Goal: Task Accomplishment & Management: Manage account settings

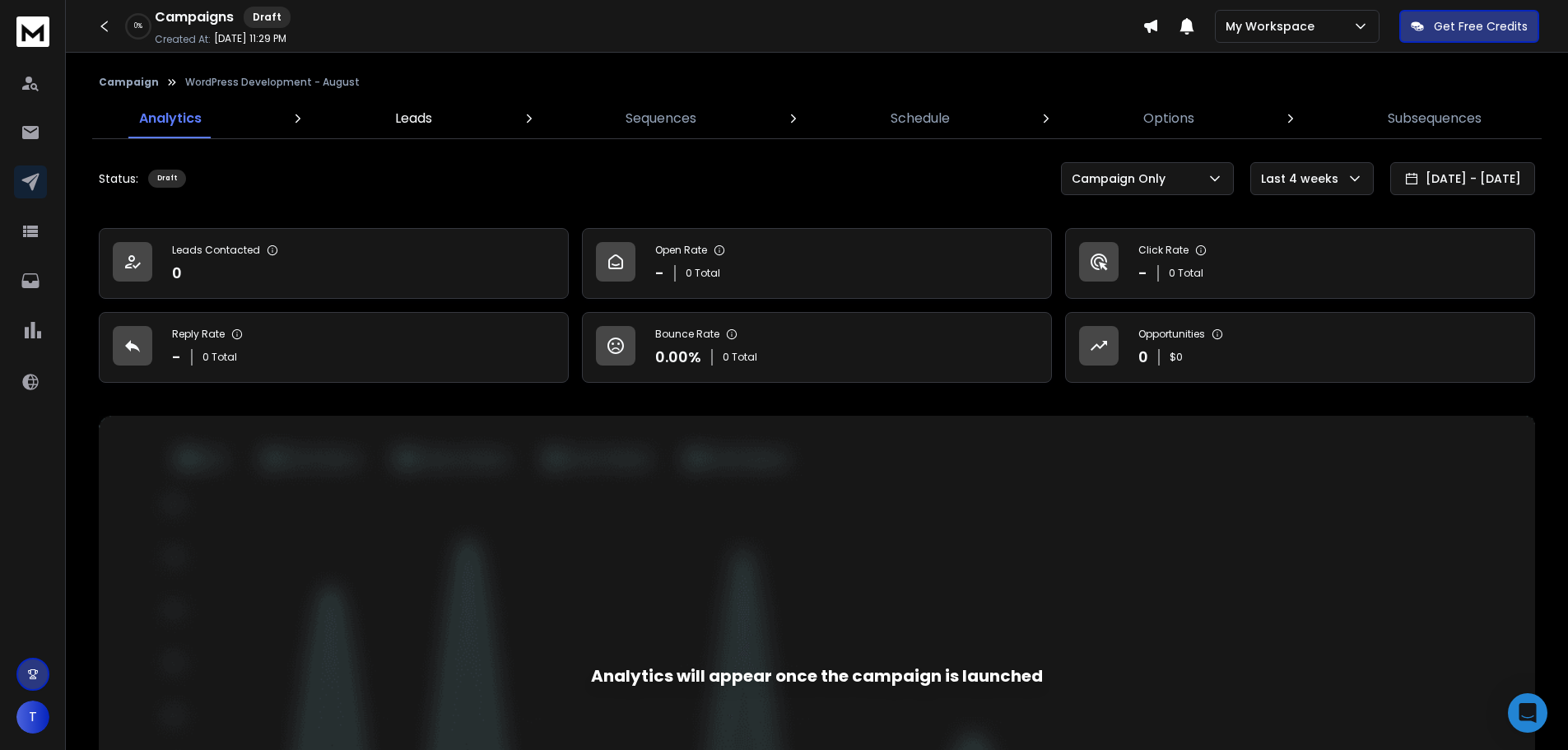
click at [403, 119] on p "Leads" at bounding box center [414, 119] width 37 height 19
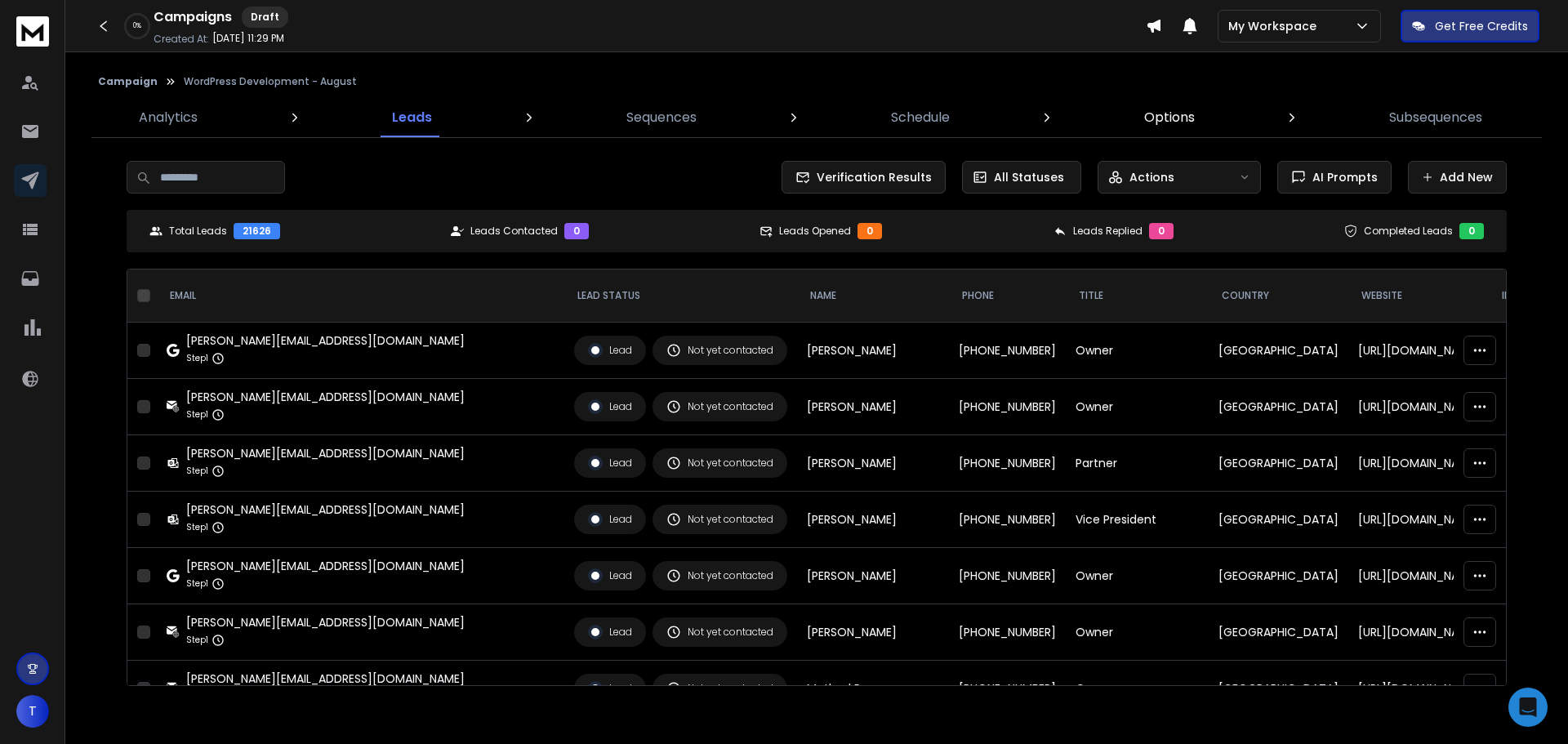
click at [1164, 111] on p "Options" at bounding box center [1170, 118] width 51 height 19
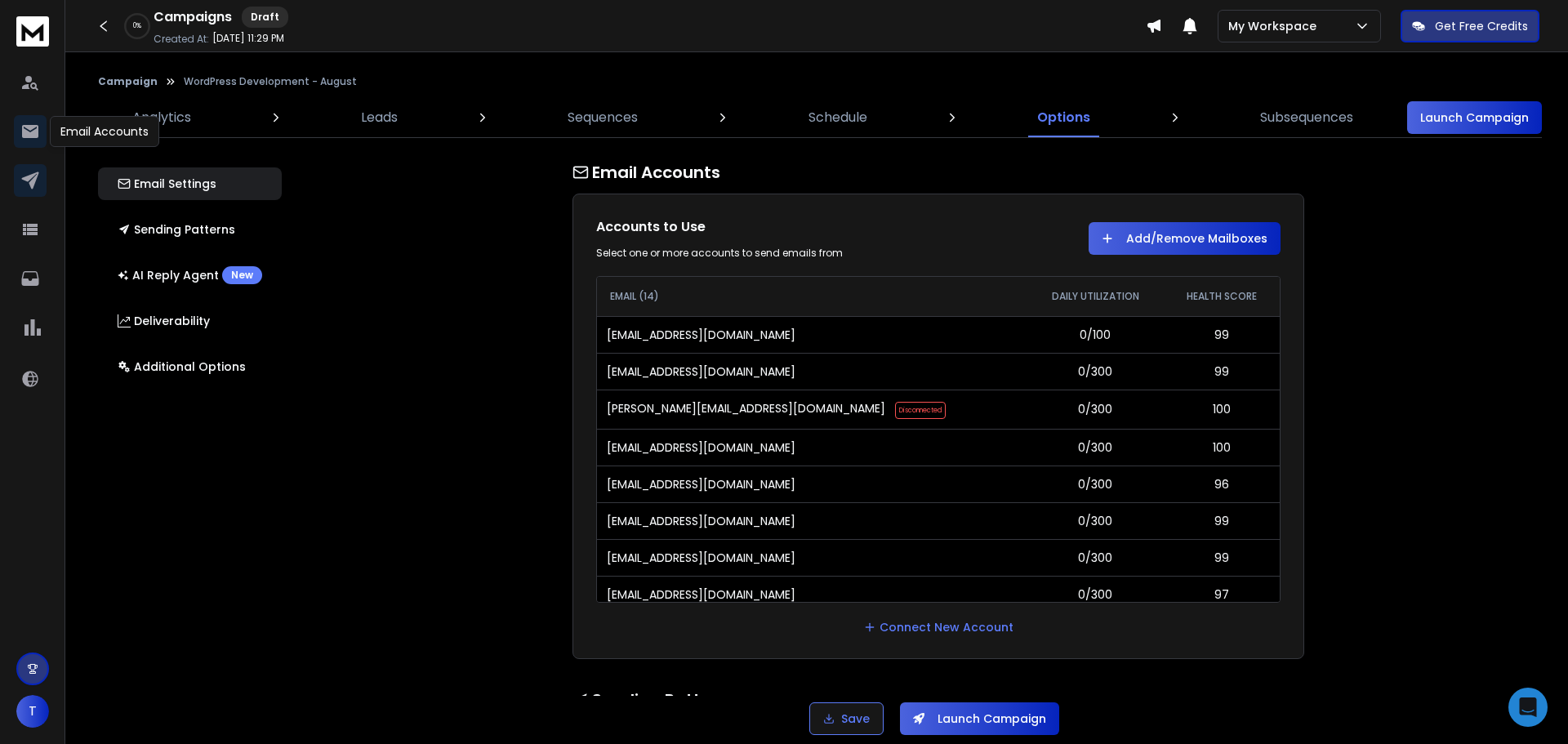
click at [36, 131] on icon at bounding box center [30, 131] width 17 height 13
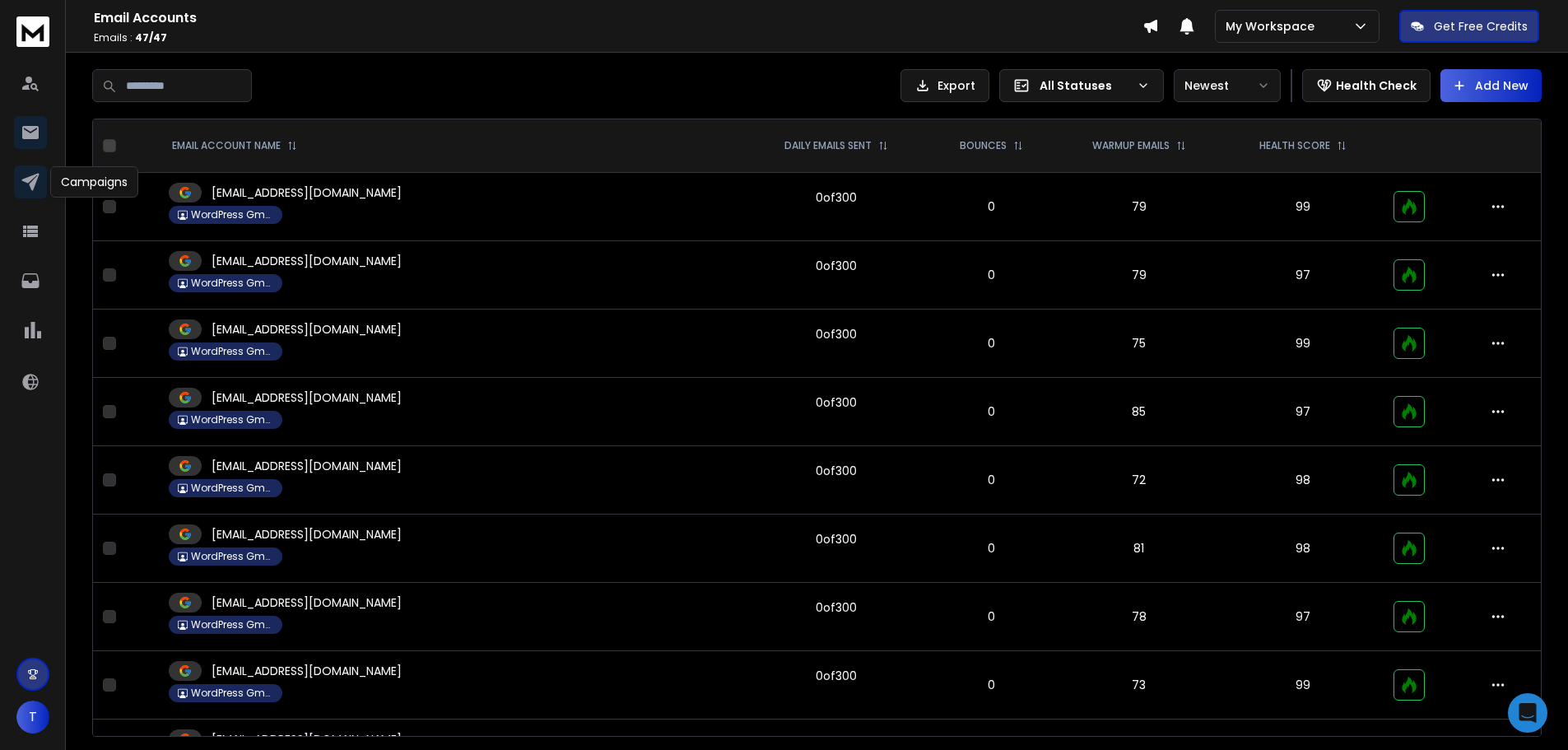
click at [28, 178] on icon at bounding box center [30, 182] width 18 height 18
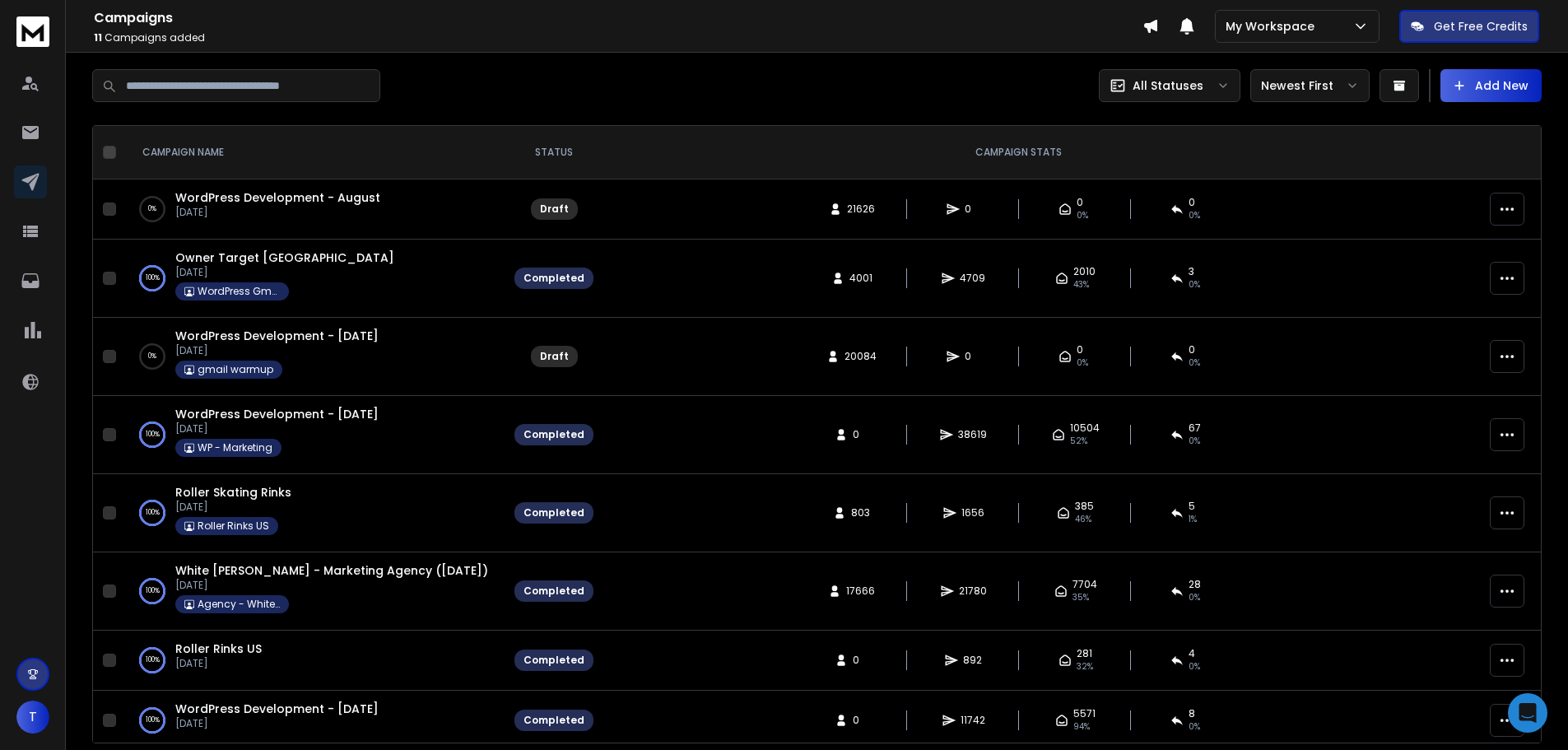
click at [248, 198] on span "WordPress Development - August" at bounding box center [278, 198] width 205 height 17
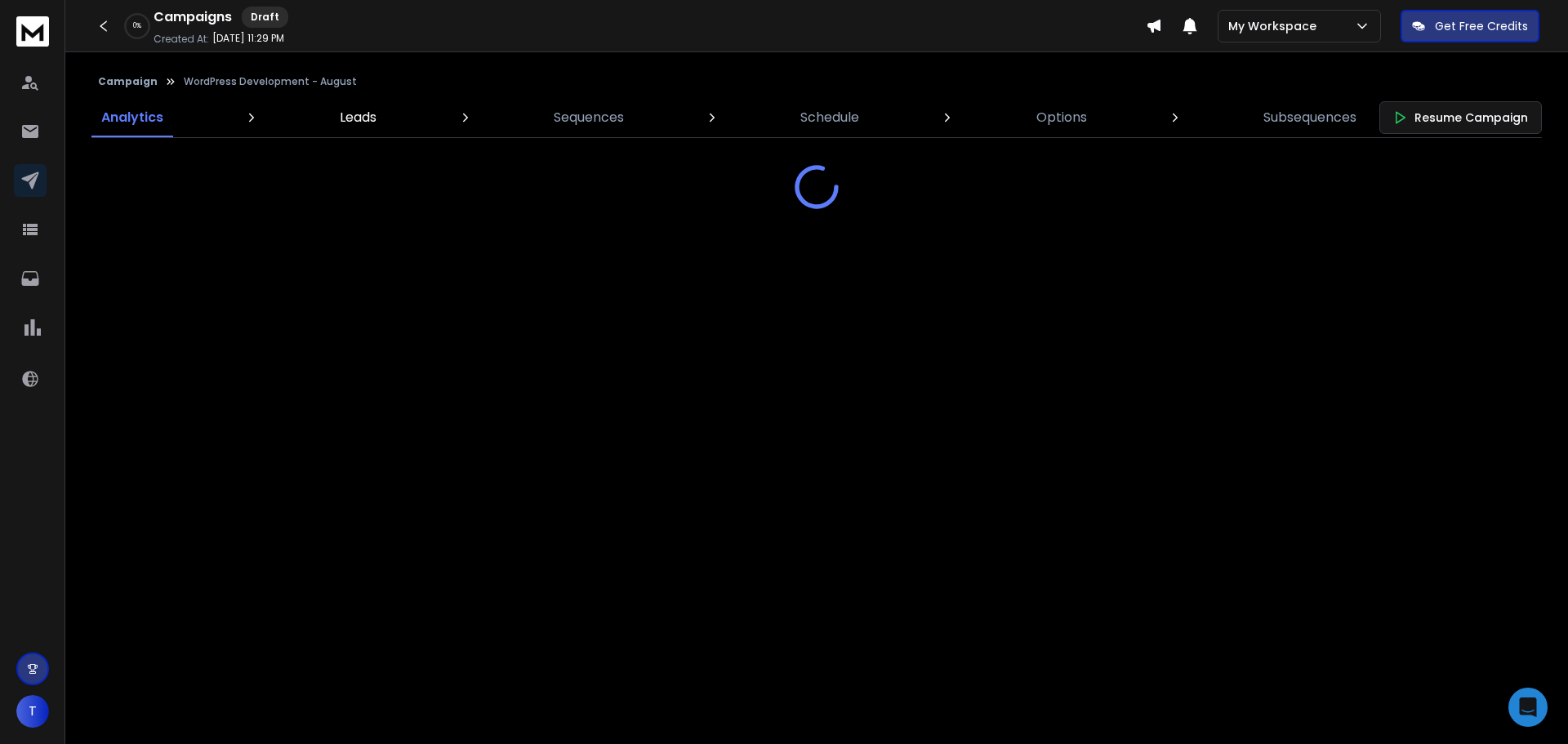
click at [370, 129] on link "Leads" at bounding box center [358, 117] width 57 height 39
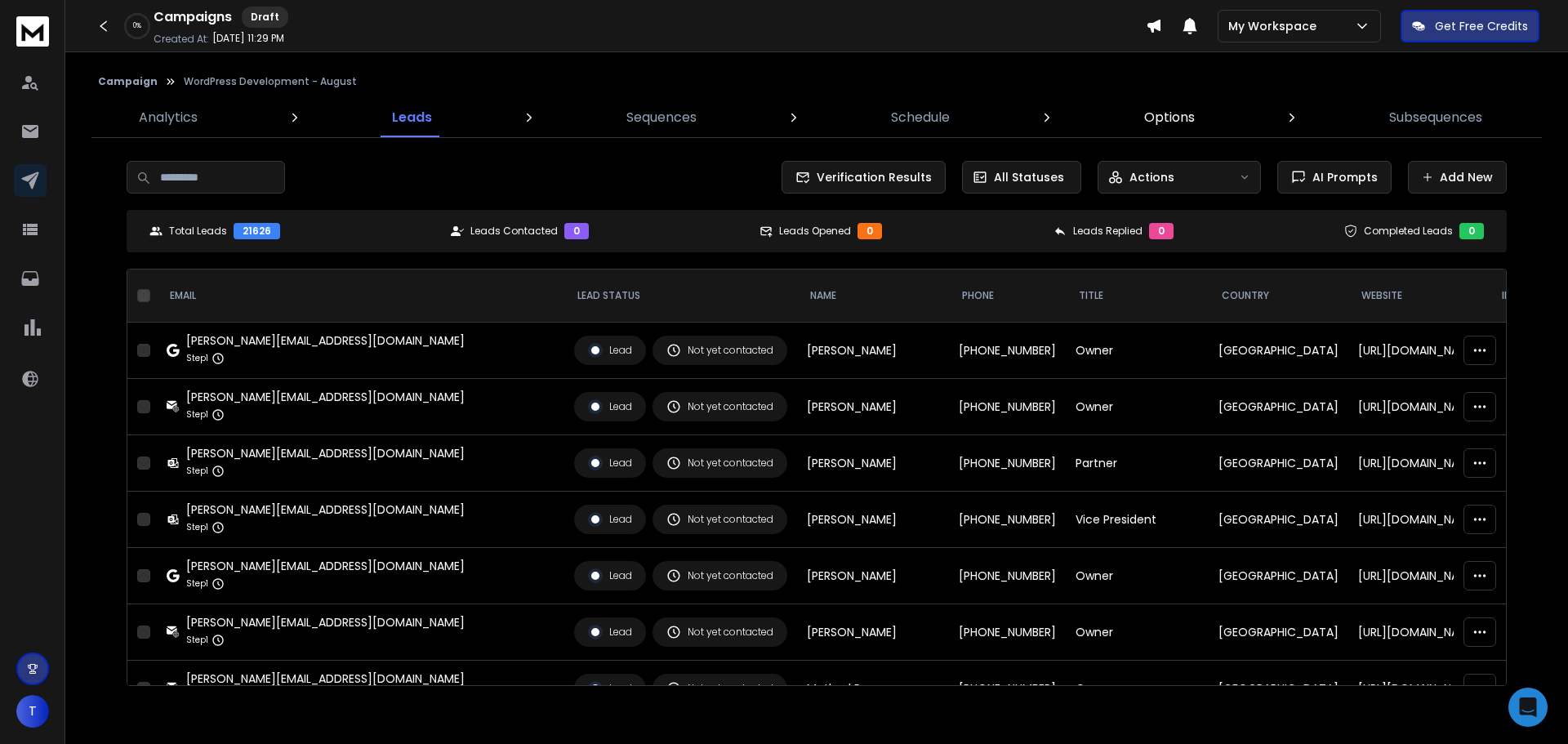
click at [1148, 112] on p "Options" at bounding box center [1170, 118] width 51 height 19
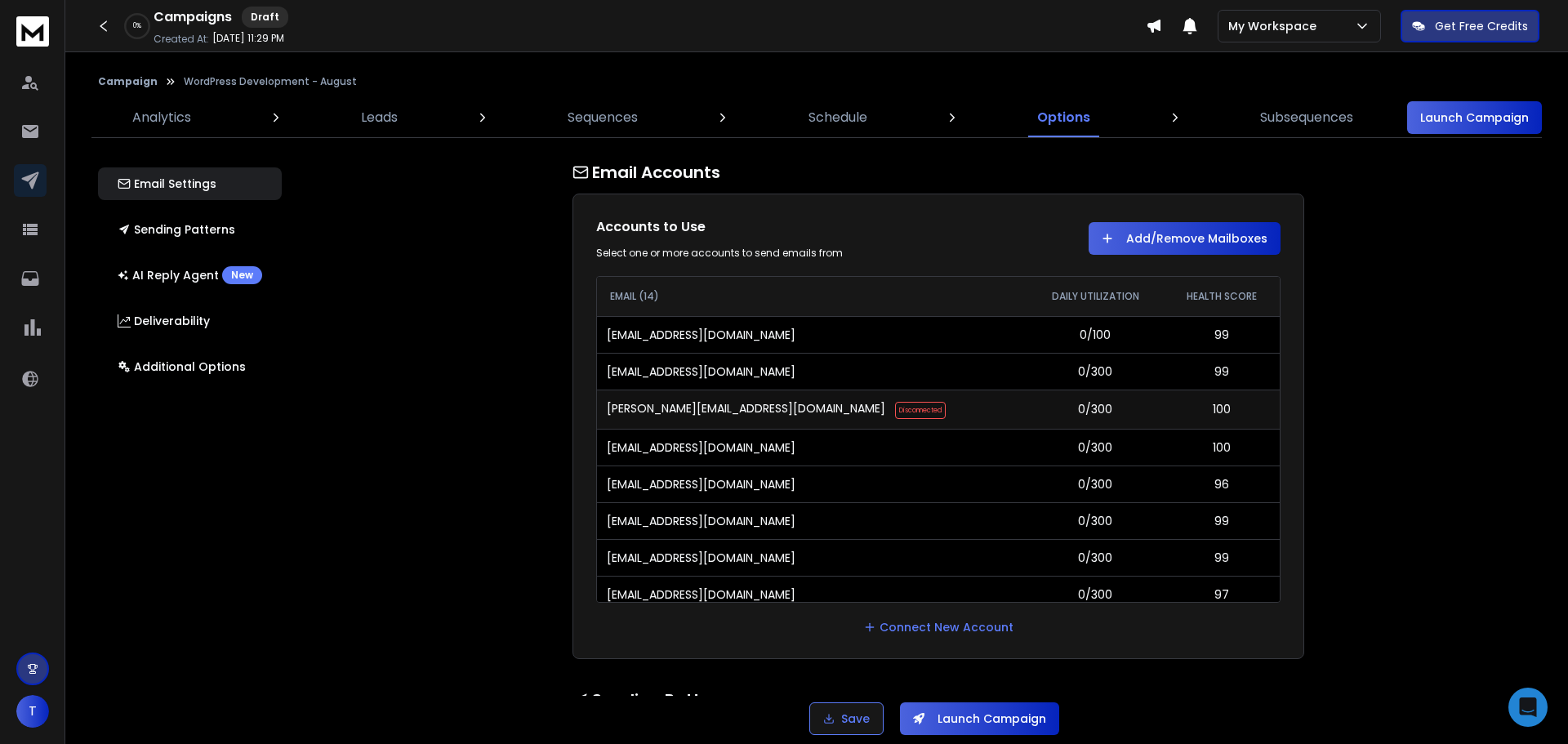
click at [748, 409] on p "[PERSON_NAME][EMAIL_ADDRESS][DOMAIN_NAME]" at bounding box center [746, 409] width 279 height 19
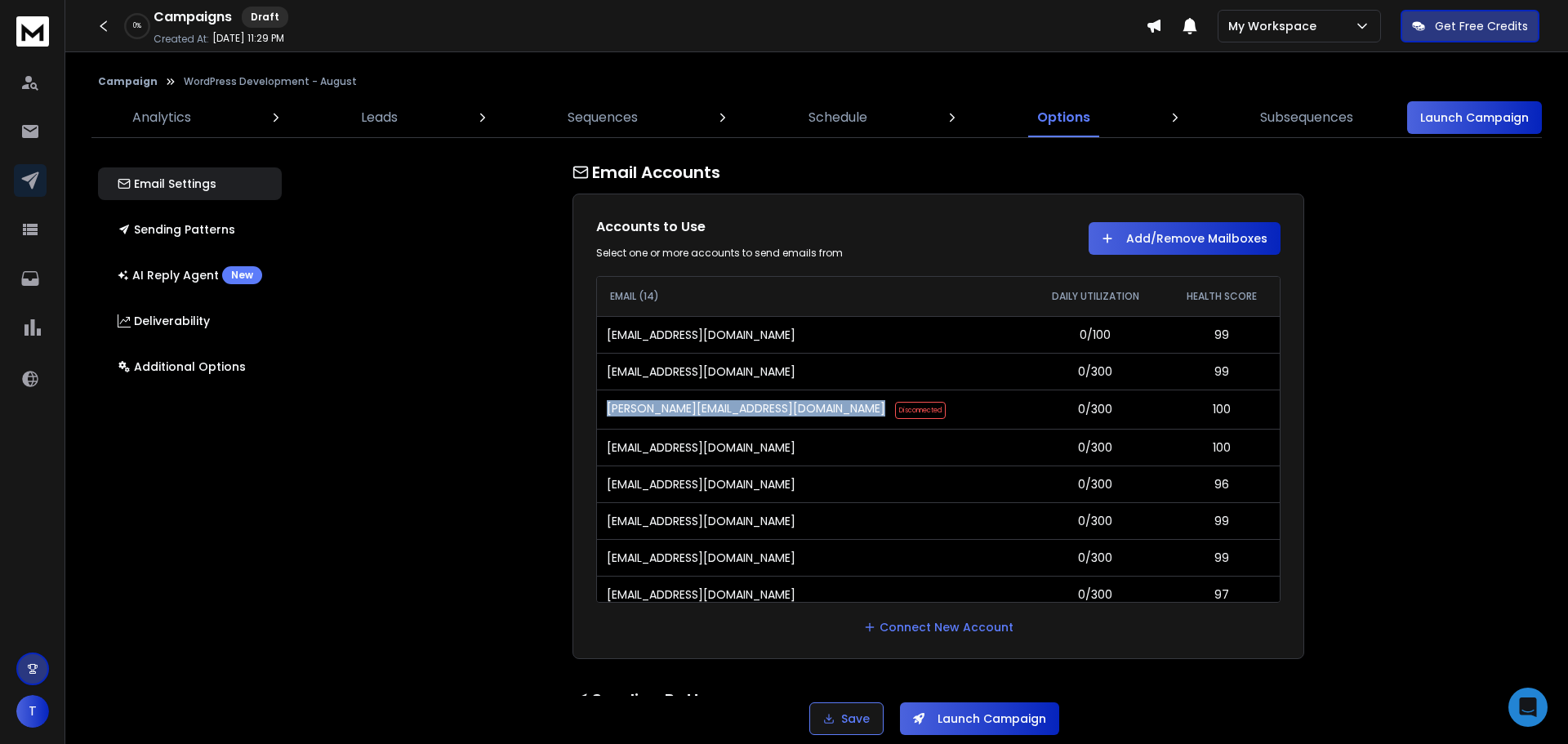
click at [1166, 241] on button "Add/Remove Mailboxes" at bounding box center [1184, 238] width 192 height 32
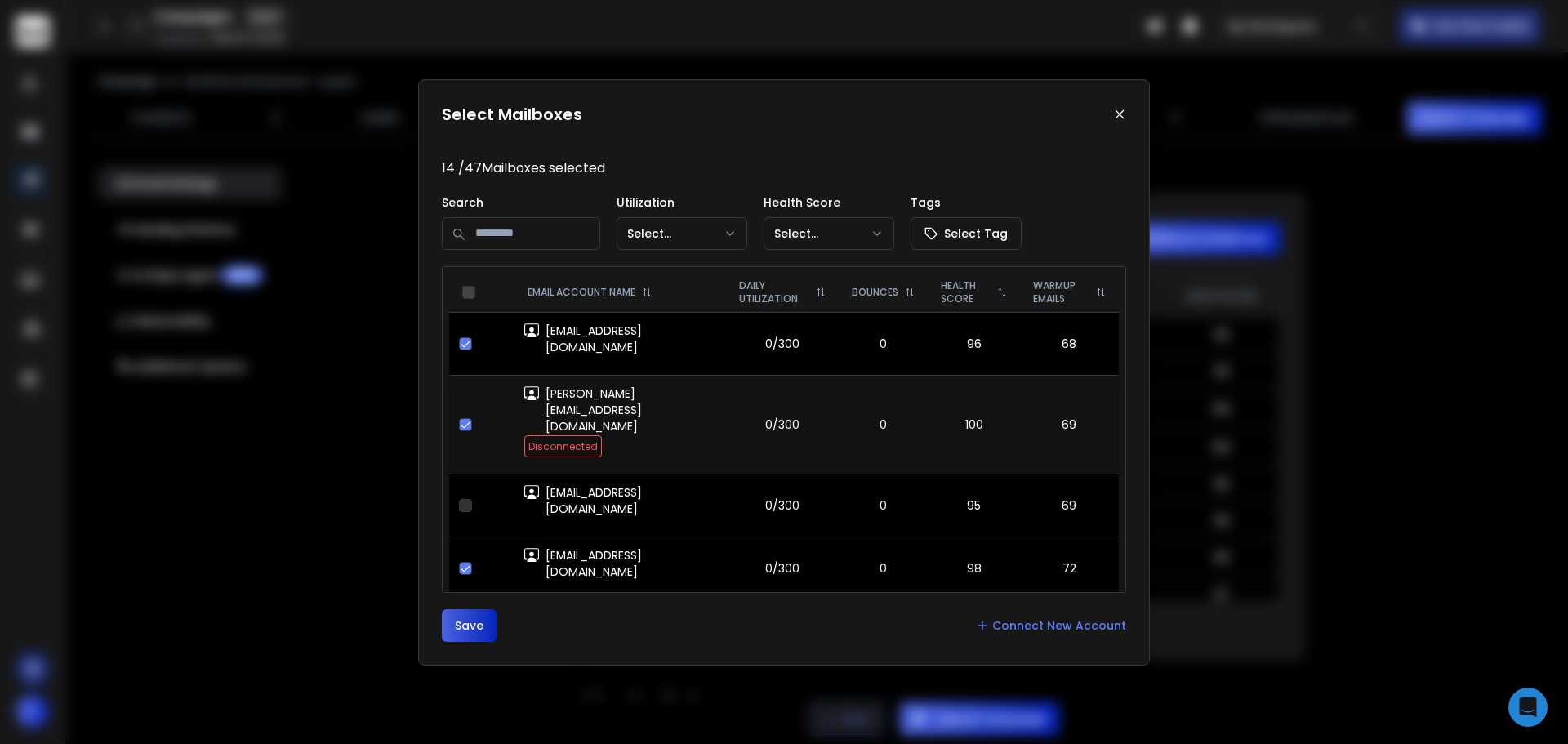
click at [466, 418] on button "button" at bounding box center [465, 424] width 13 height 13
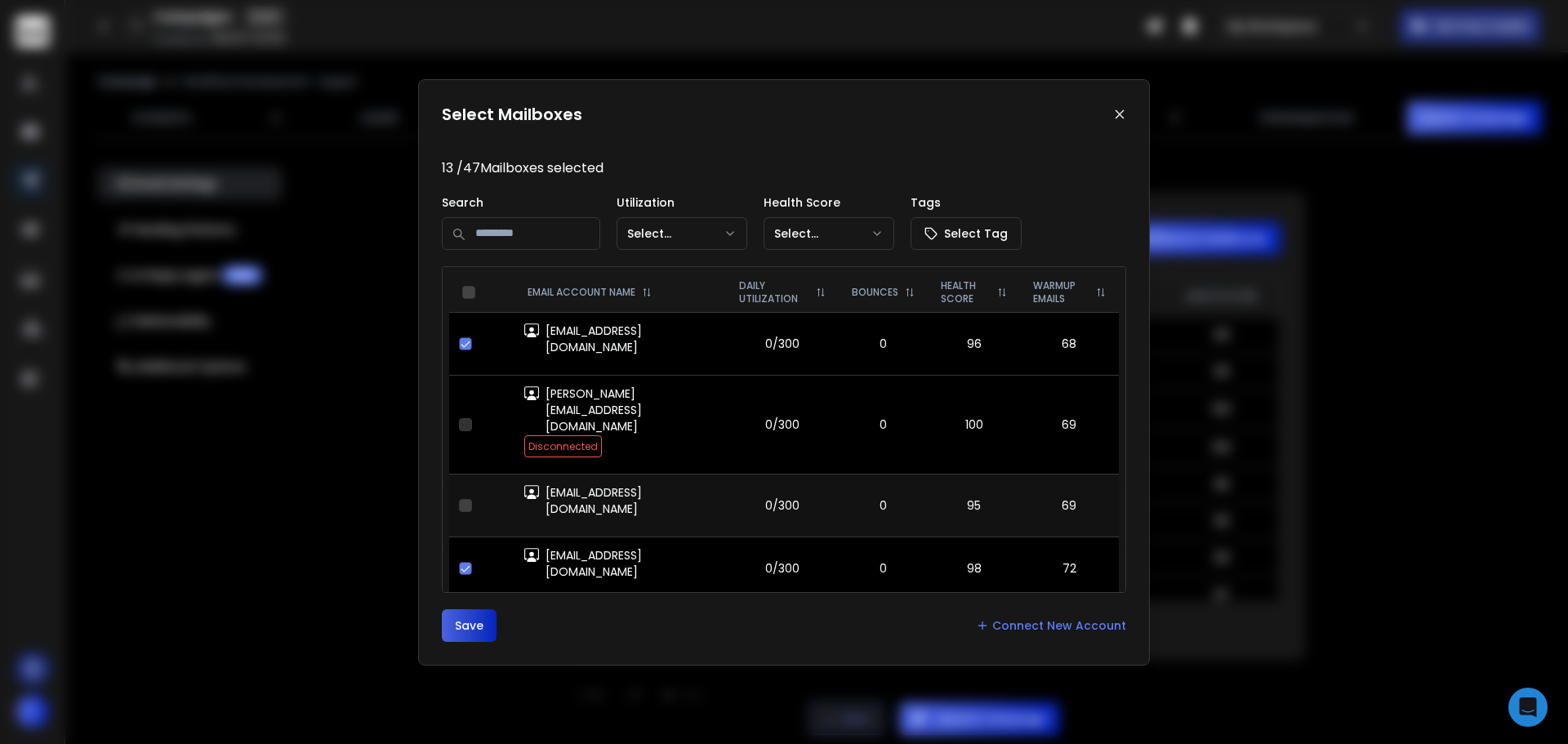
click at [462, 499] on button "button" at bounding box center [465, 505] width 13 height 13
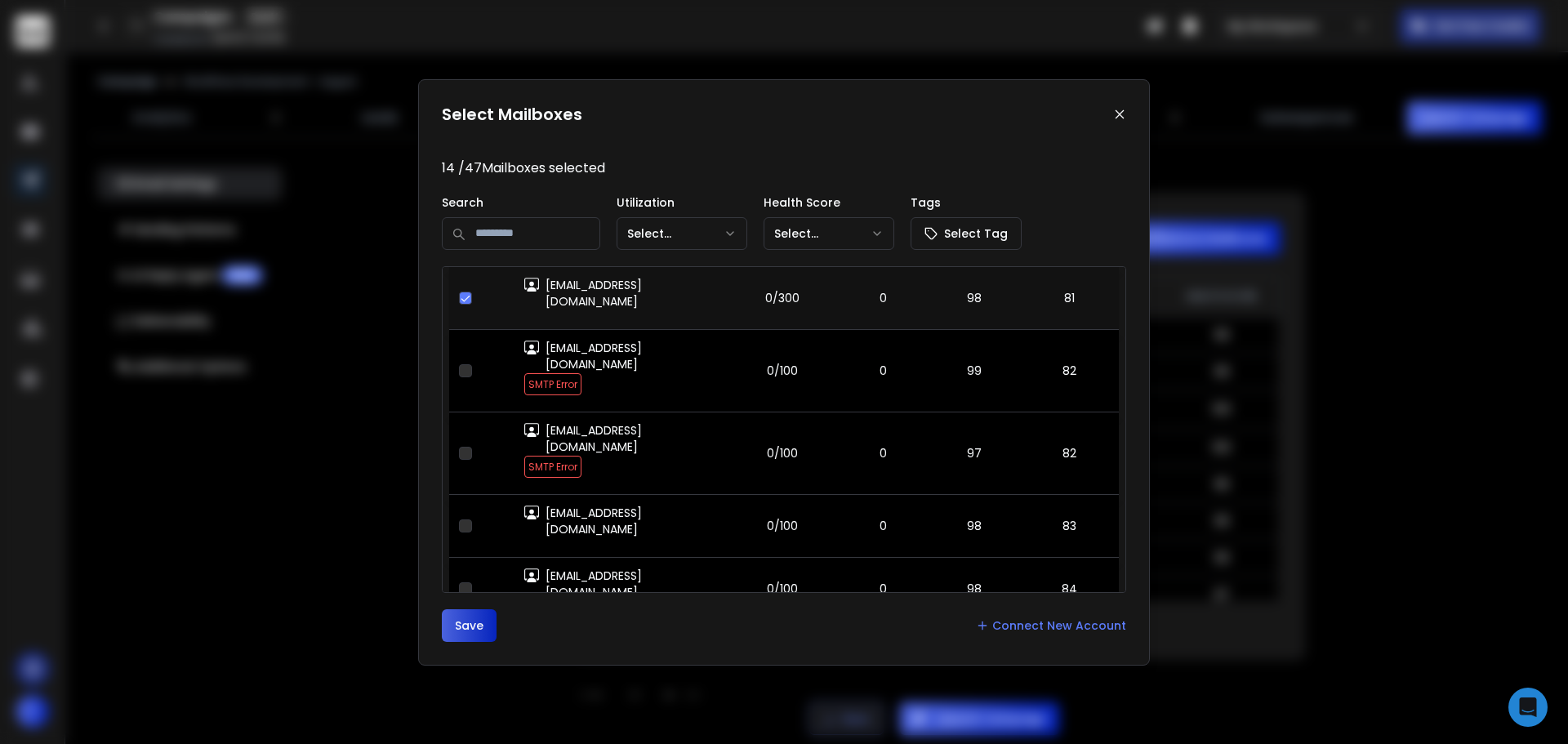
scroll to position [1143, 0]
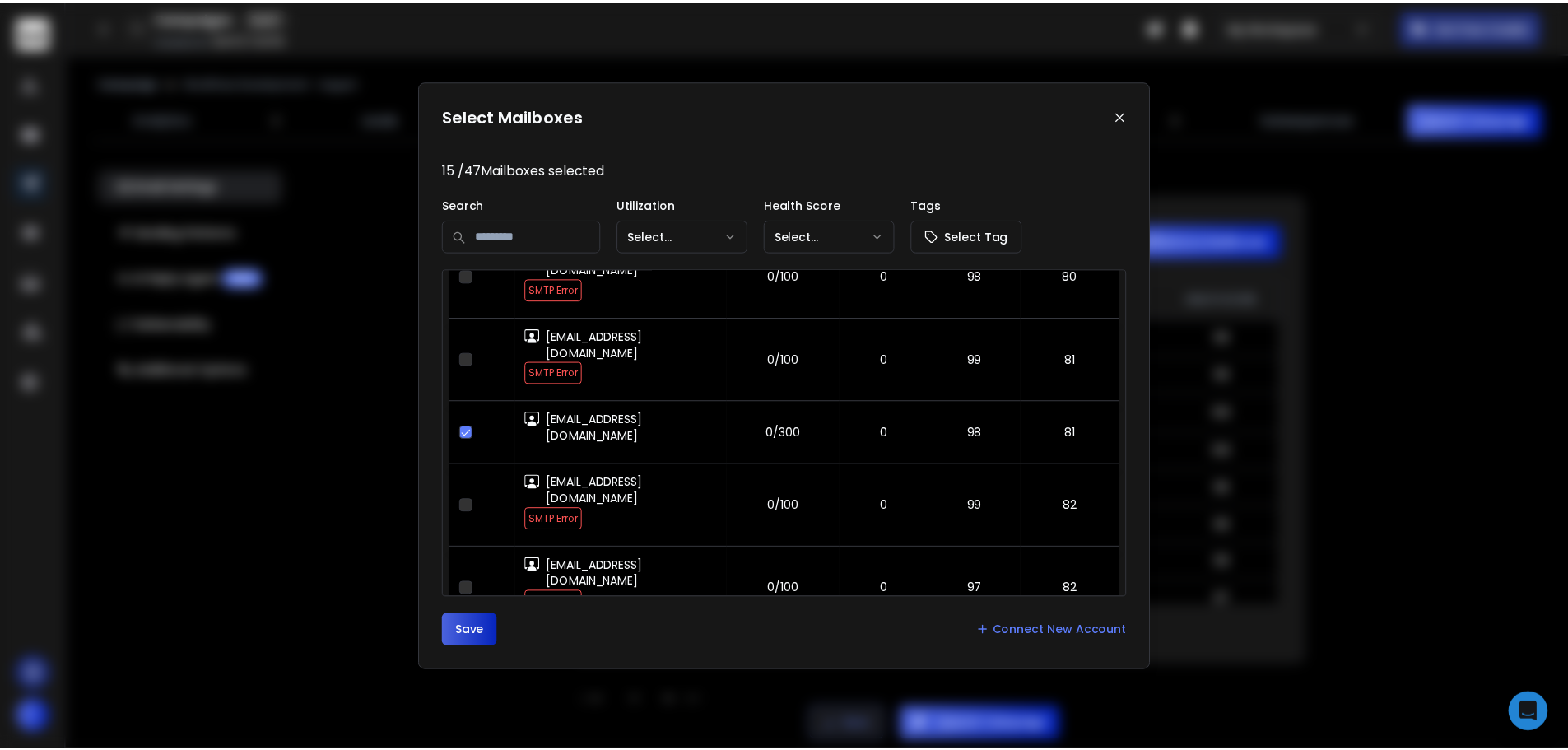
scroll to position [988, 0]
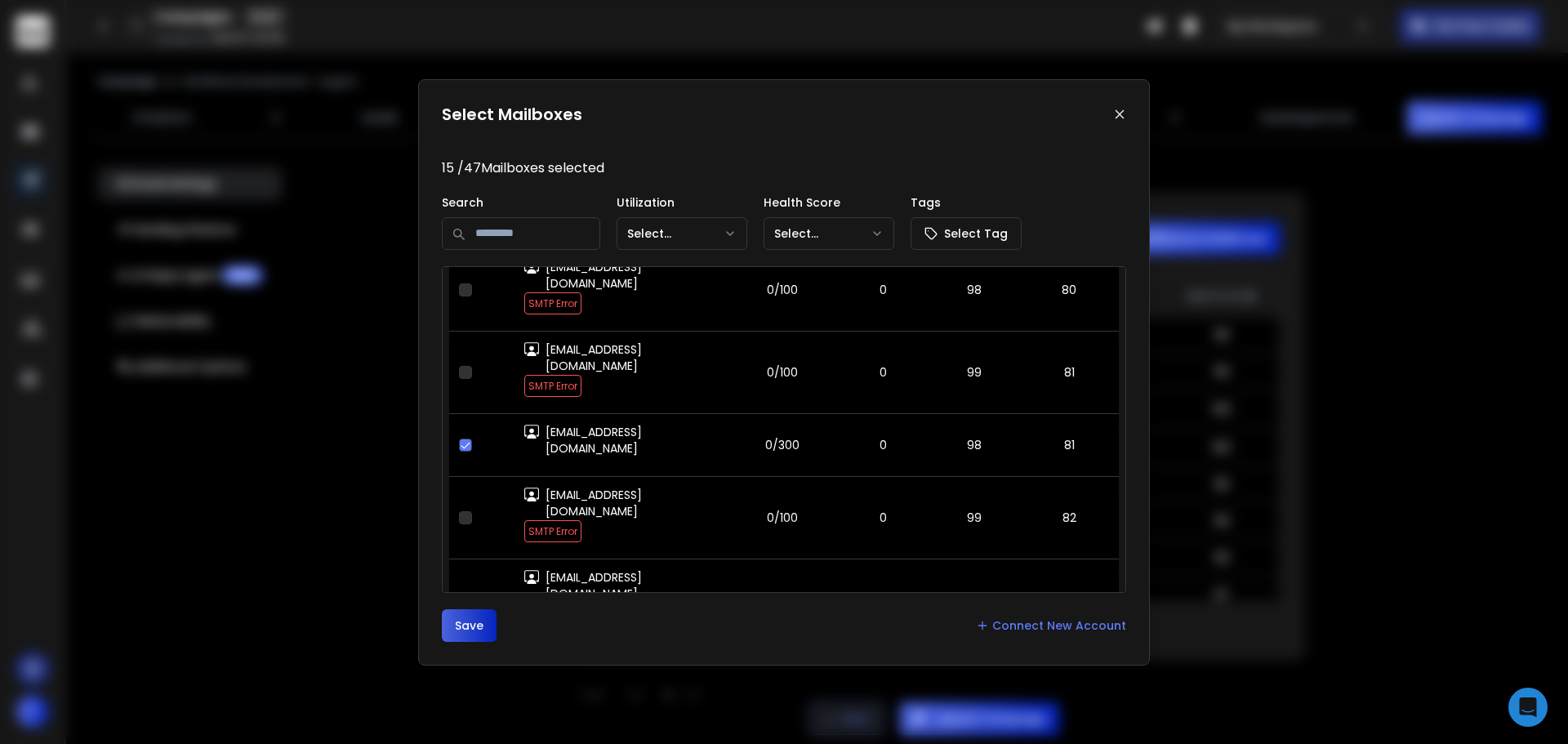
click at [1122, 111] on icon at bounding box center [1119, 114] width 13 height 13
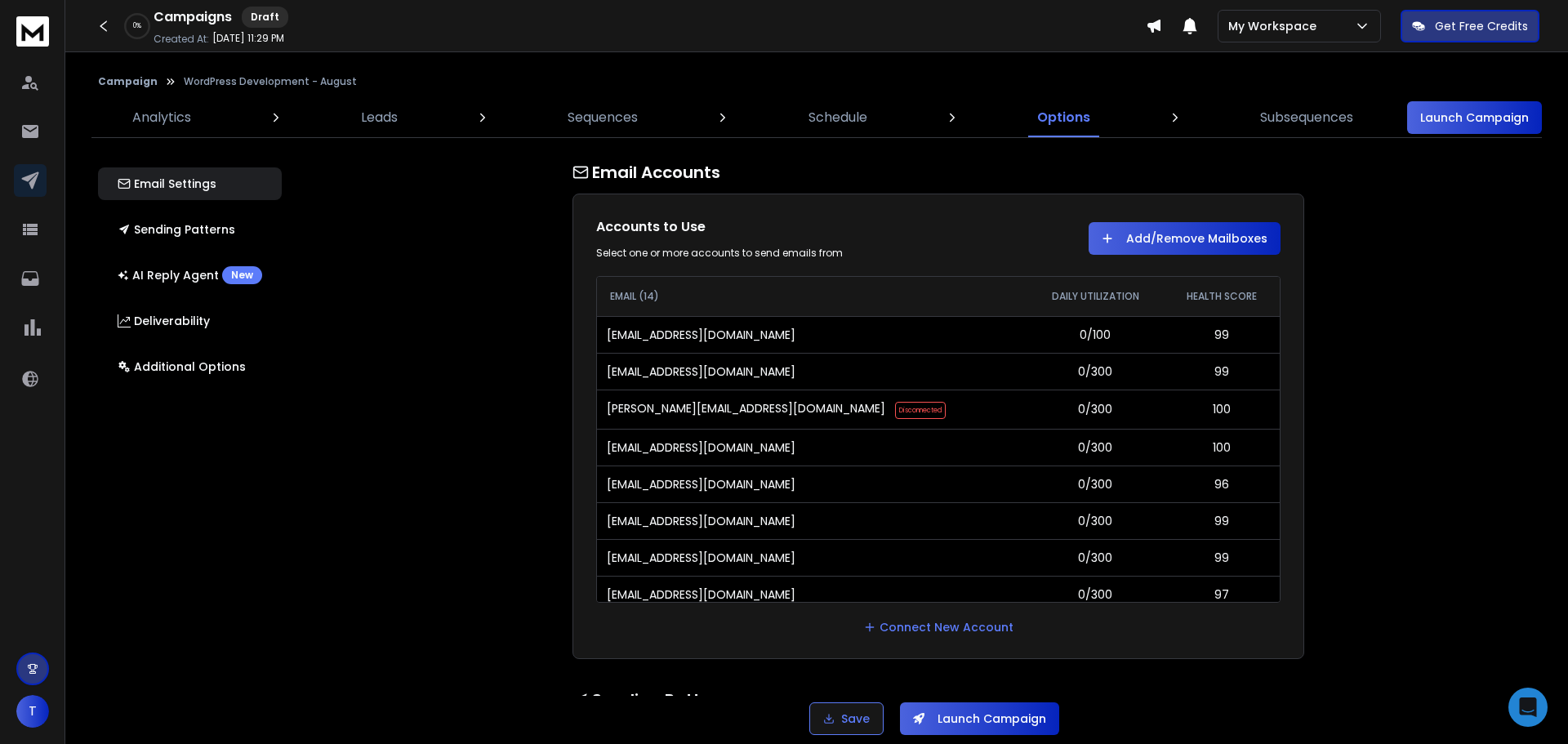
click at [359, 204] on div "Email Accounts Accounts to Use Select one or more accounts to send emails from …" at bounding box center [947, 429] width 1280 height 535
click at [34, 144] on link at bounding box center [30, 131] width 32 height 32
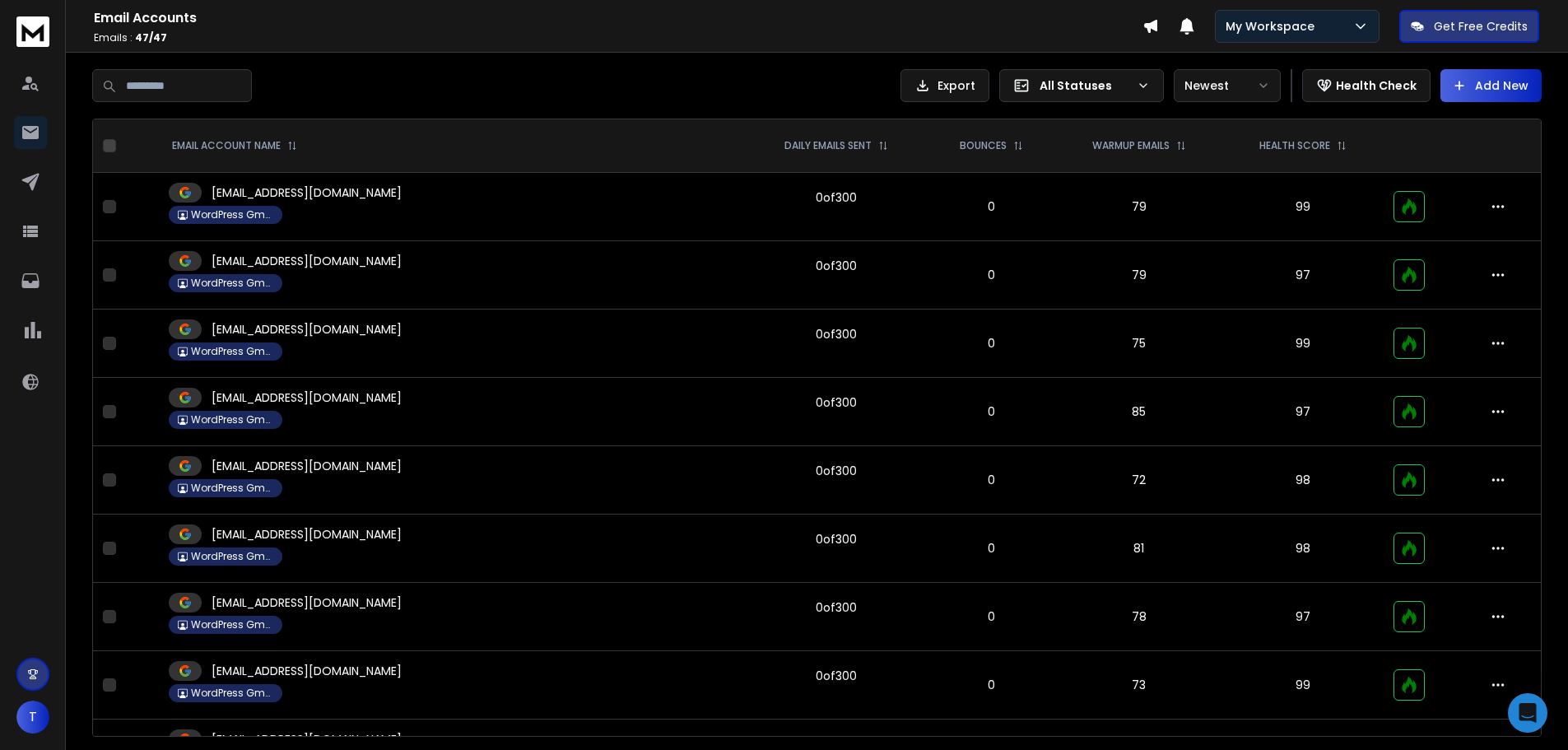
click at [1288, 27] on p "My Workspace" at bounding box center [1273, 26] width 96 height 17
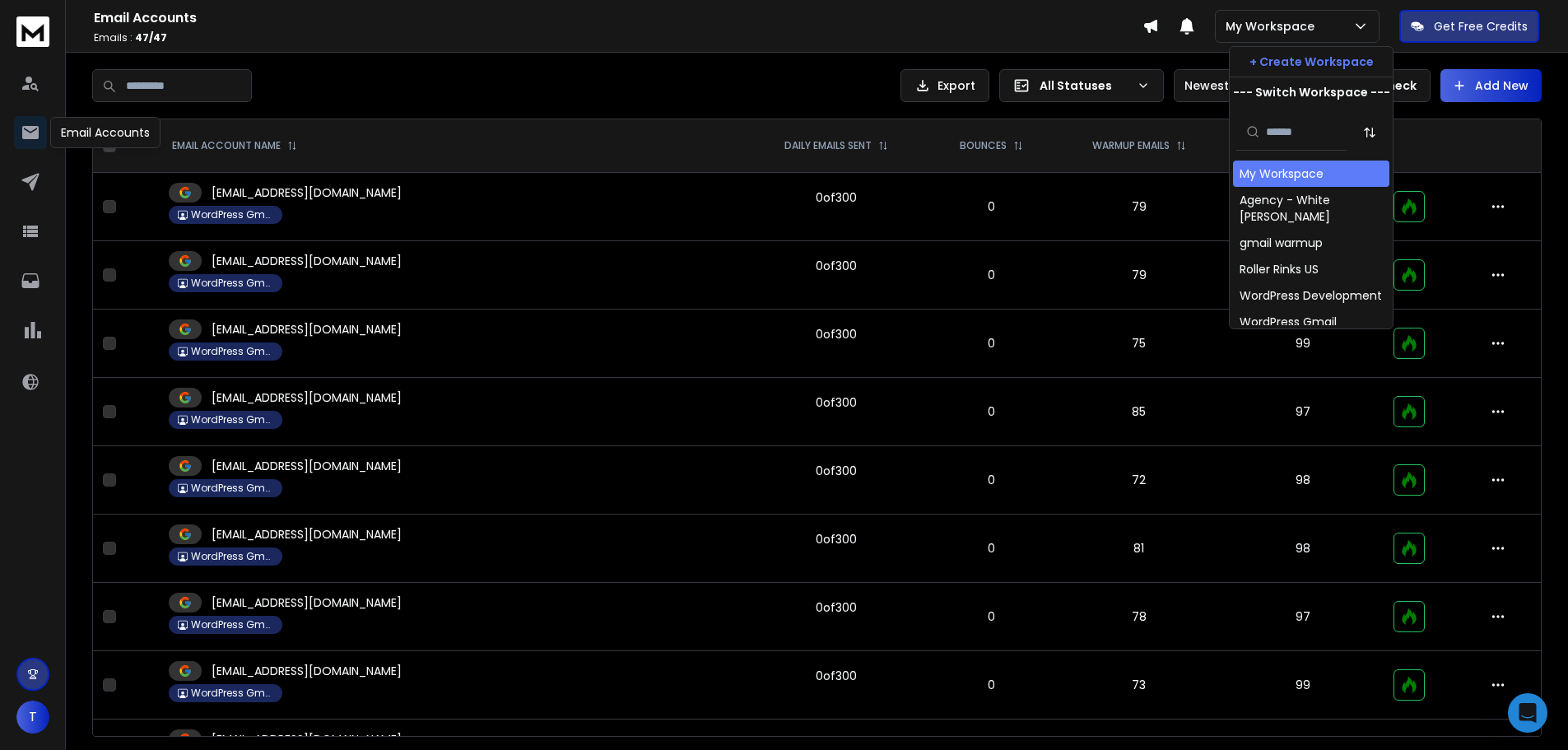
click at [32, 134] on icon at bounding box center [30, 132] width 17 height 13
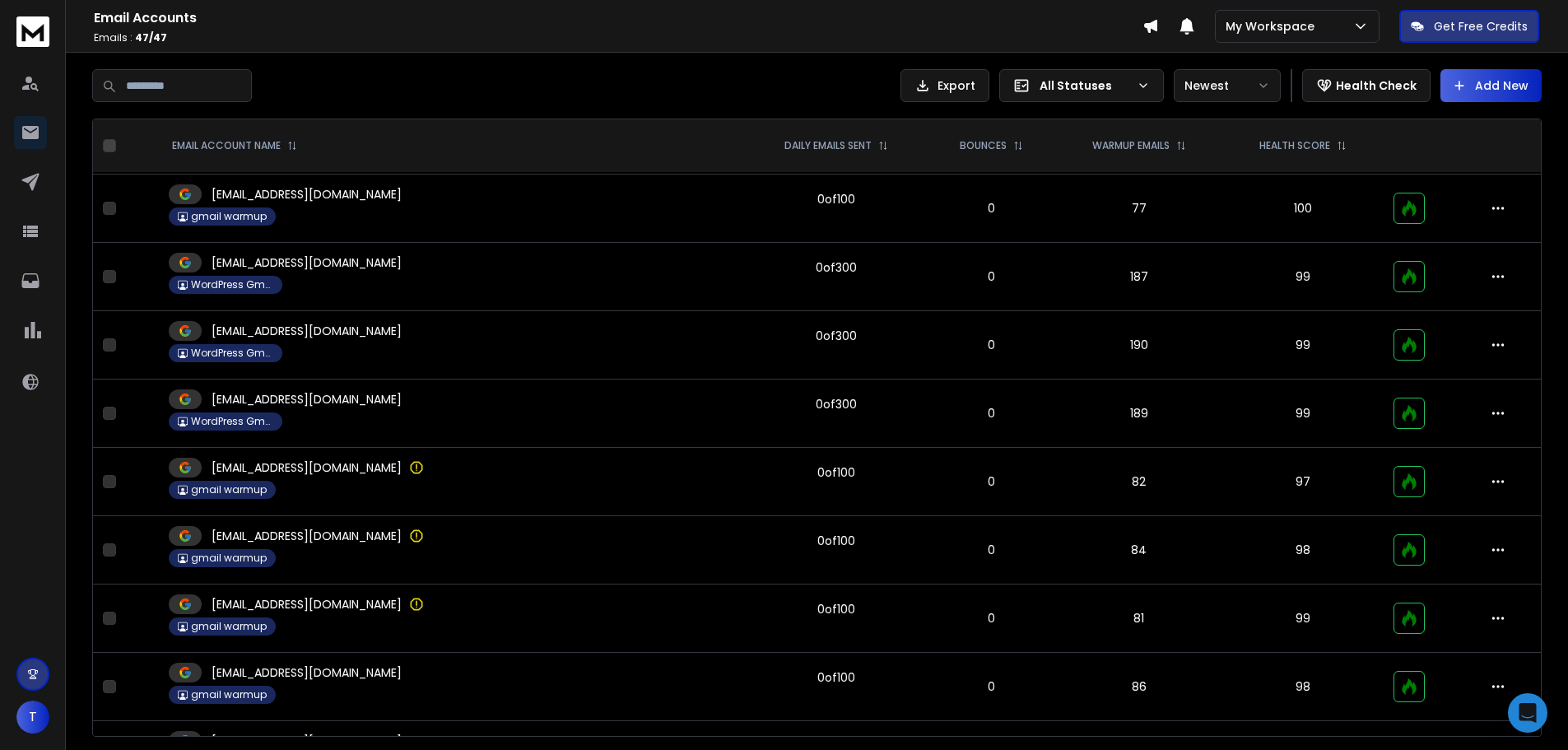
scroll to position [1317, 0]
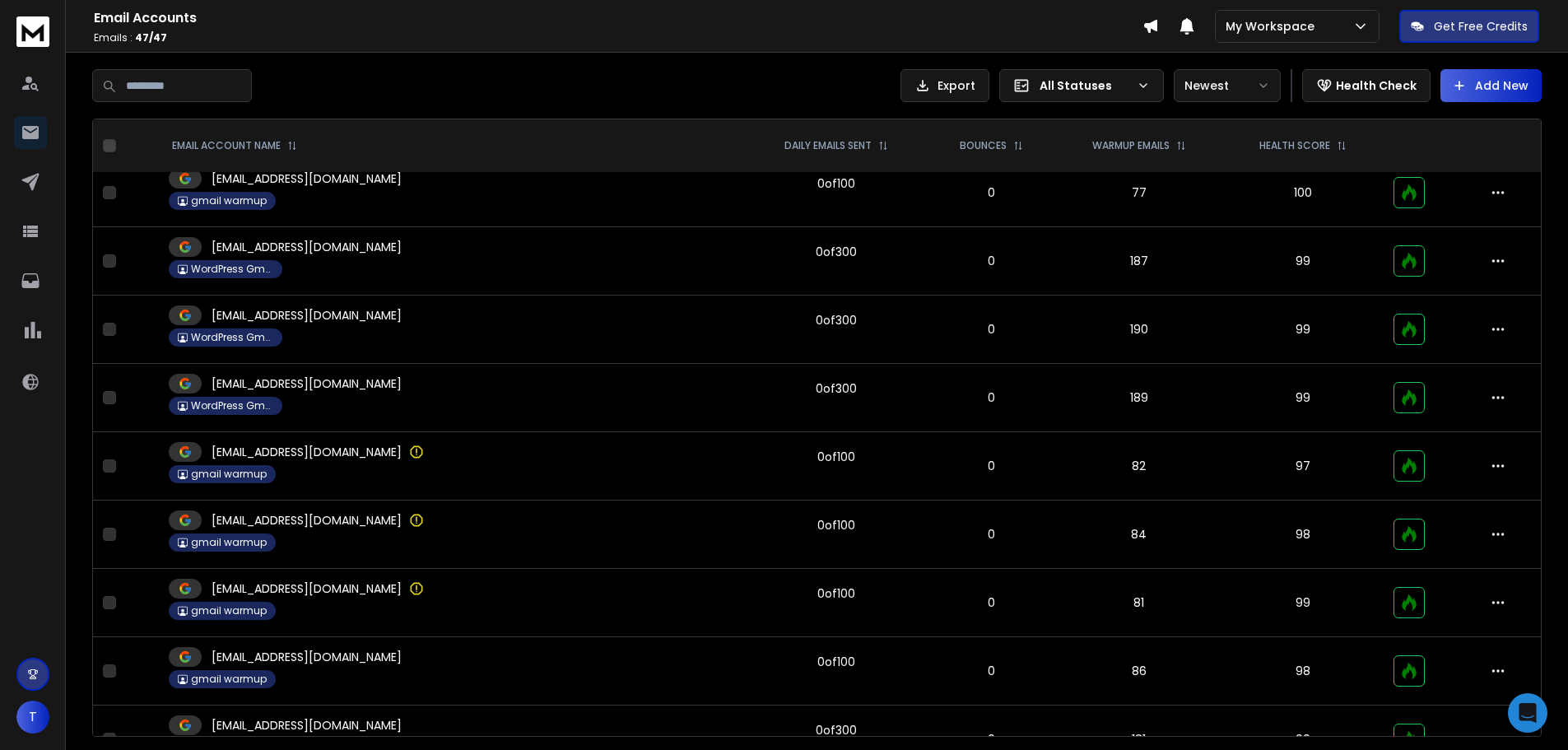
click at [262, 455] on p "[EMAIL_ADDRESS][DOMAIN_NAME]" at bounding box center [307, 451] width 190 height 17
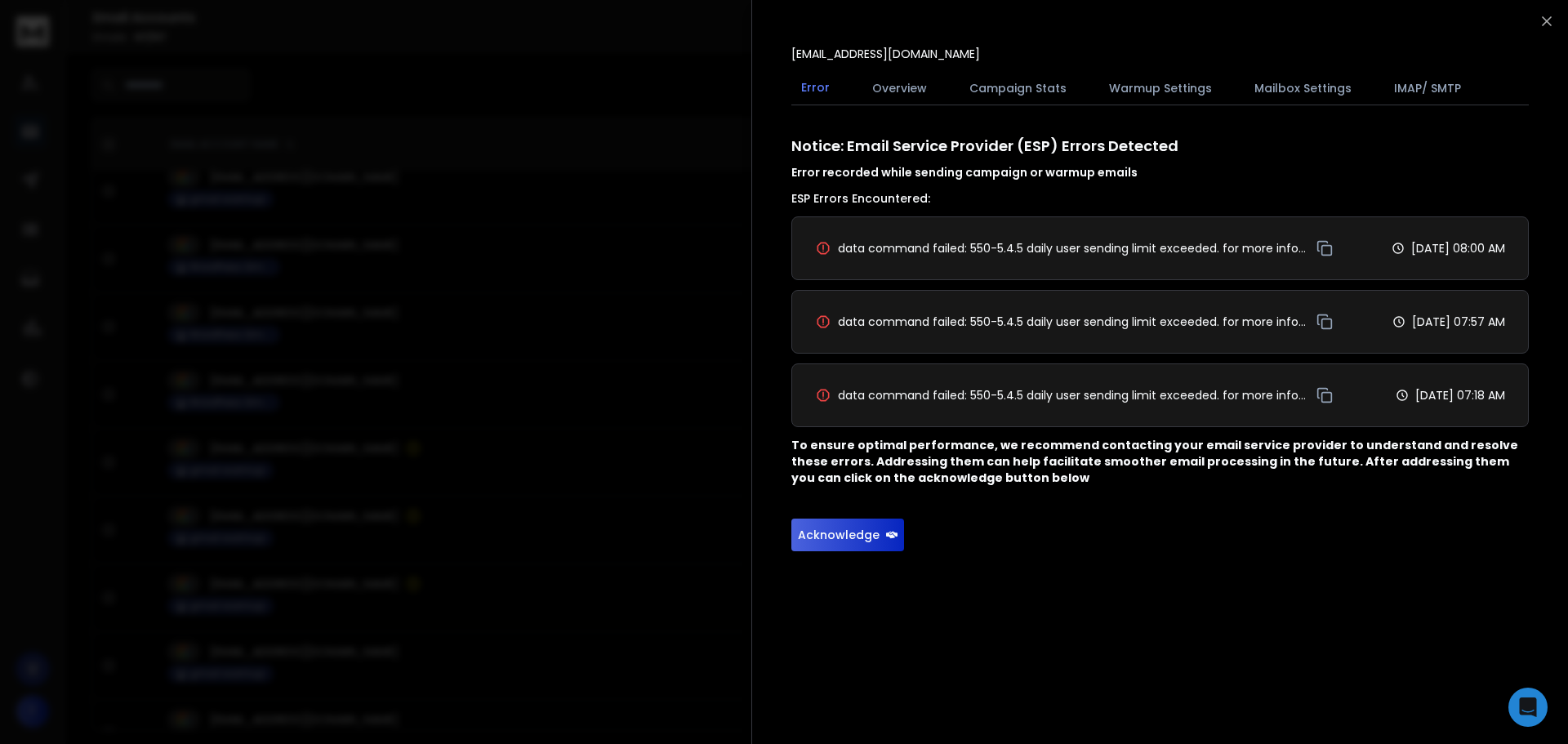
click at [868, 536] on button "Acknowledge" at bounding box center [847, 534] width 112 height 32
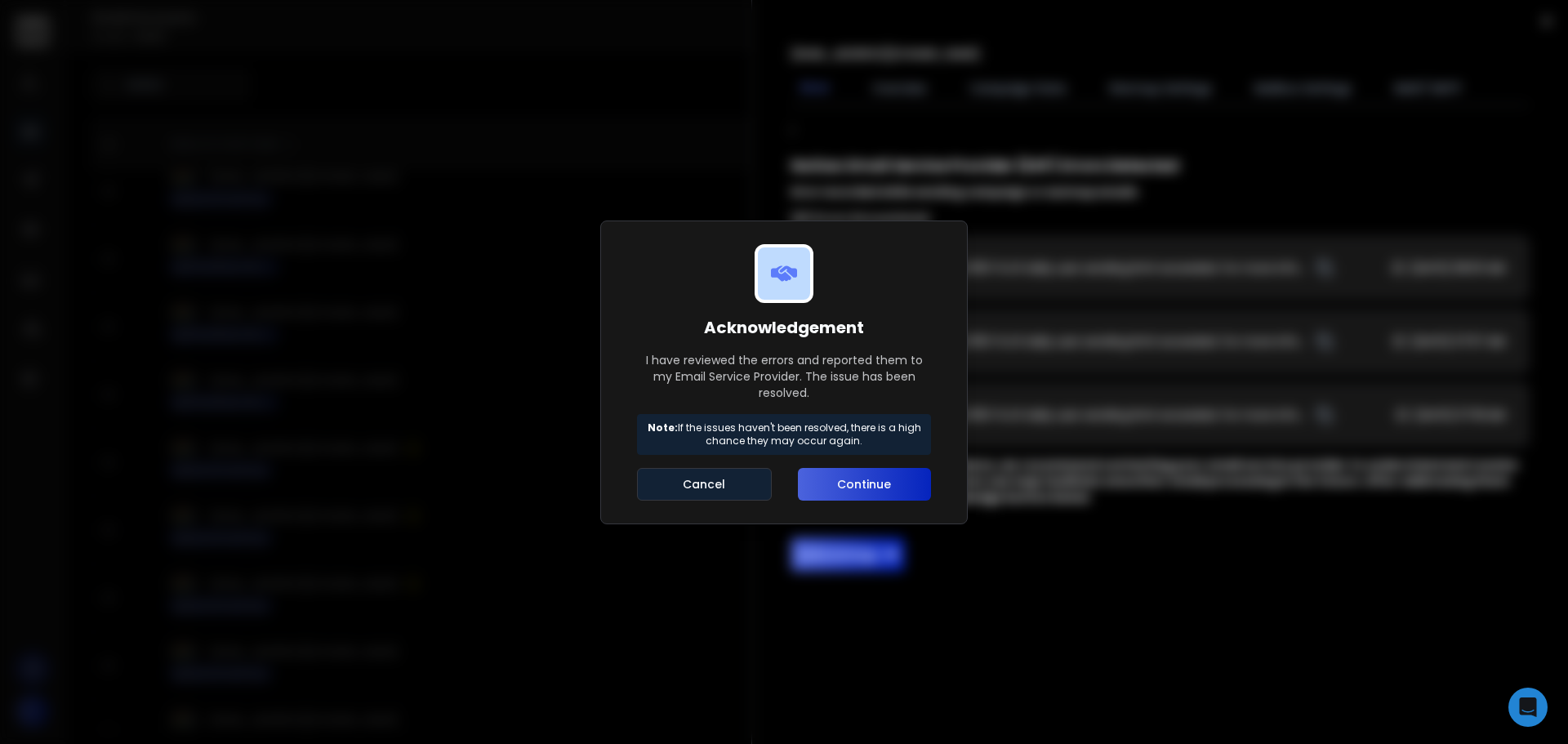
click at [716, 482] on button "Cancel" at bounding box center [704, 484] width 135 height 32
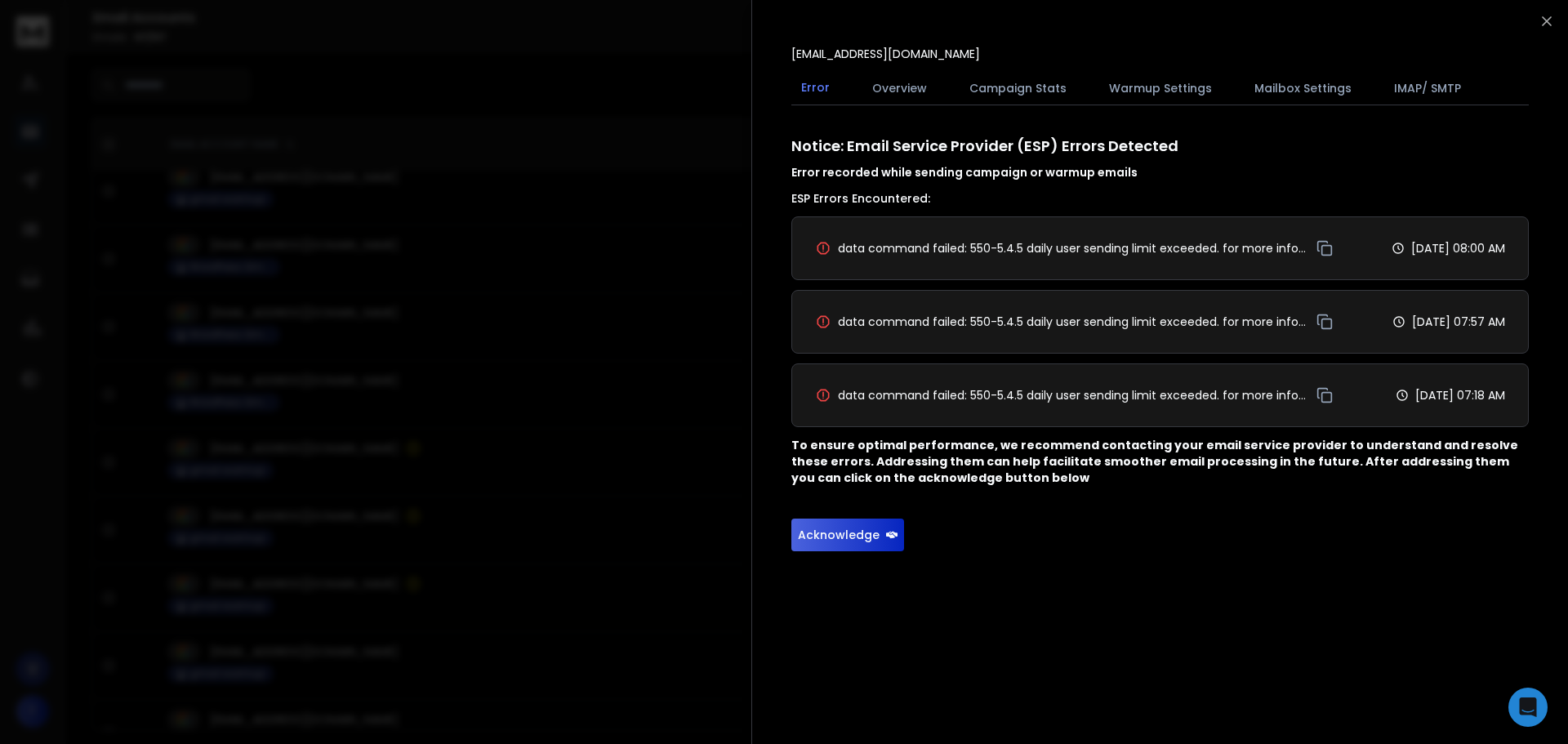
click at [1117, 526] on div "Acknowledge" at bounding box center [1160, 534] width 737 height 32
click at [852, 534] on button "Acknowledge" at bounding box center [847, 534] width 112 height 32
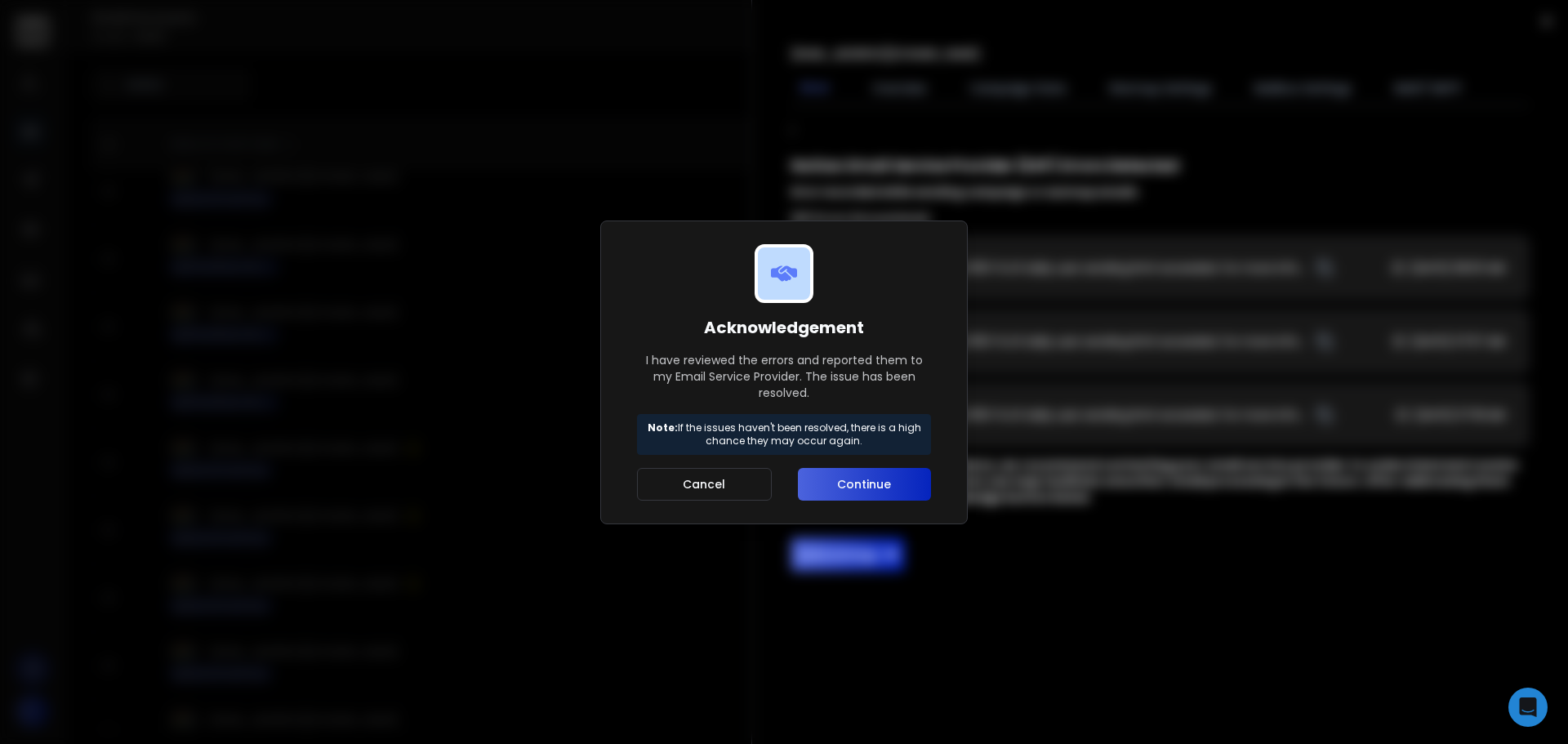
click at [891, 478] on button "Continue" at bounding box center [865, 484] width 133 height 32
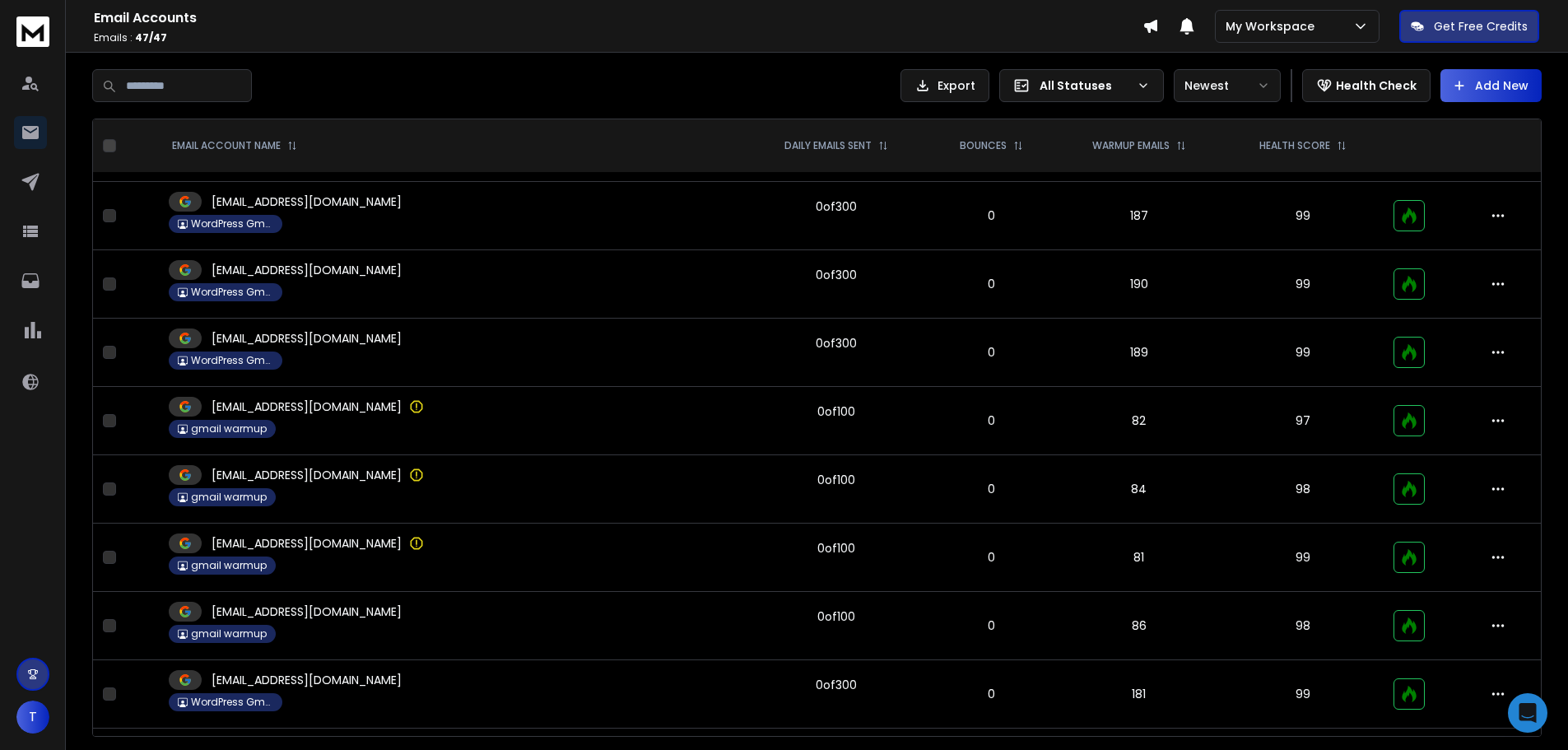
scroll to position [1482, 0]
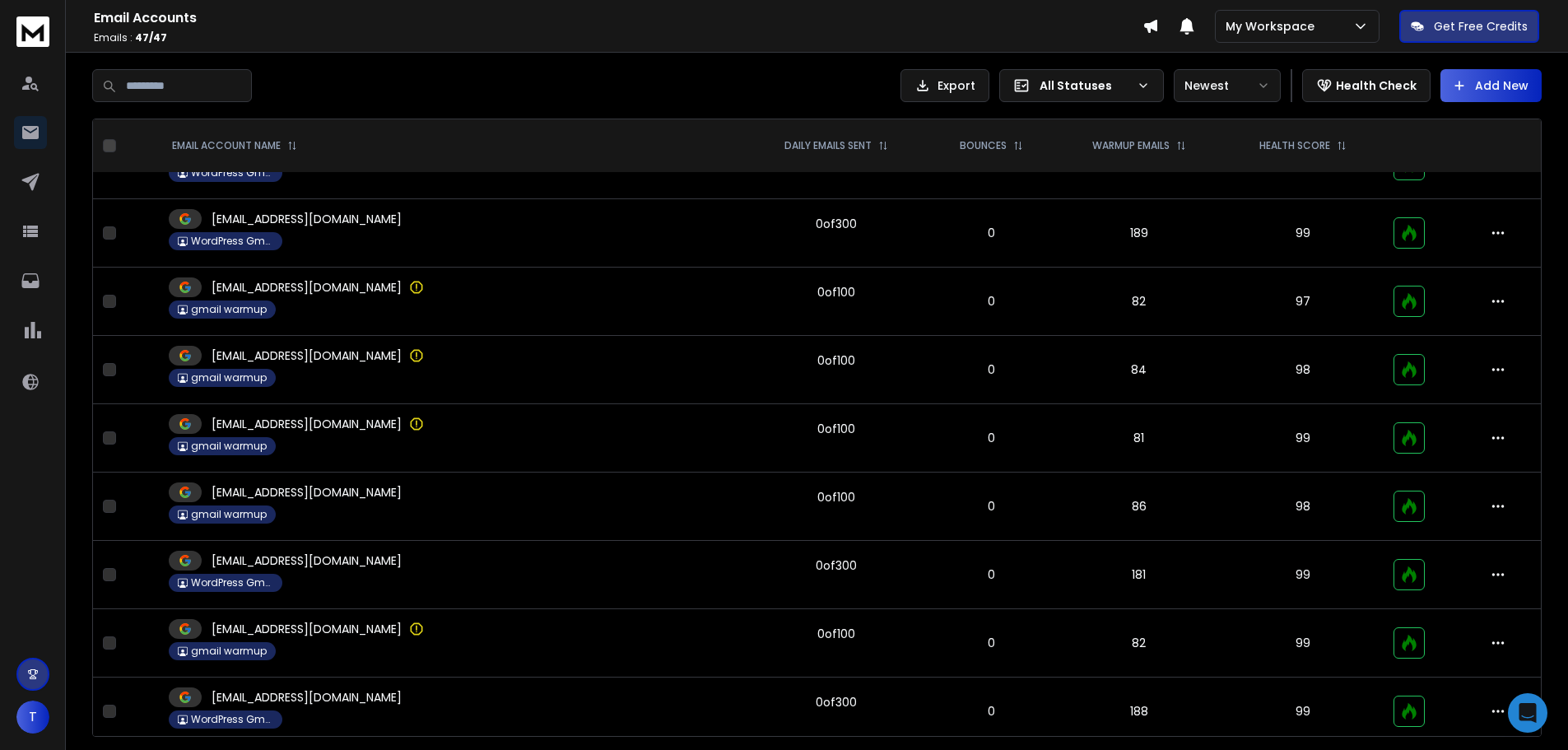
click at [311, 287] on p "lamuthi57@gmail.com" at bounding box center [307, 287] width 190 height 17
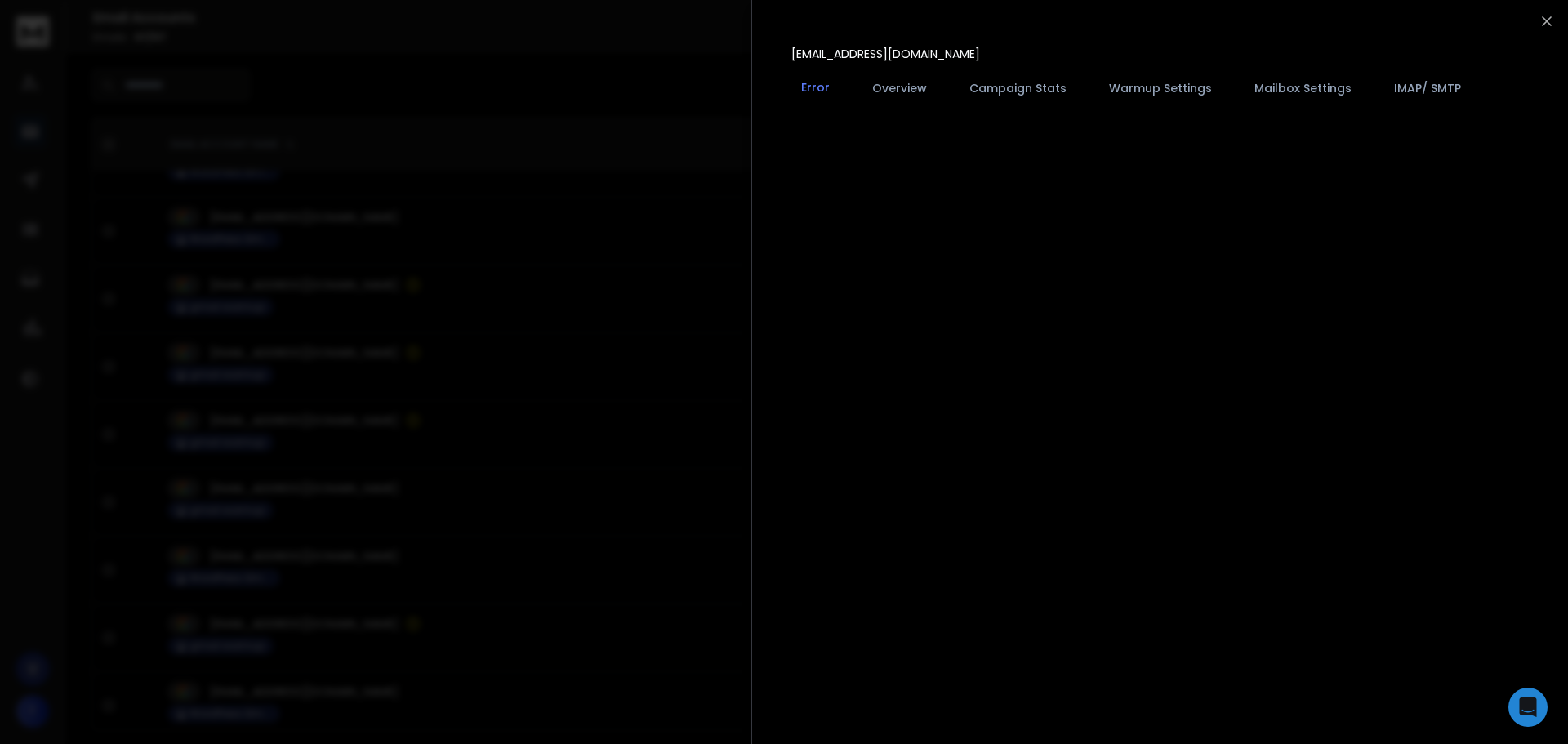
click at [481, 299] on div at bounding box center [784, 372] width 1568 height 744
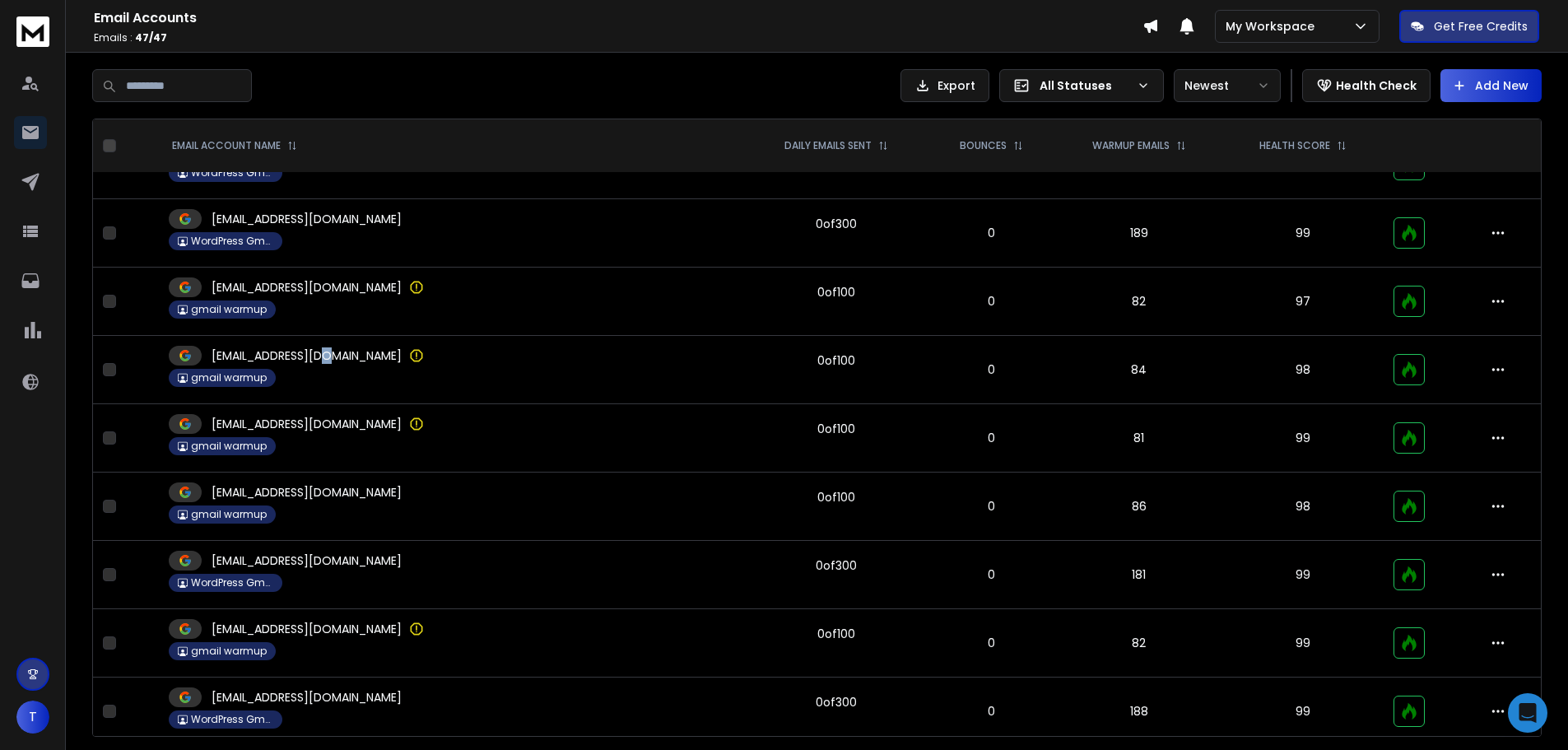
click at [326, 349] on p "shiai8955@gmail.com" at bounding box center [307, 355] width 190 height 17
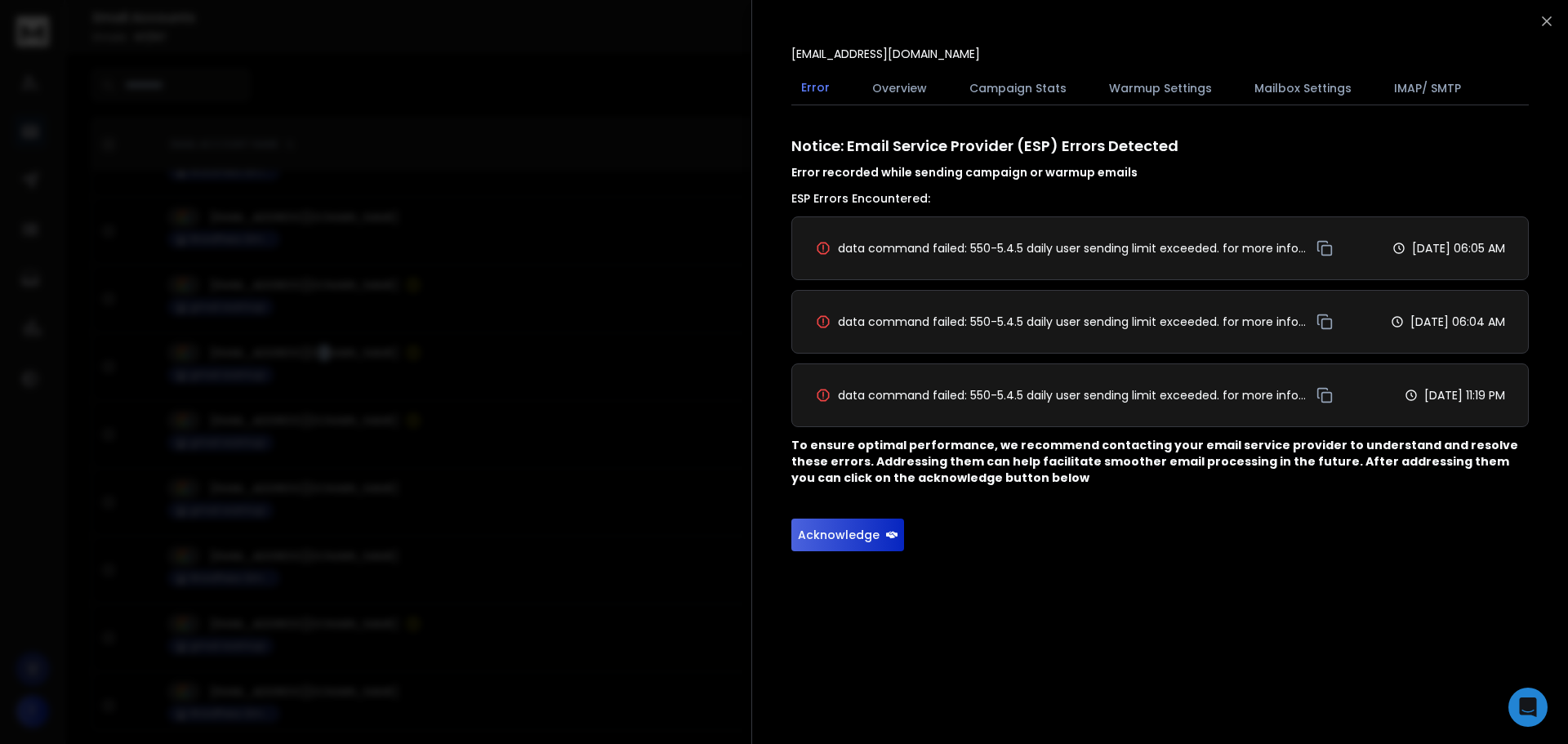
click at [877, 537] on button "Acknowledge" at bounding box center [847, 534] width 112 height 32
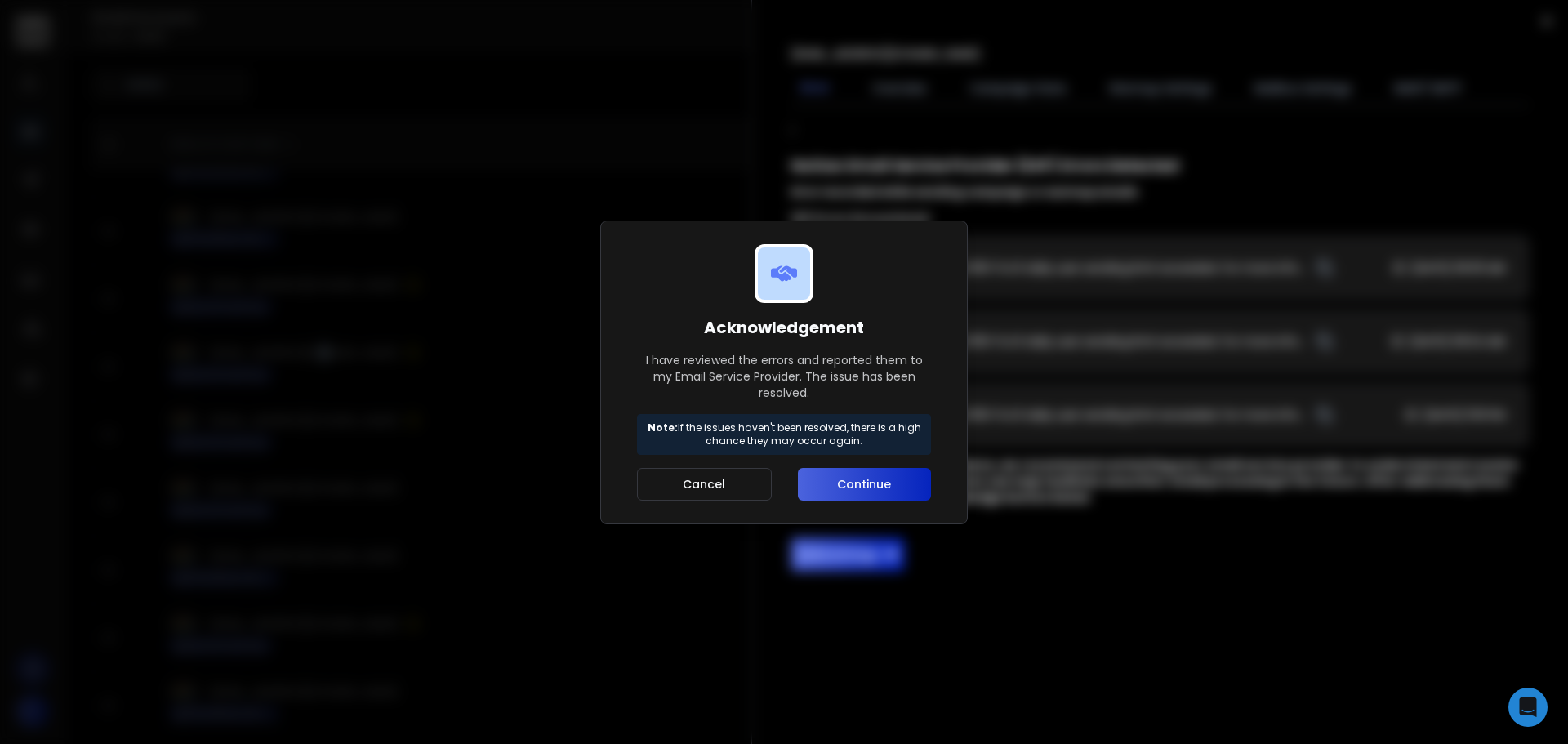
click at [871, 477] on button "Continue" at bounding box center [865, 484] width 133 height 32
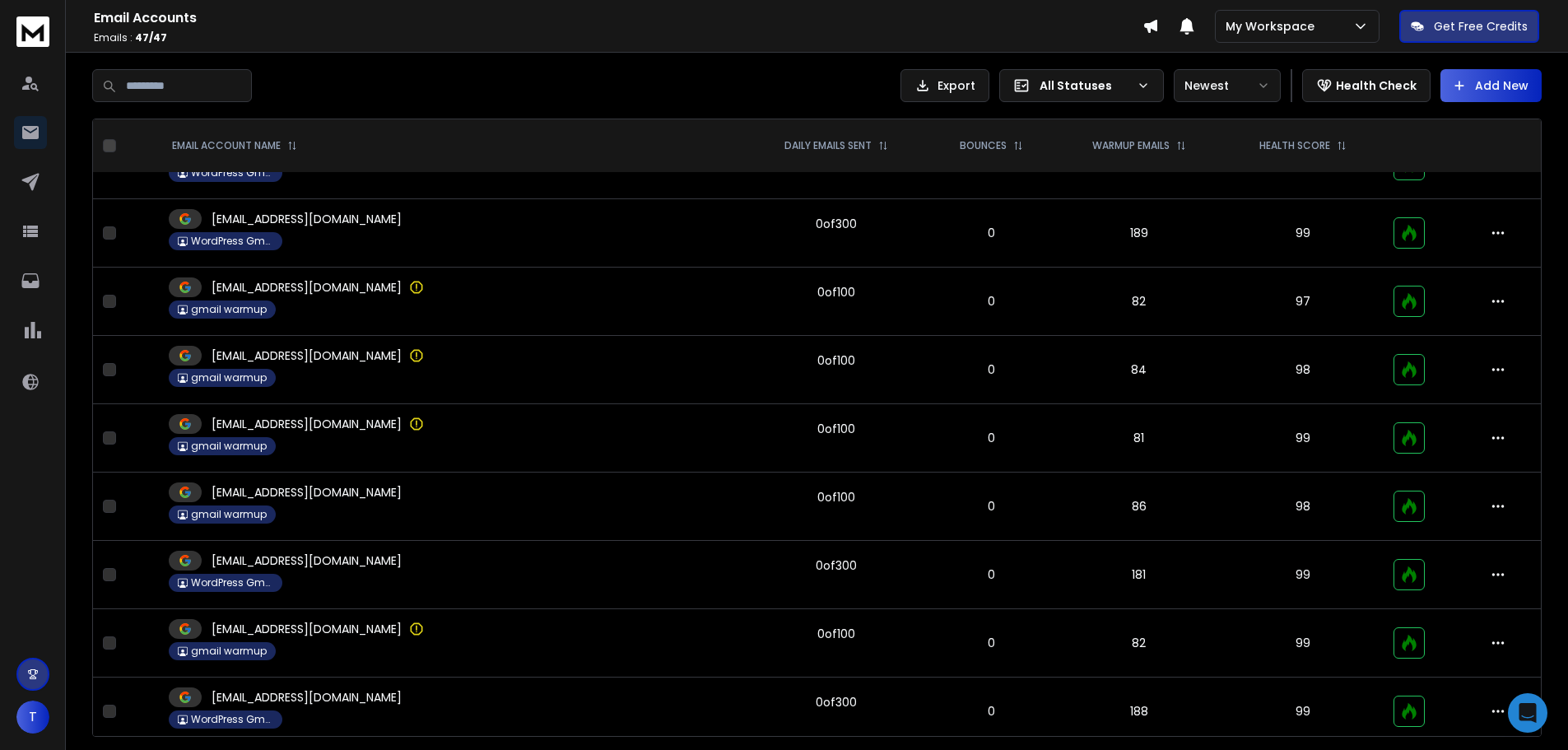
click at [318, 418] on p "halima63580@gmail.com" at bounding box center [307, 423] width 190 height 17
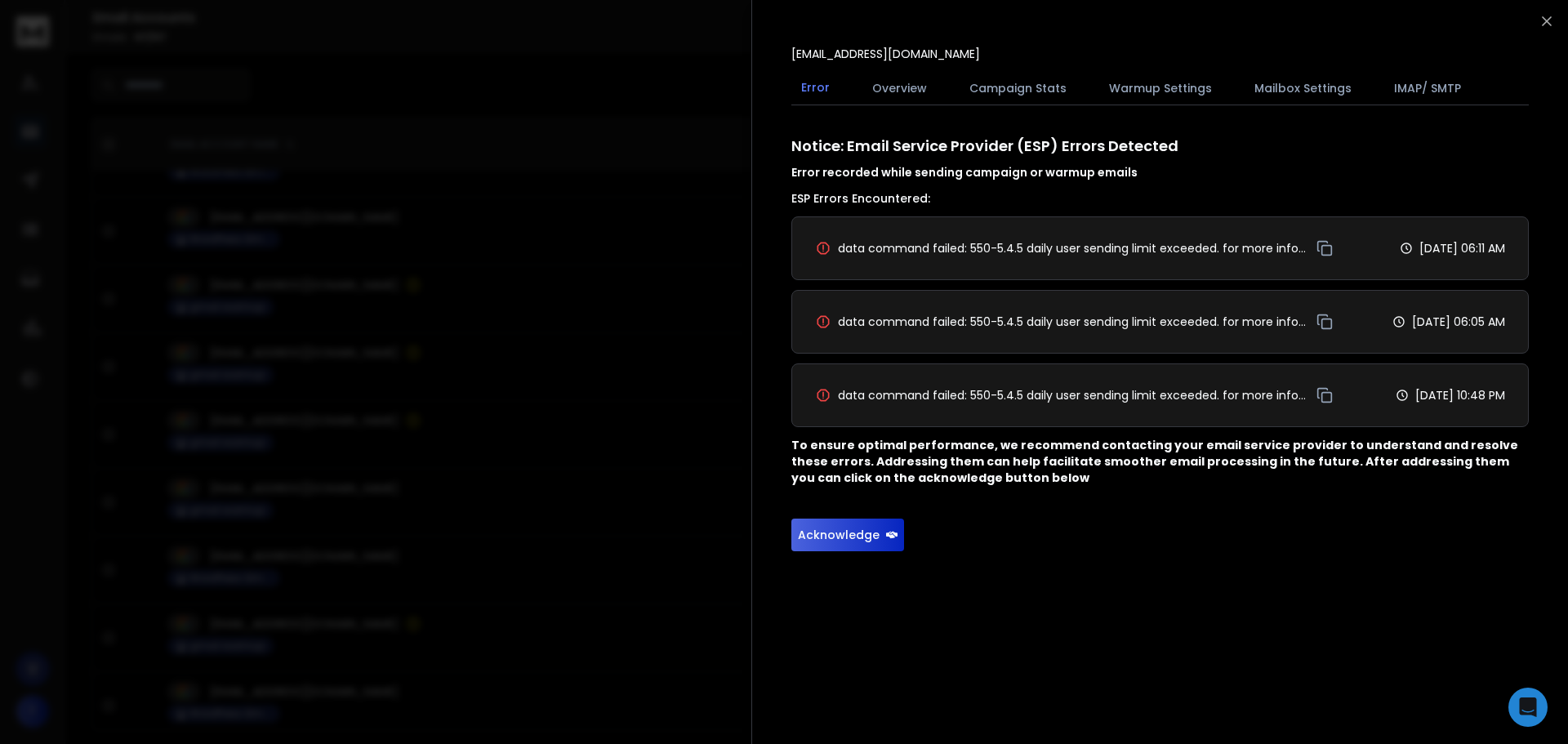
click at [849, 542] on button "Acknowledge" at bounding box center [847, 534] width 112 height 32
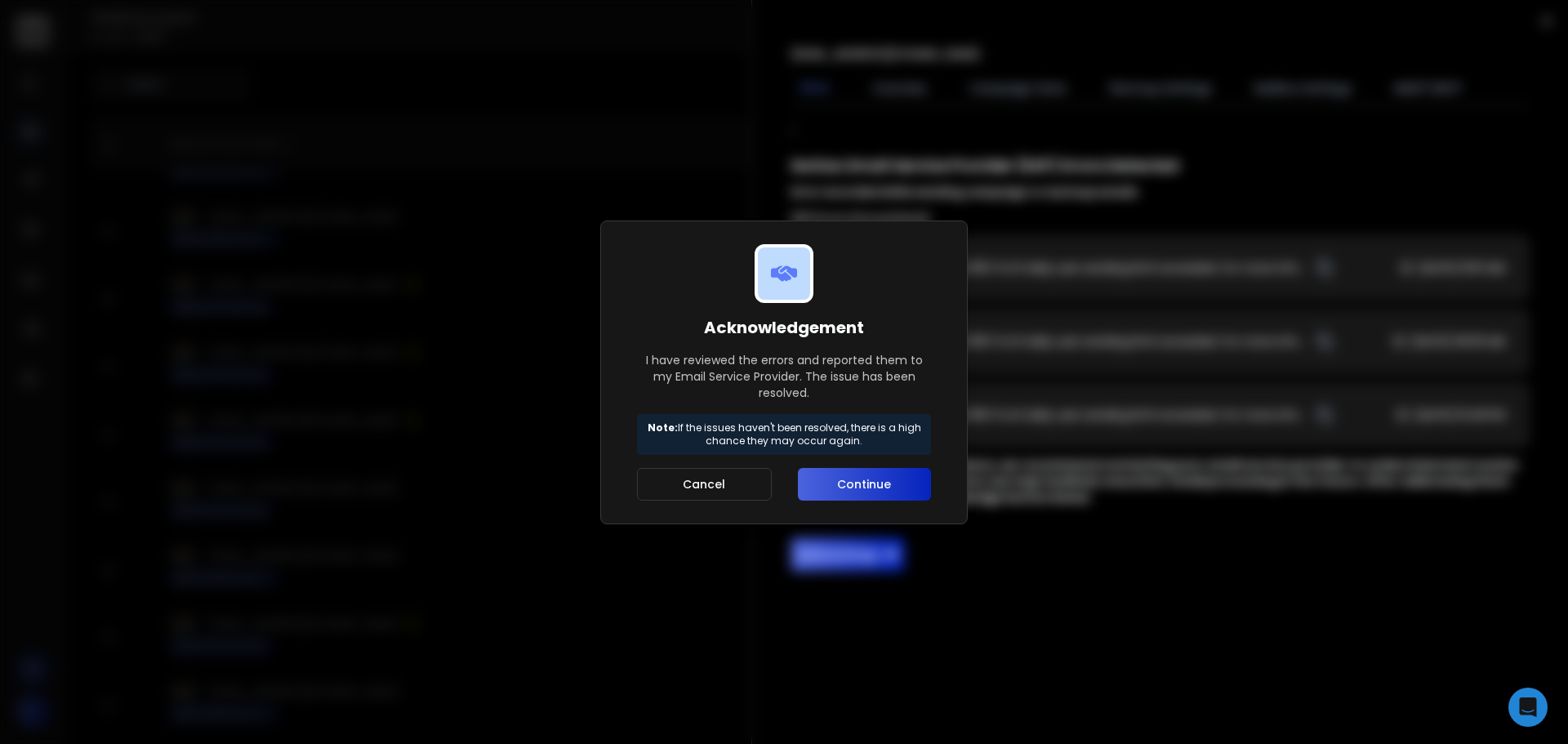
click at [913, 481] on button "Continue" at bounding box center [865, 484] width 133 height 32
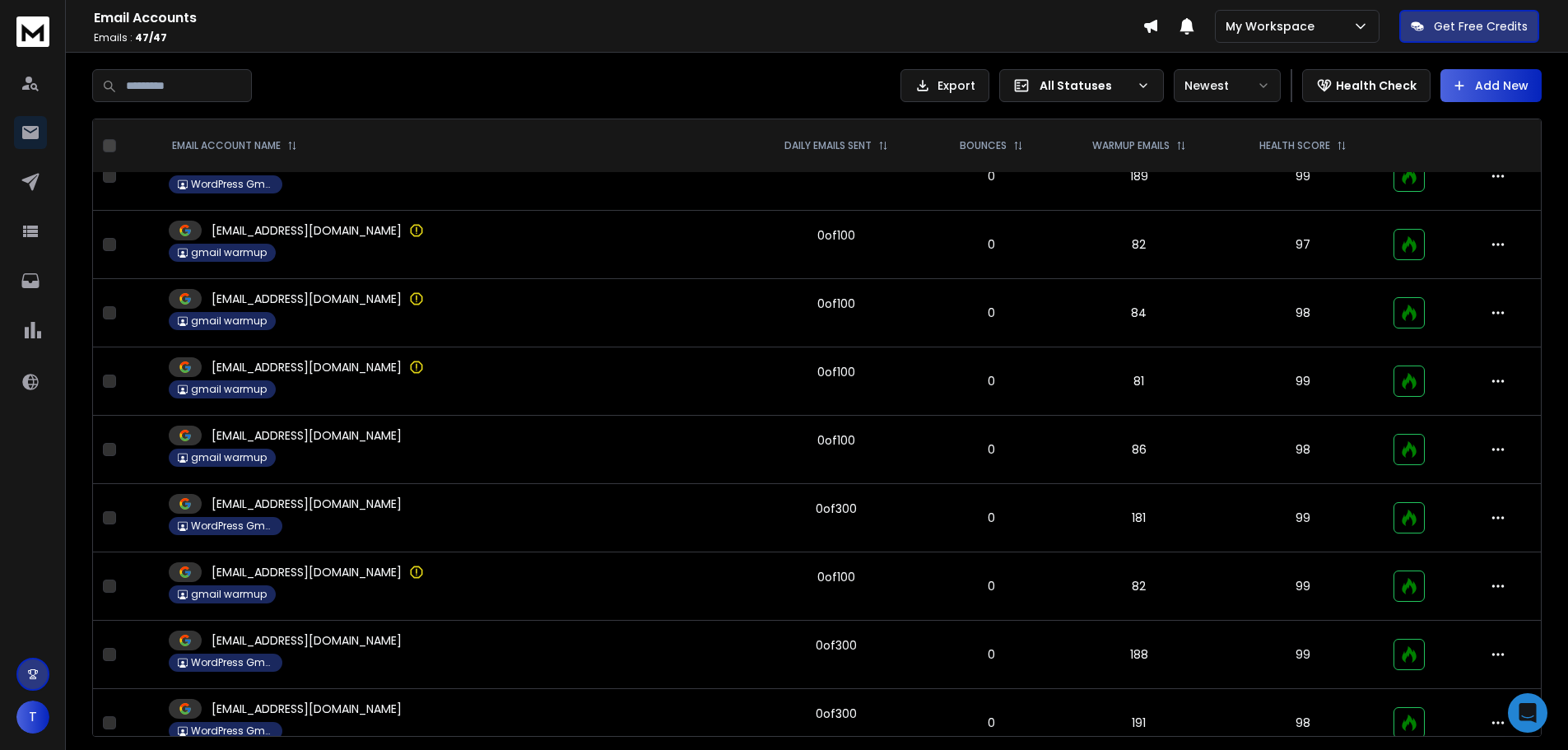
scroll to position [1646, 0]
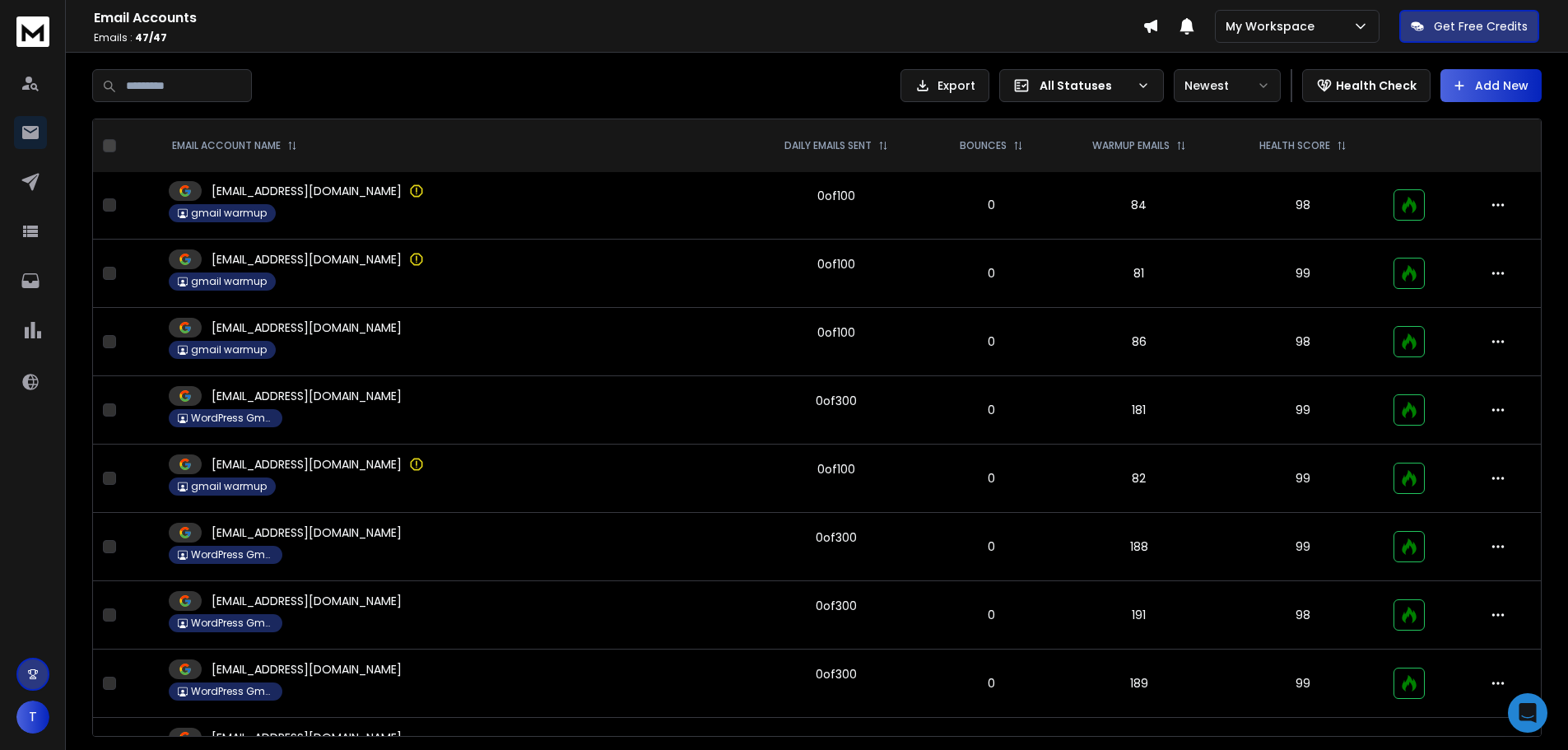
click at [286, 465] on p "rafi619731@gmail.com" at bounding box center [307, 464] width 190 height 17
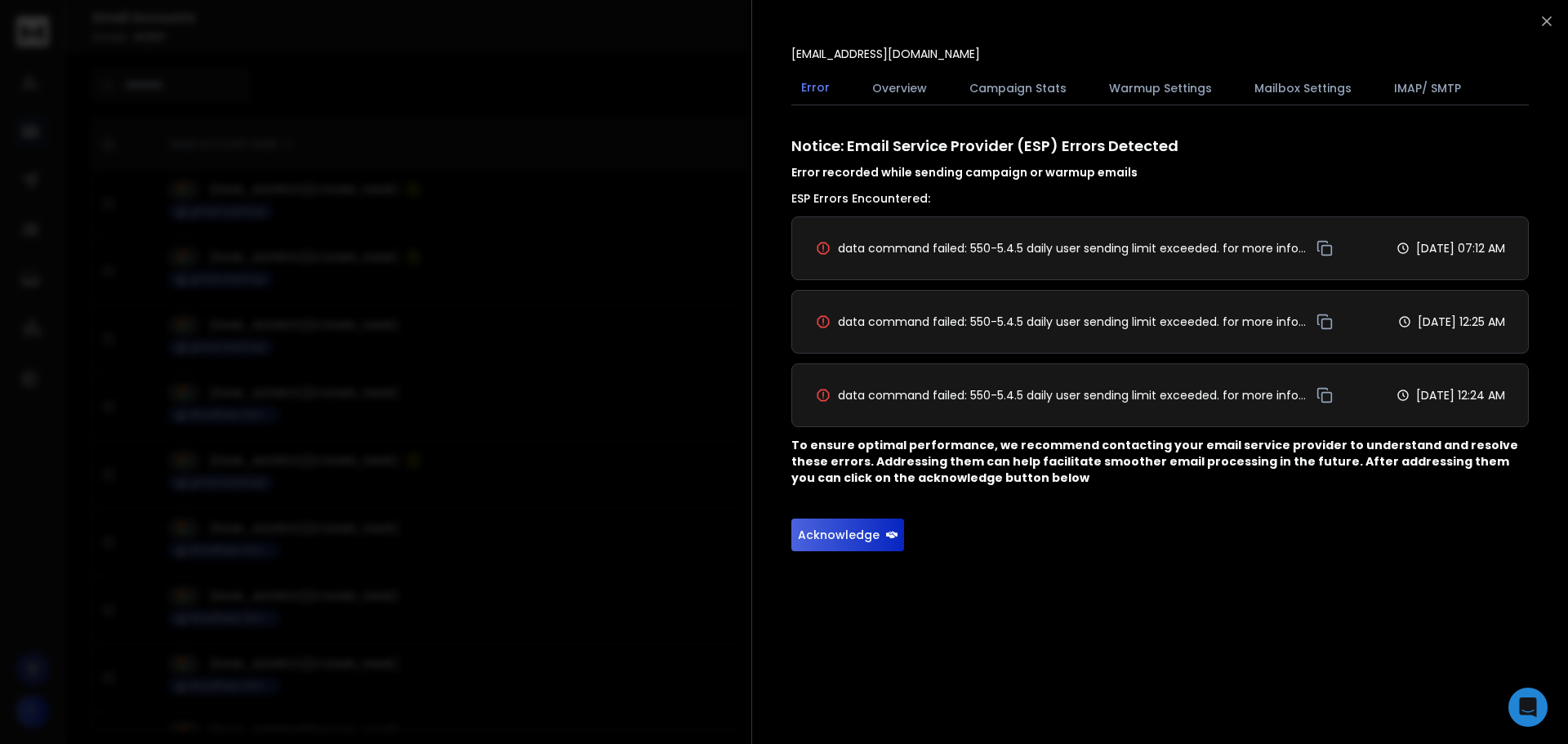
click at [854, 536] on button "Acknowledge" at bounding box center [847, 534] width 112 height 32
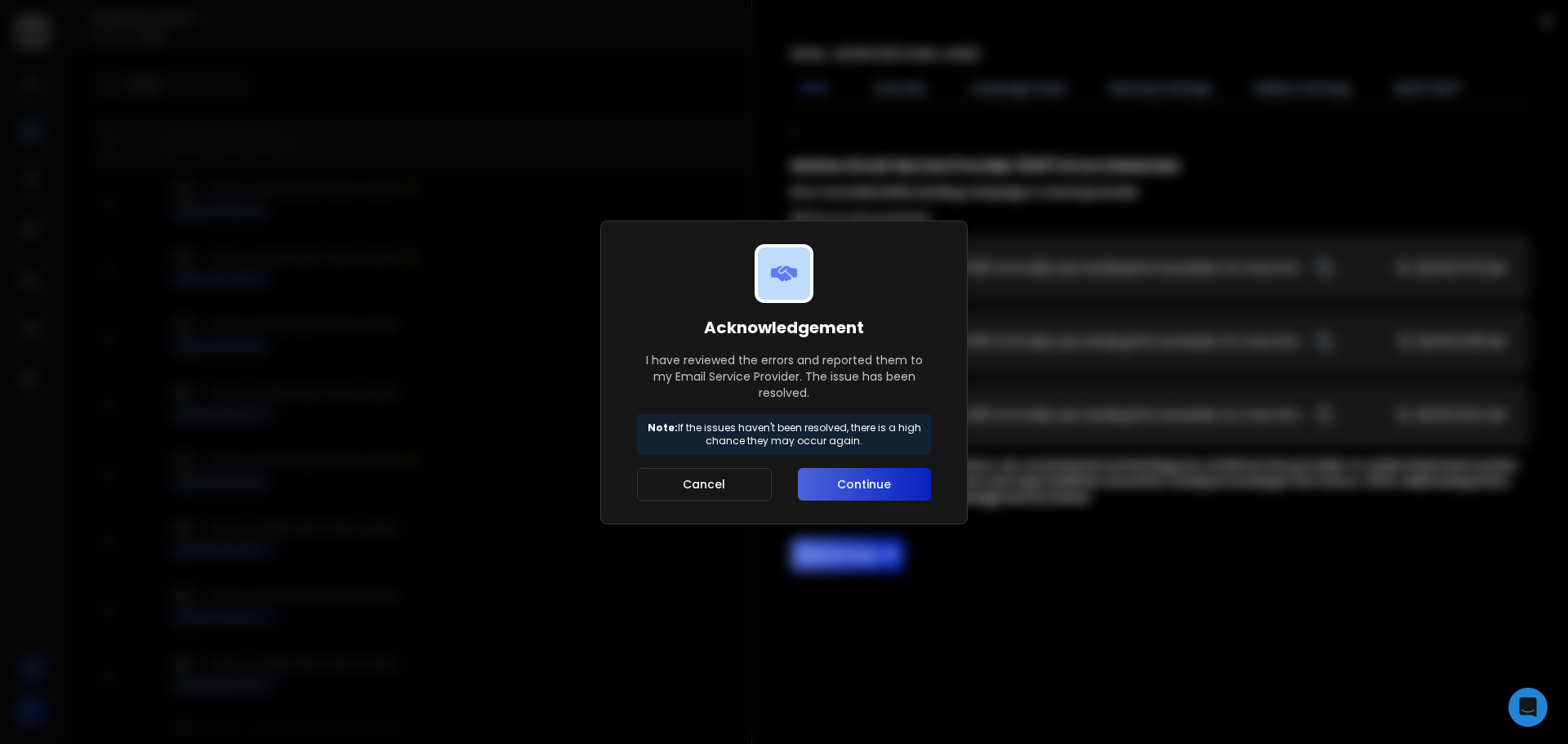
click at [892, 484] on button "Continue" at bounding box center [865, 484] width 133 height 32
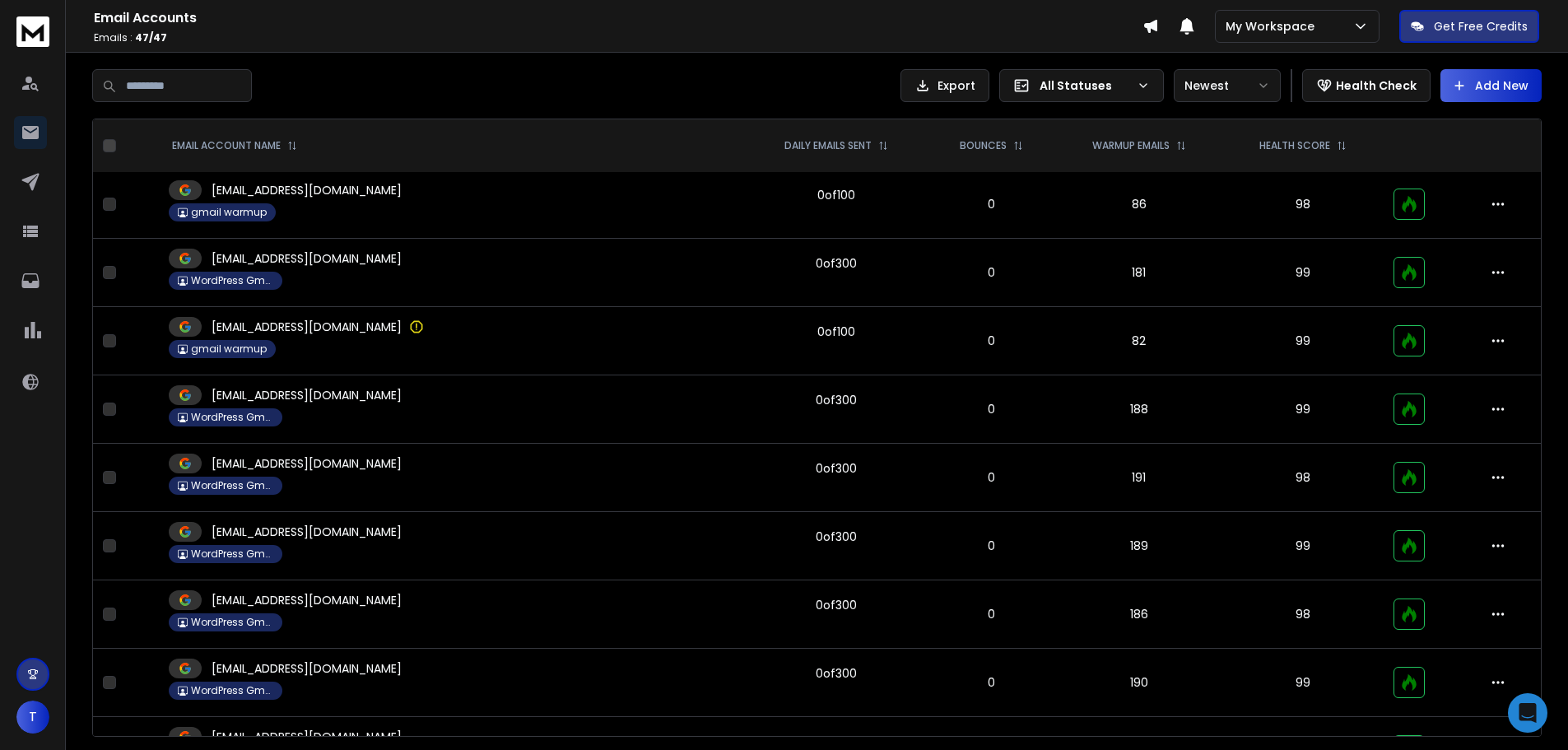
scroll to position [1893, 0]
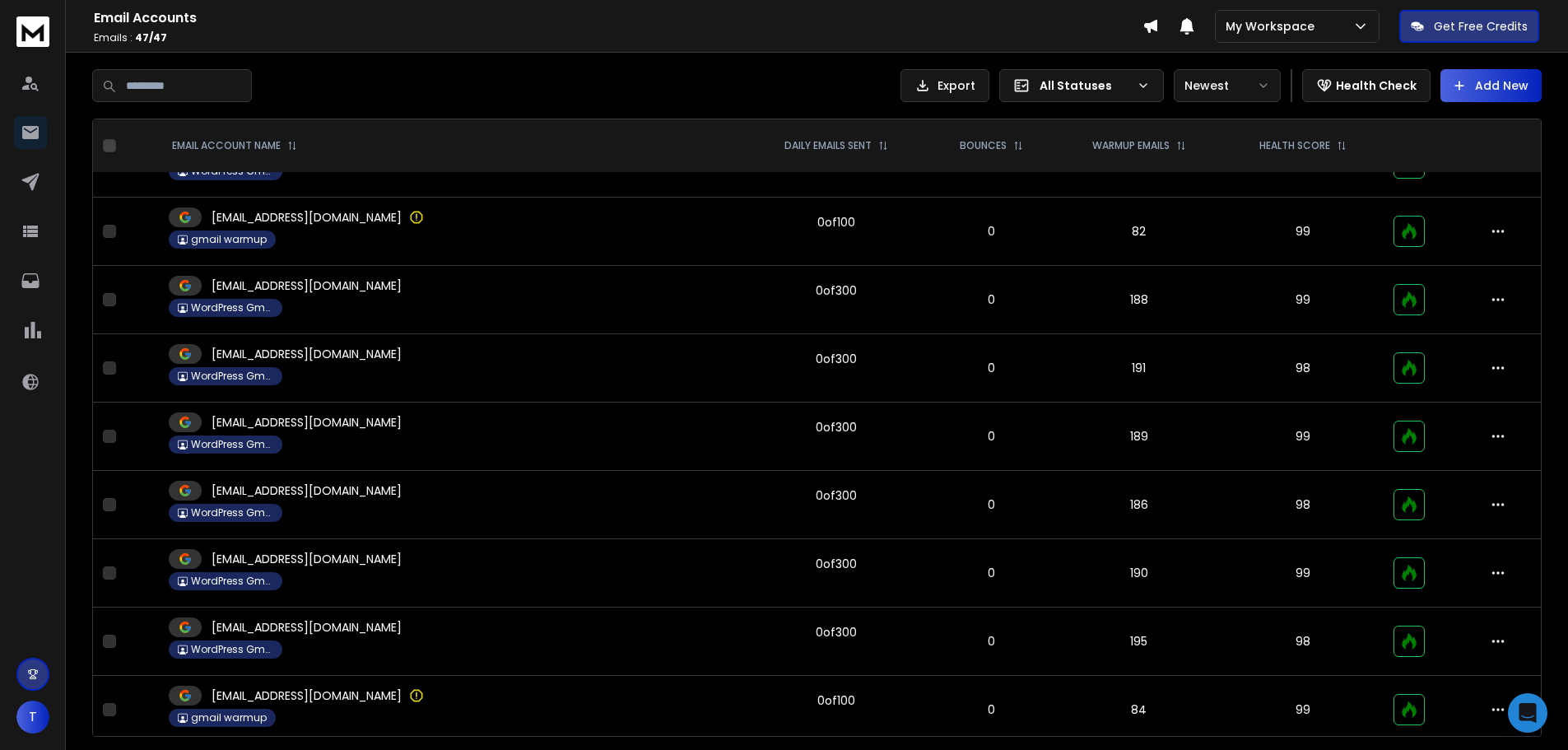
click at [310, 223] on p "rafi619731@gmail.com" at bounding box center [307, 217] width 190 height 17
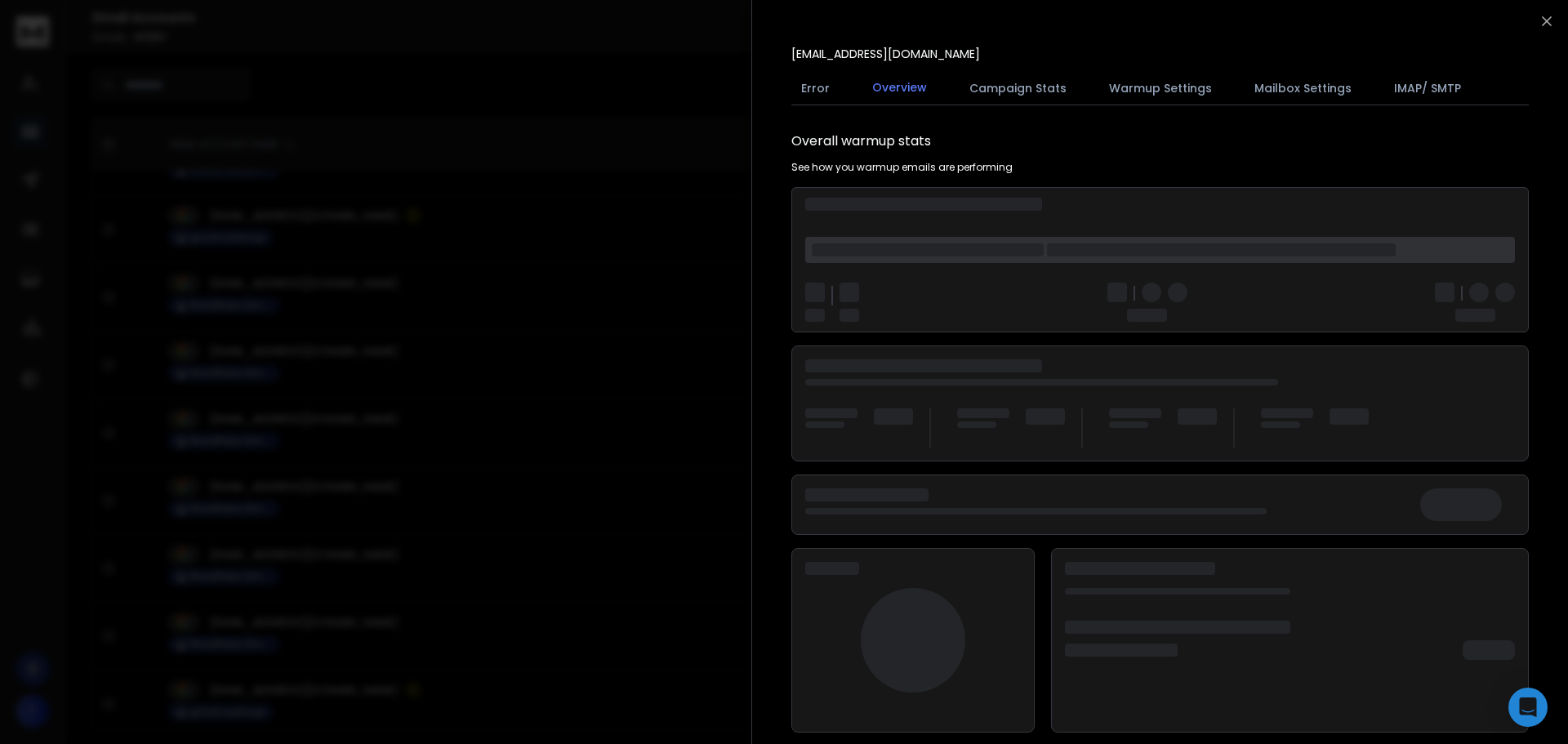
click at [514, 368] on div at bounding box center [784, 372] width 1568 height 744
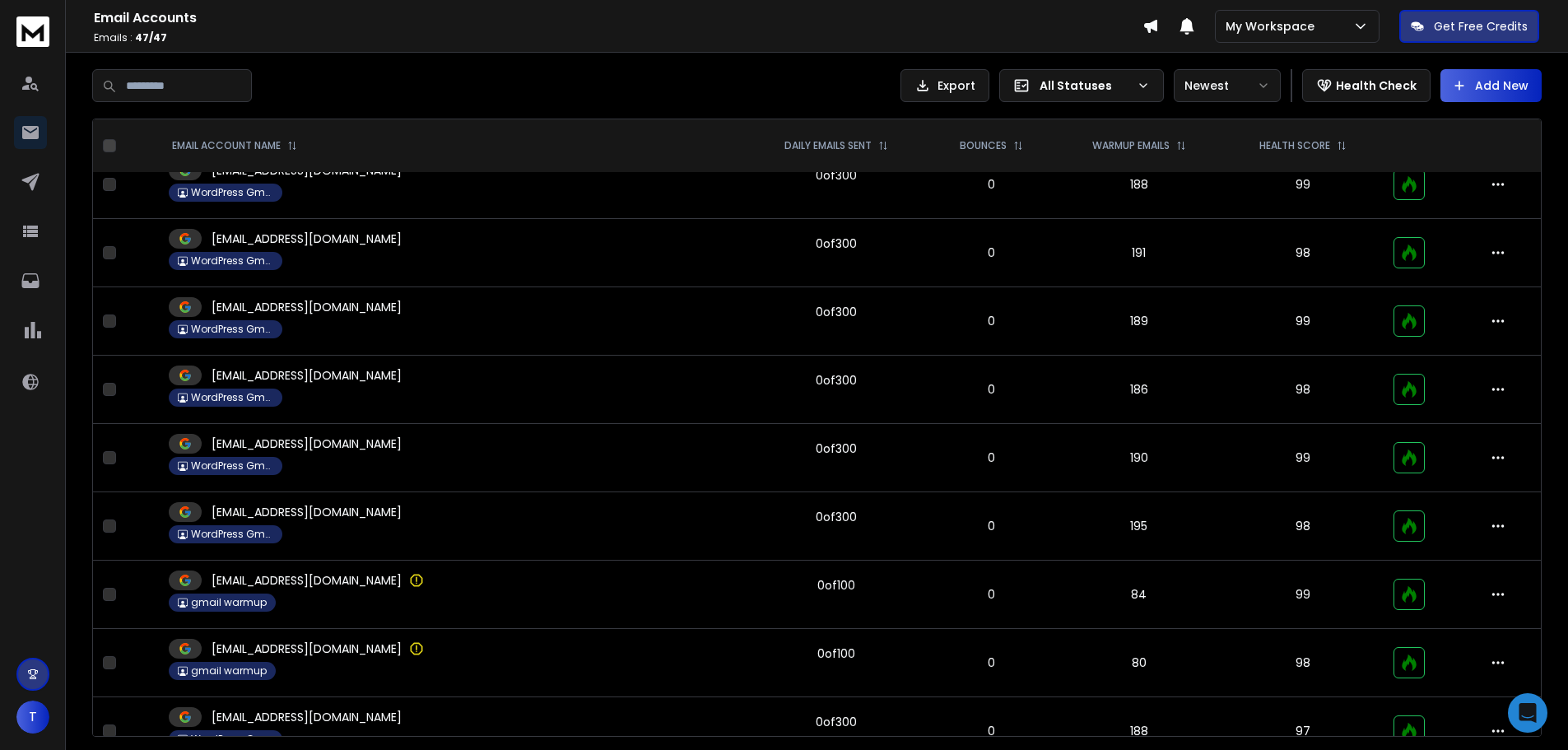
scroll to position [2140, 0]
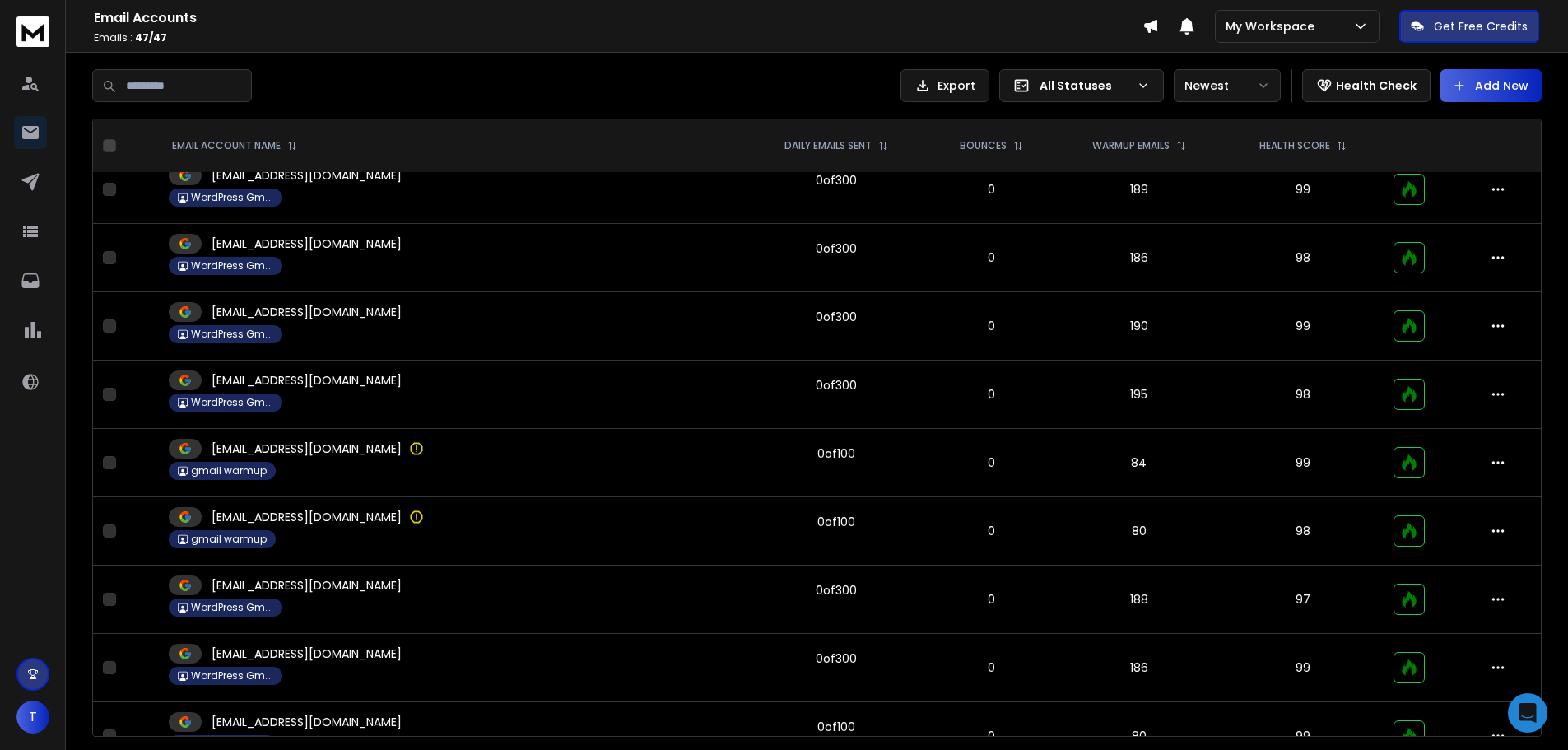
click at [336, 439] on div "moho618904@gmail.com" at bounding box center [285, 449] width 233 height 19
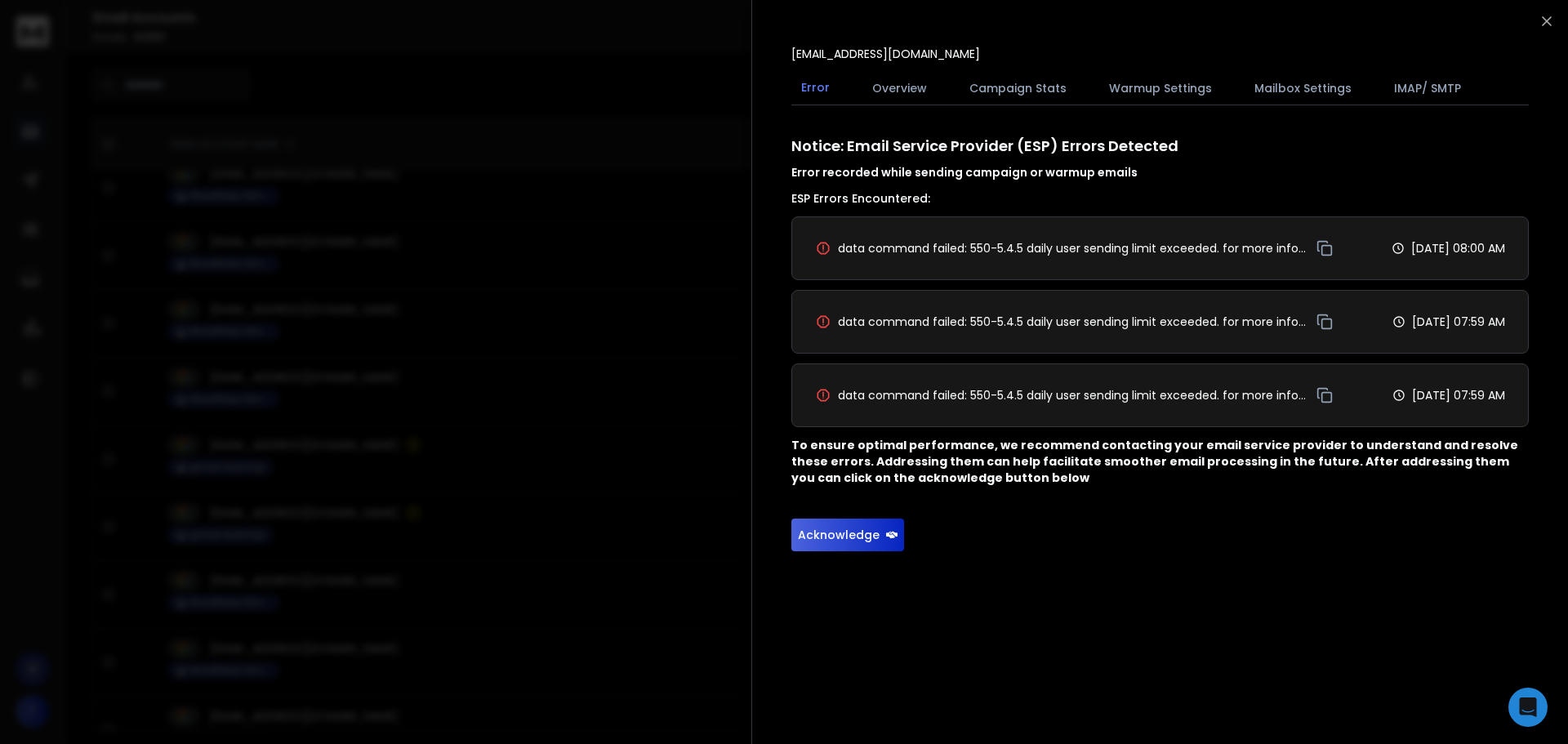
click at [847, 517] on div "Notice: Email Service Provider (ESP) Errors Detected Error recorded while sendi…" at bounding box center [1160, 343] width 737 height 416
click at [857, 531] on button "Acknowledge" at bounding box center [847, 534] width 112 height 32
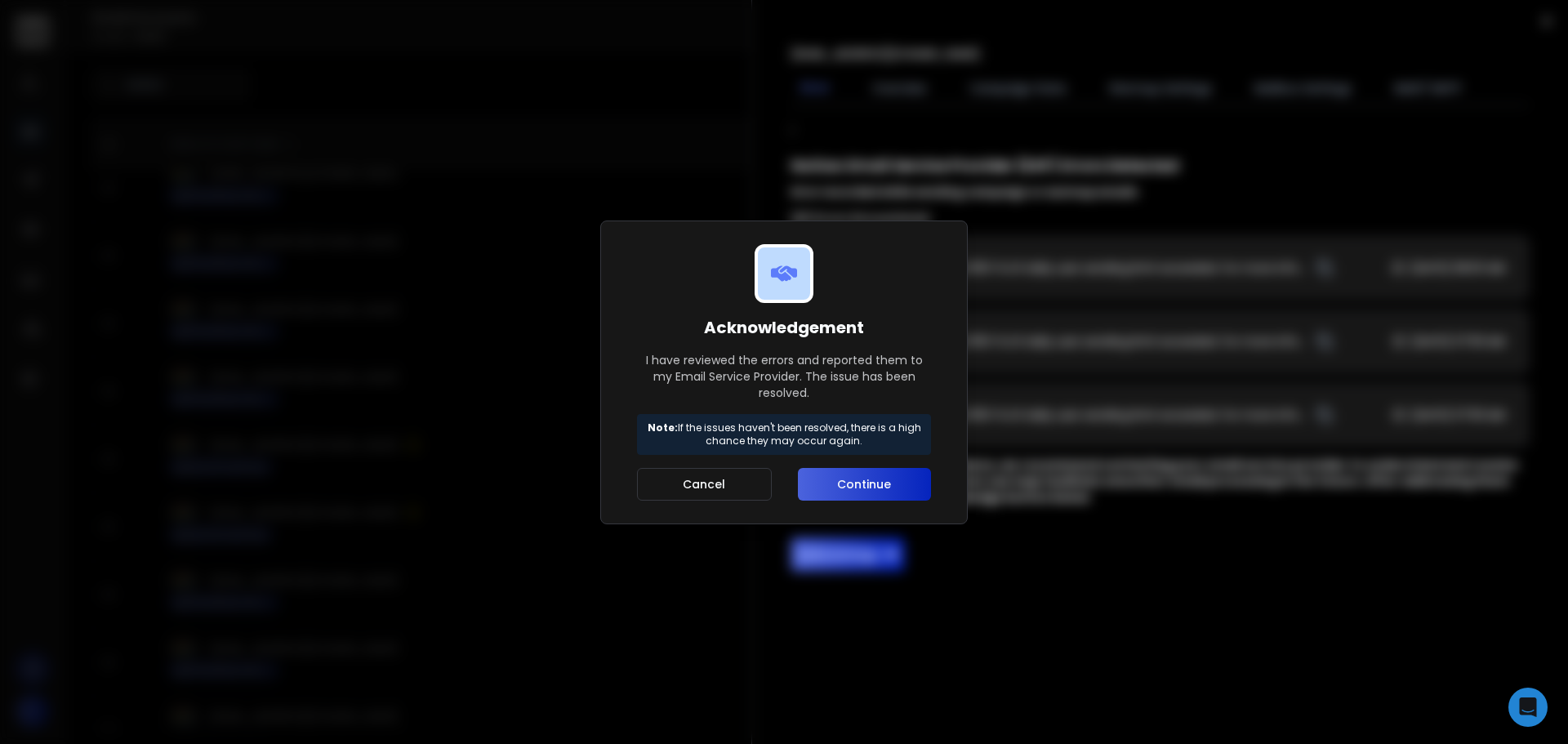
click at [870, 487] on button "Continue" at bounding box center [865, 484] width 133 height 32
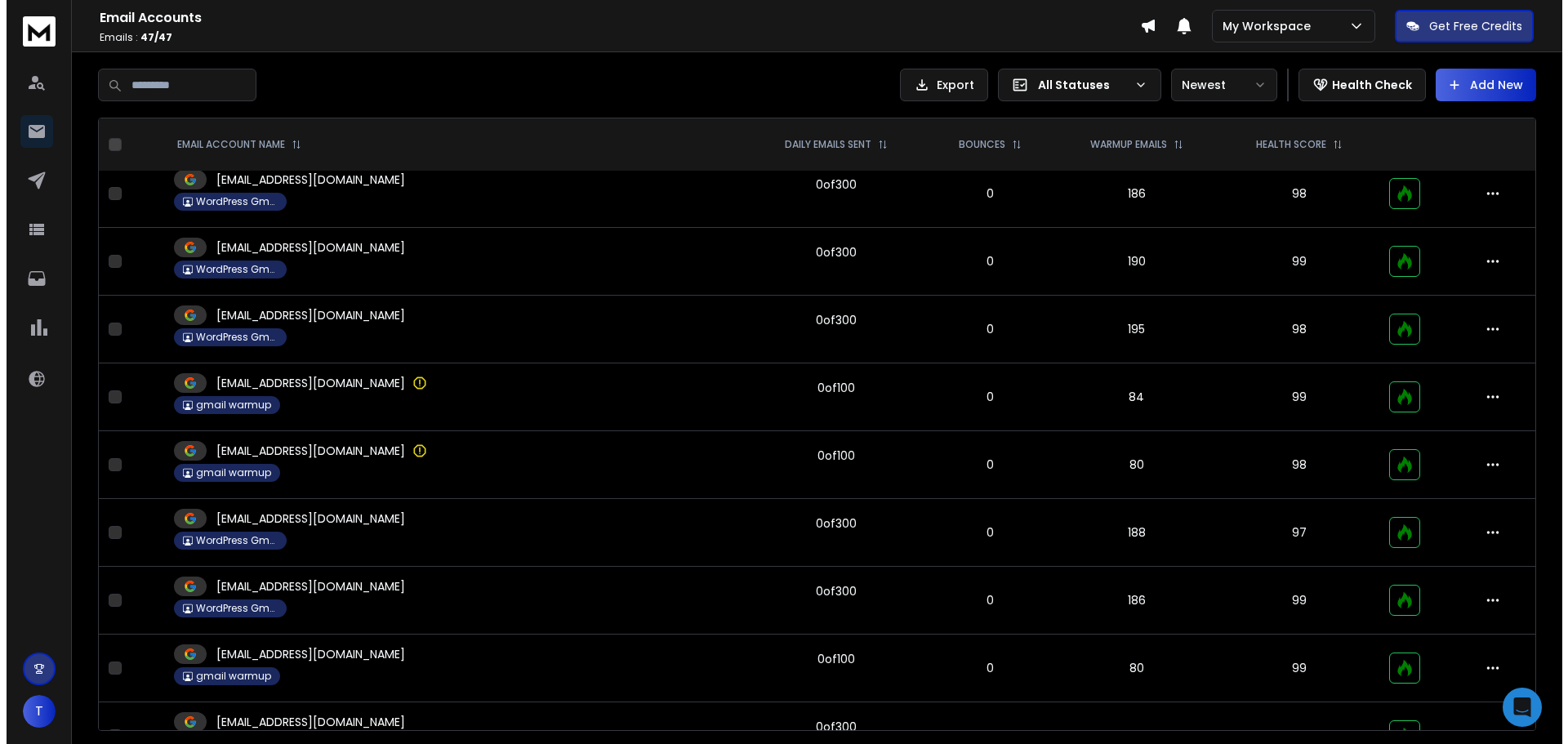
scroll to position [2286, 0]
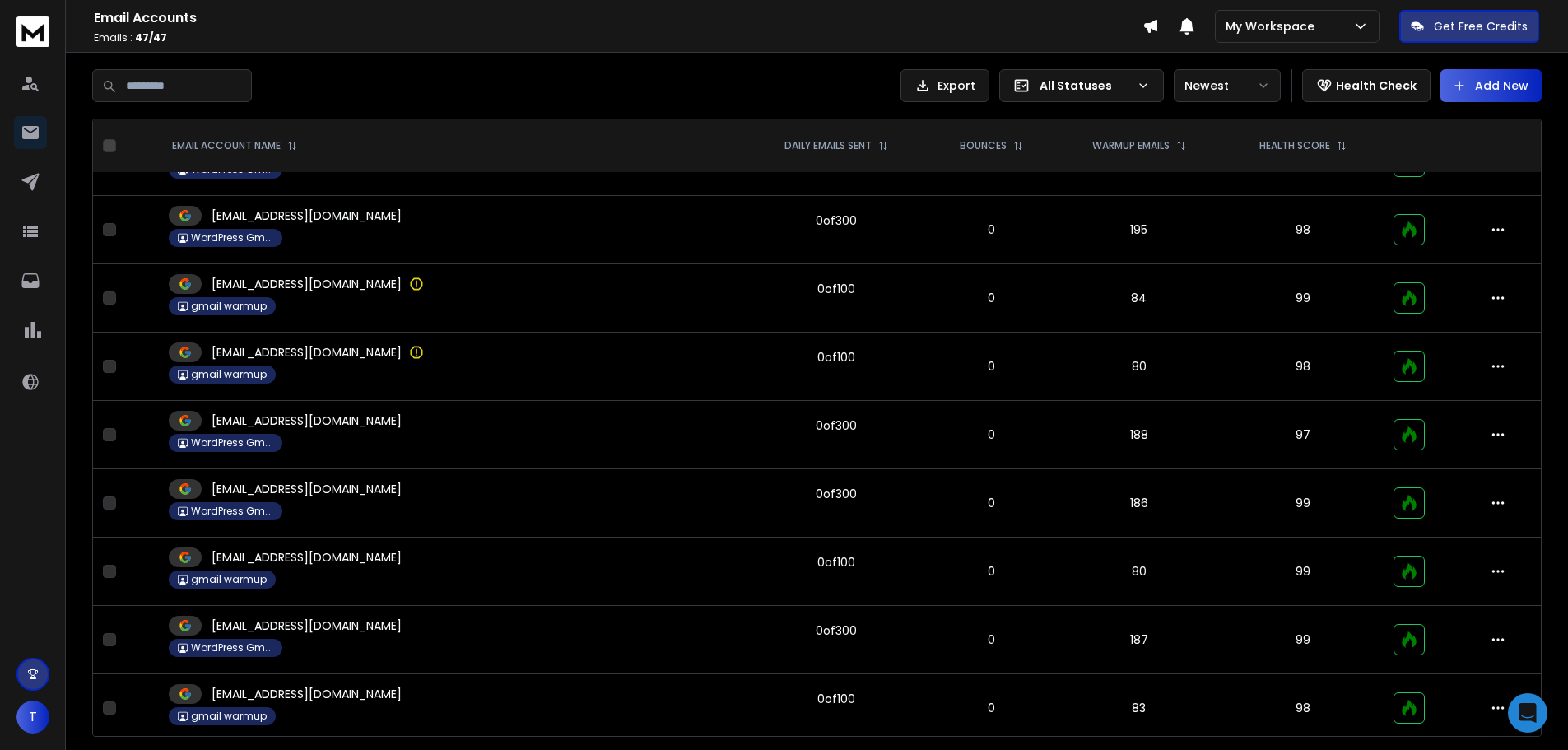
click at [309, 348] on p "nilimaalvi9@gmail.com" at bounding box center [307, 352] width 190 height 17
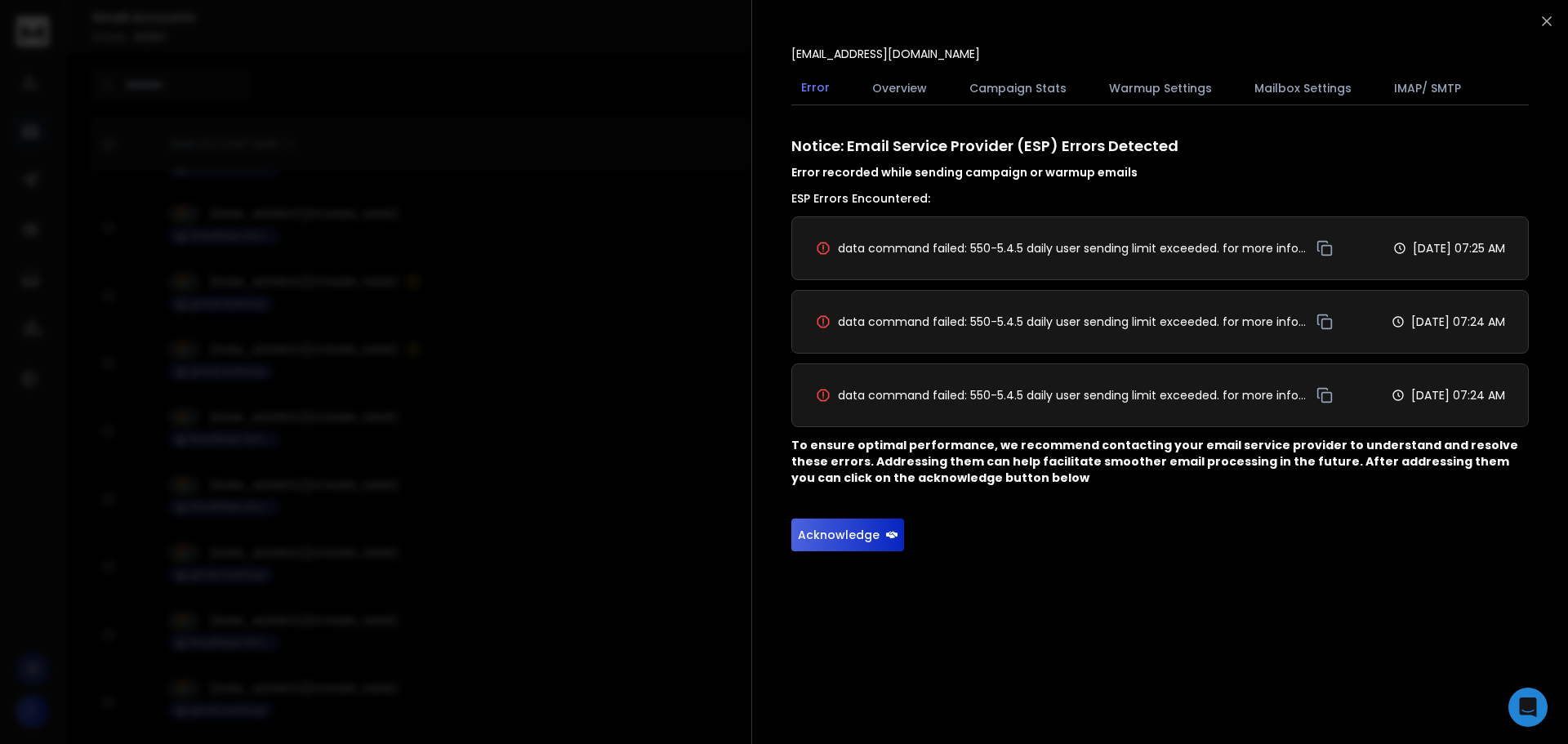
click at [830, 535] on button "Acknowledge" at bounding box center [847, 534] width 112 height 32
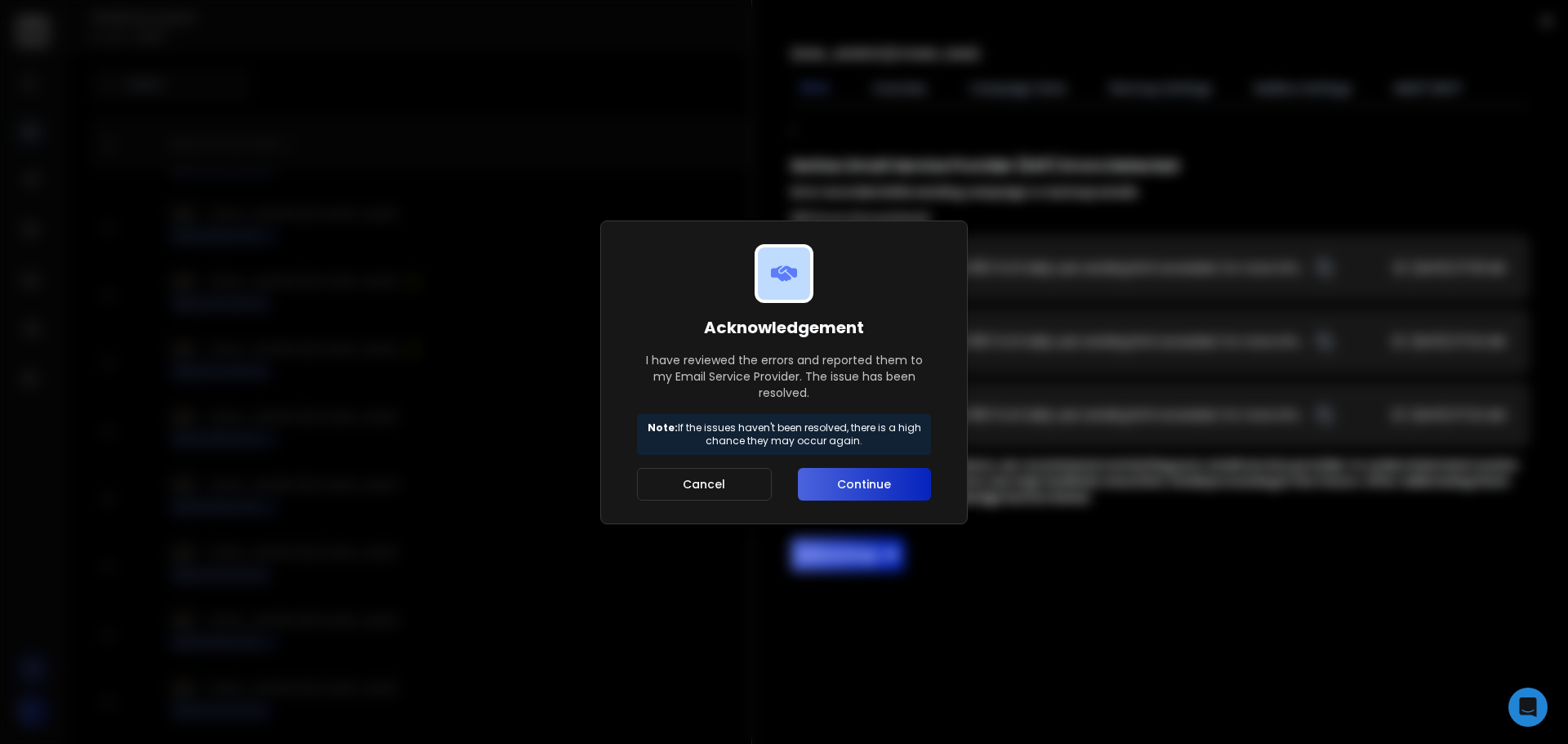
click at [887, 488] on button "Continue" at bounding box center [865, 484] width 133 height 32
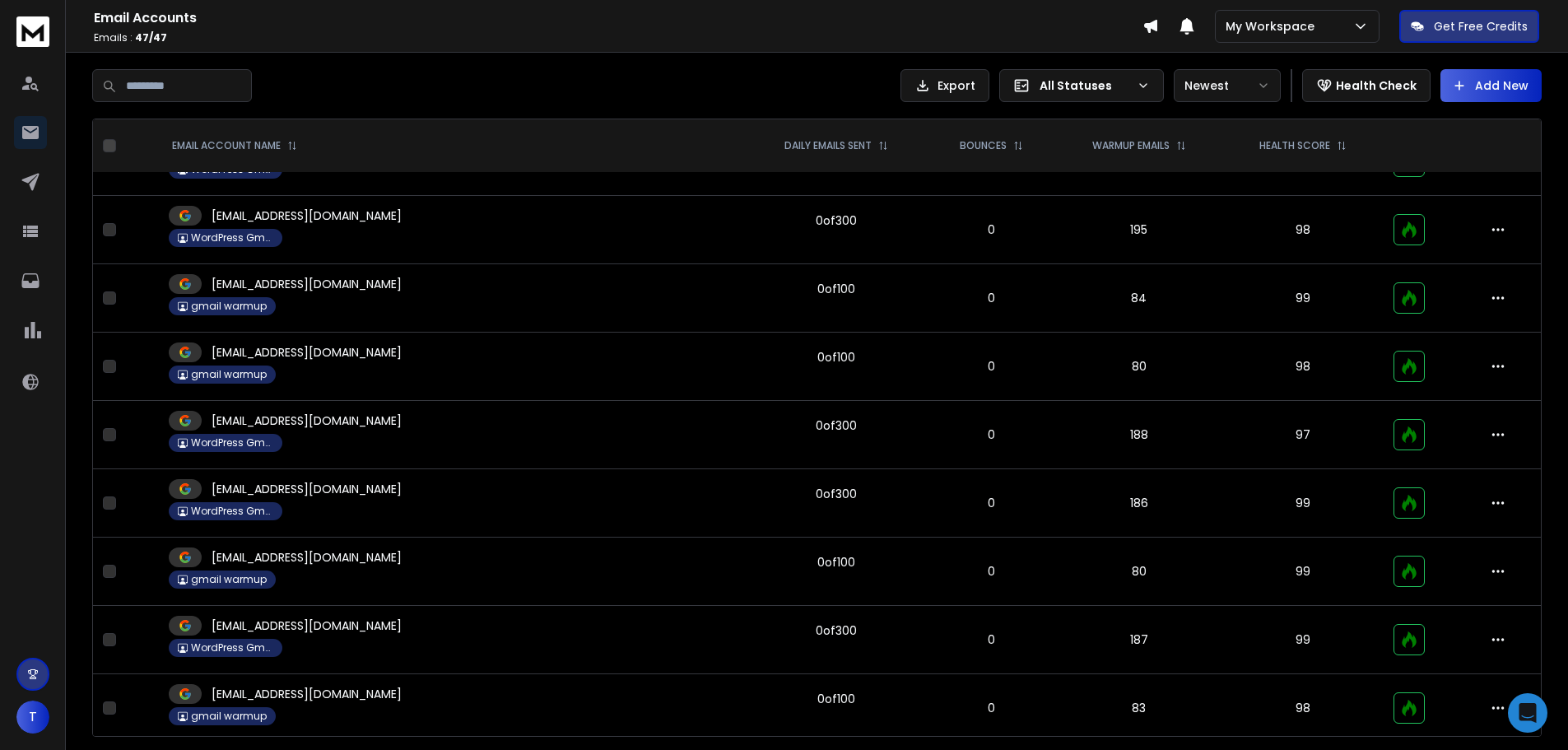
click at [301, 347] on p "nilimaalvi9@gmail.com" at bounding box center [307, 352] width 190 height 17
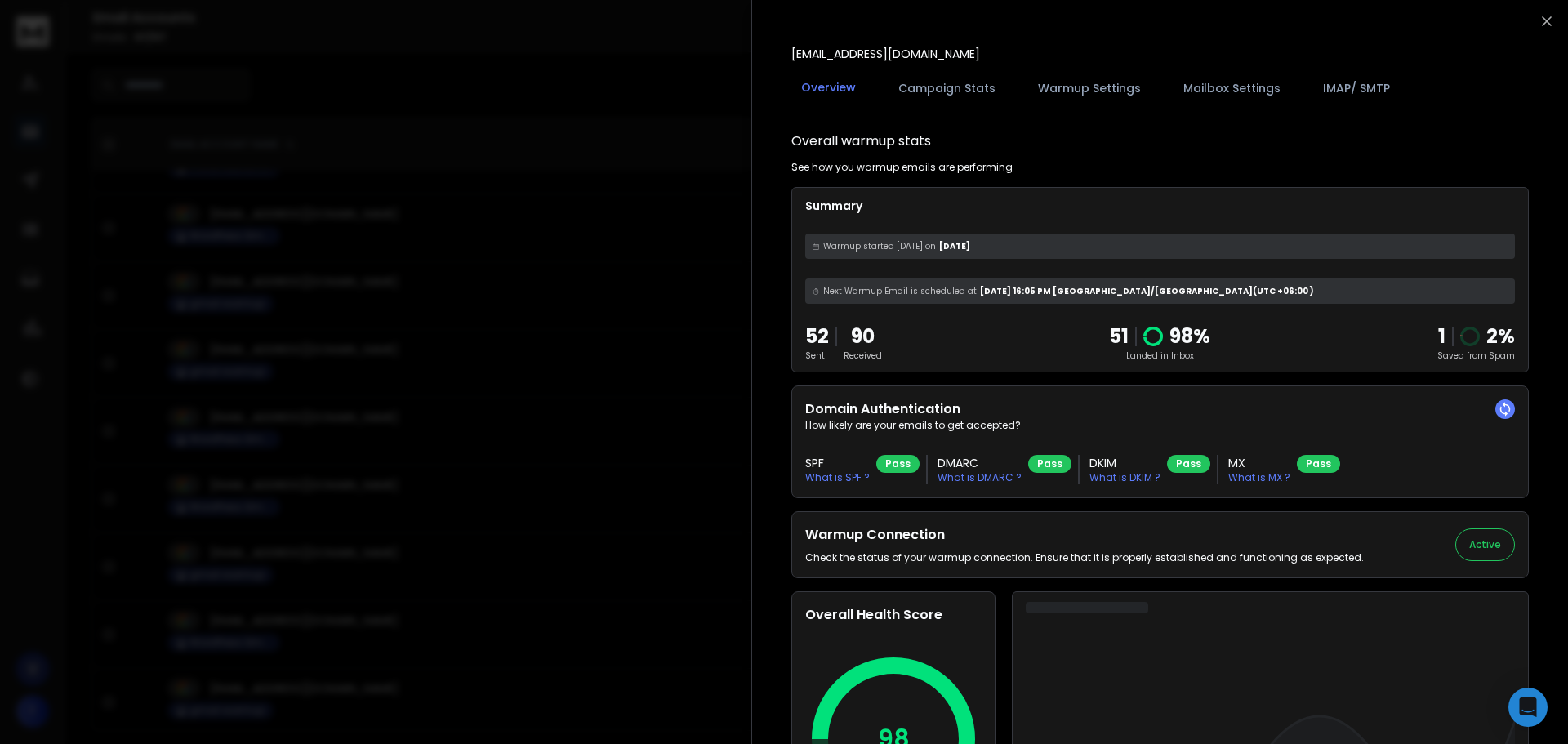
click at [956, 85] on button "Campaign Stats" at bounding box center [947, 88] width 117 height 36
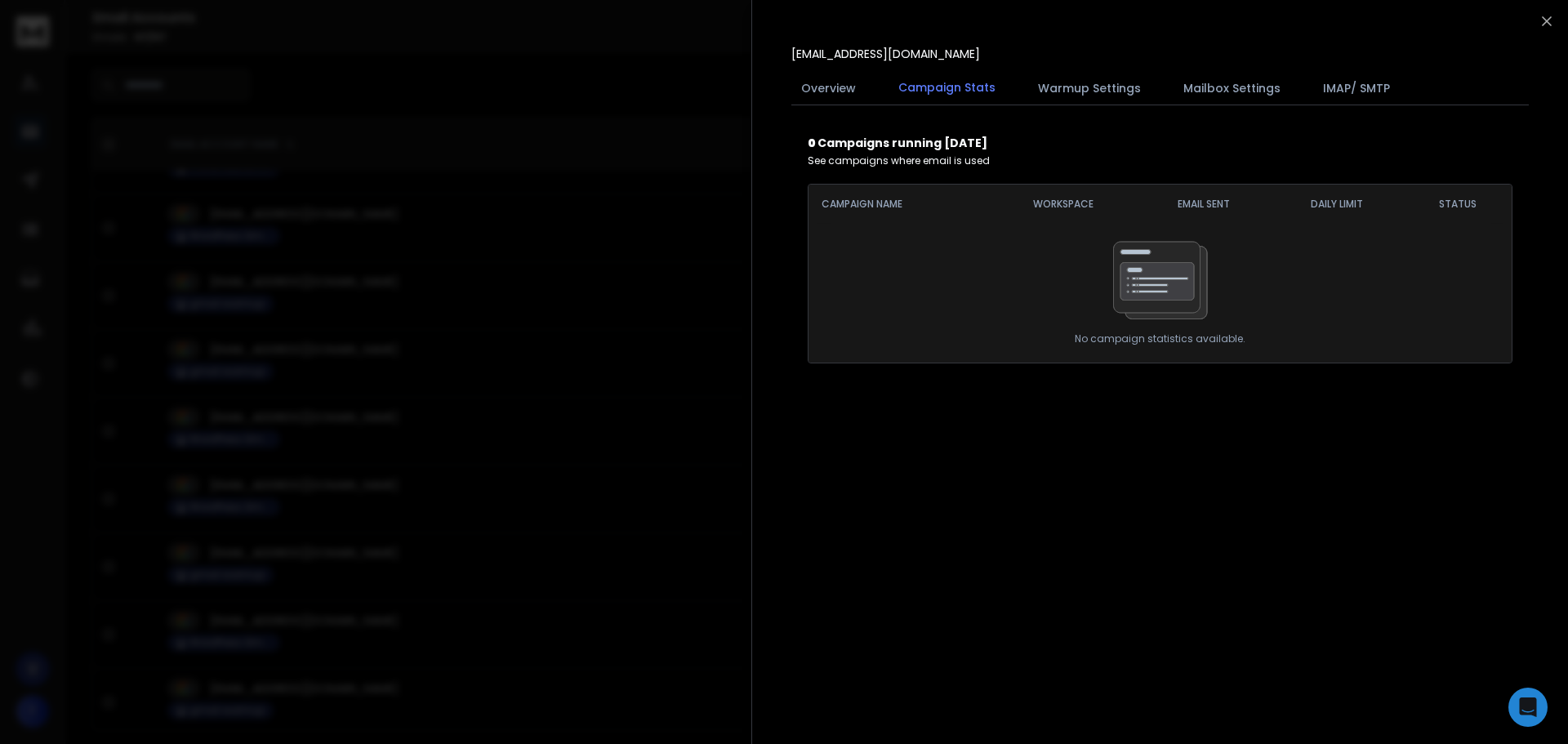
click at [852, 81] on button "Overview" at bounding box center [828, 88] width 74 height 36
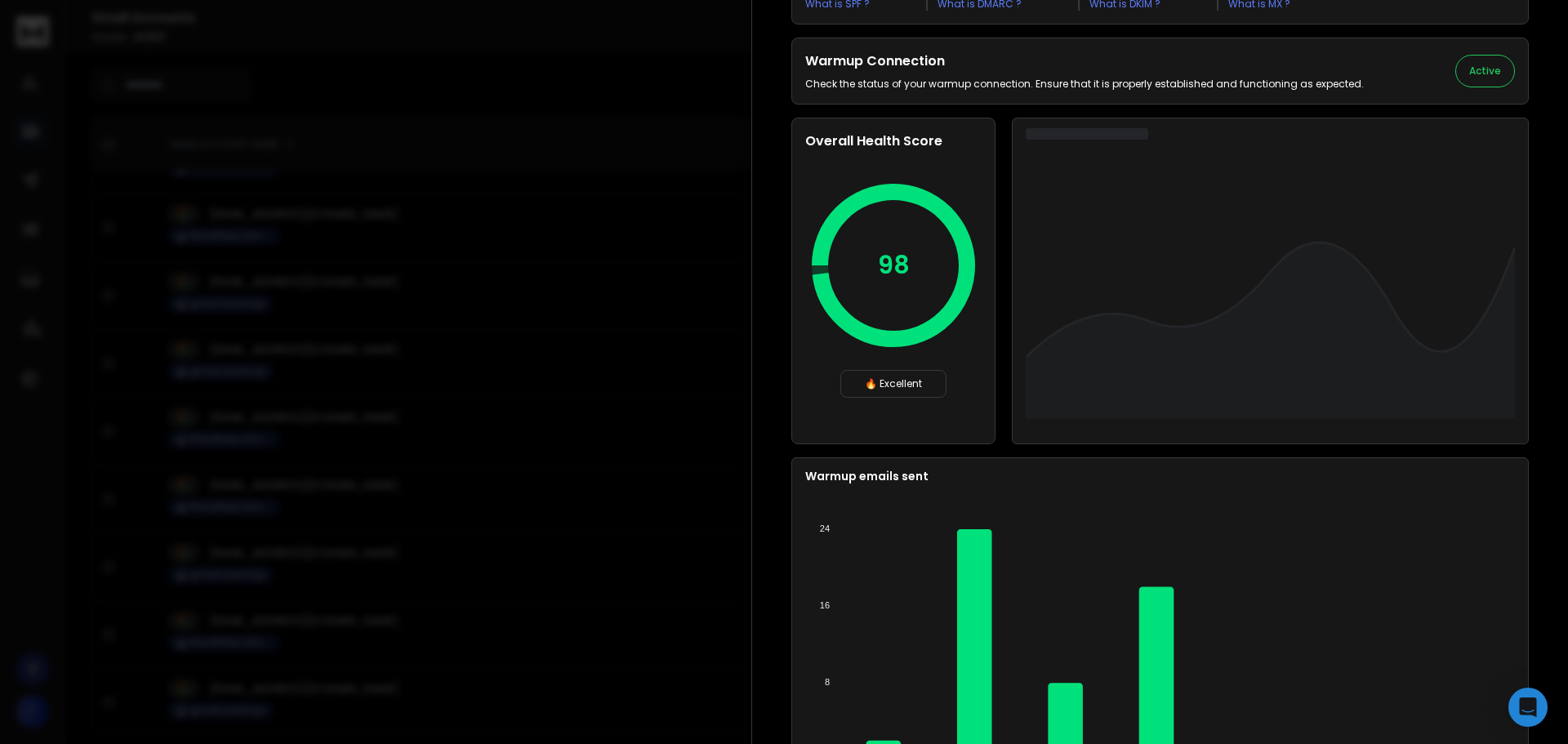
scroll to position [588, 0]
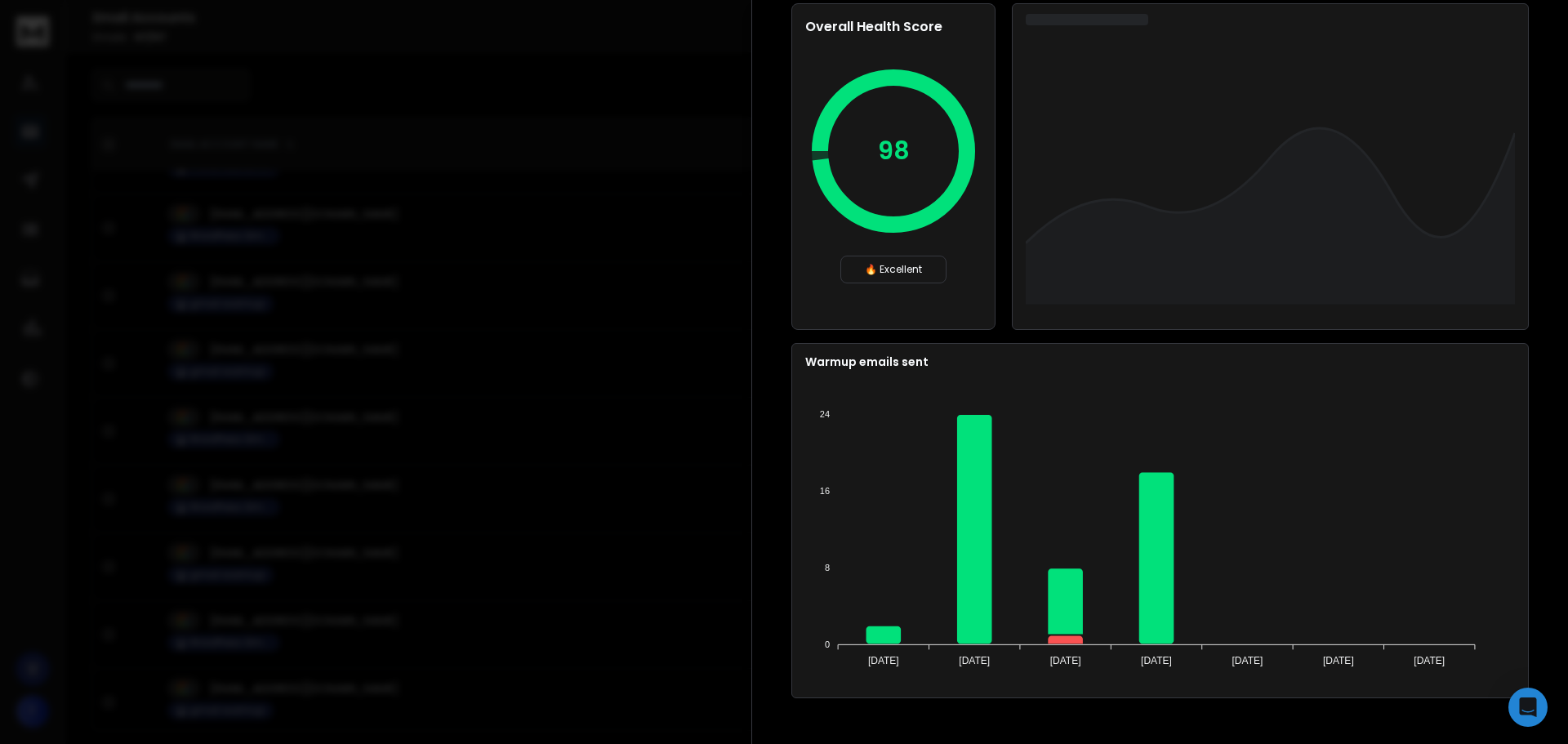
click at [357, 457] on div at bounding box center [784, 372] width 1568 height 744
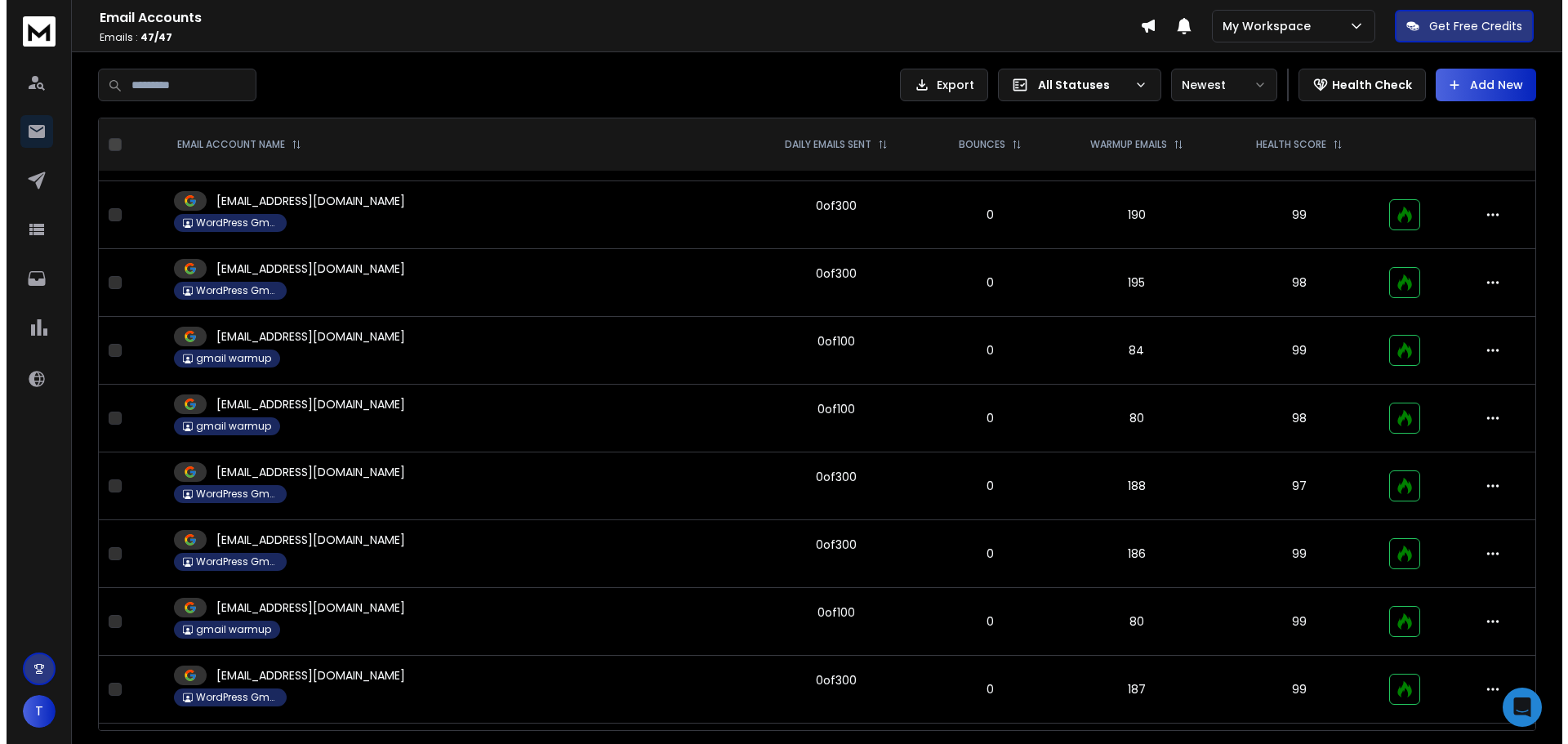
scroll to position [2204, 0]
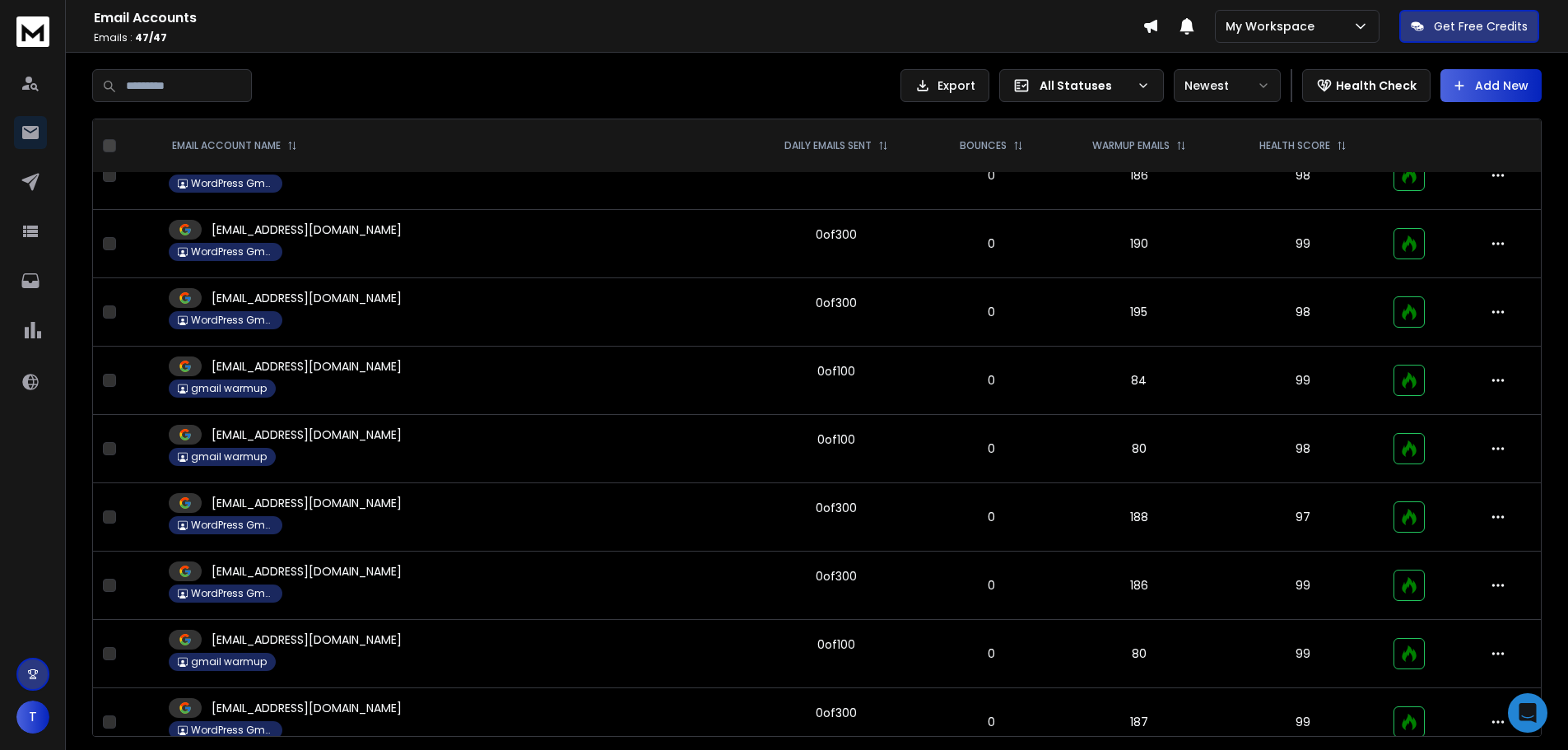
click at [308, 288] on div "jannaturmi843@gmail.com" at bounding box center [285, 298] width 233 height 19
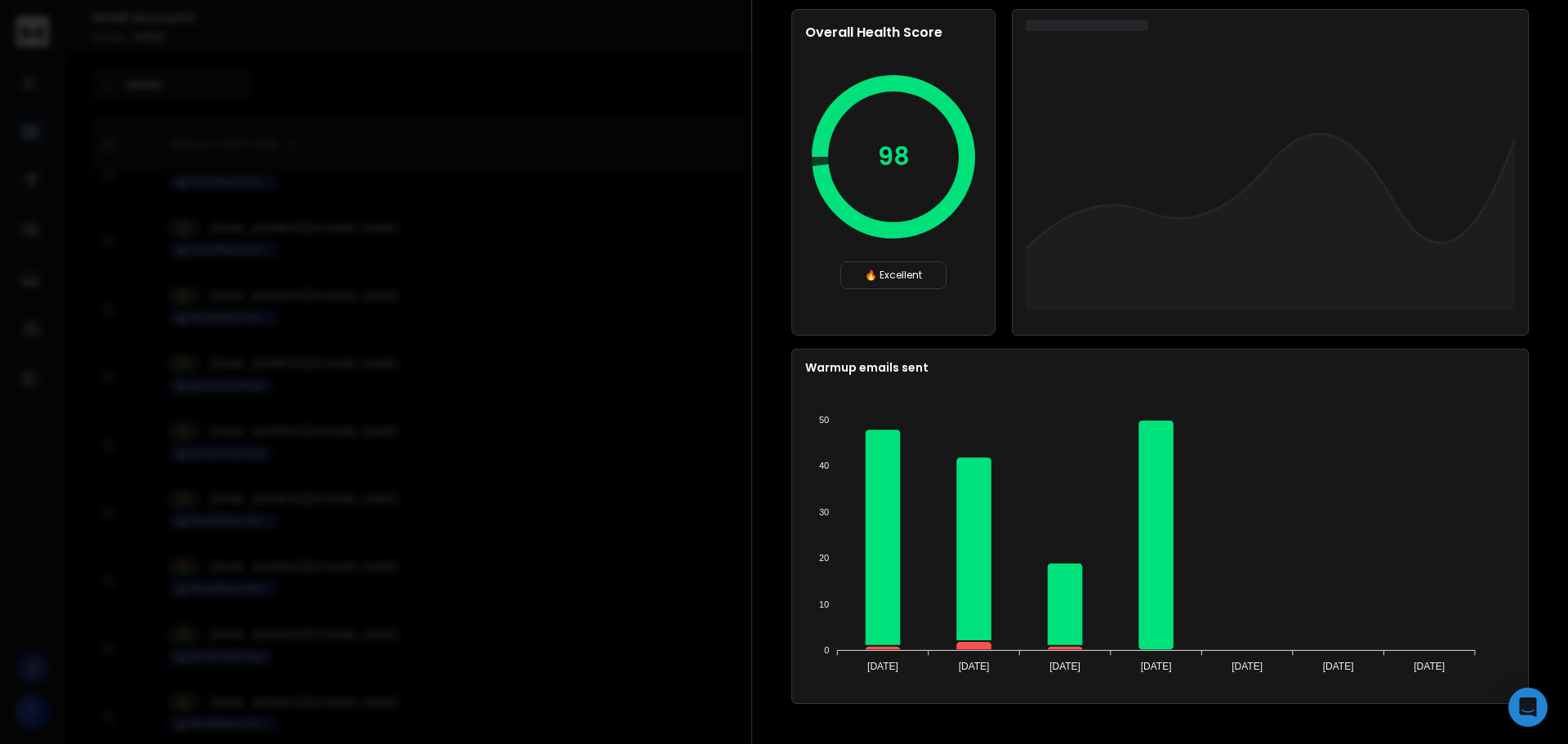
scroll to position [588, 0]
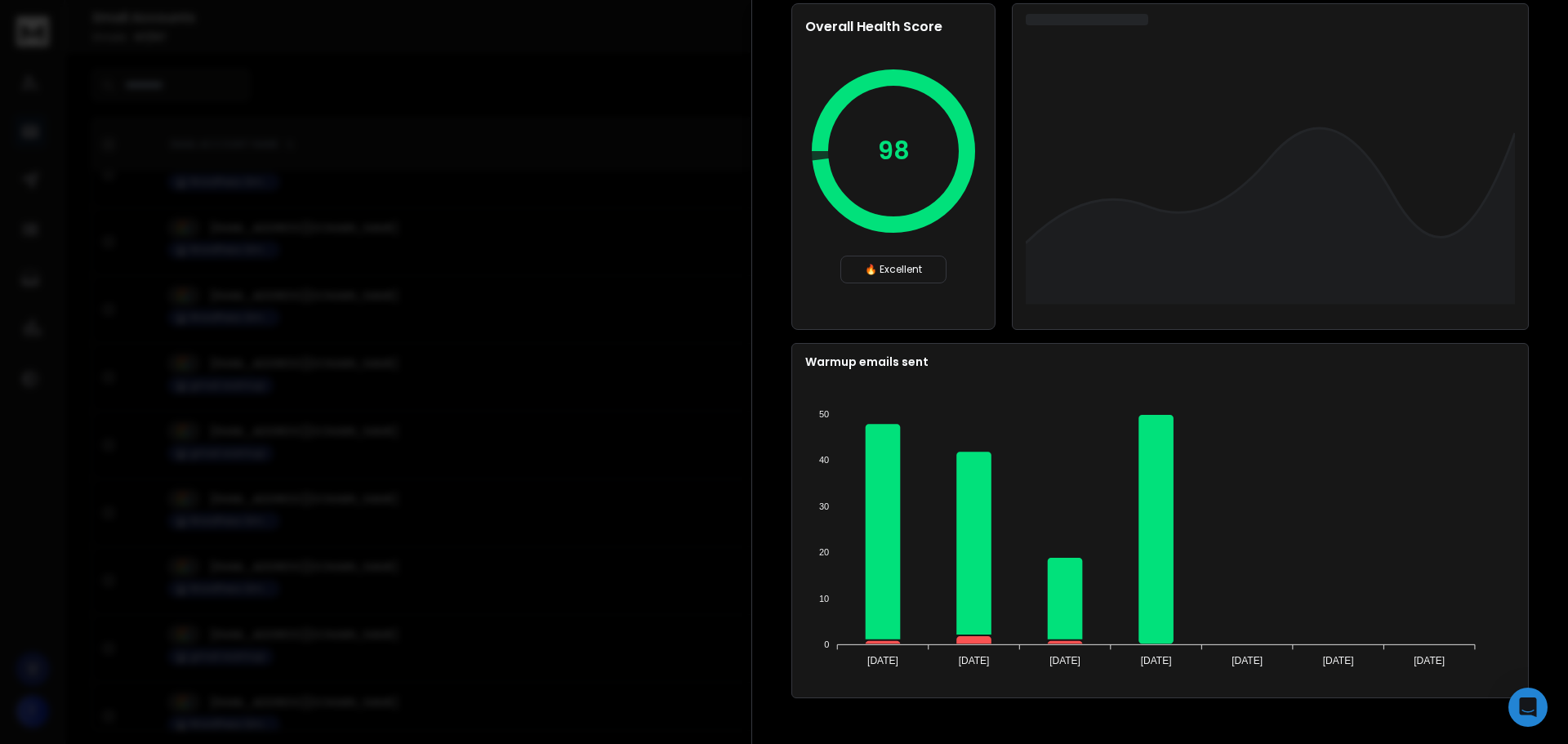
click at [332, 408] on div at bounding box center [784, 372] width 1568 height 744
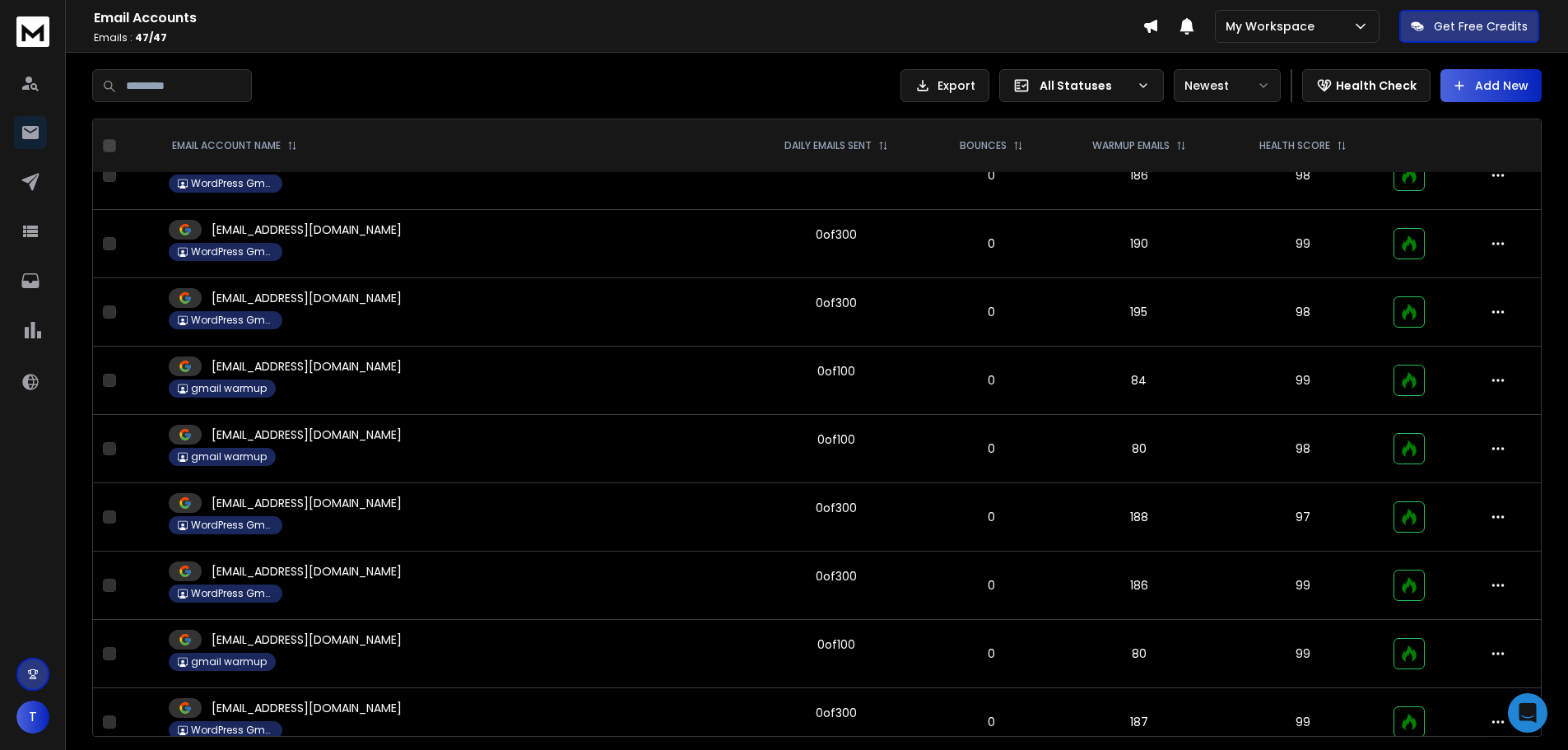
click at [297, 430] on p "nilimaalvi9@gmail.com" at bounding box center [307, 434] width 190 height 17
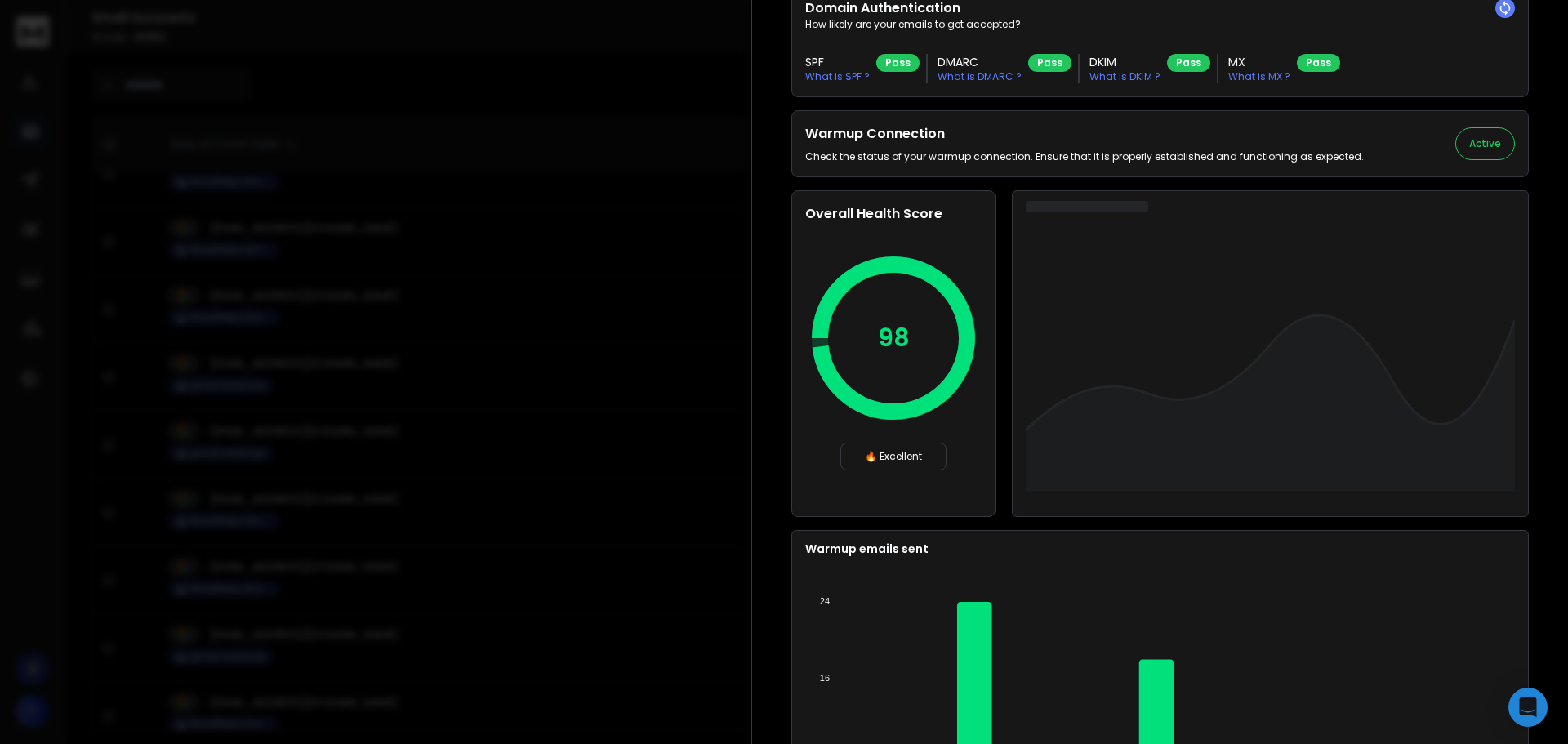
scroll to position [572, 0]
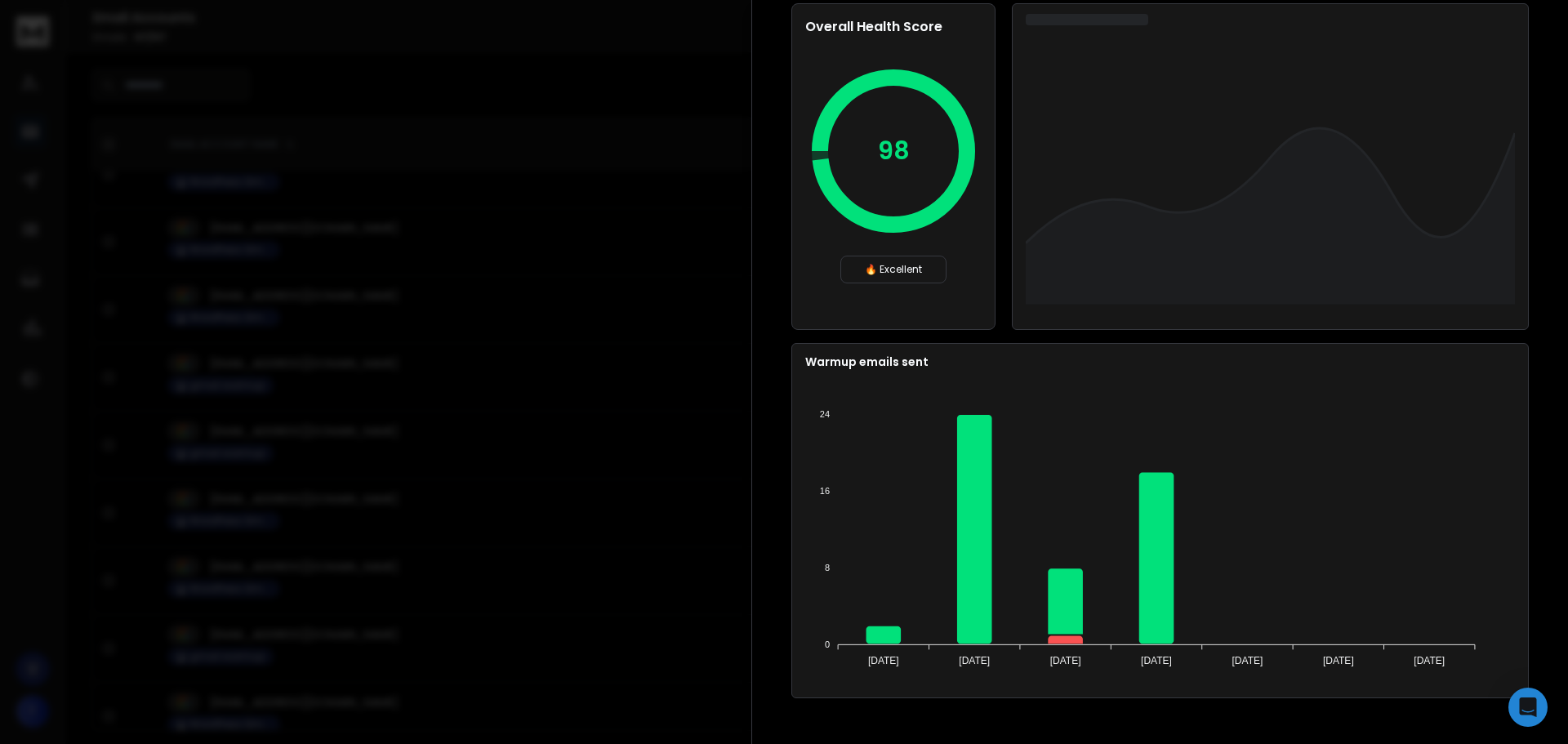
click at [280, 440] on div at bounding box center [784, 372] width 1568 height 744
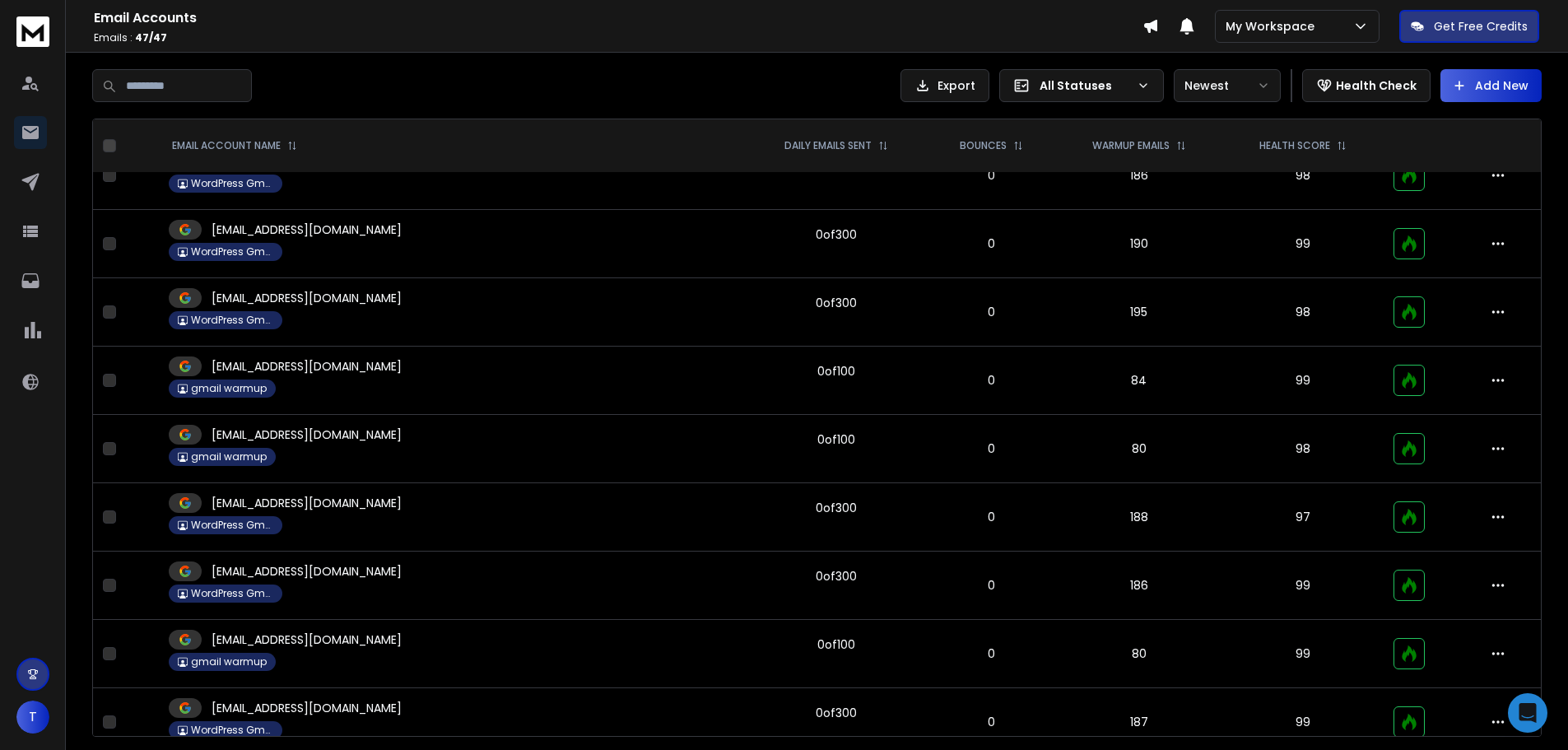
click at [272, 292] on p "jannaturmi843@gmail.com" at bounding box center [307, 298] width 190 height 17
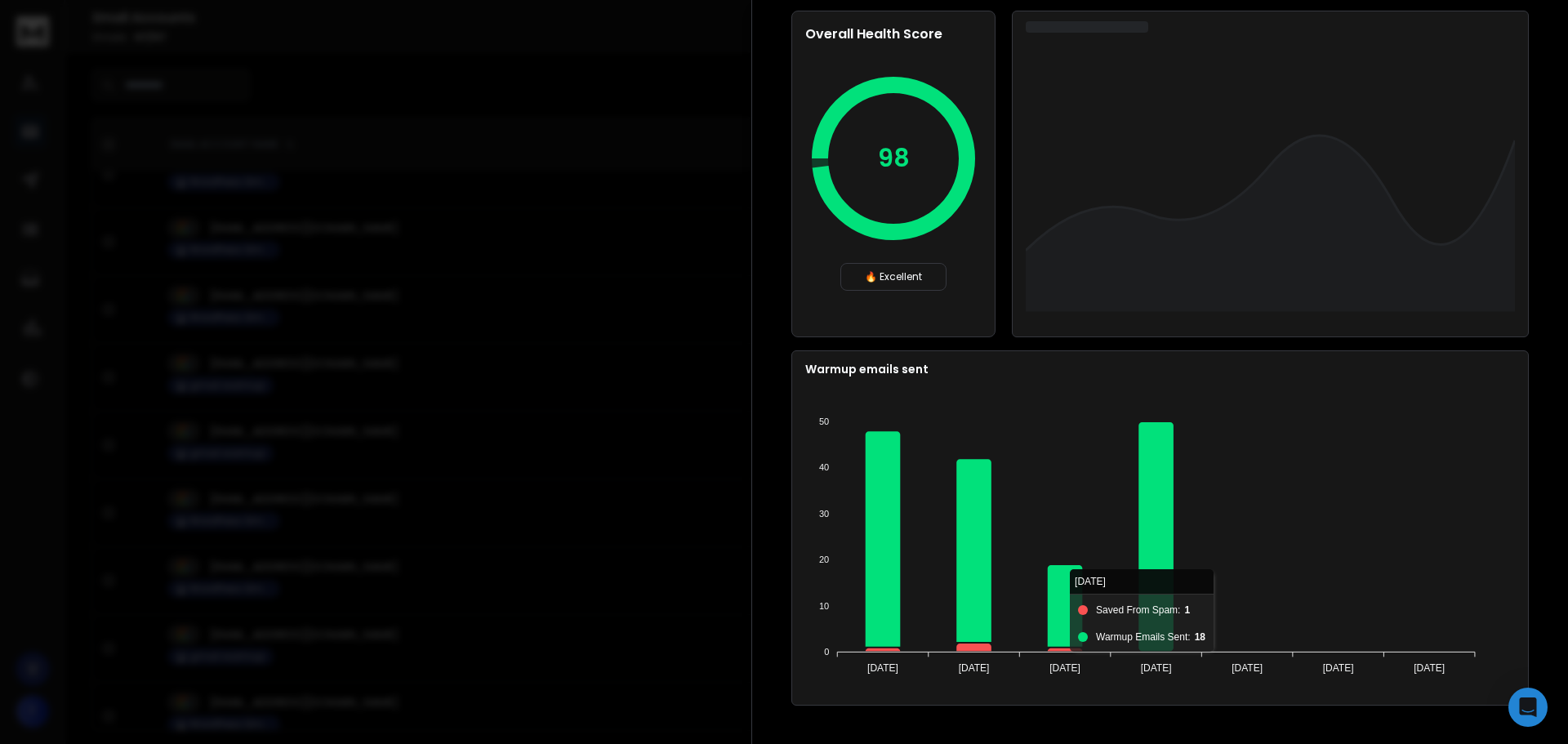
scroll to position [588, 0]
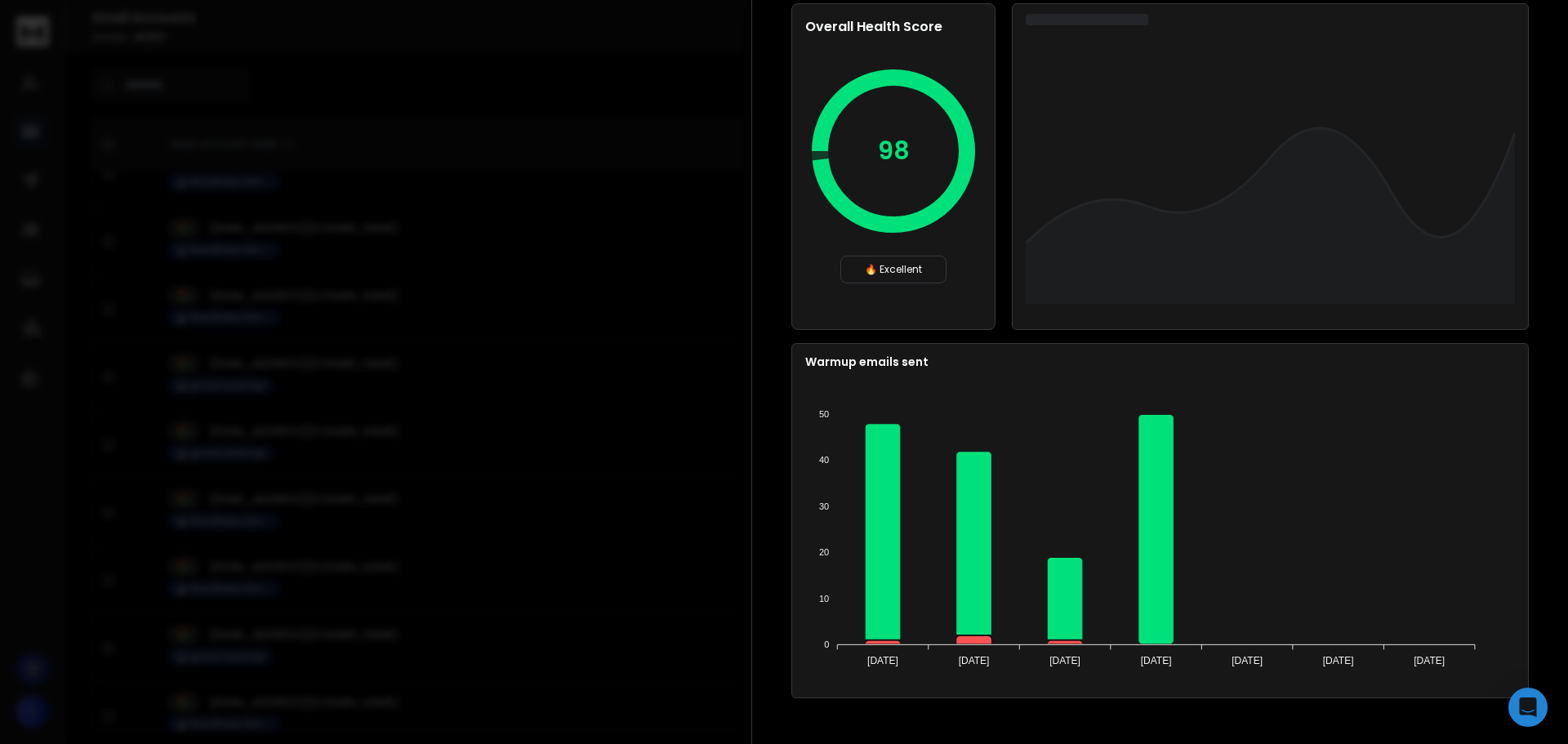
click at [406, 470] on div at bounding box center [784, 372] width 1568 height 744
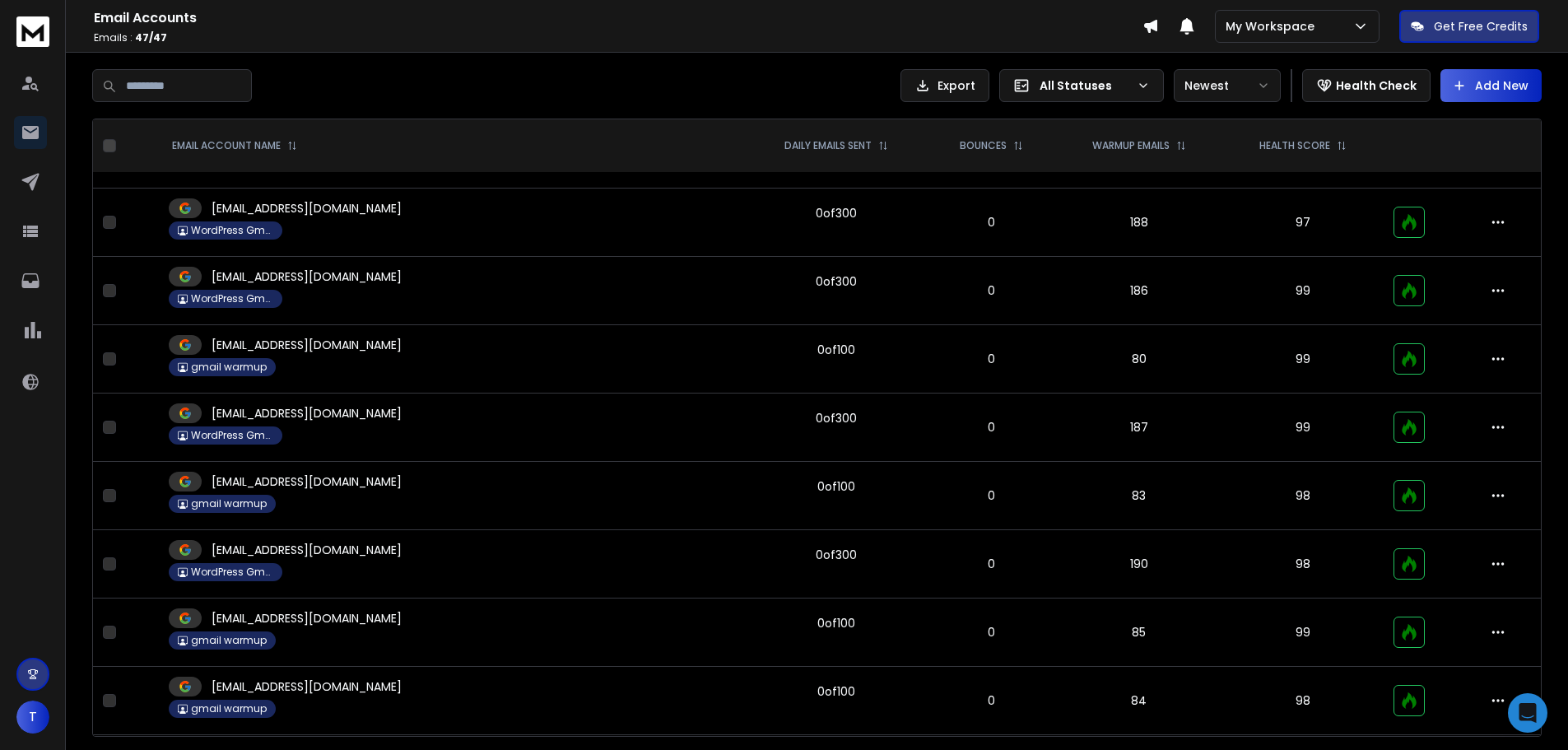
scroll to position [2336, 0]
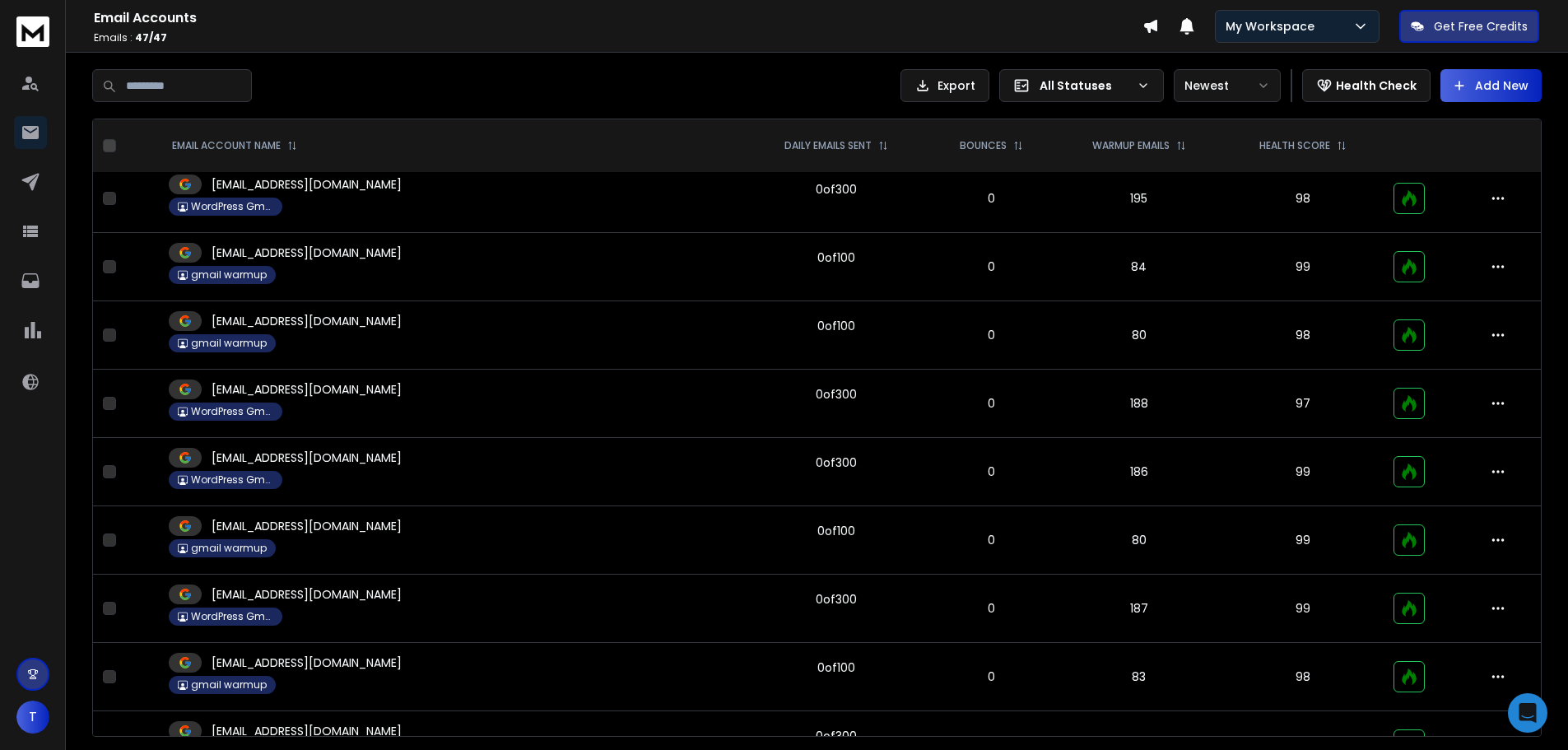
click at [1283, 33] on p "My Workspace" at bounding box center [1273, 26] width 96 height 17
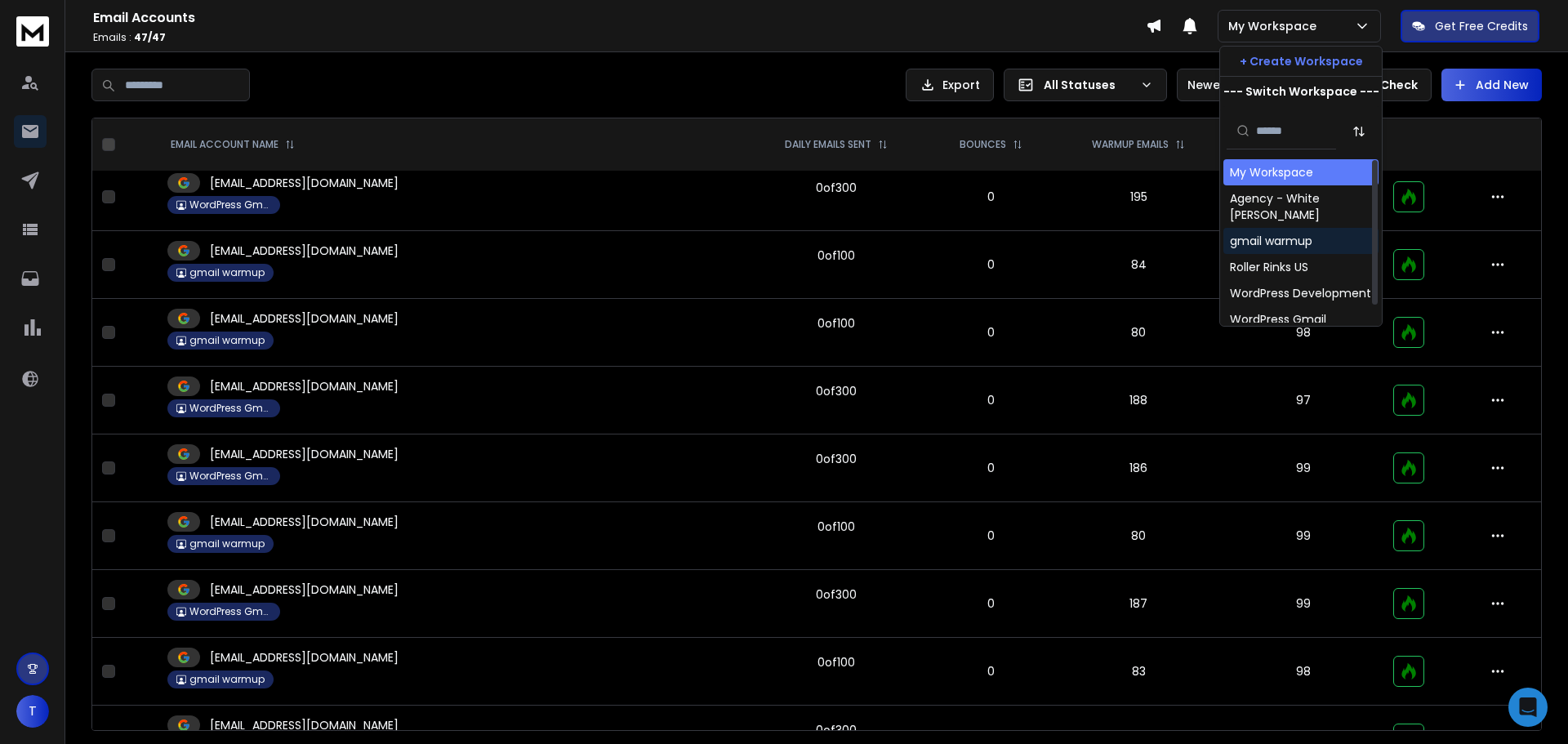
click at [1259, 227] on div "gmail warmup" at bounding box center [1301, 240] width 155 height 26
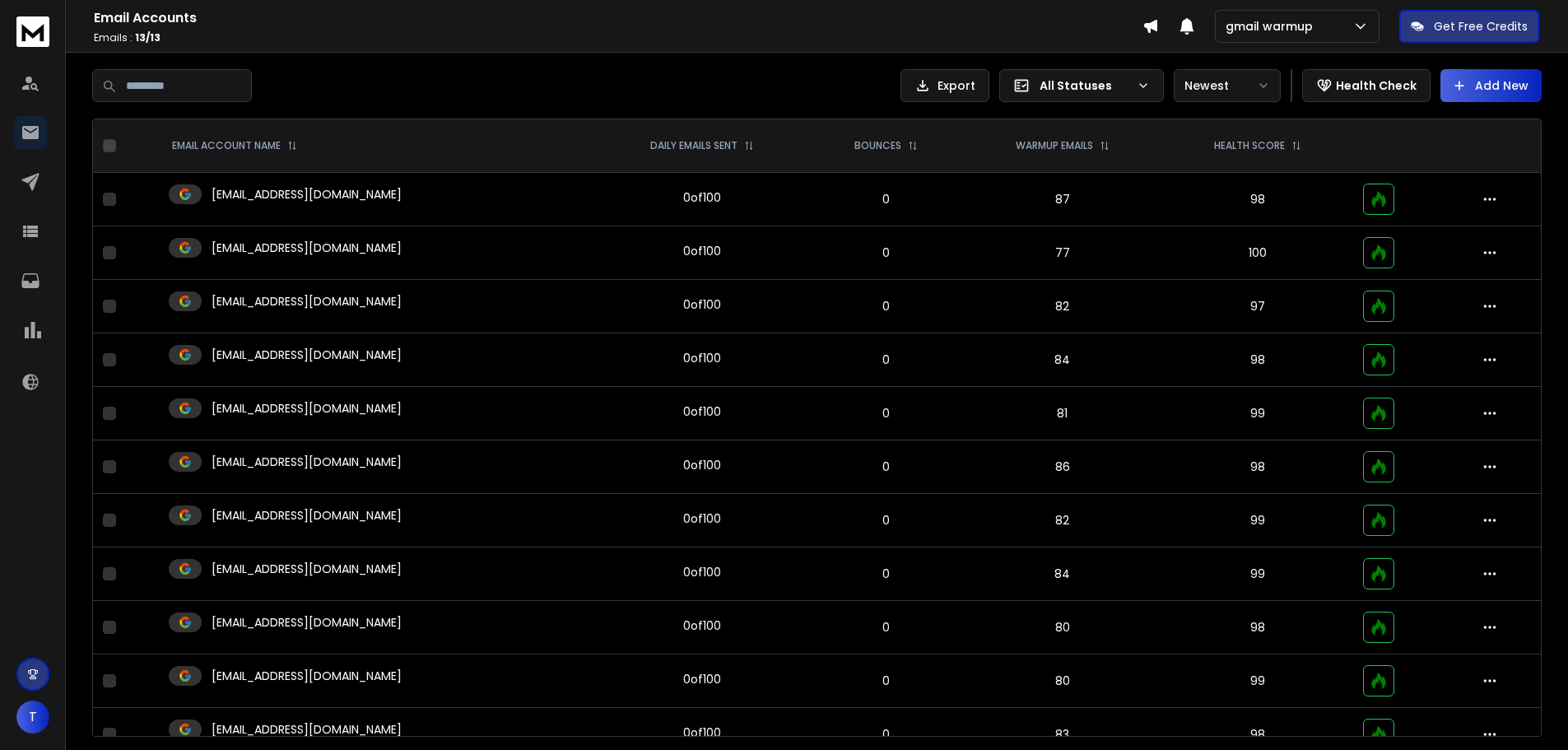
click at [272, 196] on p "[EMAIL_ADDRESS][DOMAIN_NAME]" at bounding box center [307, 194] width 190 height 17
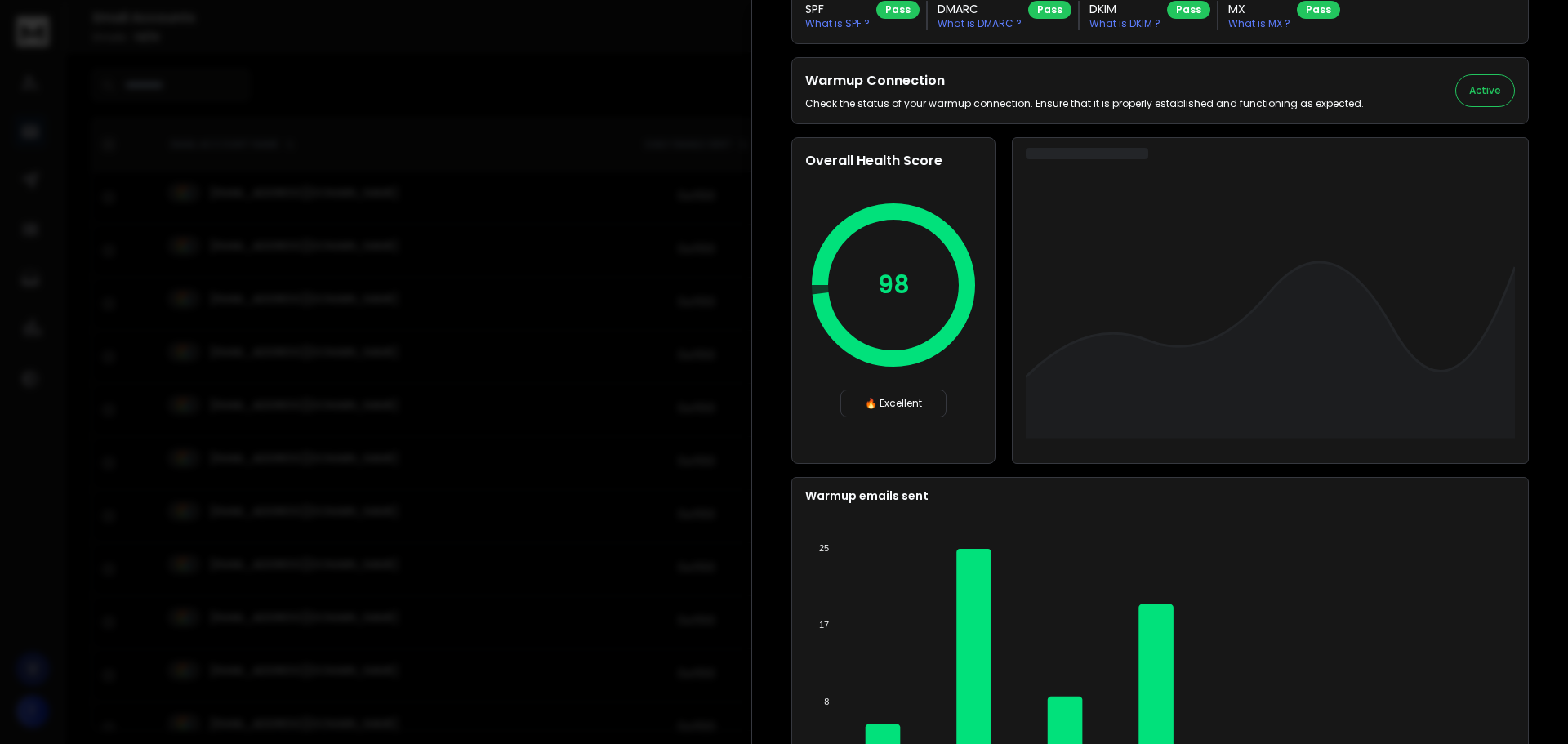
scroll to position [588, 0]
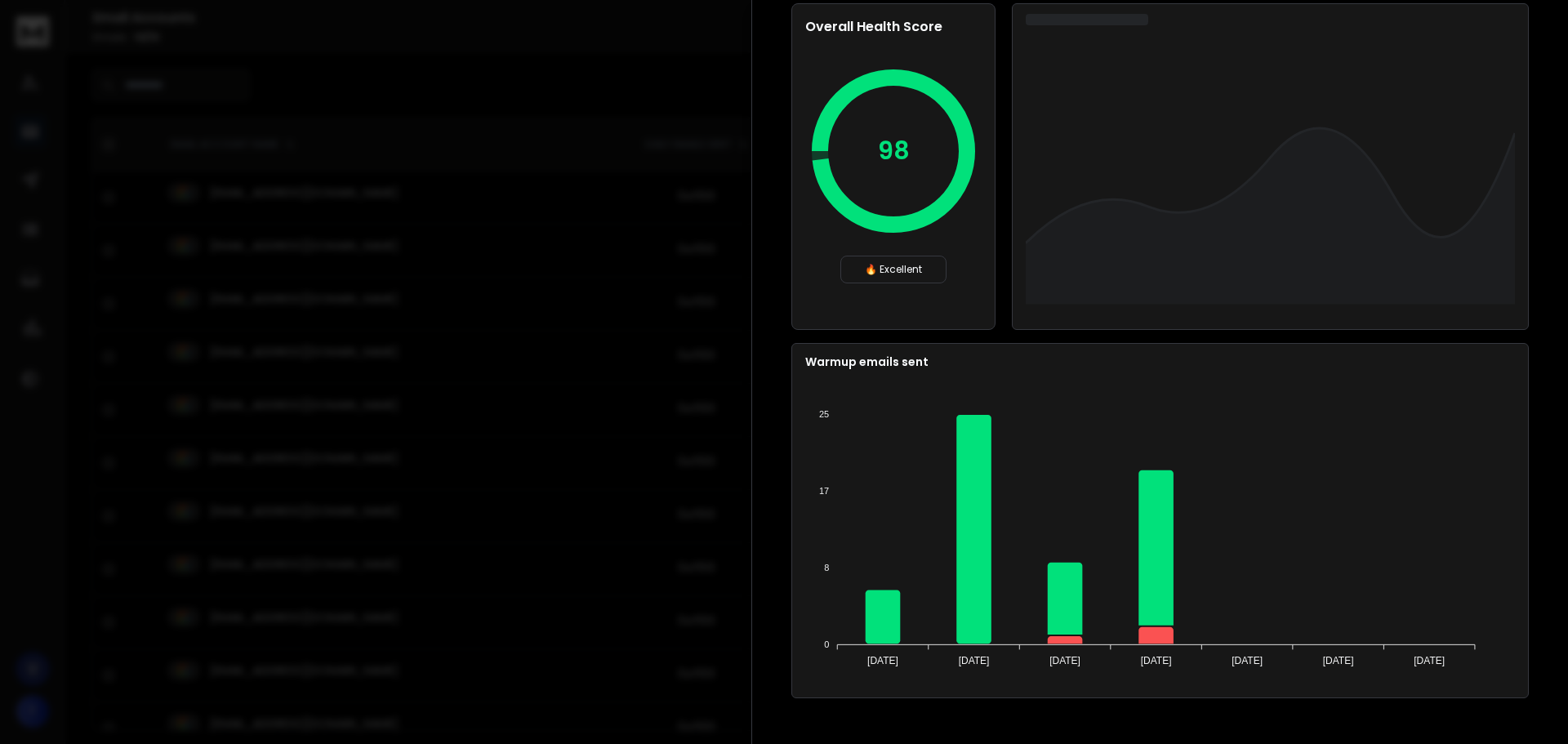
click at [617, 451] on div at bounding box center [784, 372] width 1568 height 744
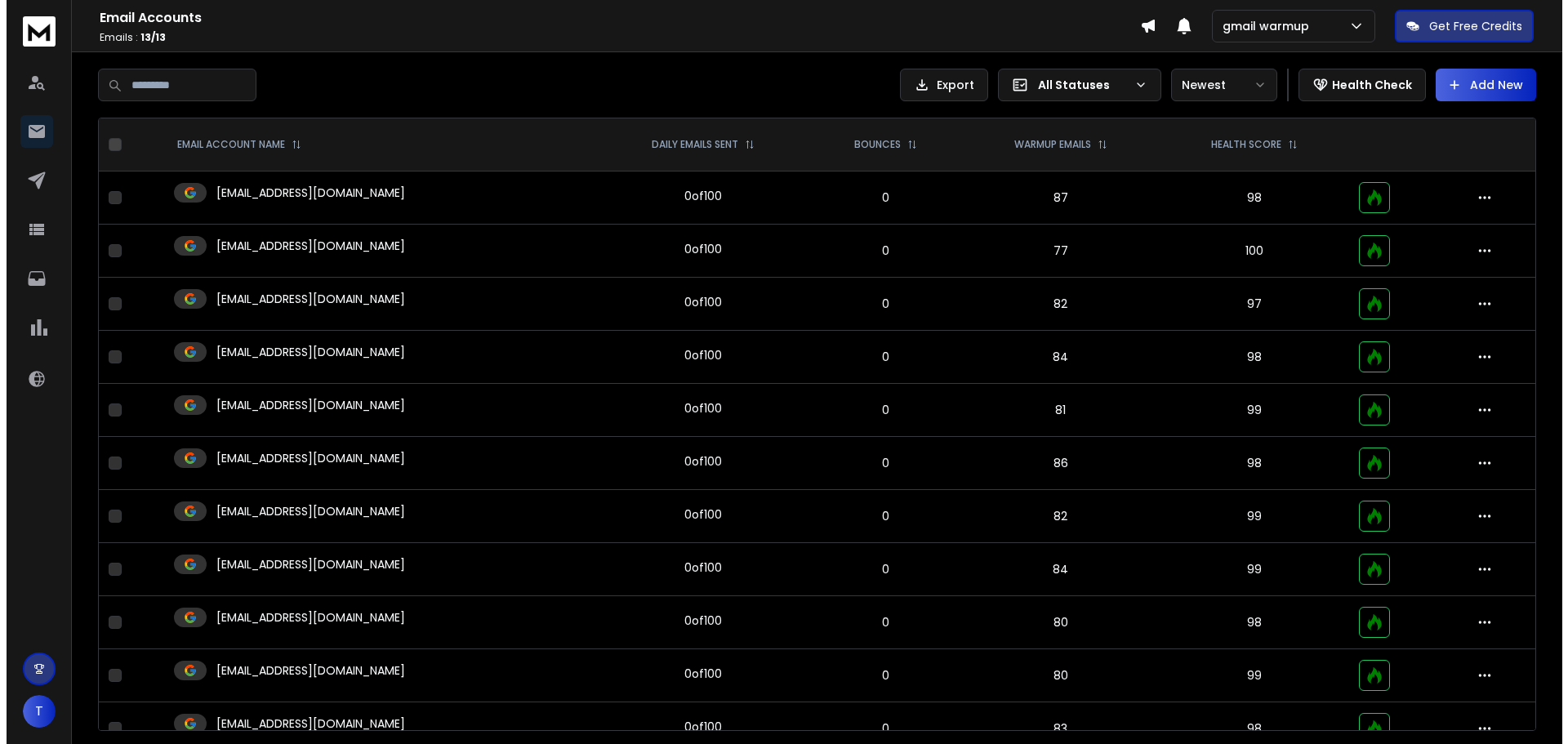
scroll to position [144, 0]
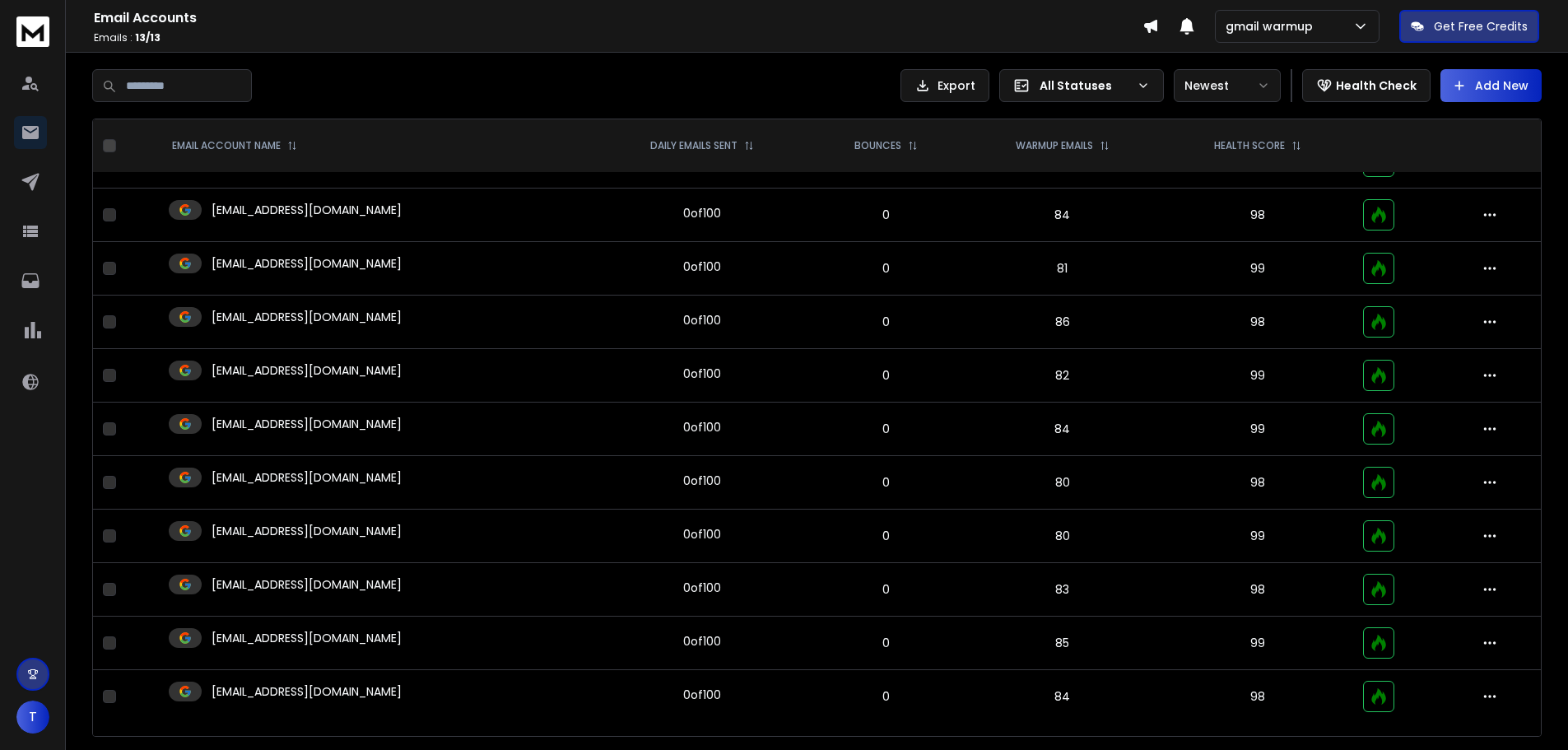
click at [320, 419] on p "[EMAIL_ADDRESS][DOMAIN_NAME]" at bounding box center [307, 423] width 190 height 17
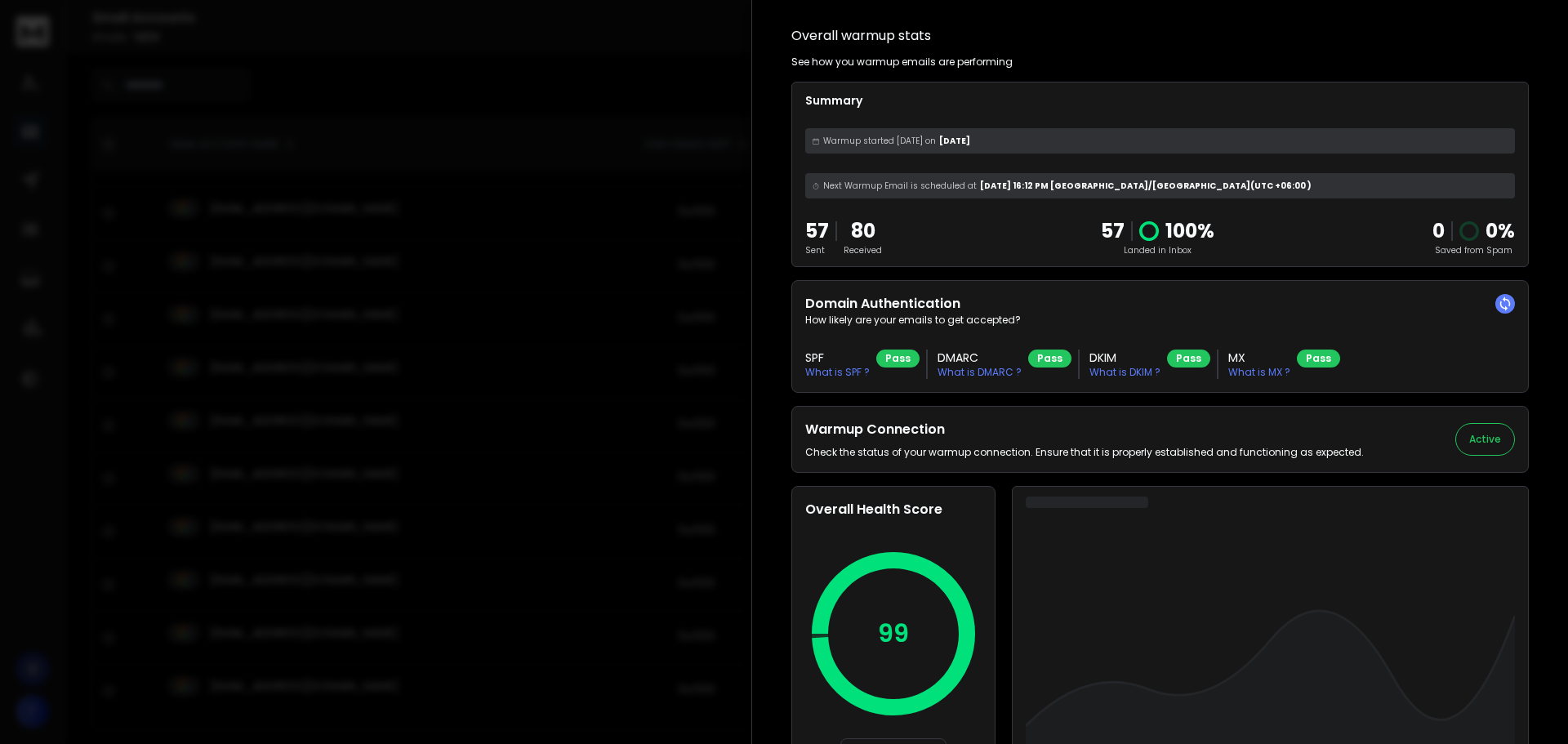
scroll to position [0, 0]
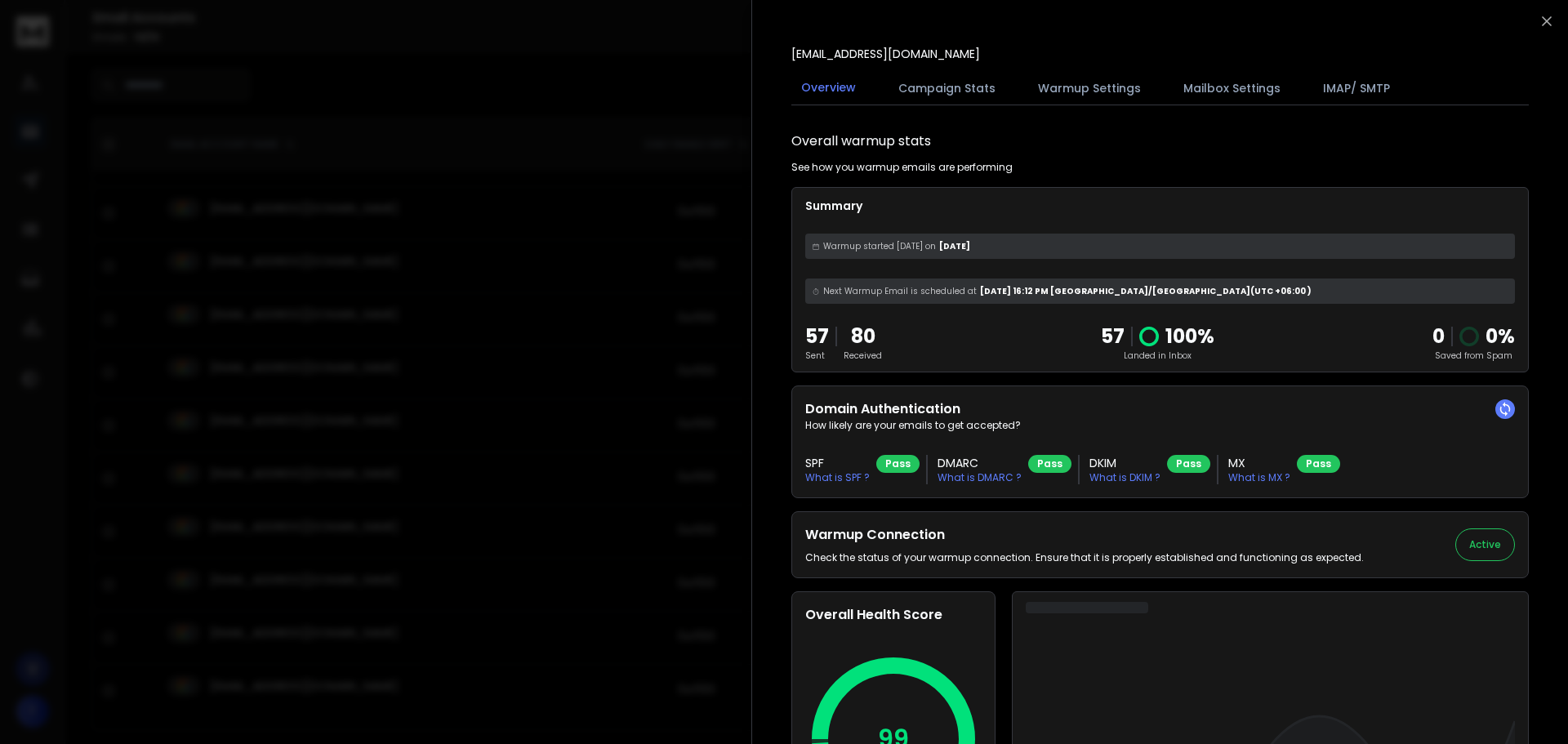
click at [1105, 78] on button "Warmup Settings" at bounding box center [1089, 88] width 123 height 36
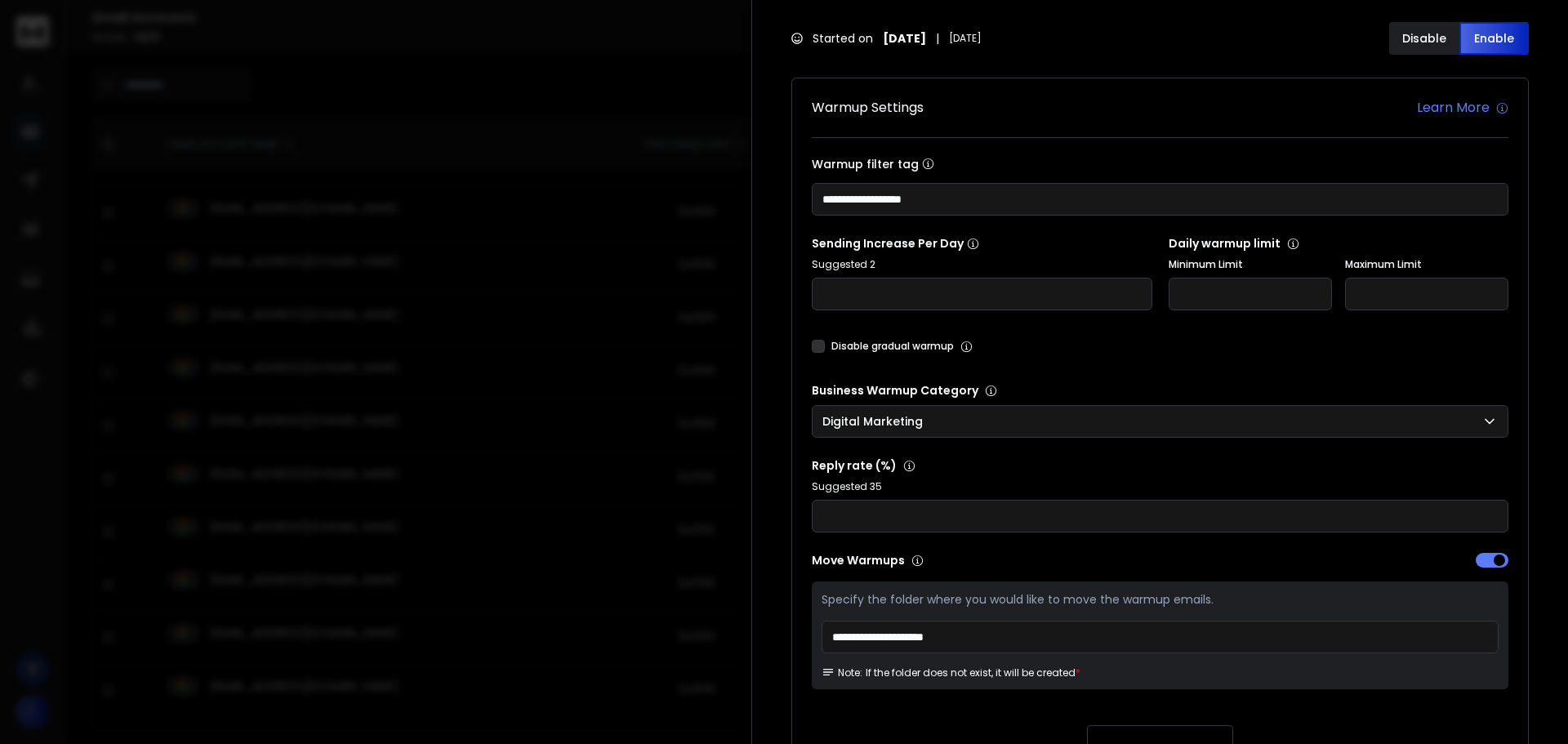
scroll to position [105, 0]
click at [1385, 285] on input "**" at bounding box center [1427, 294] width 163 height 32
type input "**"
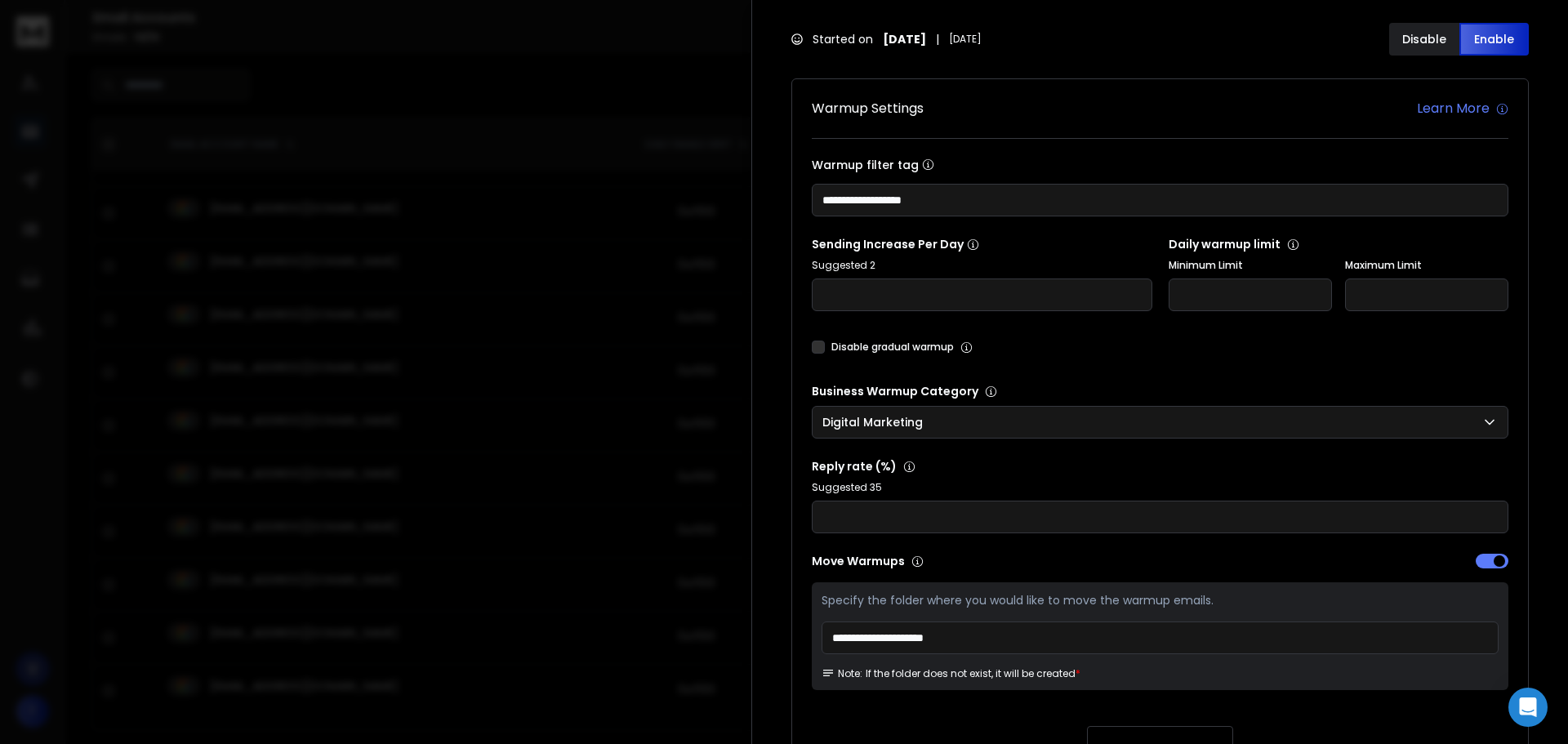
click at [1289, 353] on div "Disable gradual warmup" at bounding box center [1160, 347] width 696 height 32
click at [605, 357] on div at bounding box center [784, 372] width 1568 height 744
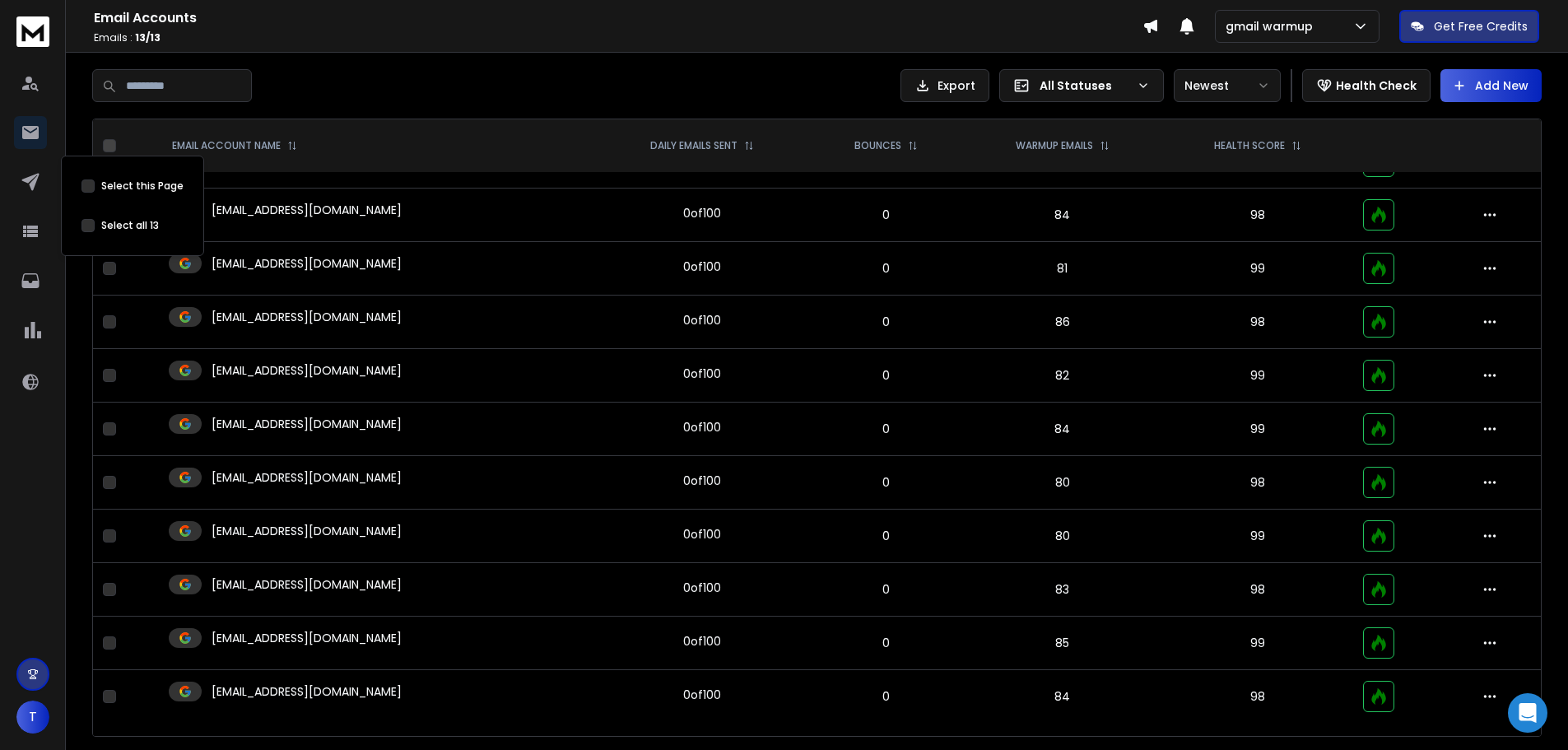
click at [107, 139] on button "Select this Page" at bounding box center [109, 145] width 13 height 13
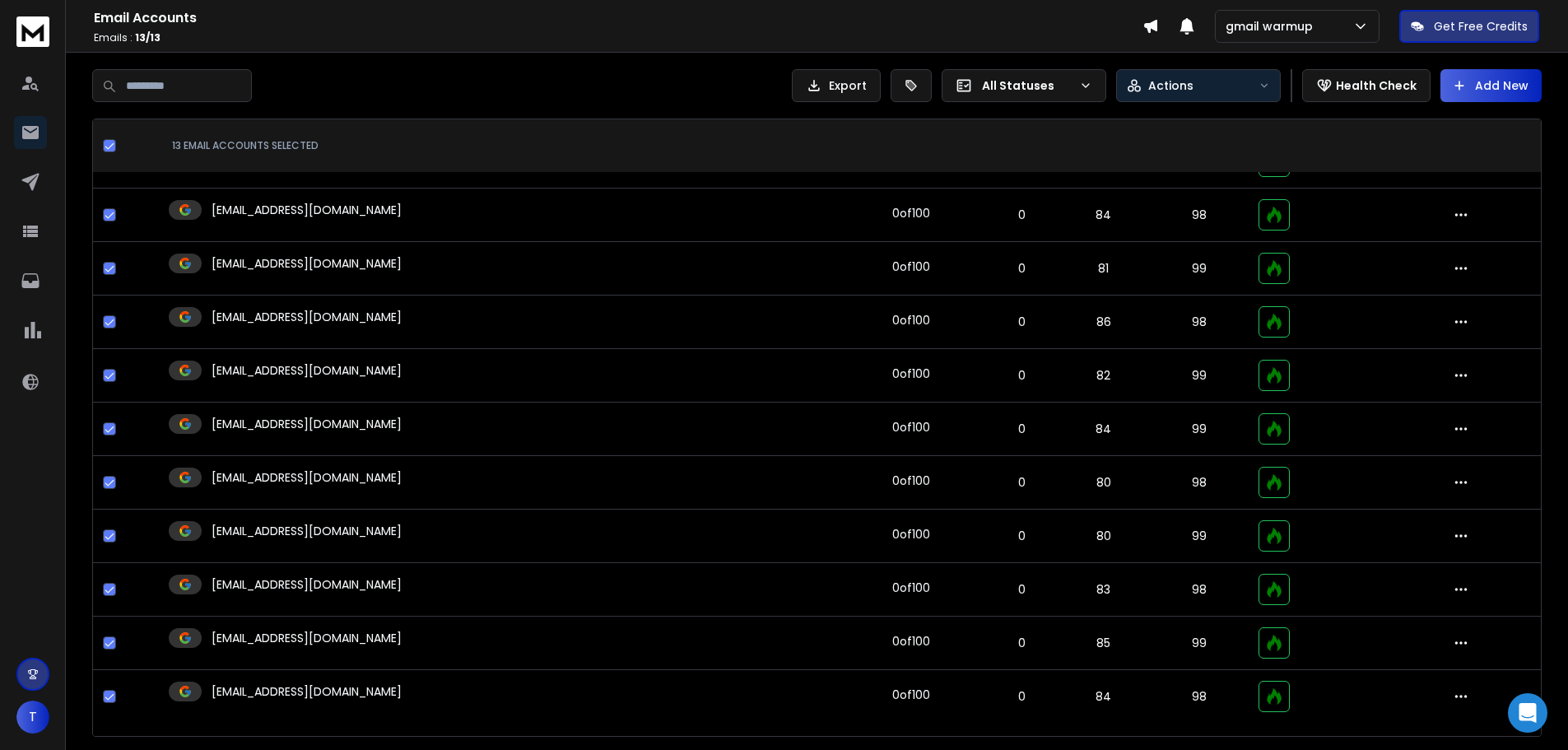
click at [1225, 70] on button "Actions" at bounding box center [1198, 85] width 164 height 32
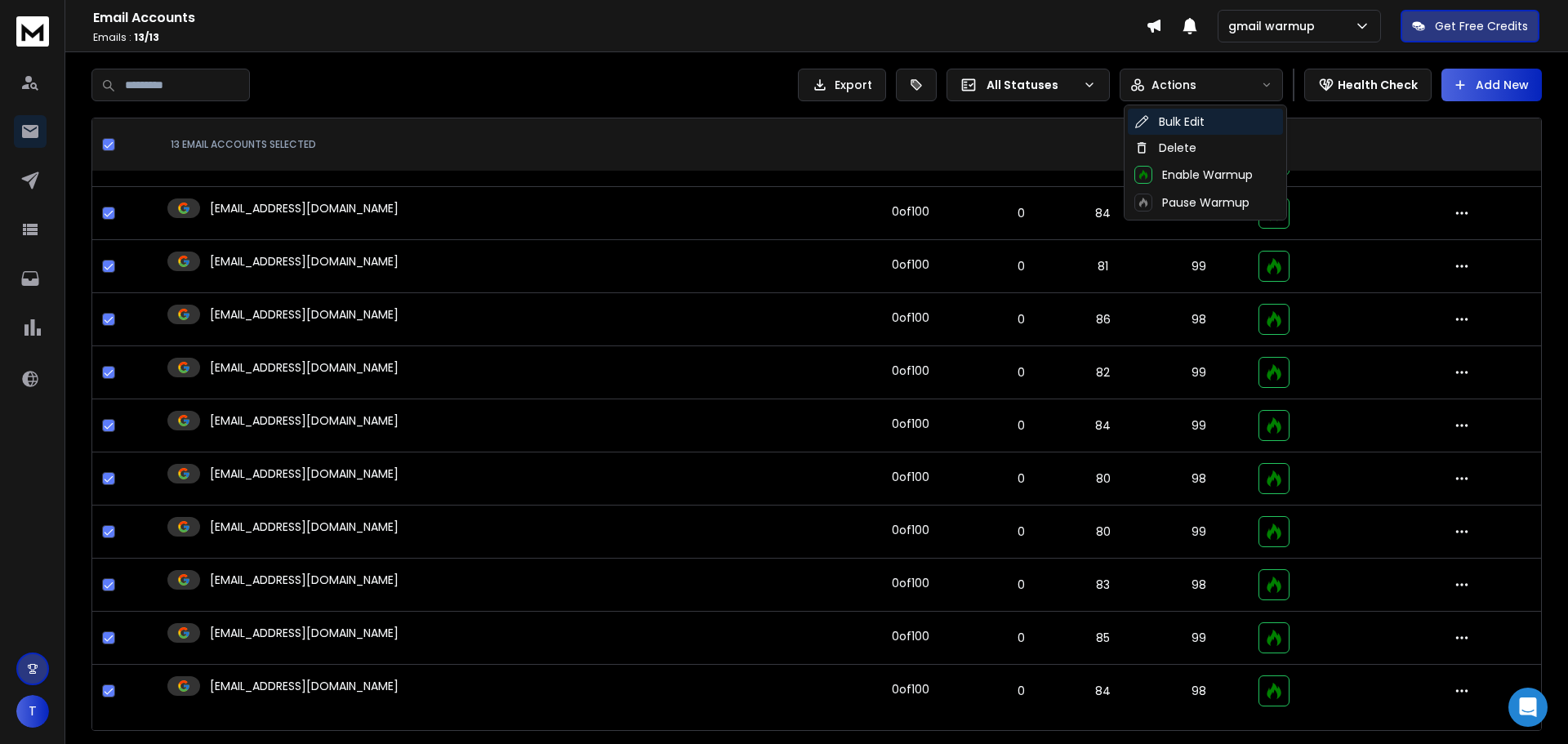
click at [1211, 116] on div "Bulk Edit" at bounding box center [1205, 122] width 155 height 26
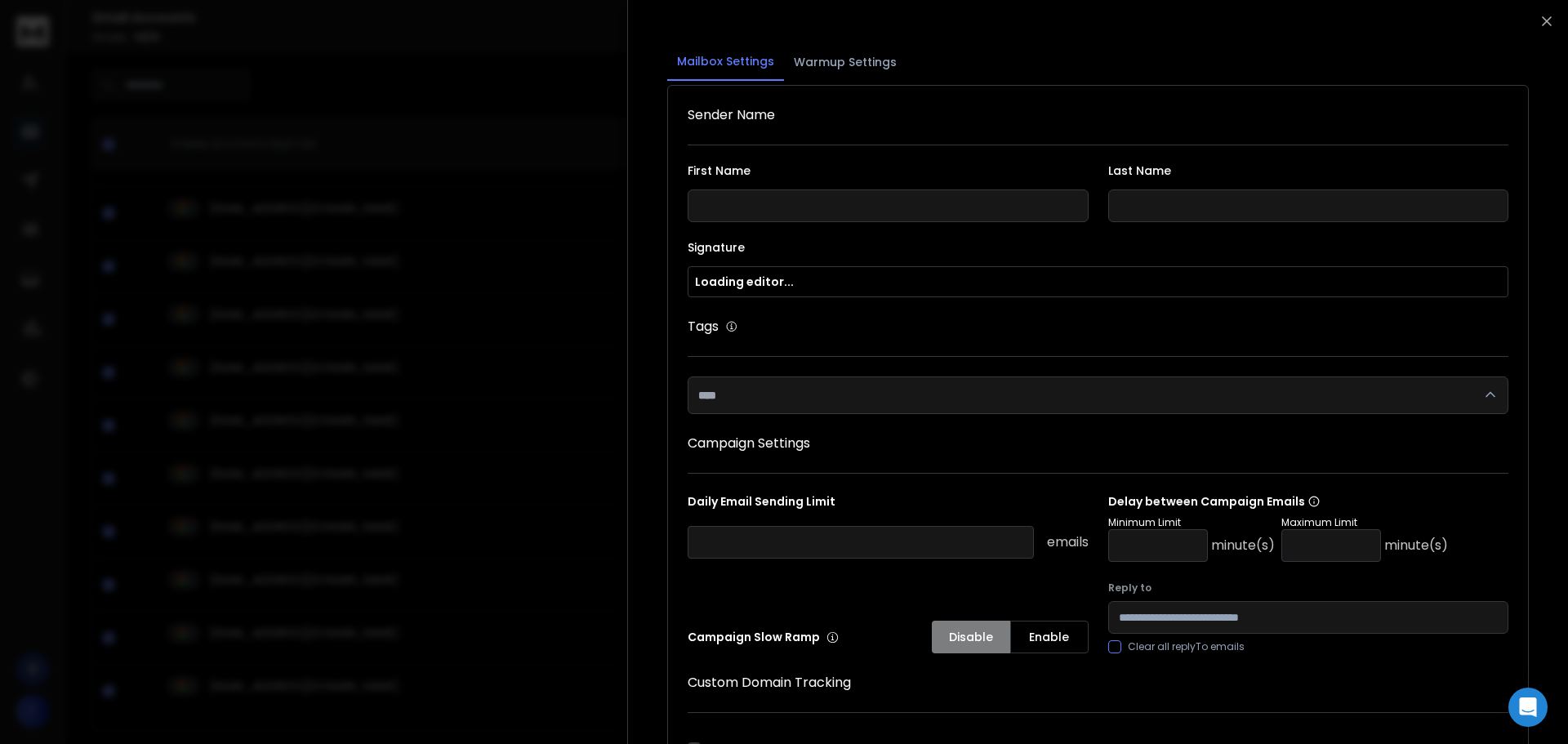
click at [859, 63] on button "Warmup Settings" at bounding box center [845, 62] width 123 height 36
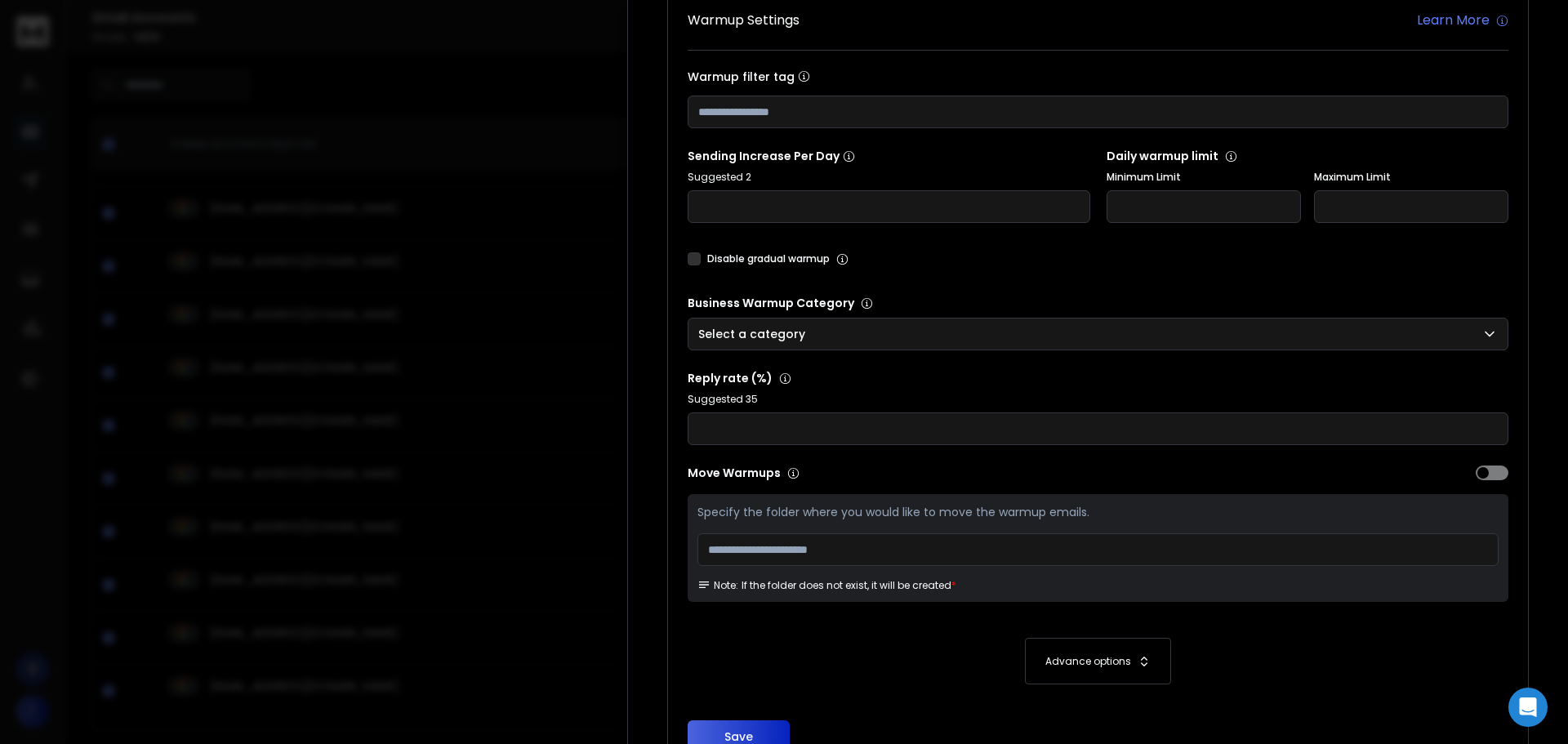
scroll to position [163, 0]
click at [932, 206] on input "number" at bounding box center [889, 203] width 403 height 32
type input "**"
click at [1148, 209] on input "number" at bounding box center [1204, 203] width 194 height 32
type input "**"
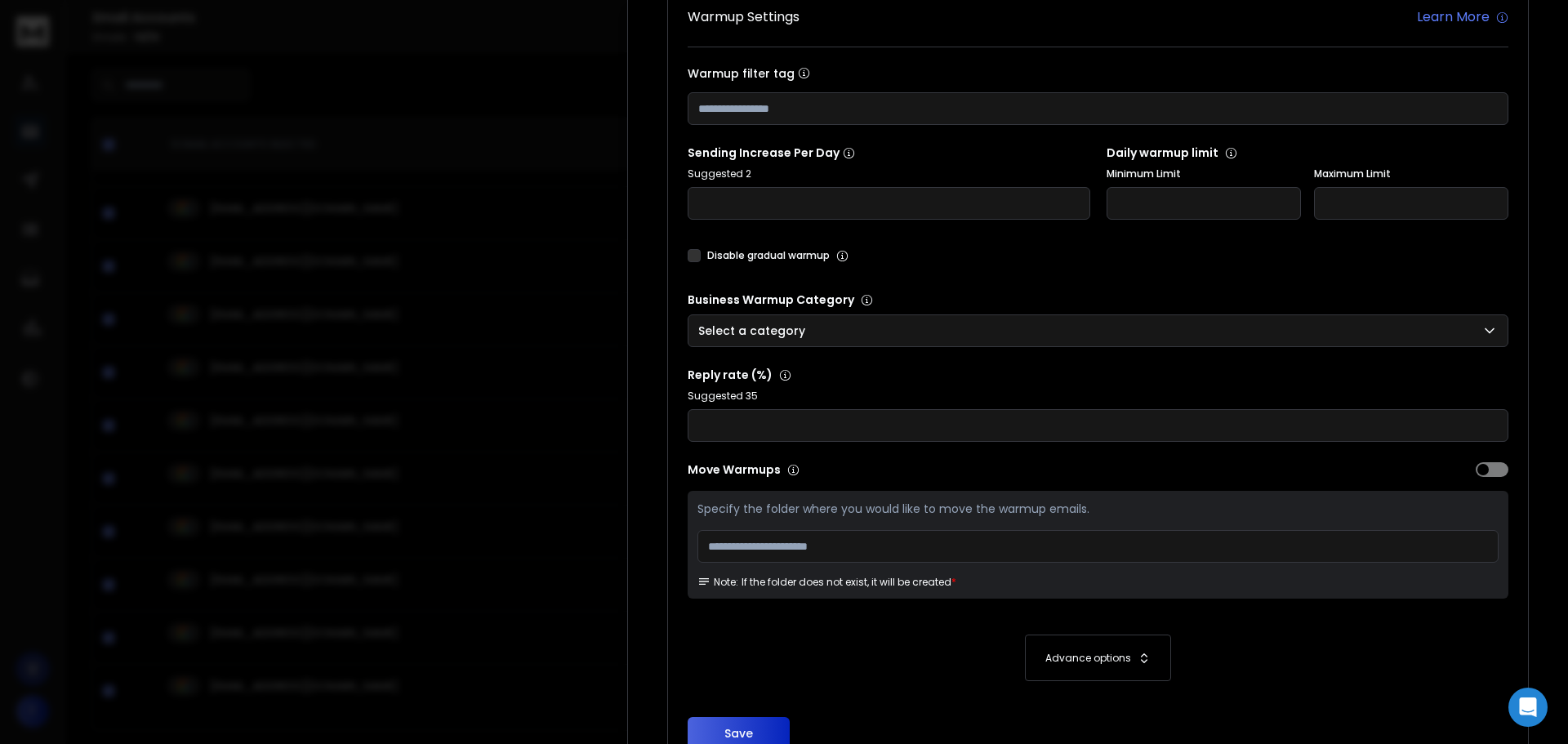
click at [1314, 200] on input "number" at bounding box center [1411, 203] width 194 height 32
type input "**"
click at [1141, 254] on div "Disable gradual warmup" at bounding box center [1098, 255] width 821 height 32
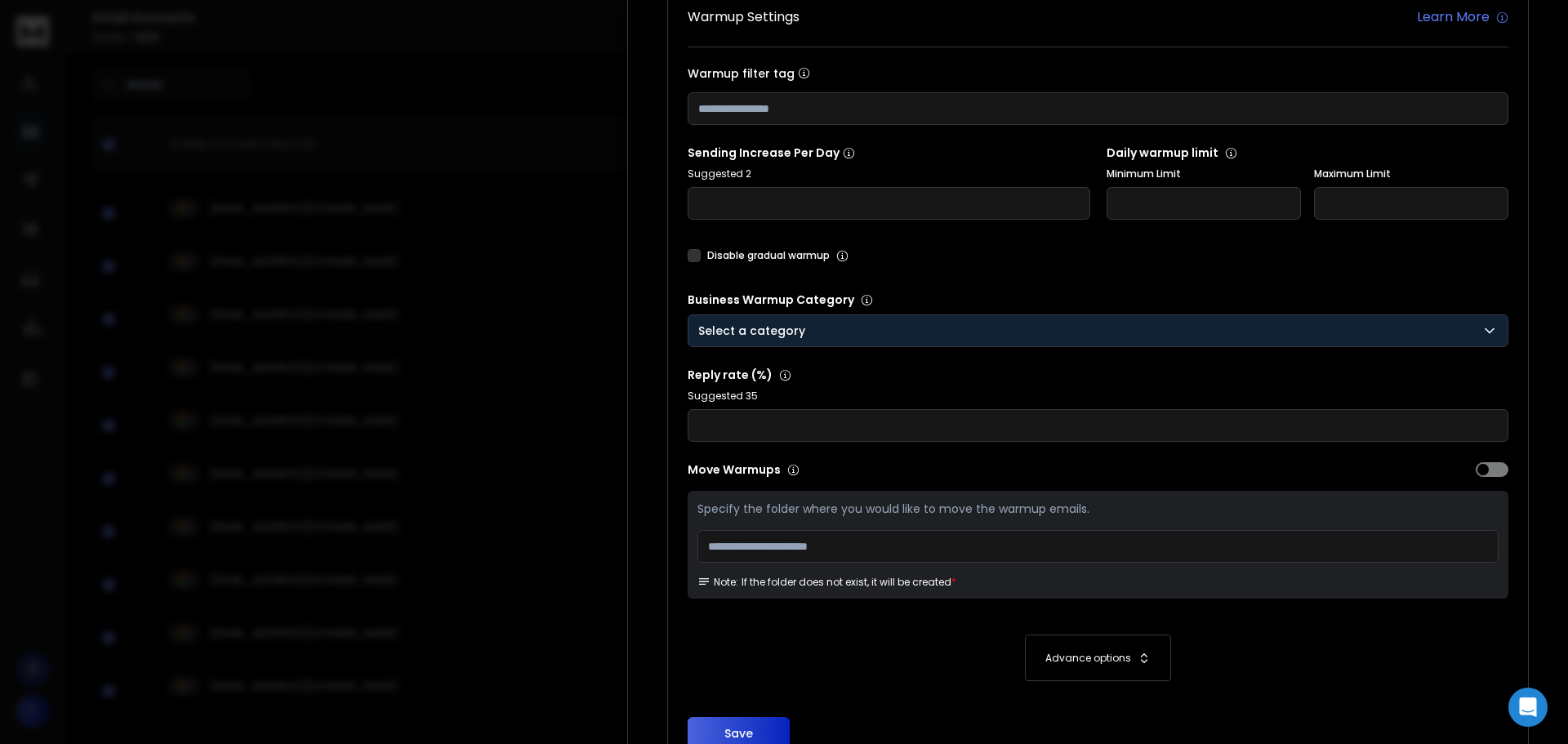
click at [877, 335] on div "Select a category" at bounding box center [1098, 330] width 800 height 17
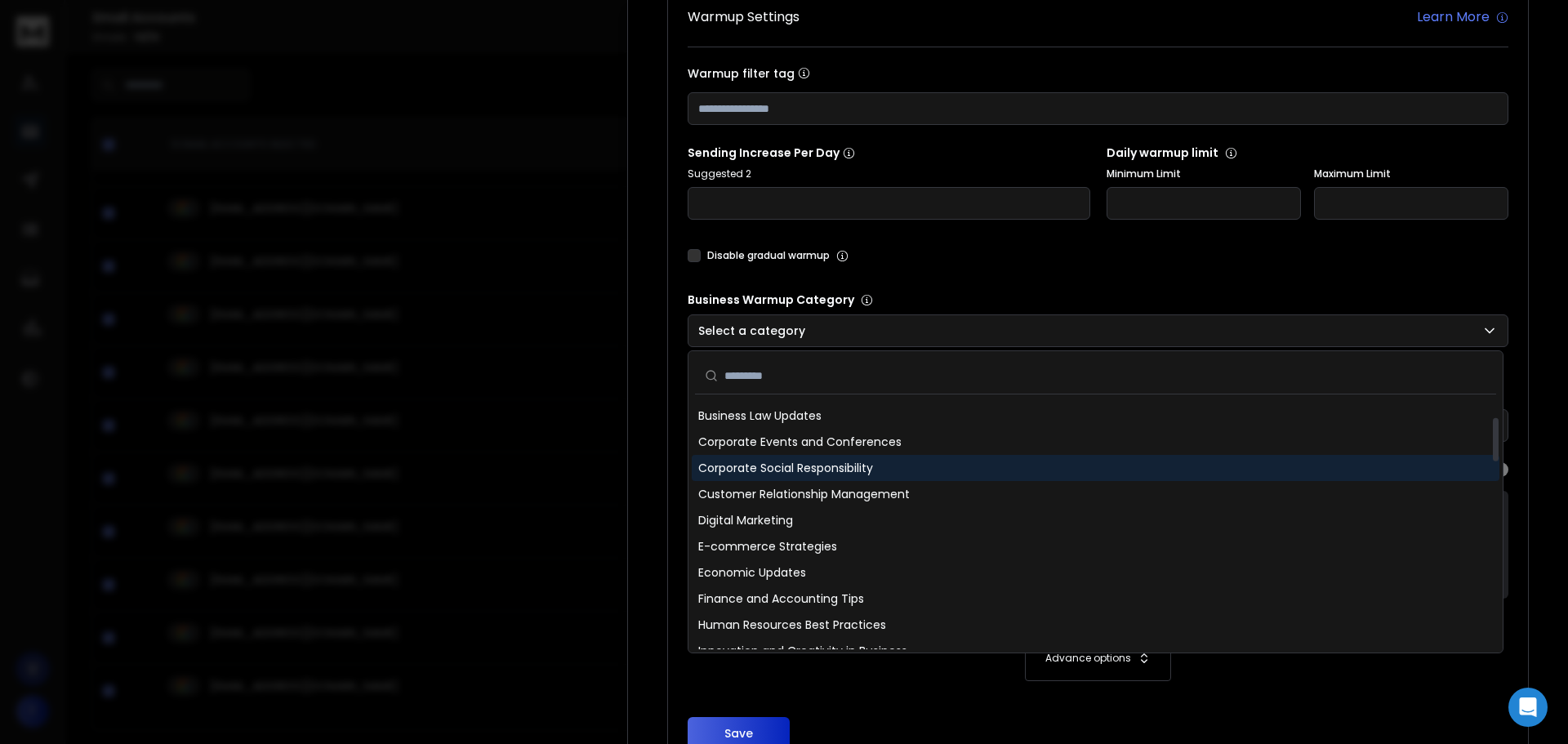
scroll to position [82, 0]
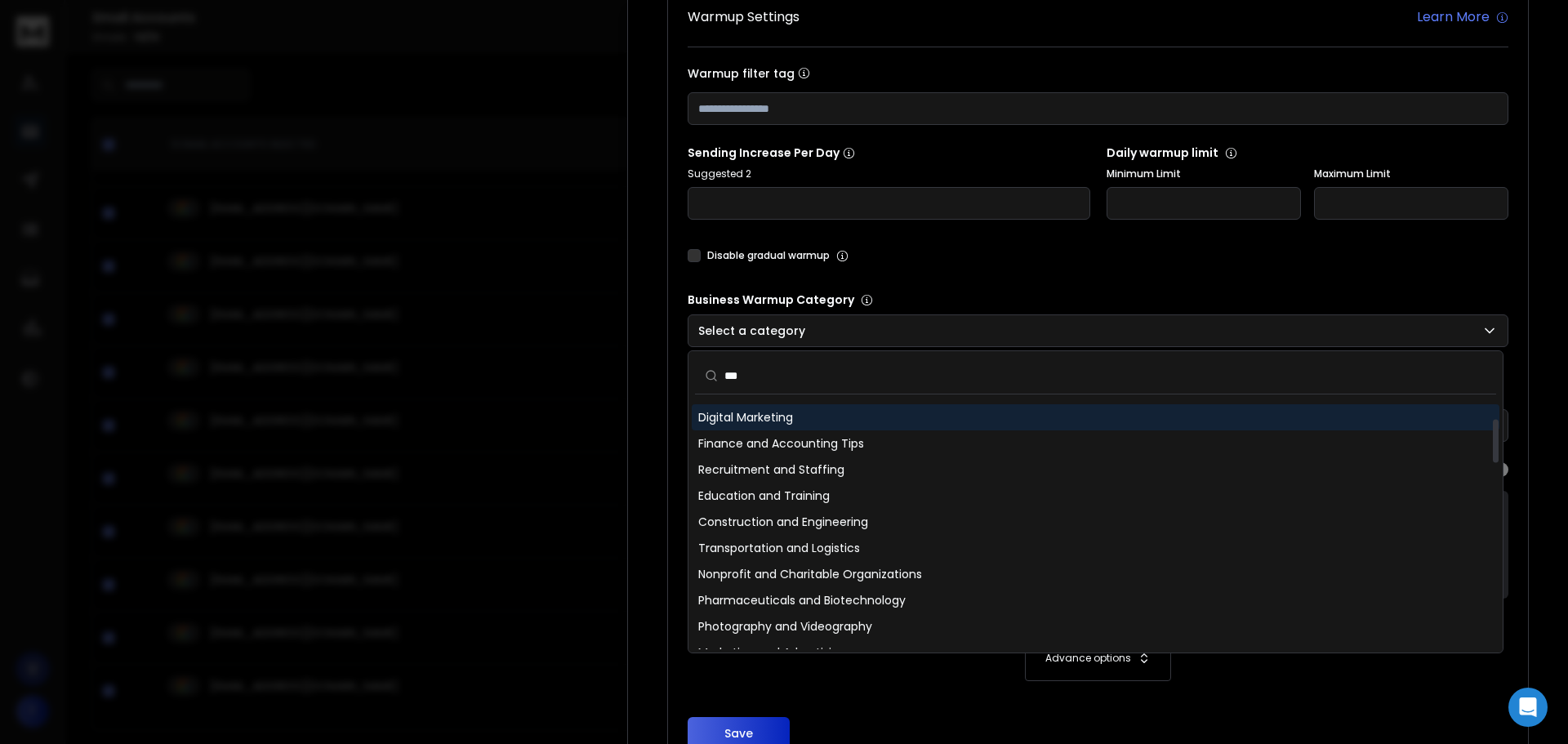
type input "***"
click at [843, 417] on div "Digital Marketing" at bounding box center [1096, 417] width 808 height 26
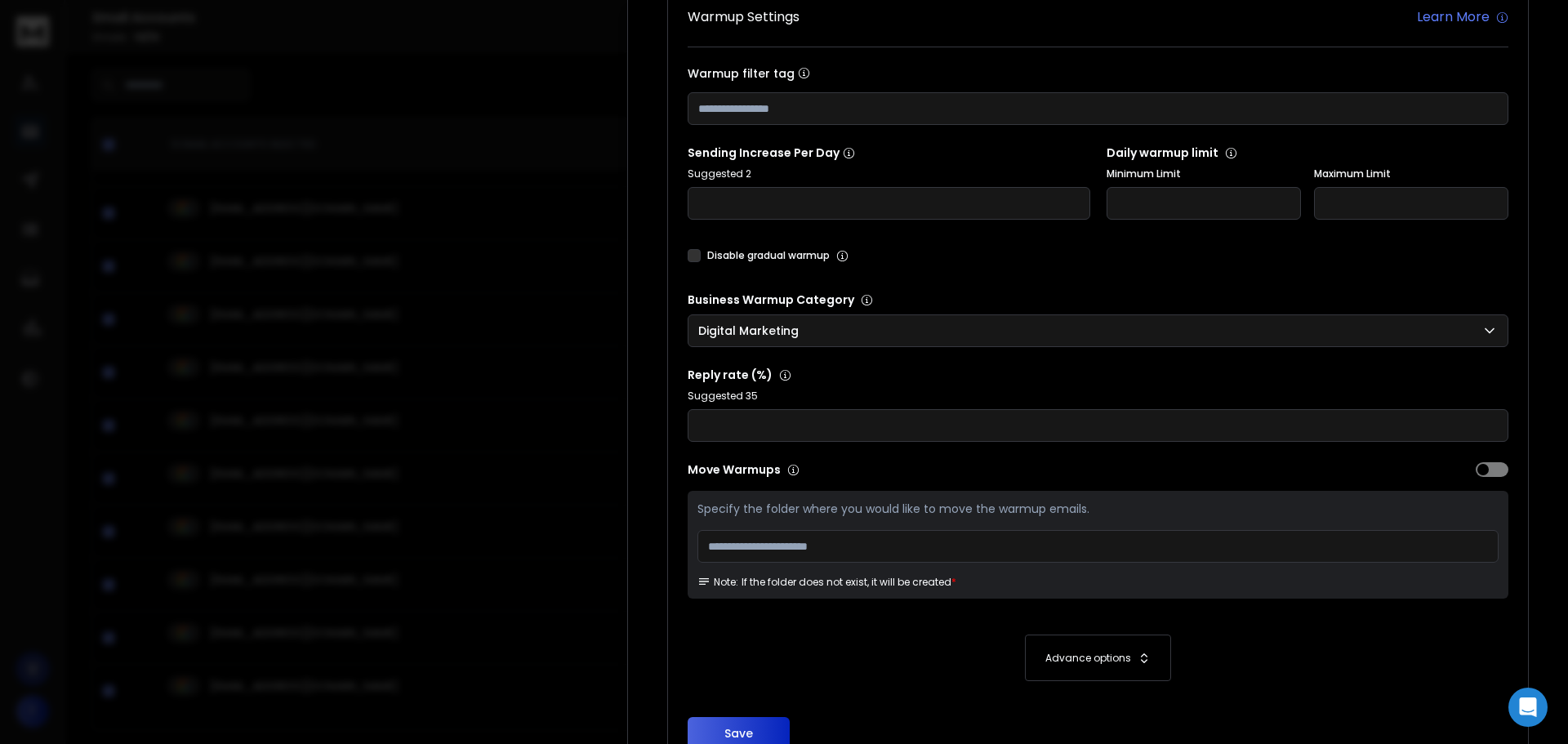
click at [762, 730] on button "Save" at bounding box center [738, 733] width 102 height 32
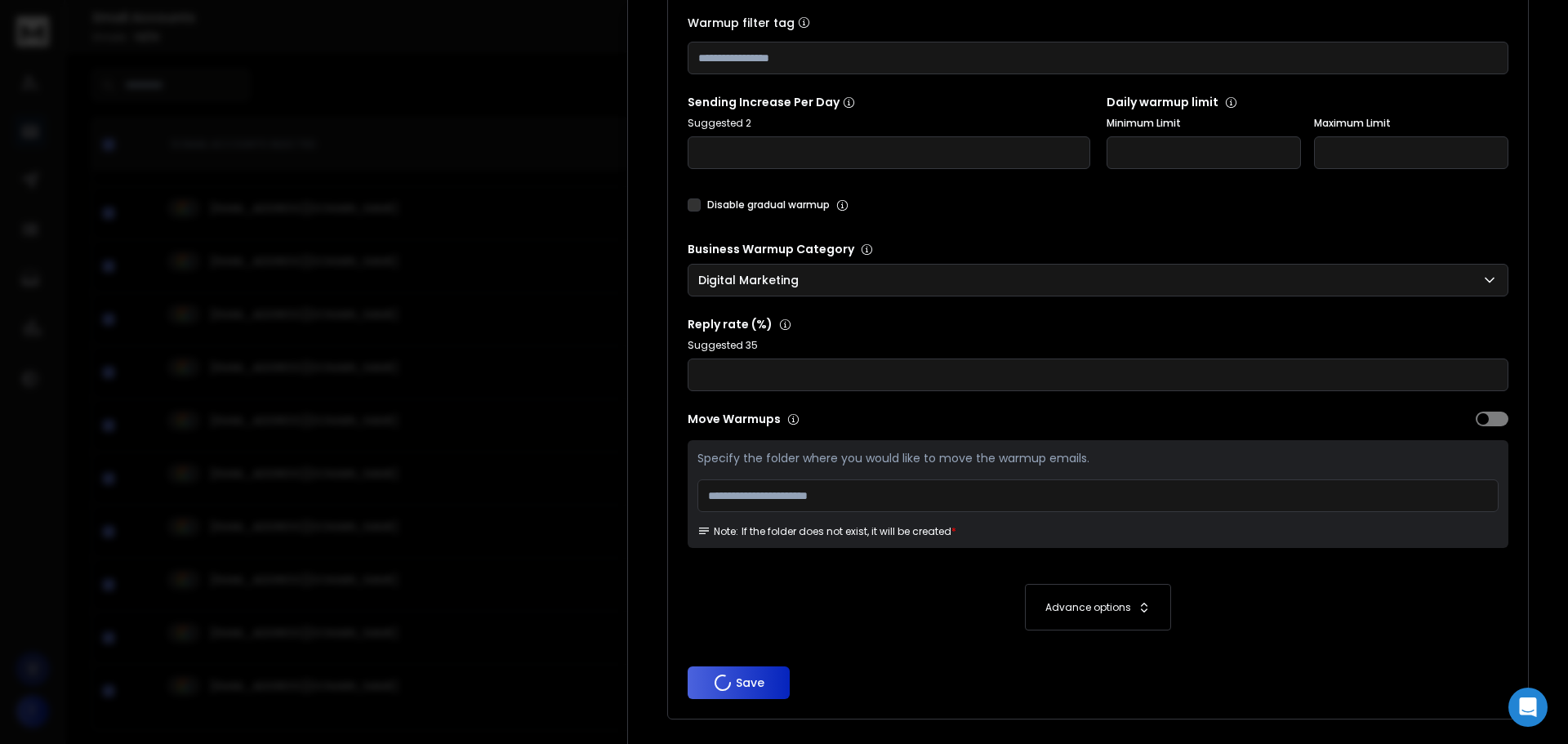
scroll to position [235, 0]
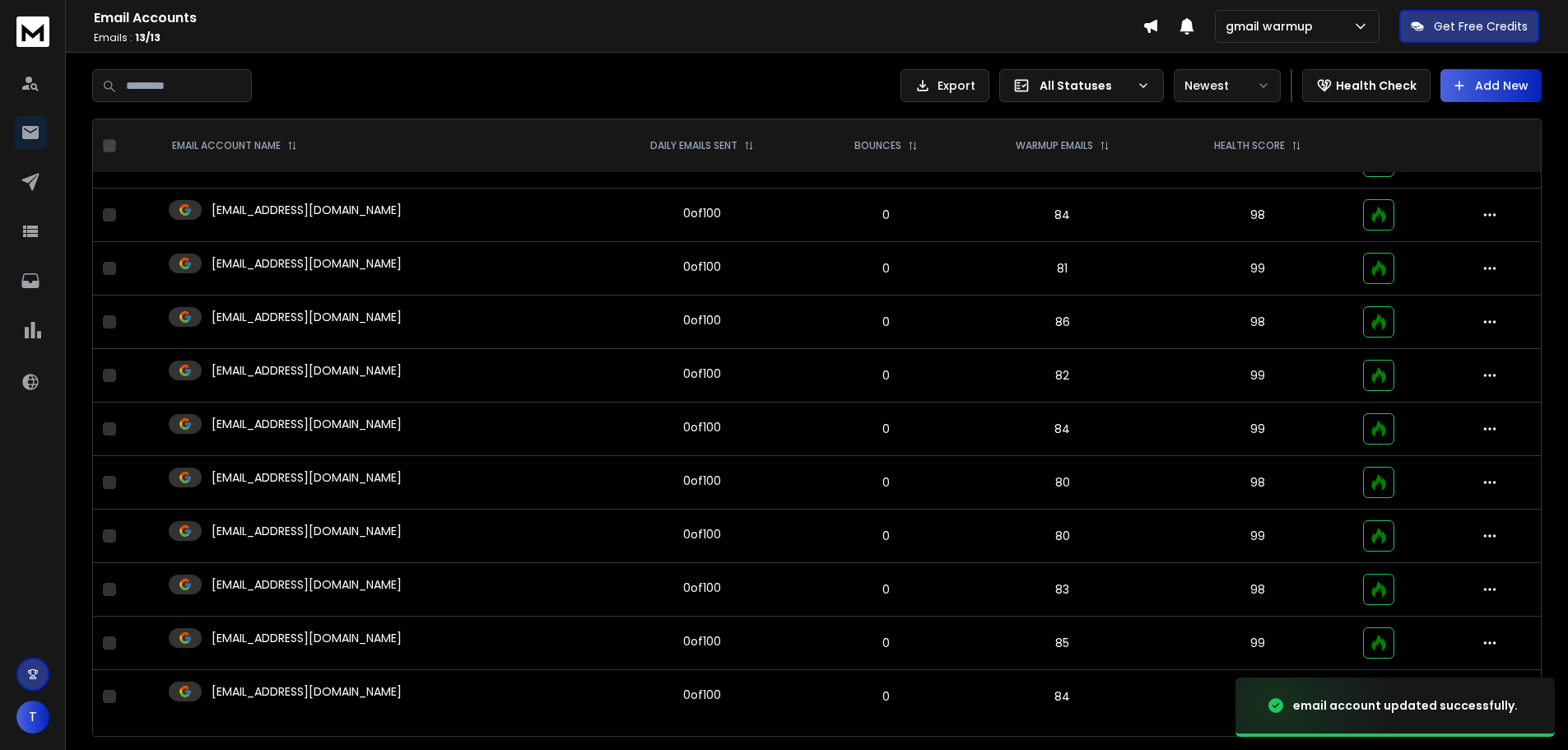
click at [341, 567] on td "[EMAIL_ADDRESS][DOMAIN_NAME]" at bounding box center [376, 589] width 435 height 54
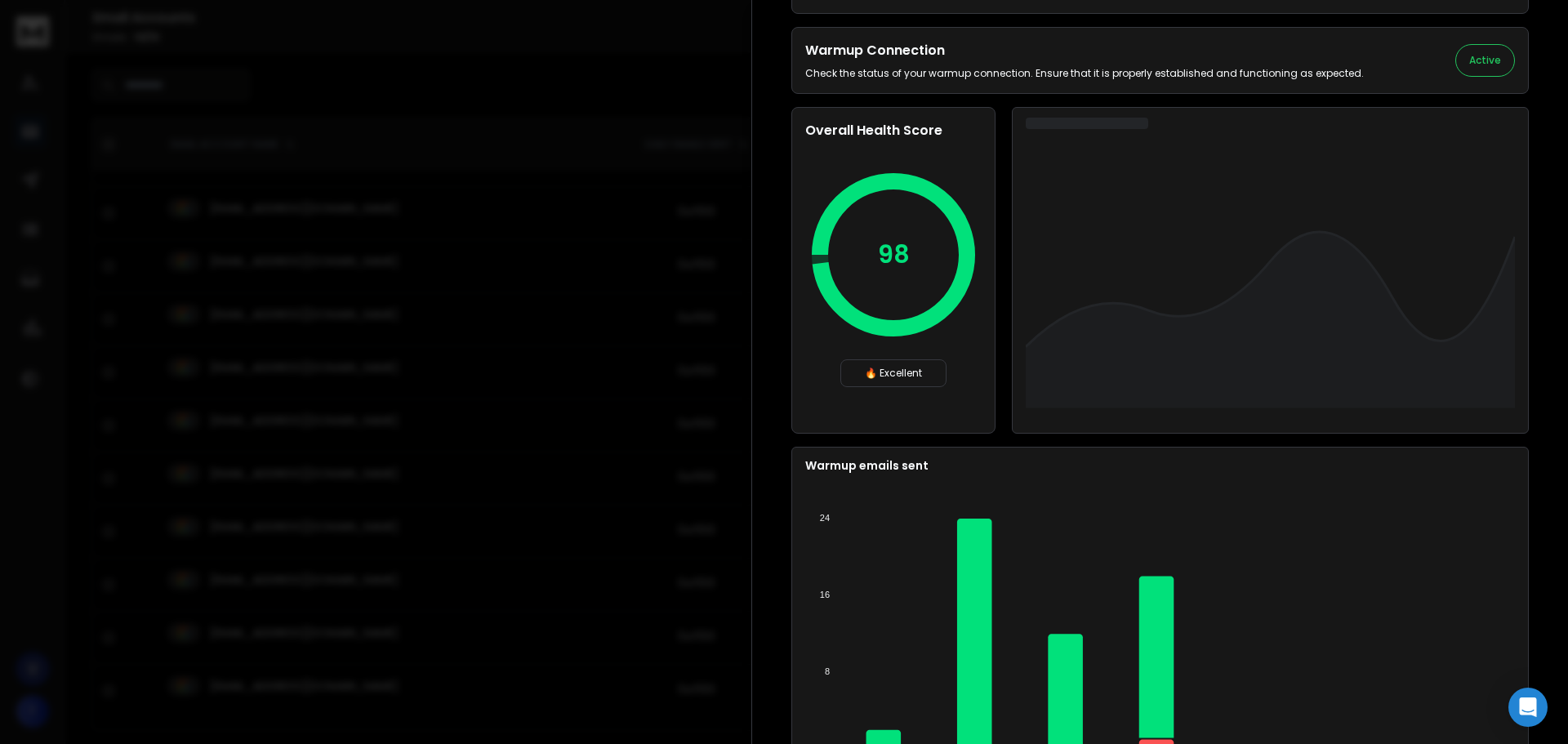
scroll to position [572, 0]
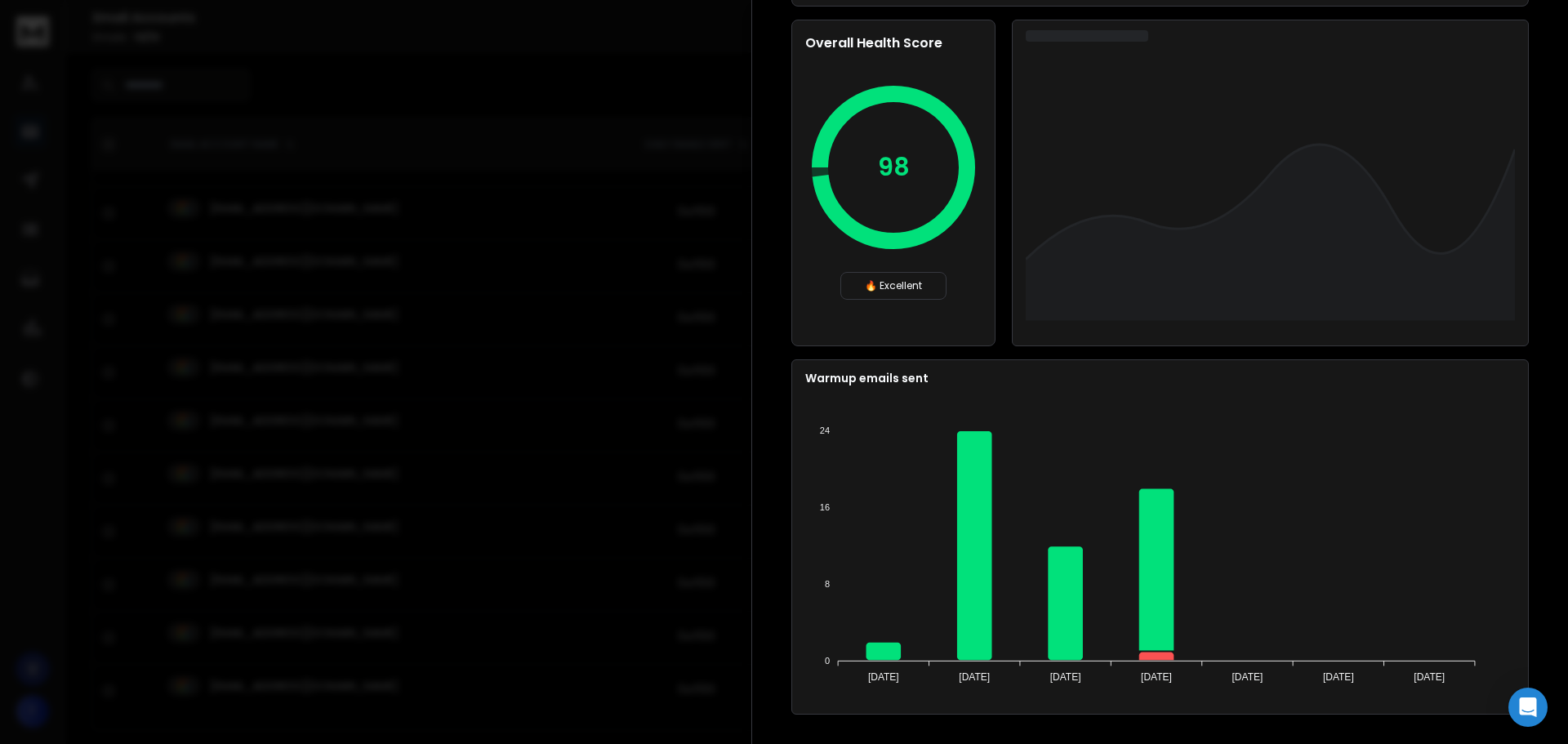
click at [448, 493] on div at bounding box center [784, 372] width 1568 height 744
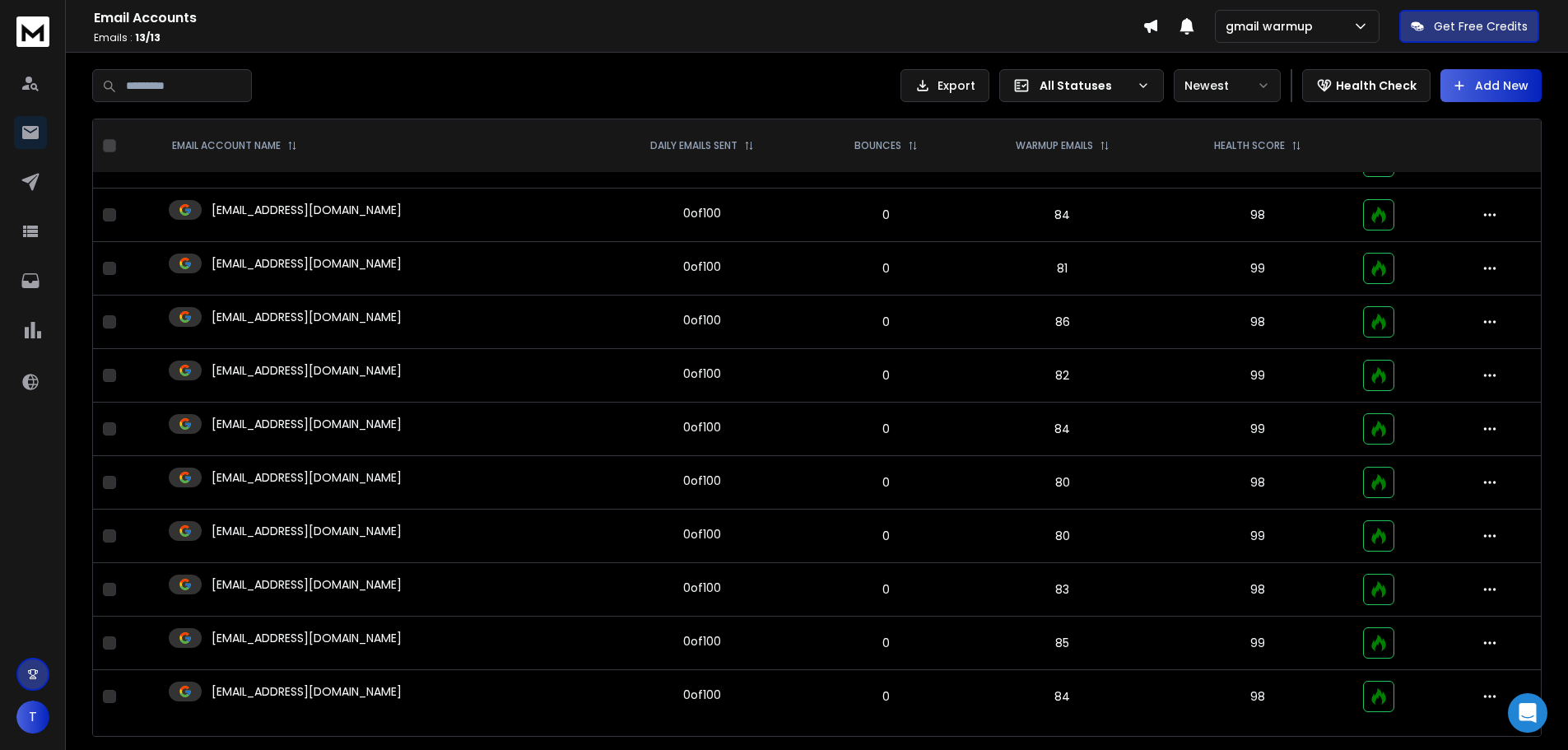
click at [285, 638] on p "[EMAIL_ADDRESS][DOMAIN_NAME]" at bounding box center [307, 638] width 190 height 17
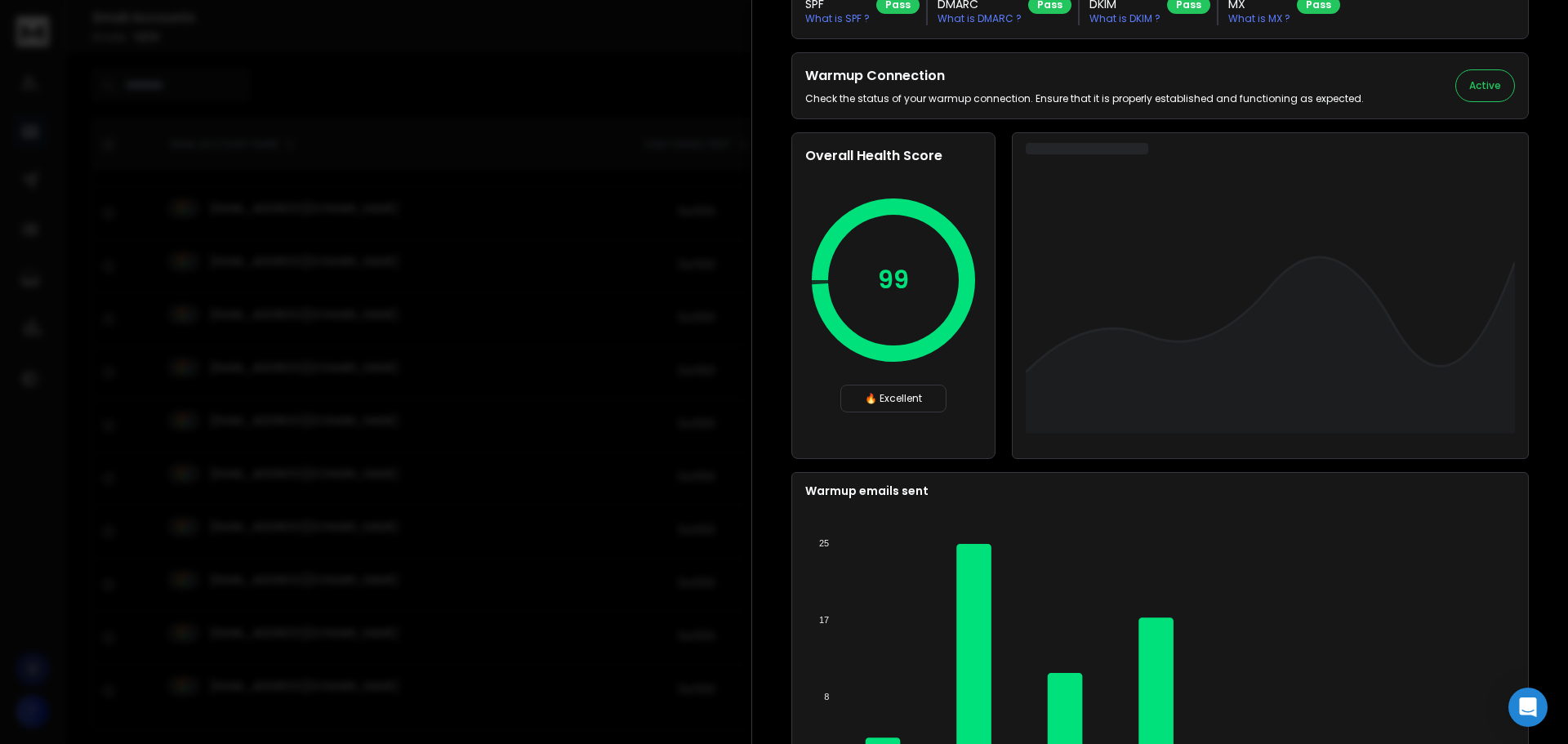
scroll to position [588, 0]
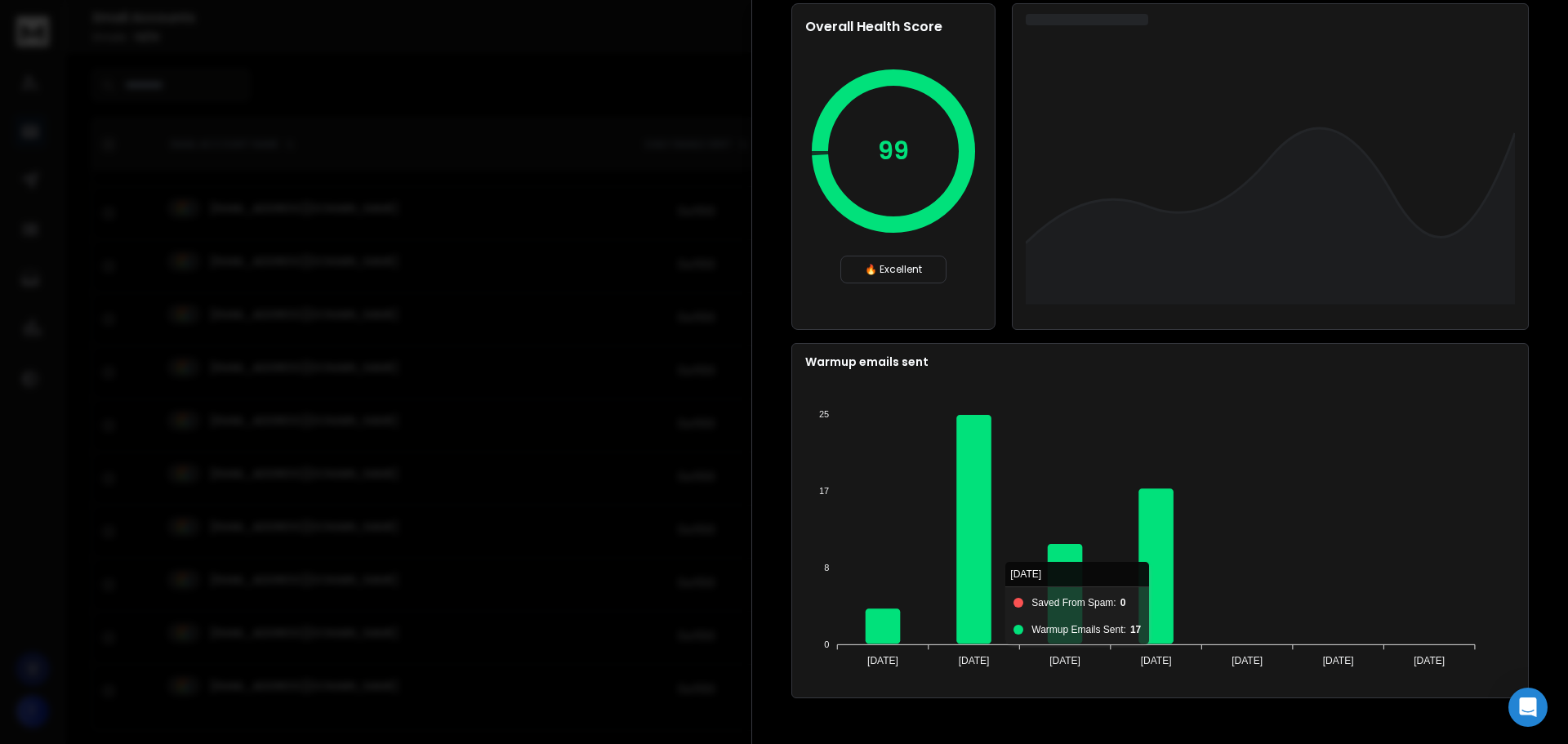
click at [243, 423] on div at bounding box center [784, 372] width 1568 height 744
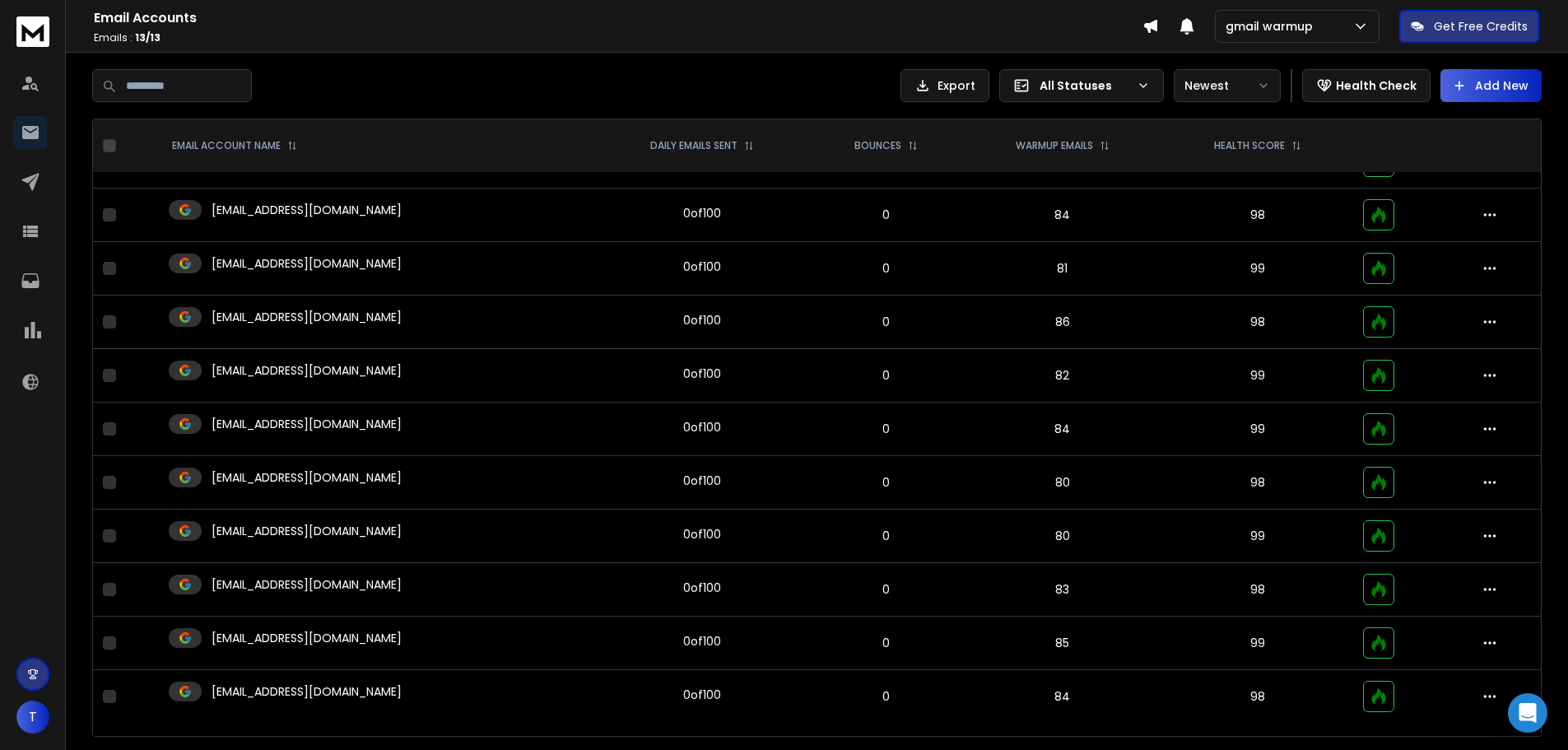
click at [321, 696] on p "[EMAIL_ADDRESS][DOMAIN_NAME]" at bounding box center [307, 691] width 190 height 17
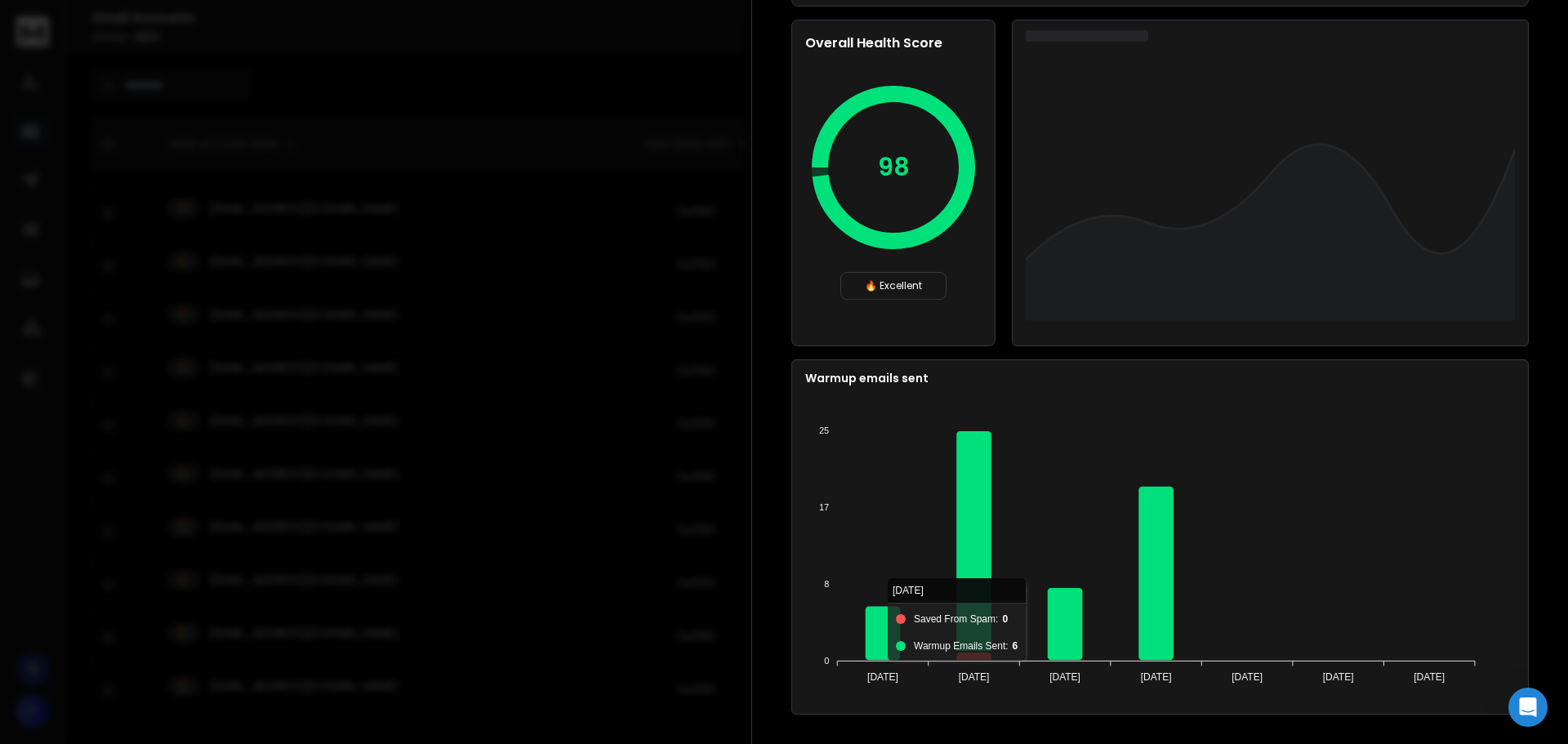
click at [580, 462] on div at bounding box center [784, 372] width 1568 height 744
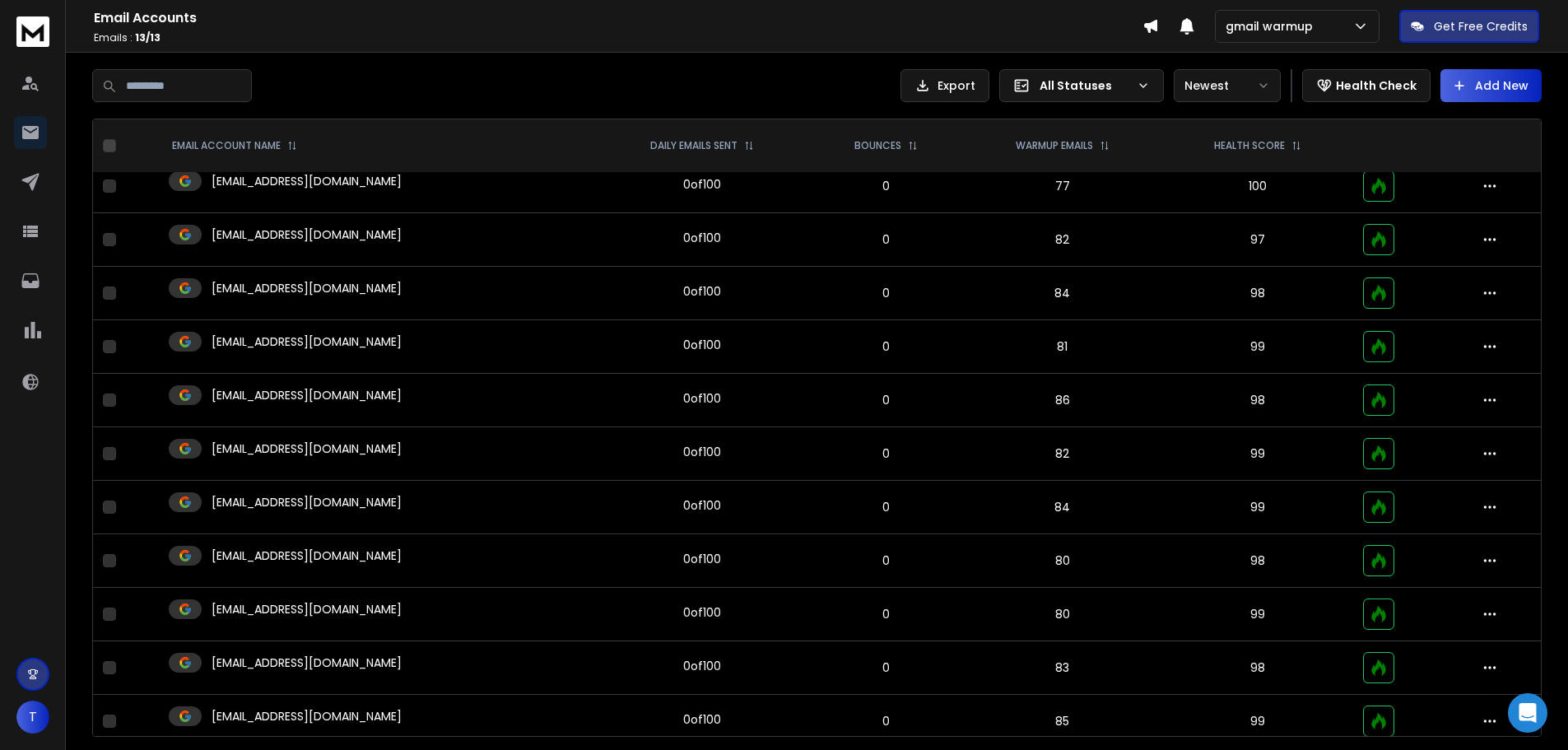
scroll to position [0, 0]
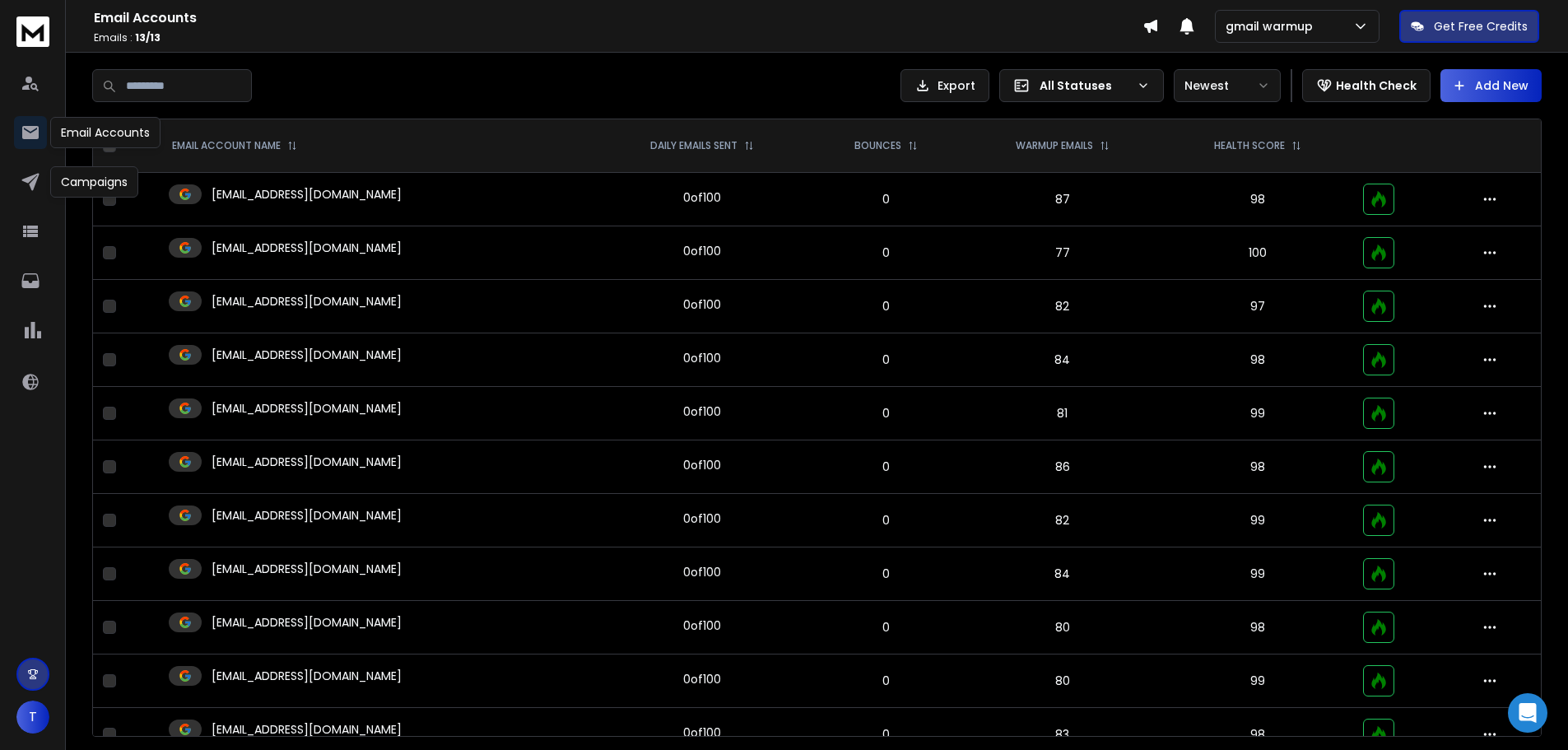
click at [25, 137] on icon at bounding box center [30, 132] width 17 height 13
click at [1305, 30] on p "gmail warmup" at bounding box center [1272, 26] width 94 height 17
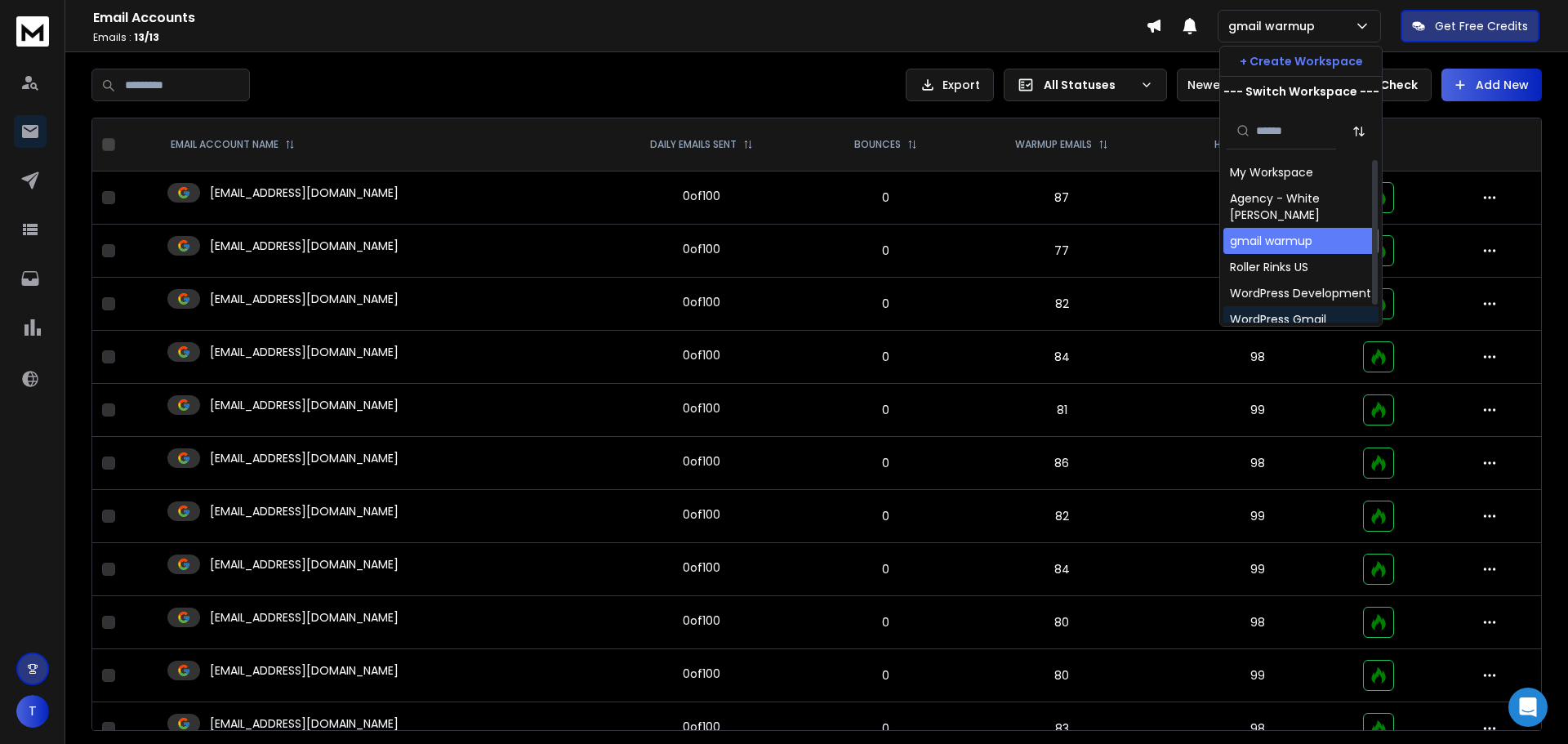
click at [1304, 311] on div "WordPress Gmail" at bounding box center [1278, 319] width 97 height 17
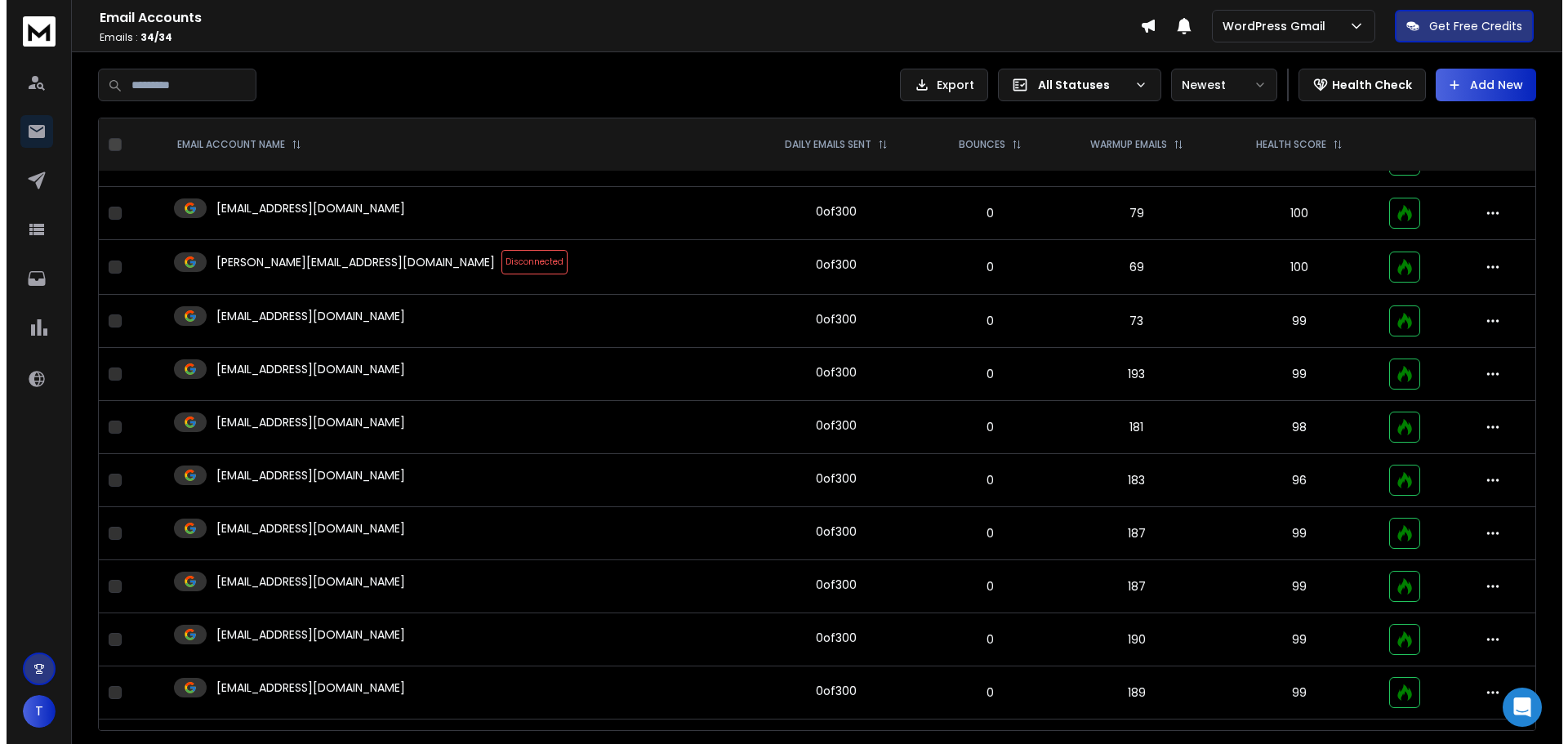
scroll to position [572, 0]
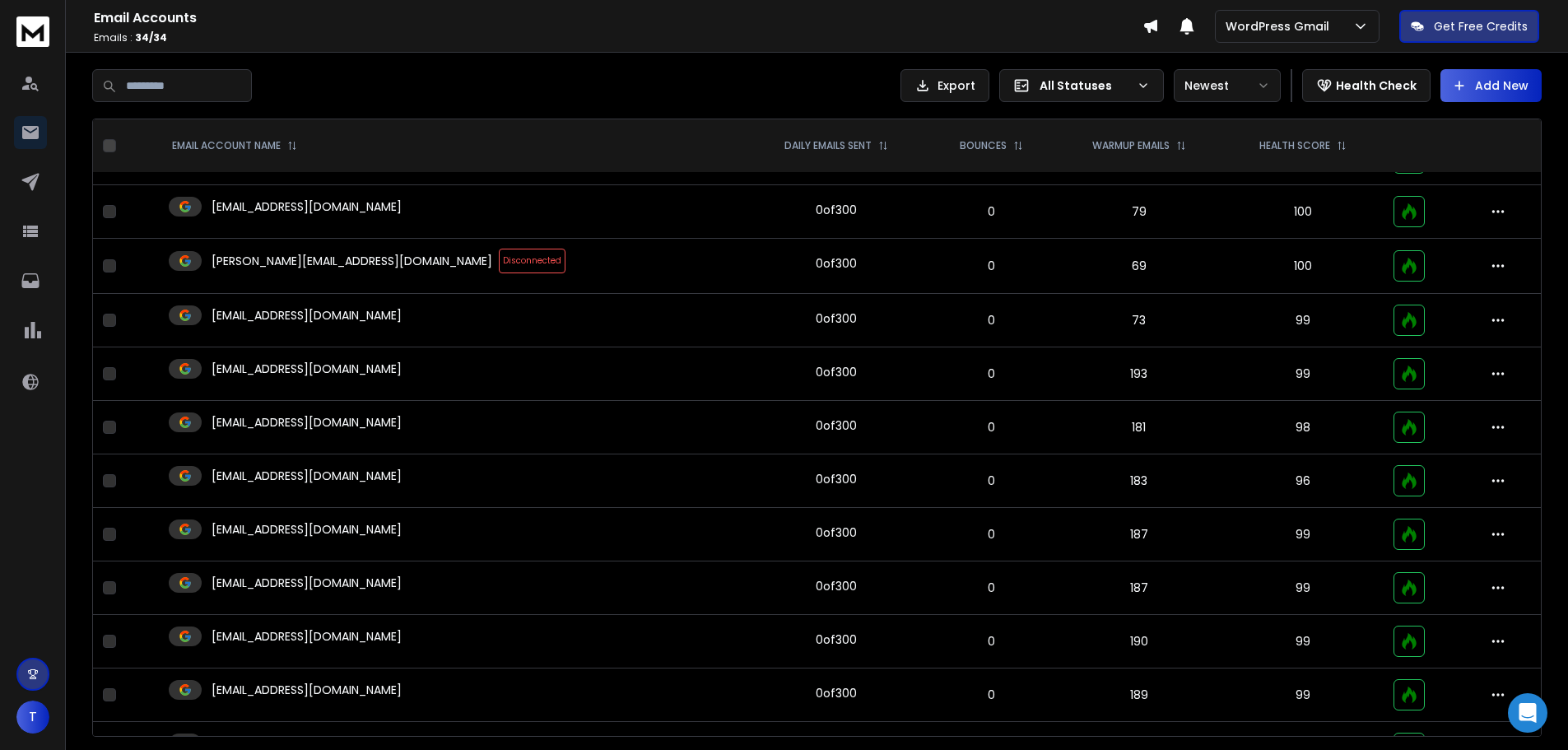
click at [106, 267] on button "button" at bounding box center [109, 265] width 13 height 13
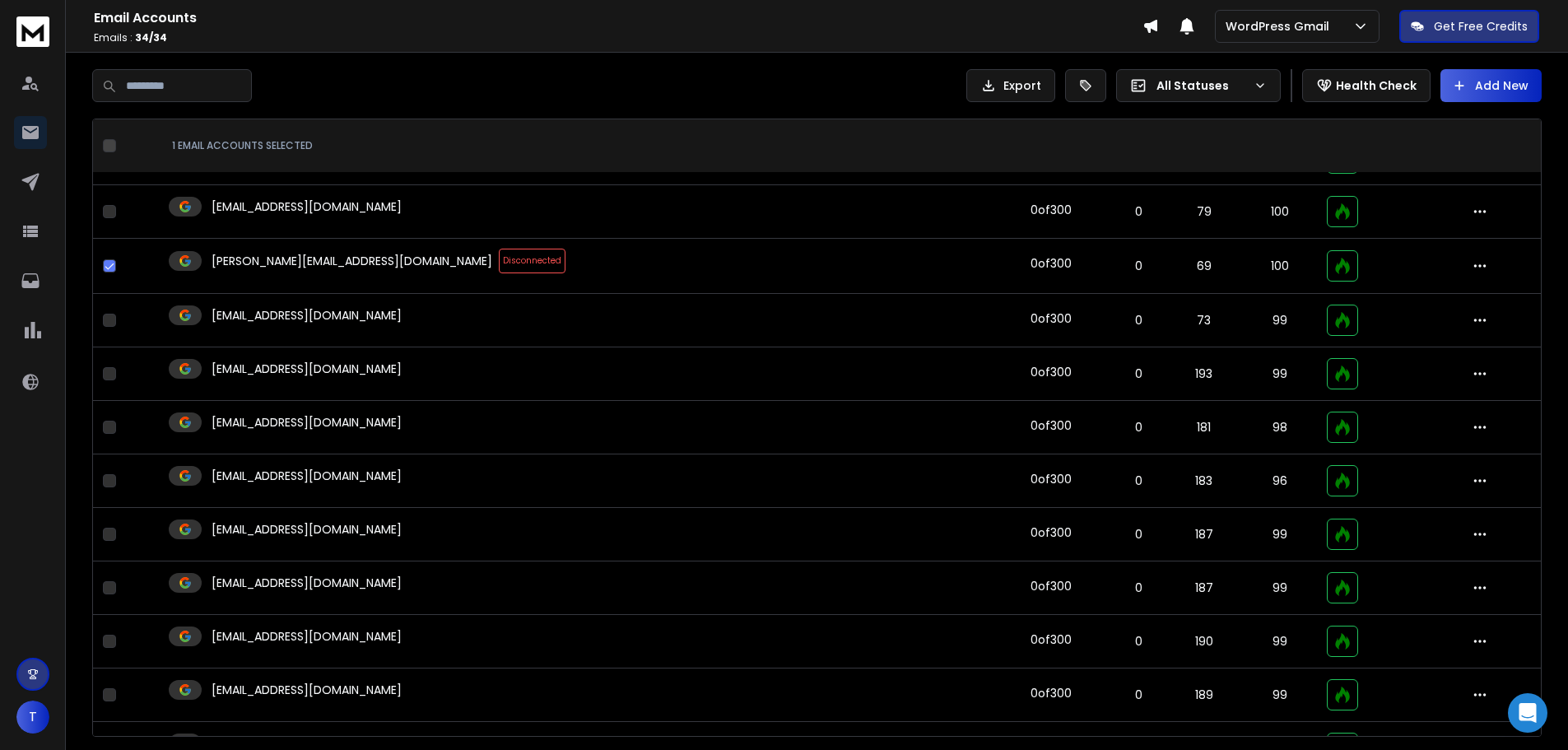
click at [1225, 82] on p "All Statuses" at bounding box center [1202, 85] width 90 height 17
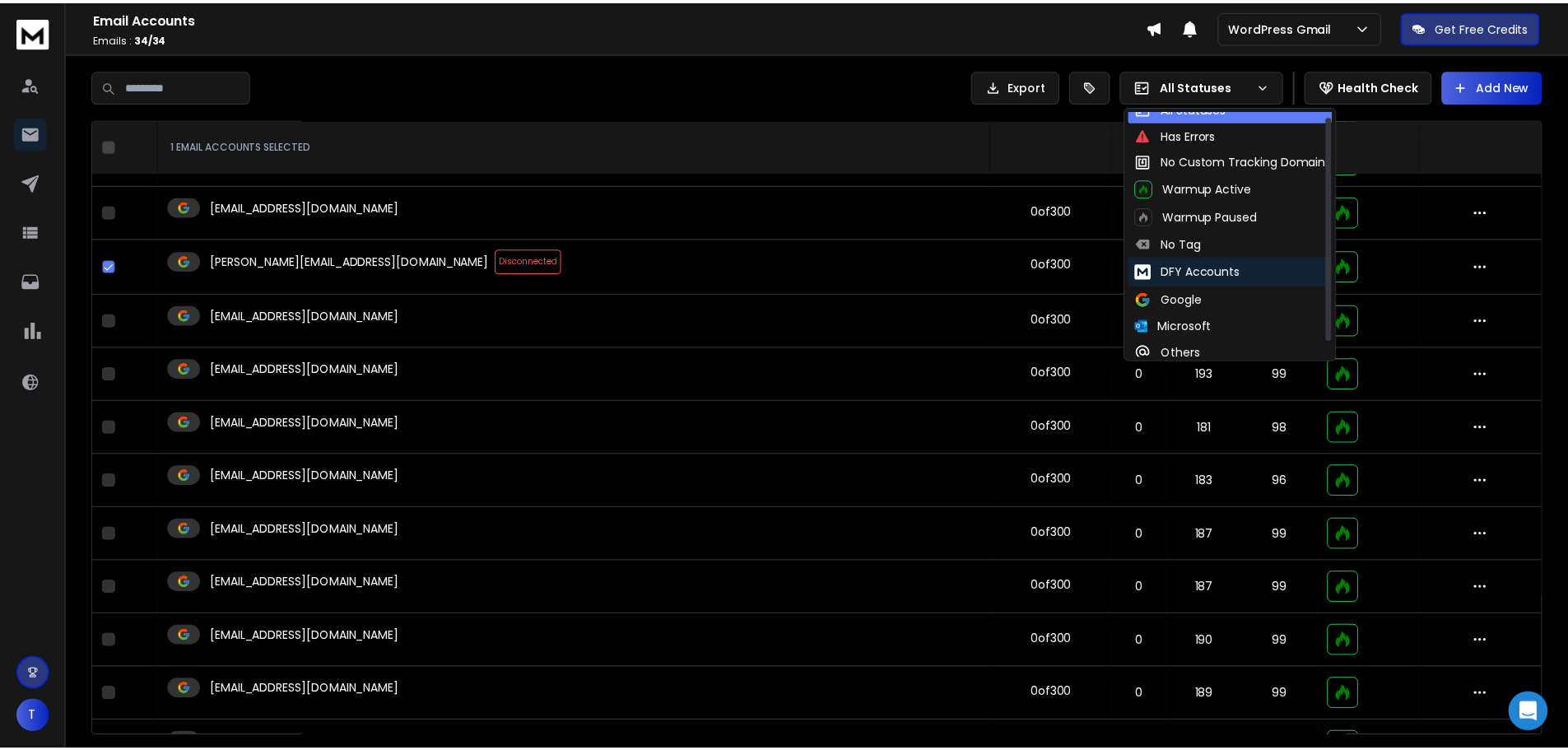
scroll to position [23, 0]
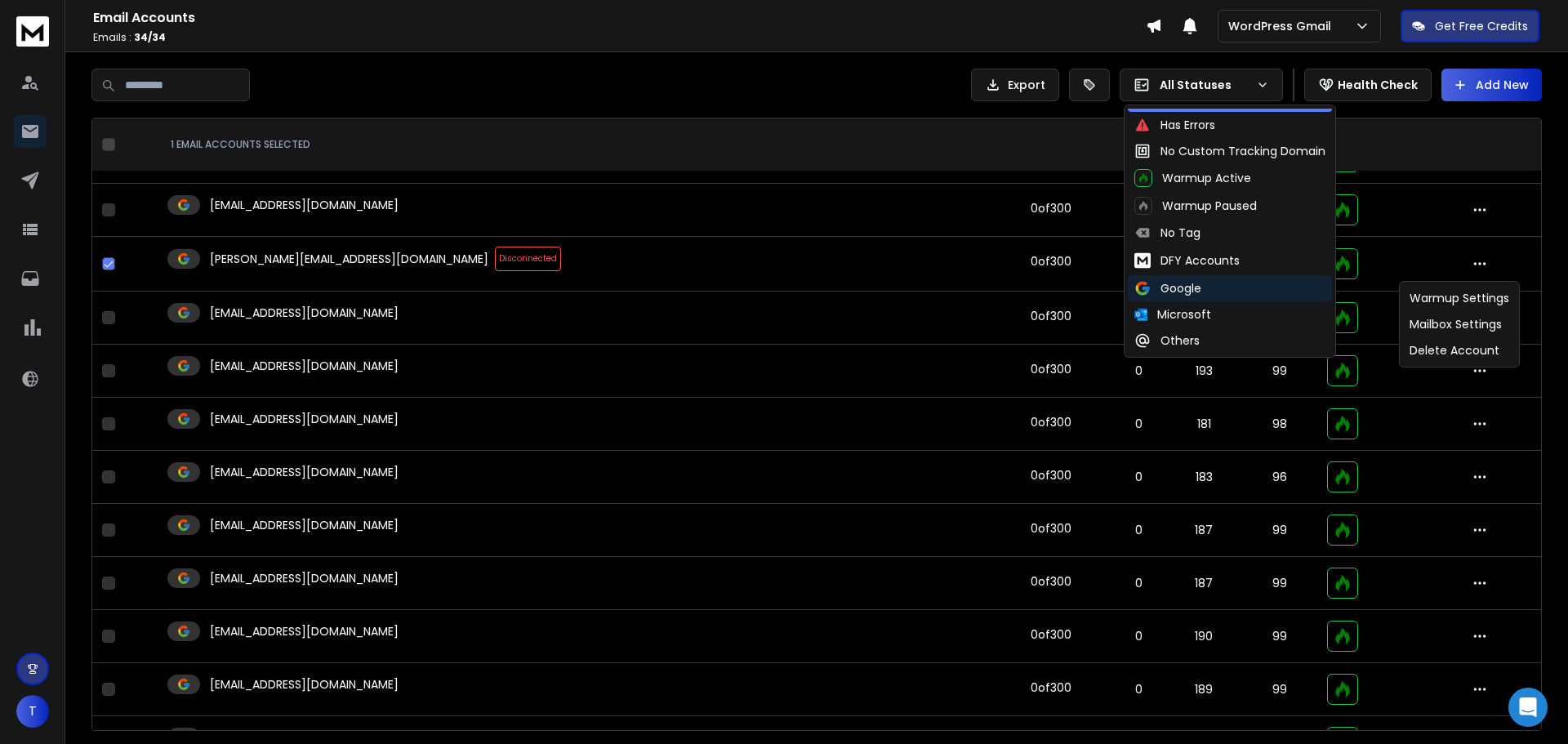
click at [1475, 264] on icon at bounding box center [1481, 263] width 12 height 3
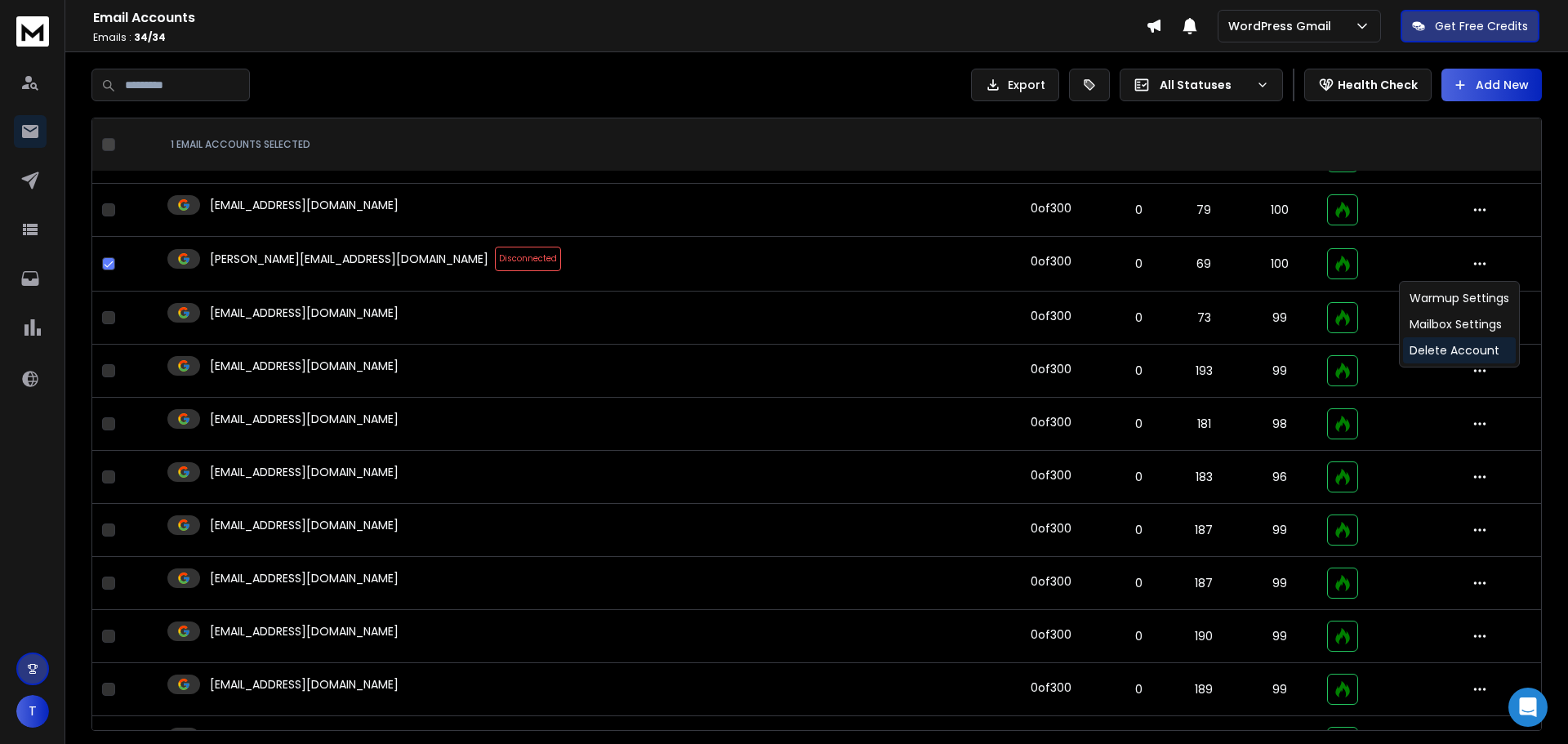
click at [1450, 354] on div "Delete Account" at bounding box center [1459, 350] width 112 height 26
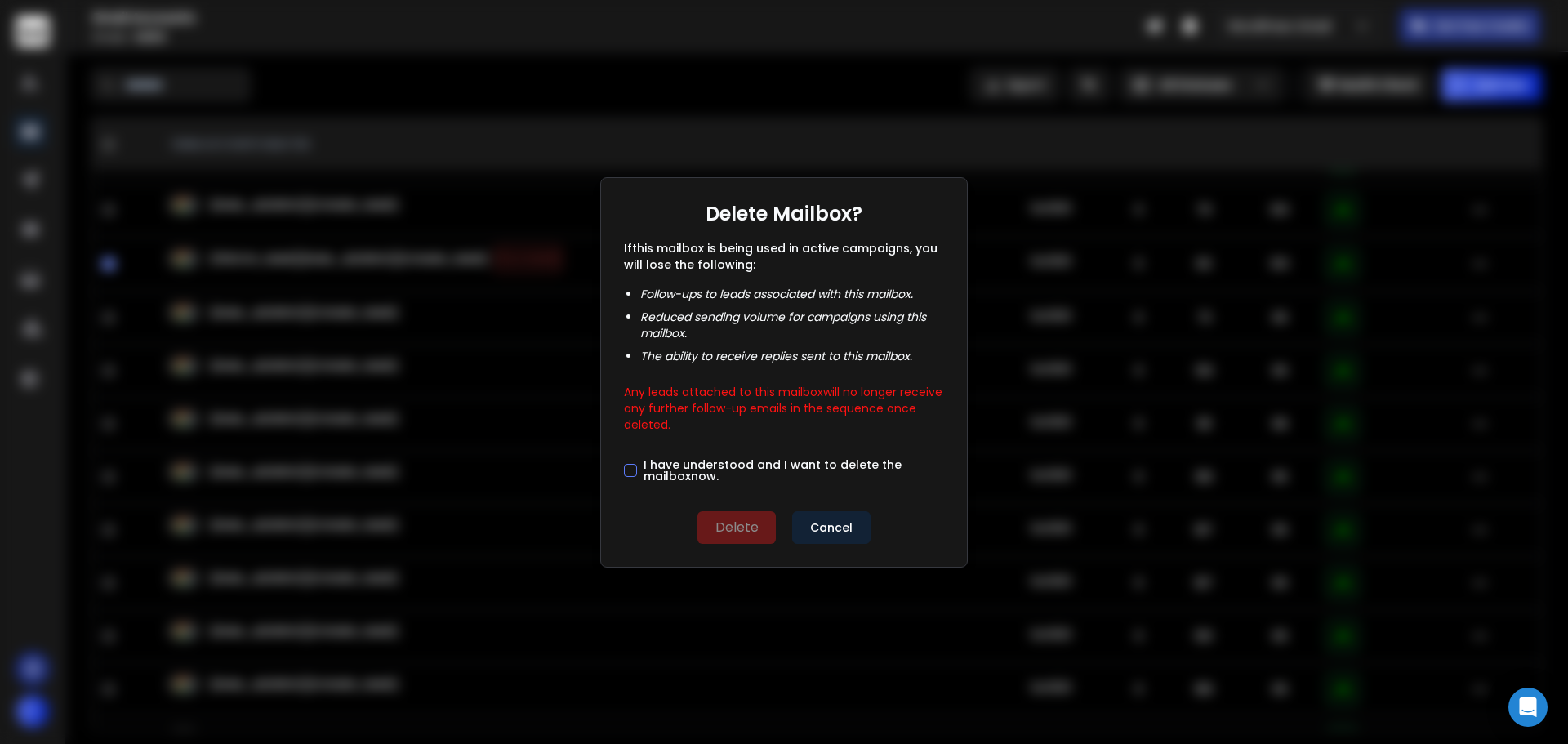
click at [749, 538] on button "Delete" at bounding box center [736, 527] width 78 height 32
click at [657, 468] on label "I have understood and I want to delete the mailbox now." at bounding box center [794, 470] width 301 height 23
click at [628, 466] on button "I have understood and I want to delete the mailbox now." at bounding box center [630, 470] width 13 height 13
click at [756, 531] on button "Delete" at bounding box center [736, 527] width 78 height 32
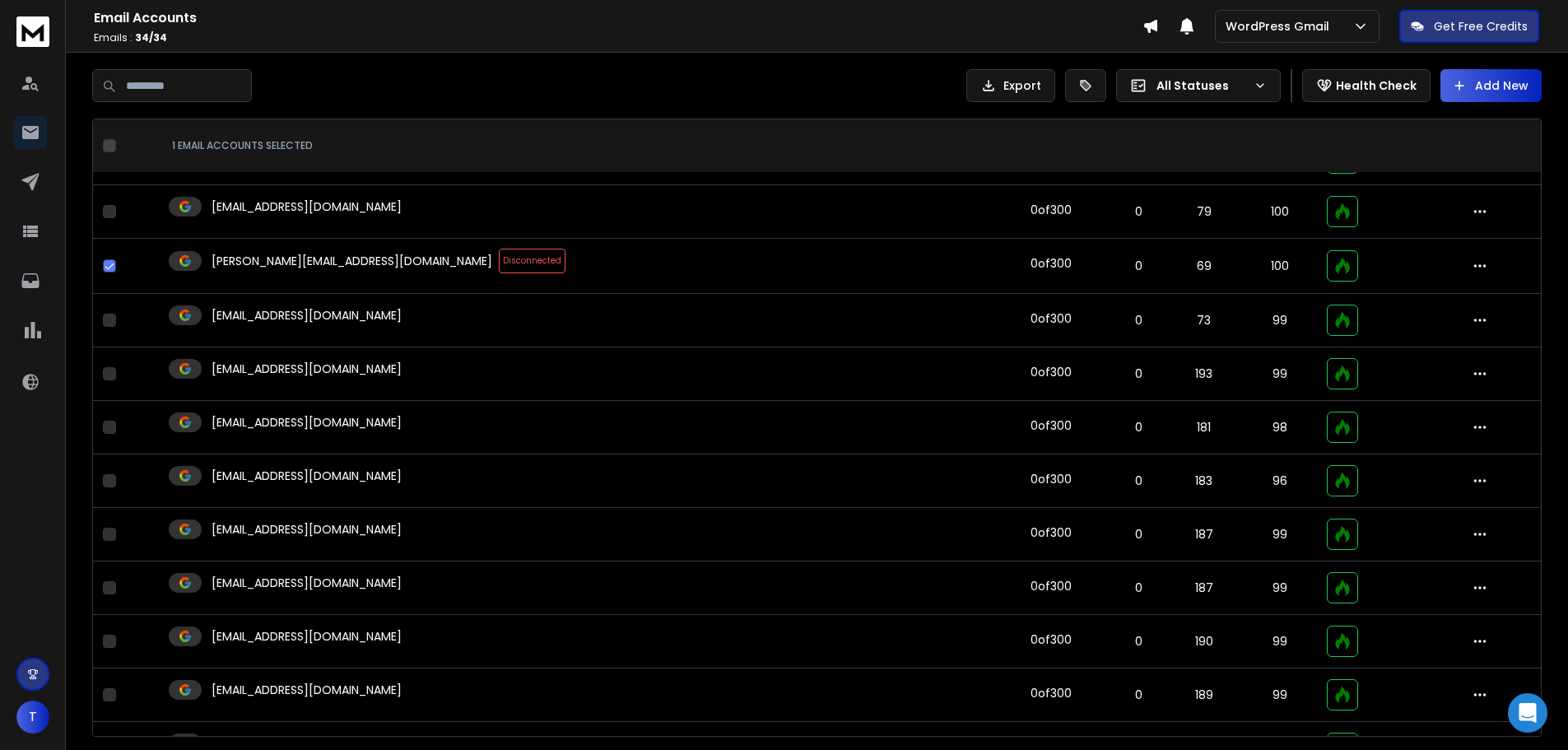
click at [1473, 263] on icon at bounding box center [1480, 265] width 15 height 15
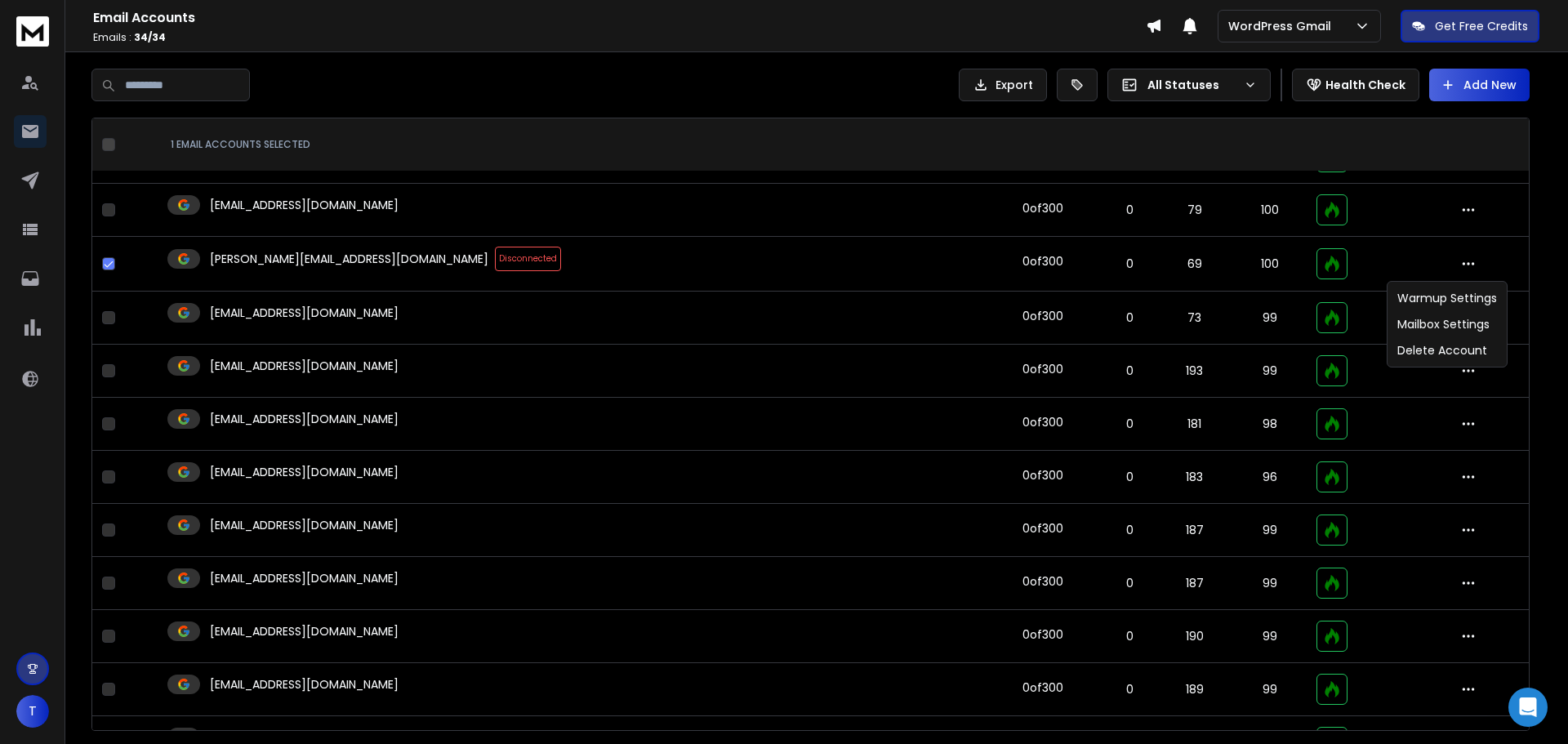
click at [106, 263] on button "button" at bounding box center [108, 263] width 13 height 13
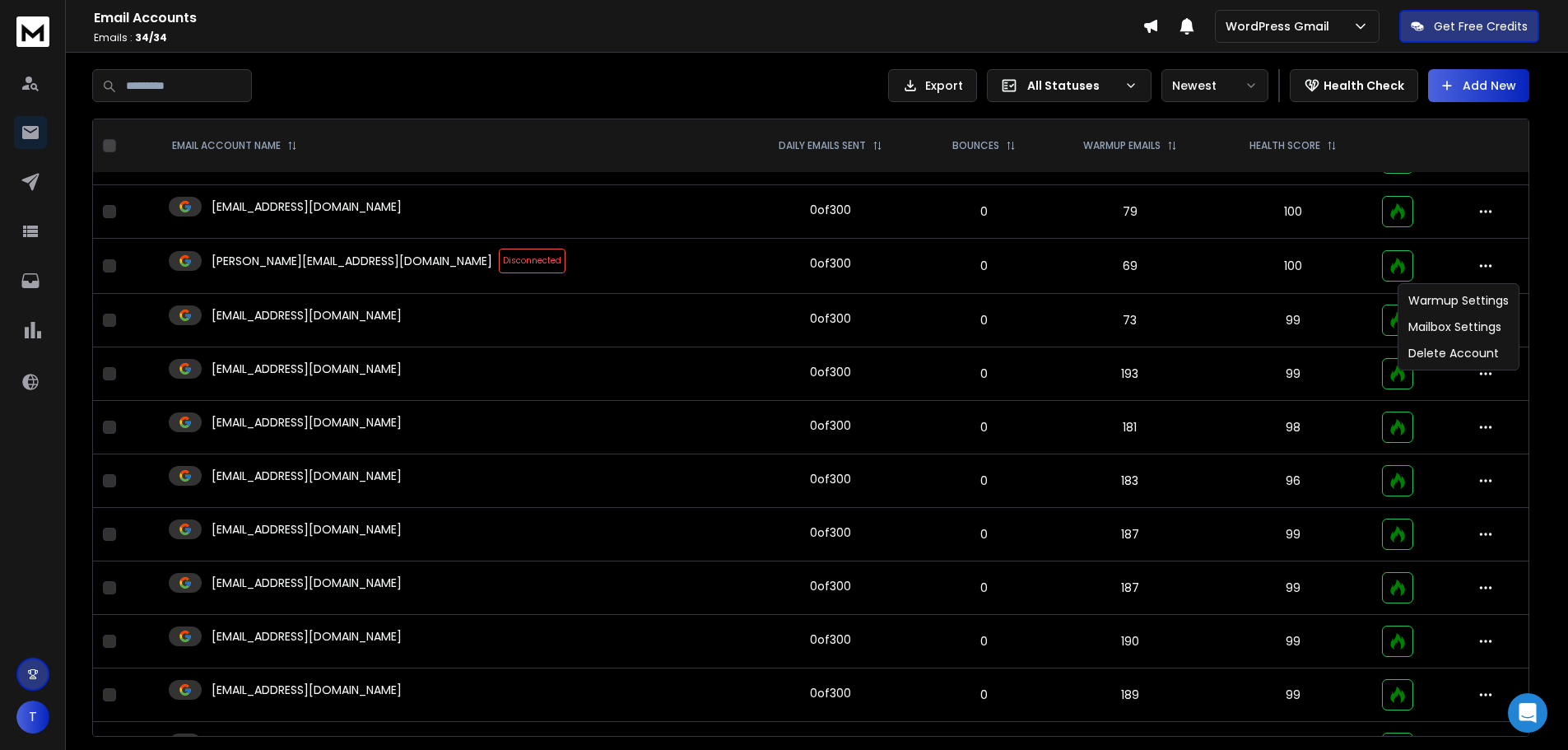
click at [1482, 265] on icon at bounding box center [1485, 265] width 15 height 15
click at [1457, 351] on div "Delete Account" at bounding box center [1458, 353] width 113 height 26
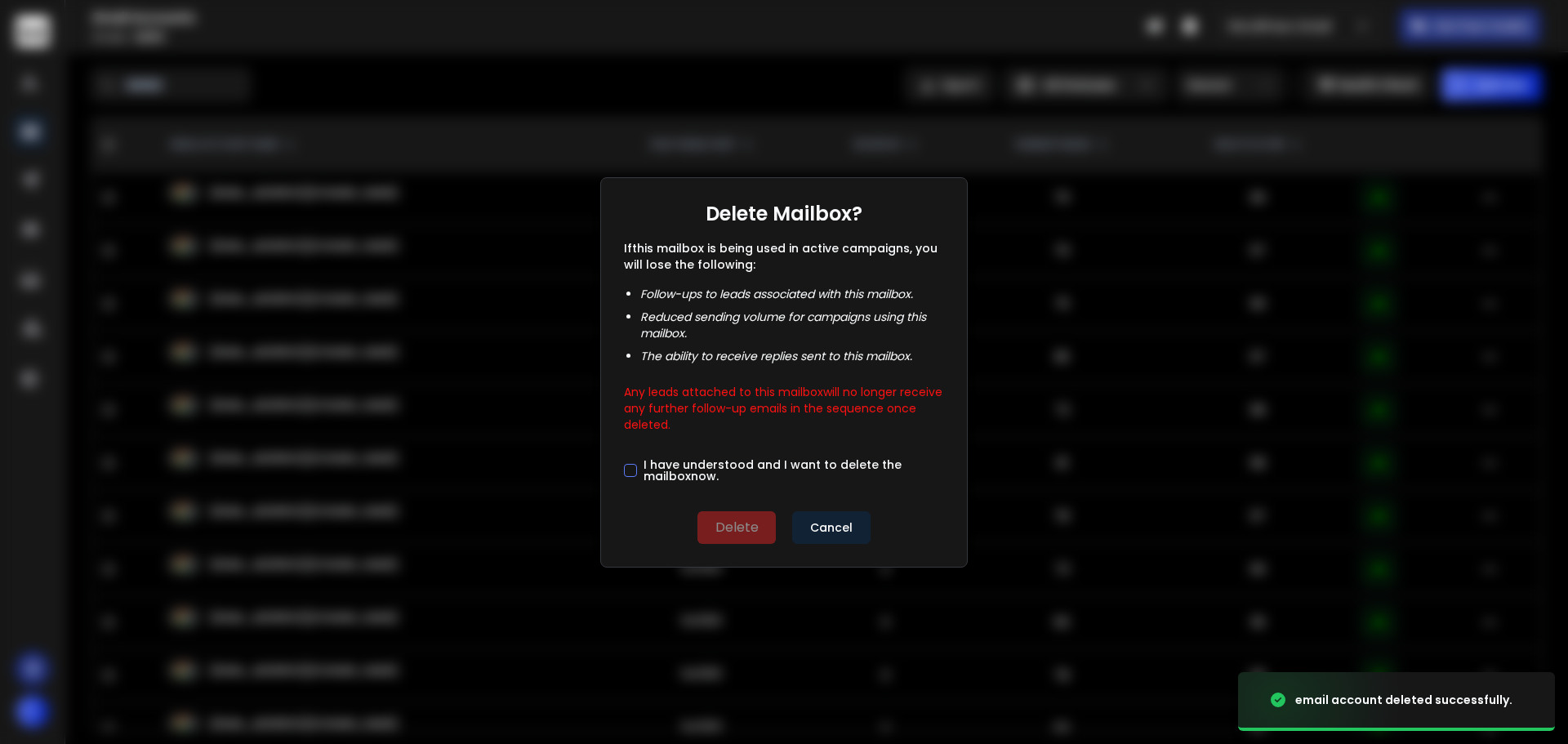
click at [822, 527] on button "Cancel" at bounding box center [832, 527] width 78 height 32
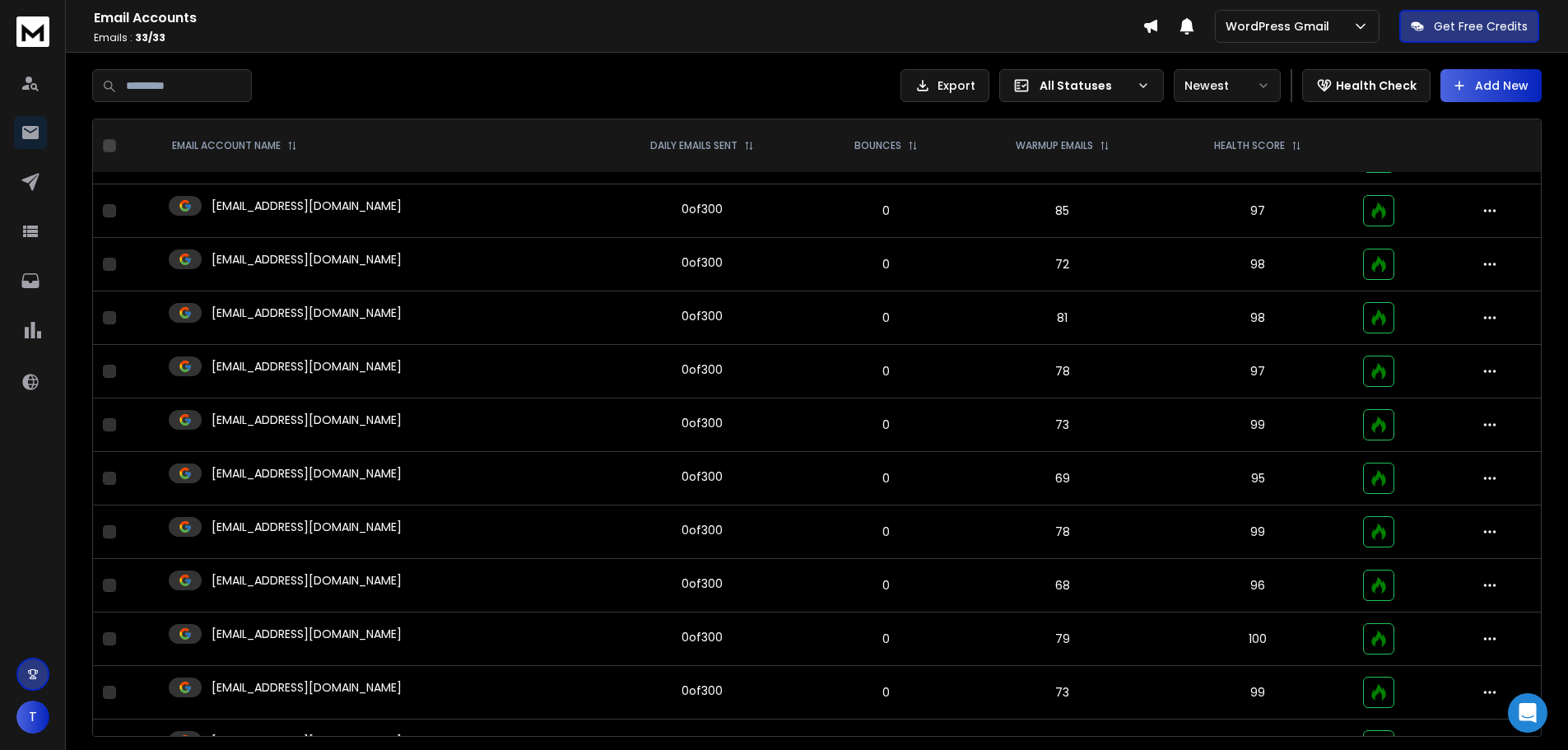
scroll to position [0, 0]
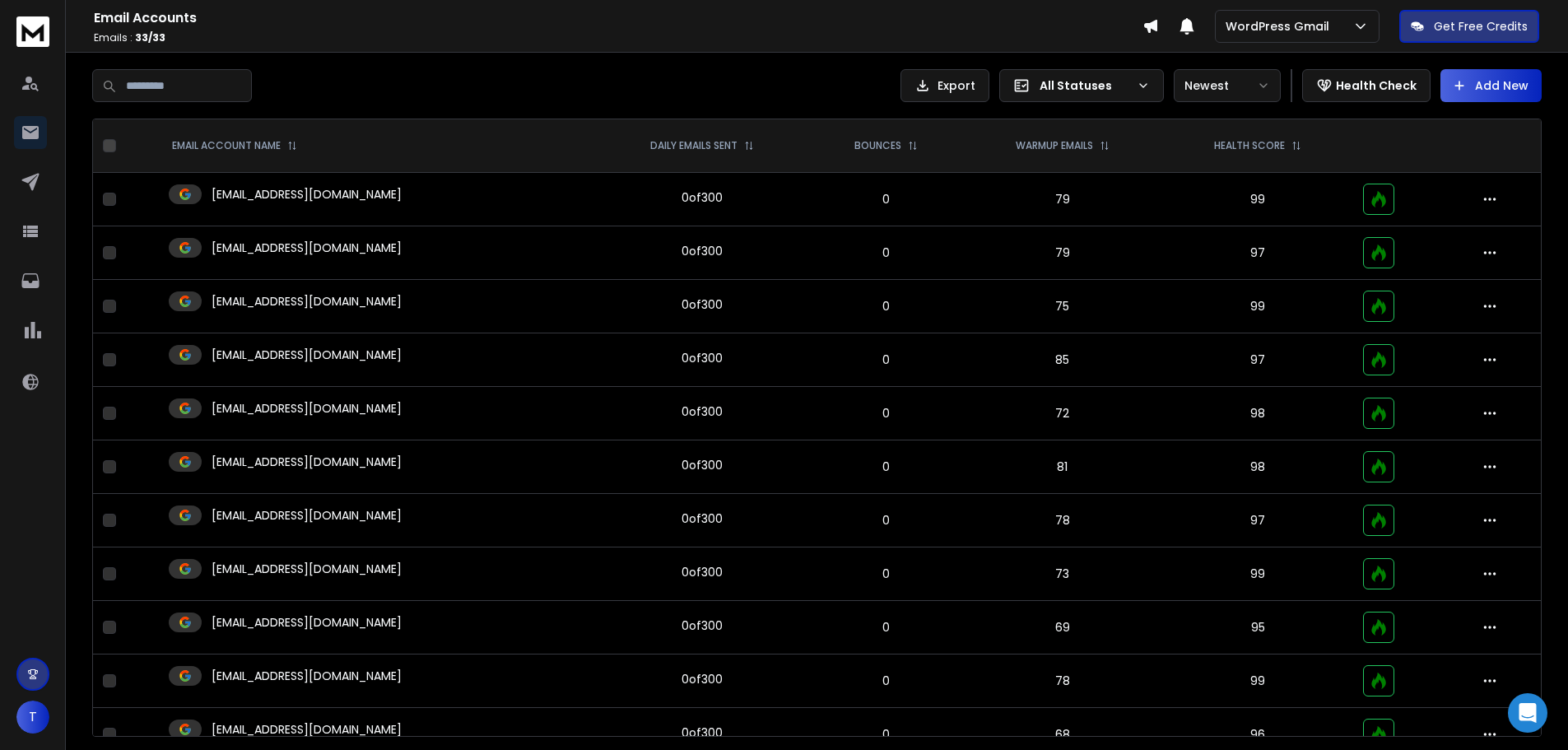
click at [1500, 86] on button "Add New" at bounding box center [1491, 85] width 101 height 32
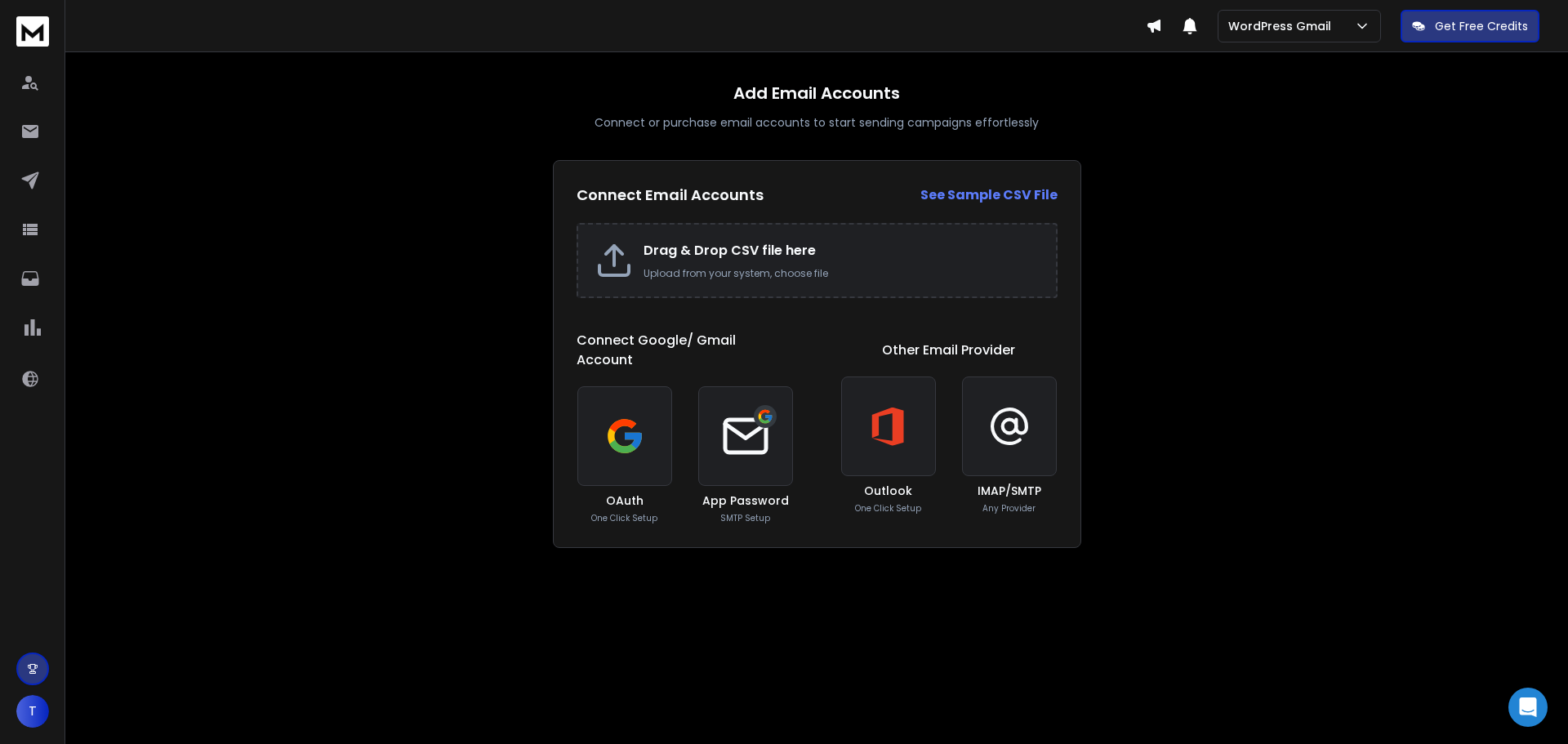
click at [744, 421] on icon at bounding box center [746, 436] width 49 height 49
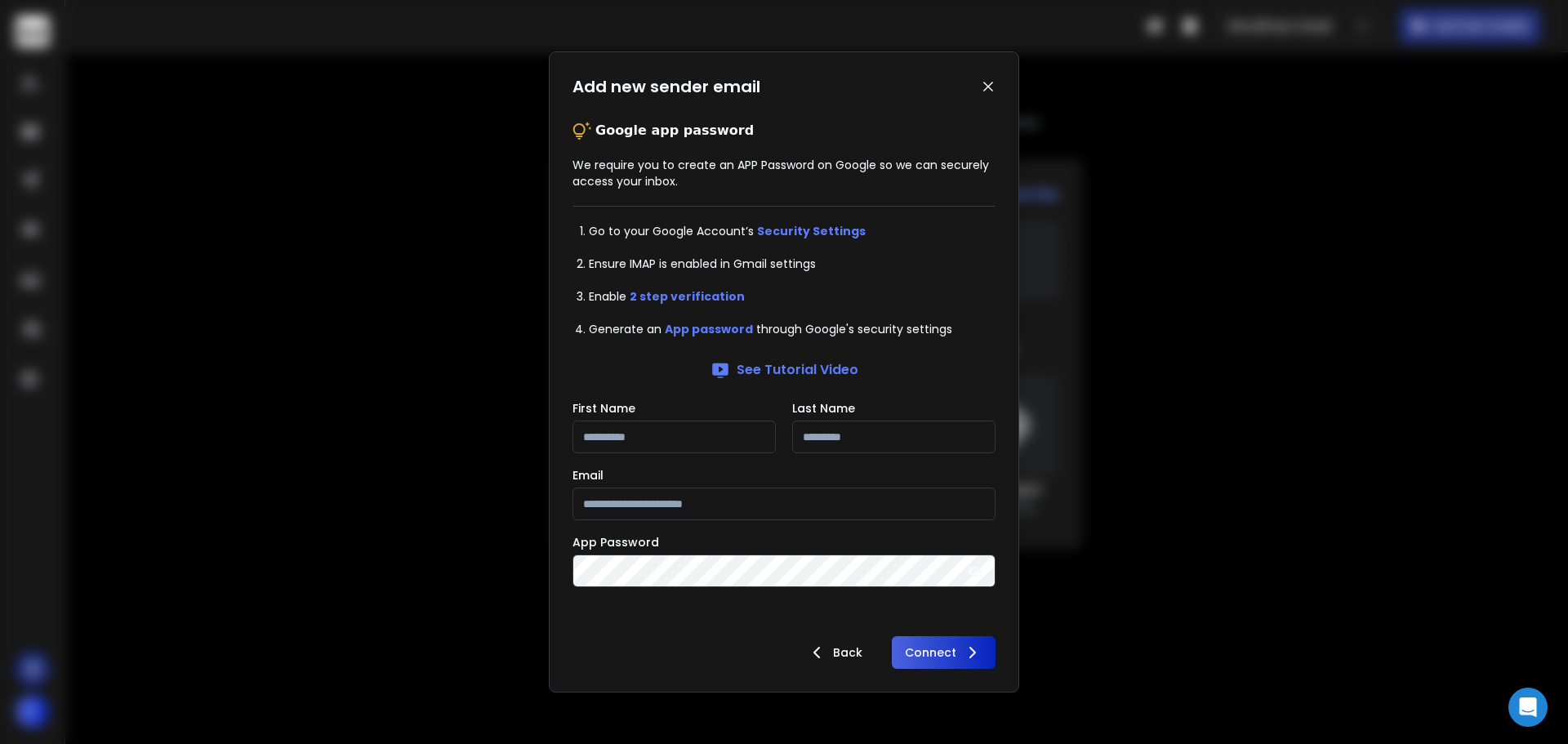
click at [391, 265] on div "Add new sender email Google app password We require you to create an APP Passwo…" at bounding box center [784, 371] width 1568 height 673
click at [988, 95] on div "Add new sender email" at bounding box center [784, 86] width 423 height 23
click at [992, 85] on icon at bounding box center [988, 86] width 15 height 15
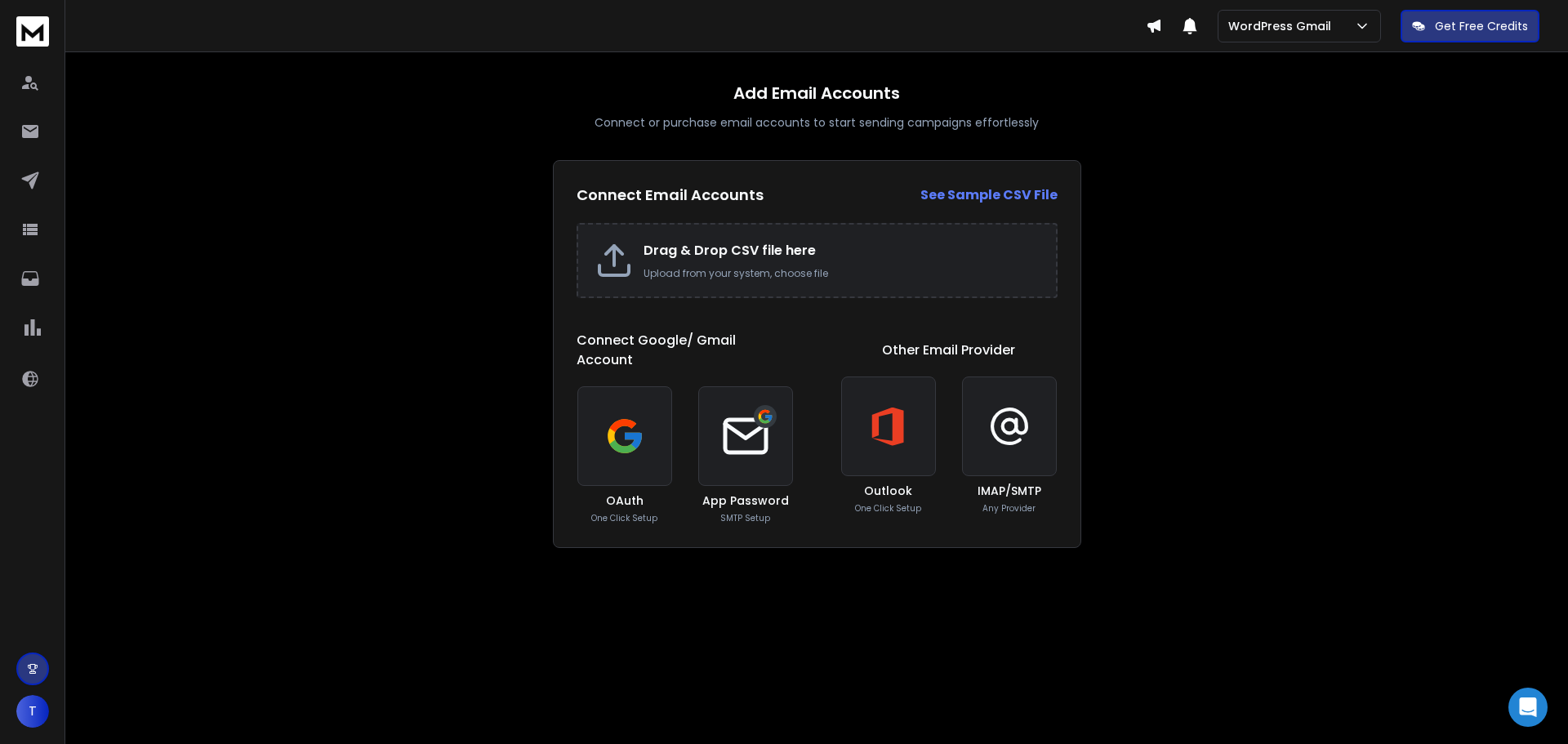
click at [222, 210] on div "Add Email Accounts Connect or purchase email accounts to start sending campaign…" at bounding box center [817, 331] width 1503 height 499
click at [29, 126] on icon at bounding box center [30, 131] width 17 height 13
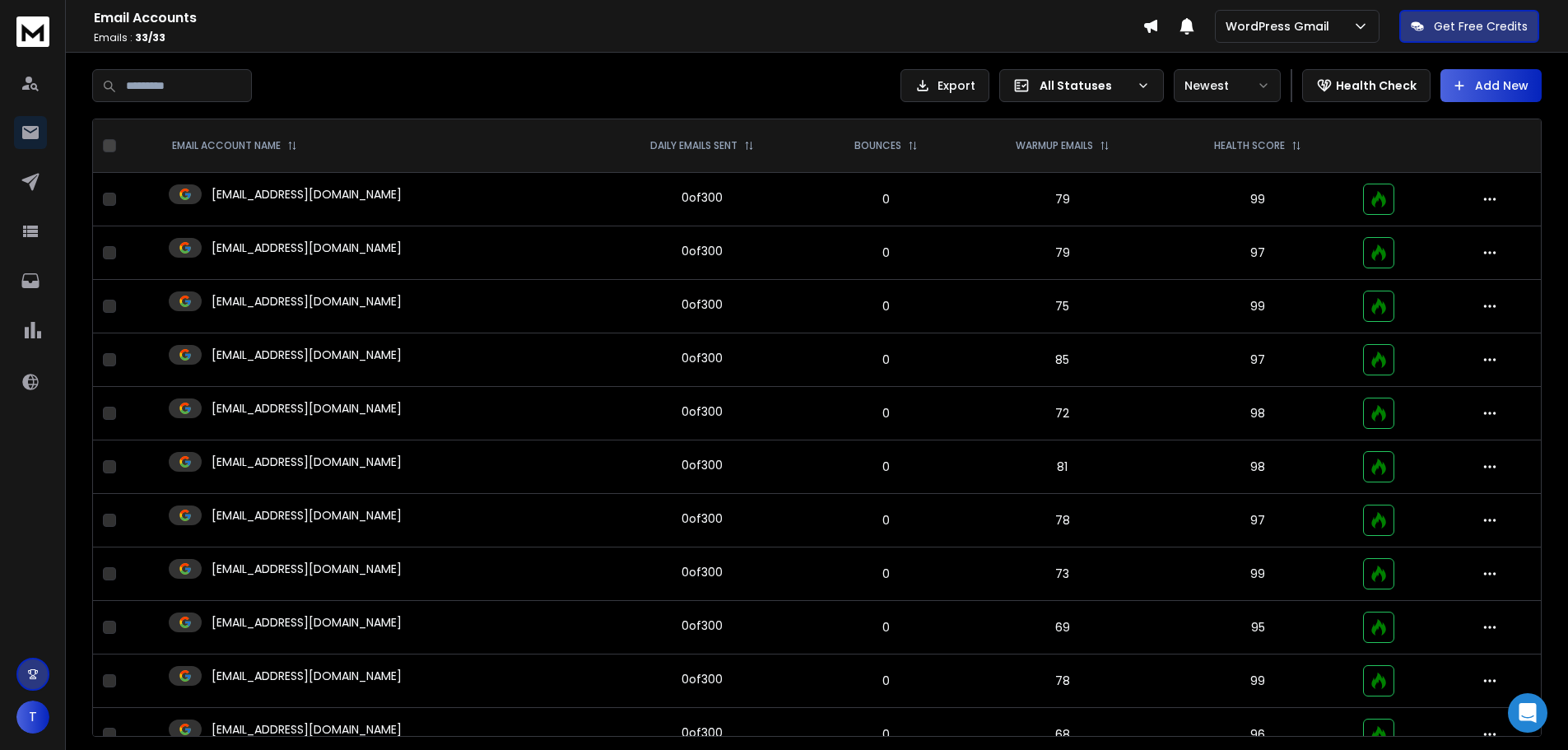
click at [233, 75] on input at bounding box center [172, 85] width 160 height 32
paste input "**********"
type input "**********"
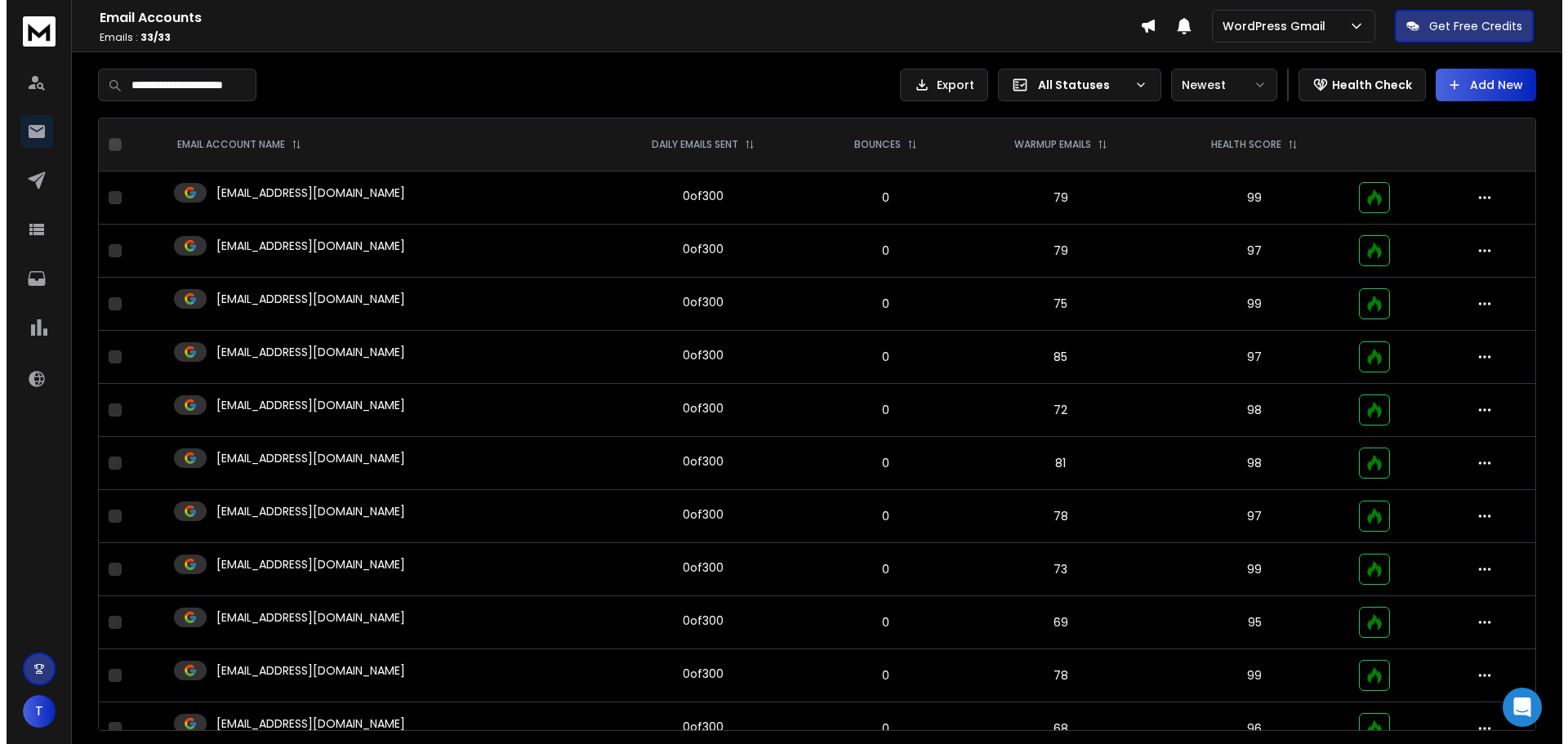
scroll to position [0, 7]
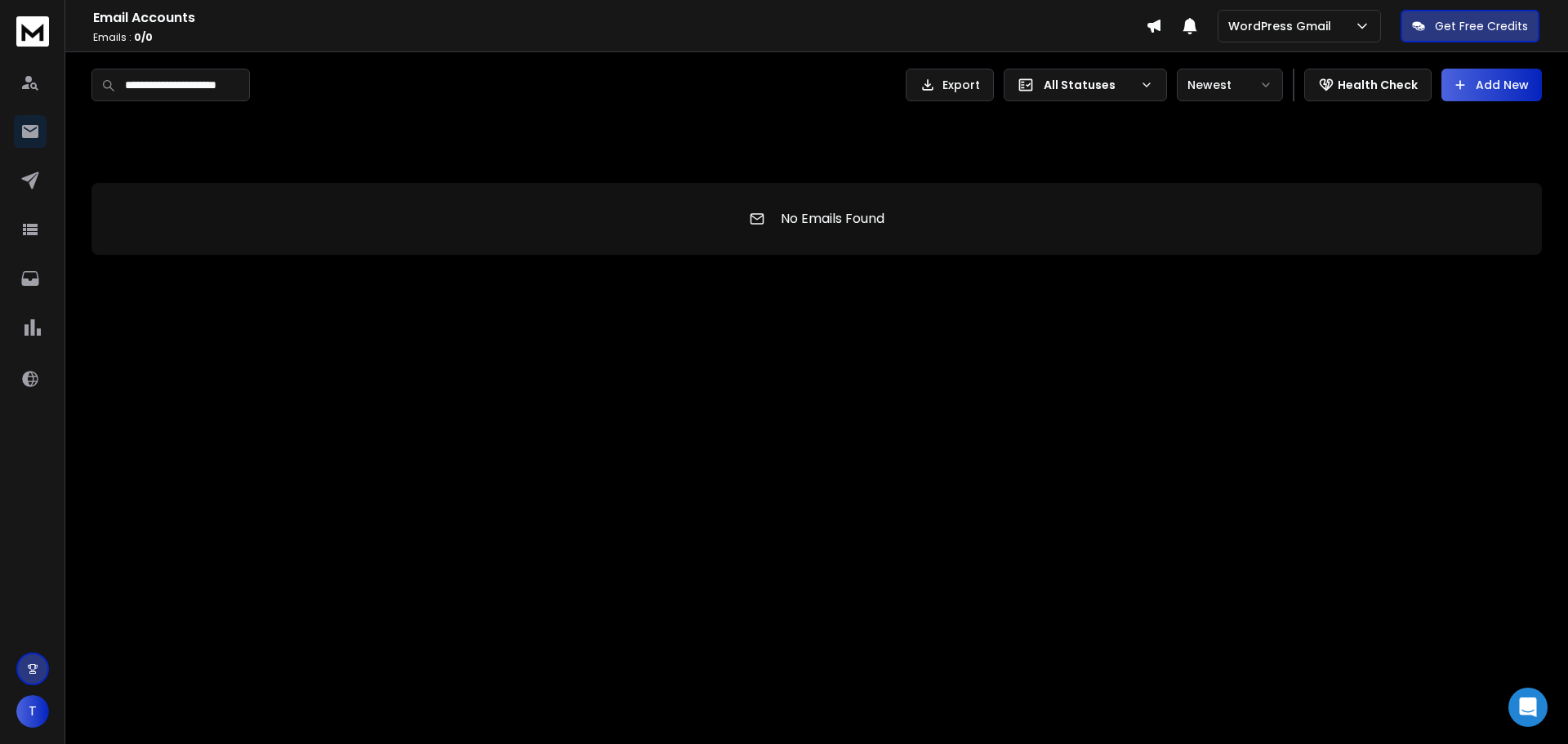
click at [238, 85] on input "**********" at bounding box center [171, 85] width 159 height 32
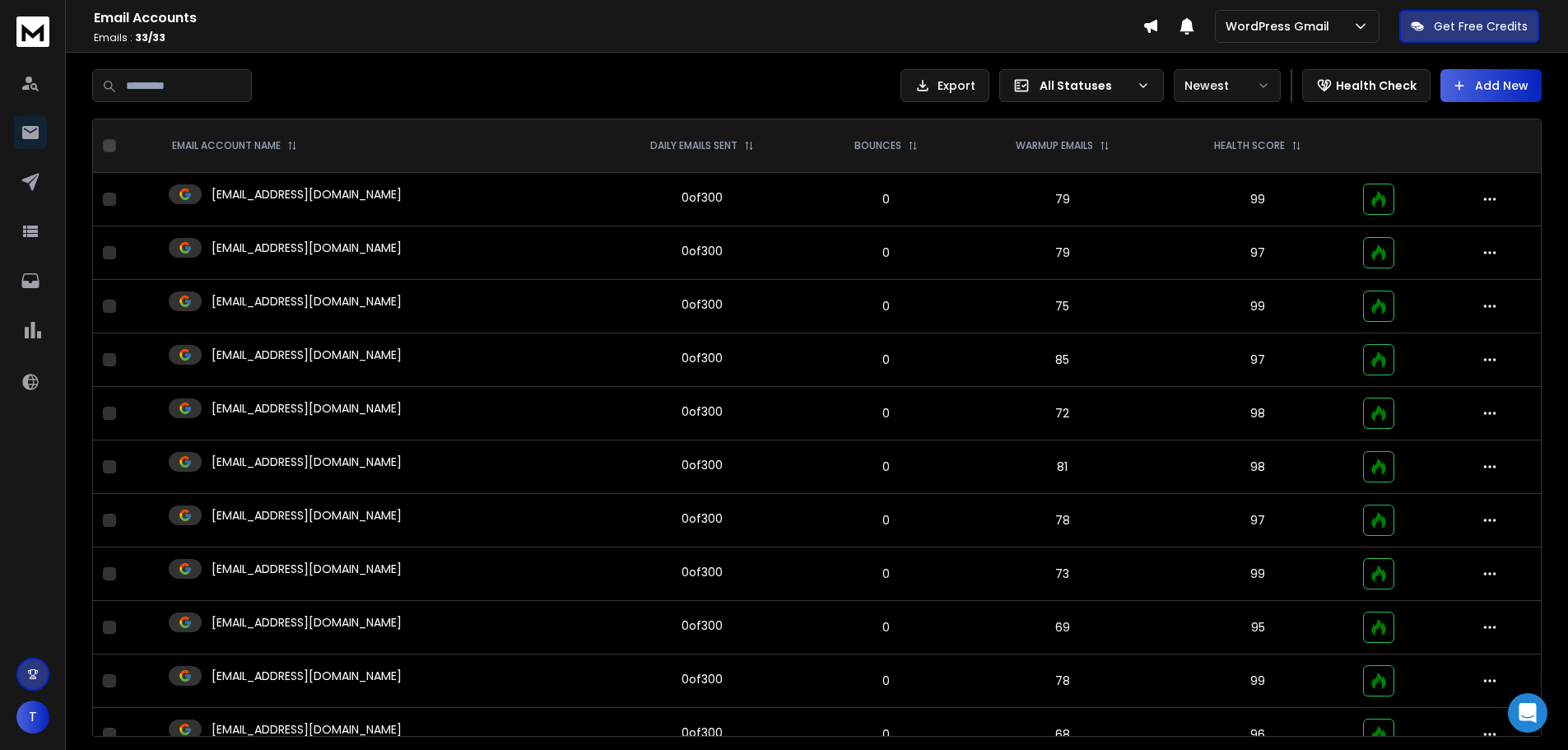
click at [1514, 87] on button "Add New" at bounding box center [1491, 85] width 101 height 32
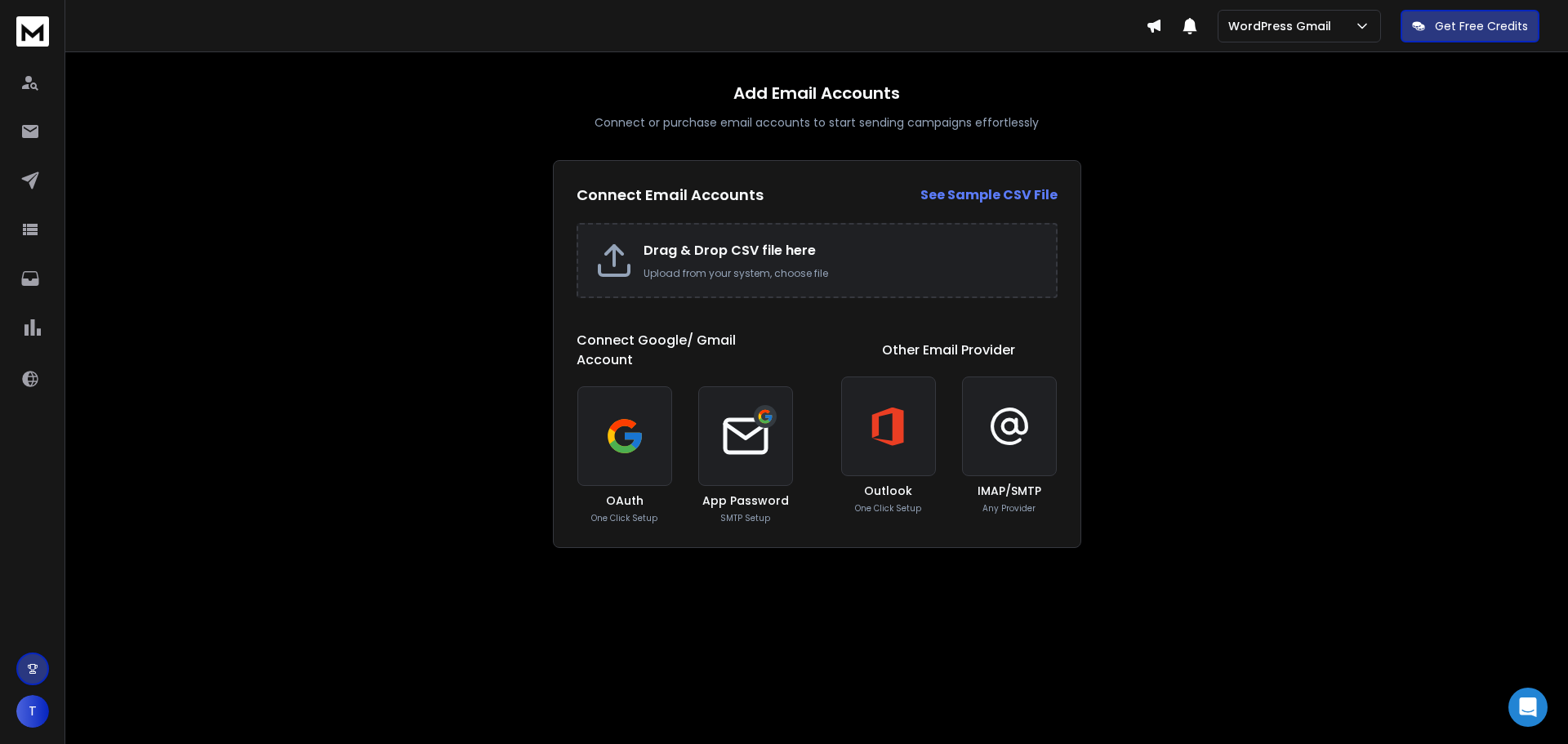
click at [737, 423] on polyline at bounding box center [745, 430] width 41 height 15
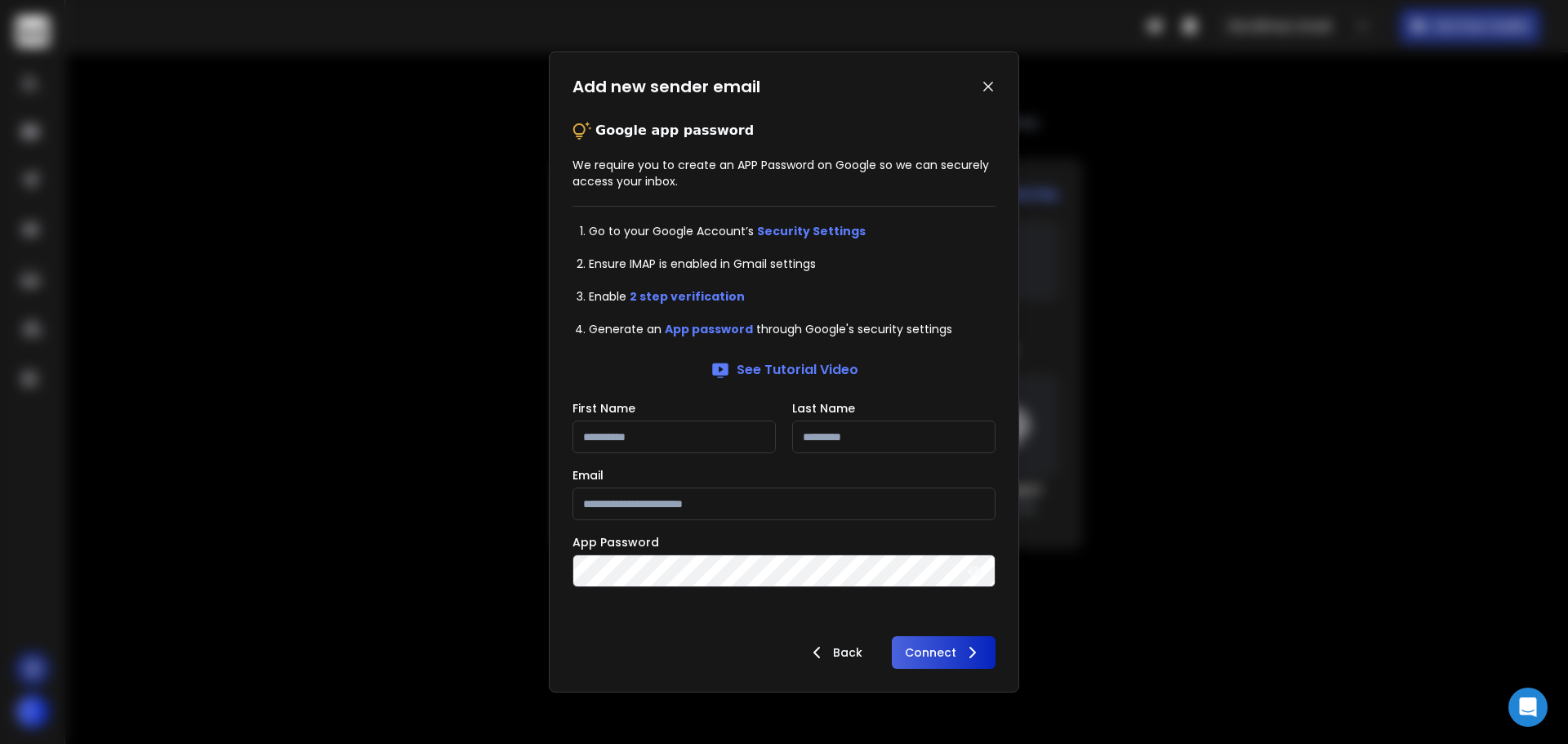
click at [682, 434] on input "text" at bounding box center [674, 436] width 203 height 32
type input "******"
type input "*****"
click at [697, 513] on input "email" at bounding box center [784, 504] width 423 height 32
paste input "**********"
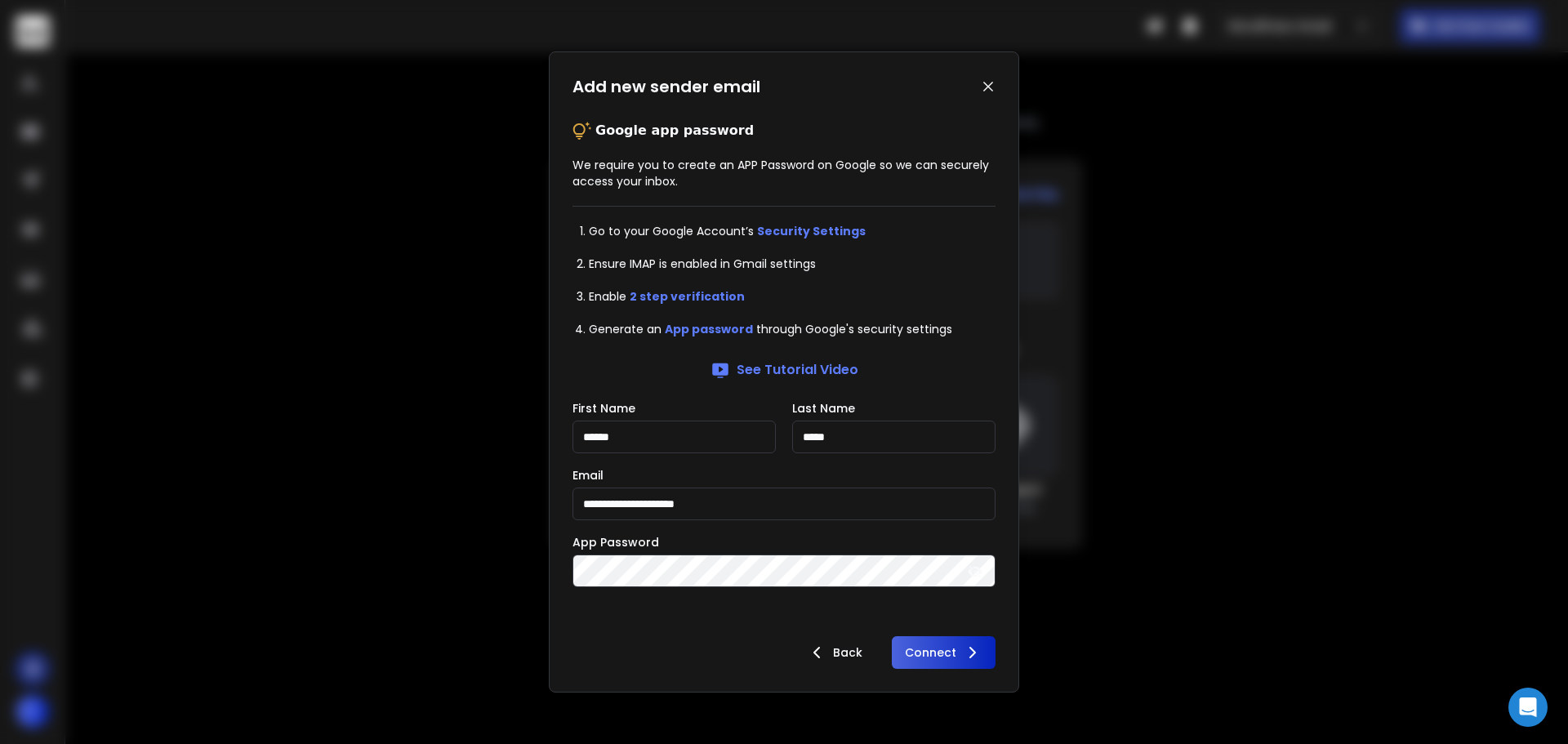
type input "**********"
click at [959, 656] on button "Connect" at bounding box center [943, 652] width 104 height 32
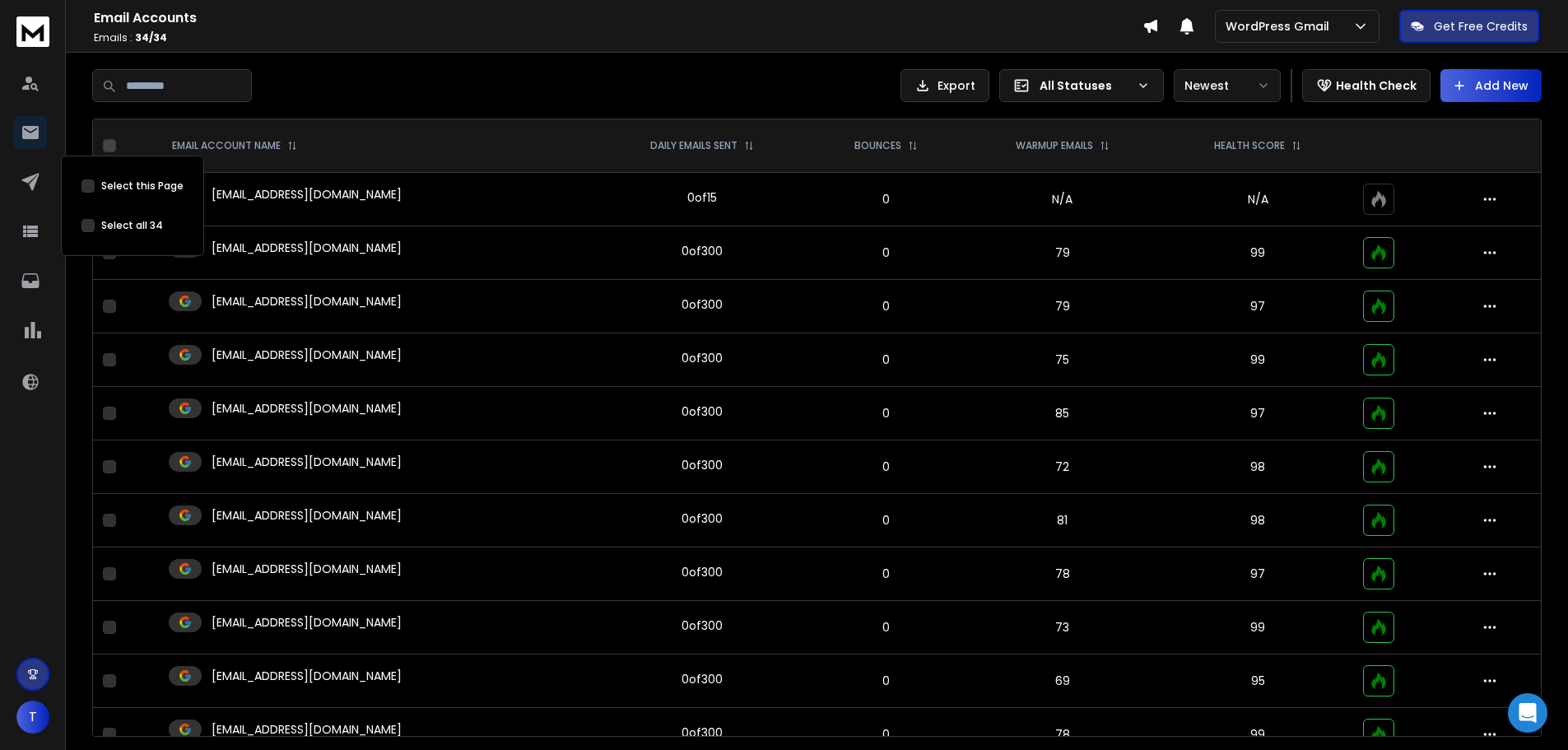
click at [110, 148] on button "Select this Page" at bounding box center [109, 145] width 13 height 13
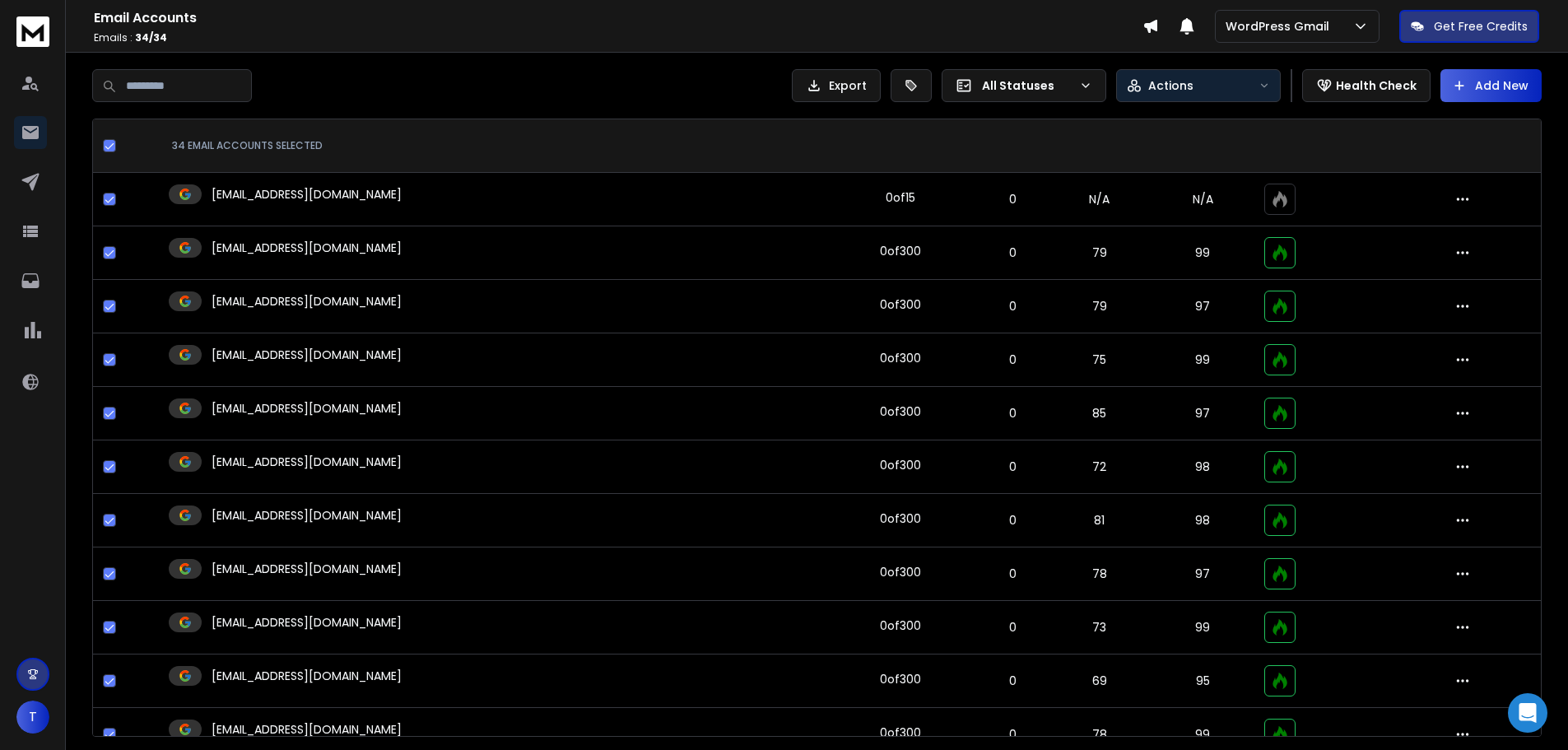
click at [1212, 93] on div "Actions" at bounding box center [1189, 85] width 125 height 17
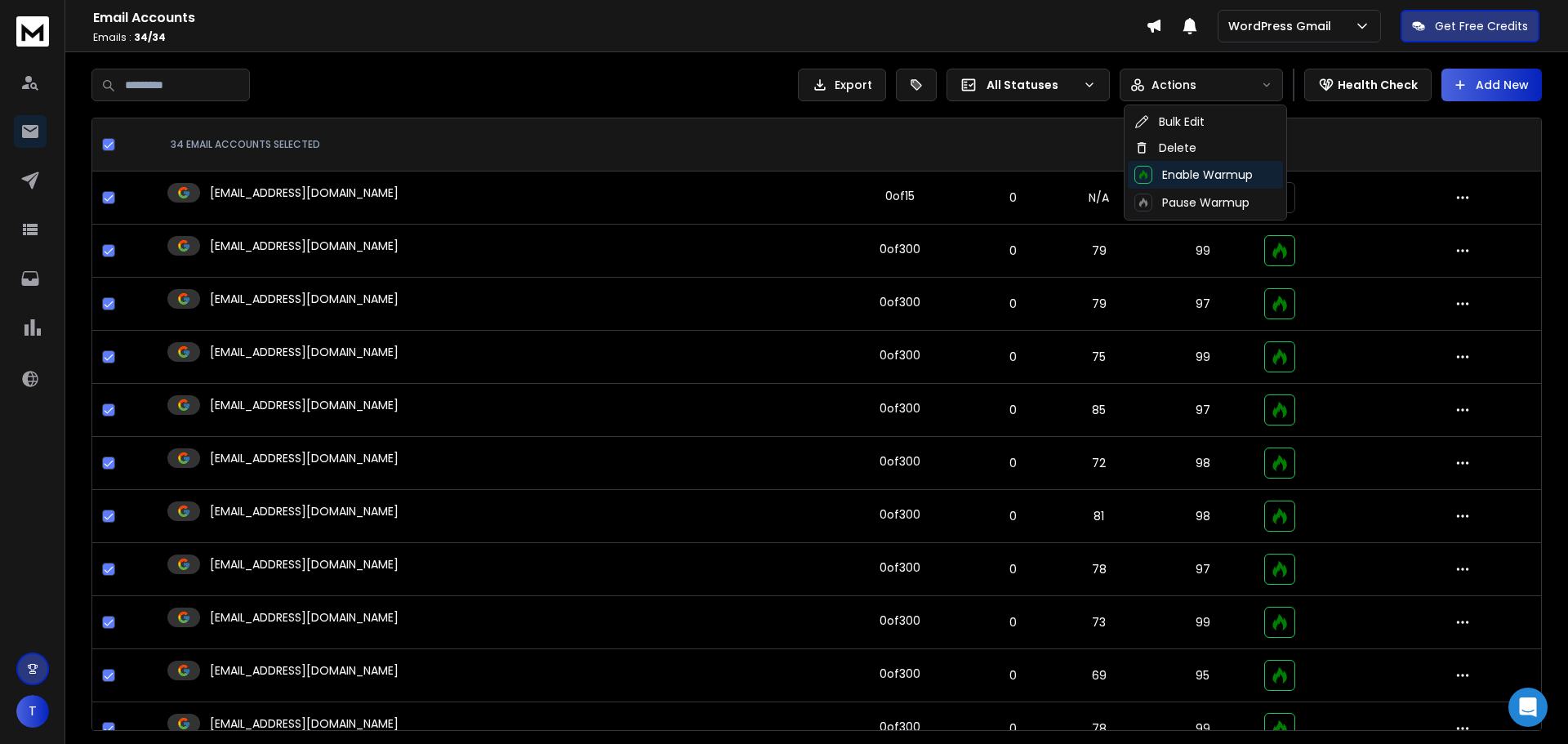
click at [1196, 174] on div "Enable Warmup" at bounding box center [1194, 174] width 119 height 18
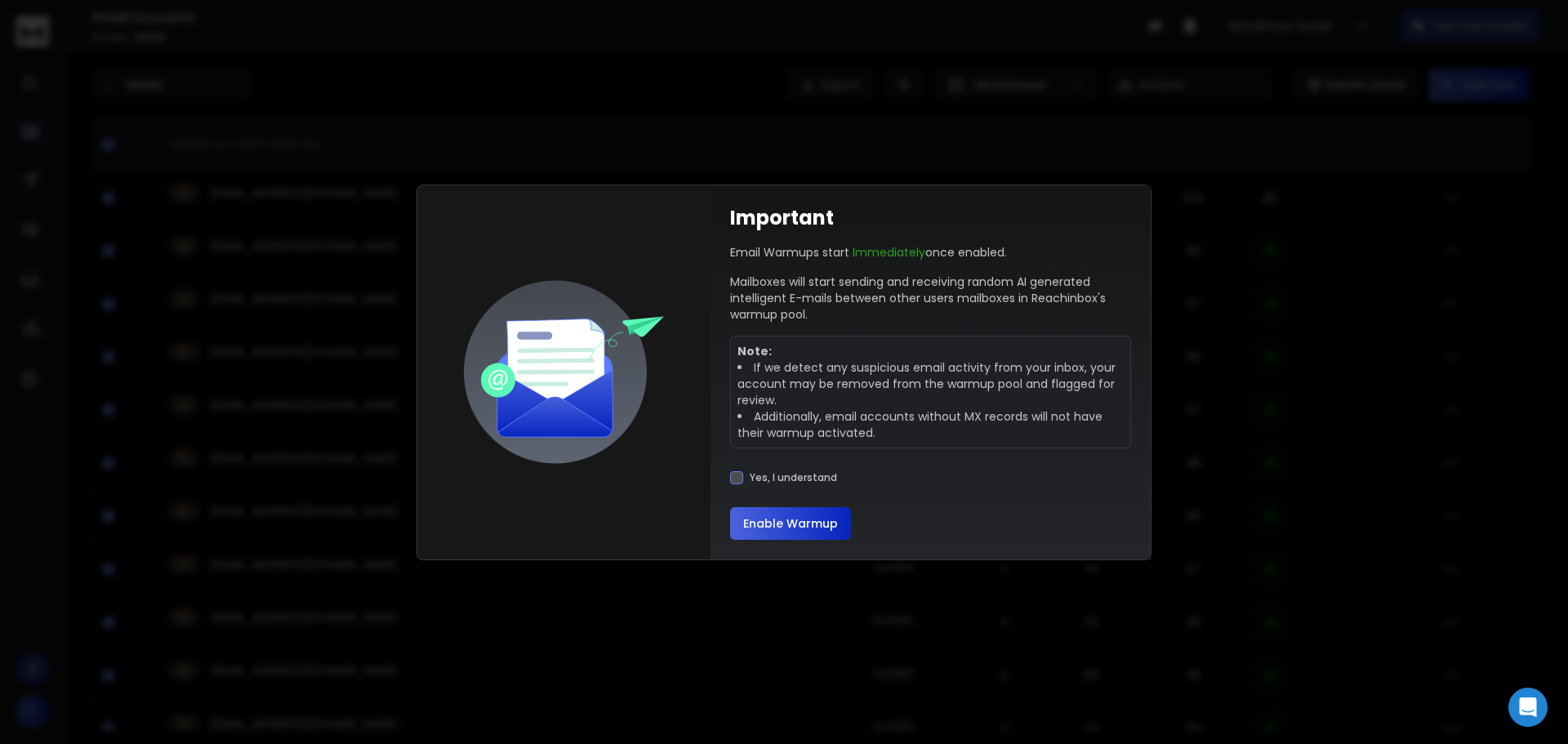
click at [748, 479] on div "Yes, I understand" at bounding box center [784, 477] width 107 height 13
click at [735, 480] on button "Yes, I understand" at bounding box center [736, 477] width 13 height 13
click at [784, 513] on button "Enable Warmup" at bounding box center [791, 523] width 121 height 32
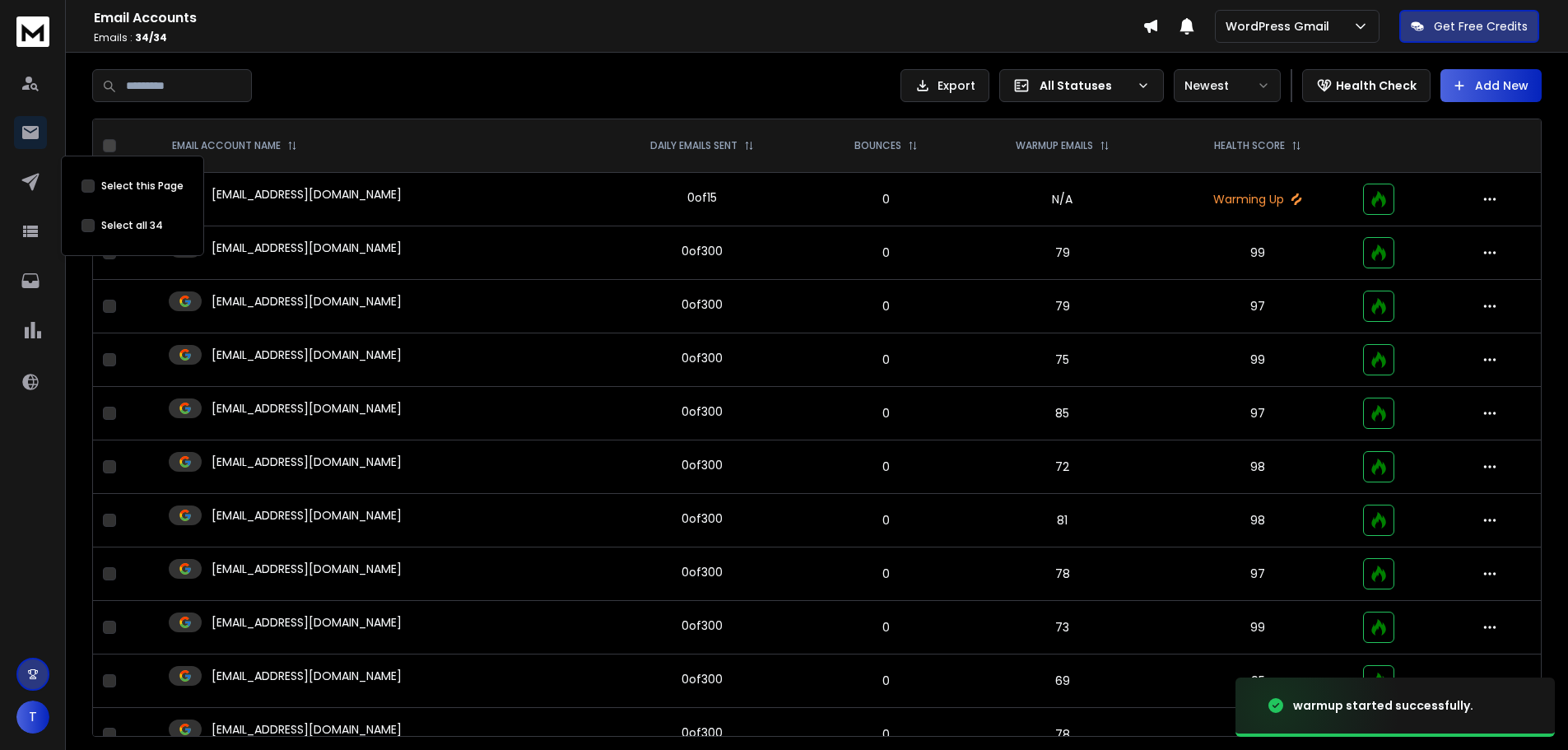
click at [107, 140] on button "Select this Page" at bounding box center [109, 145] width 13 height 13
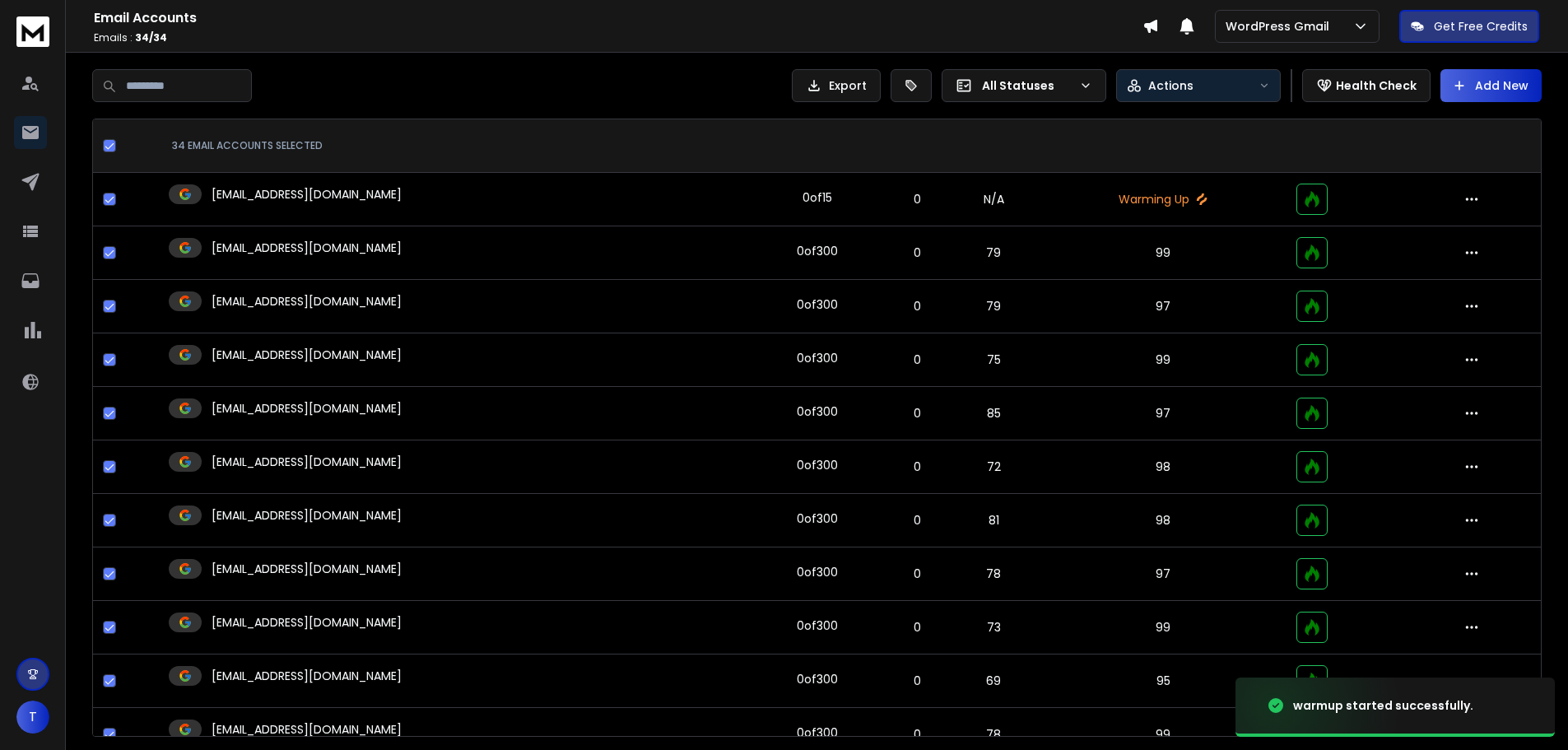
click at [1184, 78] on p "Actions" at bounding box center [1171, 85] width 46 height 17
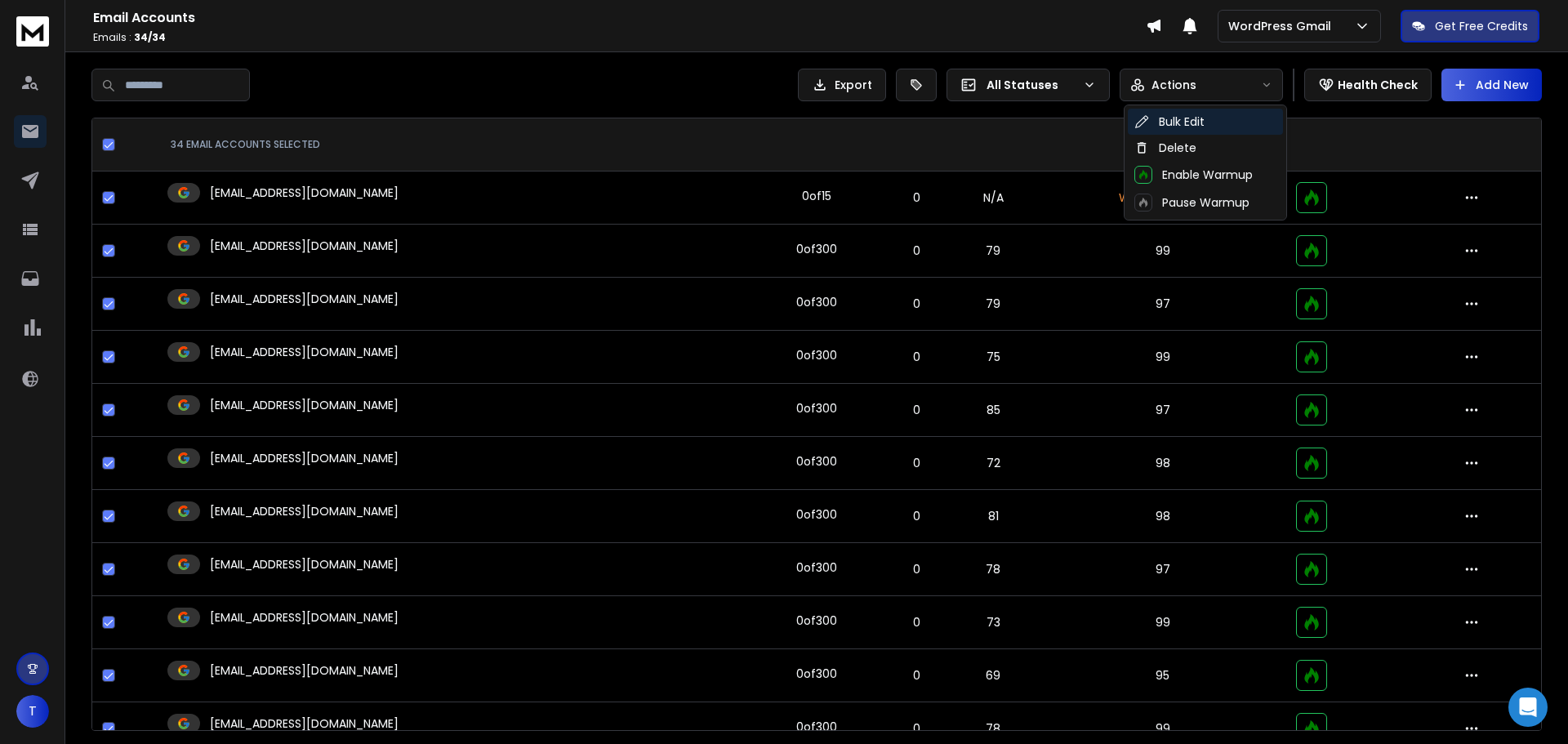
click at [1184, 121] on div "Bulk Edit" at bounding box center [1170, 121] width 71 height 17
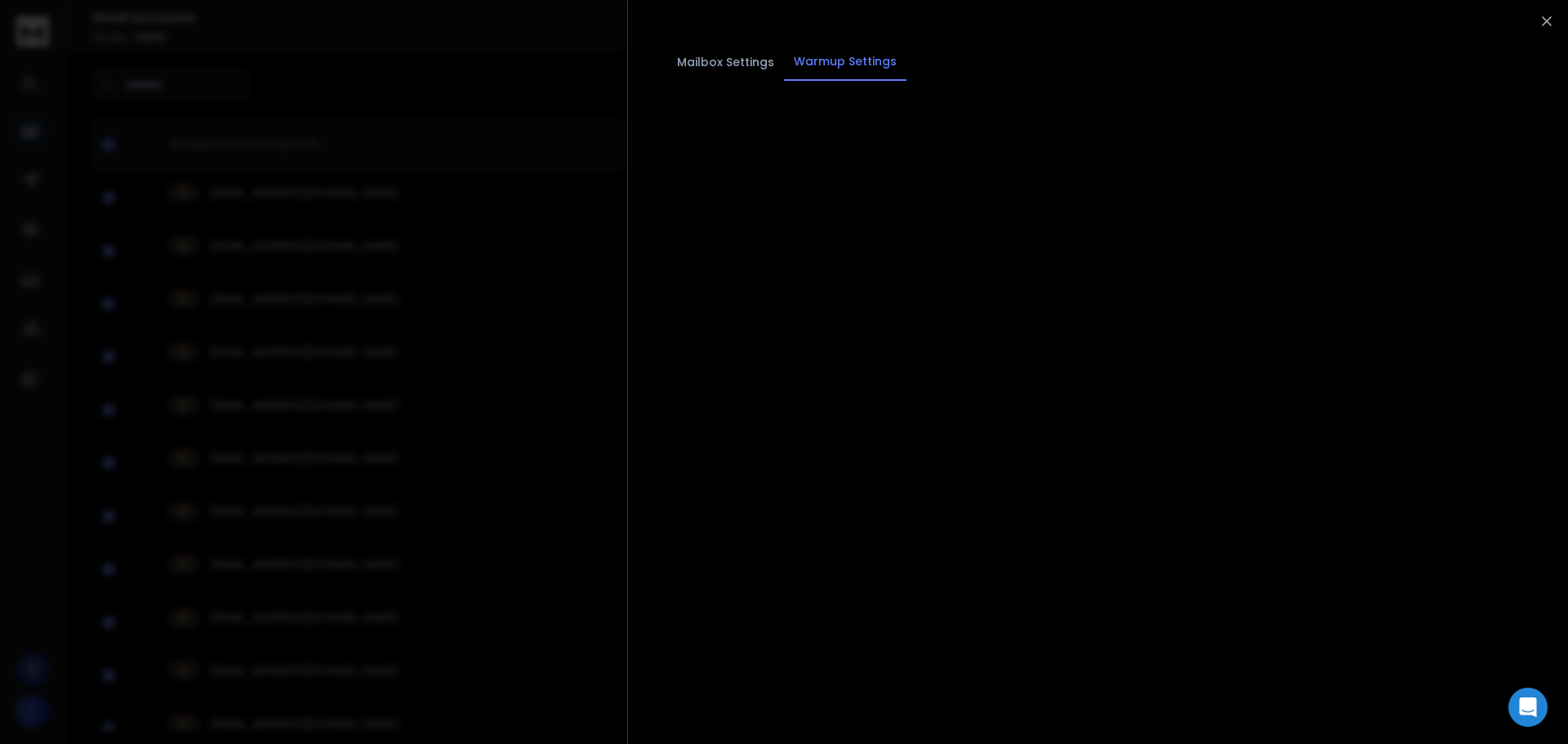
click at [878, 60] on button "Warmup Settings" at bounding box center [845, 62] width 123 height 37
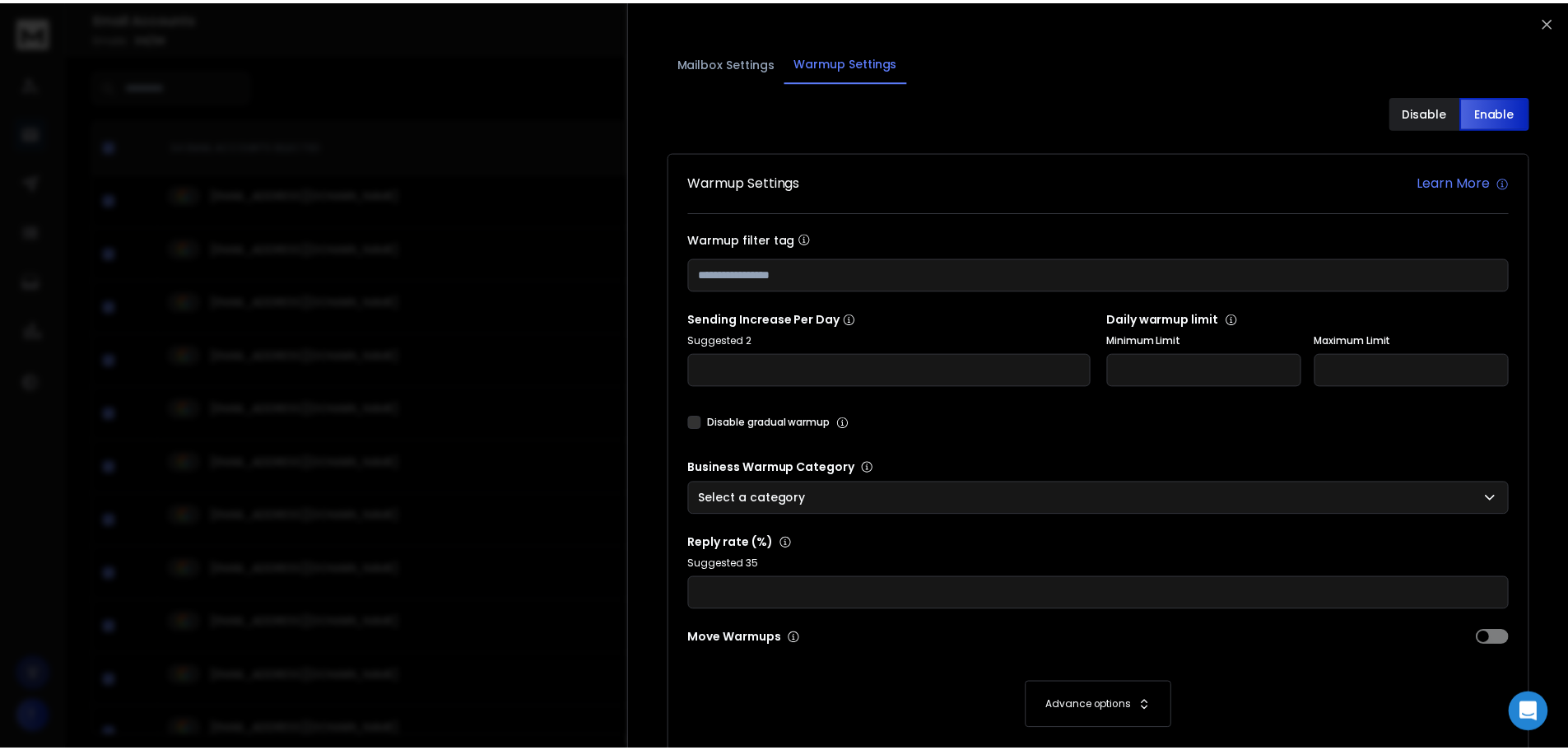
scroll to position [83, 0]
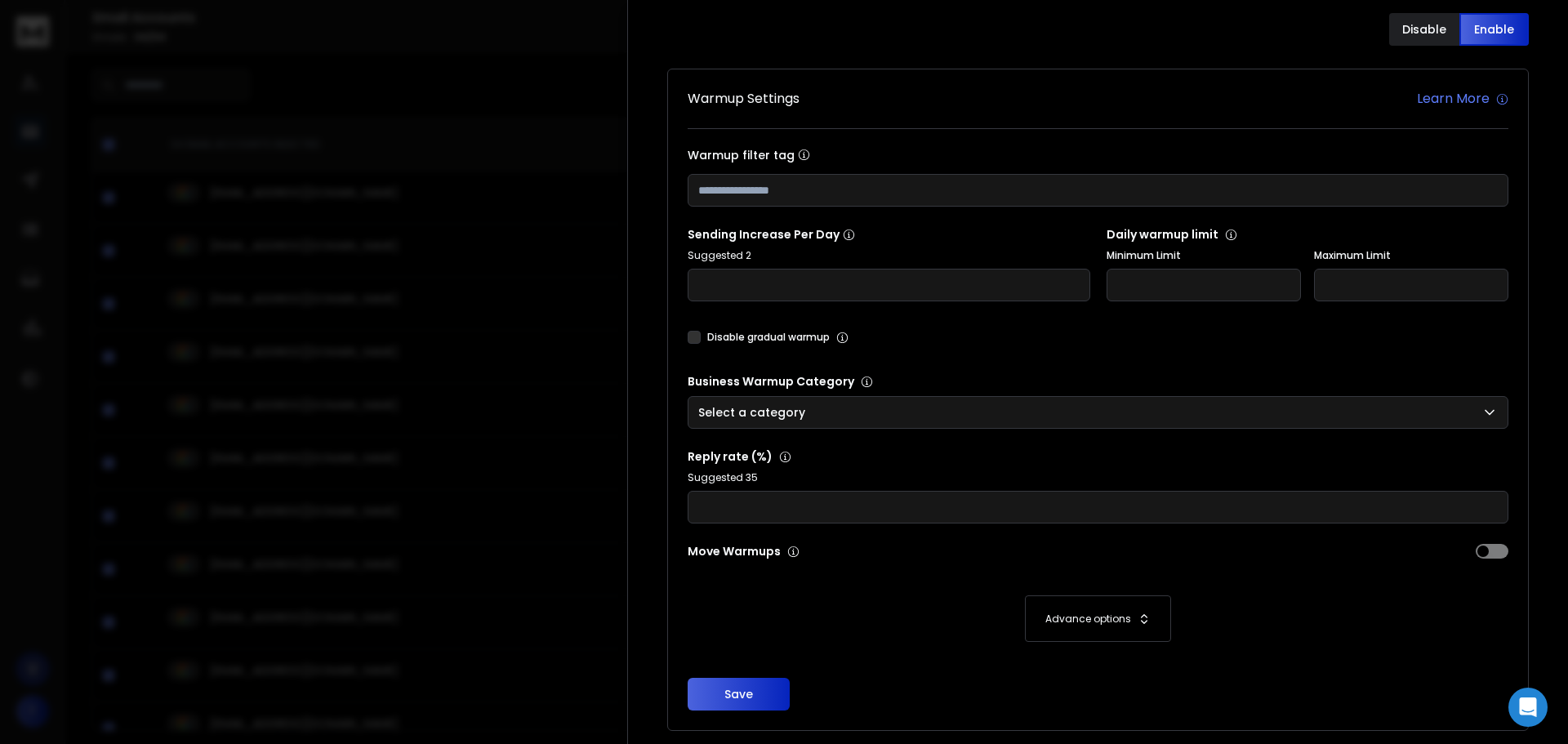
click at [898, 274] on input "number" at bounding box center [889, 284] width 403 height 32
type input "**"
click at [1157, 290] on input "number" at bounding box center [1204, 284] width 194 height 32
type input "*"
click at [1328, 282] on input "number" at bounding box center [1411, 284] width 194 height 32
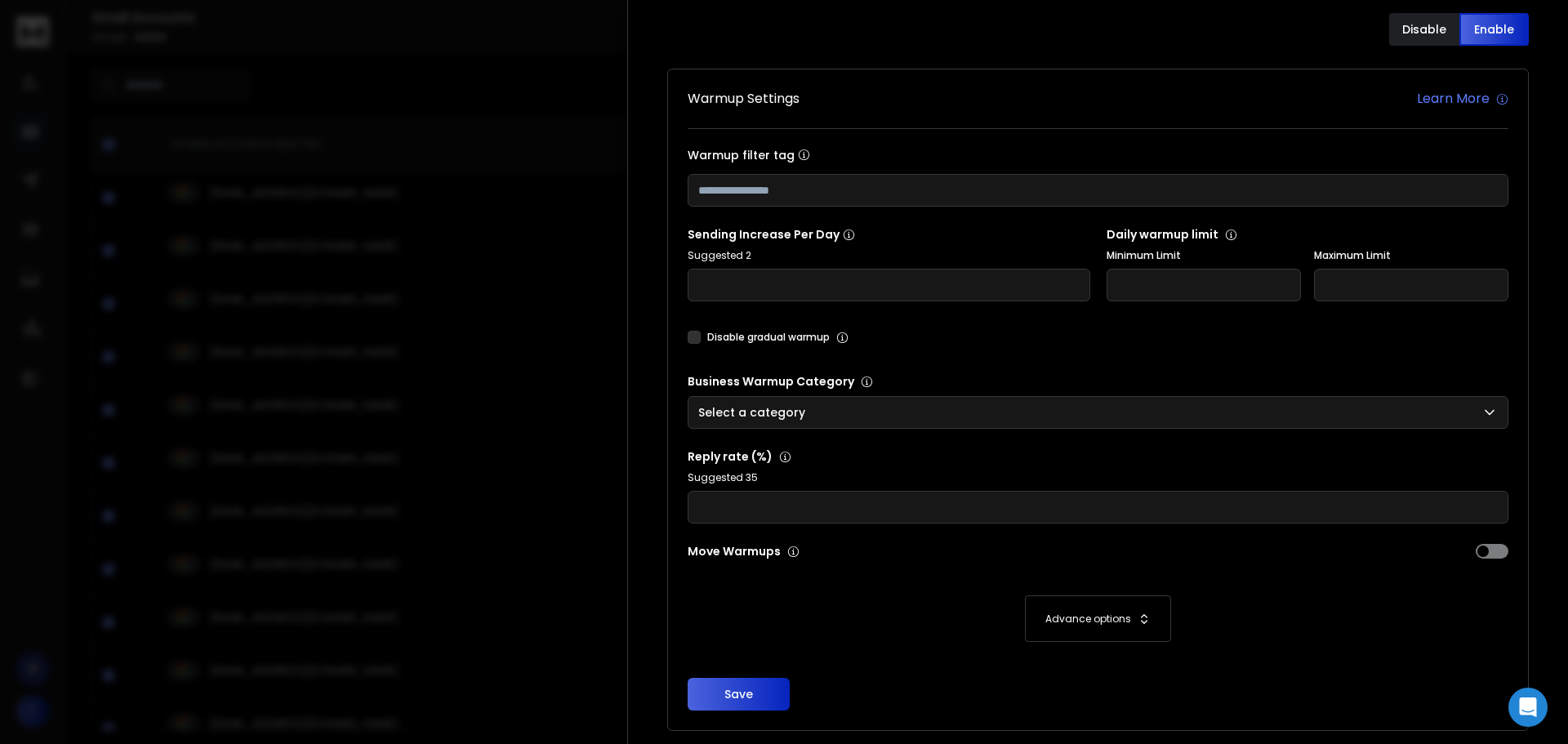
type input "**"
click at [1194, 314] on form "Warmup Settings Learn More Warmup filter tag Sending Increase Per Day Suggested…" at bounding box center [1098, 399] width 821 height 621
click at [740, 693] on button "Save" at bounding box center [738, 693] width 102 height 32
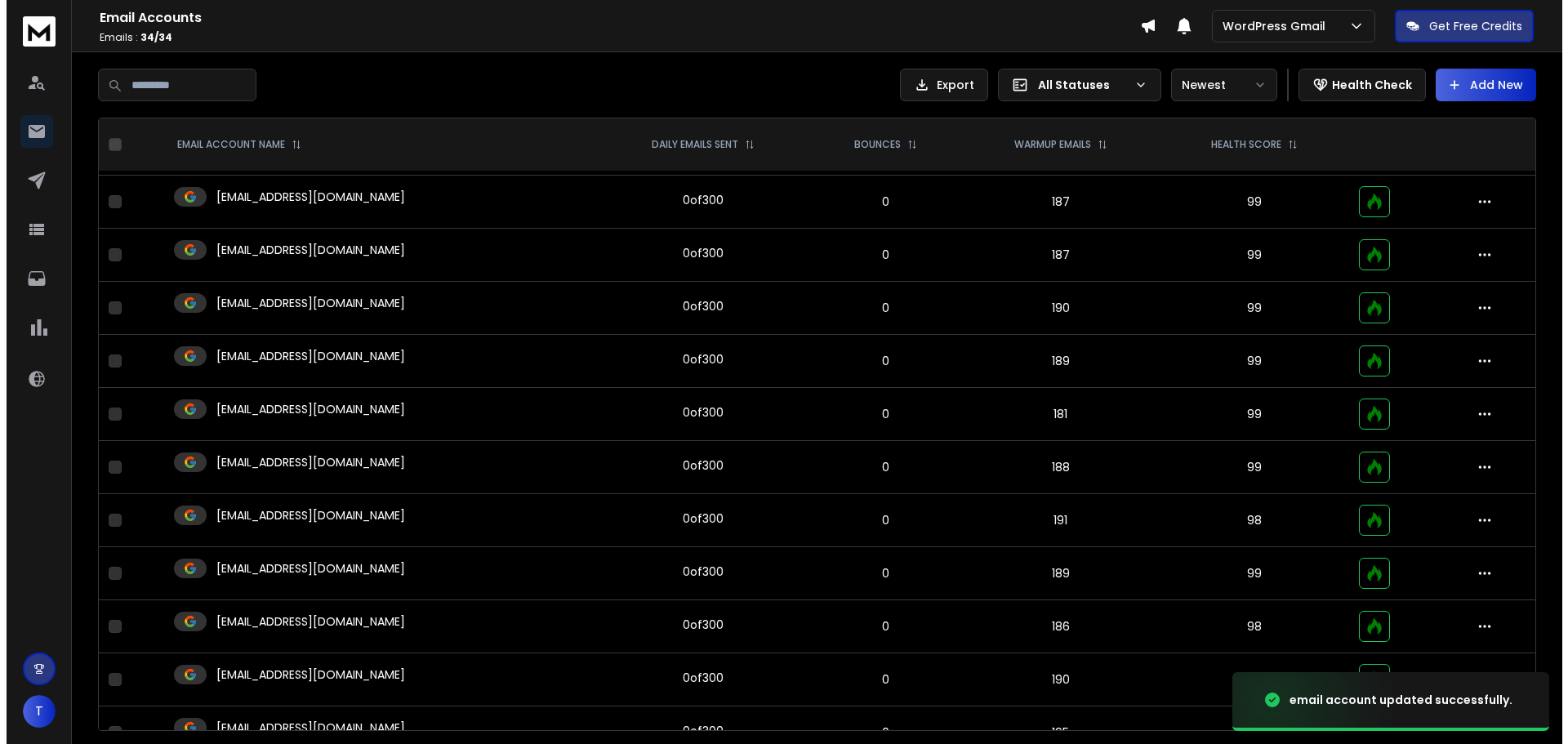
scroll to position [1258, 0]
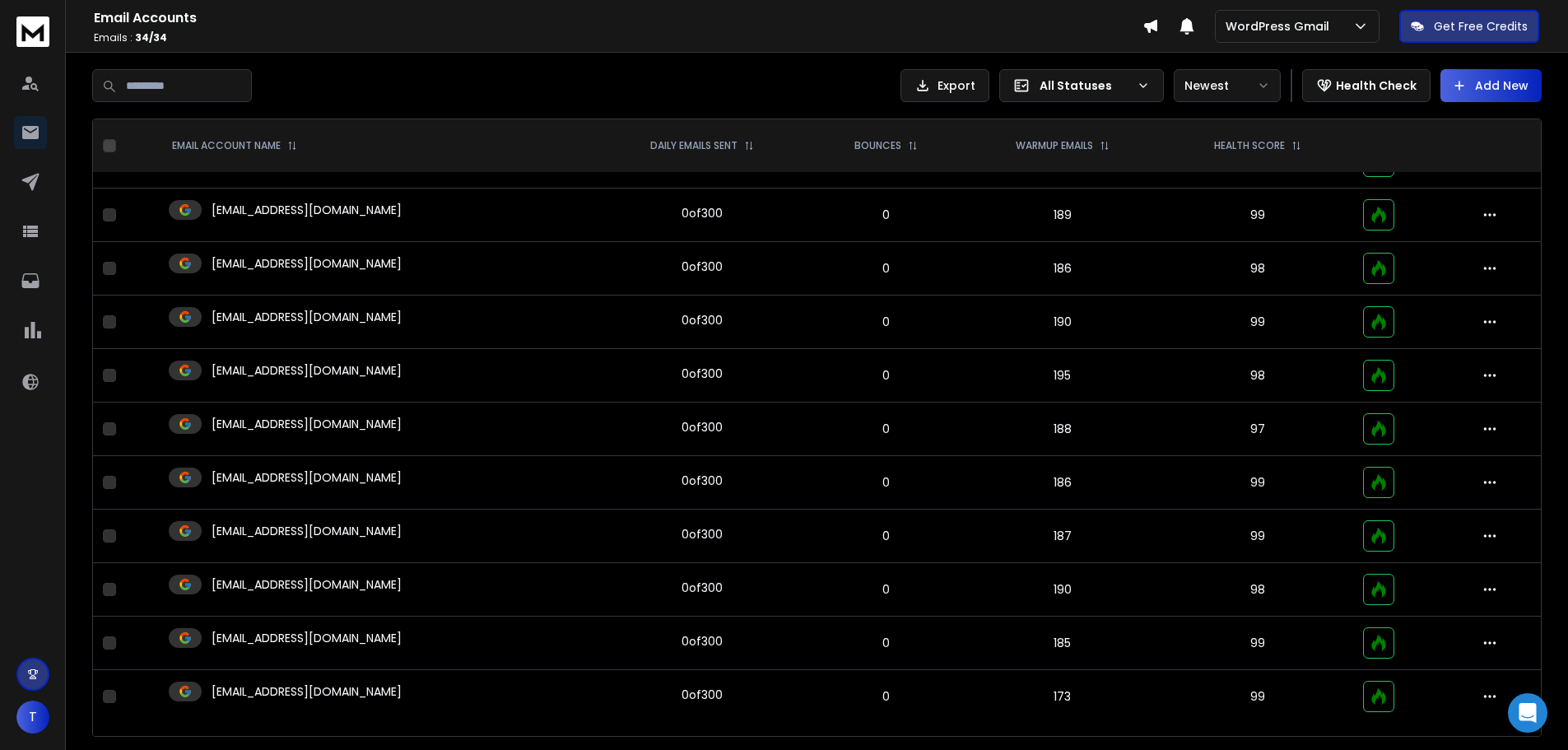
click at [290, 632] on p "skiptracingrn@gmail.com" at bounding box center [307, 638] width 190 height 17
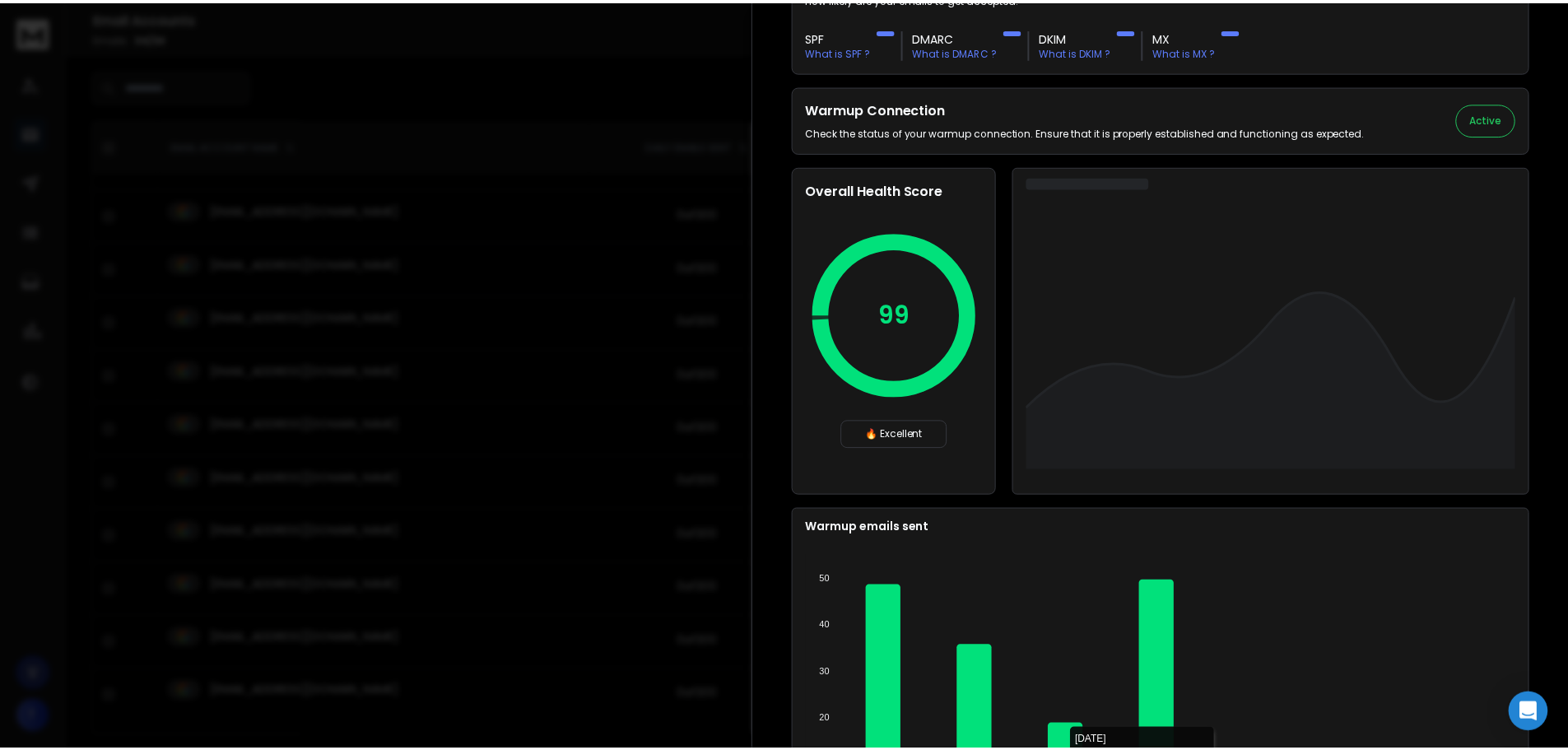
scroll to position [547, 0]
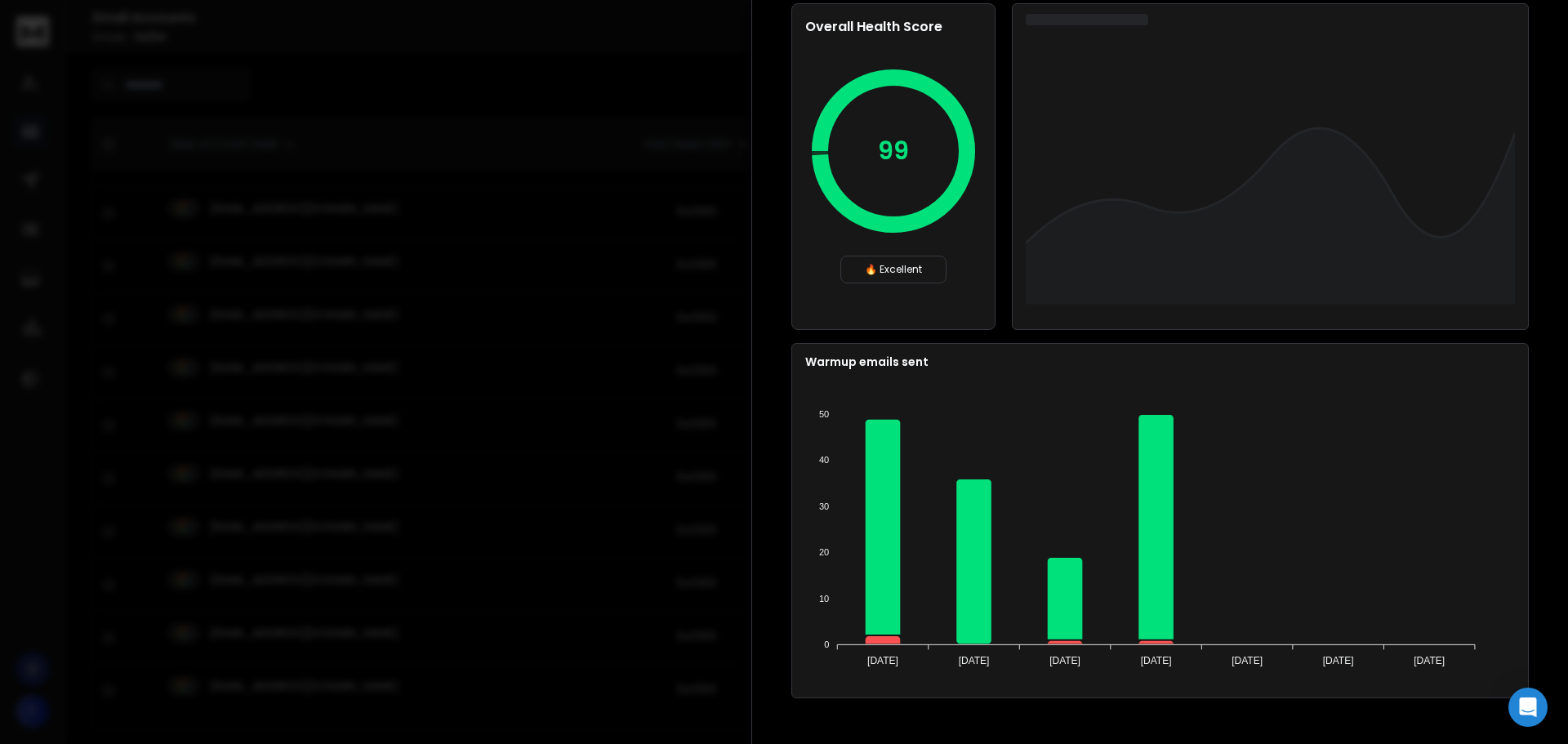
click at [530, 491] on div at bounding box center [784, 372] width 1568 height 744
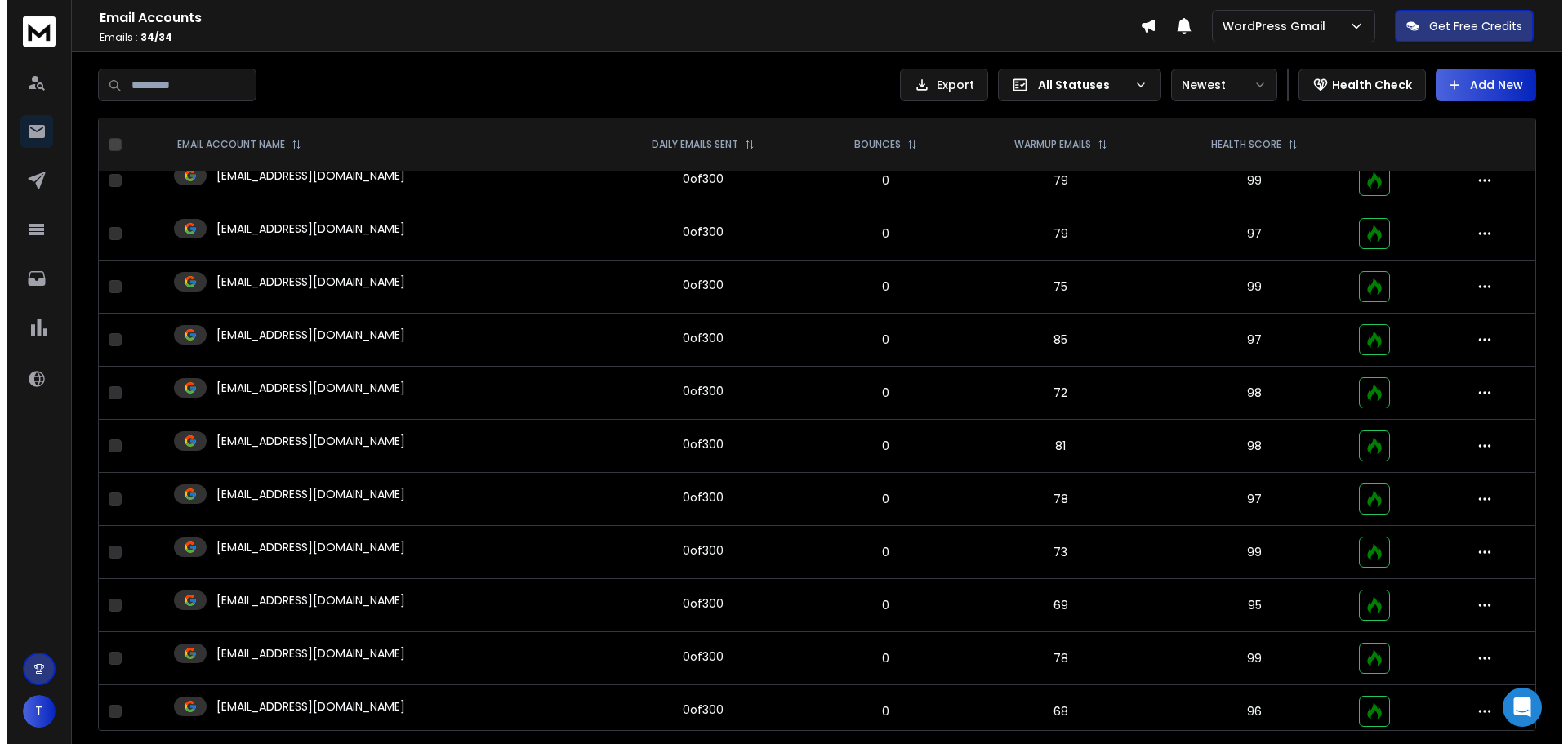
scroll to position [0, 0]
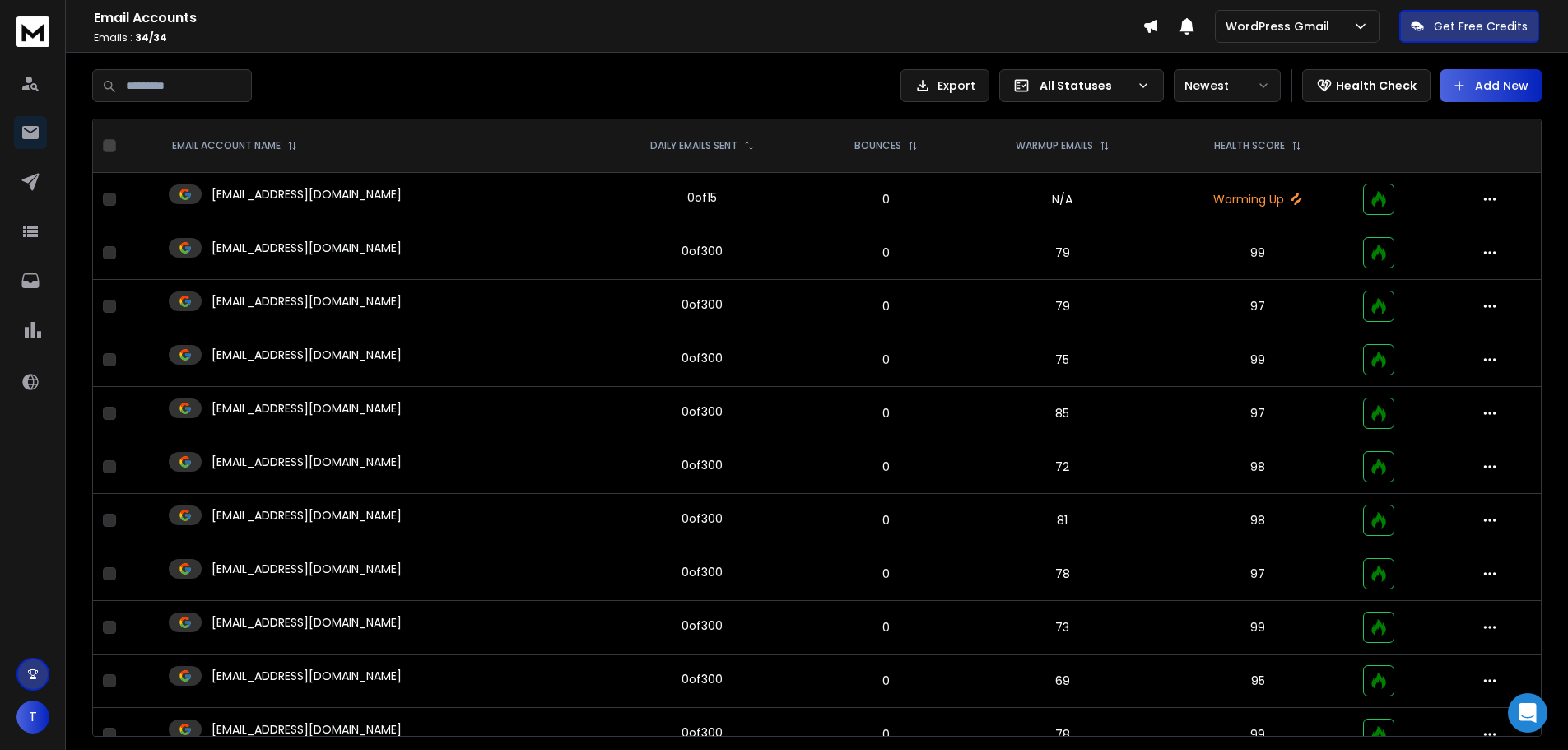
click at [276, 202] on p "stevenbox332@gmail.com" at bounding box center [307, 194] width 190 height 17
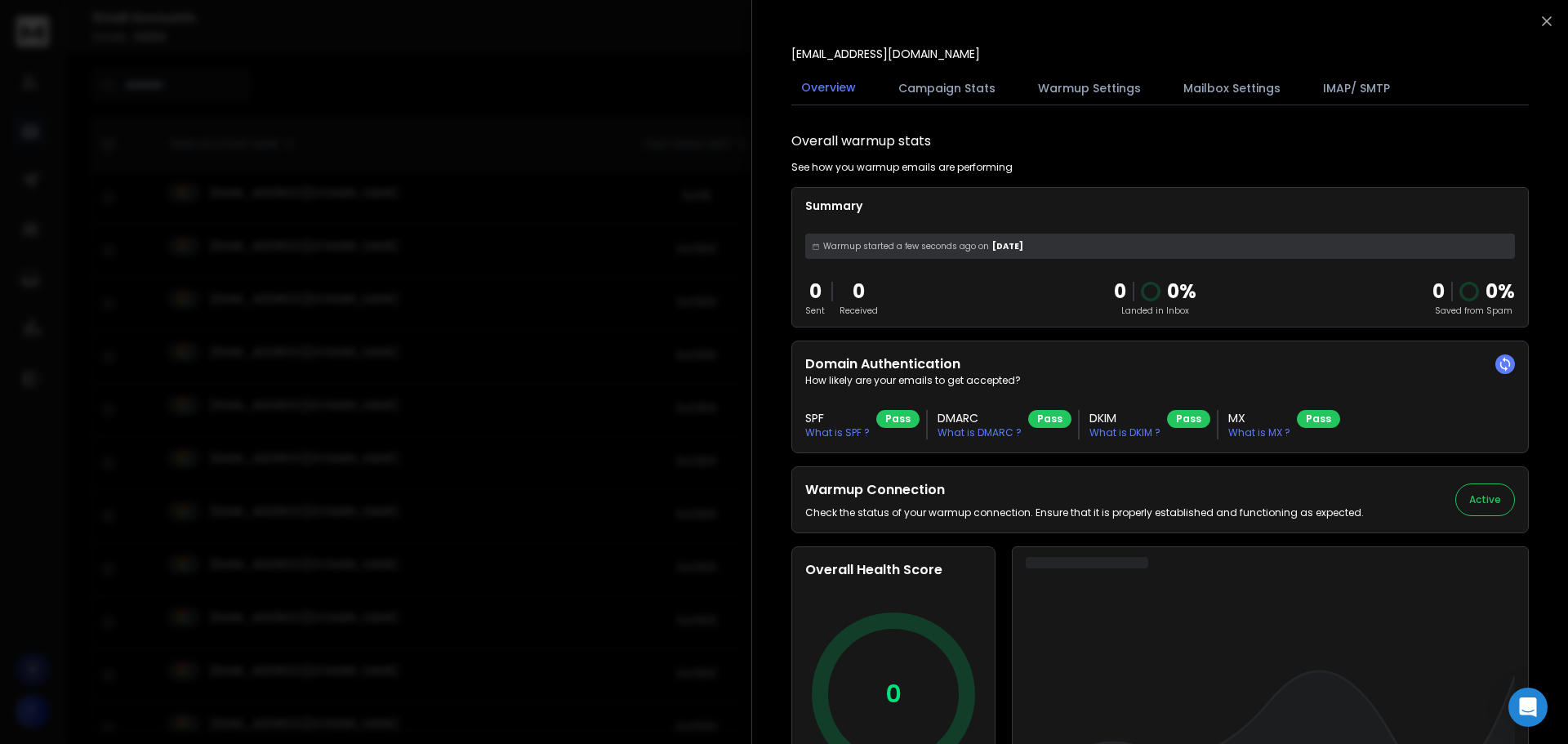
click at [1109, 85] on button "Warmup Settings" at bounding box center [1089, 88] width 123 height 36
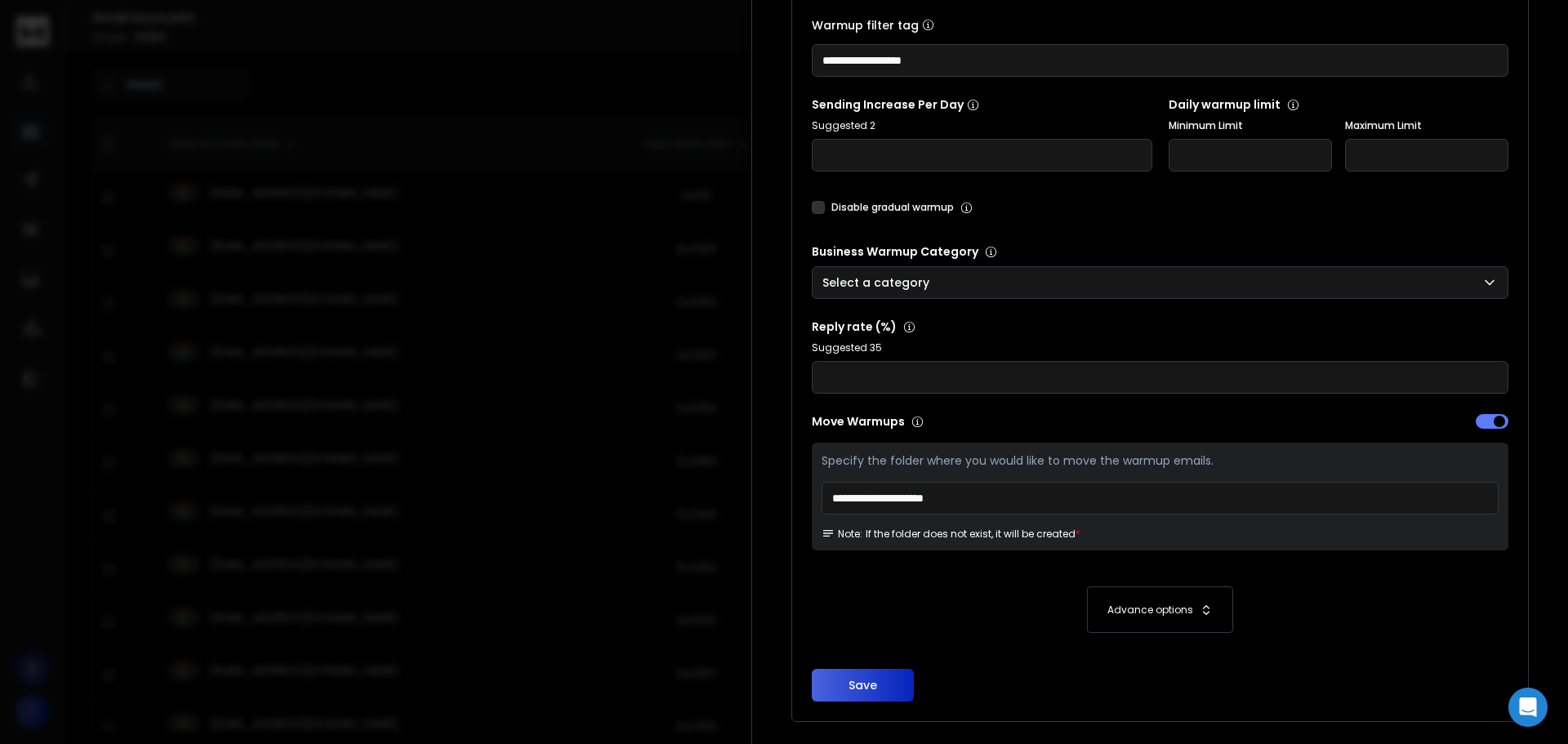
click at [688, 319] on div at bounding box center [784, 372] width 1568 height 744
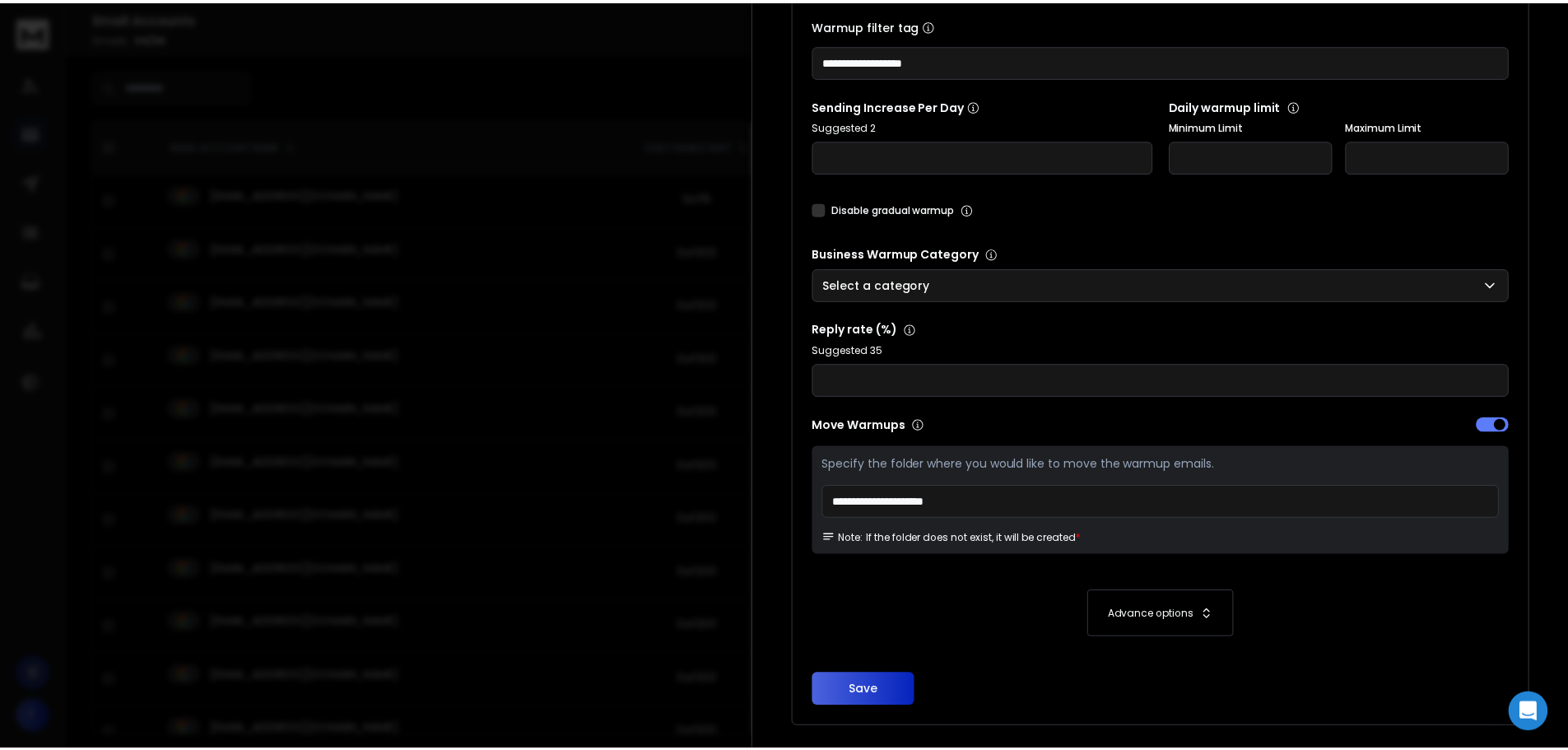
scroll to position [105, 0]
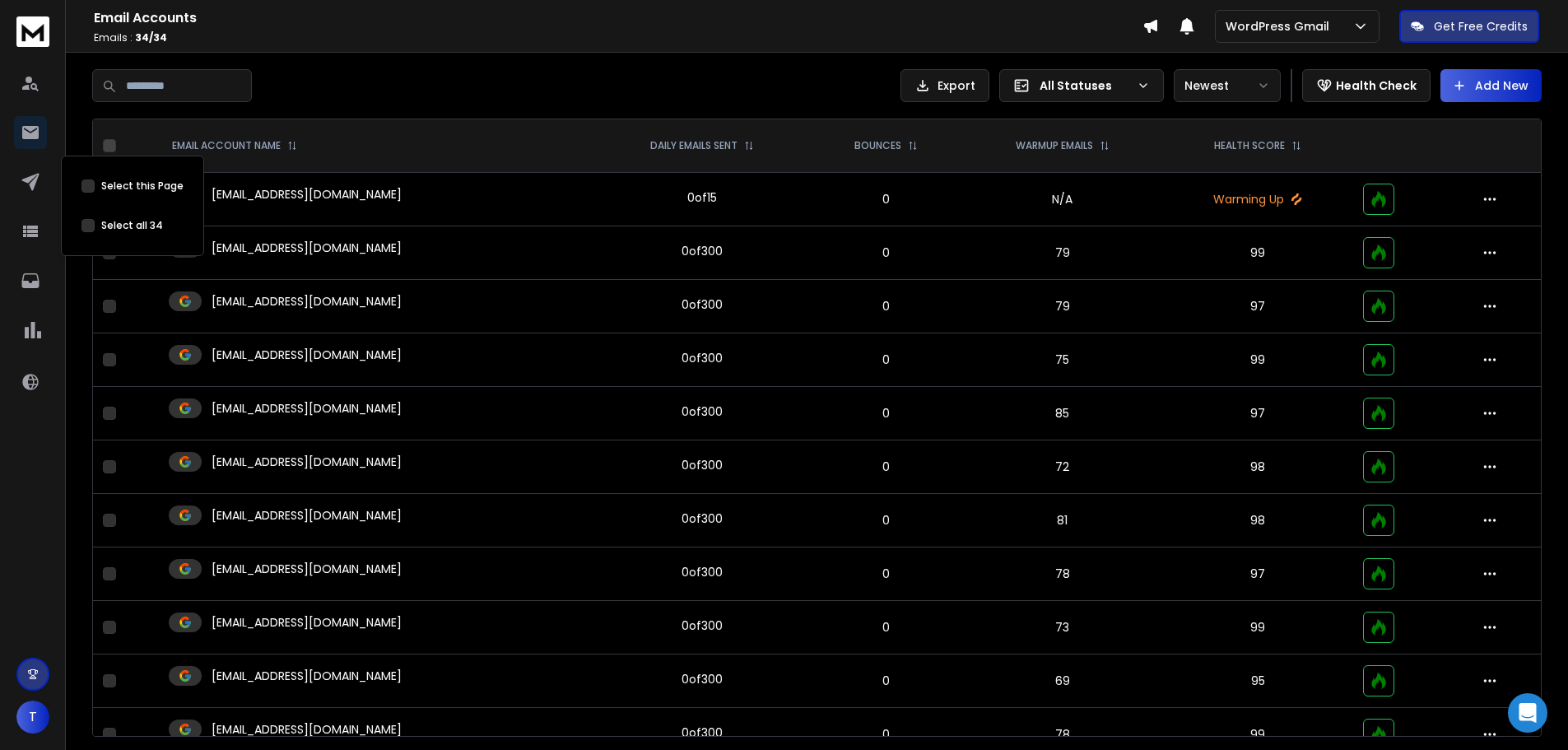
click at [114, 144] on button "Select this Page" at bounding box center [109, 145] width 13 height 13
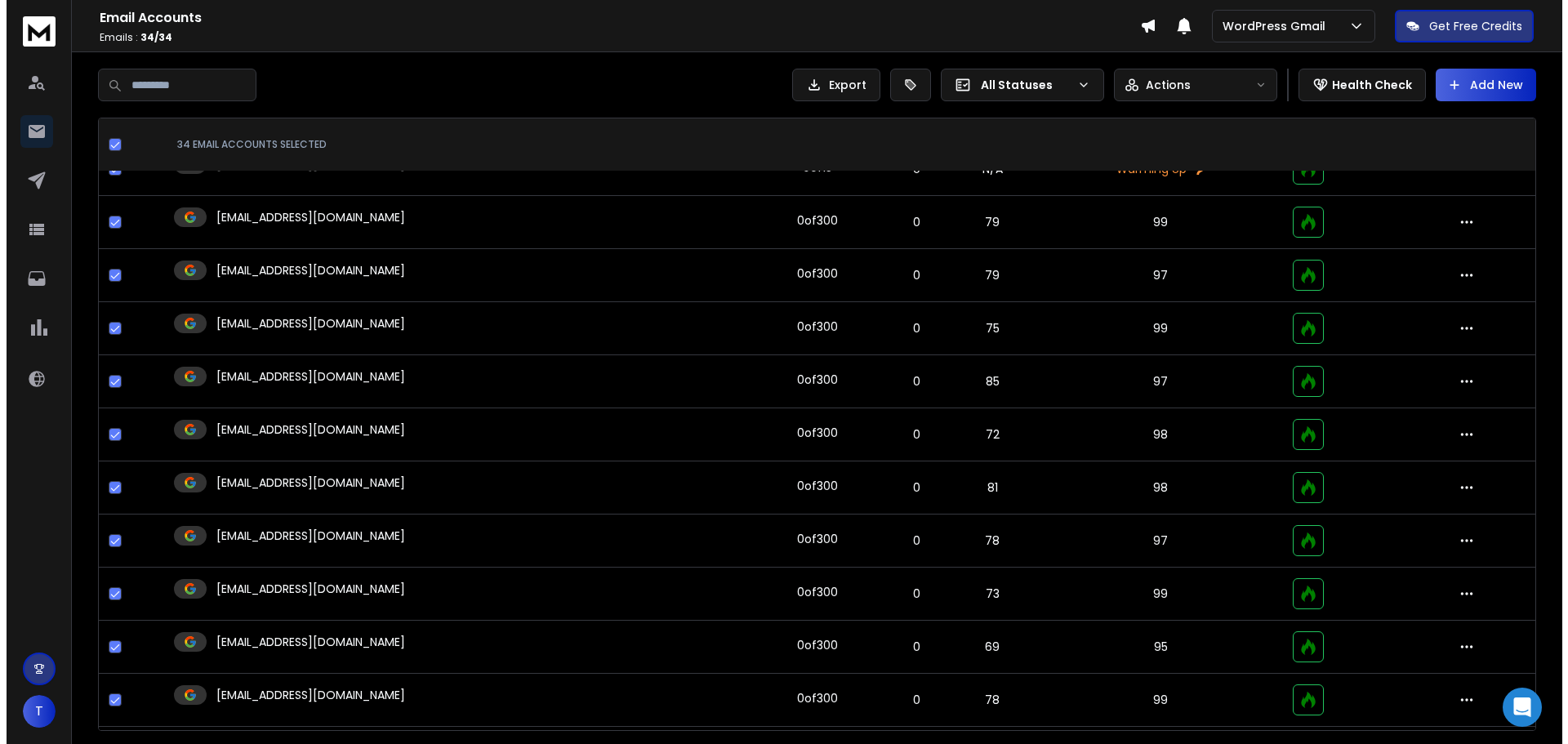
scroll to position [0, 0]
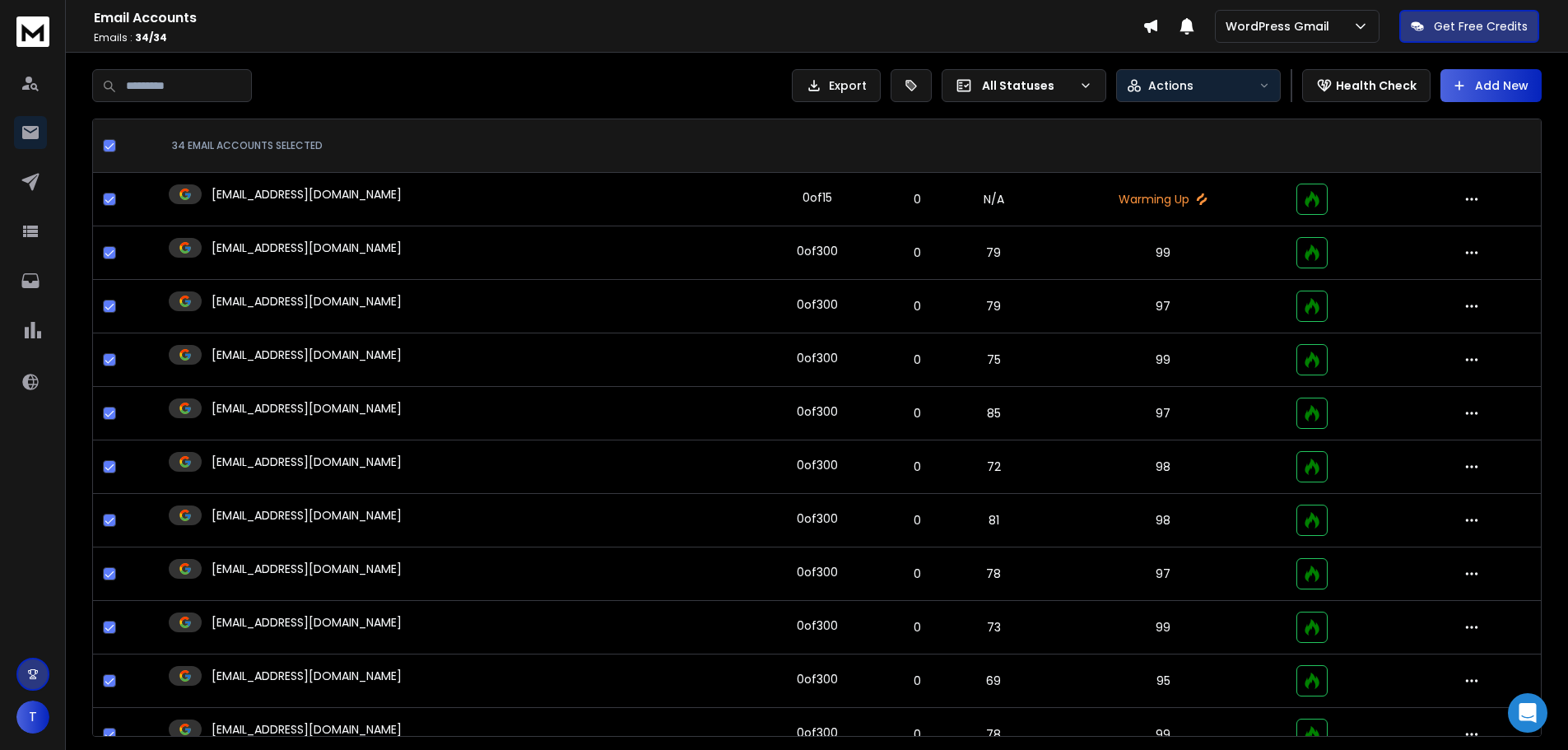
click at [1209, 89] on div "Actions" at bounding box center [1189, 85] width 125 height 17
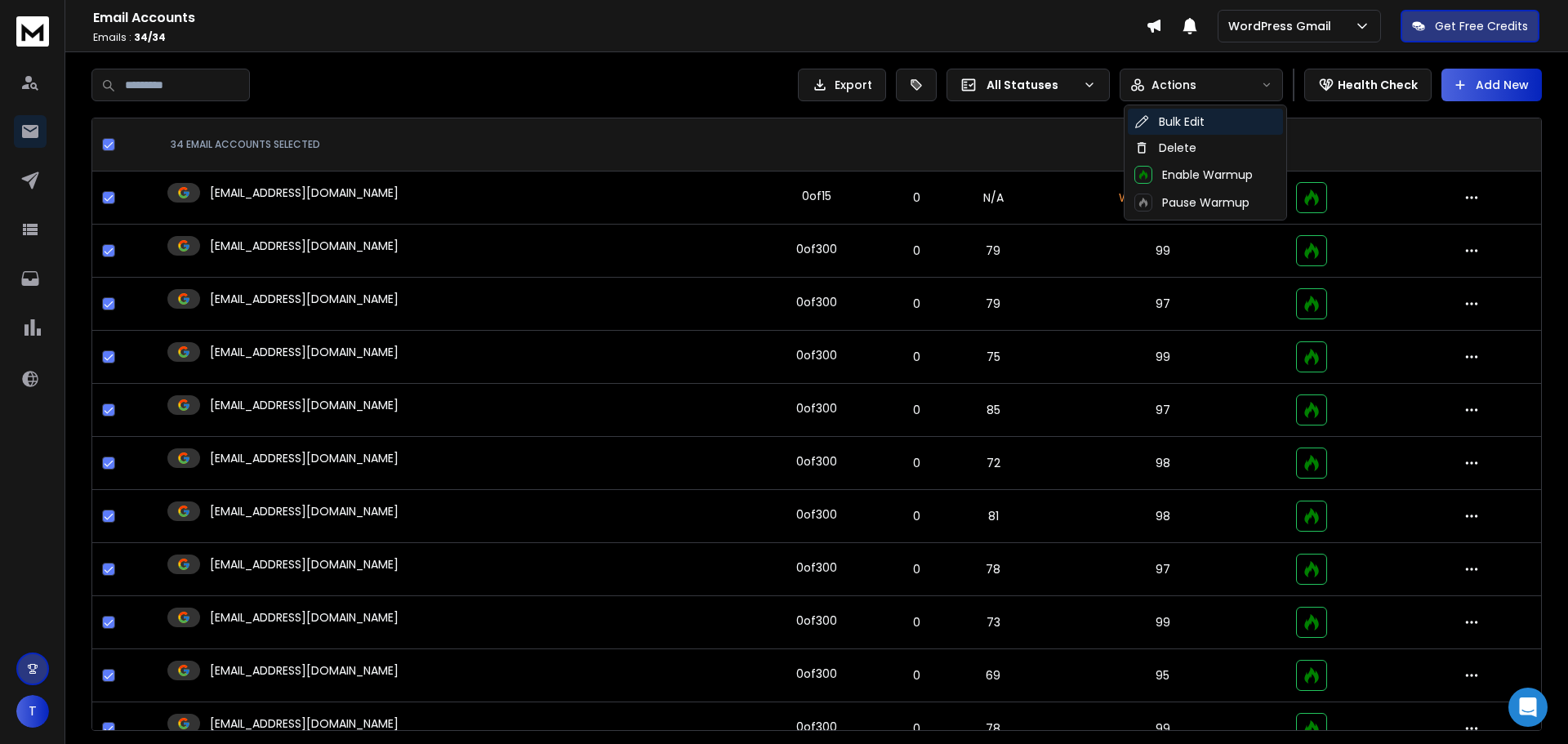
click at [1195, 124] on div "Bulk Edit" at bounding box center [1170, 121] width 71 height 17
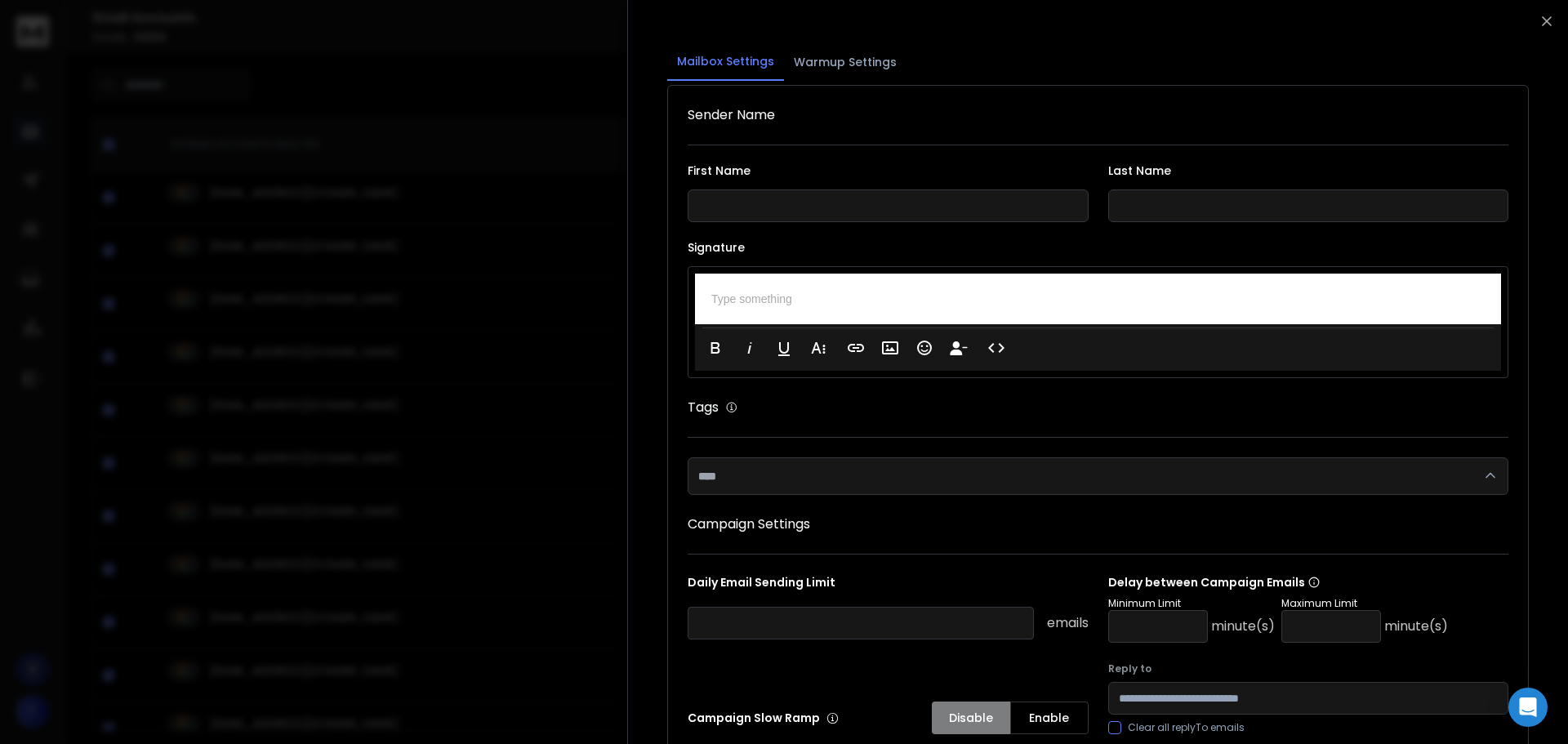
click at [791, 202] on input "text" at bounding box center [888, 205] width 401 height 32
type input "******"
type input "*****"
type input "**********"
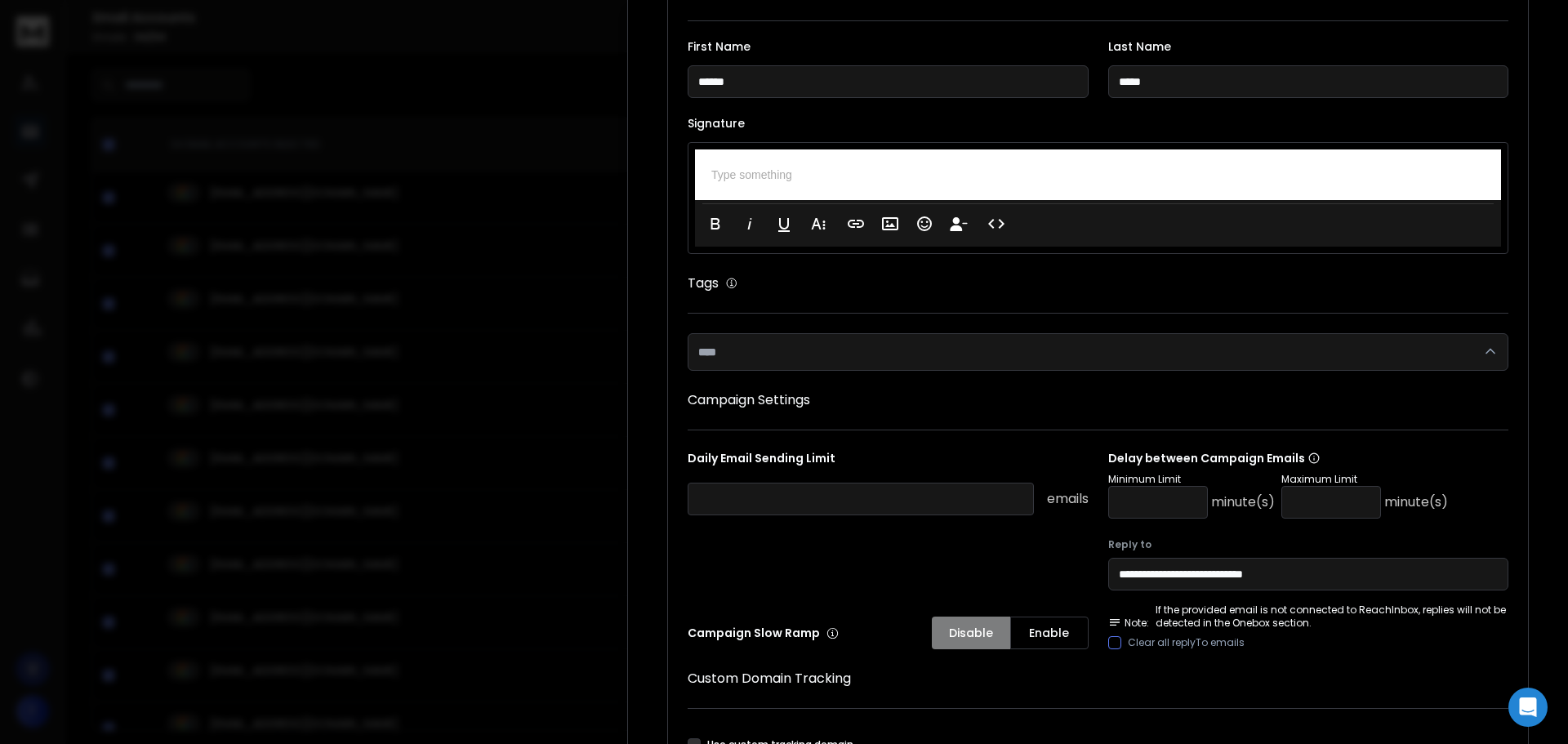
scroll to position [163, 0]
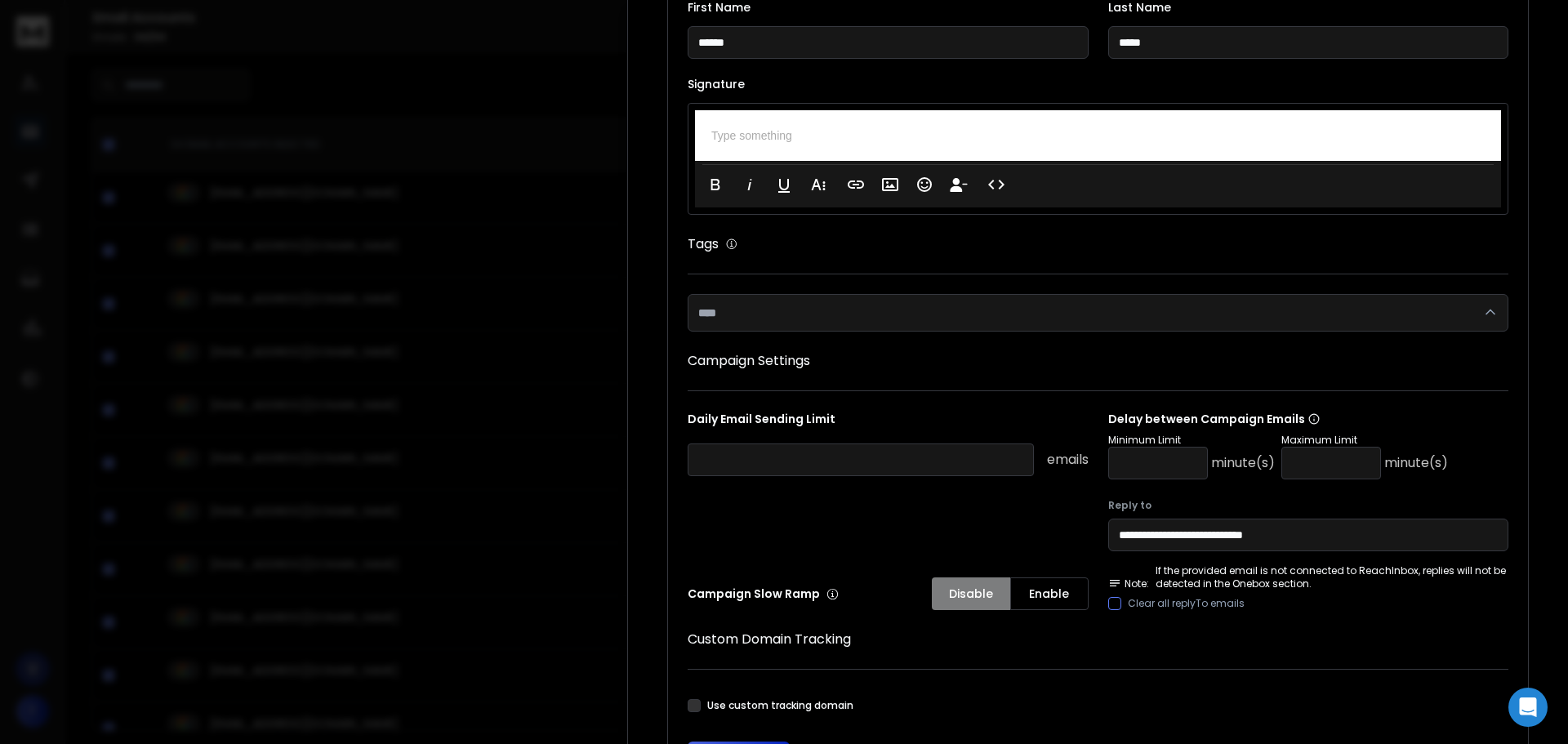
click at [805, 460] on input "number" at bounding box center [860, 459] width 346 height 32
type input "***"
click at [1181, 456] on input "number" at bounding box center [1158, 463] width 99 height 32
click at [1315, 456] on input "number" at bounding box center [1331, 463] width 99 height 32
type input "**"
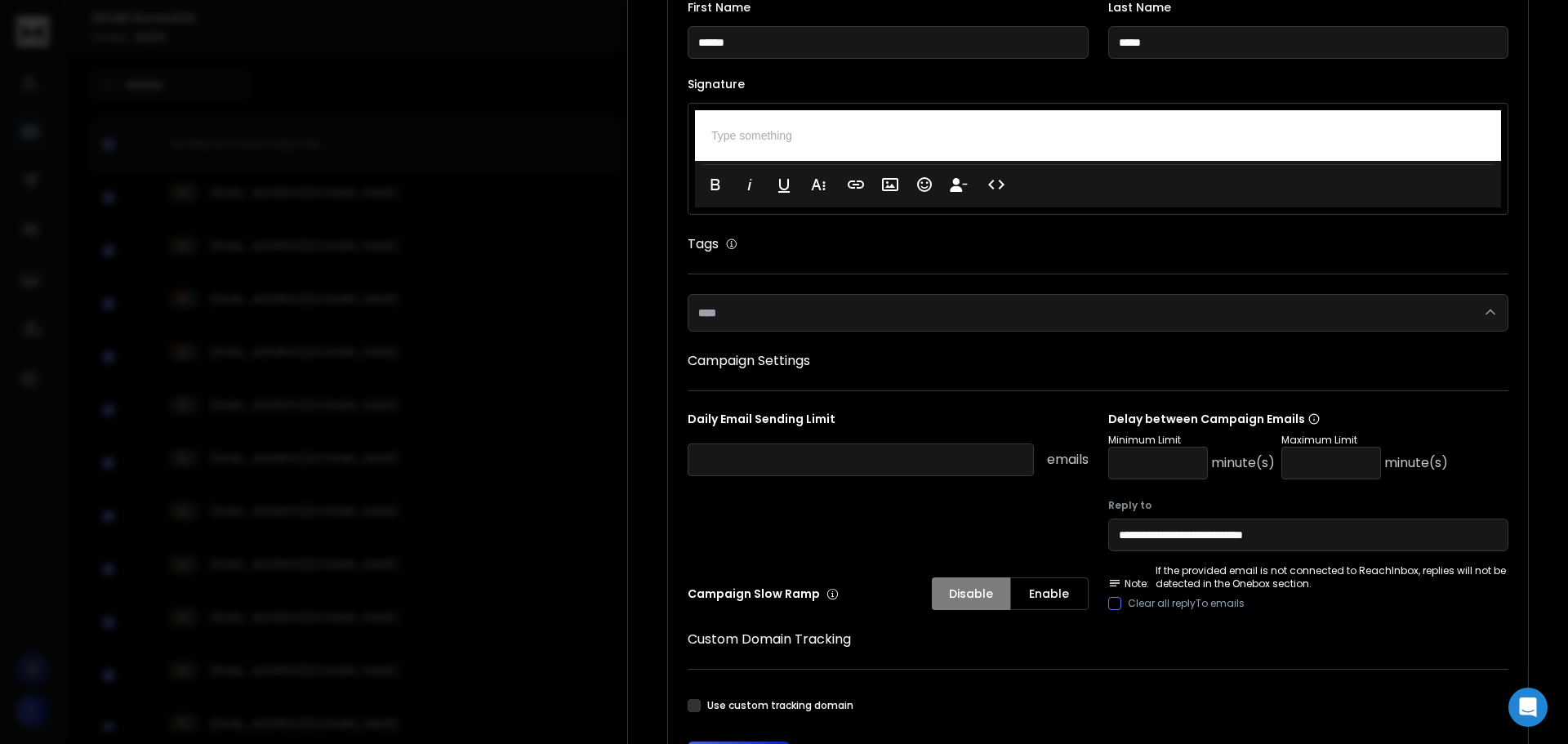
click at [1167, 472] on input "number" at bounding box center [1158, 463] width 99 height 32
type input "*"
click at [1020, 517] on div "Campaign Slow Ramp Disable Enable" at bounding box center [888, 554] width 401 height 111
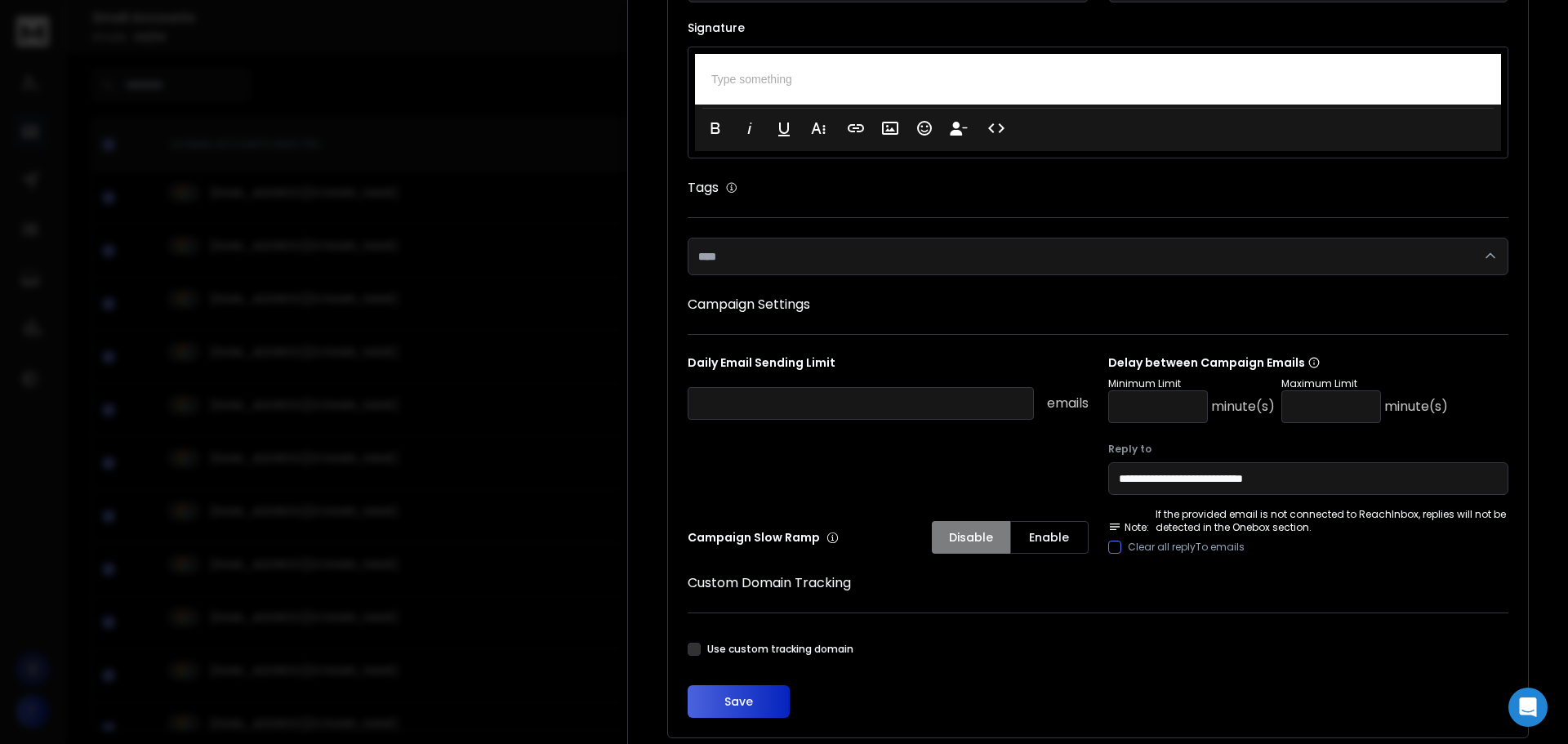
scroll to position [260, 0]
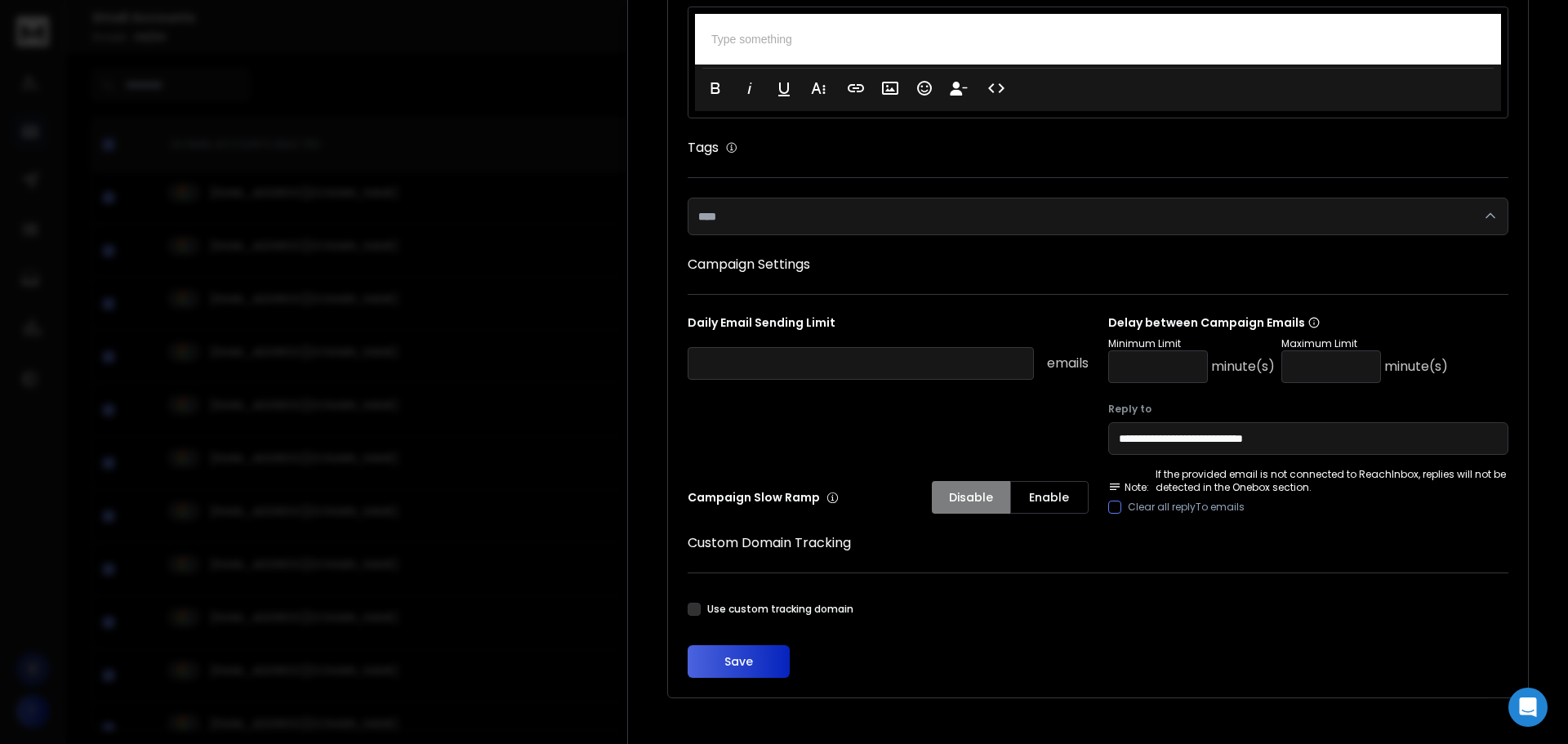
click at [1185, 426] on input "**********" at bounding box center [1309, 438] width 401 height 32
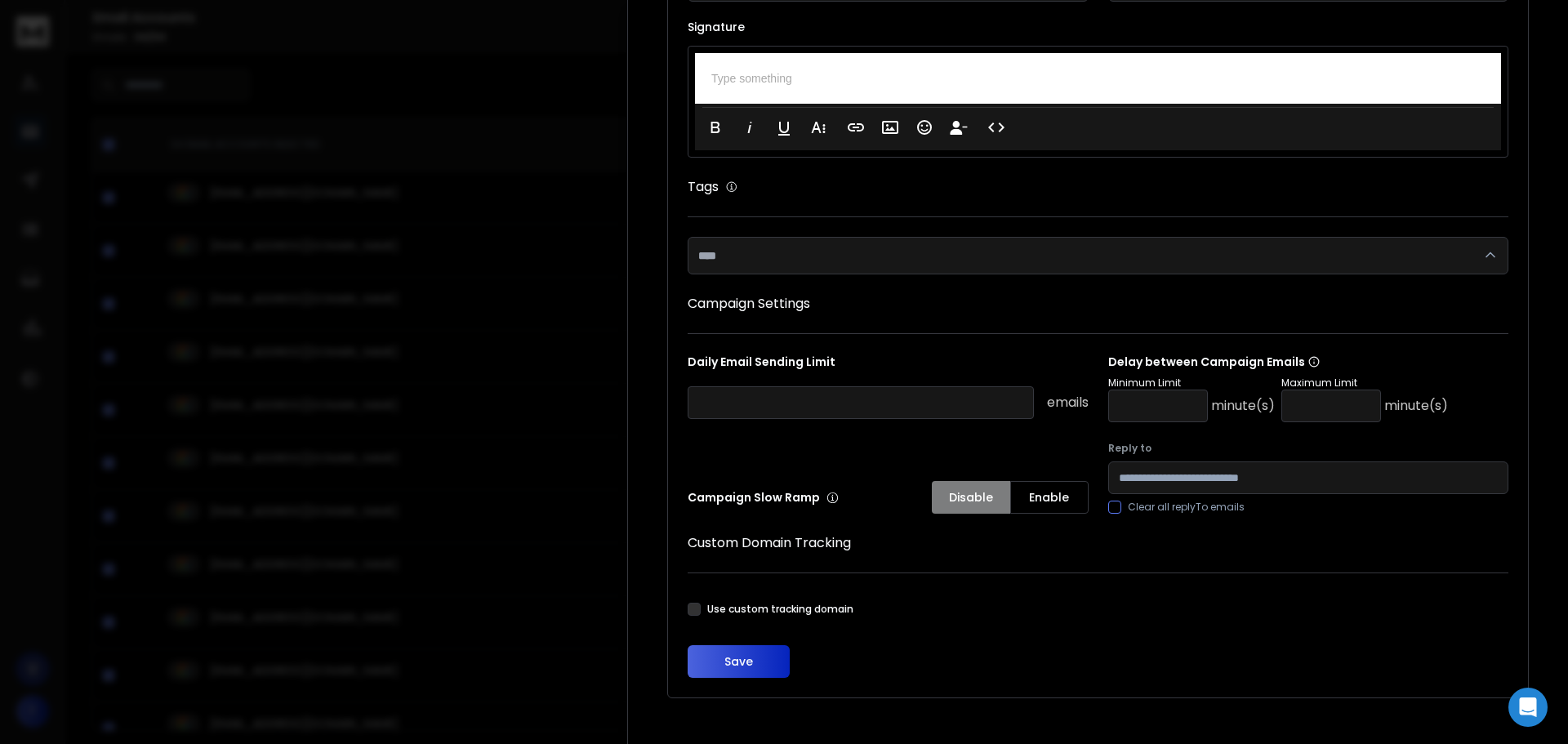
scroll to position [220, 0]
click at [1182, 475] on input "text" at bounding box center [1309, 477] width 401 height 32
paste input "**********"
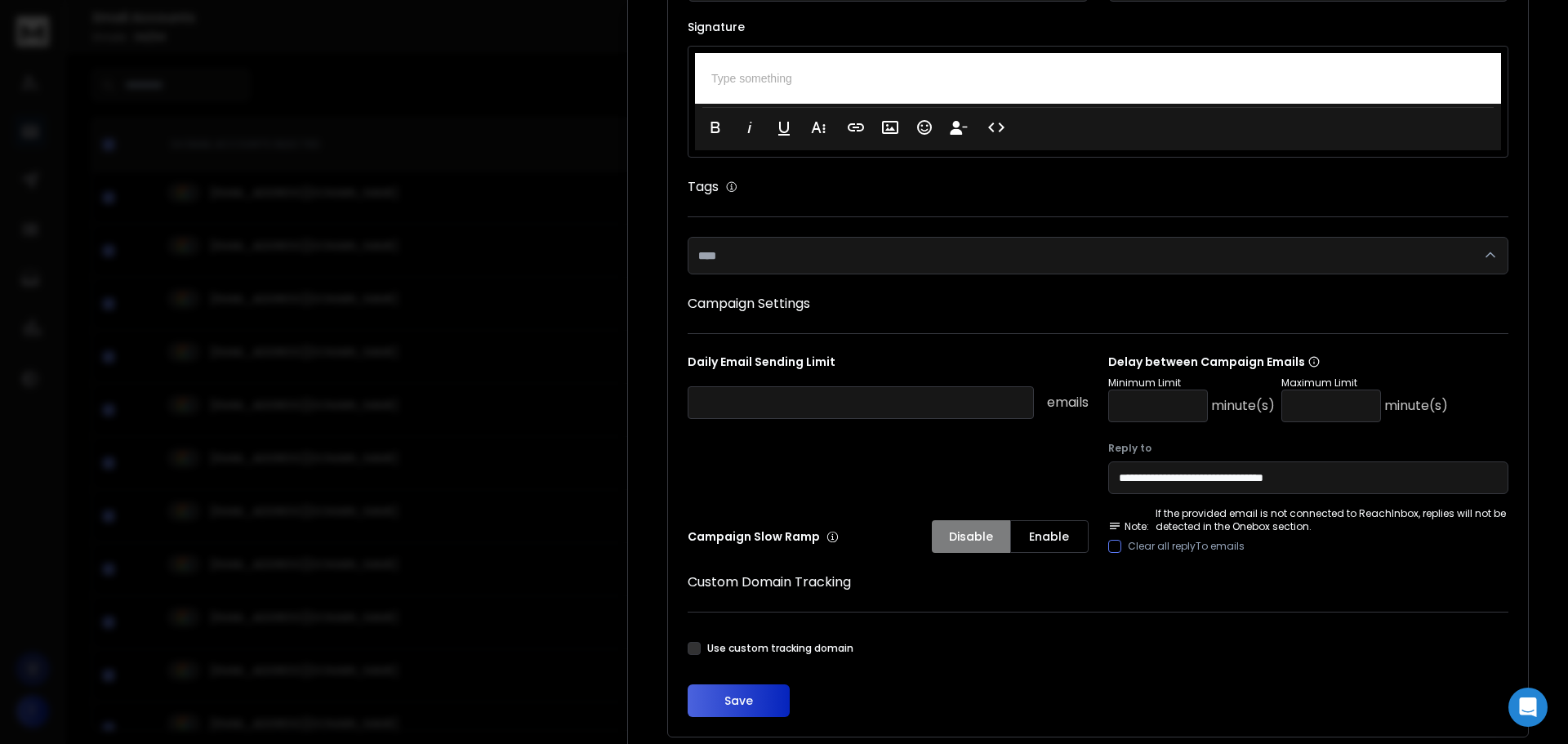
scroll to position [260, 0]
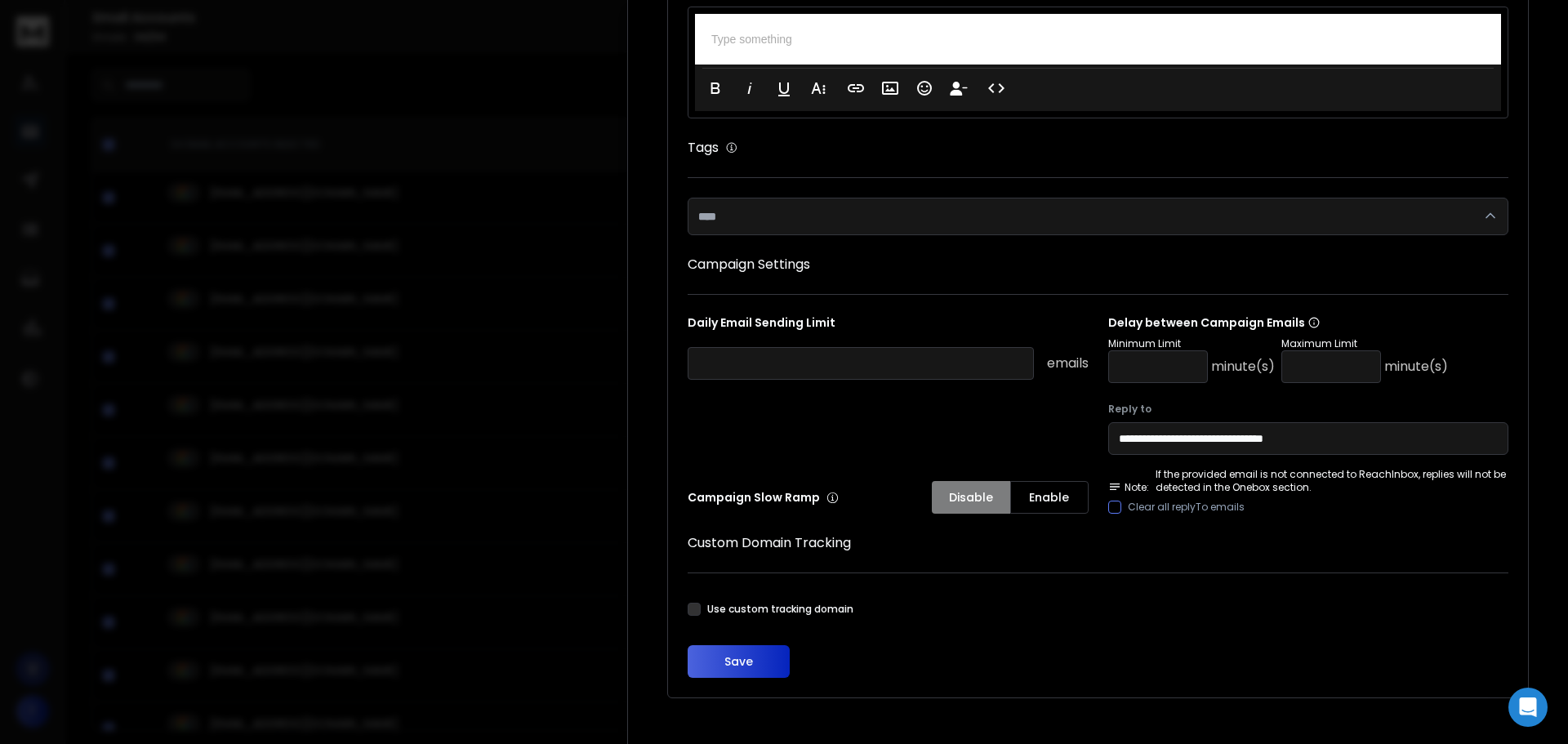
type input "**********"
click at [808, 439] on div "Campaign Slow Ramp Disable Enable" at bounding box center [888, 457] width 401 height 111
click at [739, 667] on button "Save" at bounding box center [738, 660] width 102 height 32
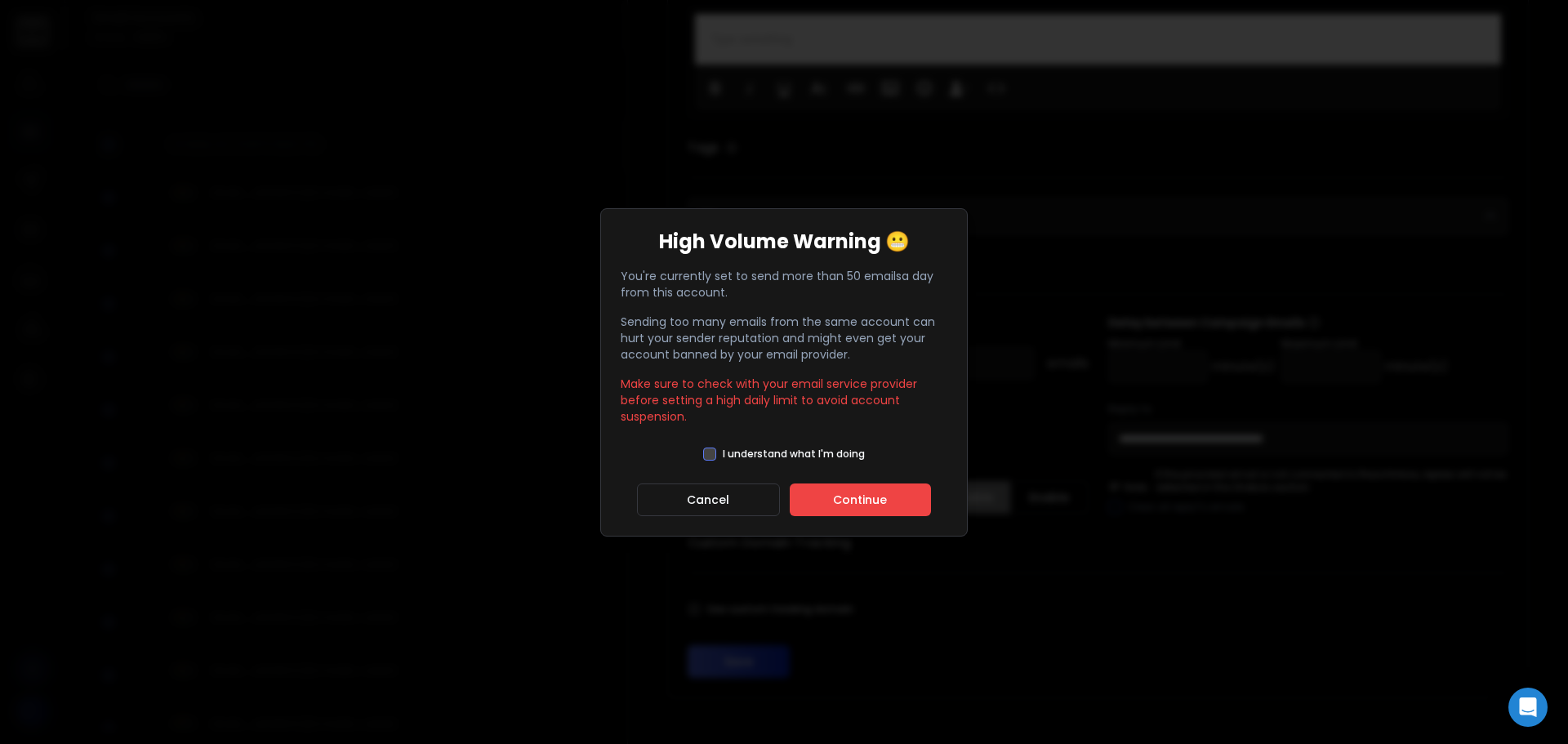
click at [709, 456] on button "I understand what I'm doing" at bounding box center [709, 454] width 13 height 13
click at [873, 503] on button "Continue" at bounding box center [860, 499] width 141 height 32
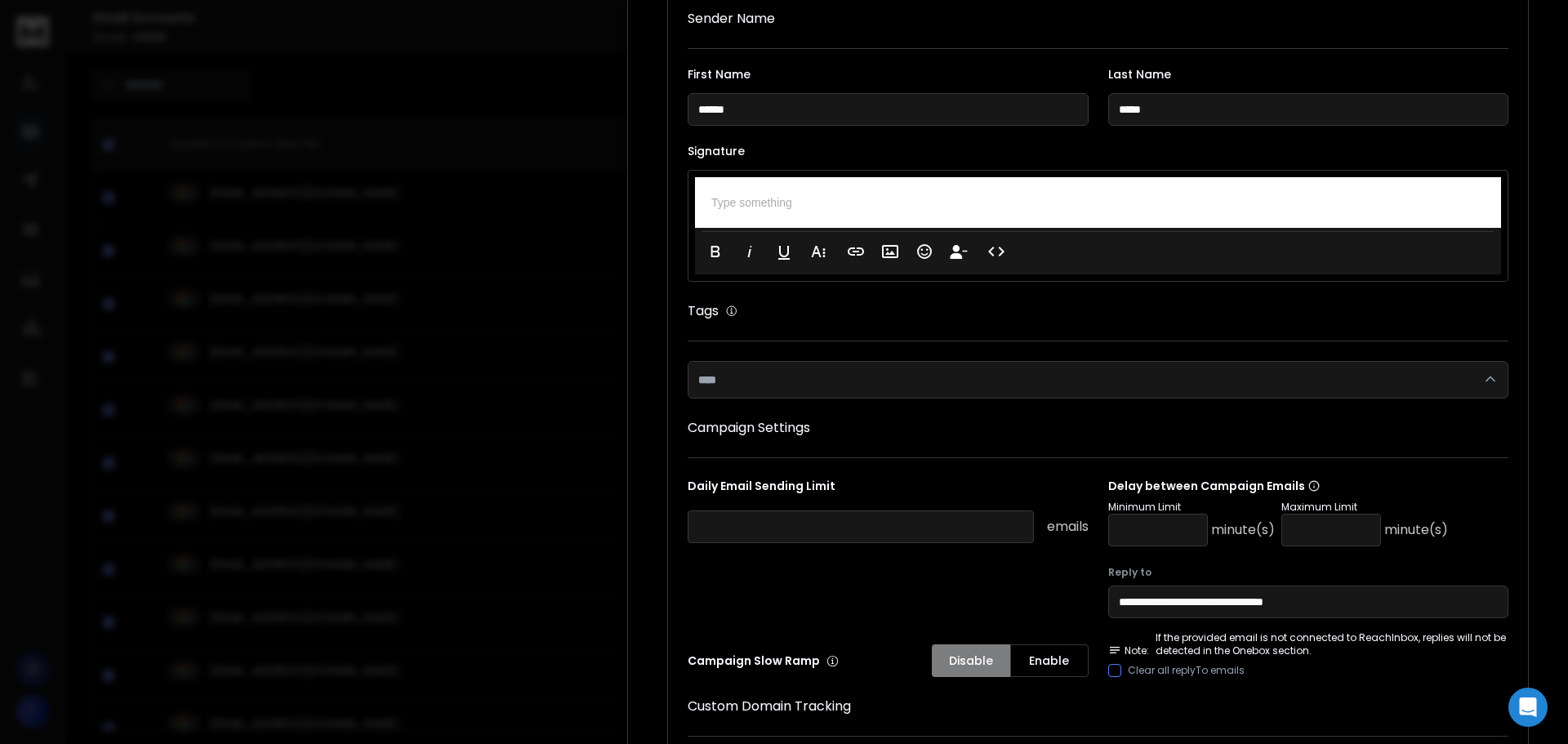
scroll to position [0, 0]
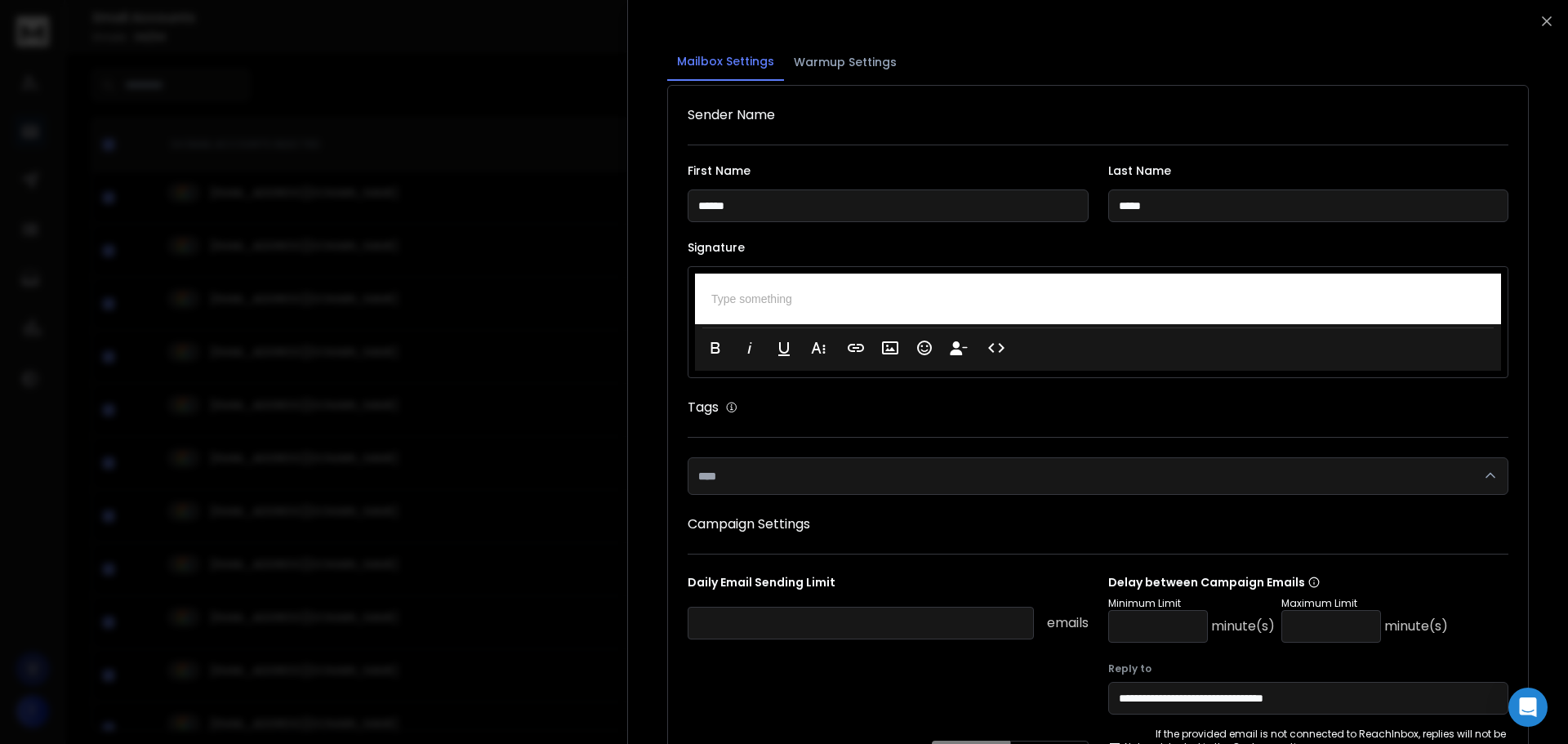
click at [819, 476] on input at bounding box center [756, 477] width 127 height 30
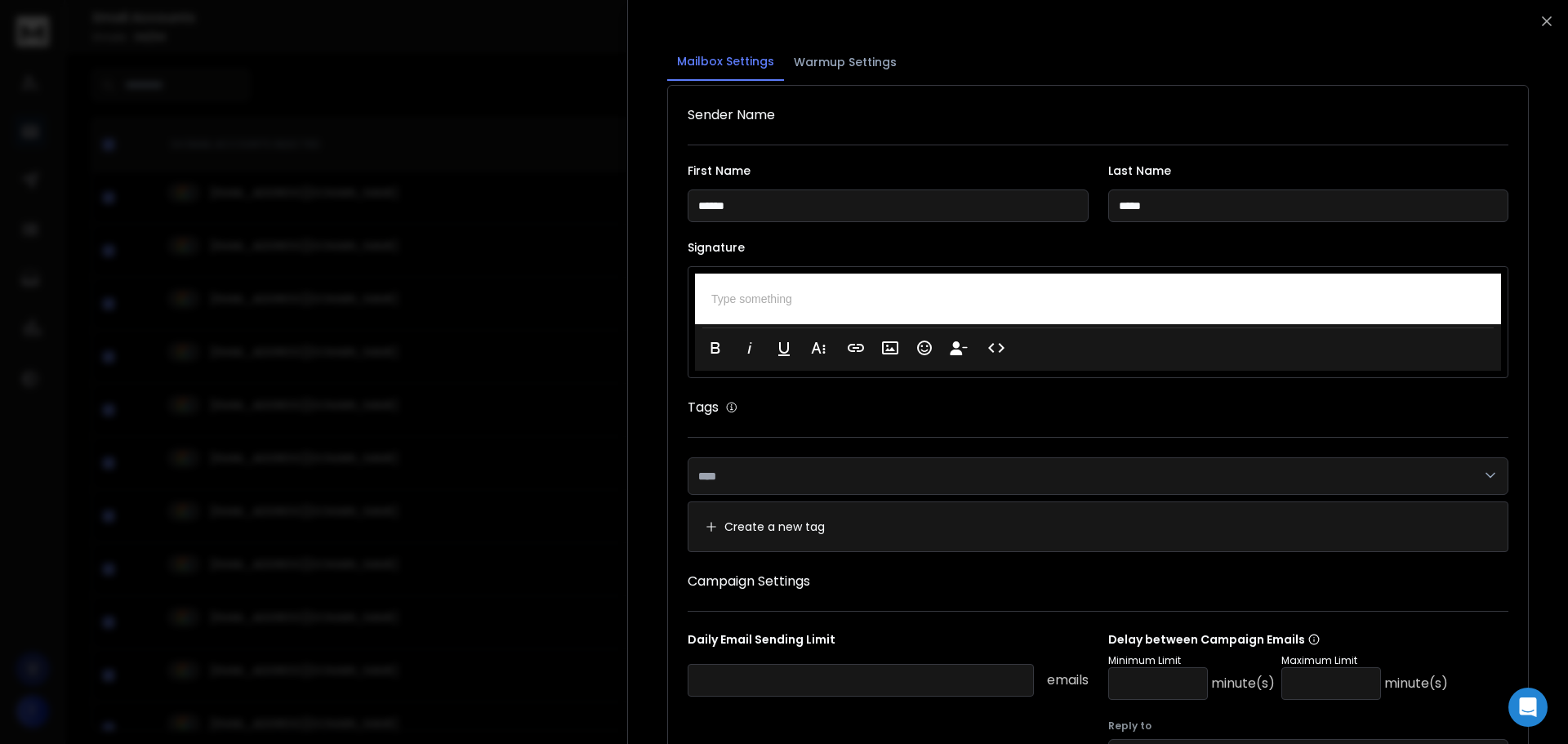
click at [819, 471] on input at bounding box center [756, 477] width 127 height 30
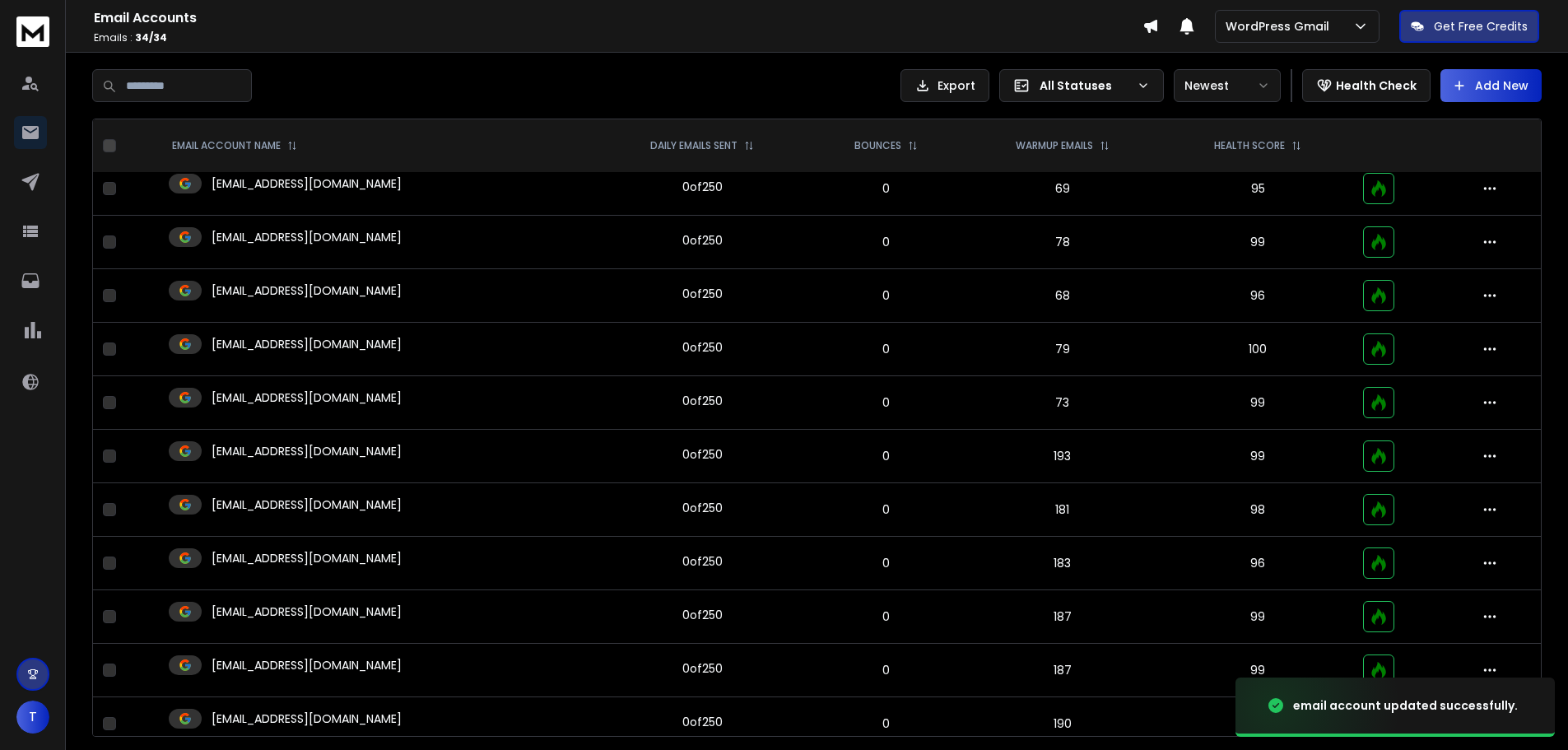
scroll to position [494, 0]
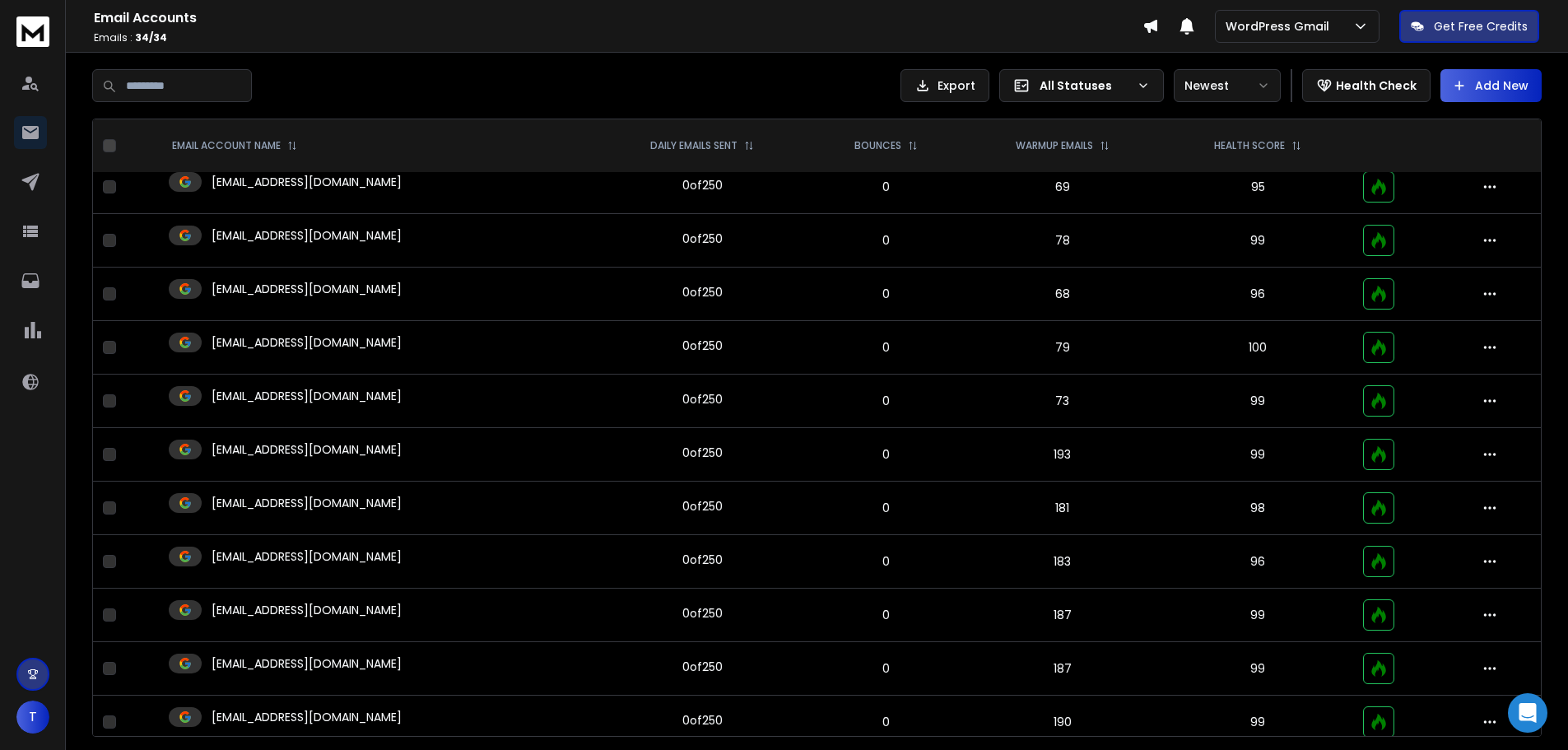
click at [110, 450] on button "button" at bounding box center [109, 454] width 13 height 13
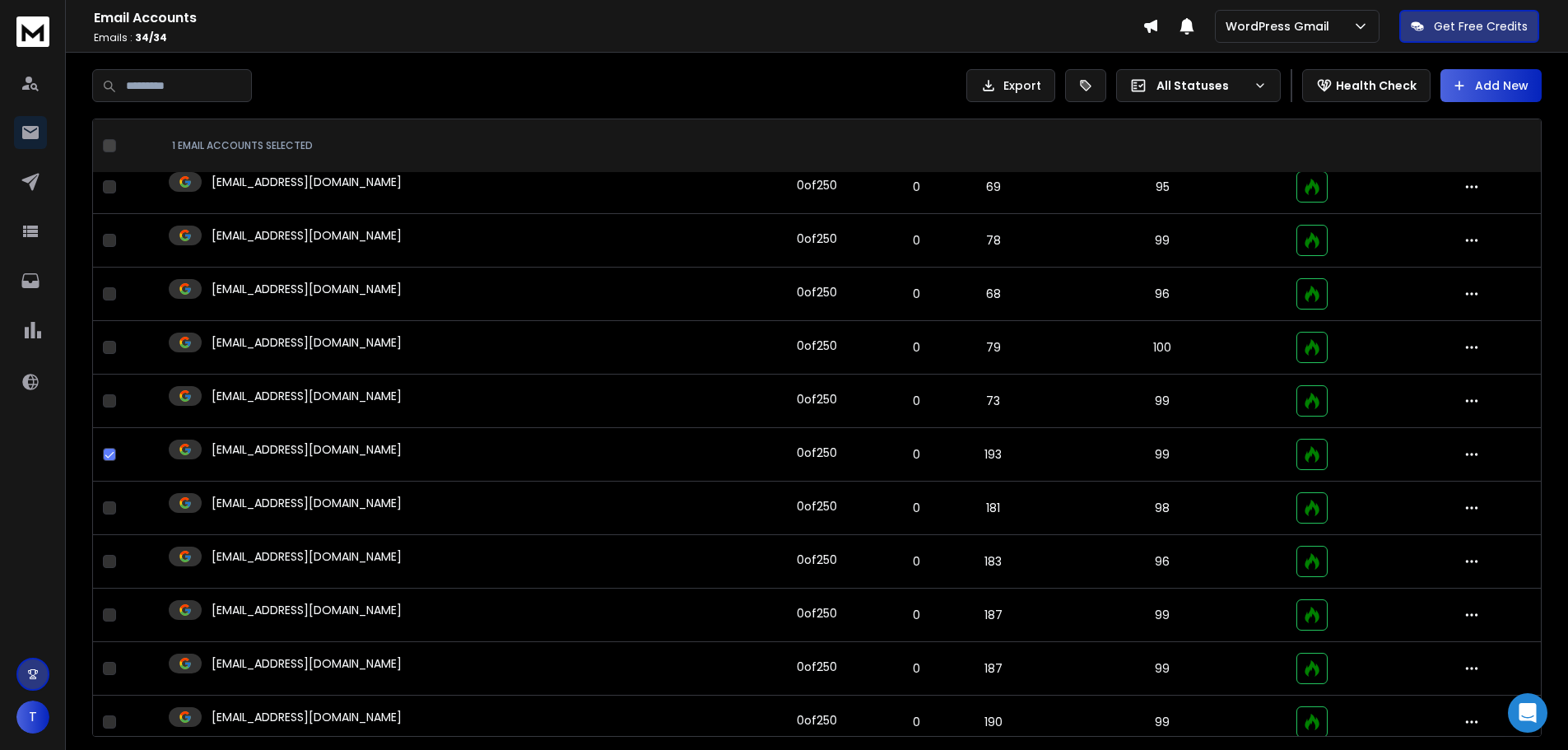
click at [108, 516] on td at bounding box center [126, 508] width 66 height 54
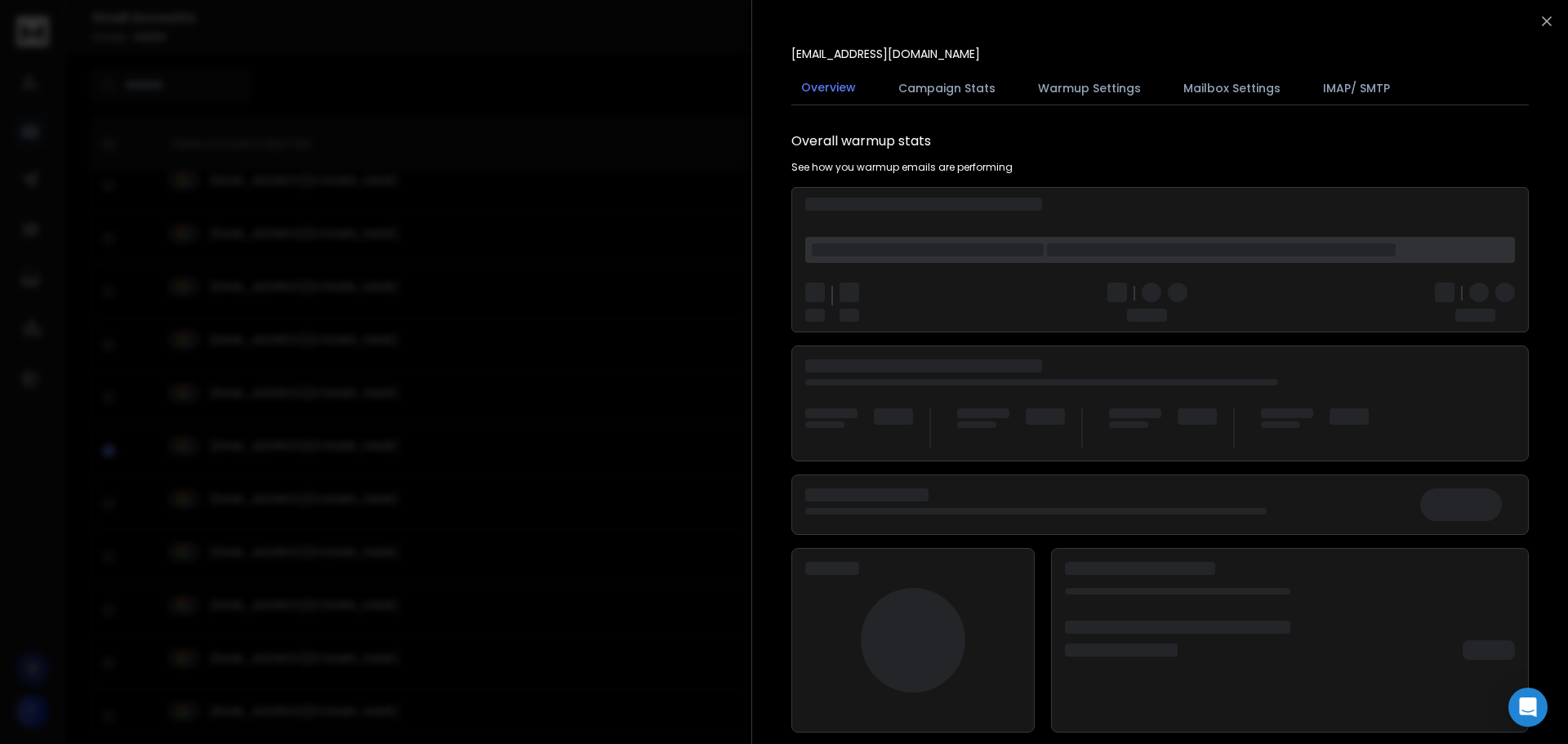
click at [114, 498] on div at bounding box center [784, 372] width 1568 height 744
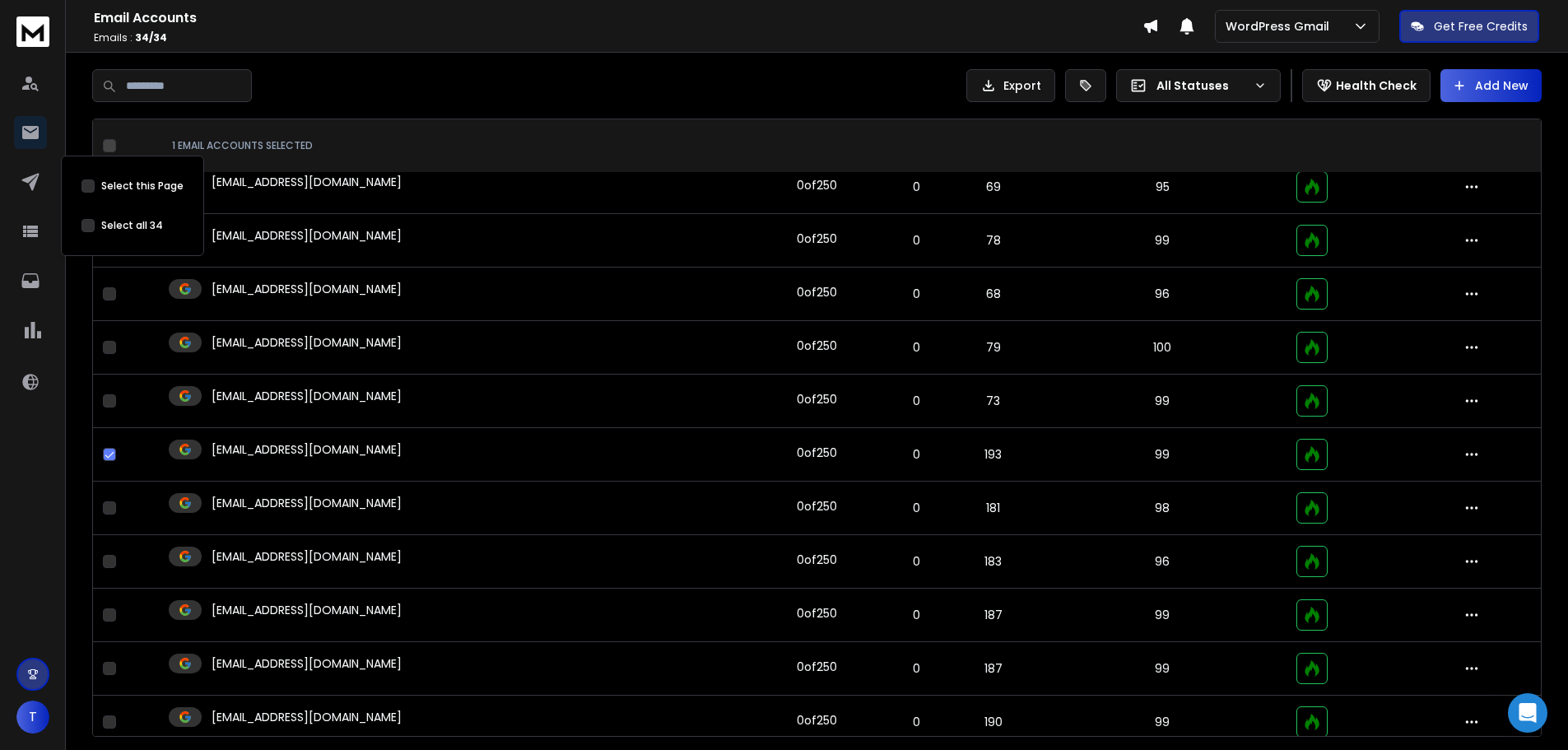
click at [105, 151] on button "Select this Page" at bounding box center [109, 145] width 13 height 13
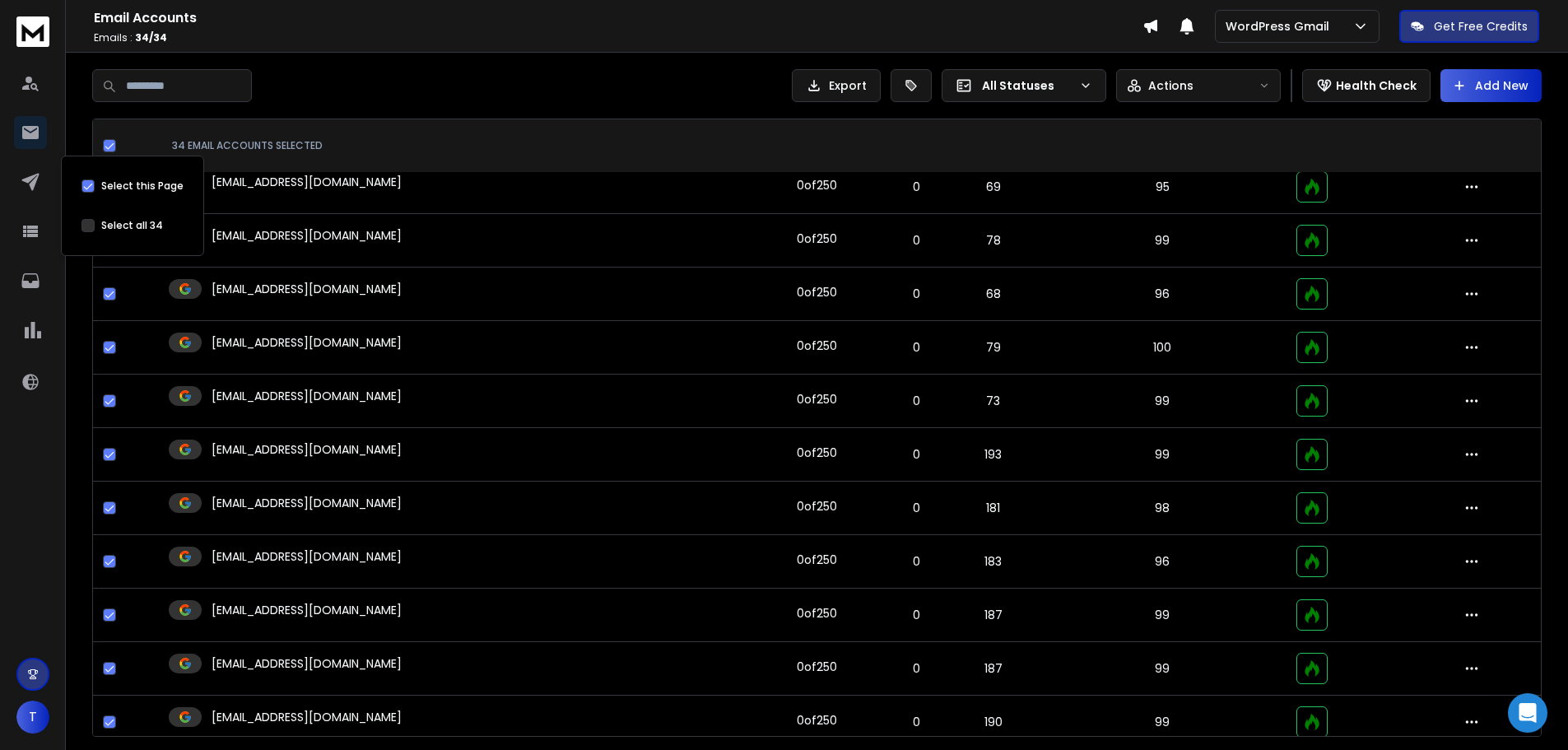
click at [94, 224] on button "Select this Page" at bounding box center [88, 225] width 13 height 13
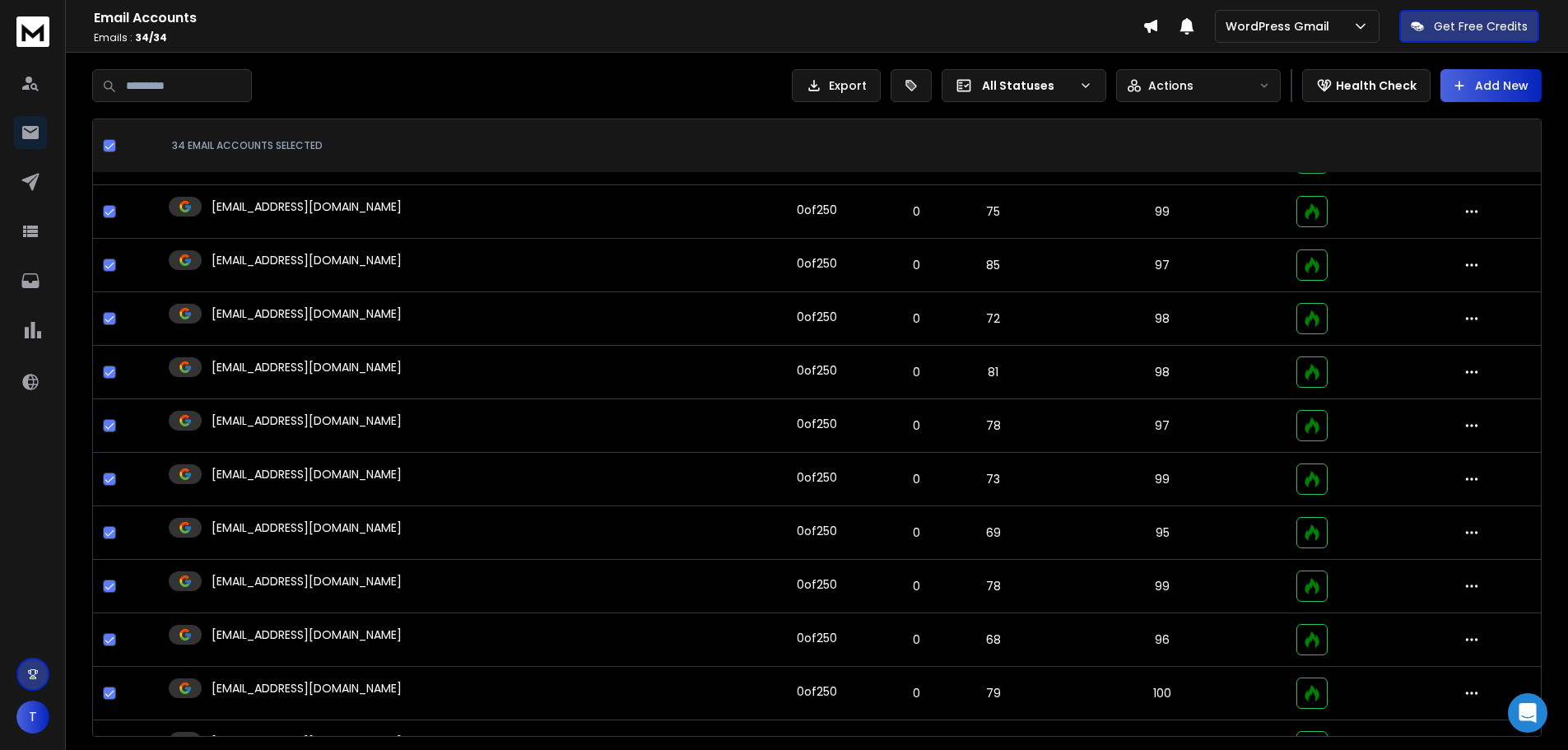
scroll to position [0, 0]
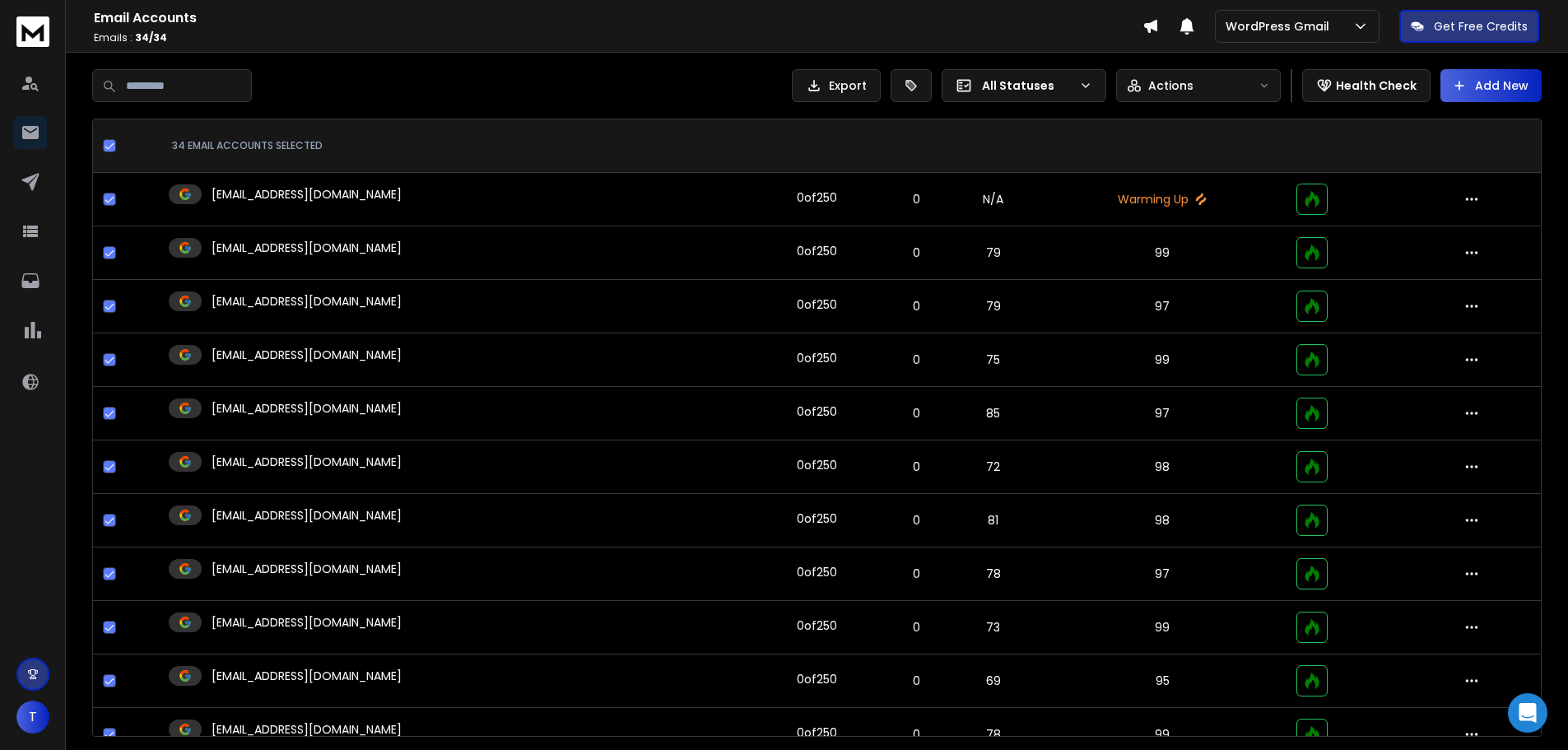
click at [106, 192] on button "button" at bounding box center [109, 198] width 13 height 13
click at [114, 251] on button "button" at bounding box center [109, 252] width 13 height 13
click at [107, 309] on button "button" at bounding box center [109, 306] width 13 height 13
click at [107, 361] on button "button" at bounding box center [109, 359] width 13 height 13
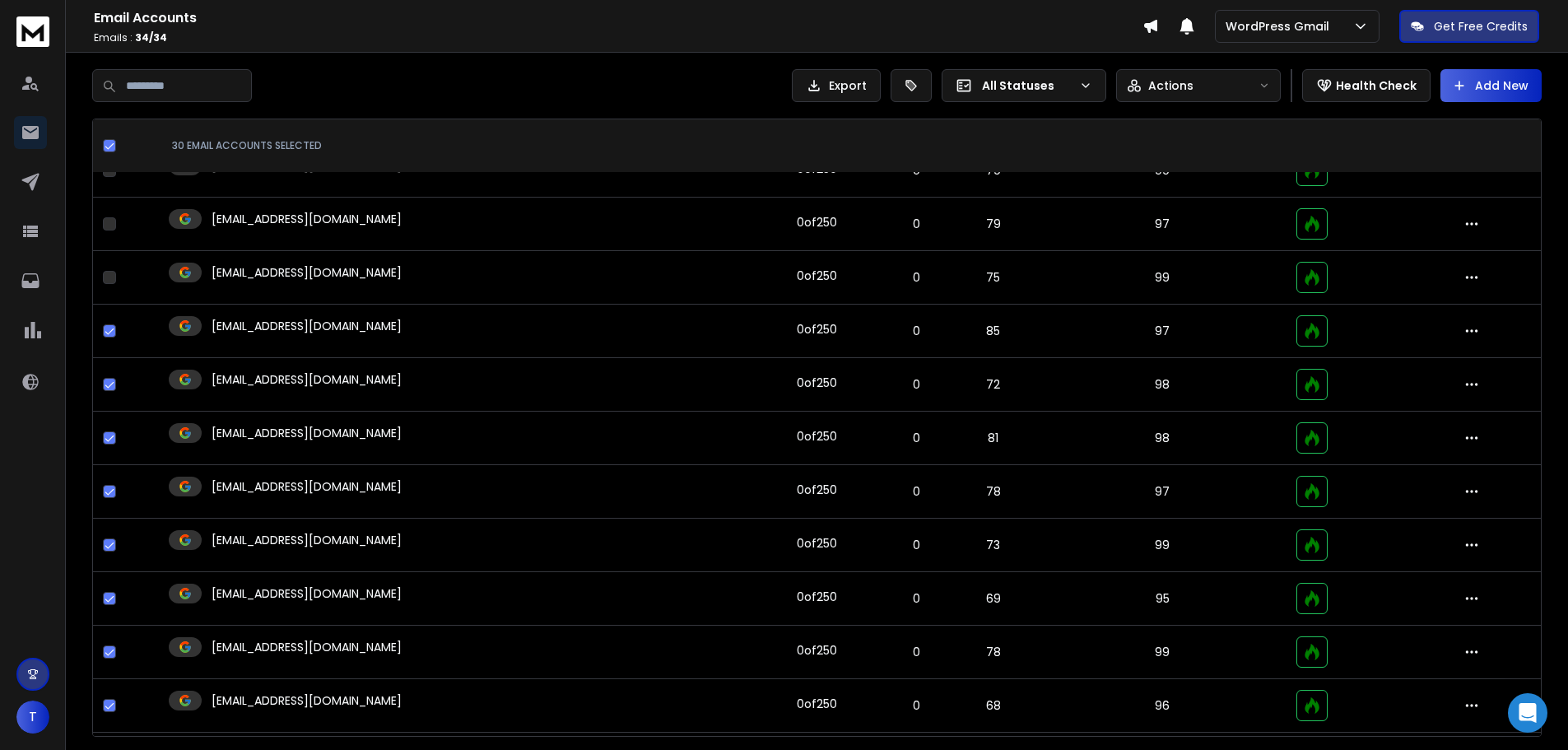
click at [110, 325] on button "button" at bounding box center [109, 330] width 13 height 13
click at [110, 384] on button "button" at bounding box center [109, 384] width 13 height 13
click at [110, 440] on button "button" at bounding box center [109, 437] width 13 height 13
drag, startPoint x: 112, startPoint y: 491, endPoint x: 119, endPoint y: 484, distance: 9.9
click at [112, 491] on button "button" at bounding box center [109, 491] width 13 height 13
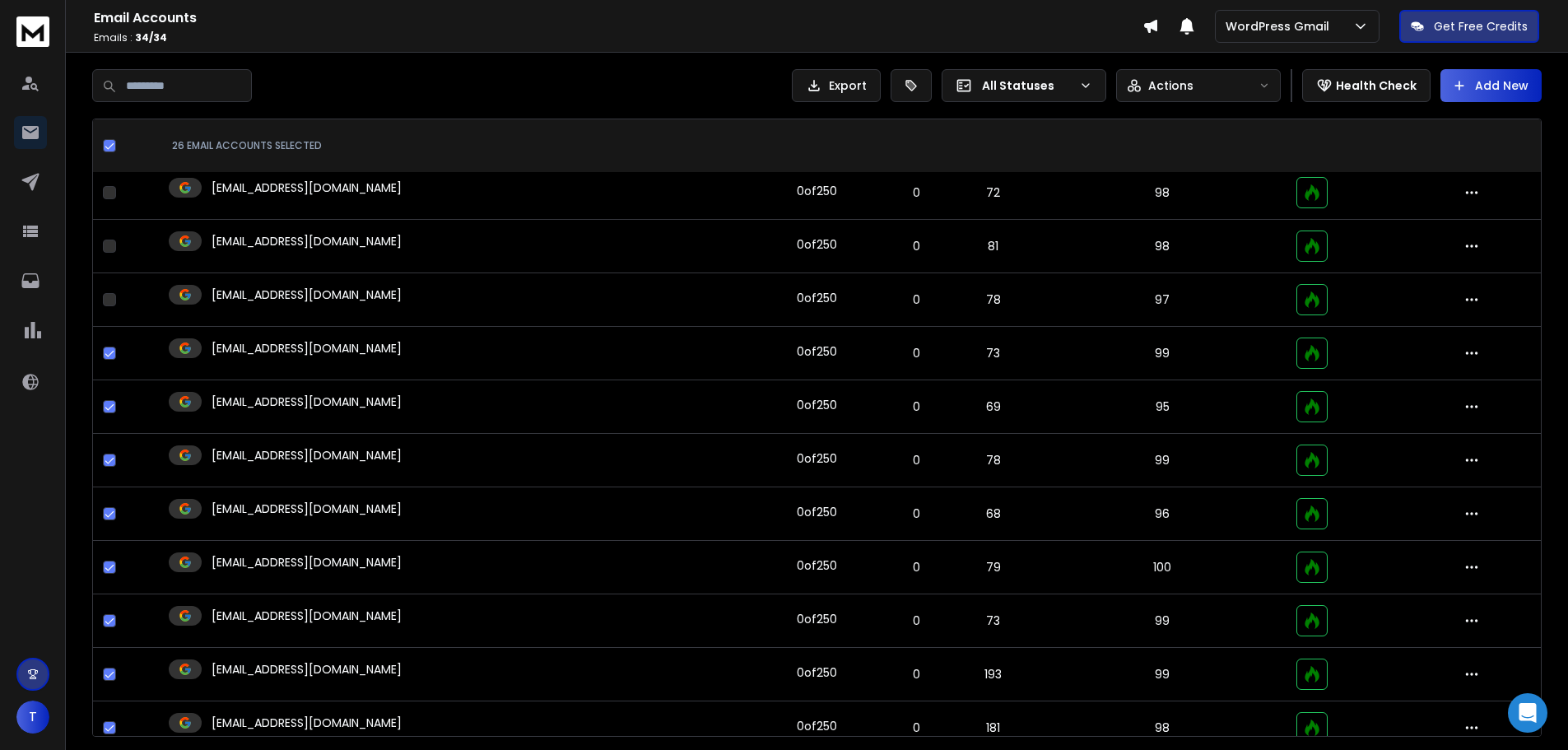
scroll to position [329, 0]
click at [106, 295] on button "button" at bounding box center [109, 298] width 13 height 13
click at [110, 349] on button "button" at bounding box center [109, 351] width 13 height 13
click at [106, 409] on button "button" at bounding box center [109, 405] width 13 height 13
click at [105, 462] on button "button" at bounding box center [109, 458] width 13 height 13
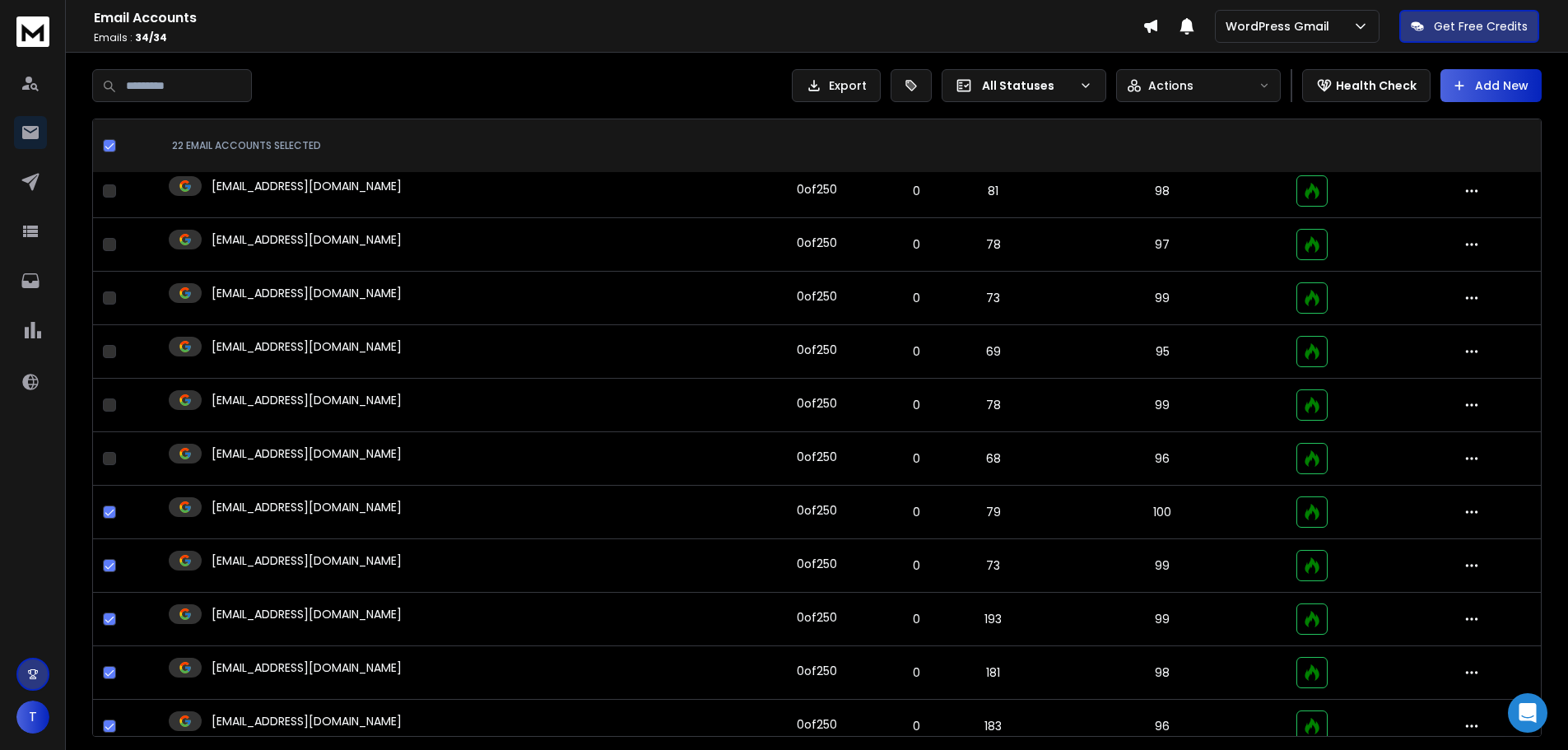
click at [106, 515] on button "button" at bounding box center [109, 511] width 13 height 13
click at [106, 559] on button "button" at bounding box center [109, 565] width 13 height 13
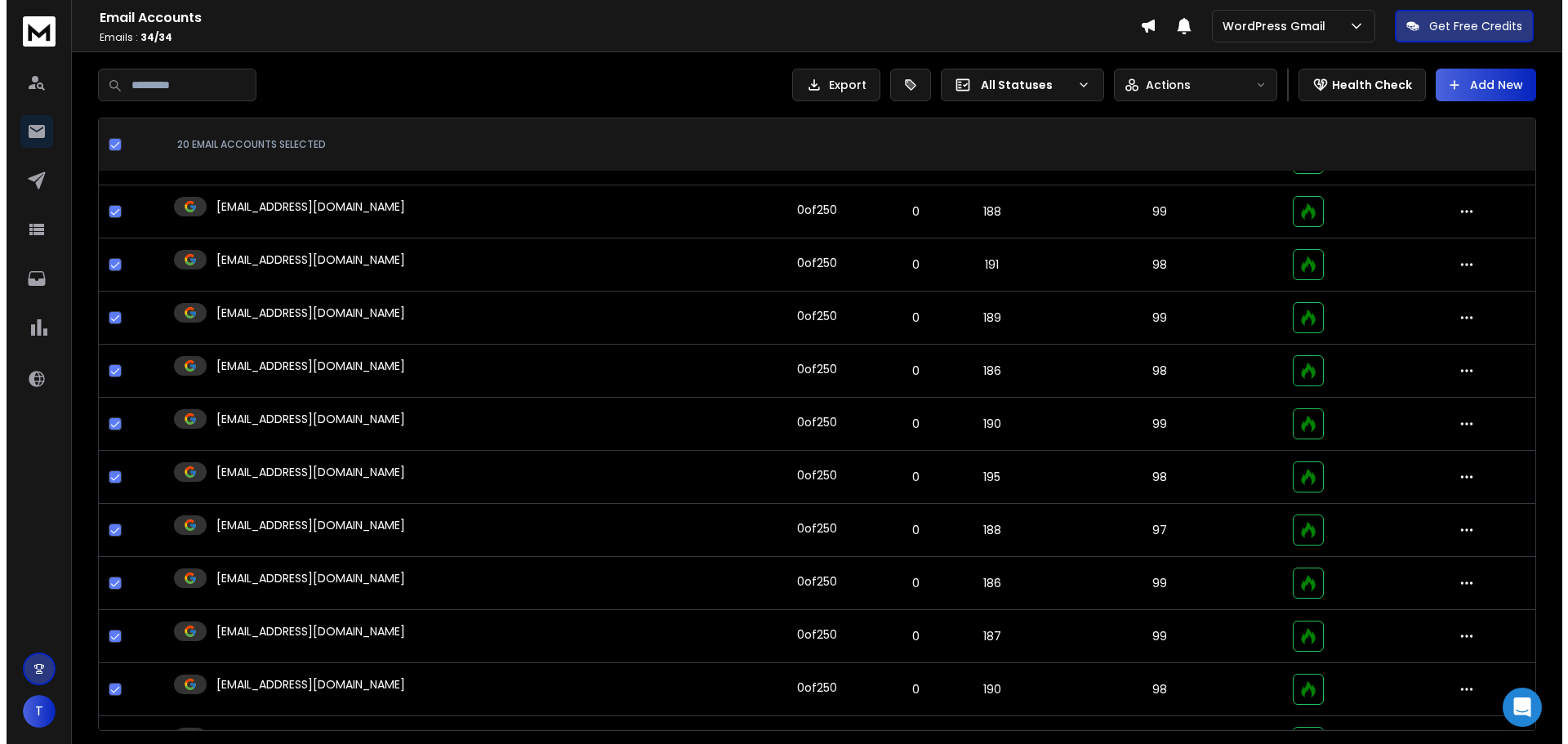
scroll to position [1258, 0]
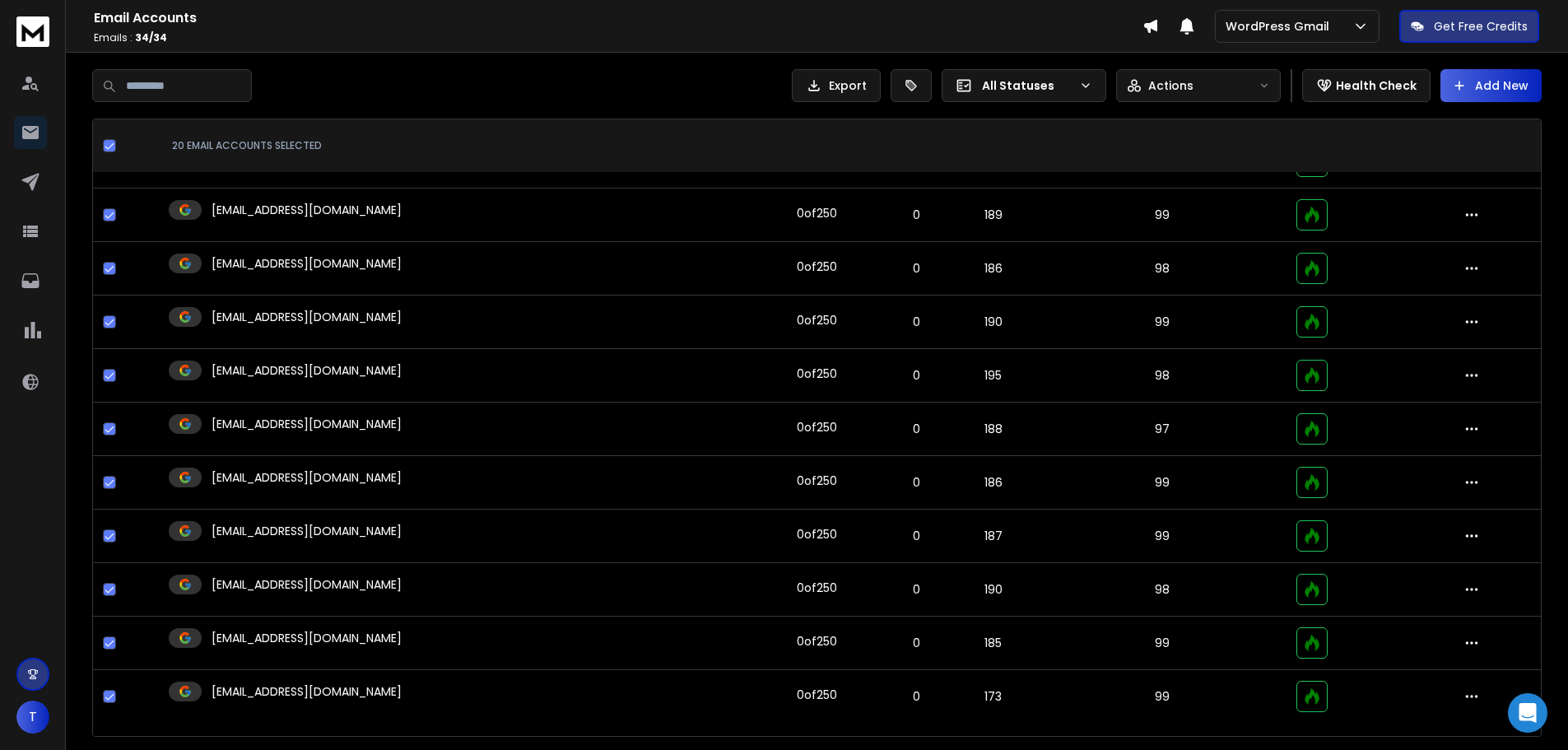
click at [394, 689] on div "bslfreelancern@gmail.com" at bounding box center [453, 691] width 570 height 19
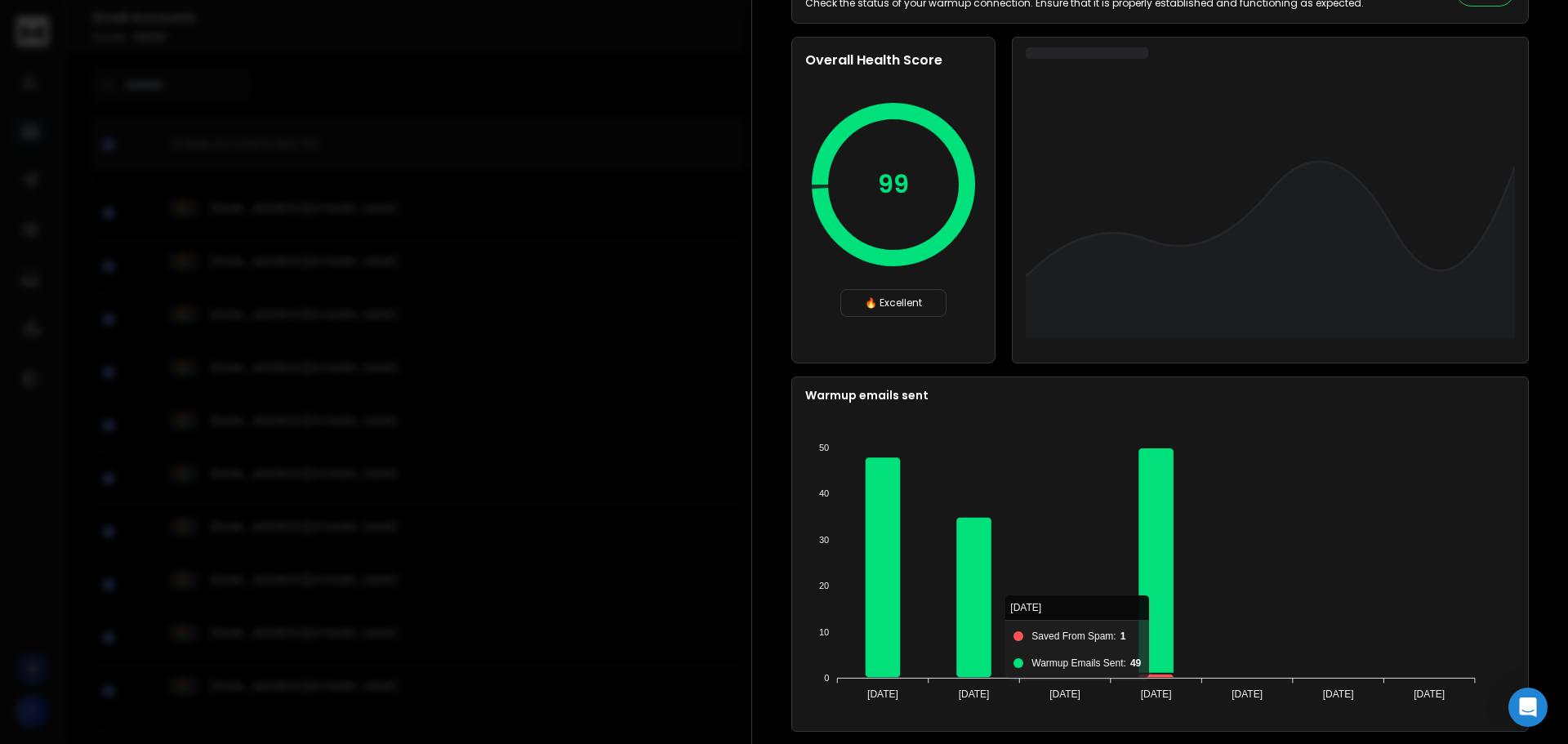
scroll to position [543, 0]
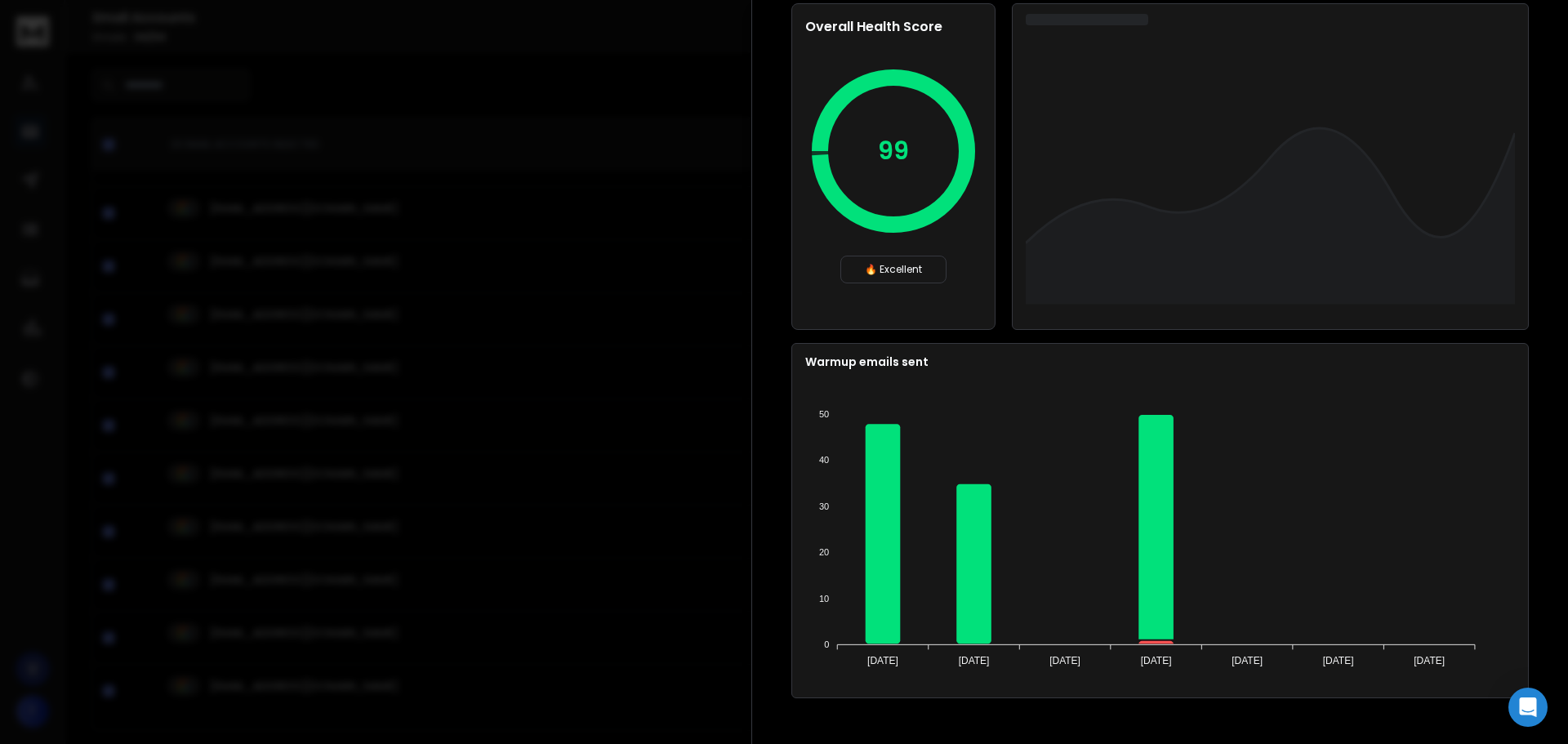
click at [626, 527] on div at bounding box center [784, 372] width 1568 height 744
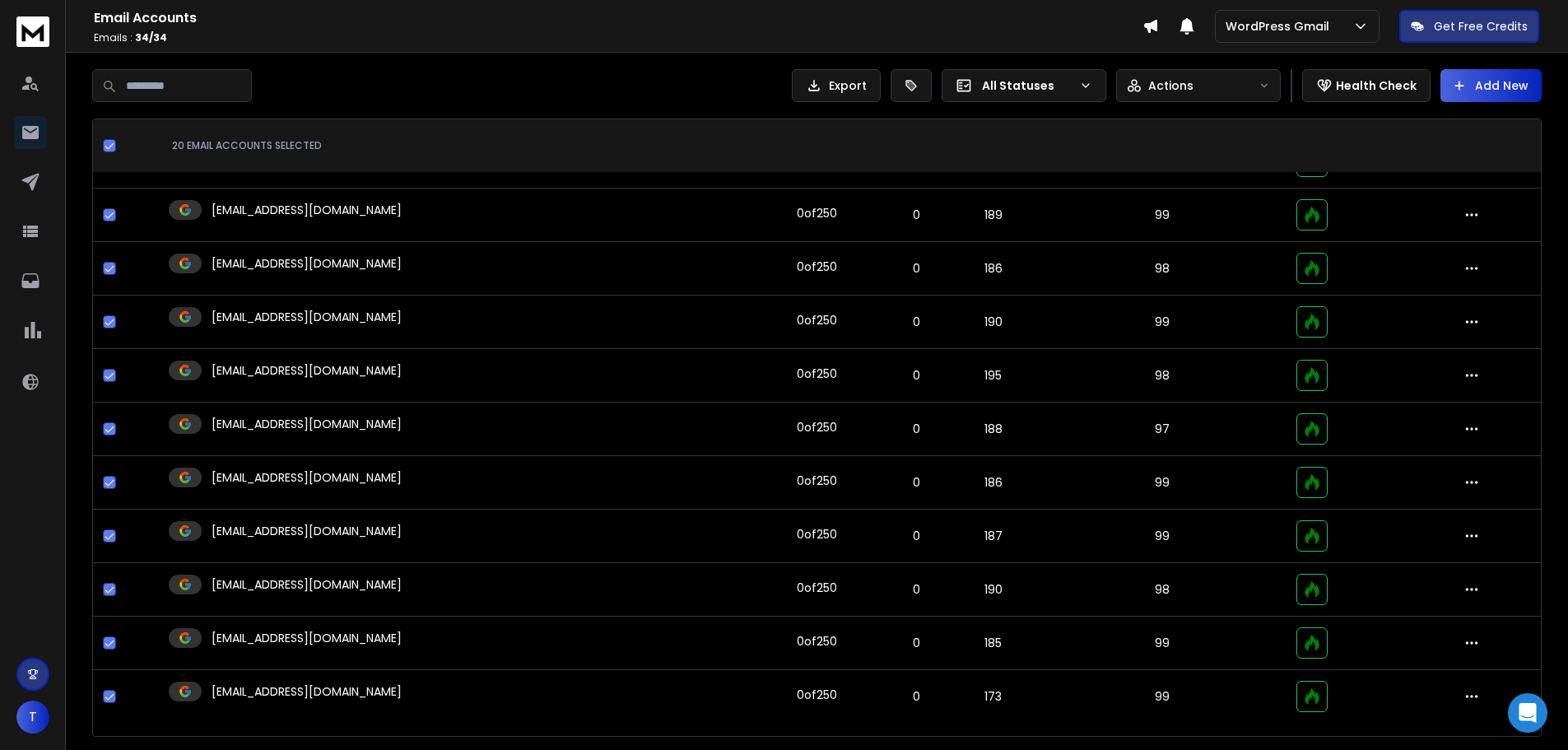
click at [295, 641] on p "skiptracingrn@gmail.com" at bounding box center [307, 638] width 190 height 17
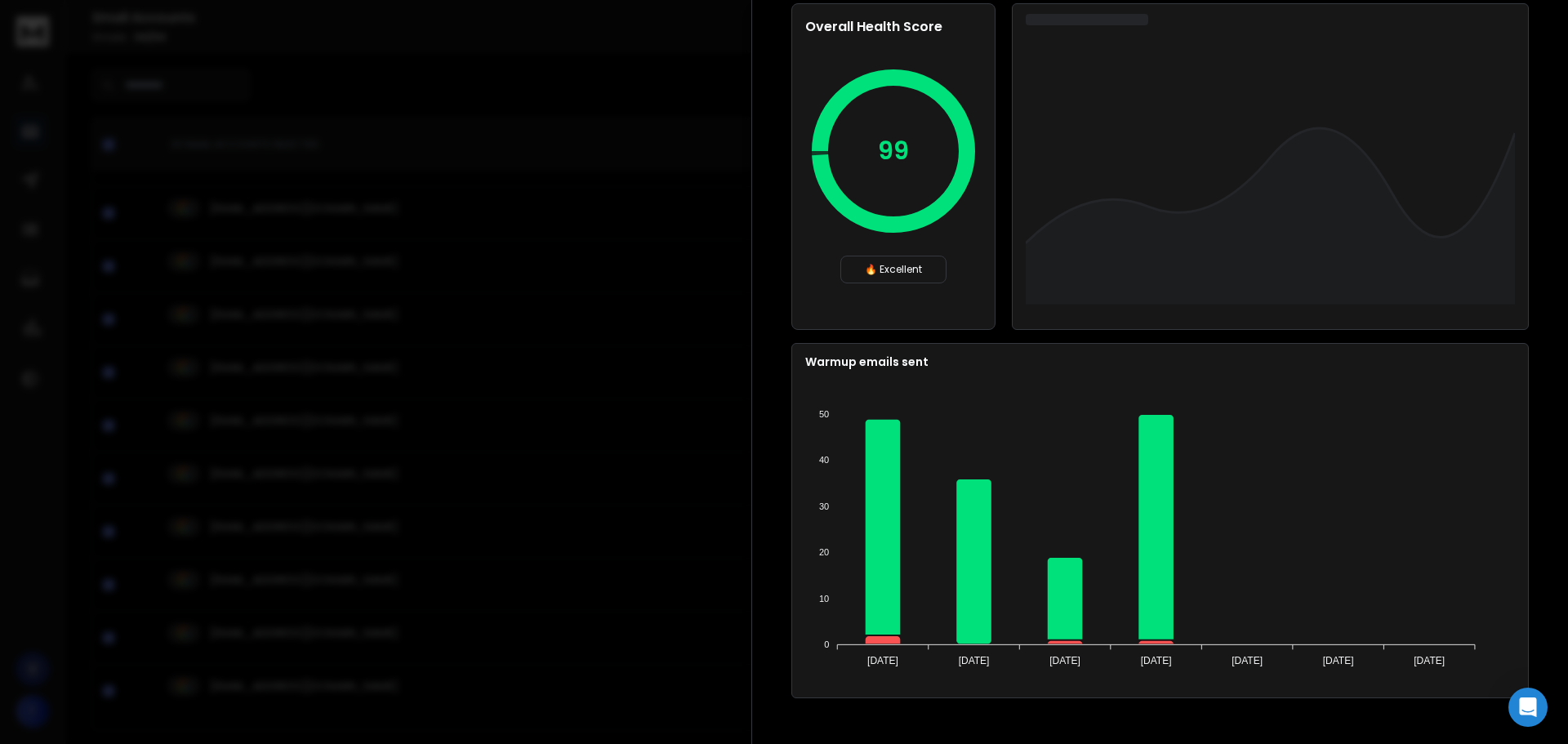
click at [342, 438] on div at bounding box center [784, 372] width 1568 height 744
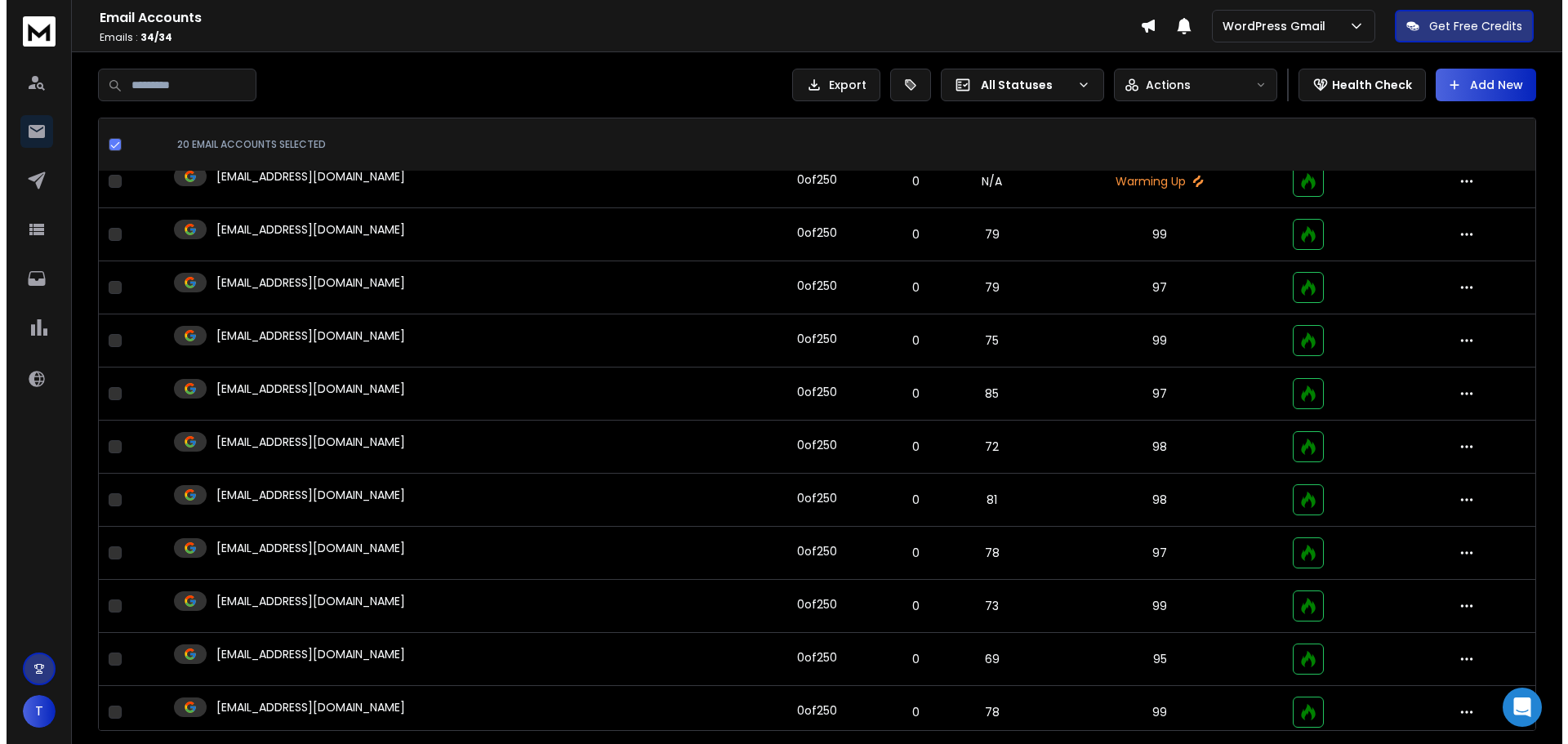
scroll to position [0, 0]
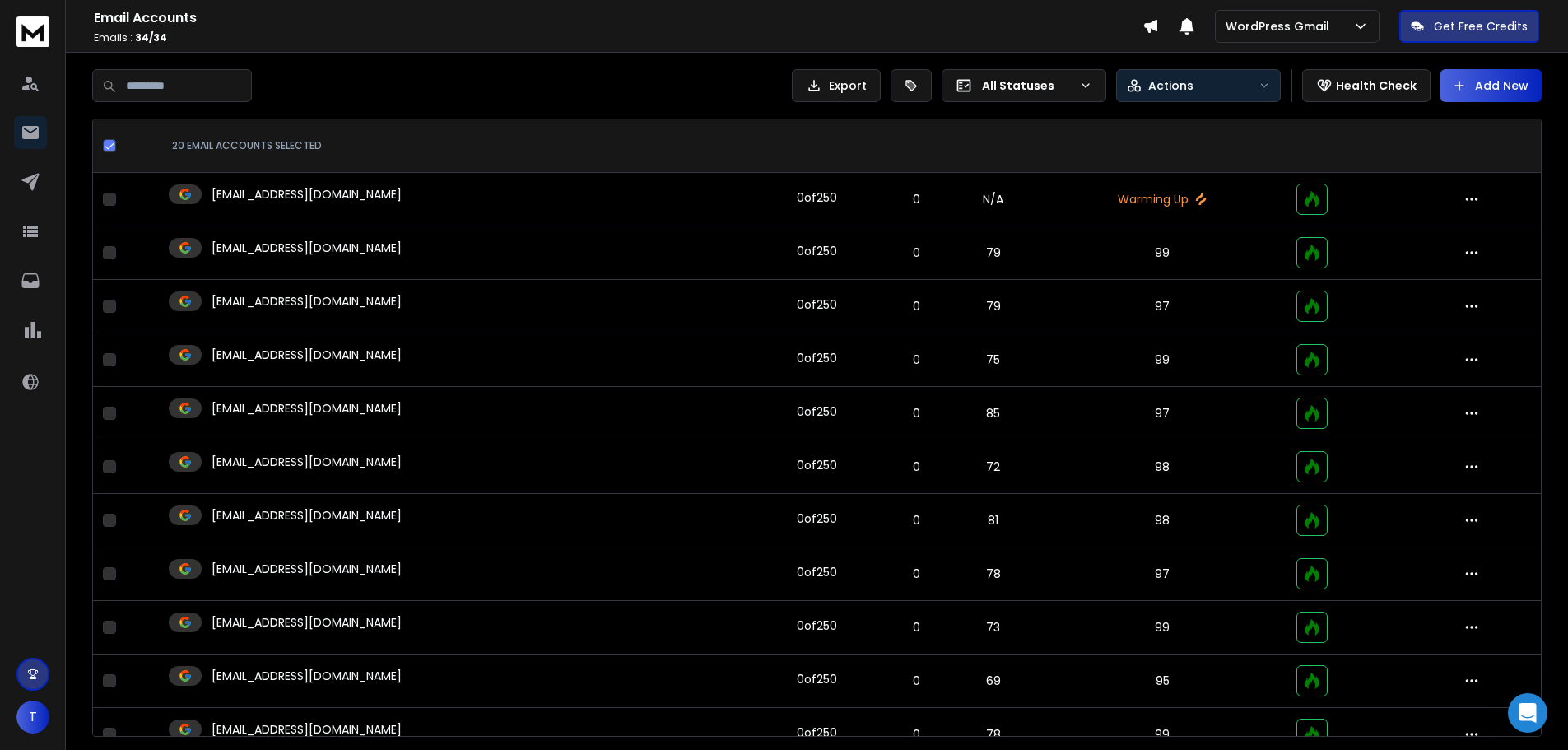
click at [1226, 72] on button "Actions" at bounding box center [1198, 85] width 164 height 32
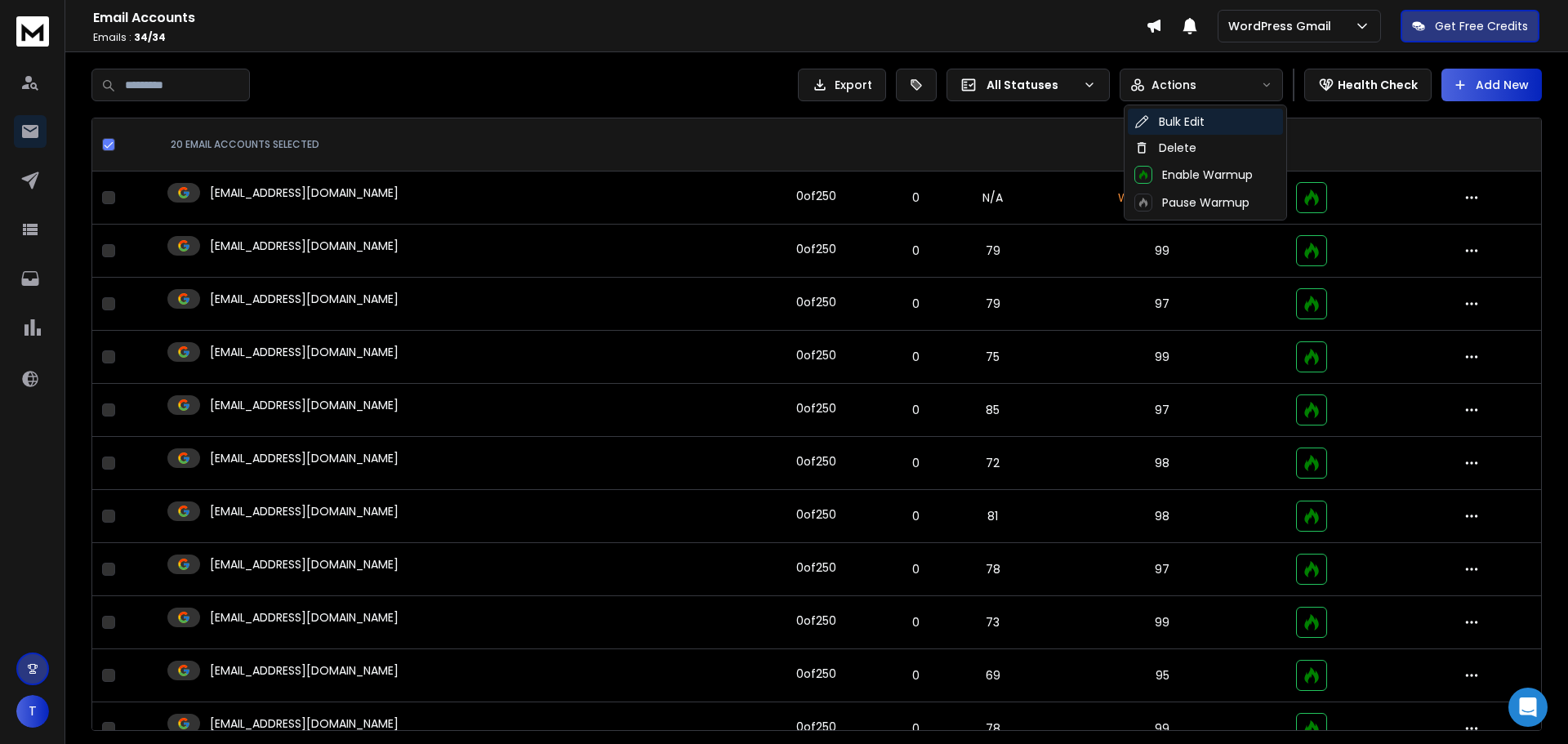
click at [1196, 116] on div "Bulk Edit" at bounding box center [1170, 121] width 71 height 17
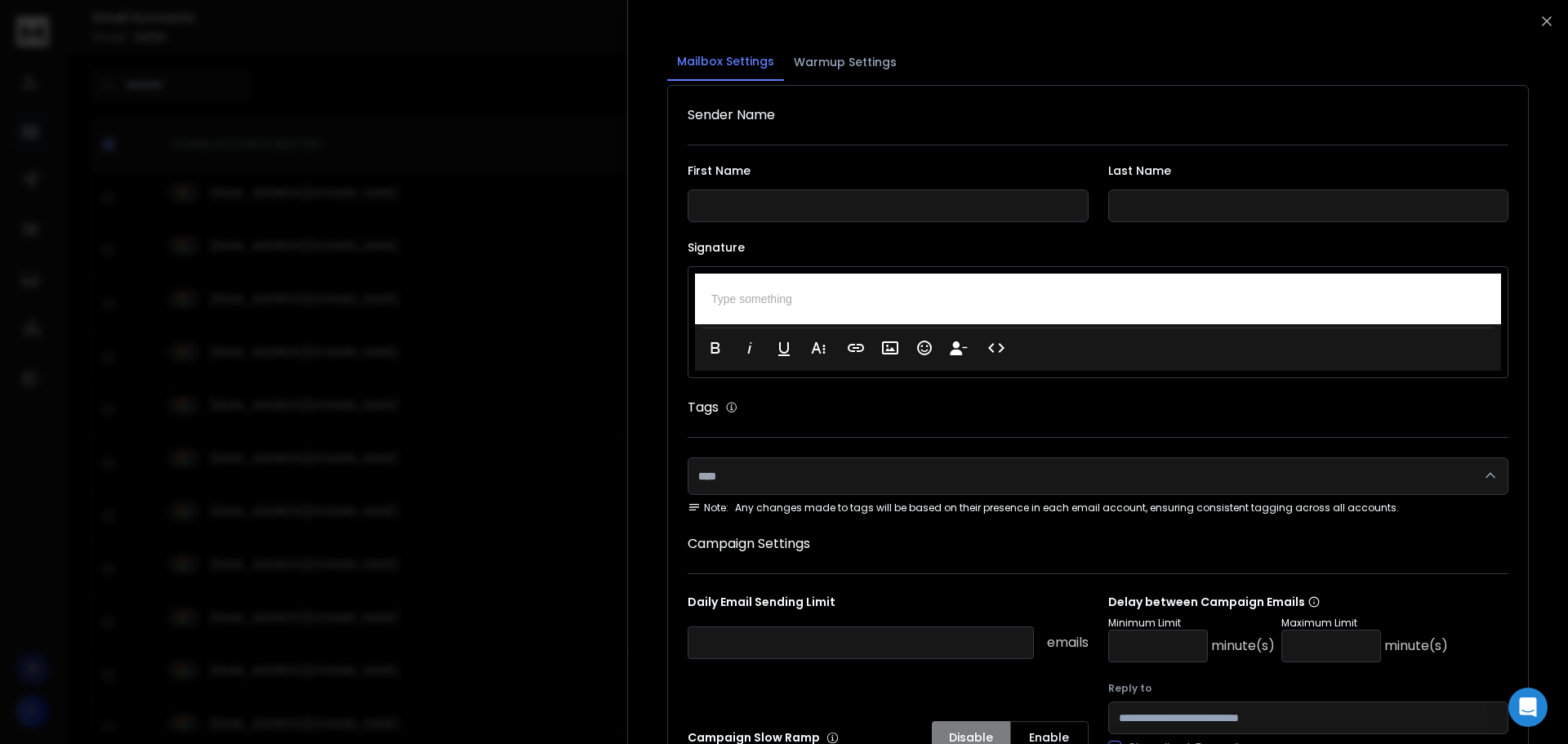
click at [783, 209] on input "text" at bounding box center [888, 205] width 401 height 32
type input "******"
type input "*****"
type input "**********"
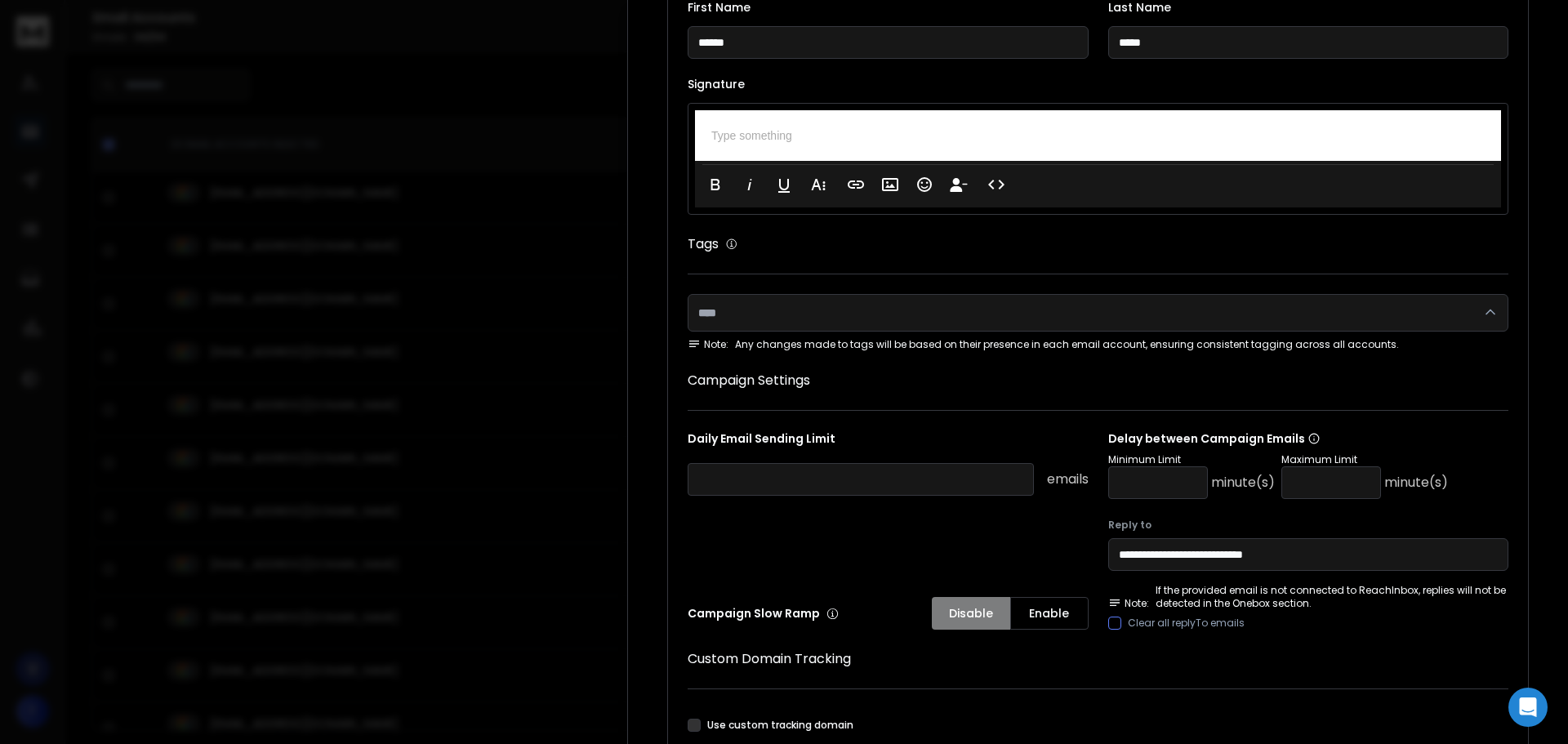
click at [774, 486] on input "number" at bounding box center [860, 478] width 346 height 32
type input "**"
click at [1195, 473] on input "number" at bounding box center [1158, 482] width 99 height 32
click at [1328, 469] on input "number" at bounding box center [1331, 482] width 99 height 32
type input "*"
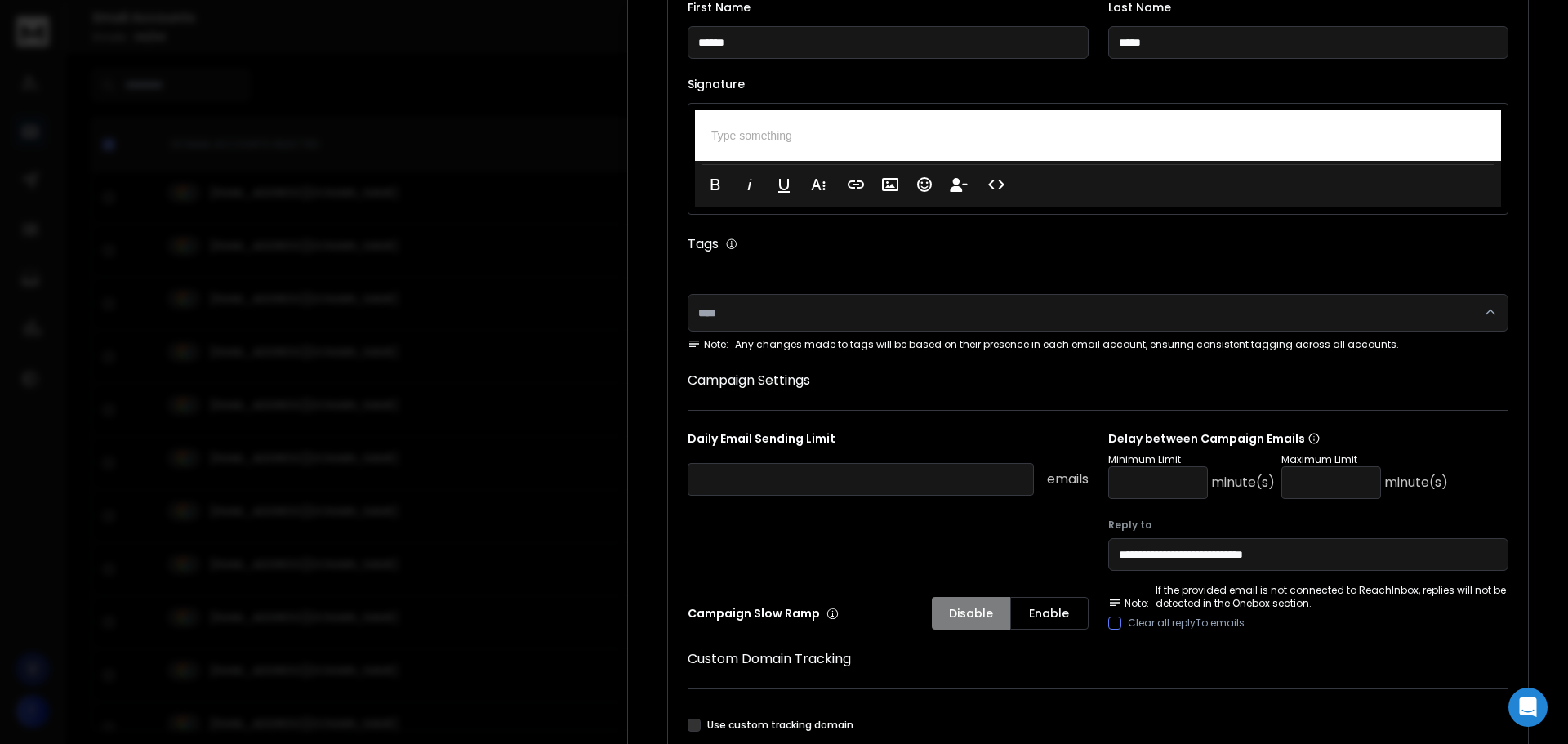
type input "**"
click at [1167, 552] on input "**********" at bounding box center [1309, 554] width 401 height 32
type input "*"
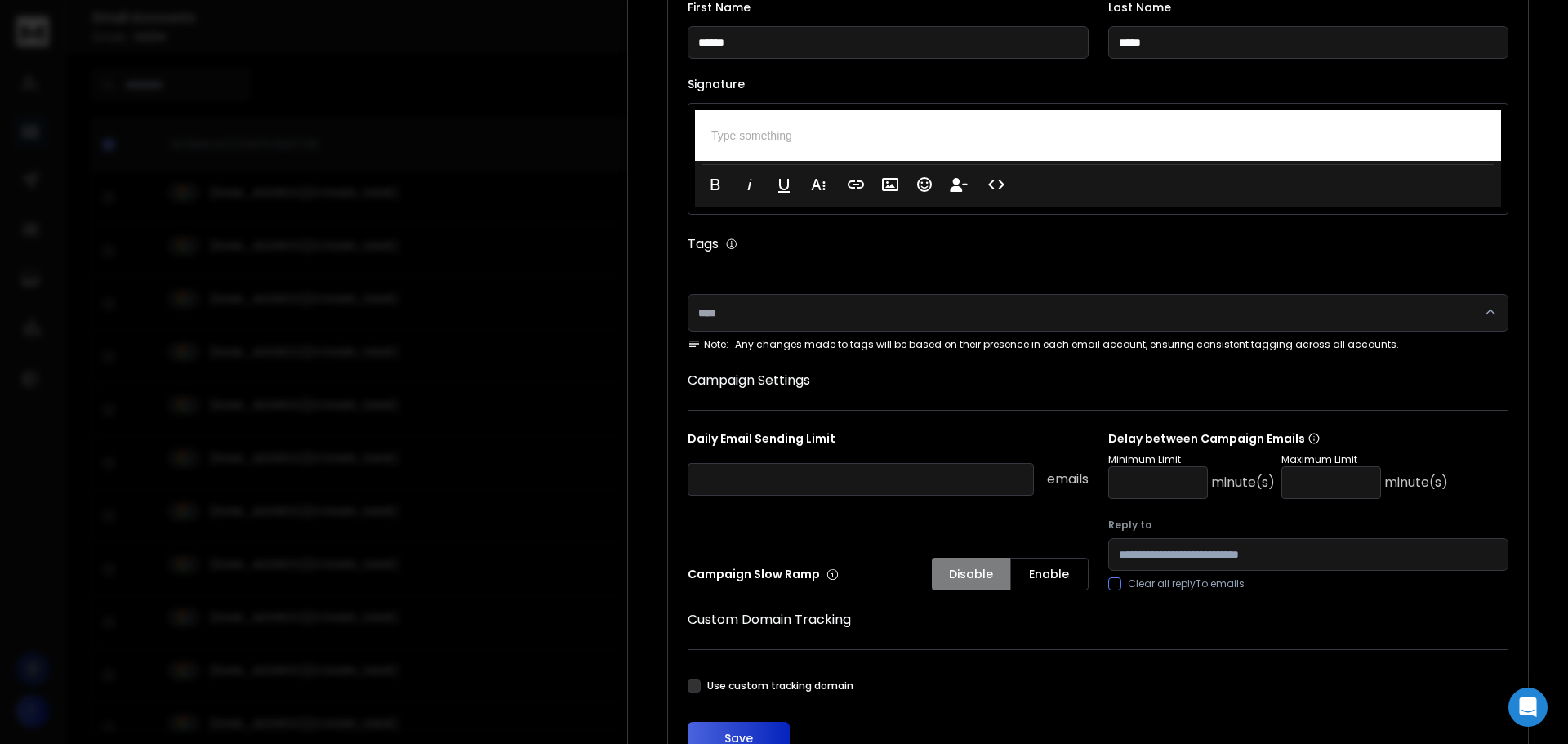
paste input "**********"
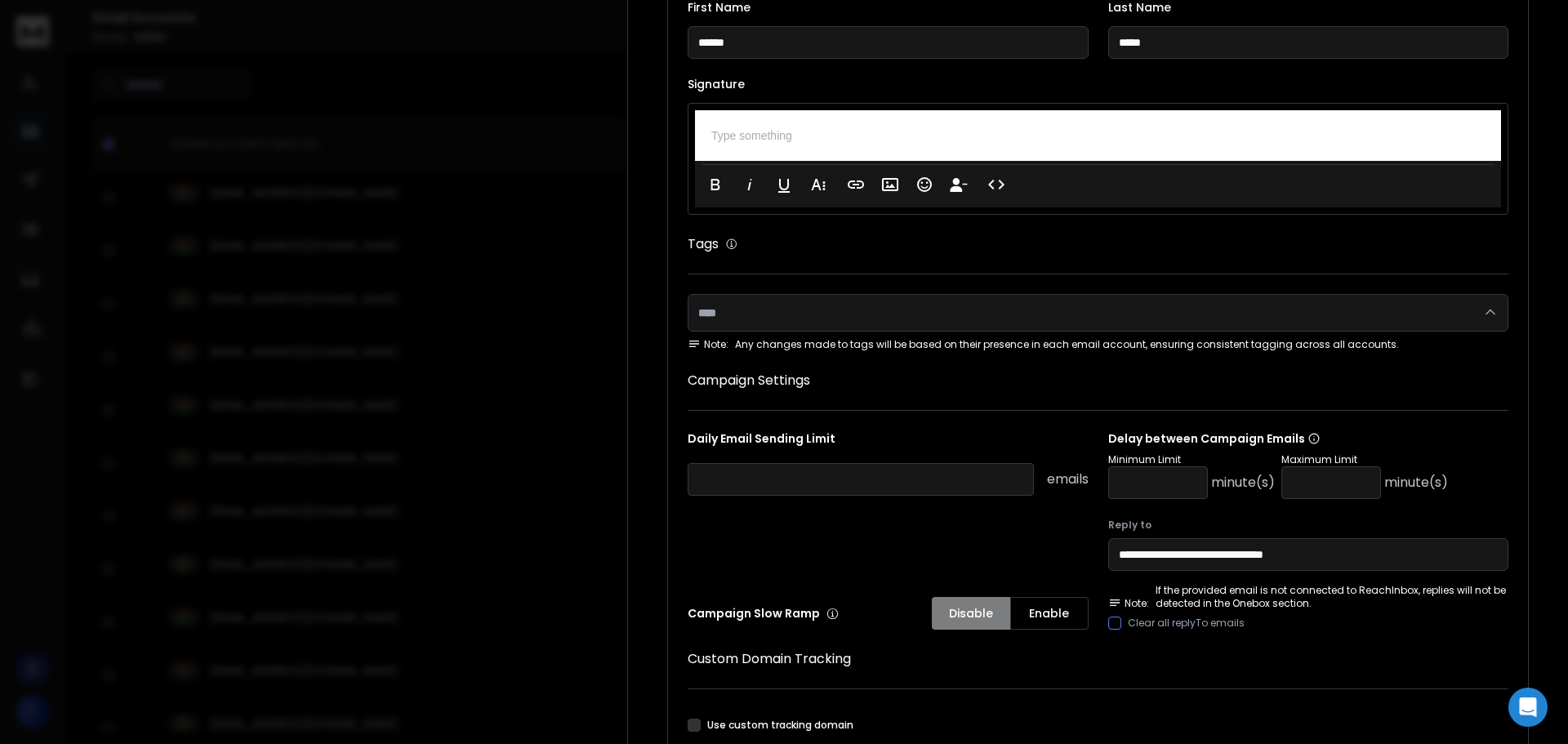
type input "**********"
click at [949, 563] on div "Campaign Slow Ramp Disable Enable" at bounding box center [888, 573] width 401 height 111
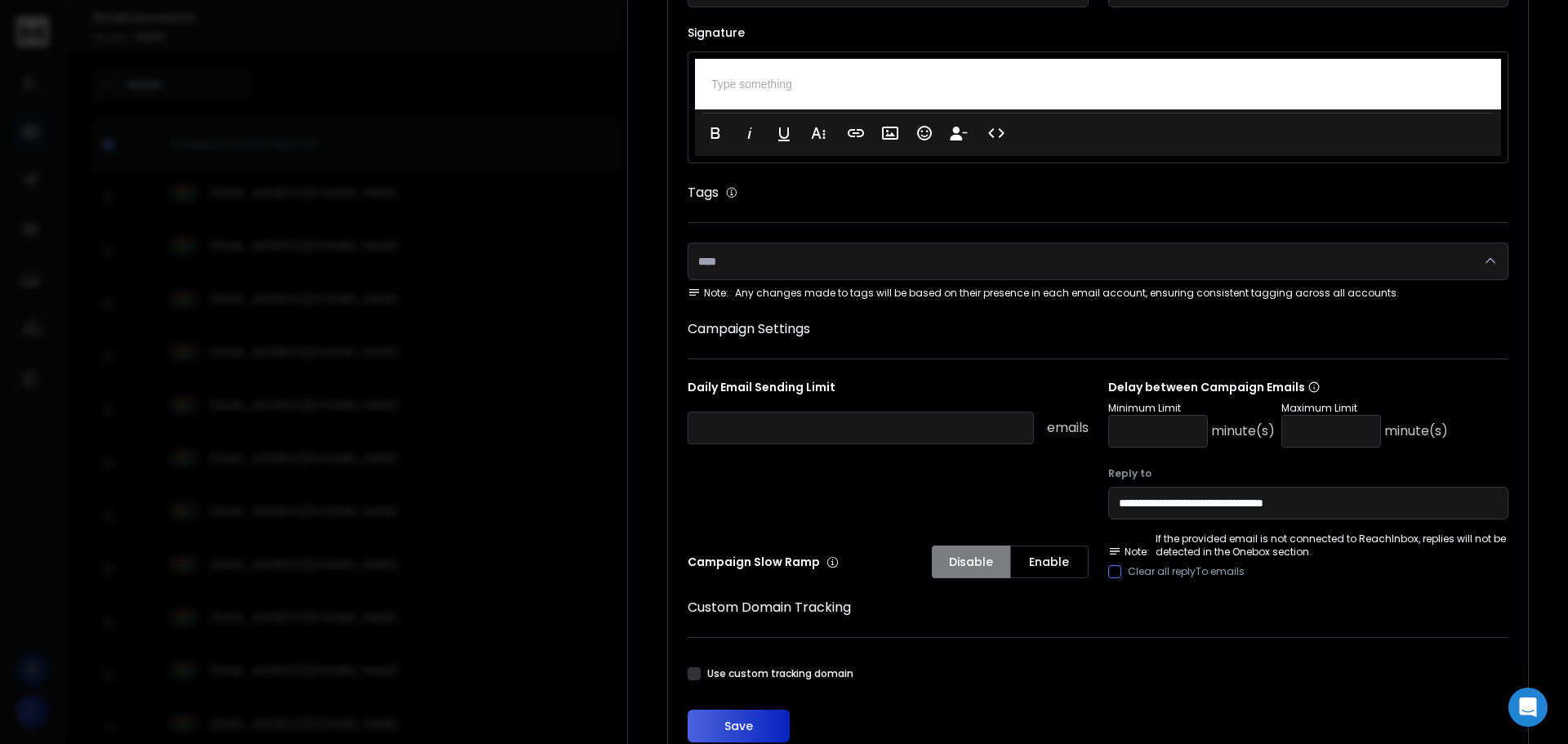
scroll to position [280, 0]
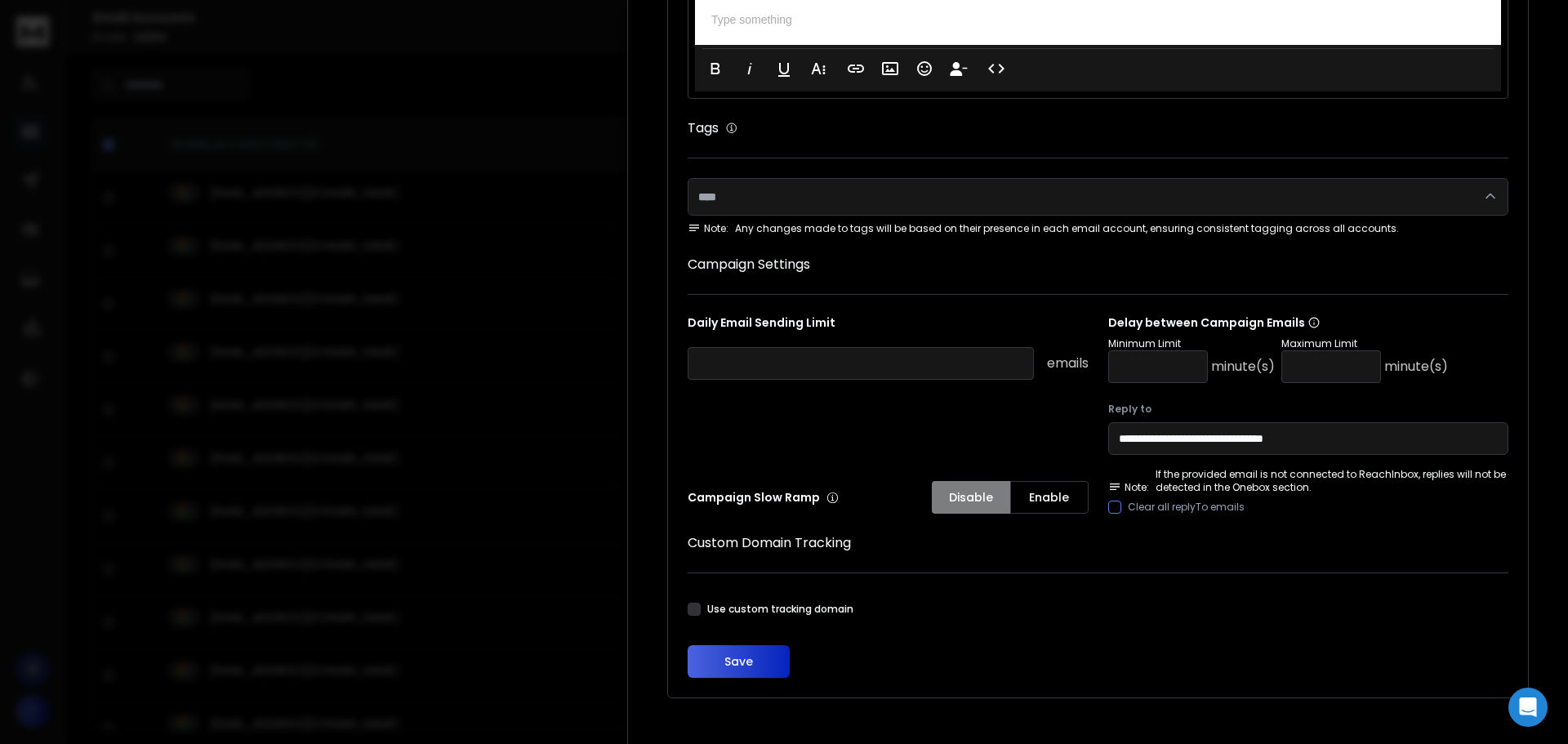
click at [730, 659] on button "Save" at bounding box center [738, 660] width 102 height 32
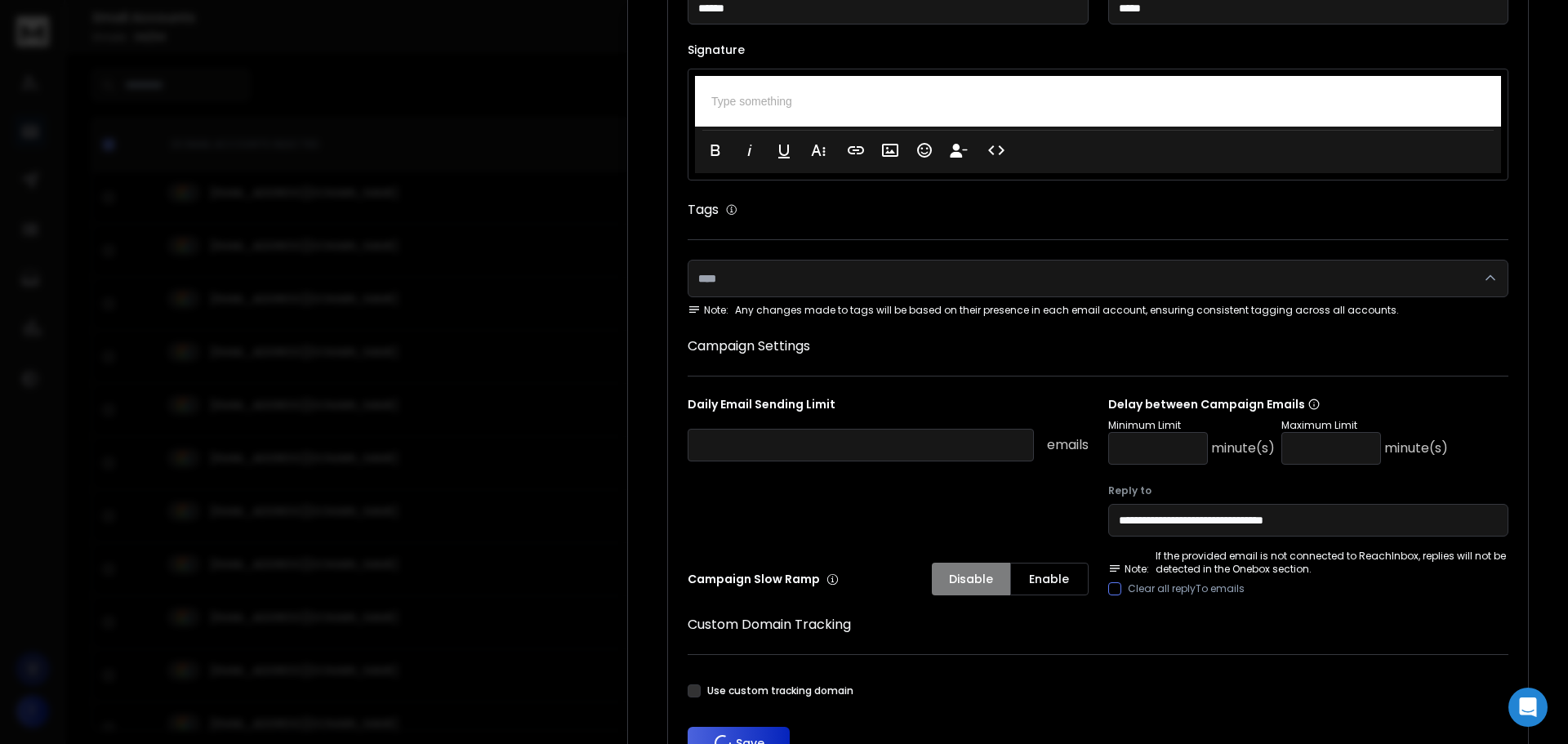
scroll to position [34, 0]
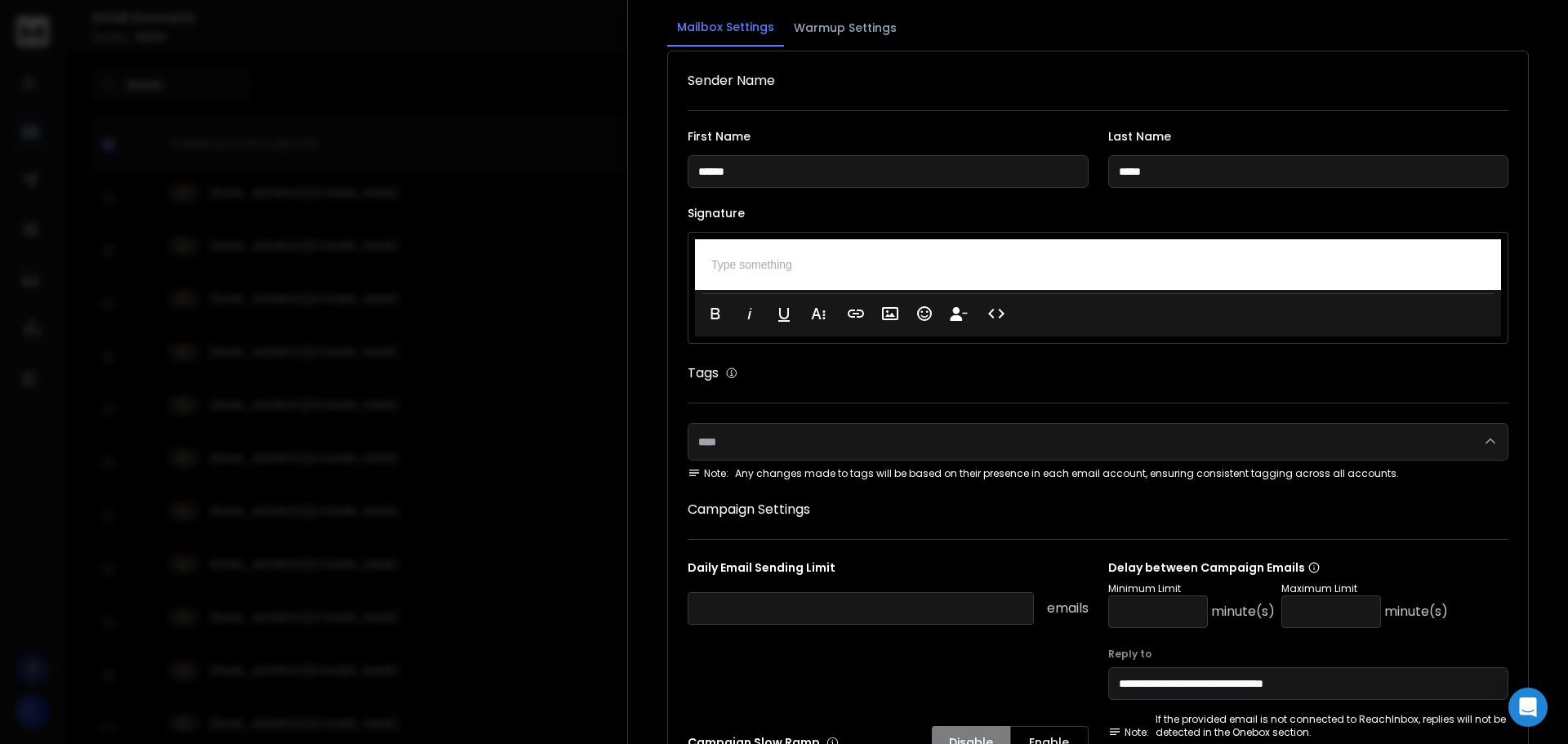
click at [761, 243] on div at bounding box center [1098, 265] width 806 height 51
click at [765, 153] on div "First Name ******" at bounding box center [888, 159] width 401 height 57
click at [764, 165] on input "******" at bounding box center [888, 171] width 401 height 32
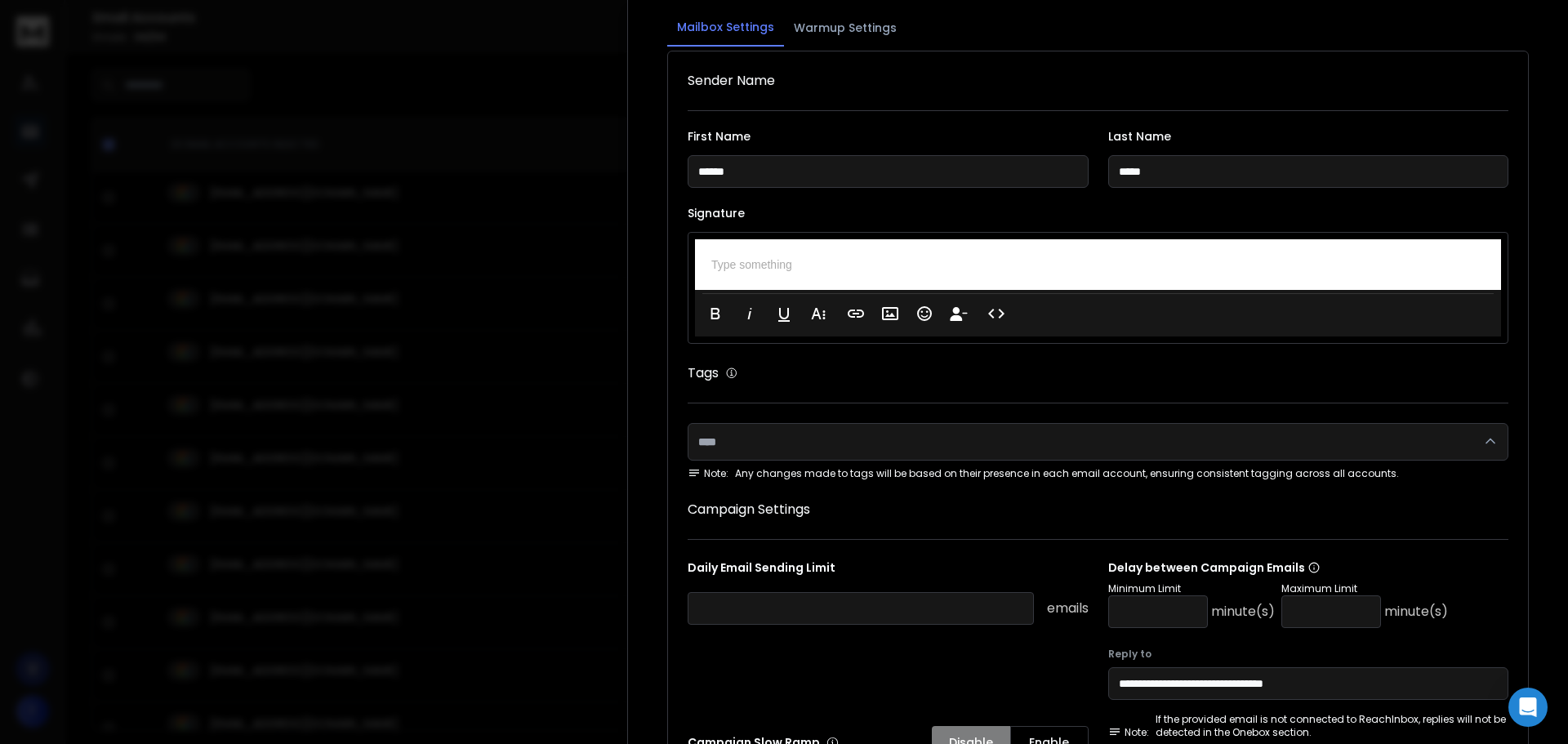
click at [1045, 275] on div at bounding box center [1098, 265] width 806 height 51
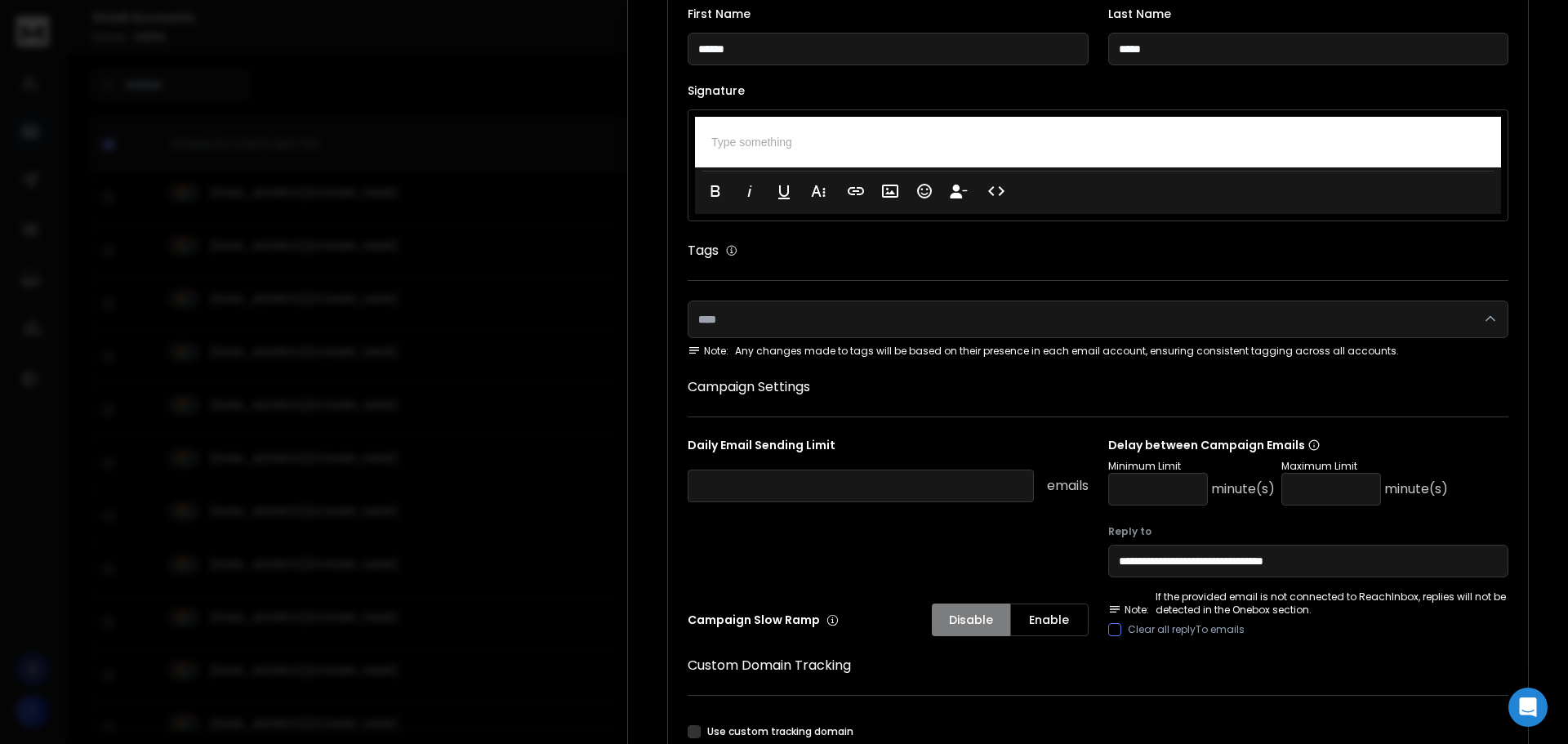
scroll to position [280, 0]
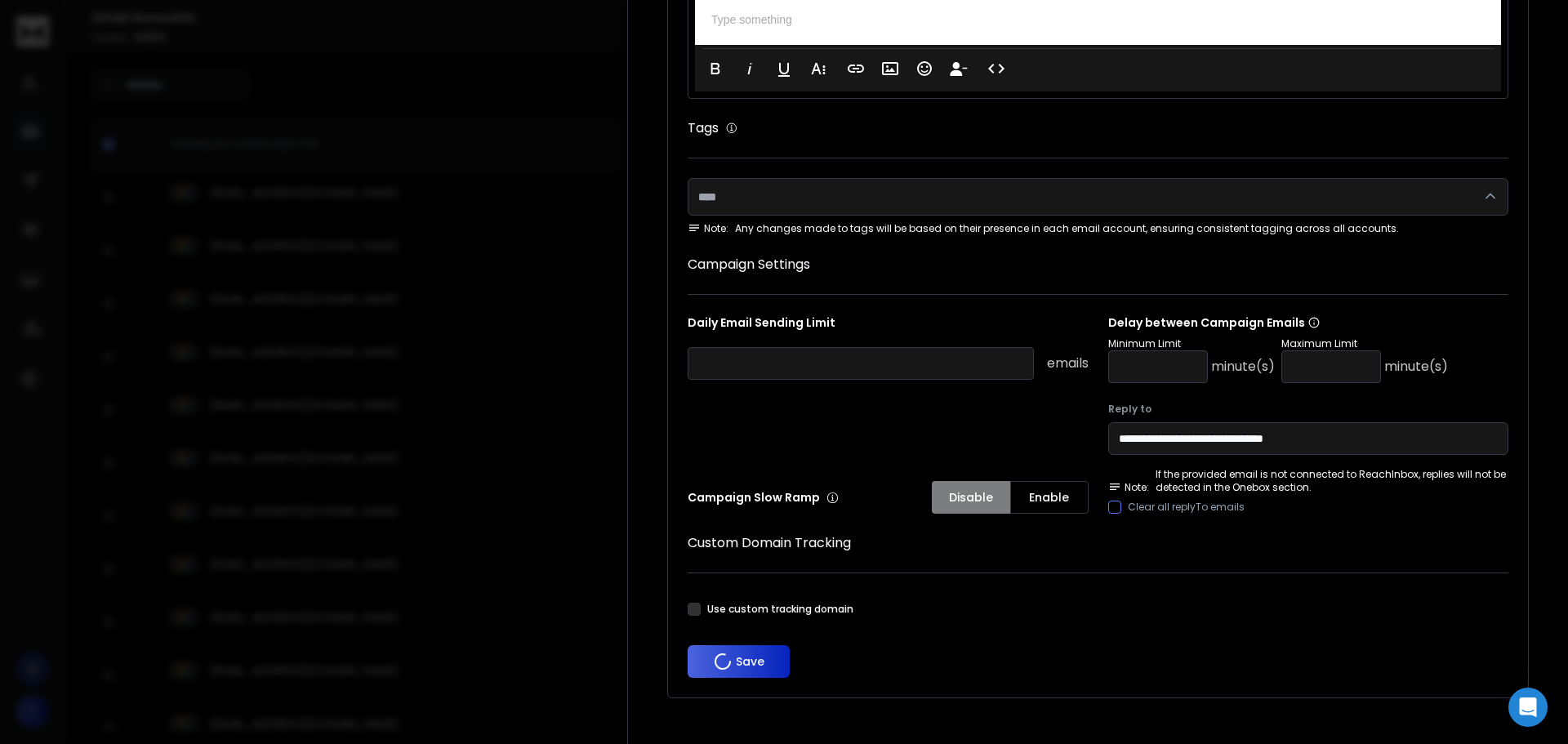
click at [1147, 363] on input "*" at bounding box center [1158, 366] width 99 height 32
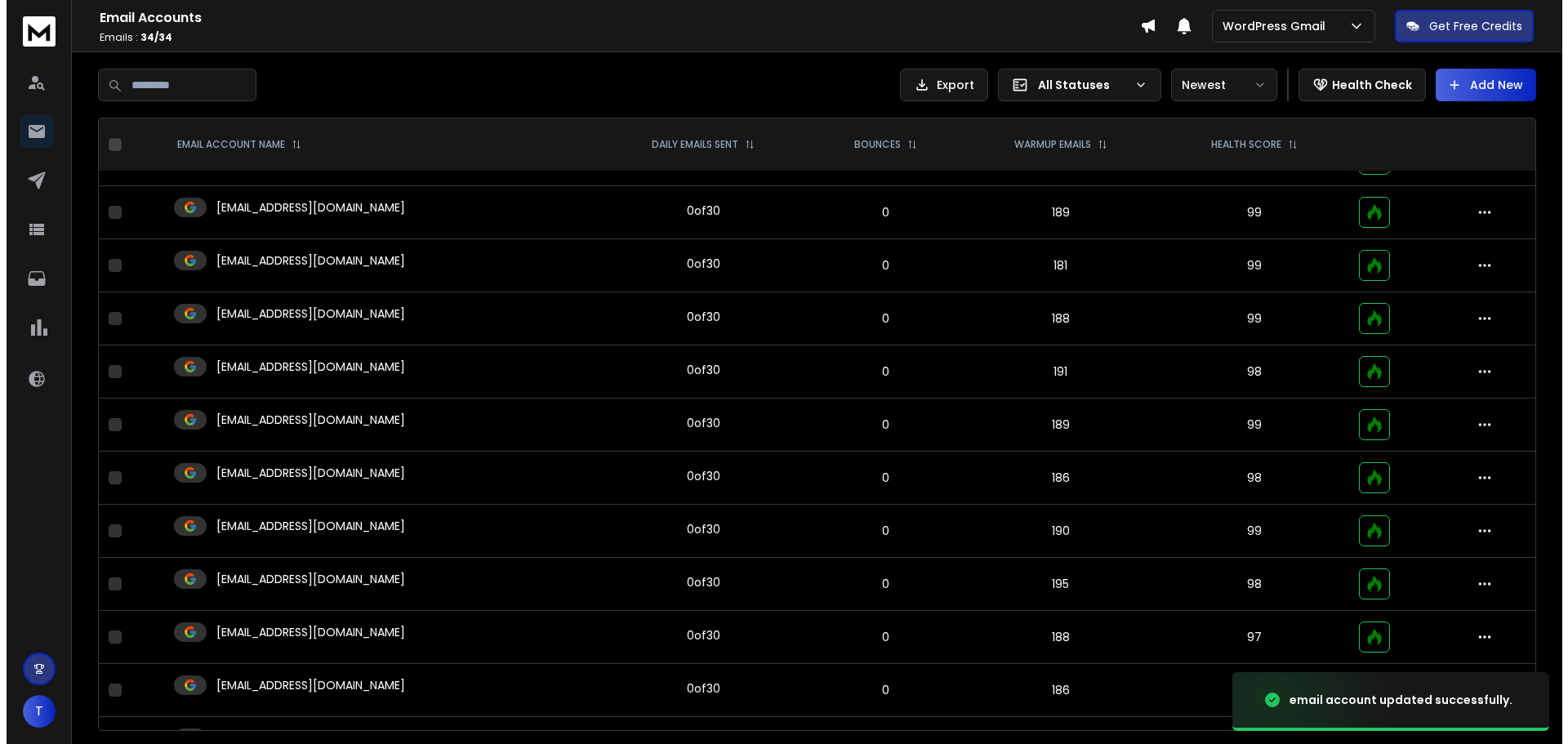
scroll to position [1258, 0]
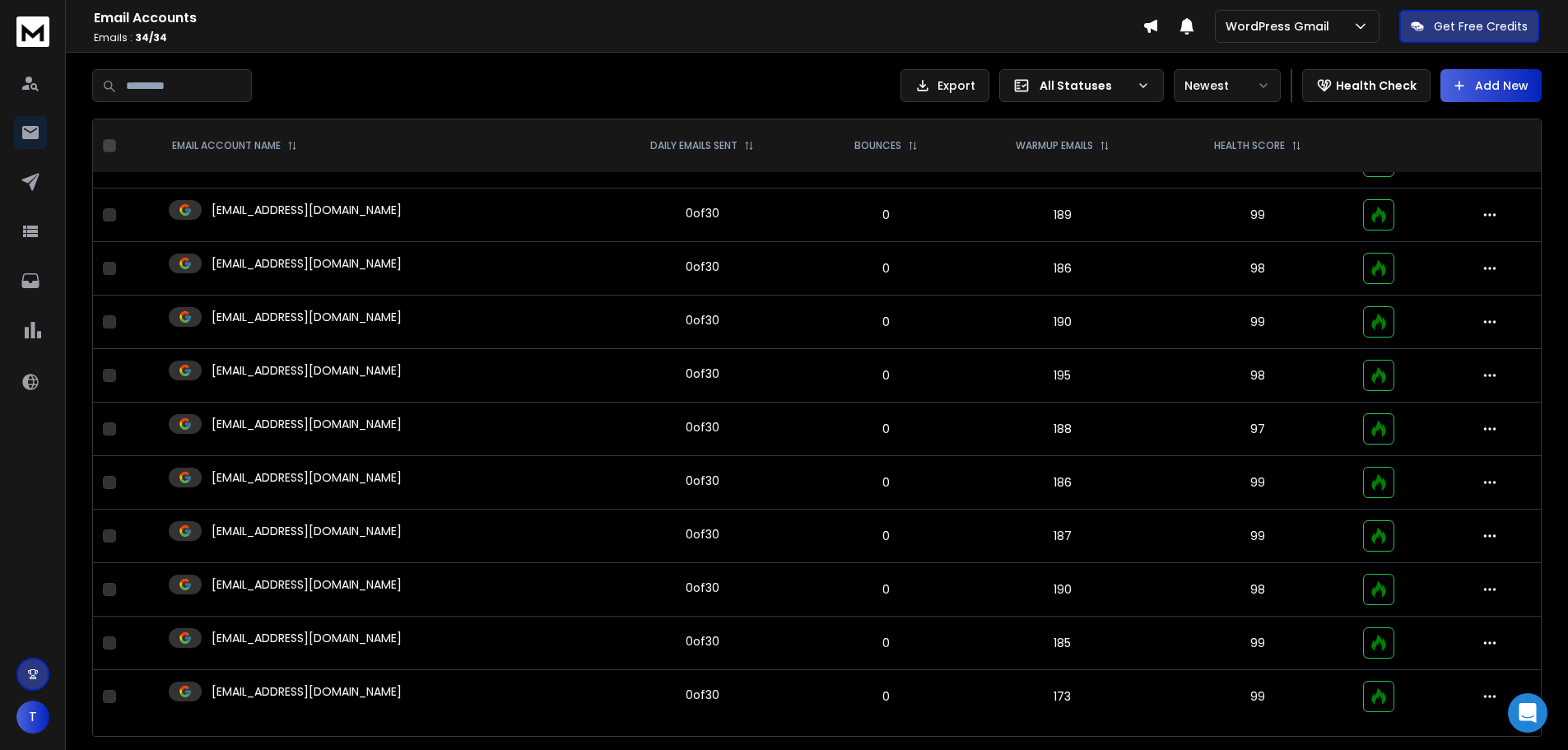
click at [293, 581] on p "jba47327@gmail.com" at bounding box center [307, 584] width 190 height 17
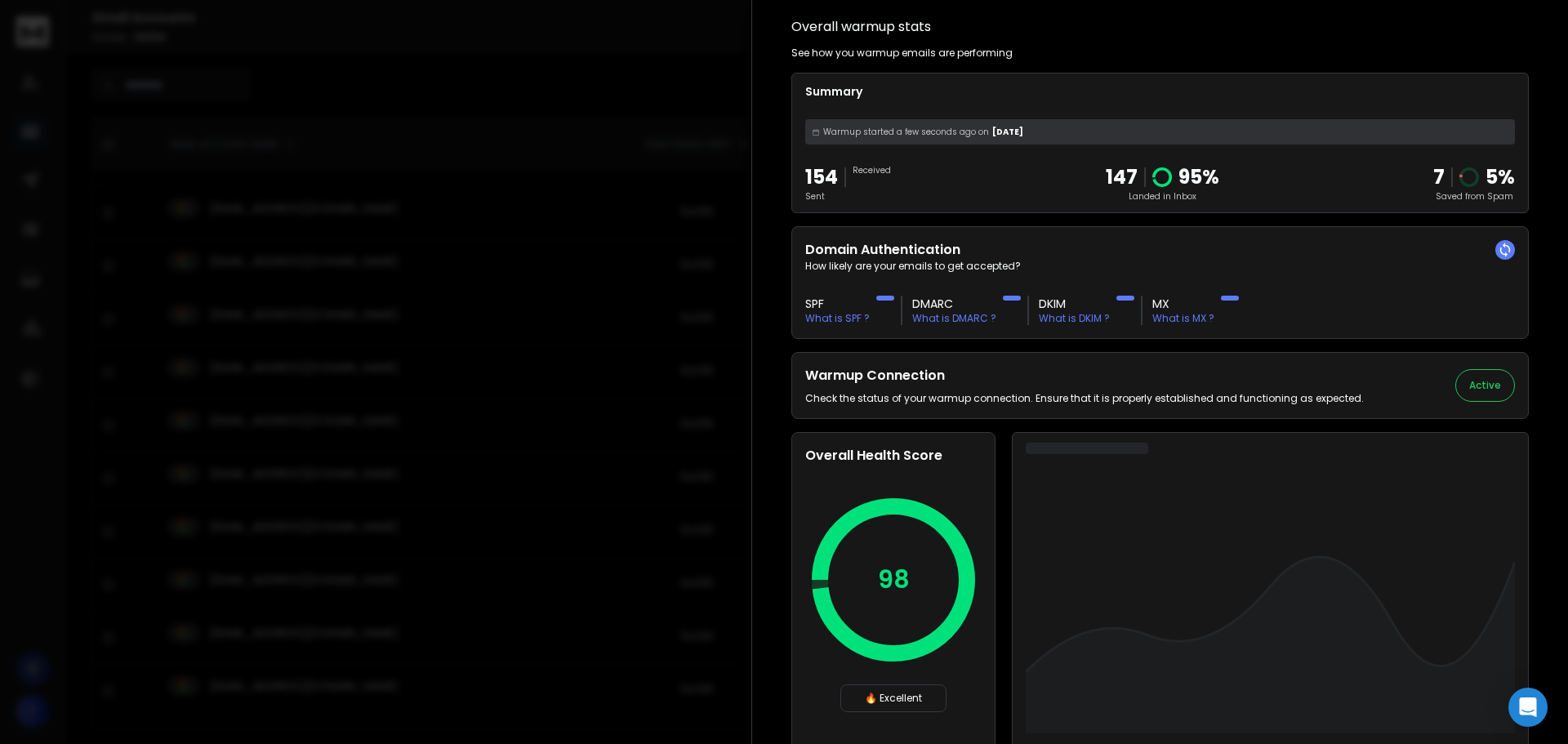
scroll to position [0, 0]
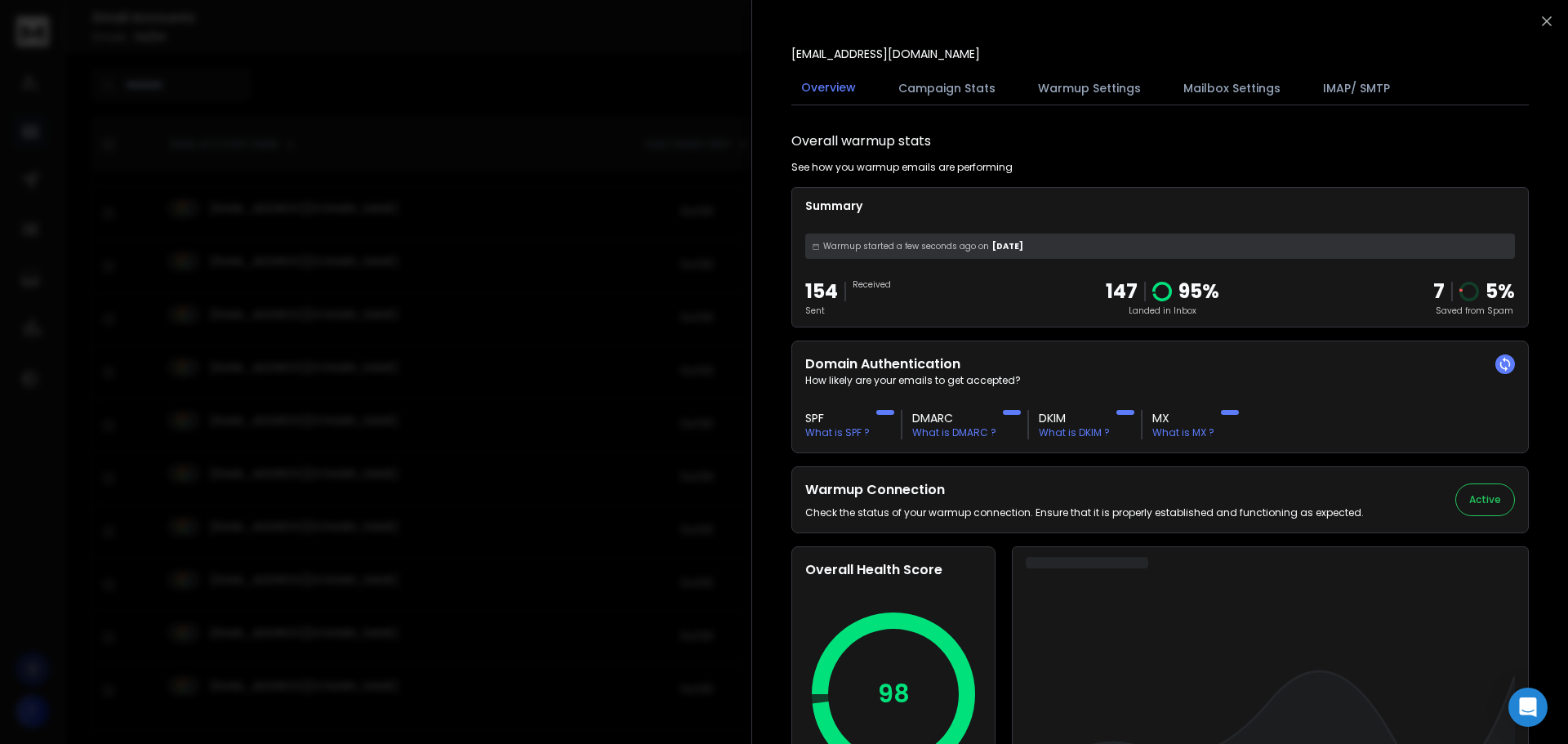
click at [1086, 82] on button "Warmup Settings" at bounding box center [1089, 88] width 123 height 36
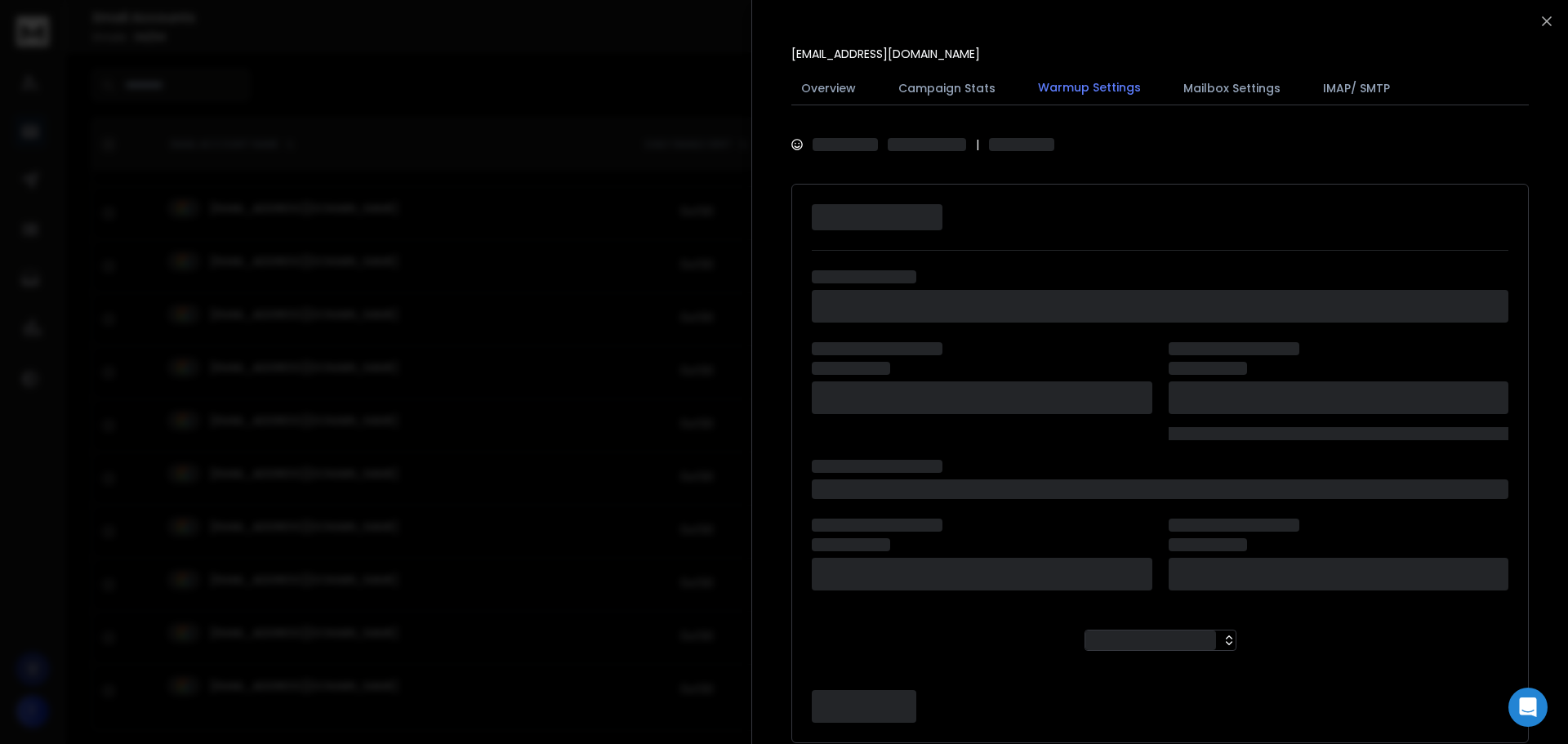
click at [1255, 80] on button "Mailbox Settings" at bounding box center [1232, 88] width 117 height 36
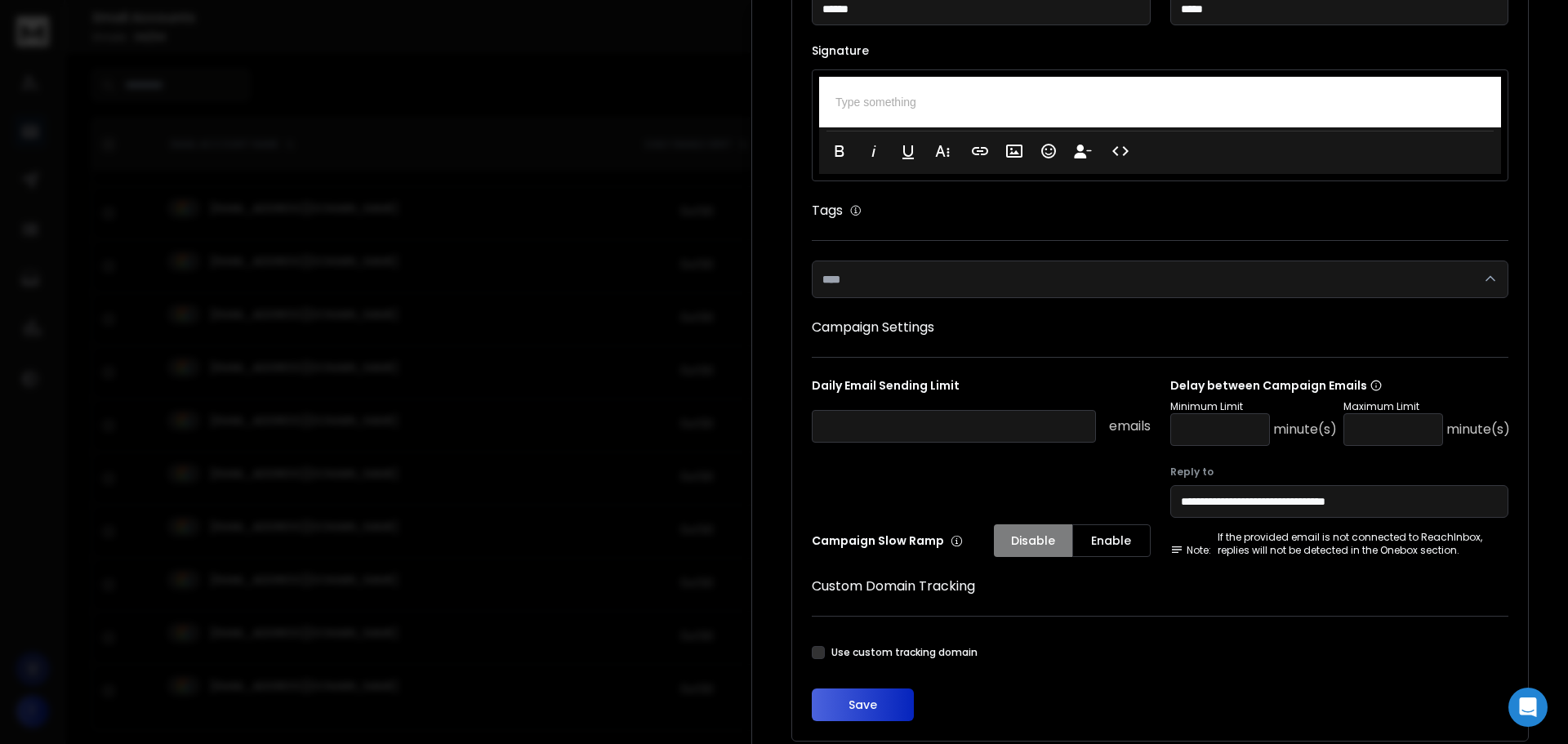
scroll to position [245, 0]
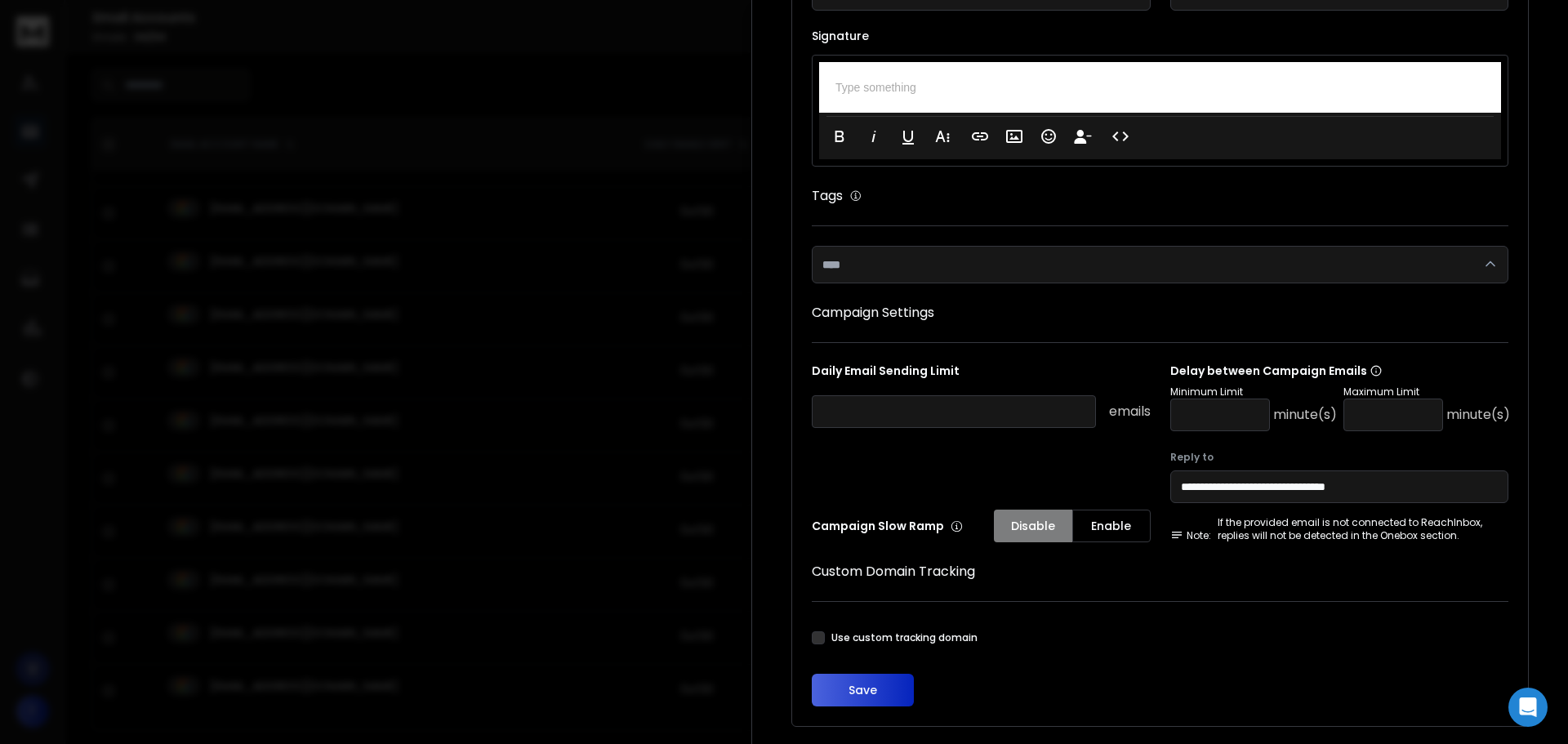
click at [478, 410] on div at bounding box center [784, 372] width 1568 height 744
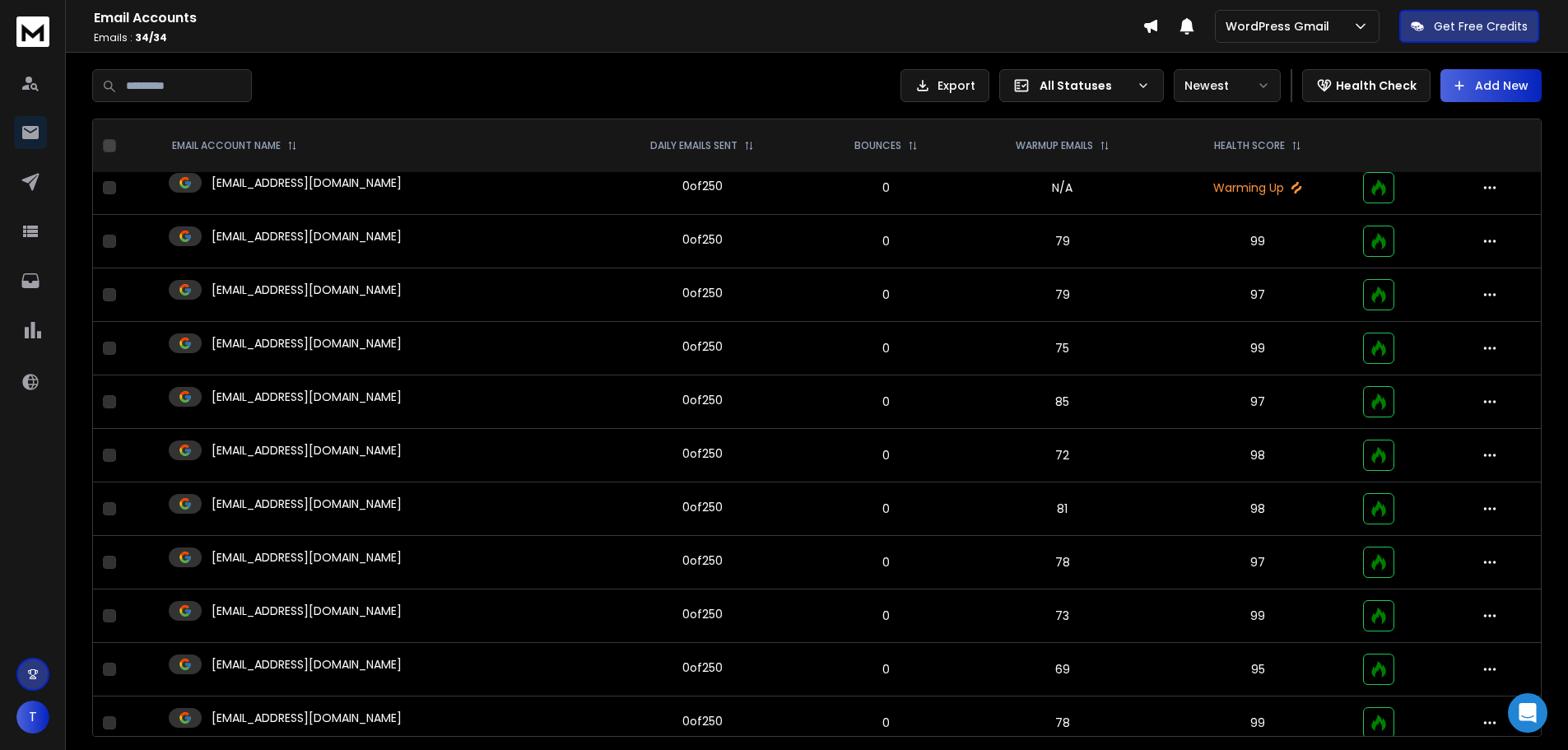
scroll to position [0, 0]
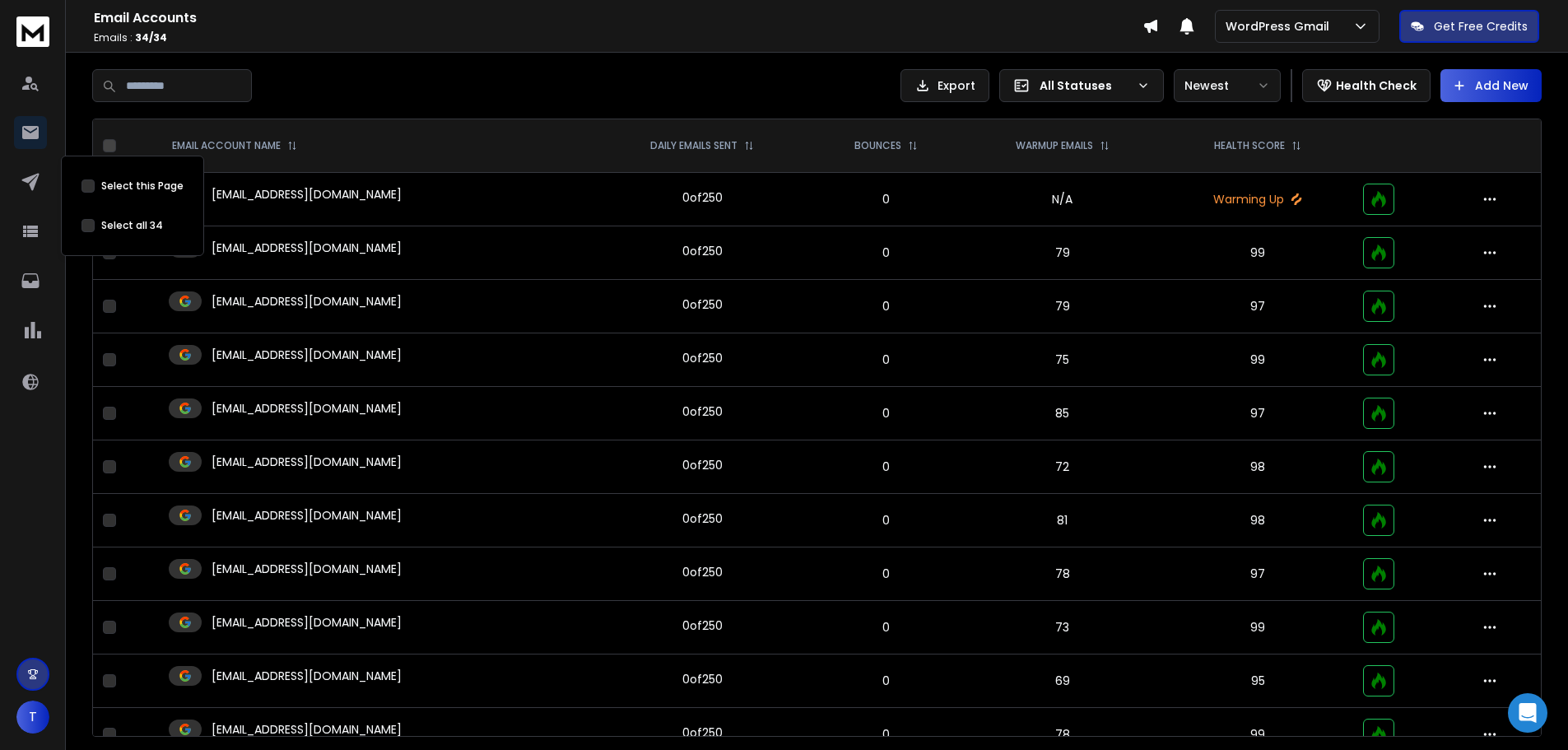
click at [88, 223] on button "Select this Page" at bounding box center [88, 225] width 13 height 13
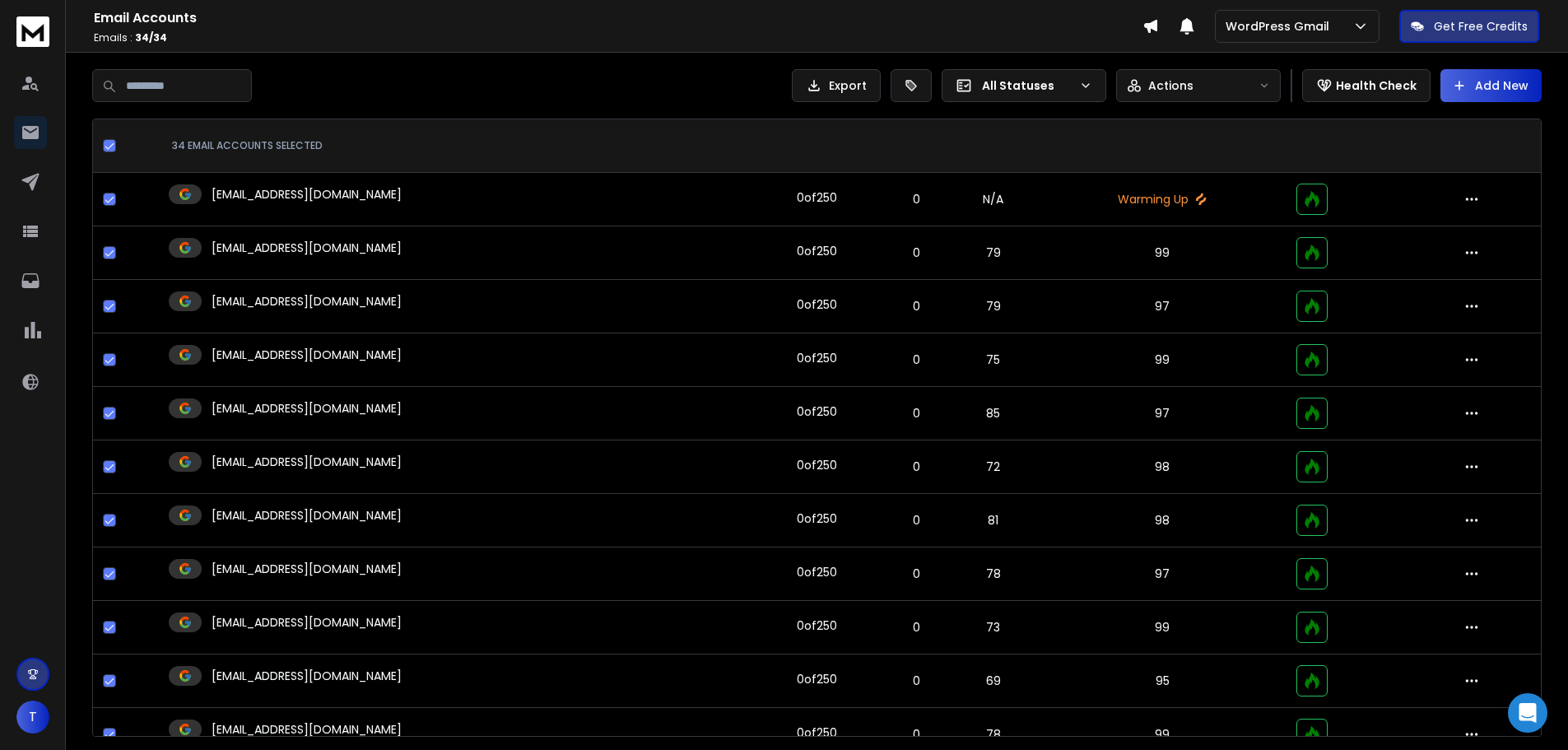
click at [466, 64] on div "Export All Statuses Actions Health Check Add New 34 EMAIL ACCOUNTS SELECTED ste…" at bounding box center [817, 403] width 1502 height 701
click at [109, 200] on button "button" at bounding box center [109, 198] width 13 height 13
click at [111, 250] on button "button" at bounding box center [109, 252] width 13 height 13
click at [100, 295] on td at bounding box center [126, 306] width 66 height 54
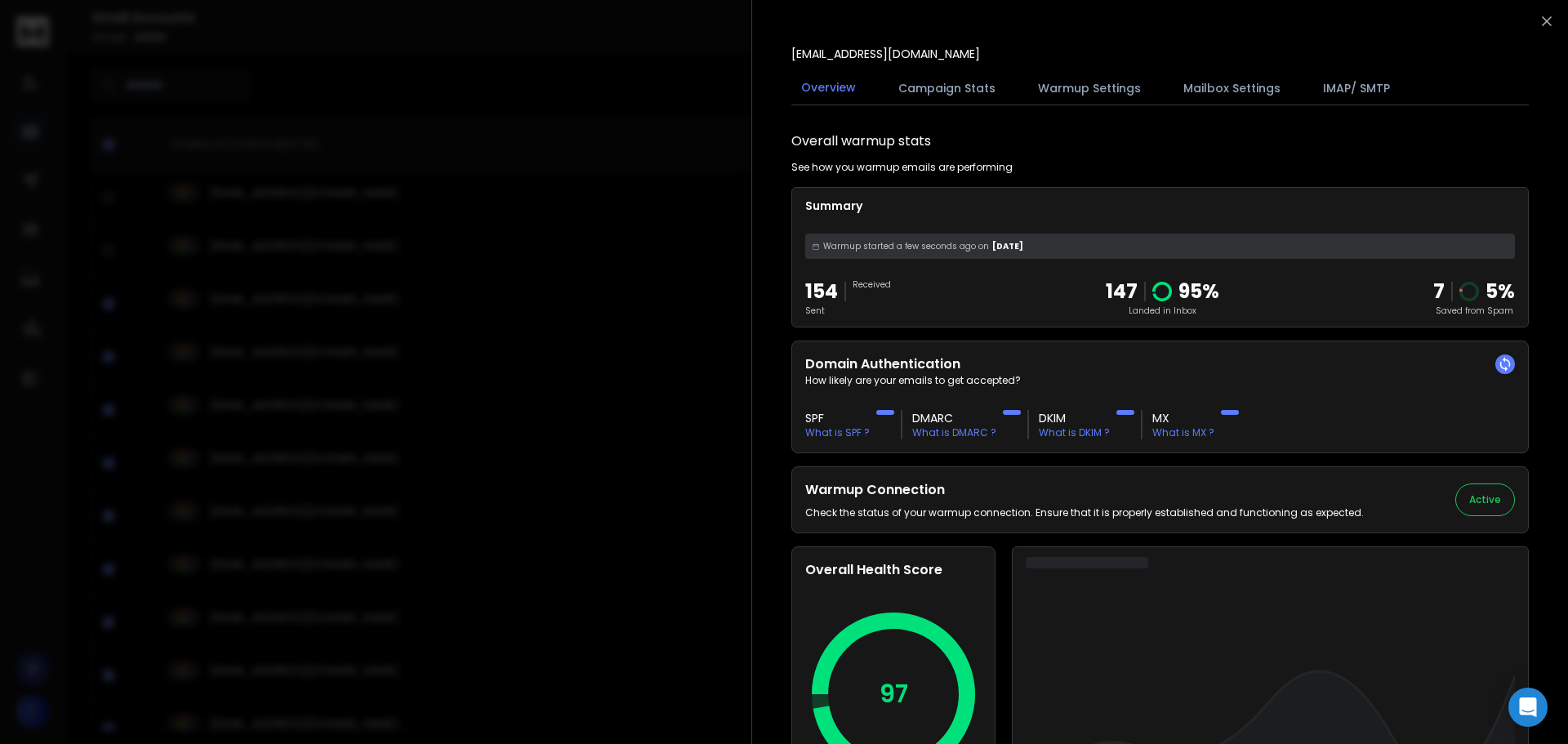
click at [106, 308] on div at bounding box center [784, 372] width 1568 height 744
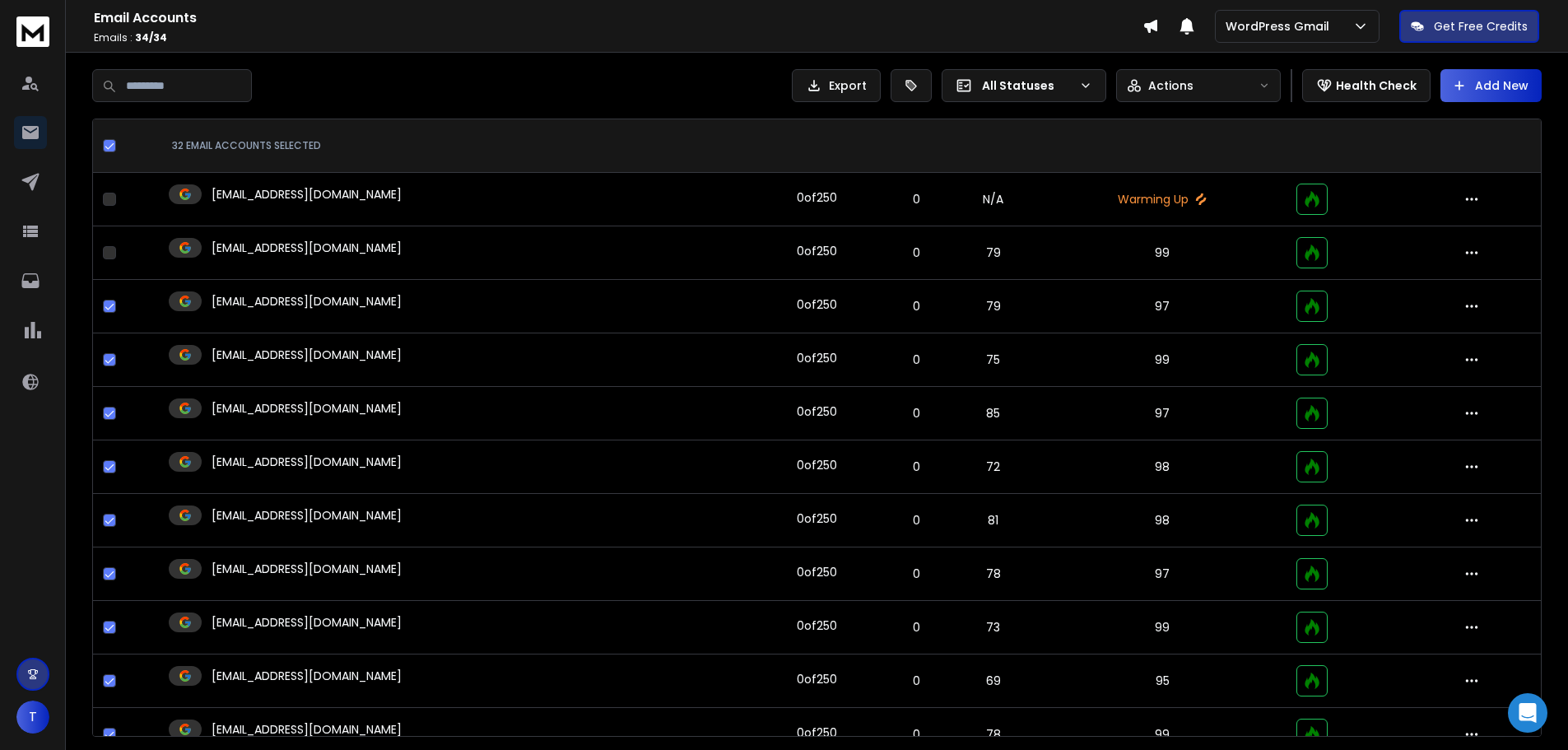
click at [109, 305] on button "button" at bounding box center [109, 306] width 13 height 13
click at [107, 364] on button "button" at bounding box center [109, 359] width 13 height 13
click at [107, 417] on button "button" at bounding box center [109, 413] width 13 height 13
click at [112, 467] on button "button" at bounding box center [109, 466] width 13 height 13
click at [111, 526] on button "button" at bounding box center [109, 520] width 13 height 13
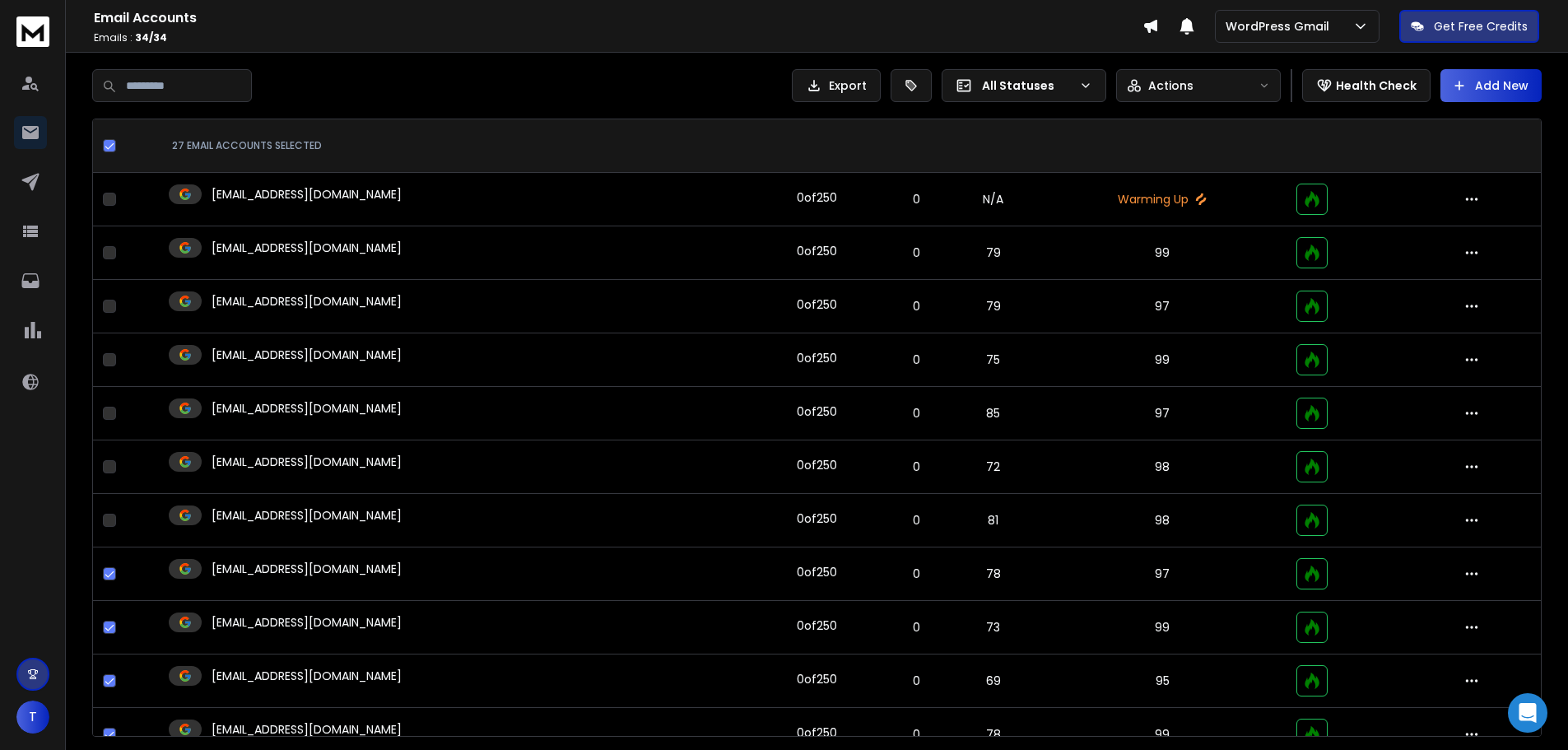
click at [106, 570] on button "button" at bounding box center [109, 573] width 13 height 13
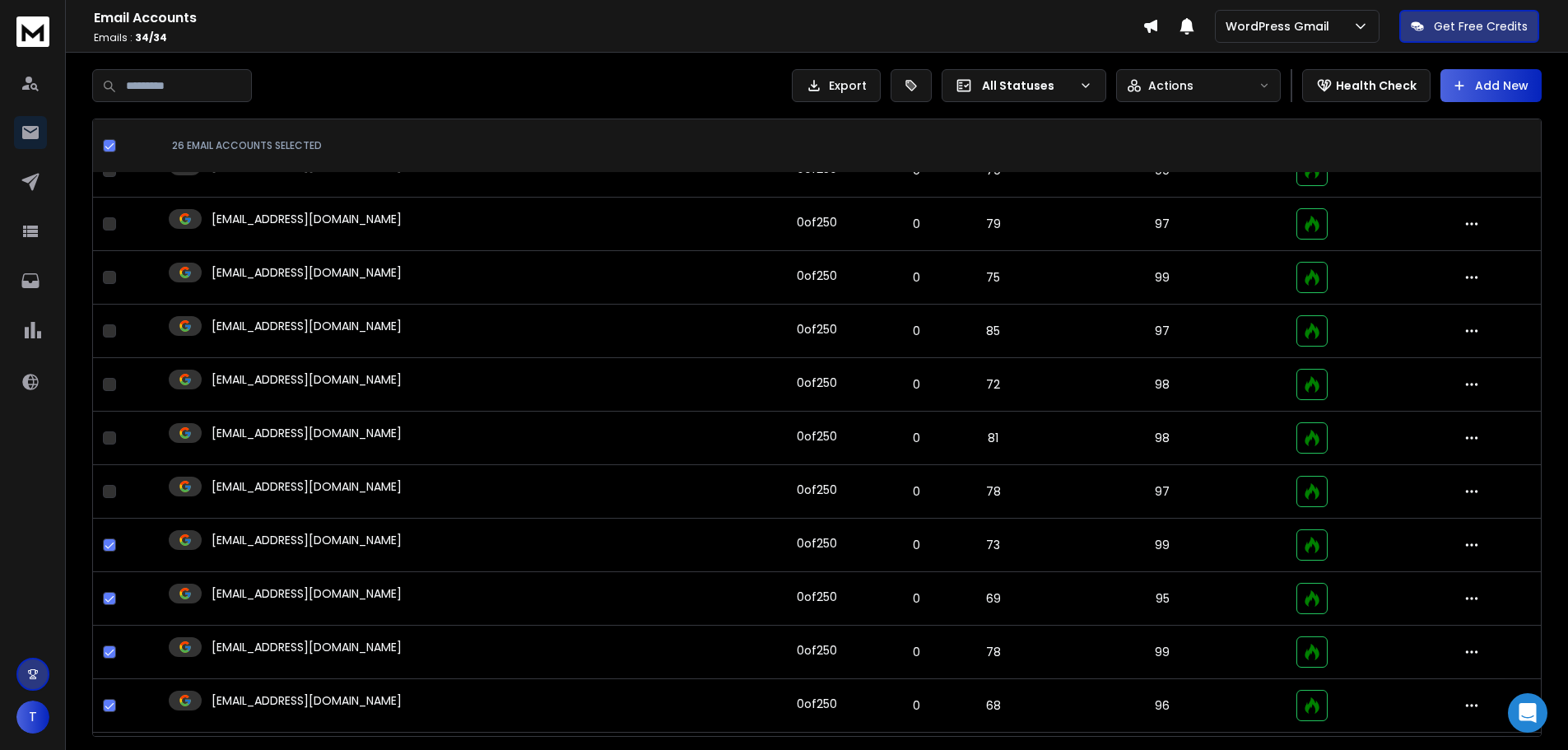
click at [111, 543] on button "button" at bounding box center [109, 544] width 13 height 13
click at [108, 602] on button "button" at bounding box center [109, 598] width 13 height 13
click at [112, 657] on button "button" at bounding box center [109, 652] width 13 height 13
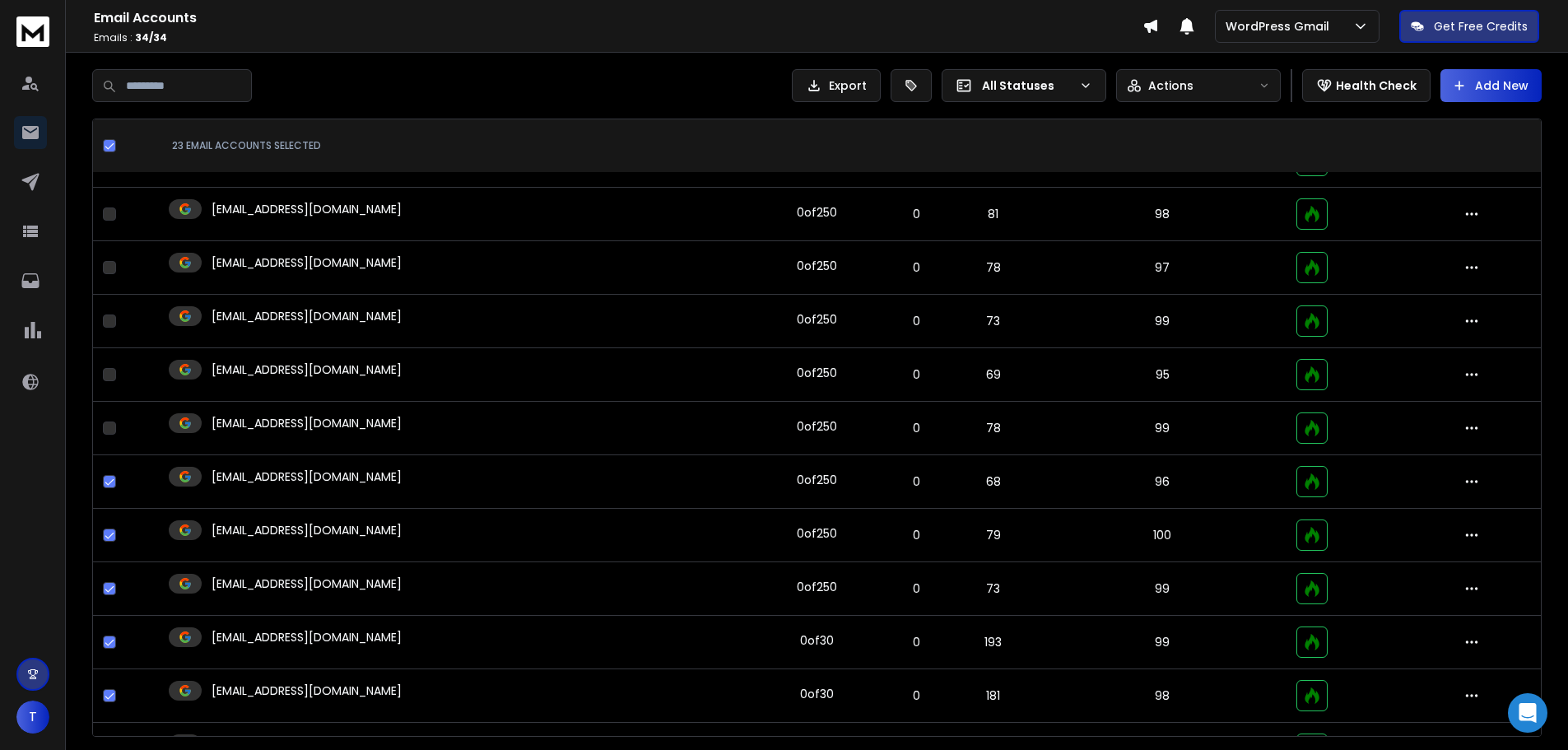
scroll to position [329, 0]
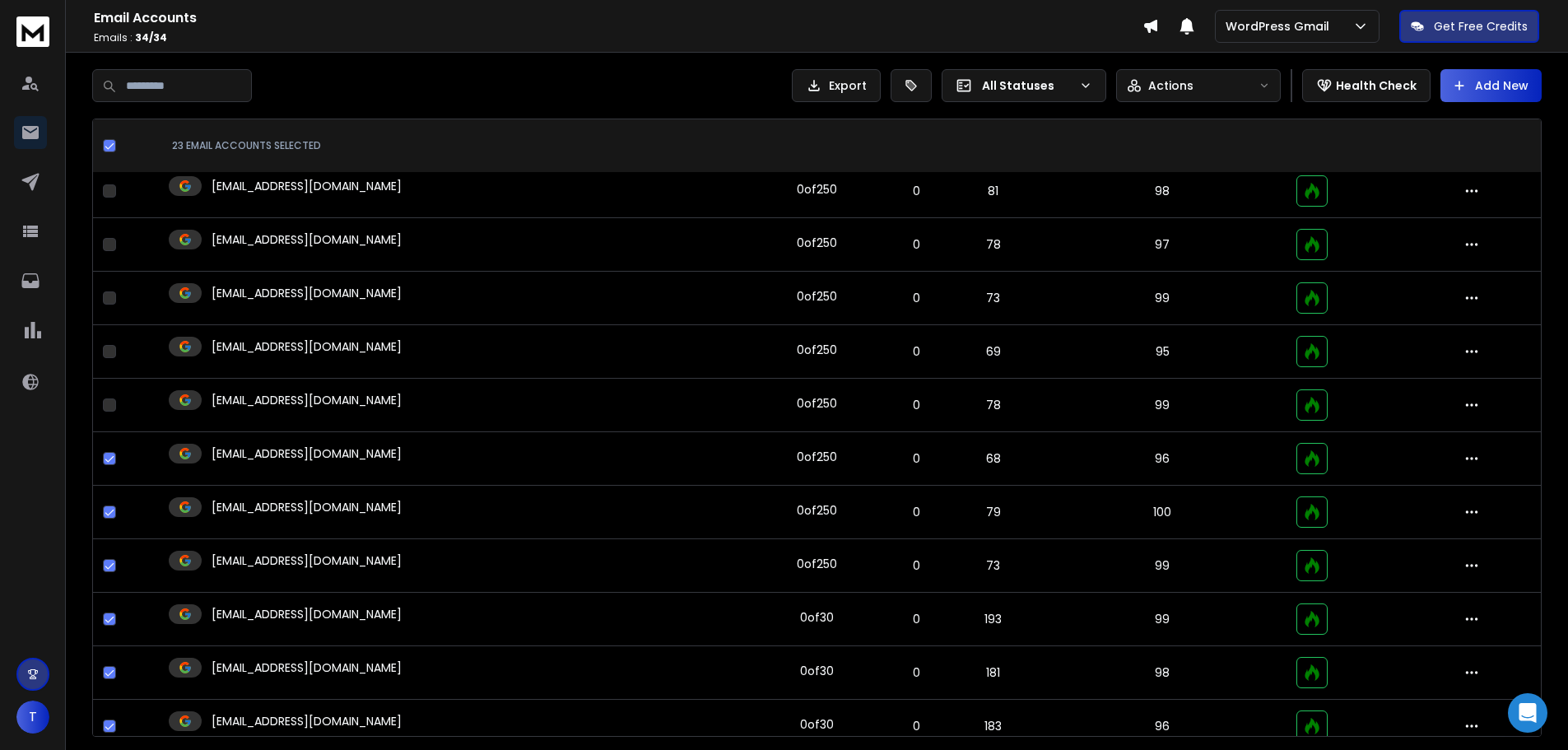
click at [102, 460] on td at bounding box center [126, 458] width 66 height 54
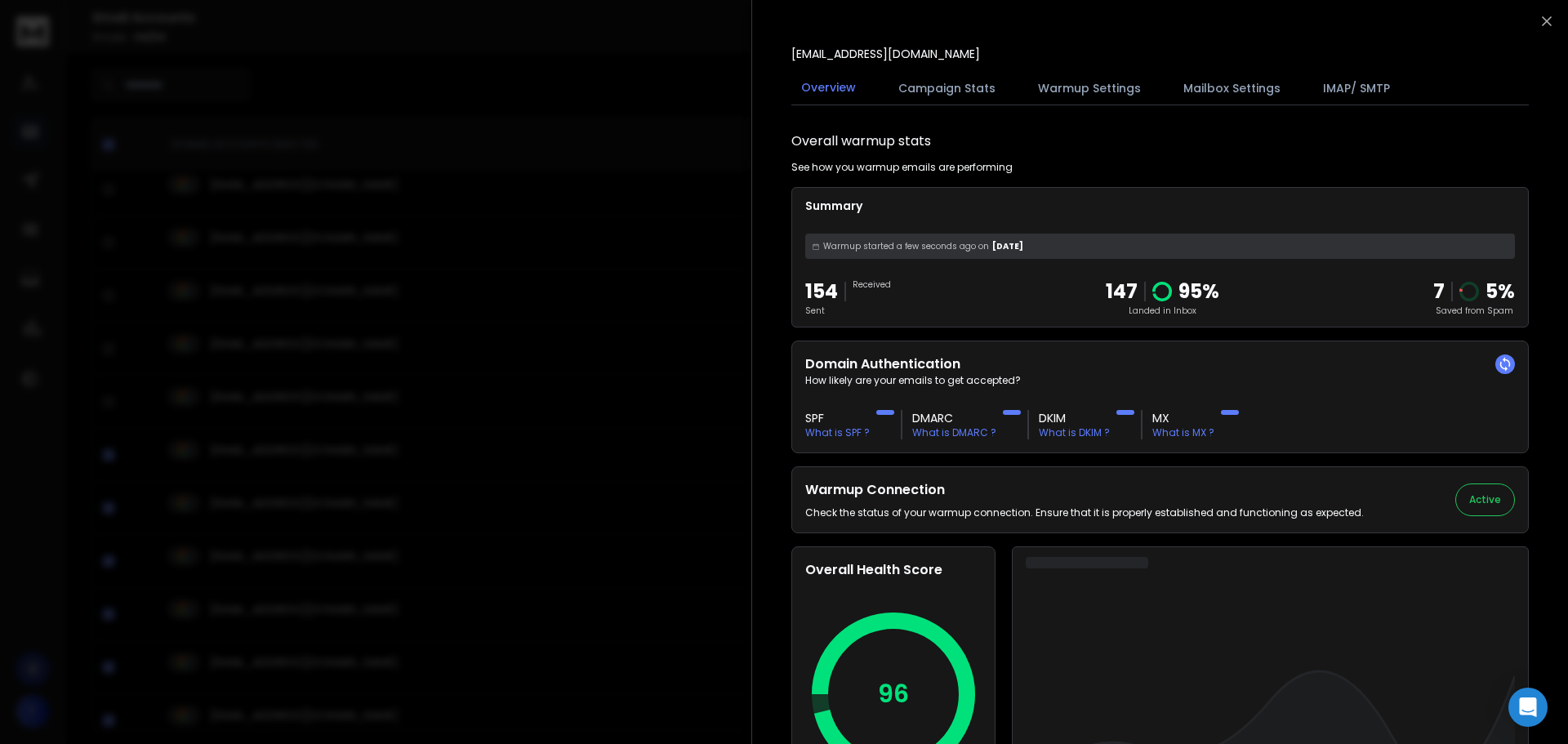
click at [112, 497] on div at bounding box center [784, 372] width 1568 height 744
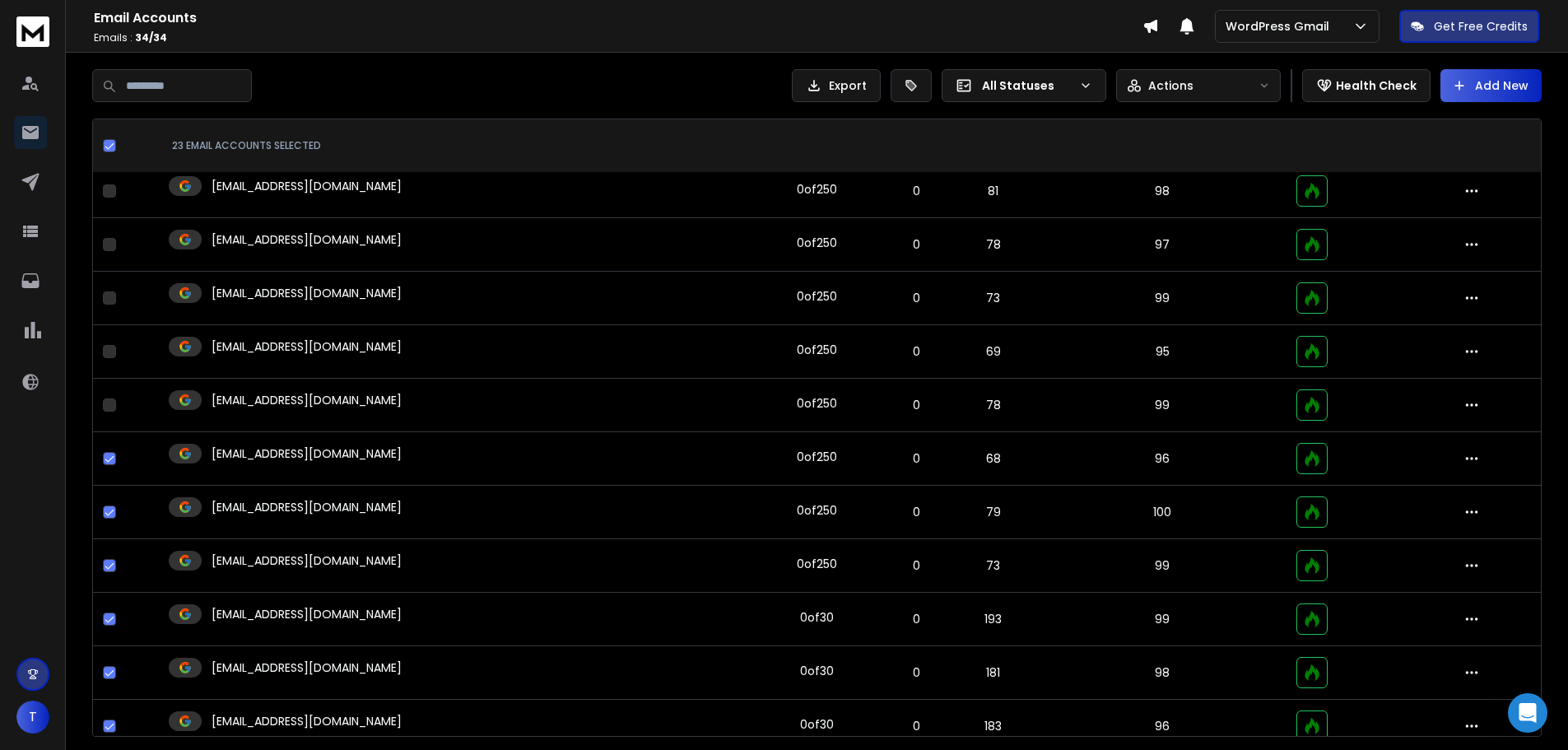
click at [112, 458] on button "button" at bounding box center [109, 458] width 13 height 13
click at [106, 522] on td at bounding box center [126, 512] width 66 height 54
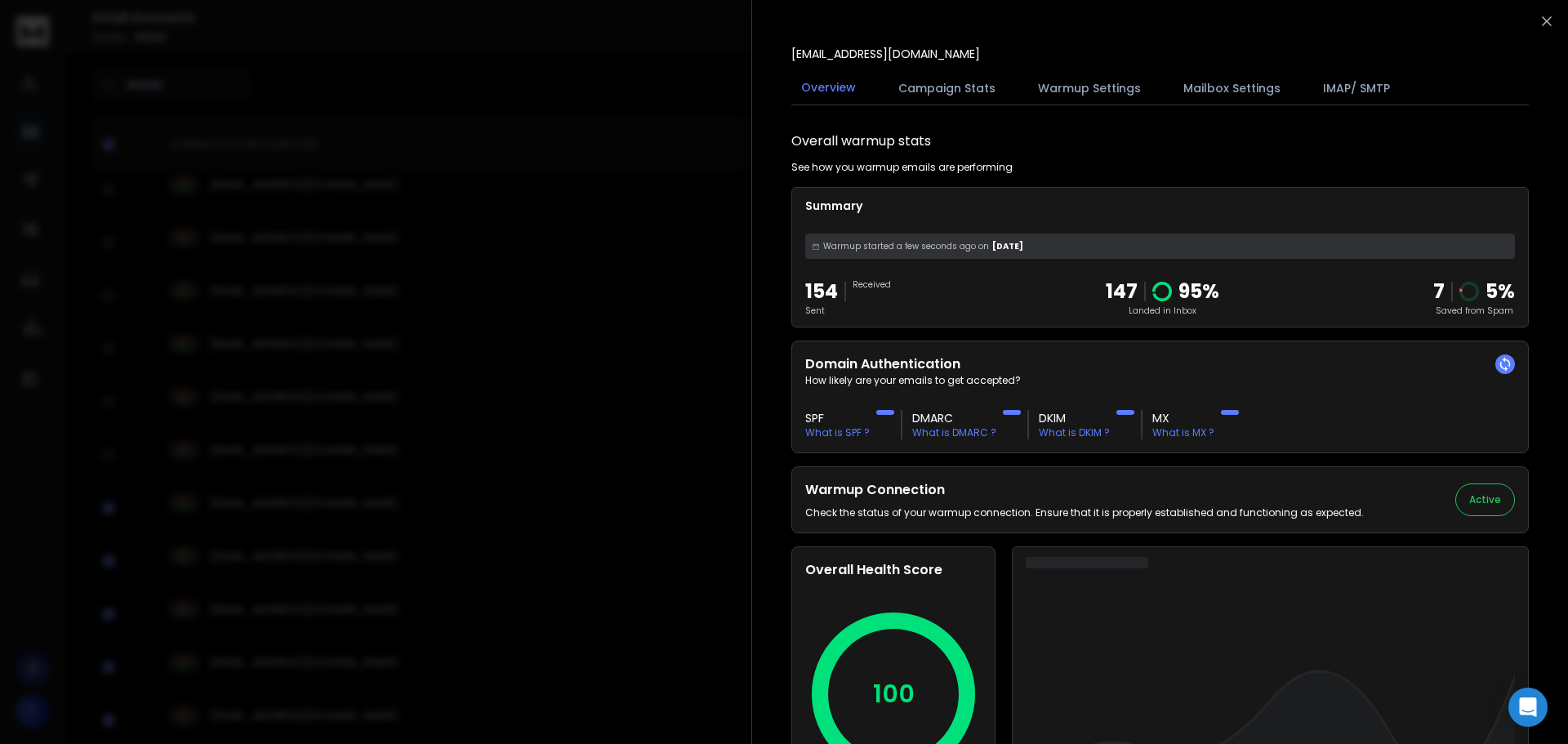
click at [113, 534] on div at bounding box center [784, 372] width 1568 height 744
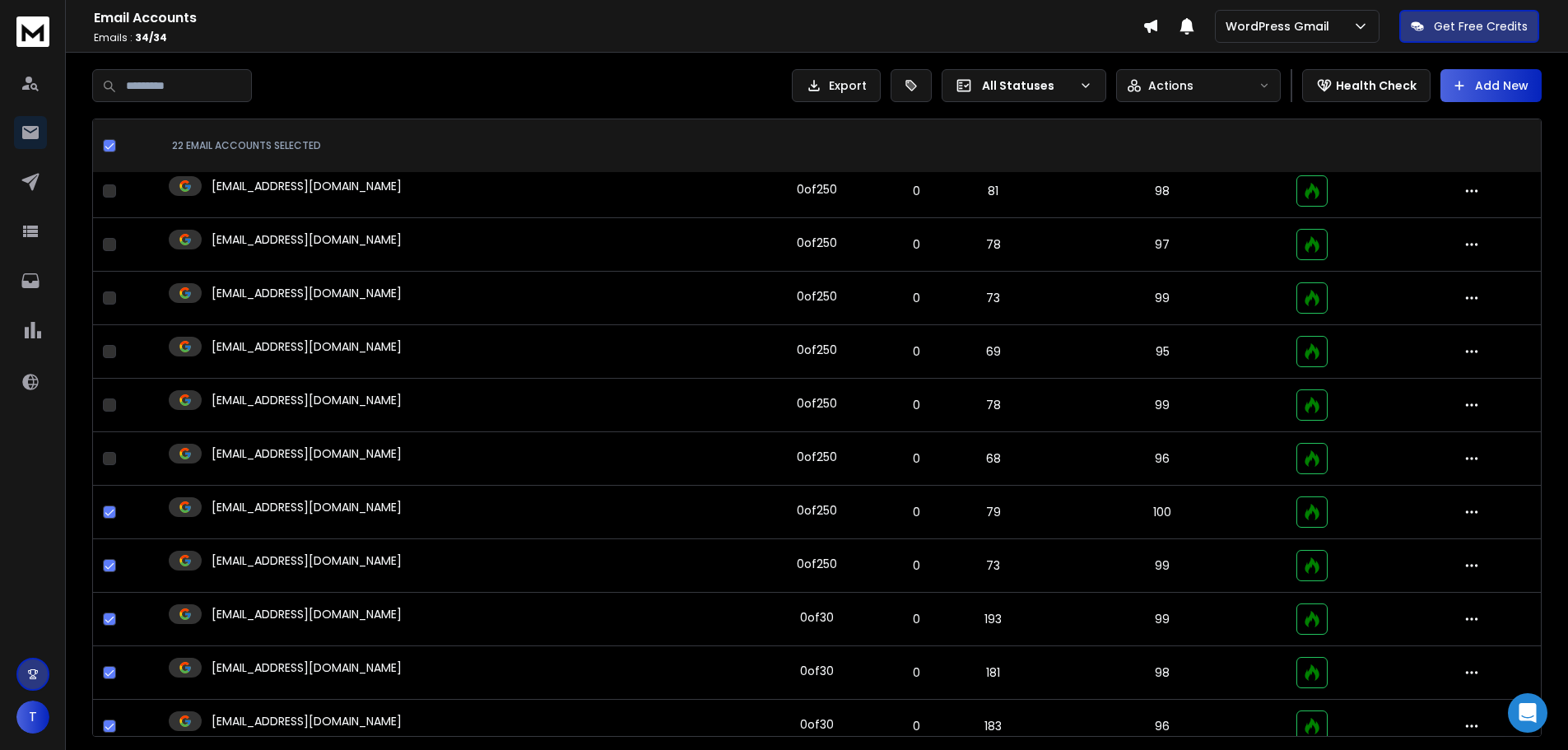
click at [112, 512] on button "button" at bounding box center [109, 511] width 13 height 13
click at [111, 569] on button "button" at bounding box center [109, 565] width 13 height 13
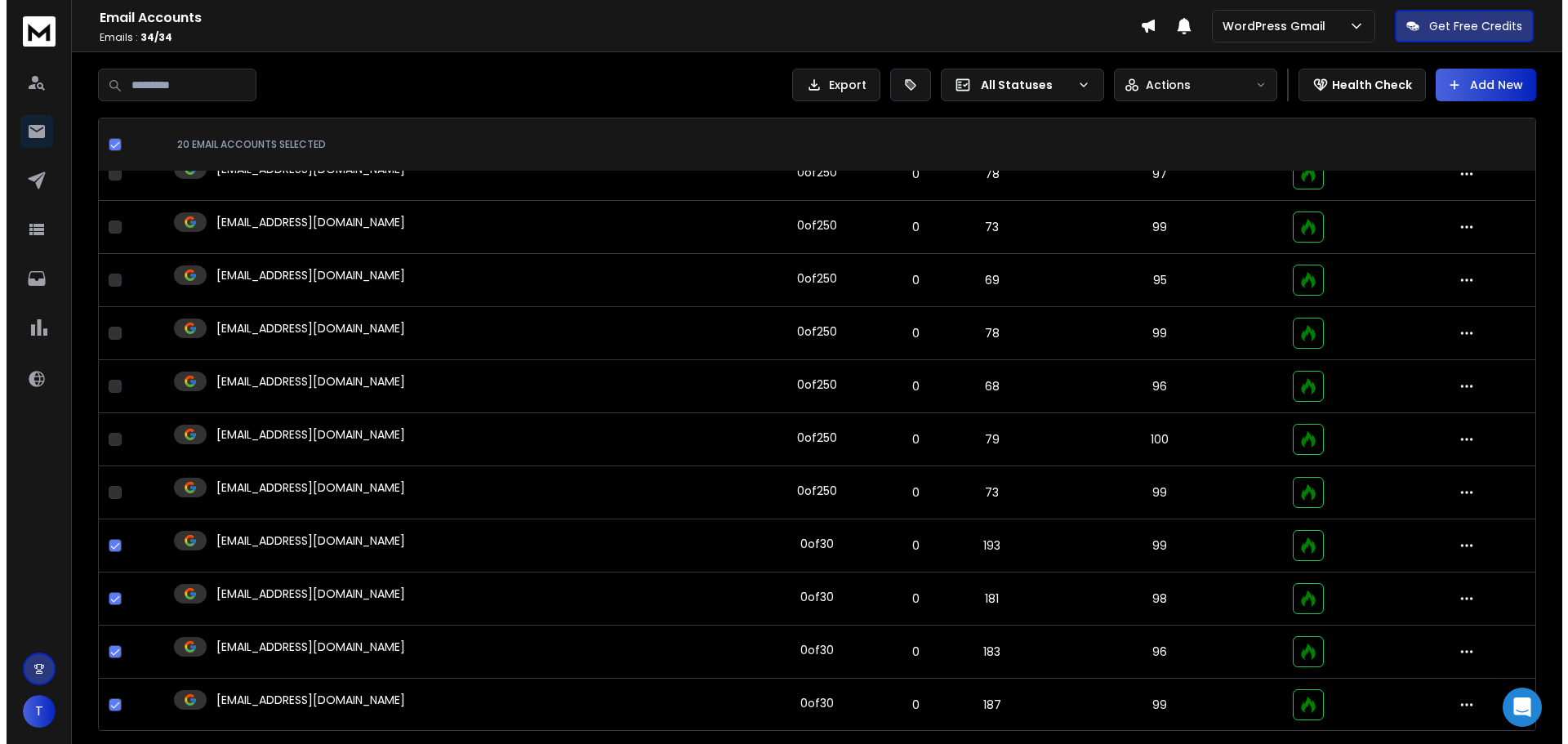
scroll to position [490, 0]
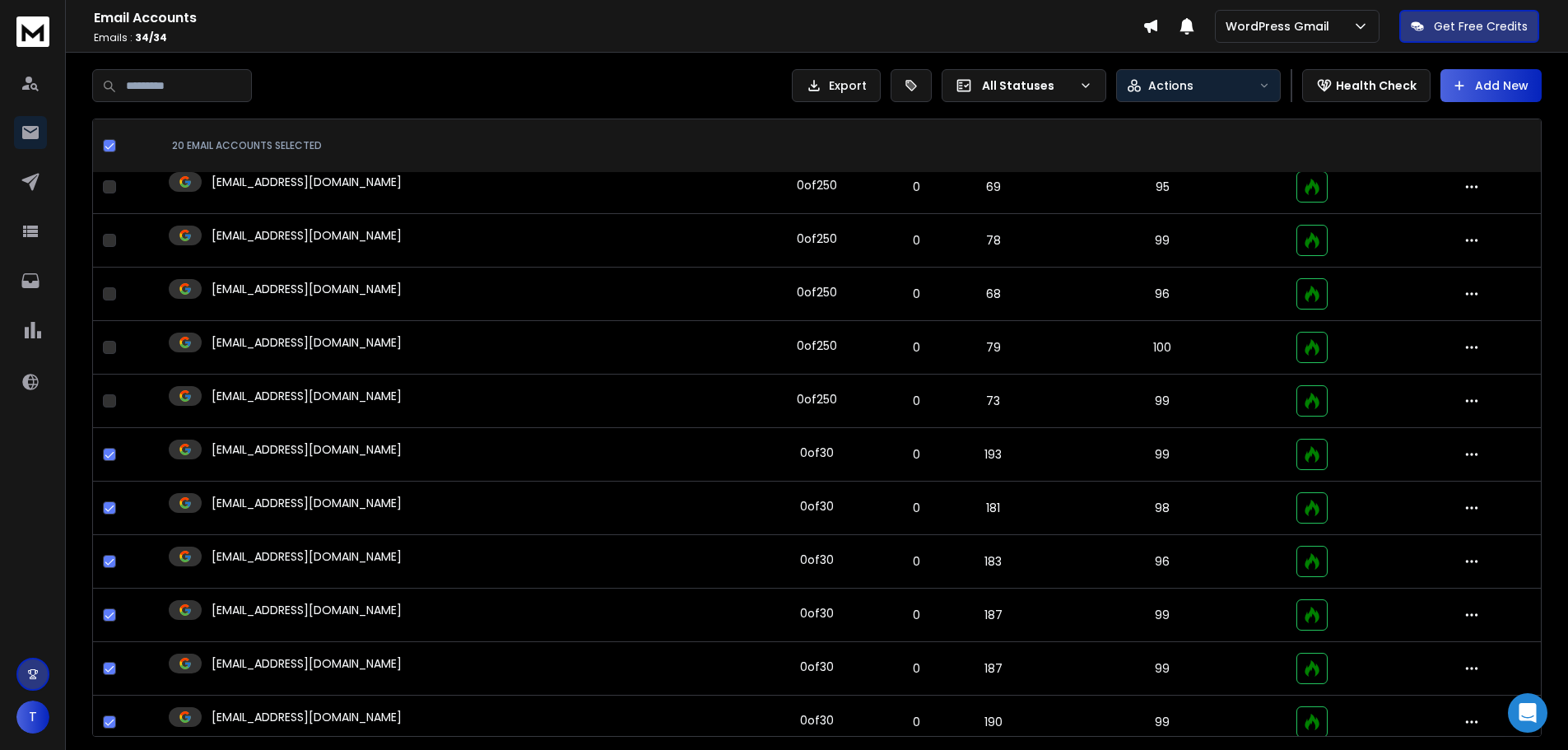
click at [1210, 72] on button "Actions" at bounding box center [1198, 85] width 164 height 32
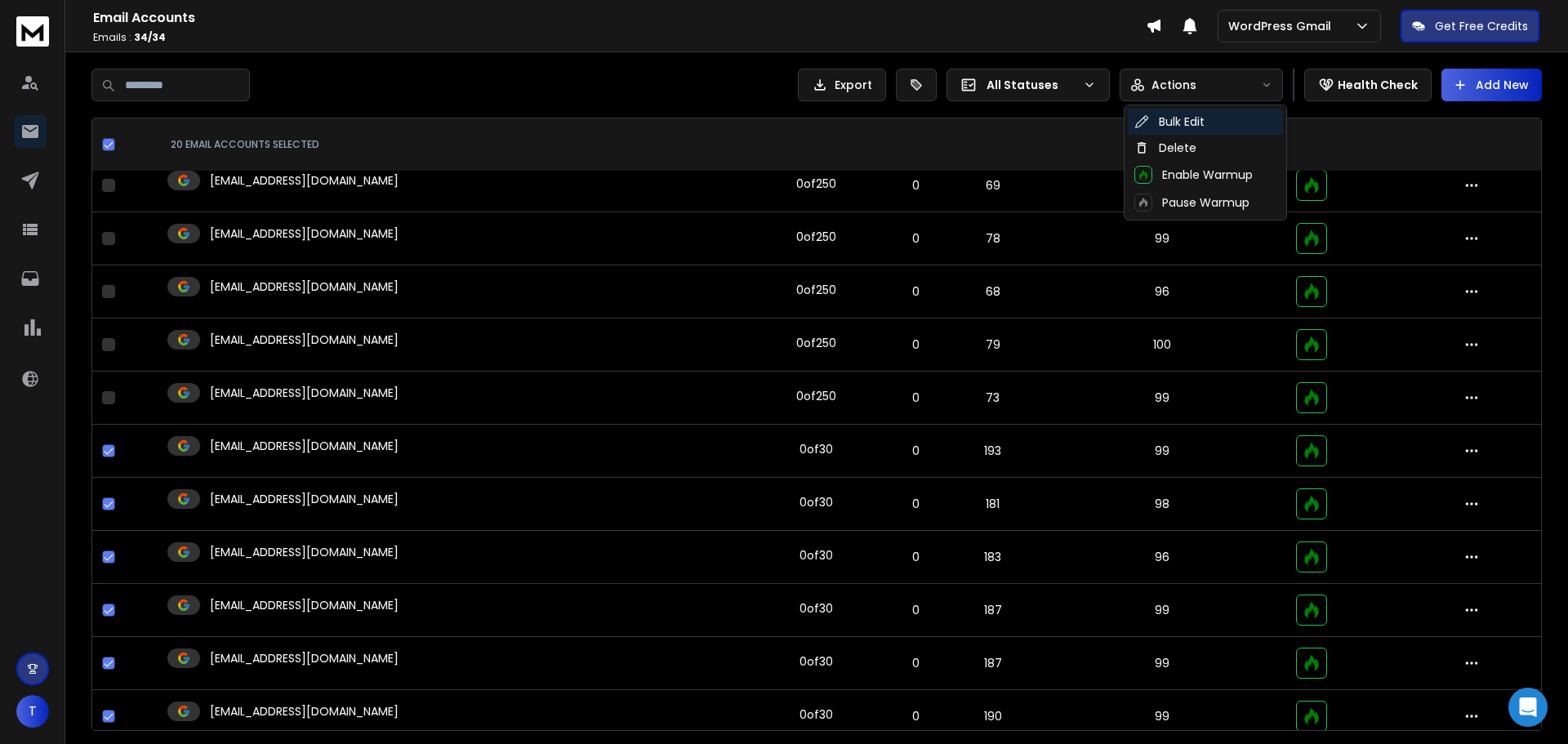
click at [1159, 119] on div "Bulk Edit" at bounding box center [1170, 121] width 71 height 17
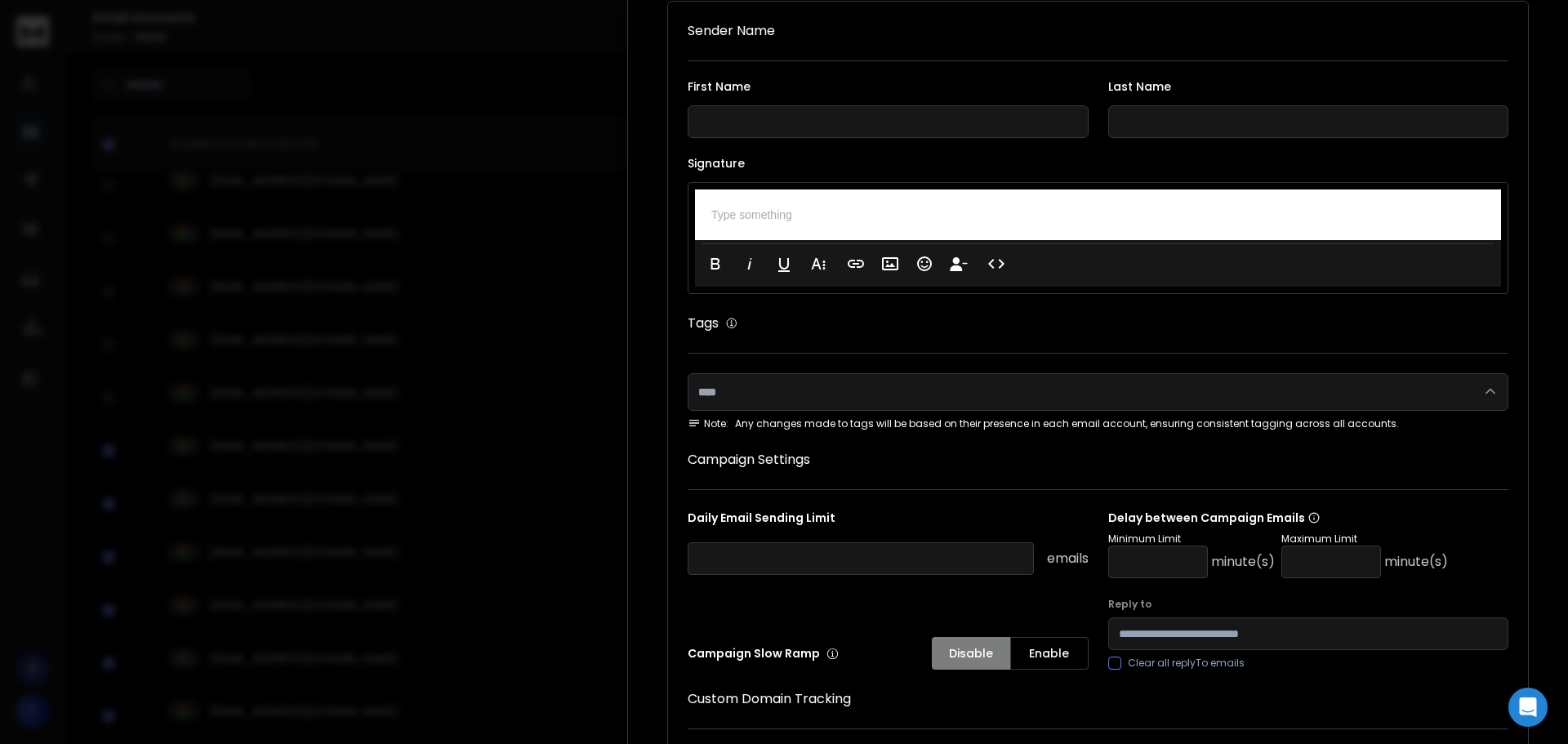
scroll to position [0, 0]
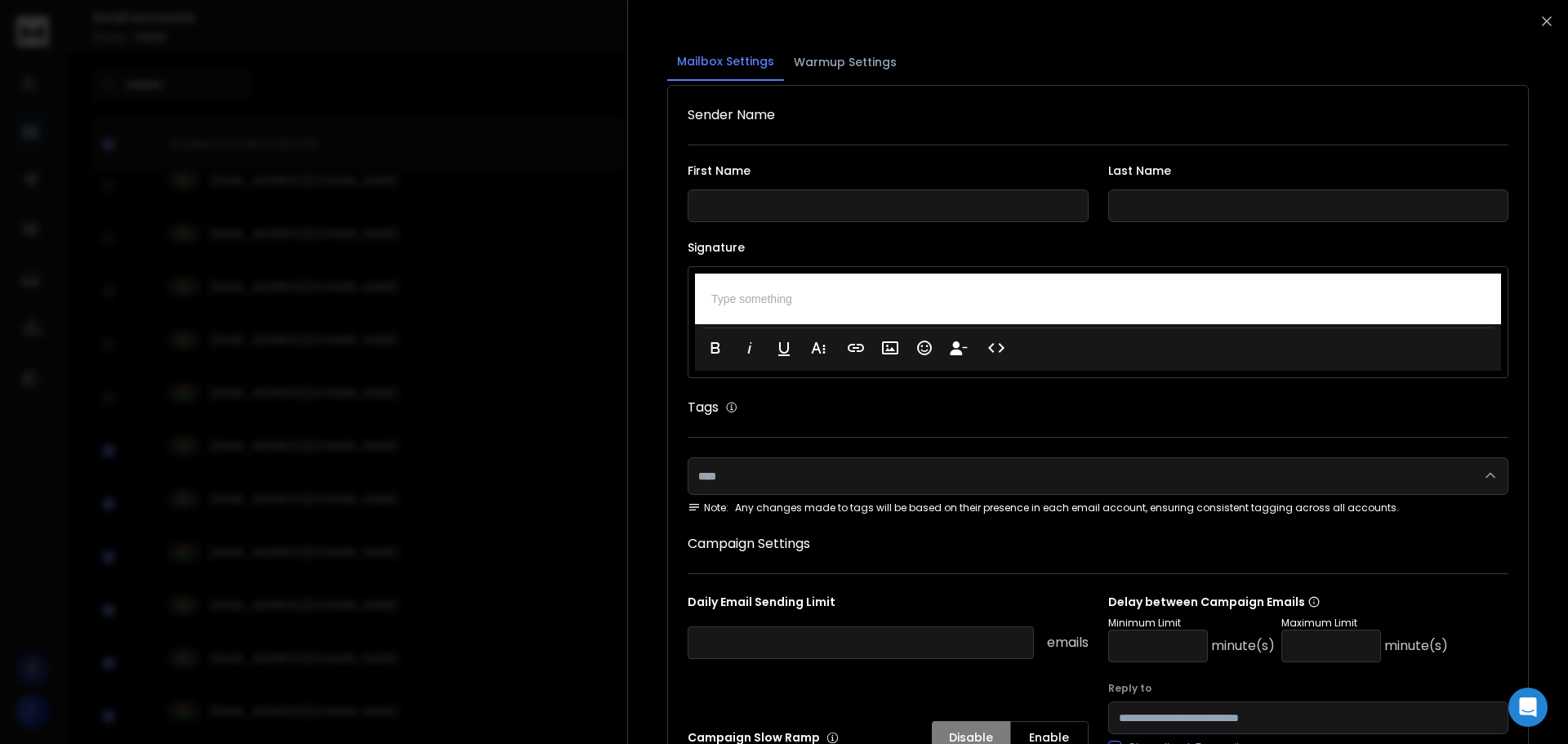
click at [804, 187] on div "First Name" at bounding box center [888, 193] width 401 height 57
click at [801, 201] on input "text" at bounding box center [888, 205] width 401 height 32
type input "******"
type input "*****"
type input "**********"
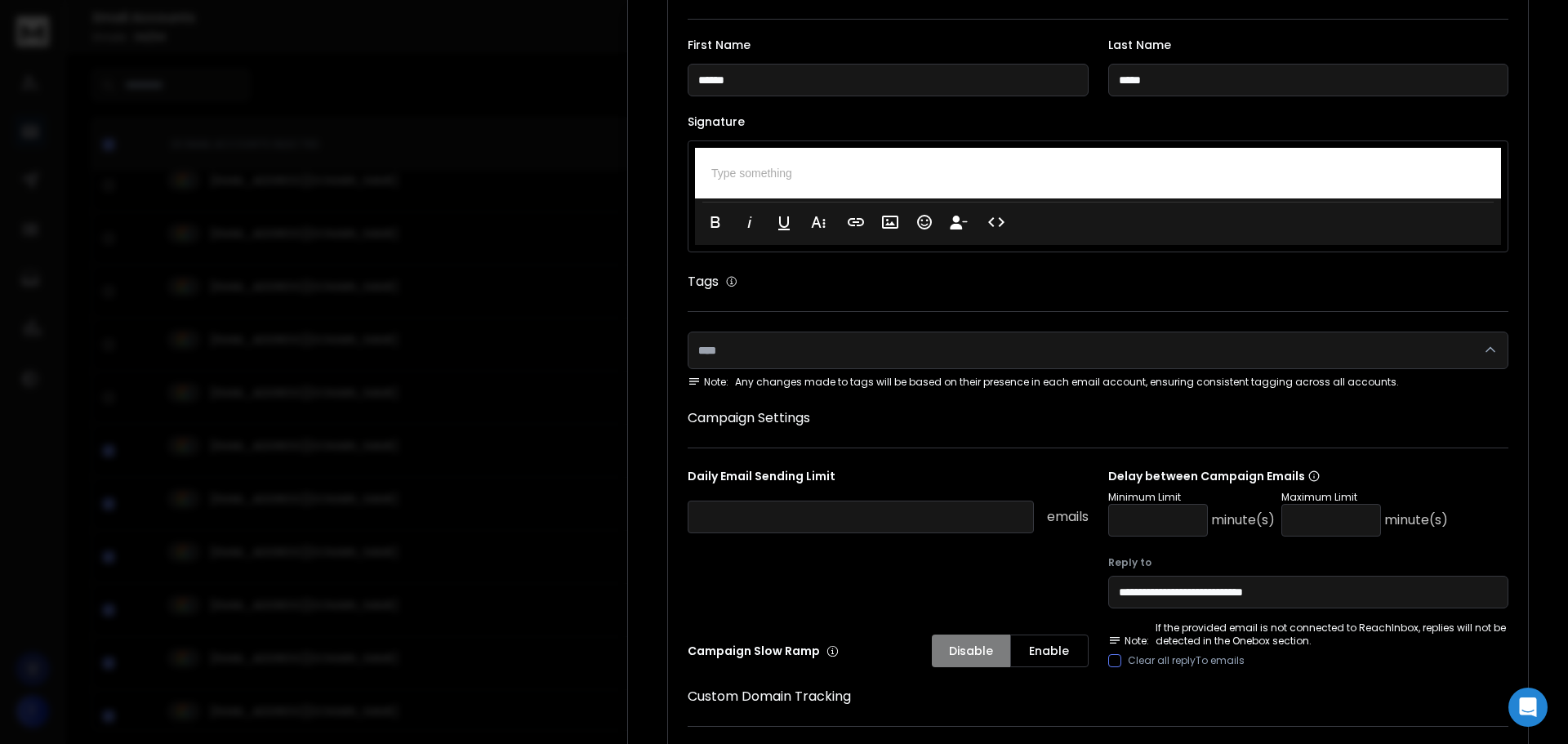
scroll to position [245, 0]
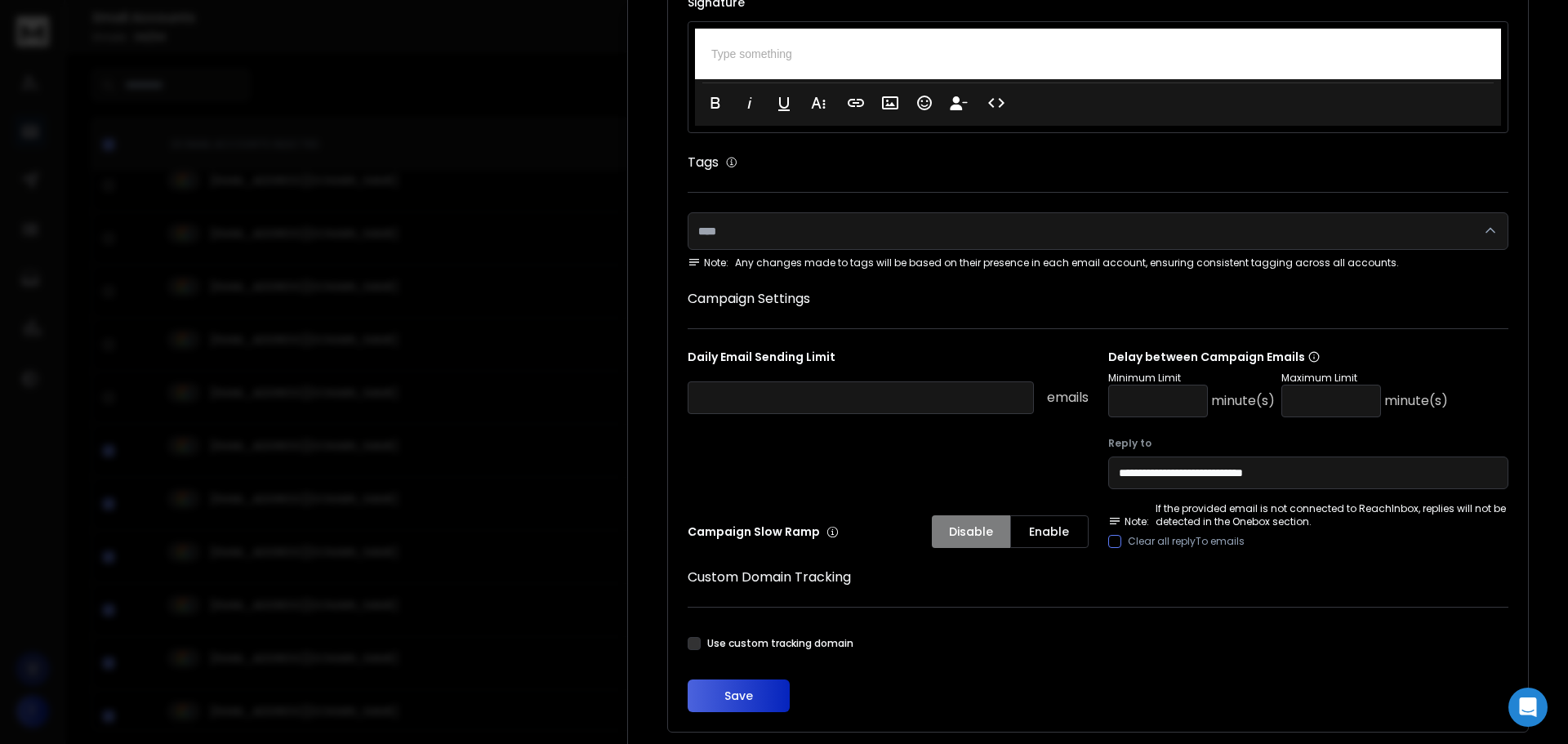
click at [825, 400] on input "number" at bounding box center [860, 397] width 346 height 32
type input "**"
click at [1278, 472] on input "**********" at bounding box center [1309, 472] width 401 height 32
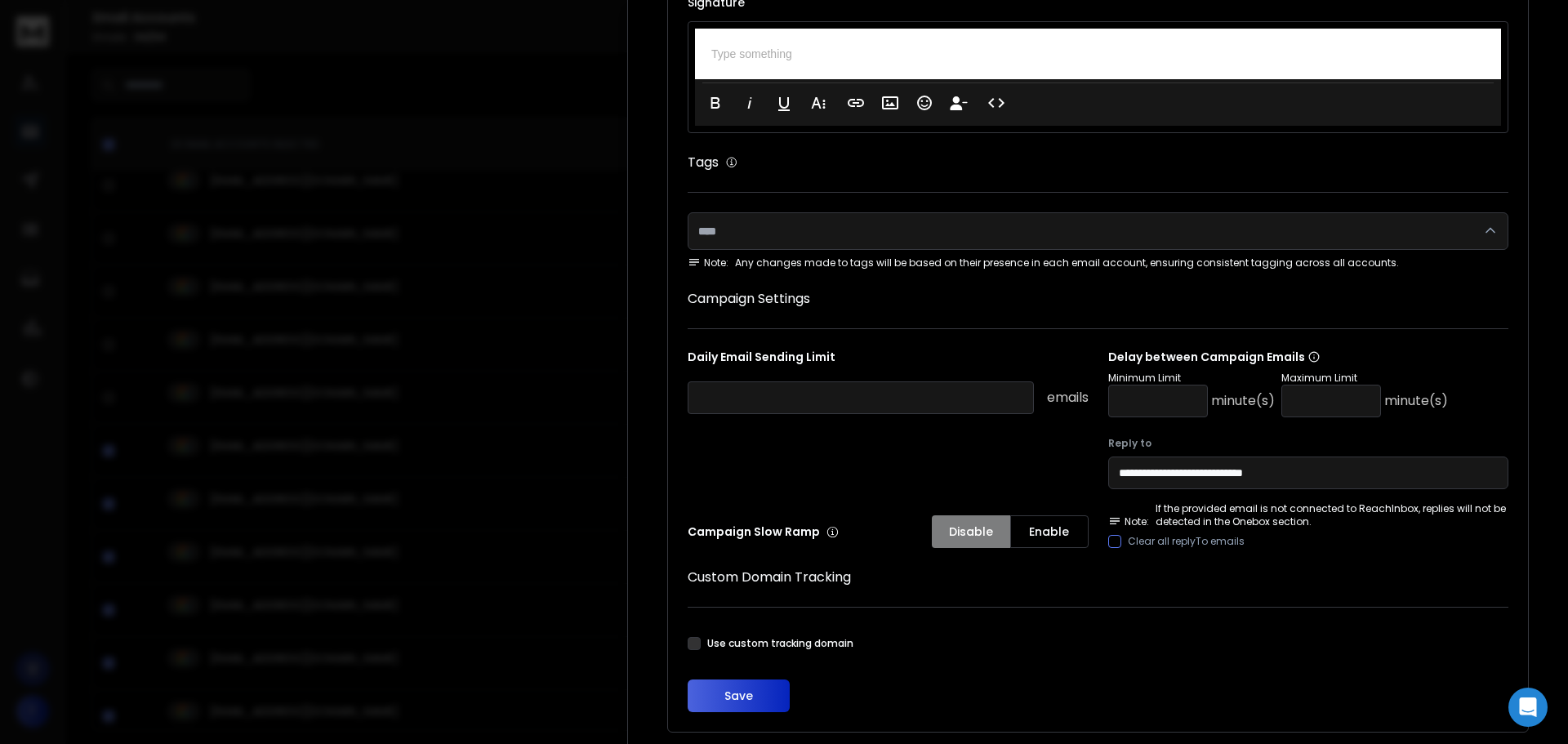
paste input "*****"
type input "**********"
click at [1332, 412] on input "number" at bounding box center [1331, 400] width 99 height 32
click at [1153, 390] on input "number" at bounding box center [1158, 400] width 99 height 32
click at [1343, 396] on input "number" at bounding box center [1331, 400] width 99 height 32
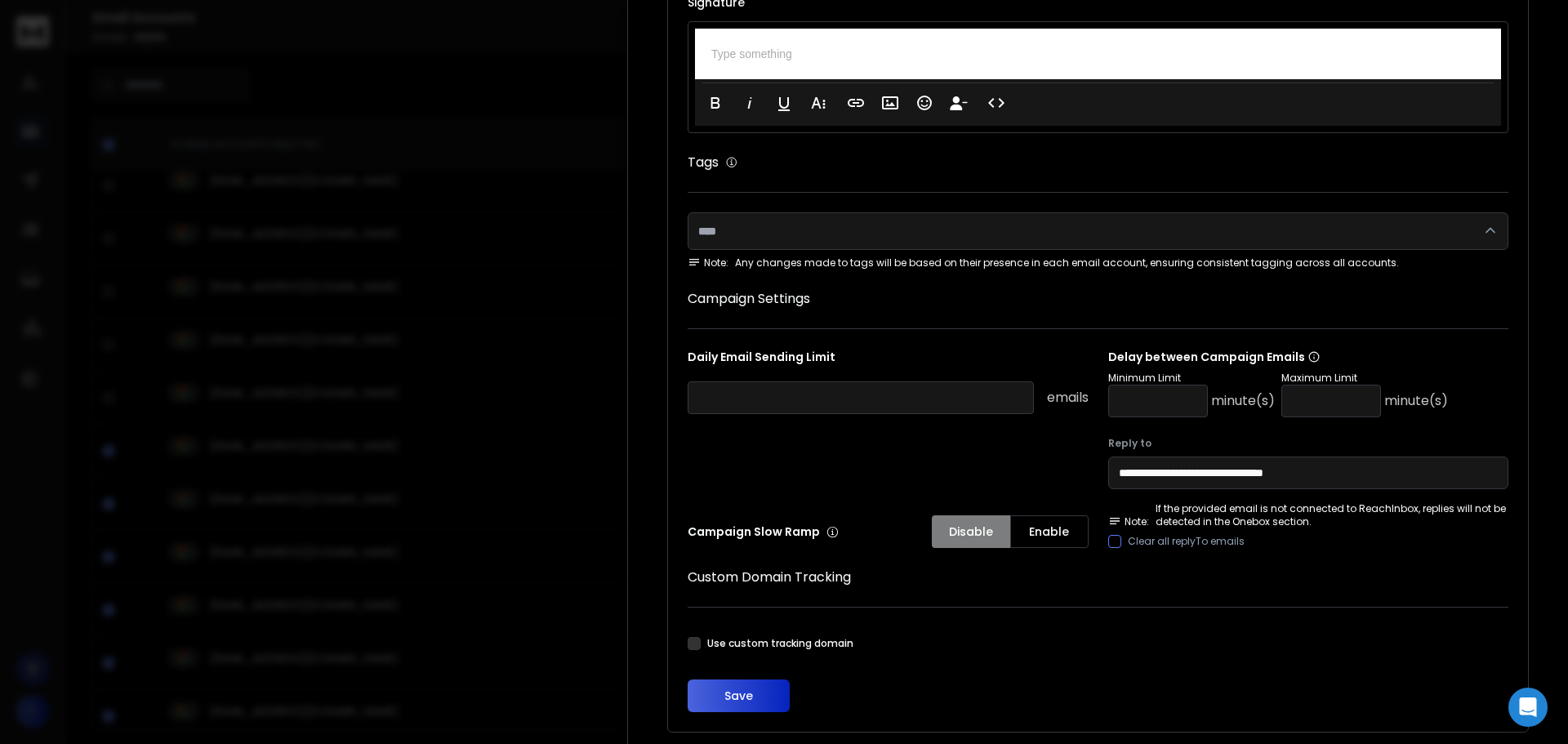
type input "*"
type input "**"
click at [1181, 398] on input "*" at bounding box center [1158, 400] width 99 height 32
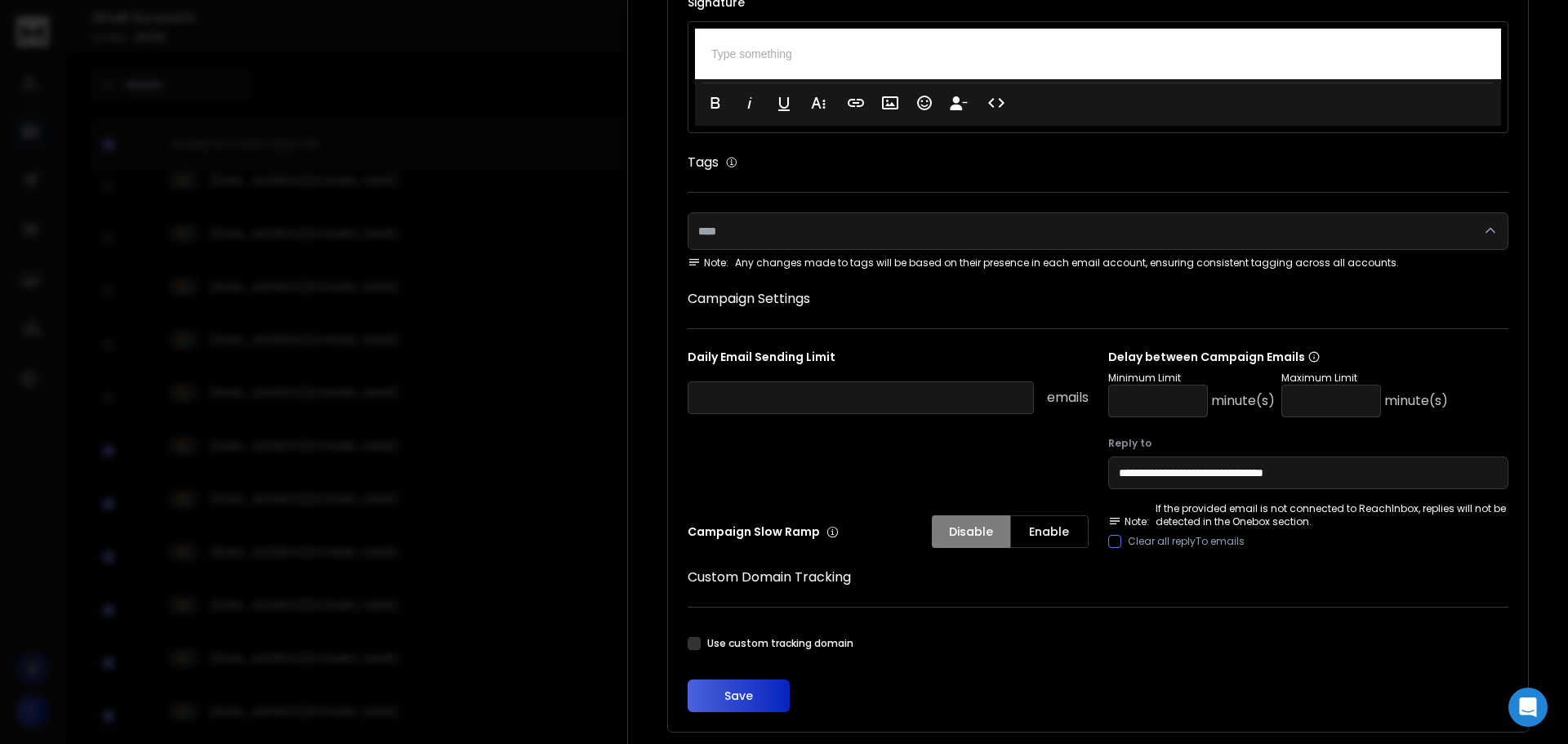
type input "**"
click at [977, 448] on div "Campaign Slow Ramp Disable Enable" at bounding box center [888, 491] width 401 height 111
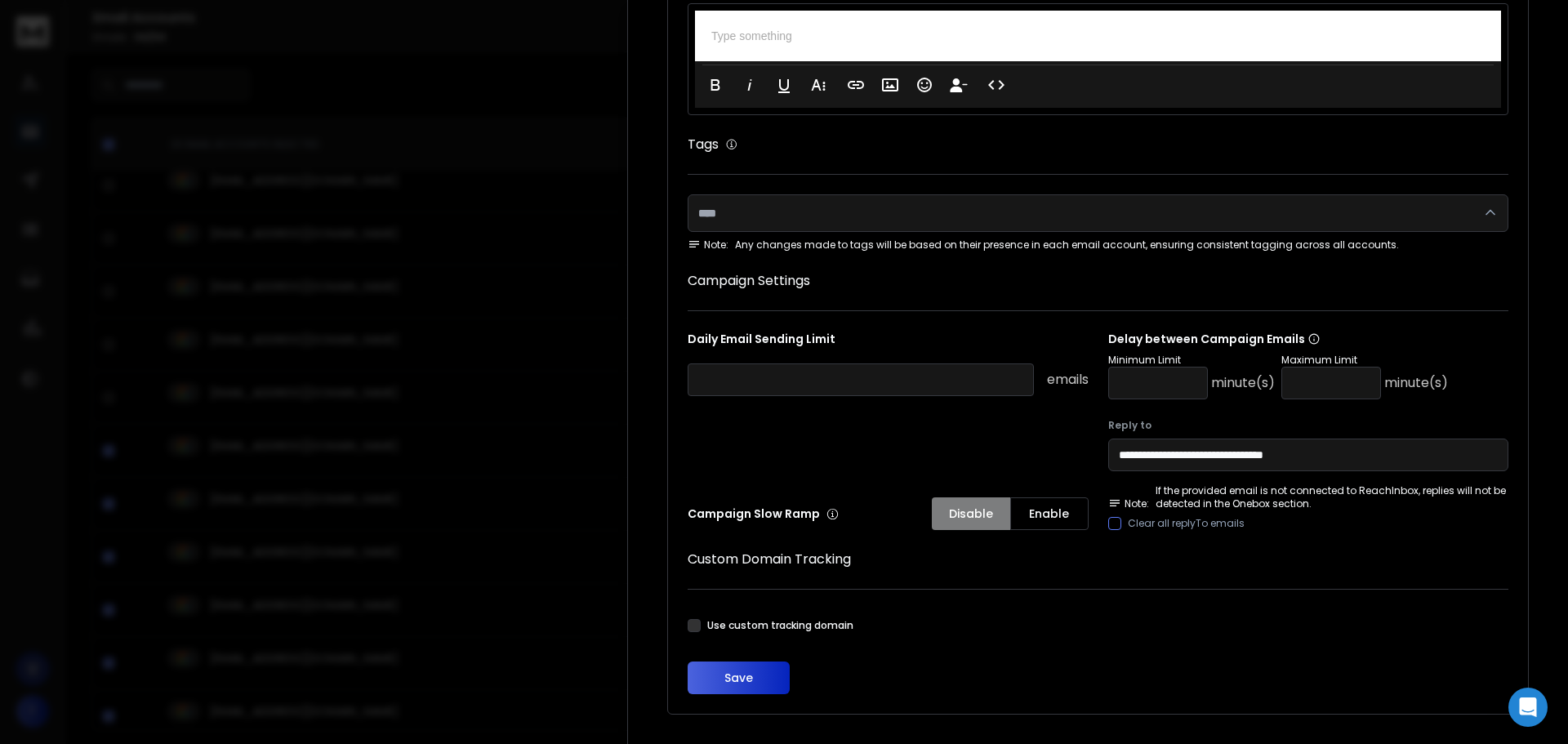
scroll to position [280, 0]
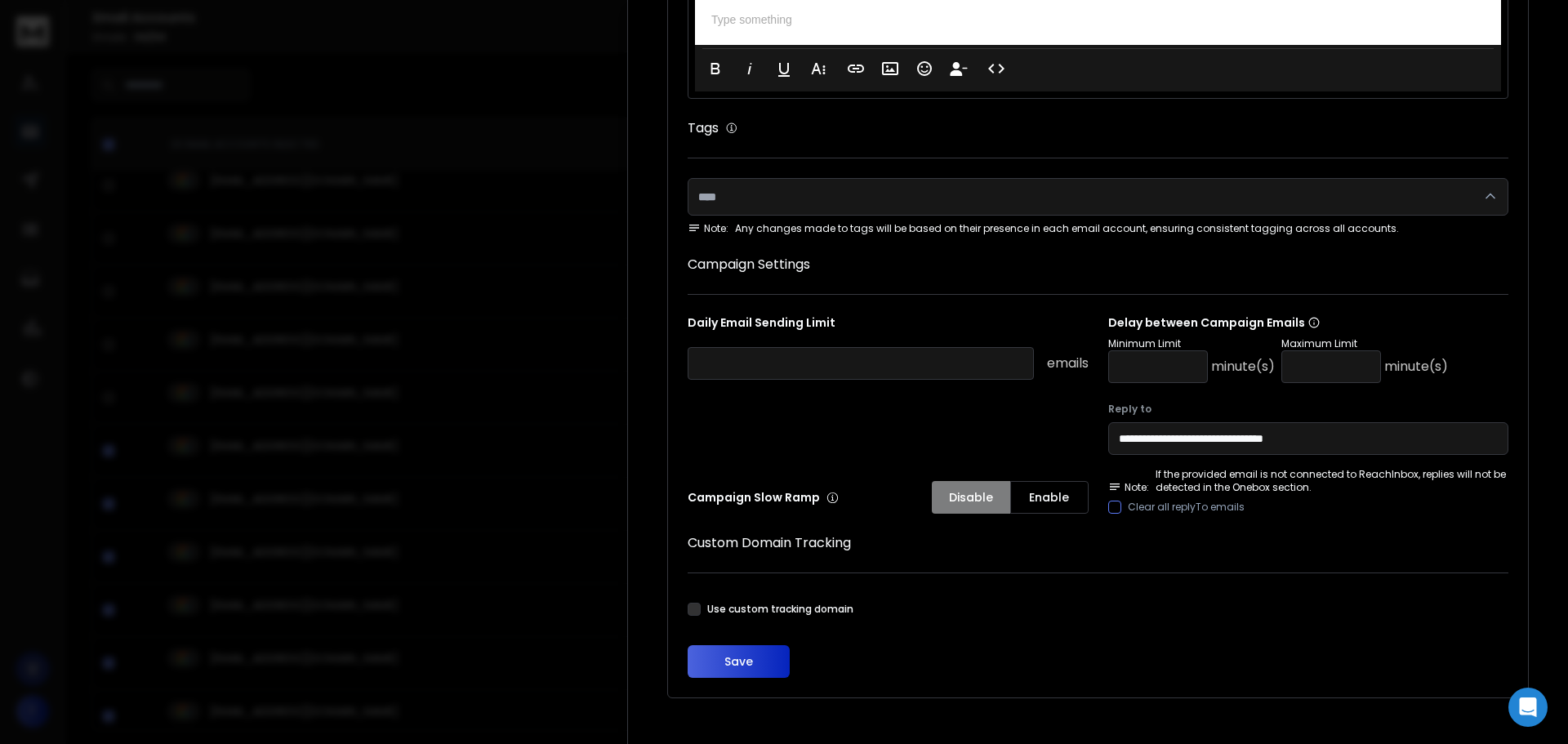
drag, startPoint x: 739, startPoint y: 653, endPoint x: 845, endPoint y: 619, distance: 111.3
click at [739, 652] on button "Save" at bounding box center [738, 660] width 102 height 32
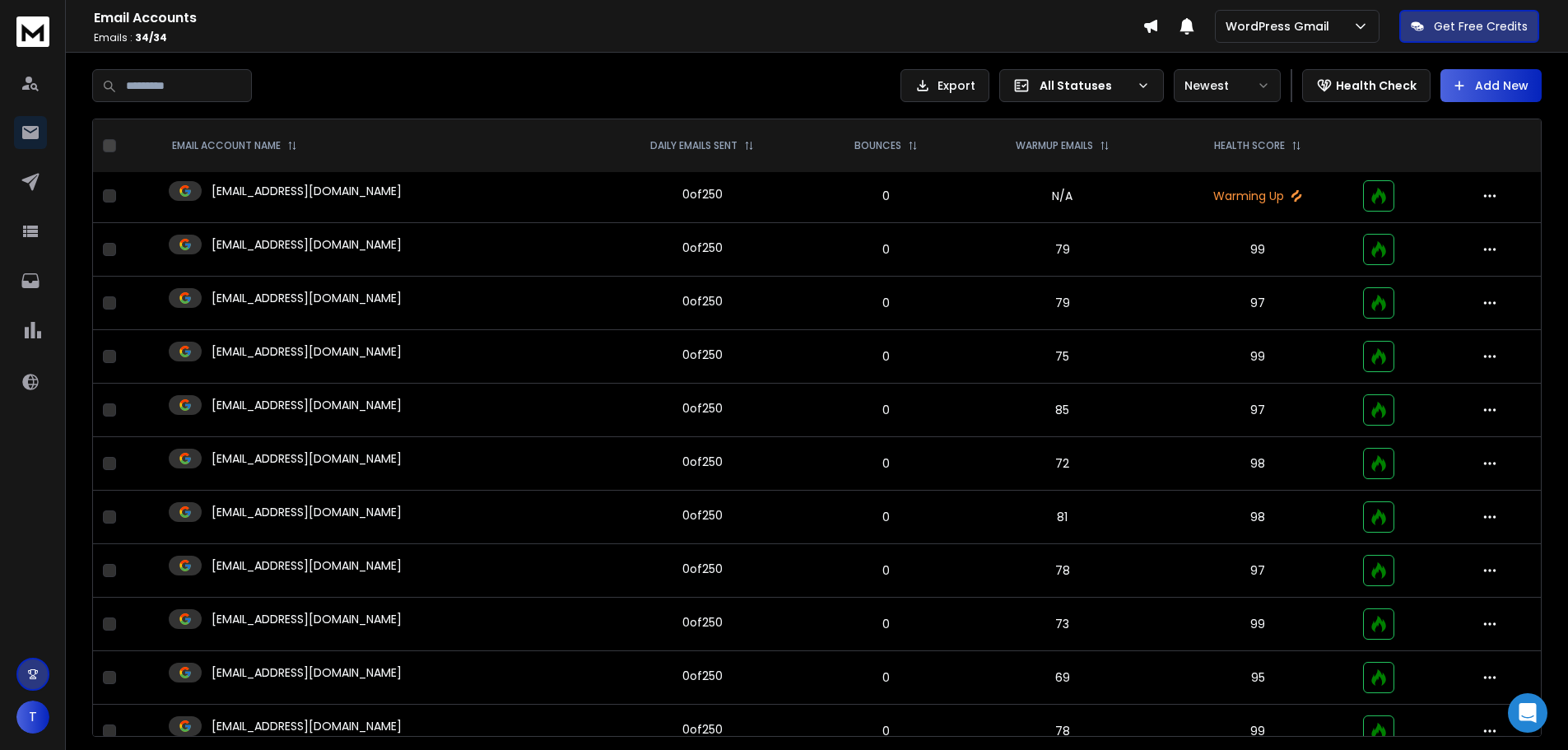
scroll to position [0, 0]
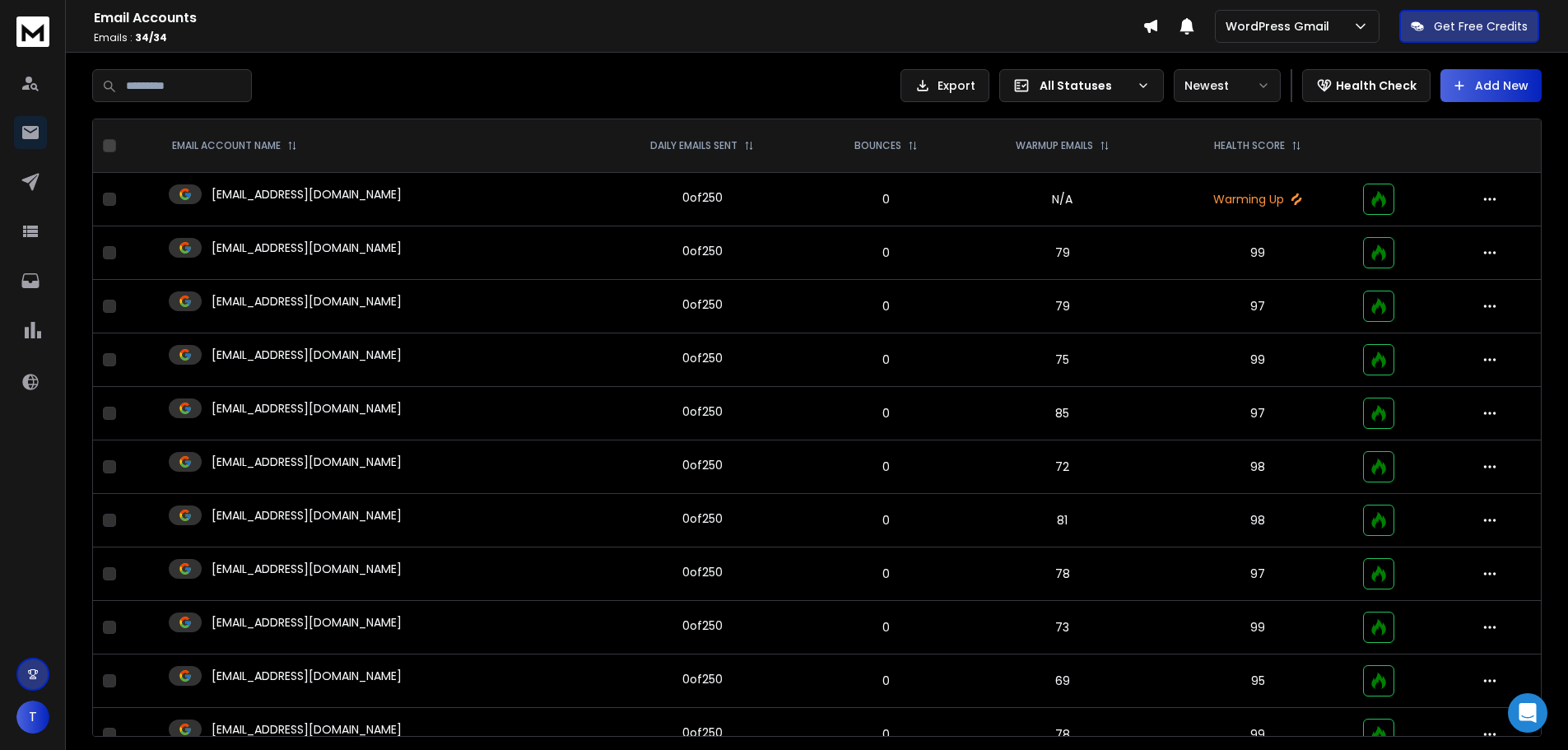
click at [576, 83] on div at bounding box center [491, 85] width 798 height 32
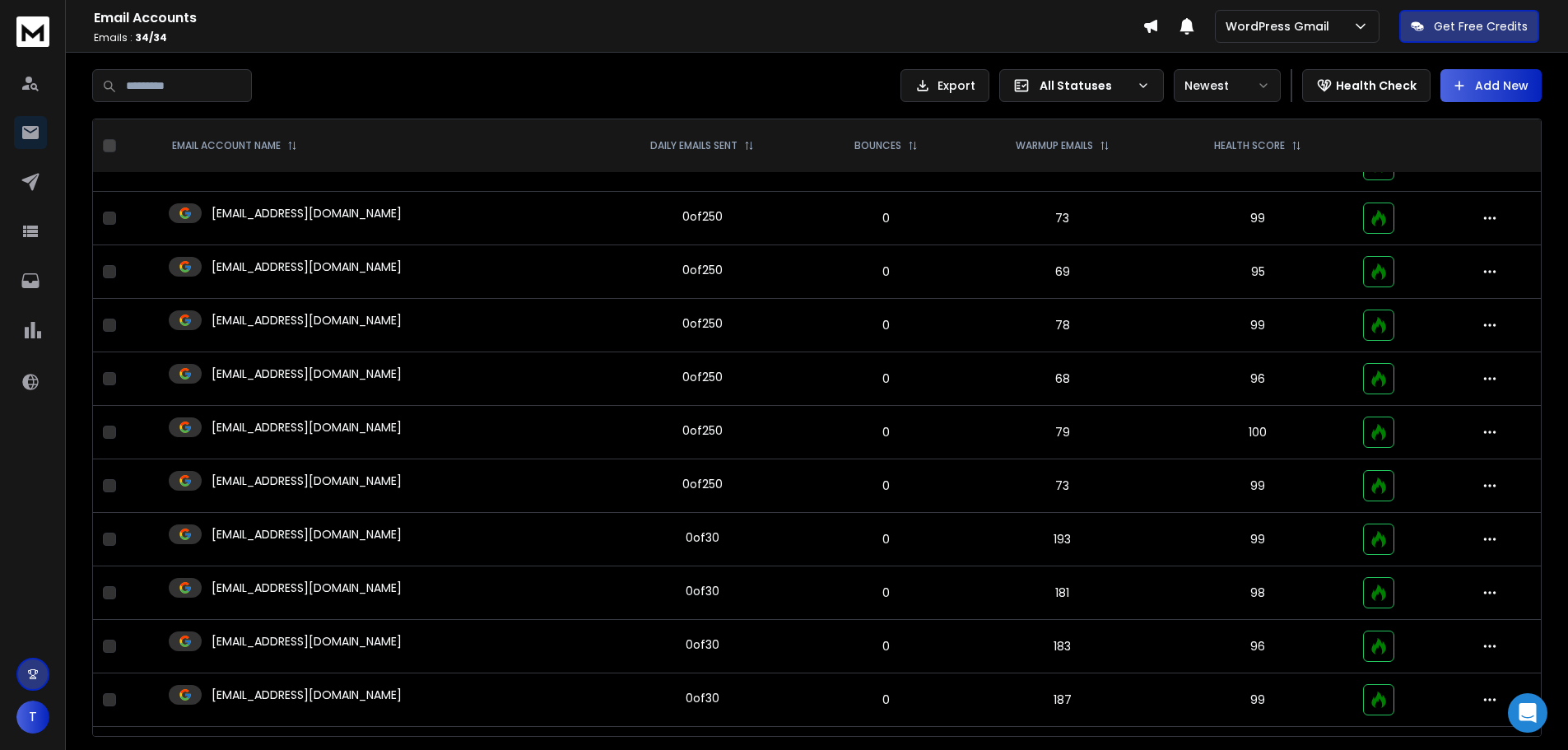
scroll to position [412, 0]
click at [635, 101] on div at bounding box center [491, 85] width 798 height 32
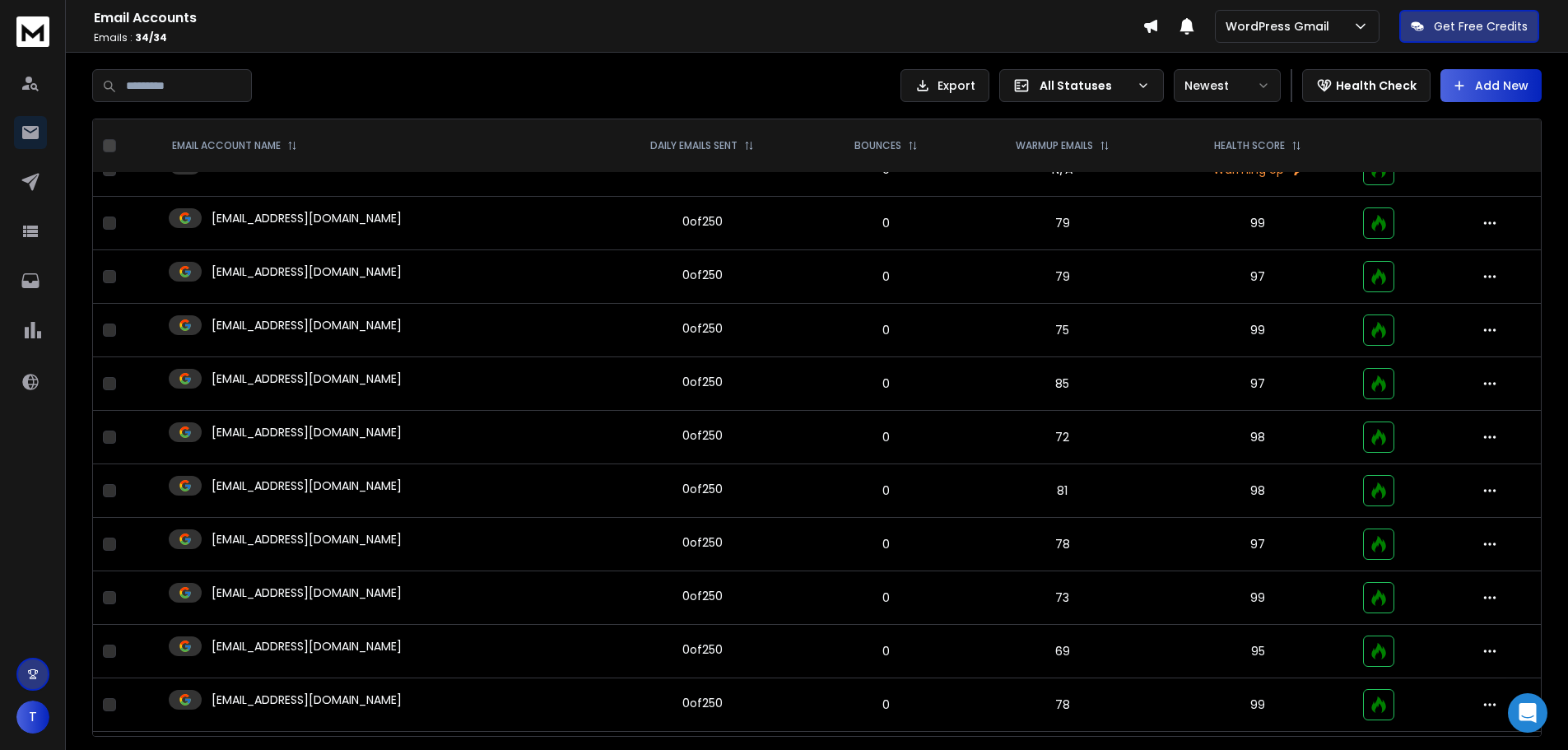
scroll to position [0, 0]
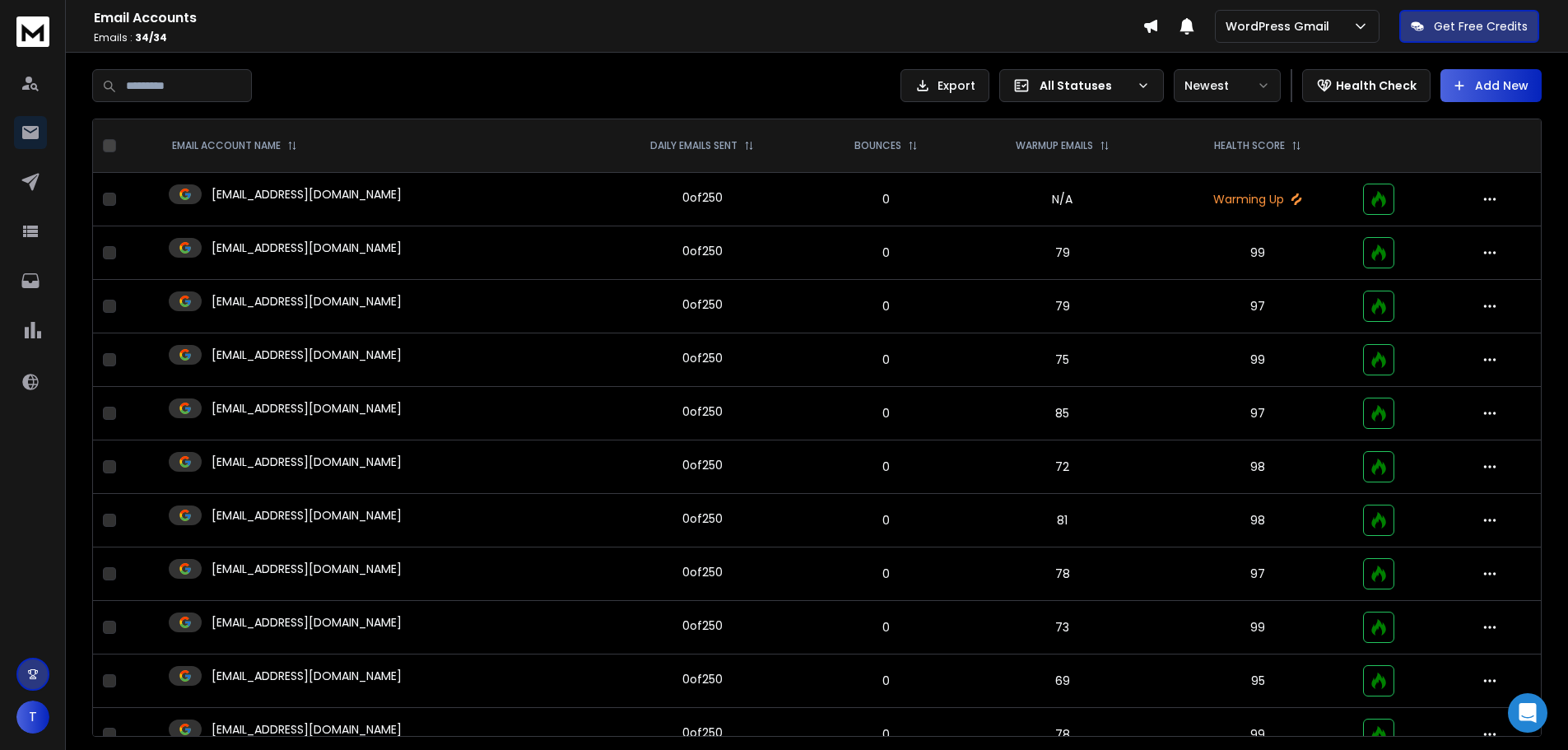
click at [629, 104] on div "Export All Statuses Newest Health Check Add New EMAIL ACCOUNT NAME DAILY EMAILS…" at bounding box center [817, 403] width 1449 height 667
click at [33, 178] on icon at bounding box center [30, 182] width 18 height 18
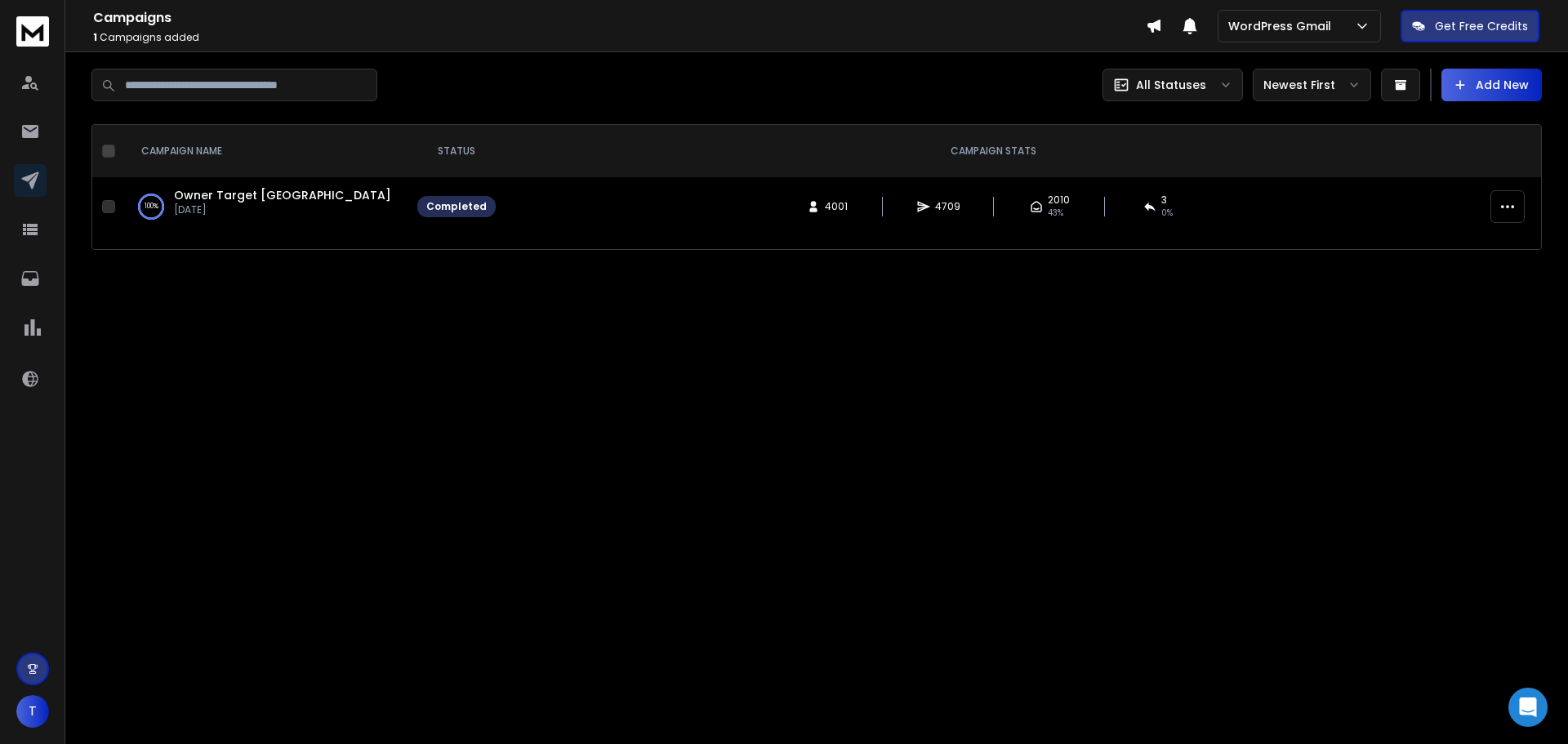
click at [304, 197] on div "100 % Owner Target USA 6 days ago" at bounding box center [264, 206] width 254 height 39
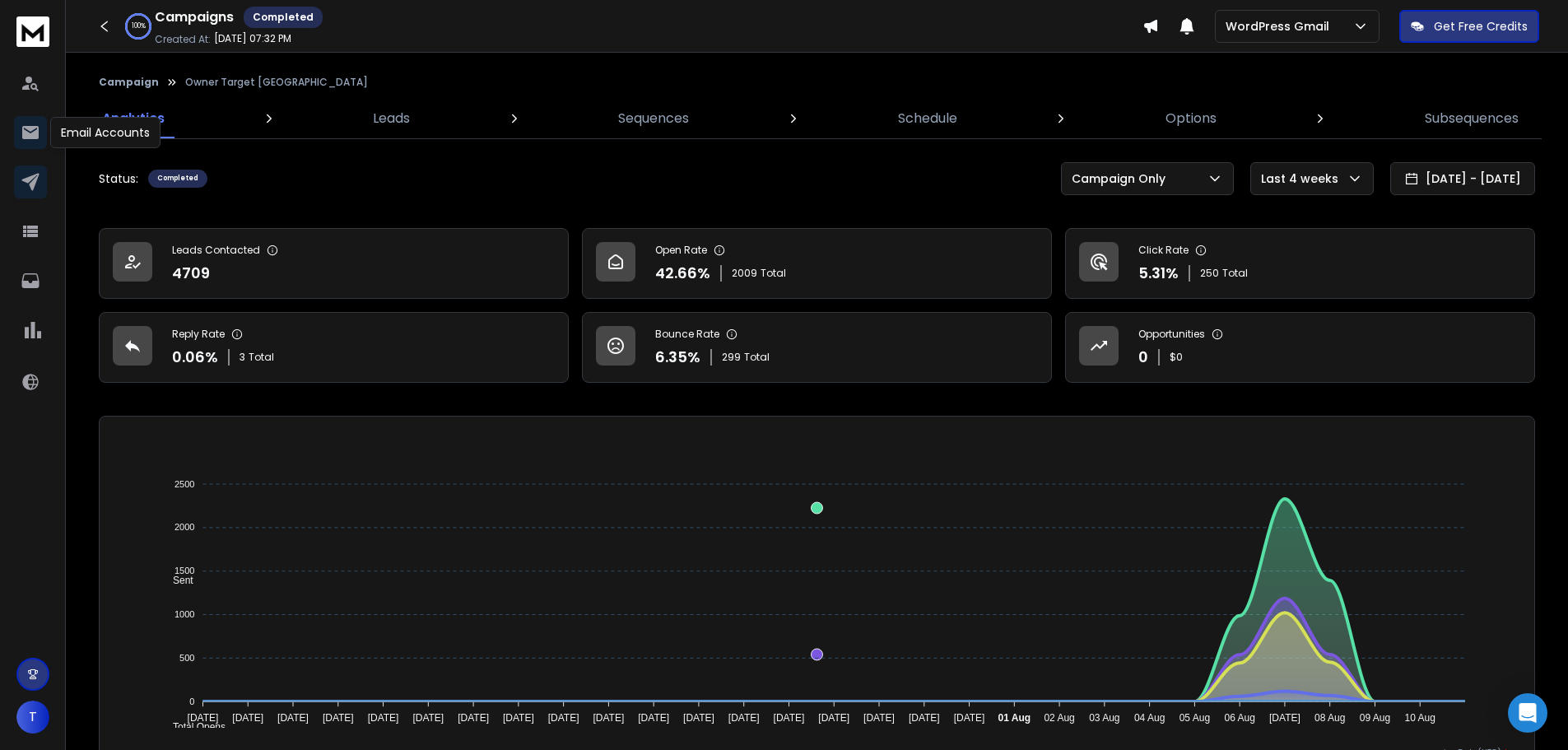
click at [43, 127] on link at bounding box center [30, 132] width 33 height 32
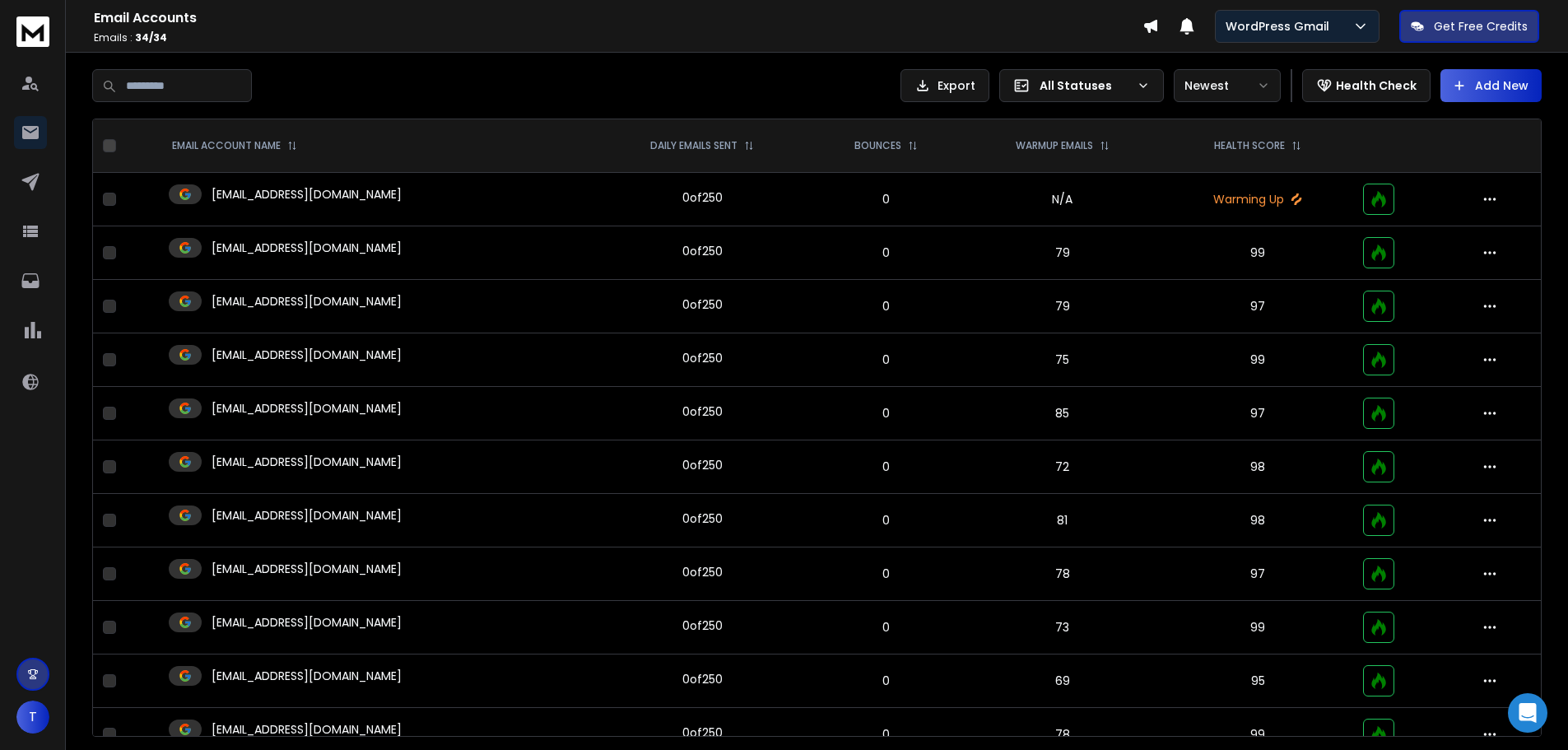
click at [1311, 29] on p "WordPress Gmail" at bounding box center [1281, 26] width 111 height 17
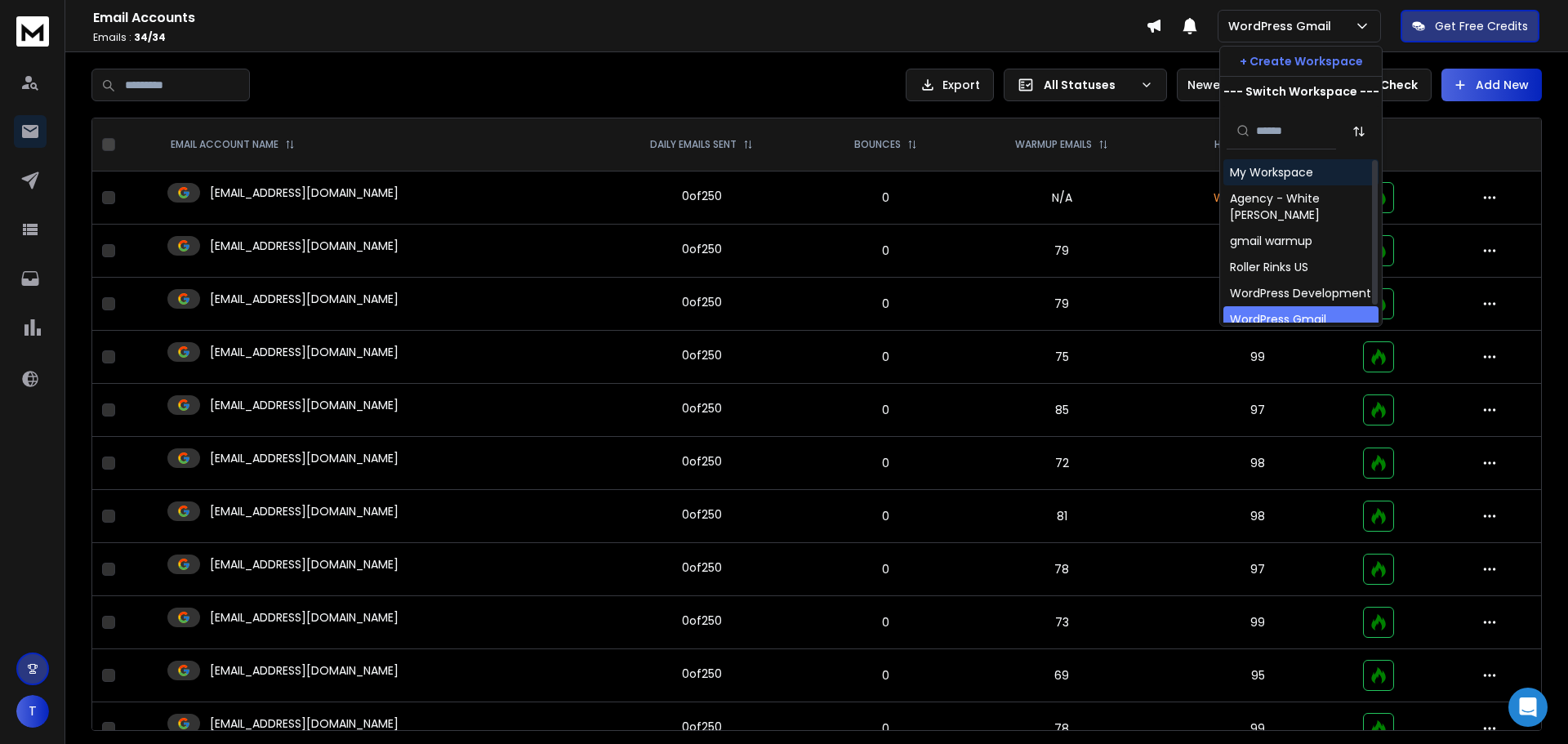
click at [1271, 171] on div "My Workspace" at bounding box center [1272, 172] width 84 height 17
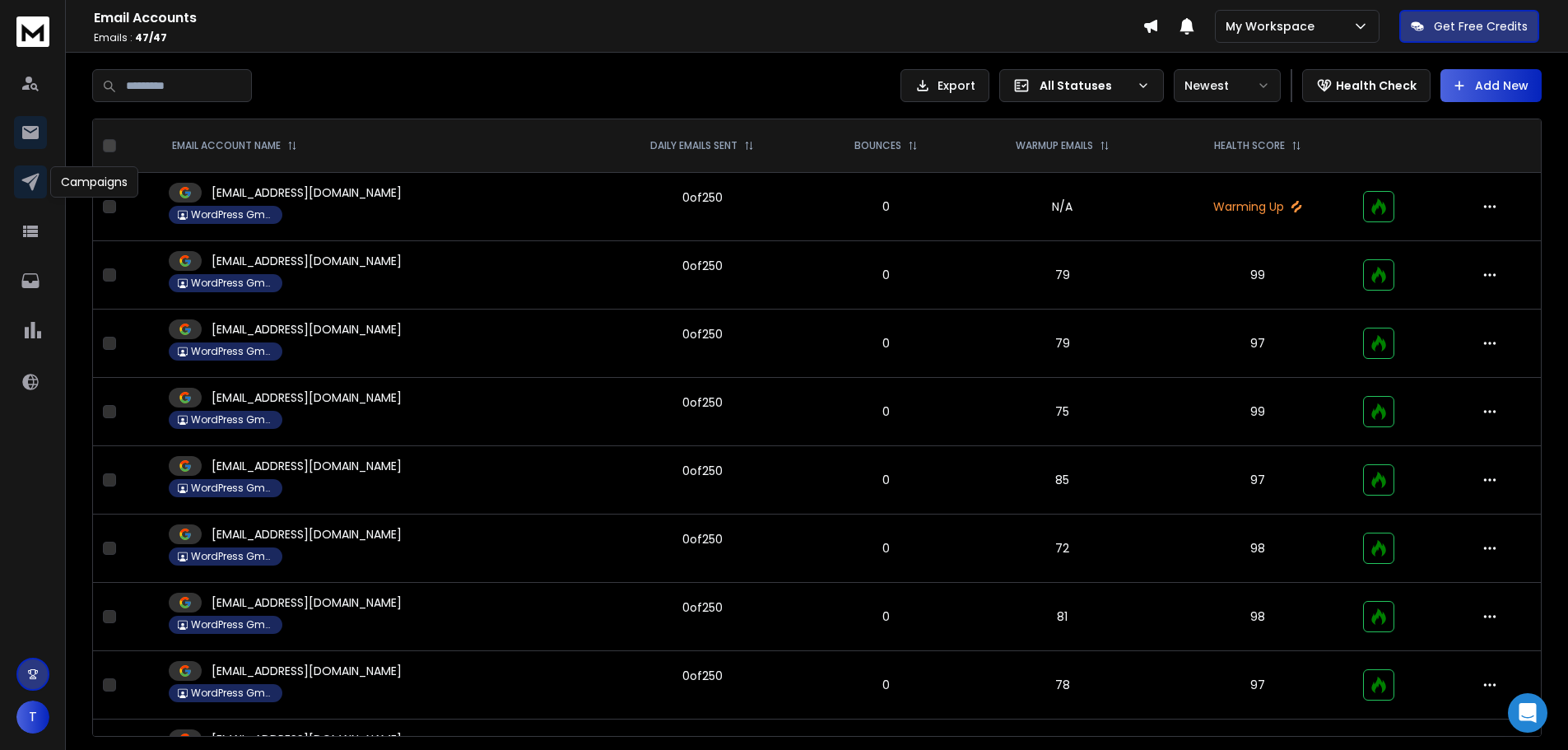
click at [44, 187] on link at bounding box center [30, 181] width 33 height 32
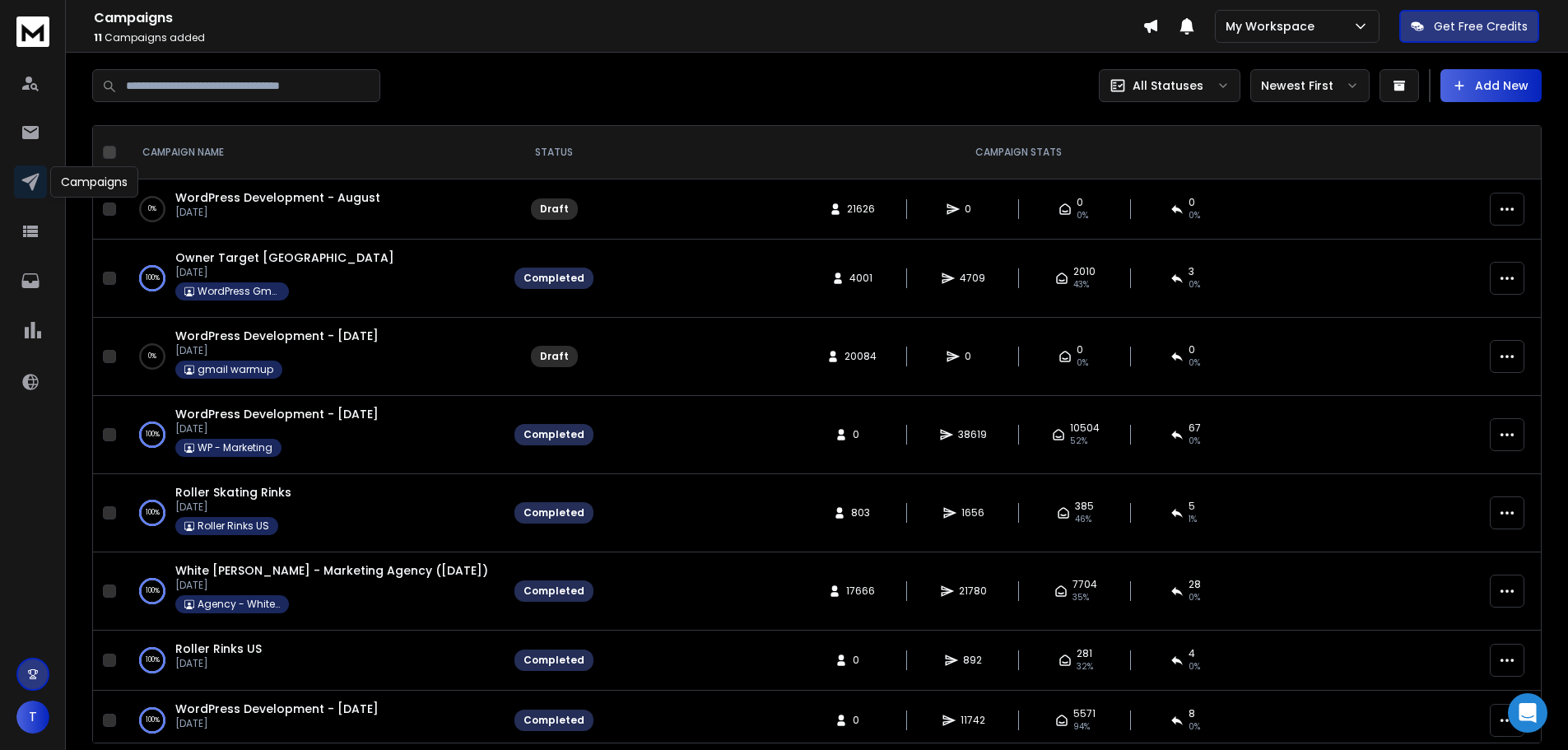
click at [314, 192] on span "WordPress Development - August" at bounding box center [278, 198] width 205 height 17
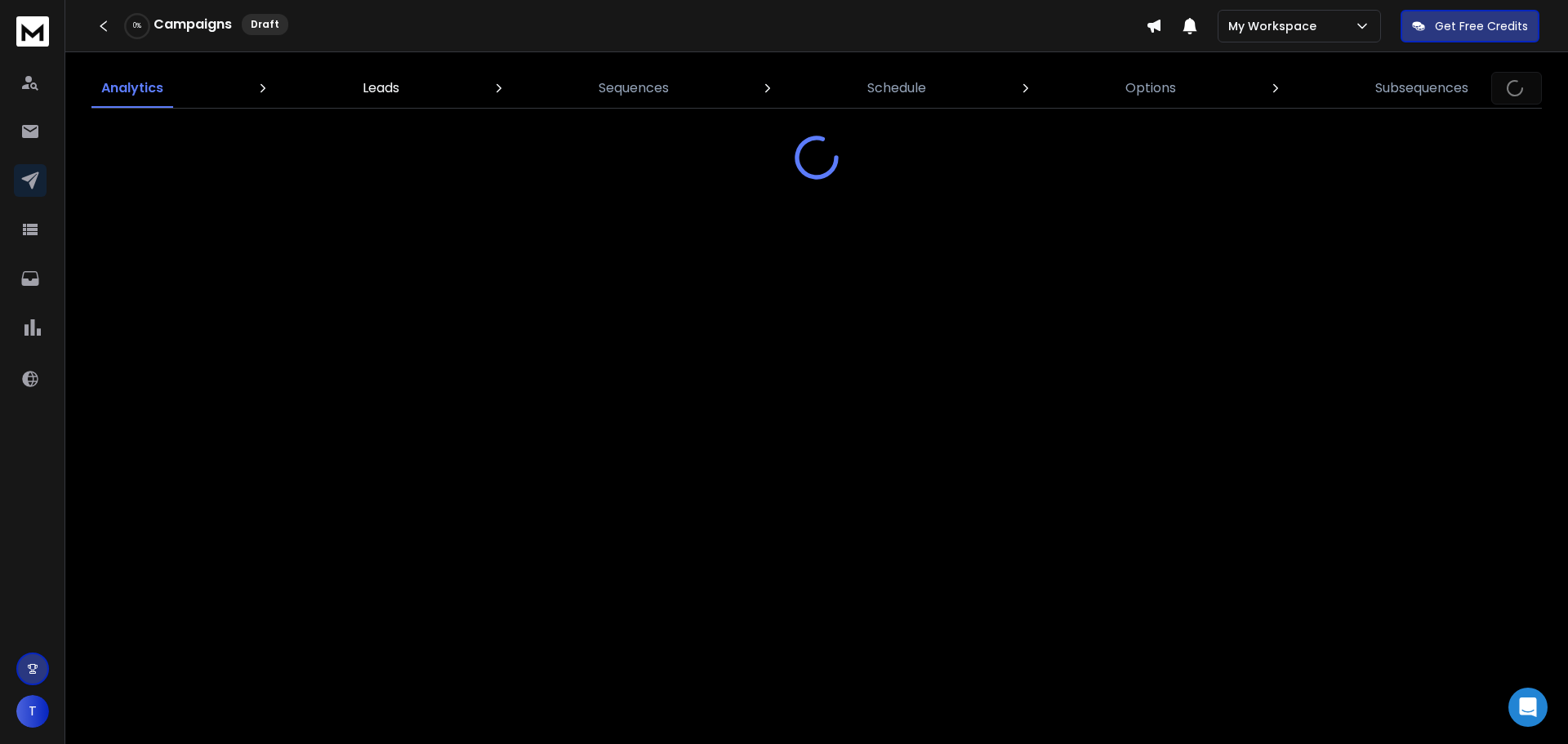
click at [404, 99] on link "Leads" at bounding box center [381, 88] width 57 height 39
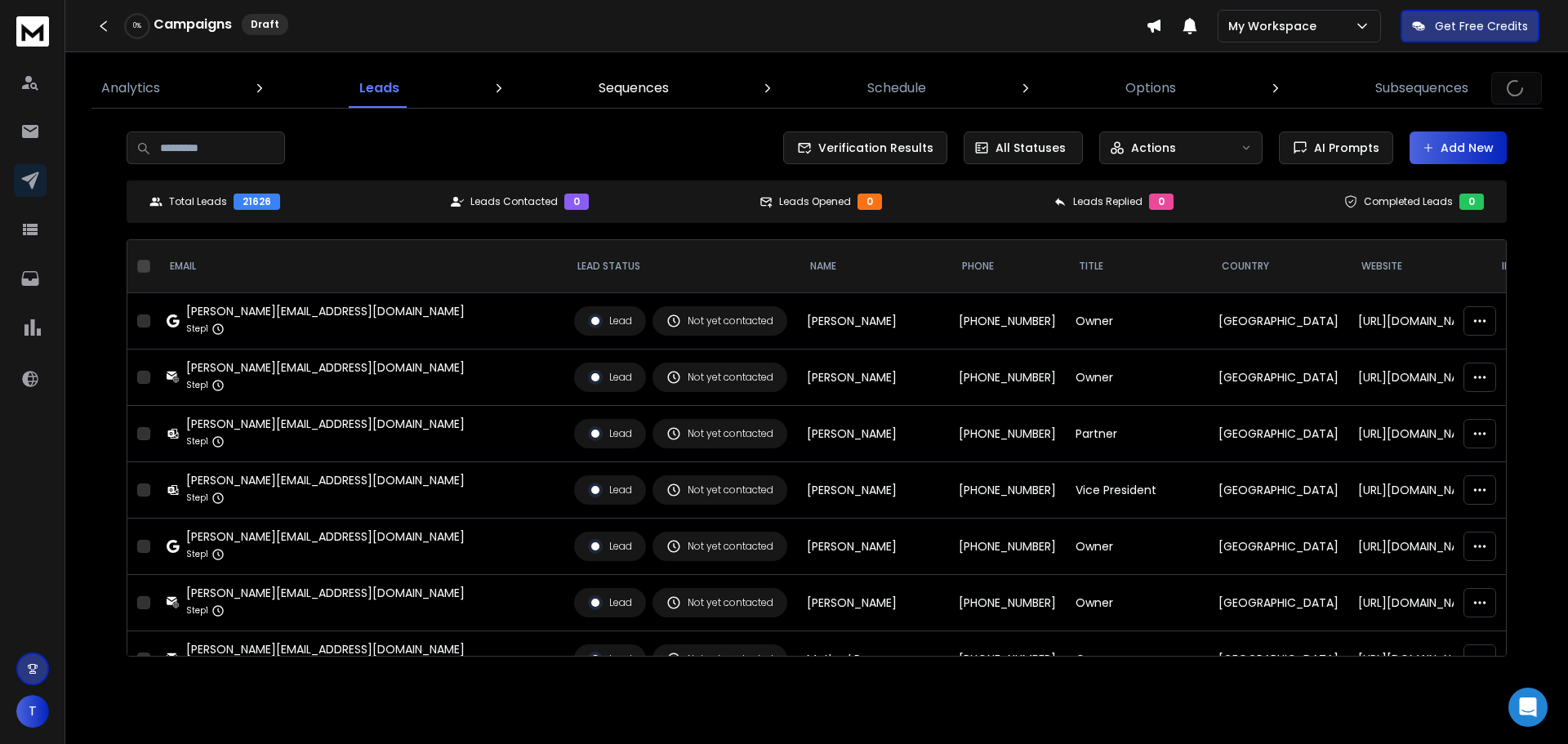
click at [648, 86] on p "Sequences" at bounding box center [634, 88] width 71 height 19
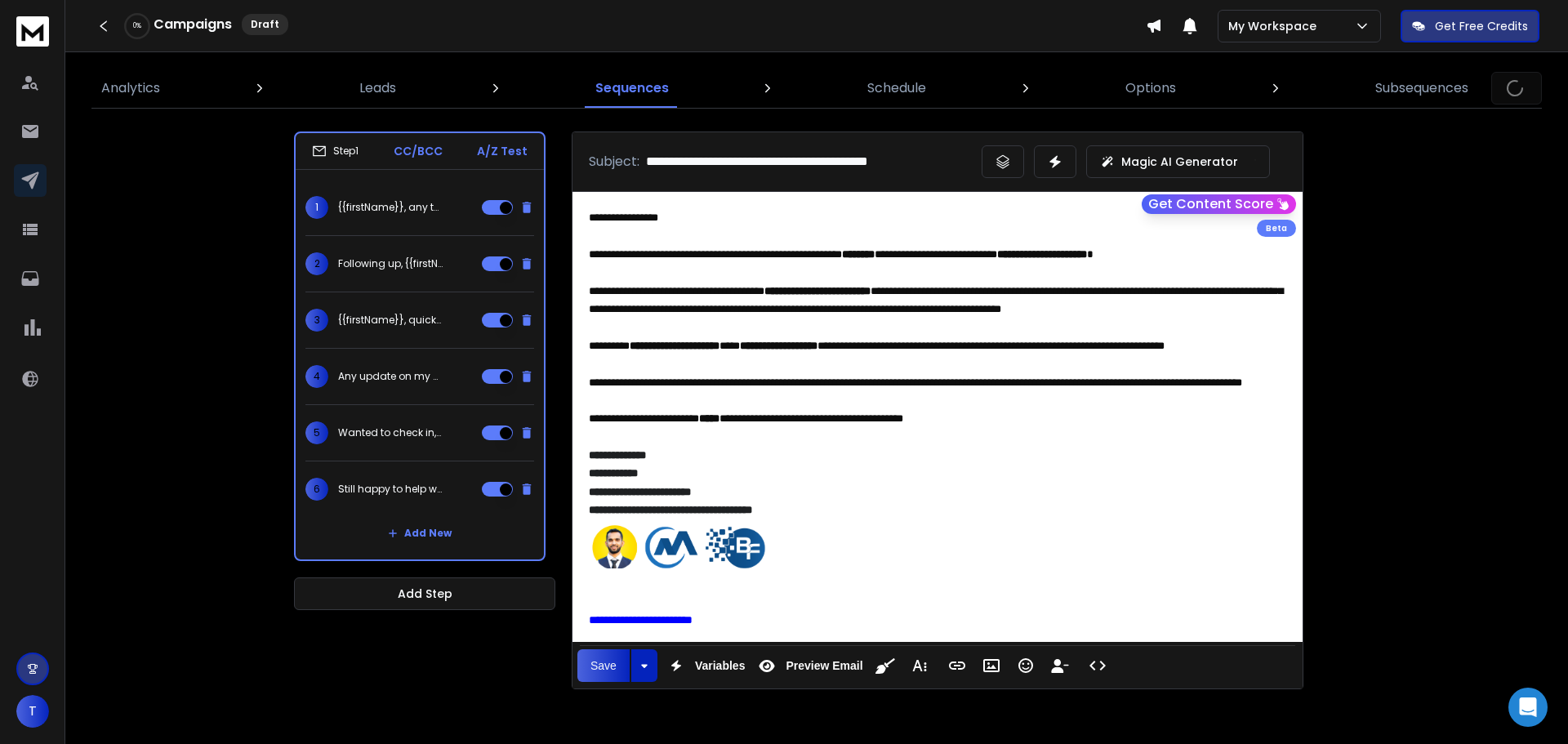
scroll to position [79, 0]
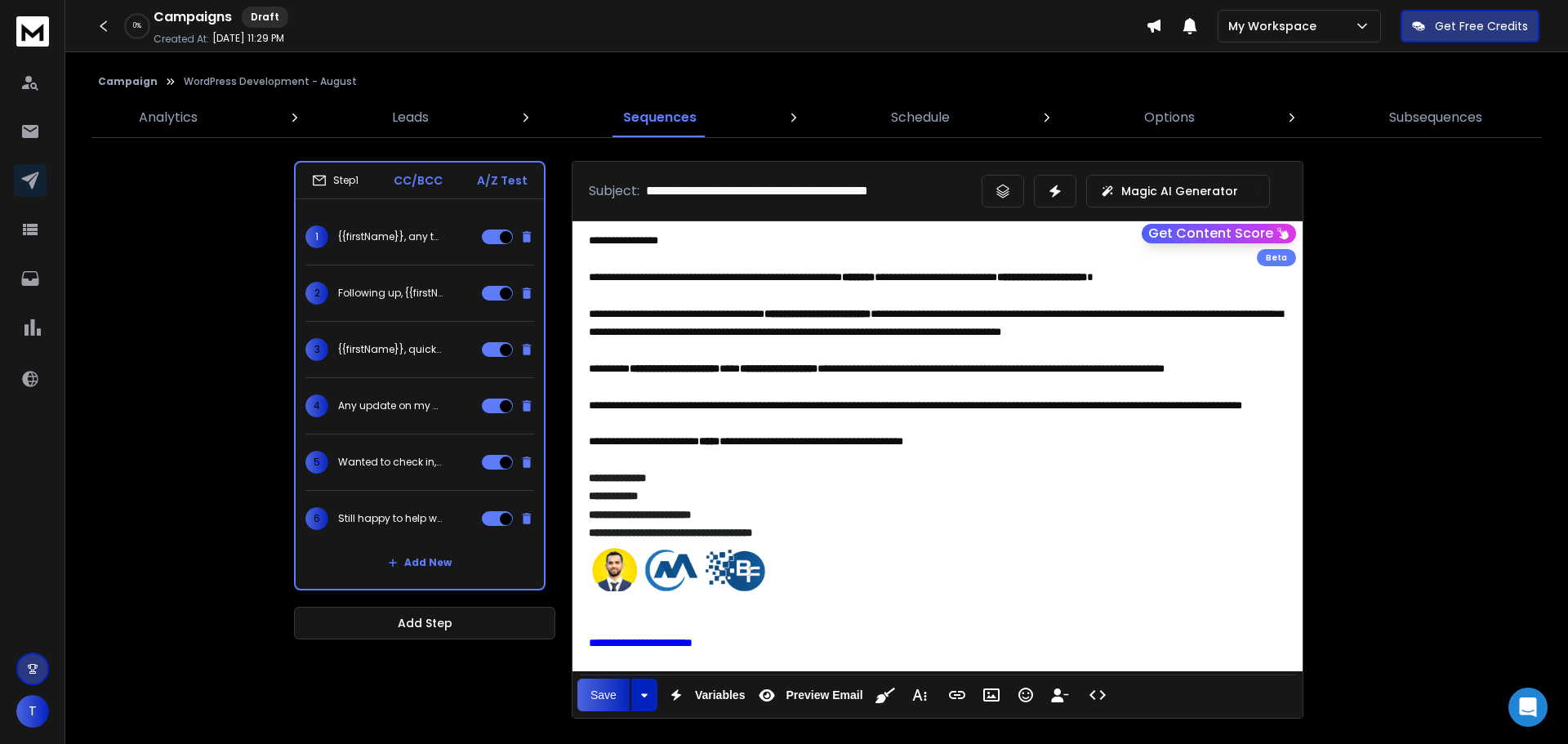
click at [363, 293] on p "Following up, {{firstName}}" at bounding box center [390, 293] width 105 height 13
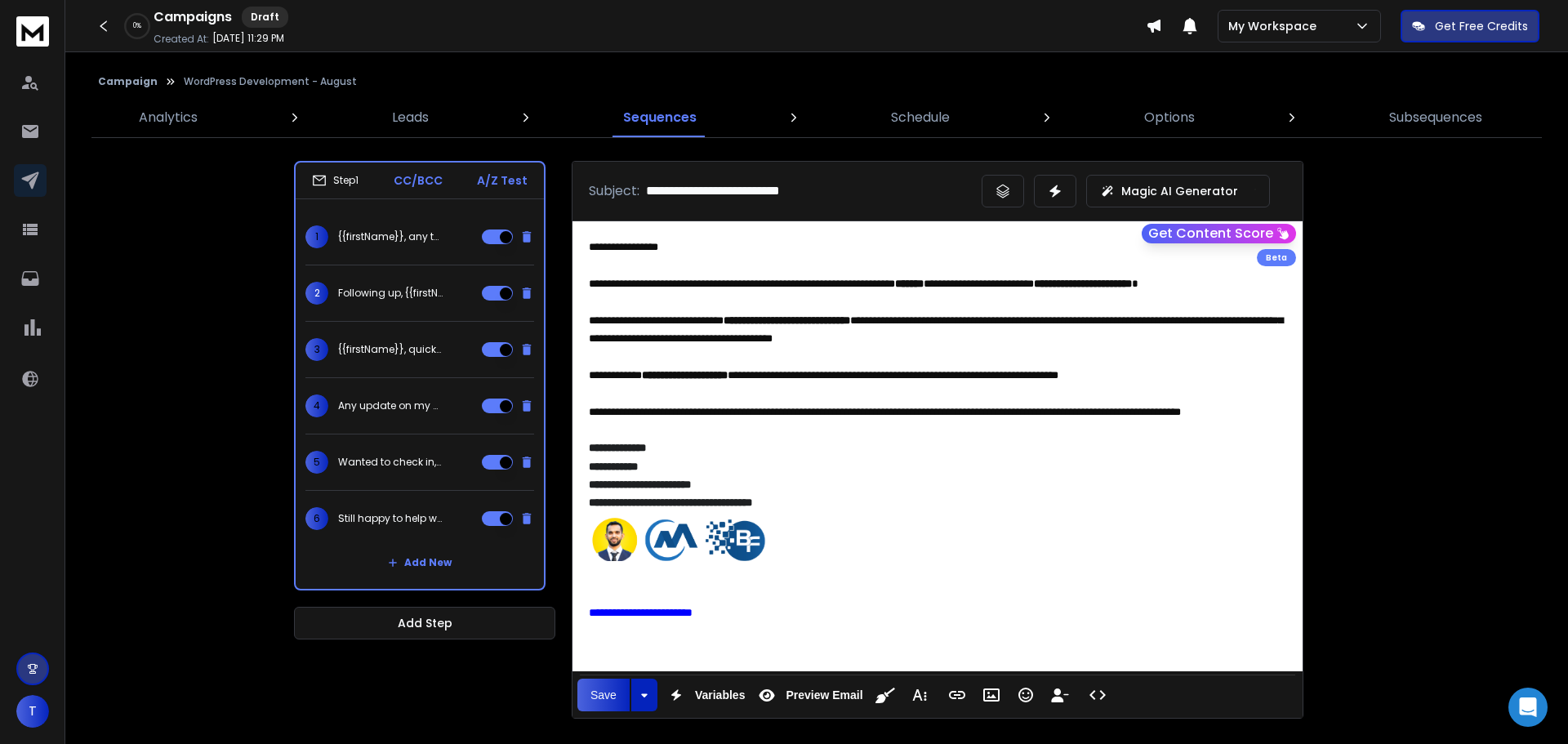
click at [391, 341] on div "3 {{firstName}}, quick website question for you" at bounding box center [374, 349] width 137 height 23
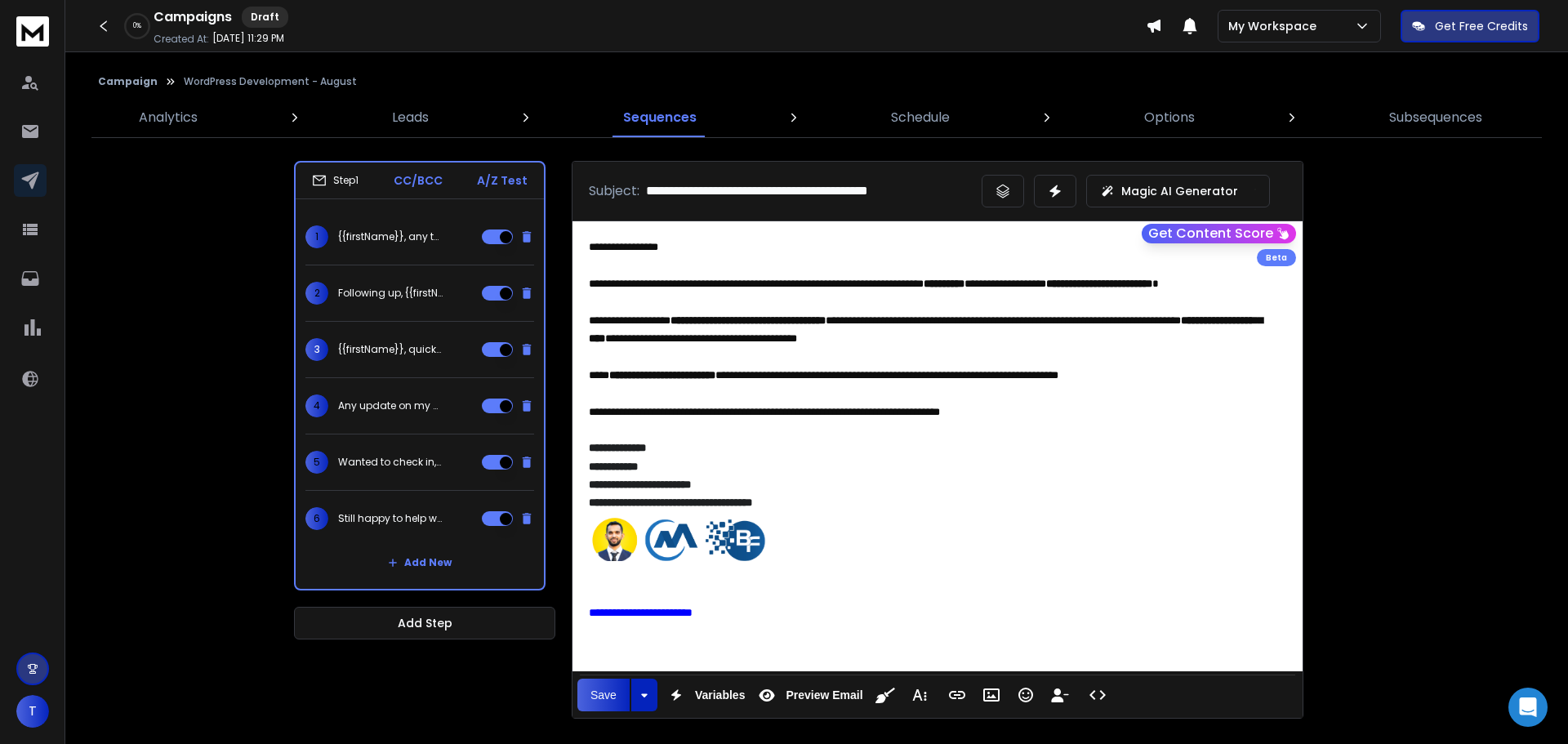
click at [381, 407] on p "Any update on my earlier note, {{firstName}}?" at bounding box center [390, 405] width 105 height 13
click at [416, 461] on p "Wanted to check in, {{firstName}}" at bounding box center [390, 462] width 105 height 13
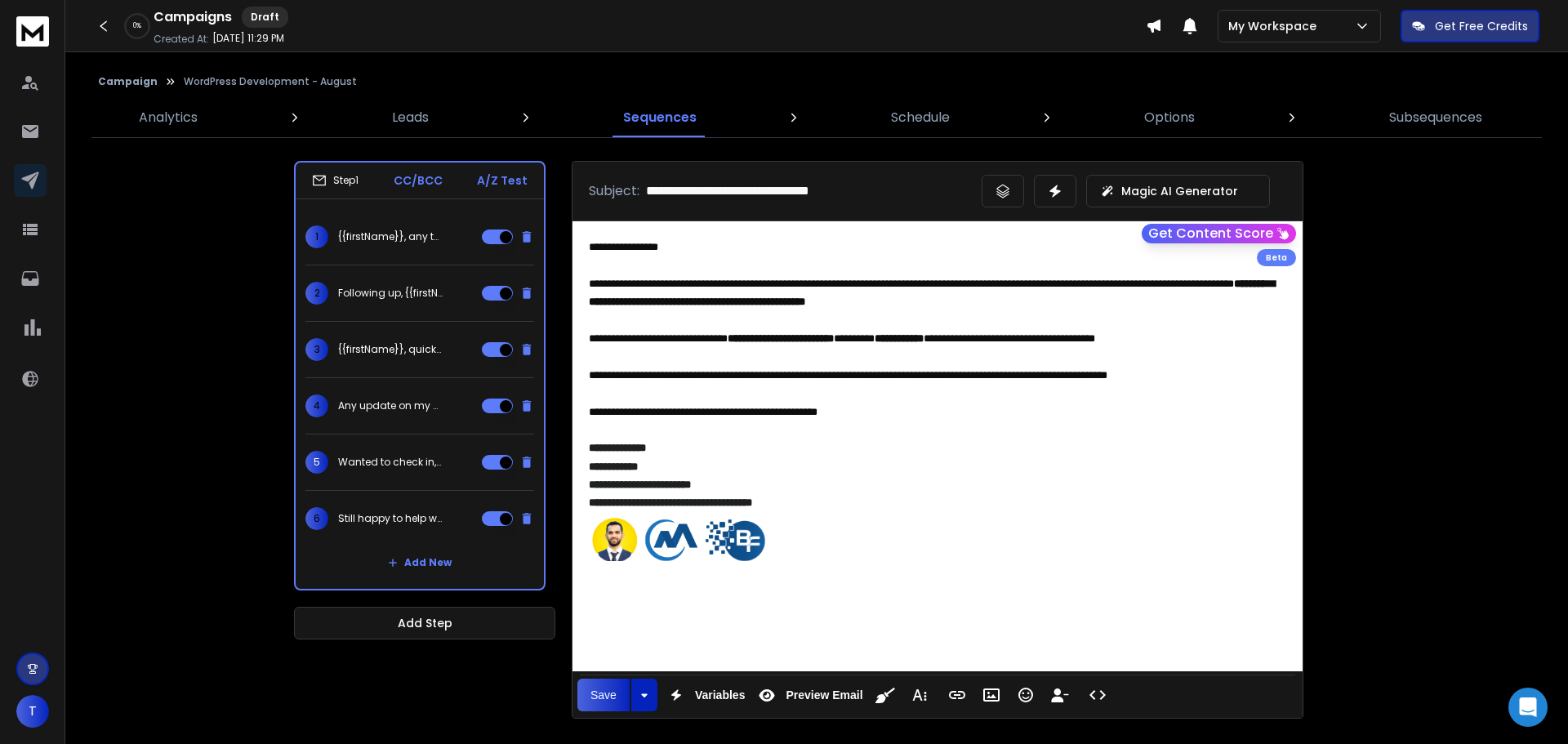
click at [408, 511] on div "6 Still happy to help with your website goals, {{firstName}}" at bounding box center [374, 518] width 137 height 23
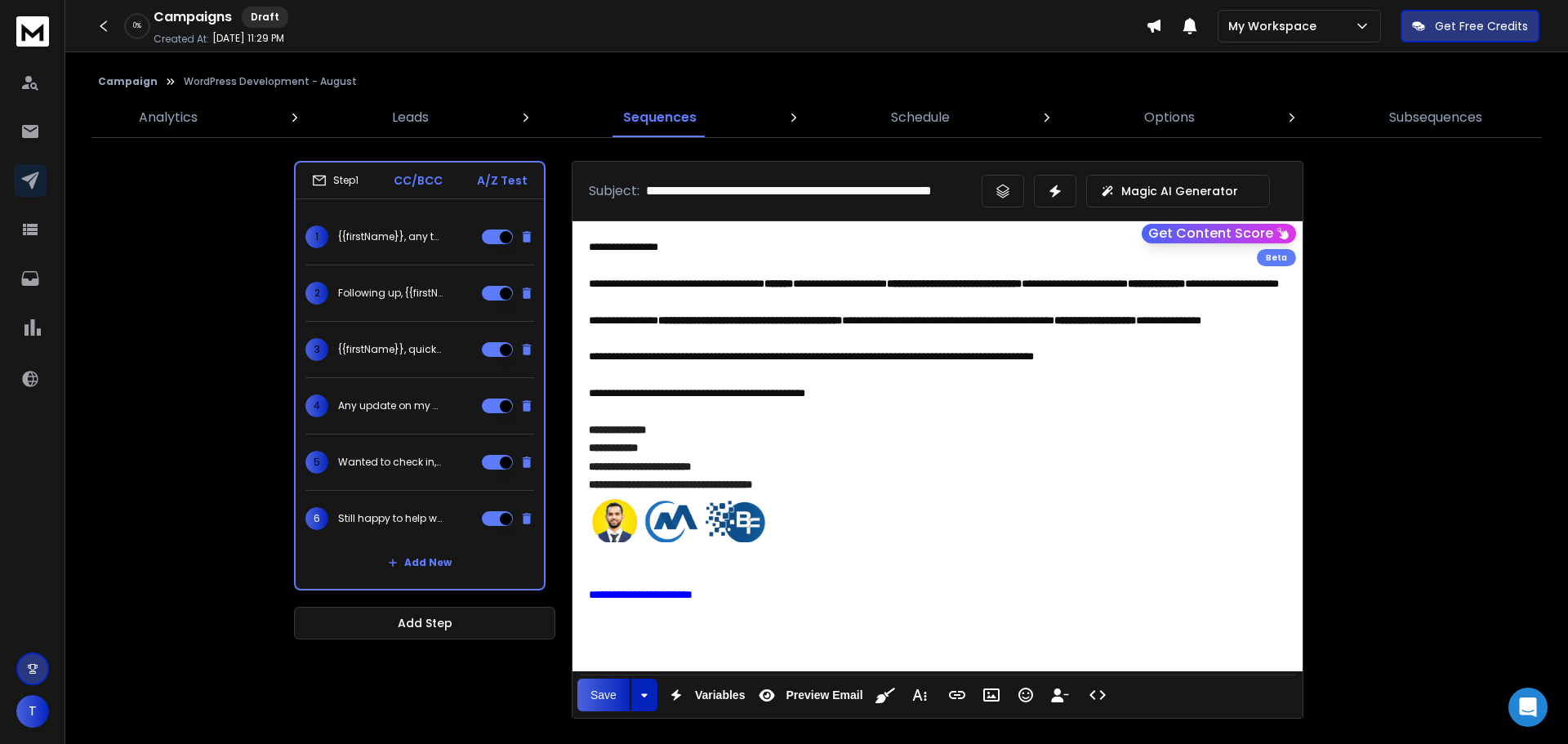
click at [806, 457] on div "**********" at bounding box center [938, 447] width 697 height 18
click at [388, 418] on div "4 Any update on my earlier note, {{firstName}}?" at bounding box center [420, 406] width 228 height 57
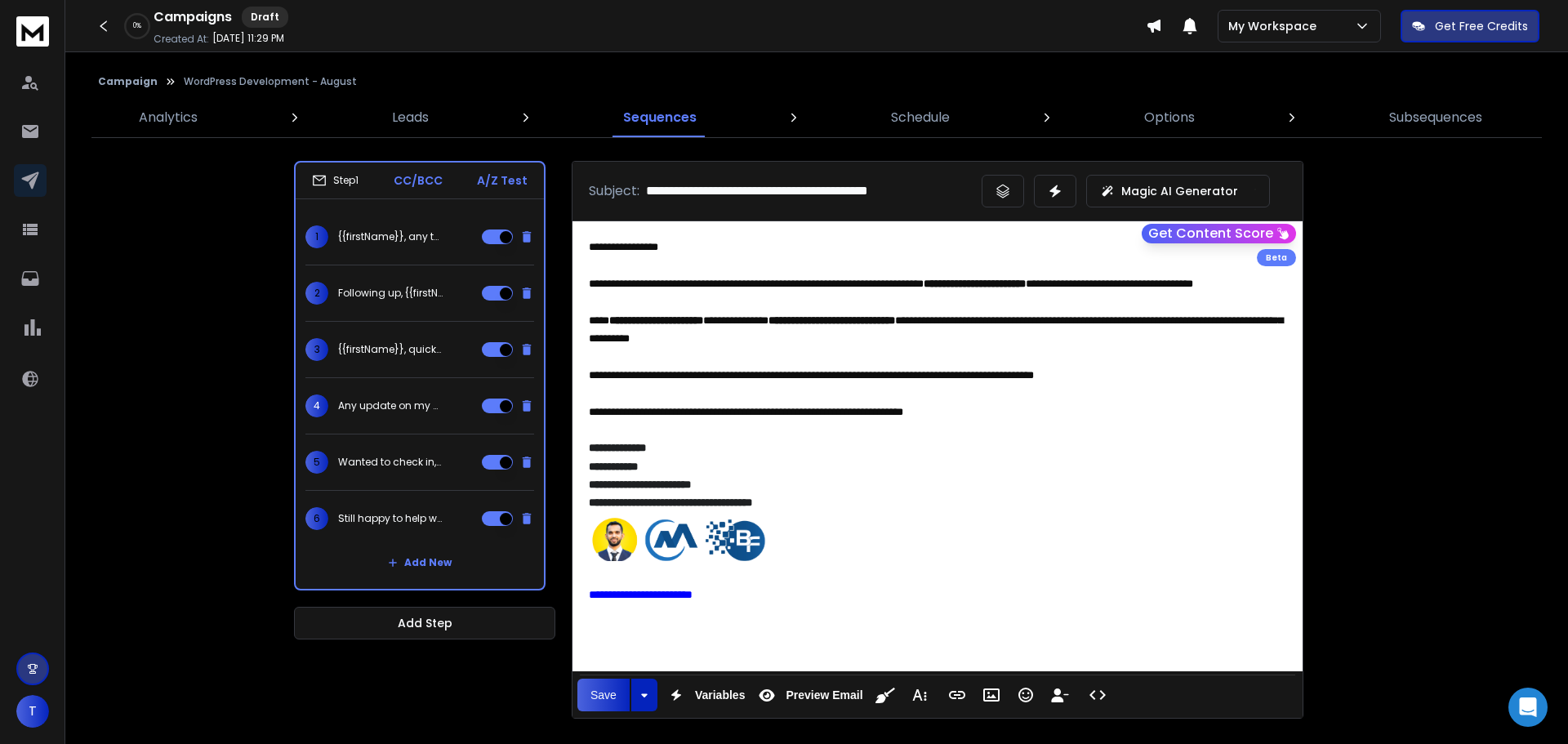
click at [390, 357] on div "3 {{firstName}}, quick website question for you" at bounding box center [374, 349] width 137 height 23
click at [386, 280] on div "2 Following up, {{firstName}}" at bounding box center [420, 294] width 228 height 57
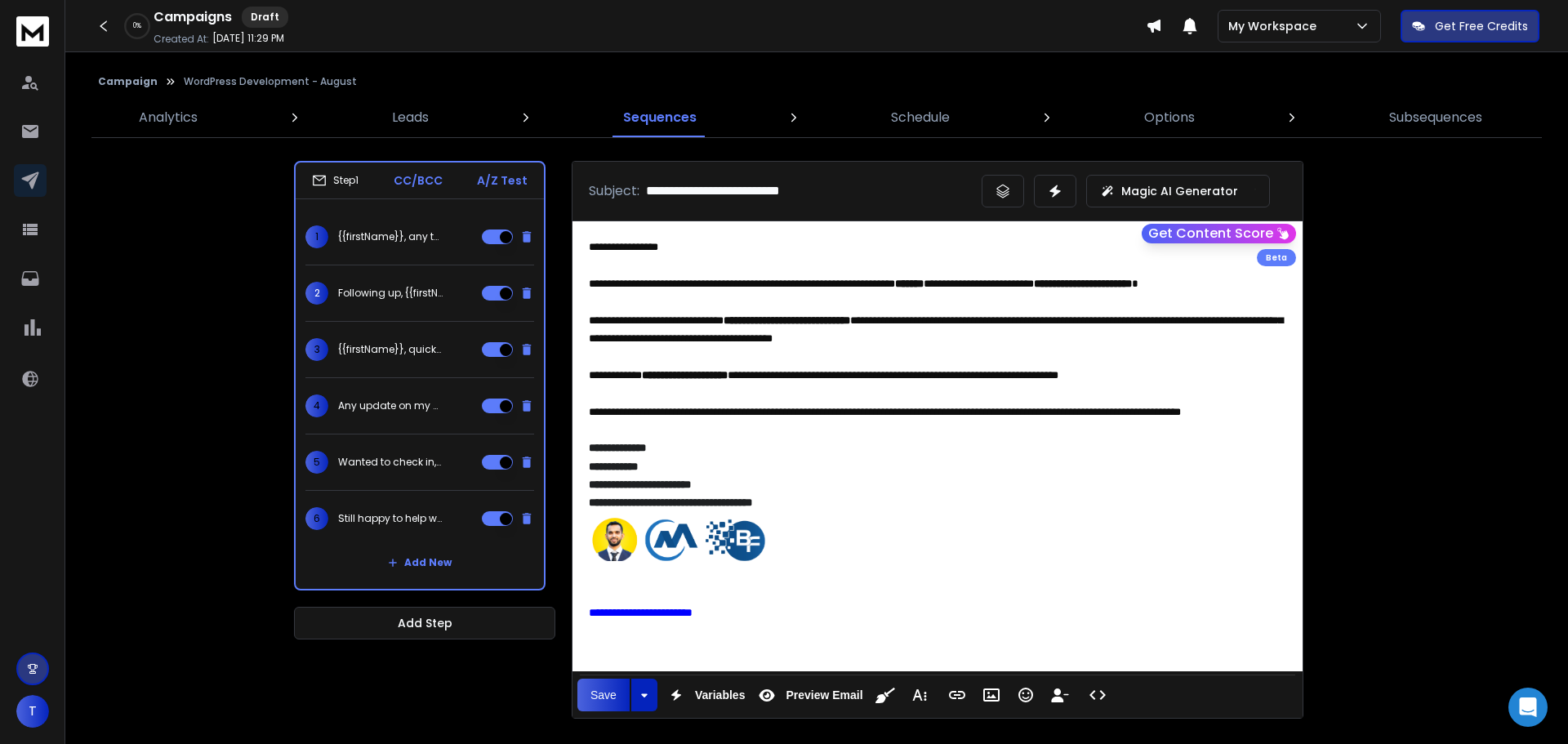
click at [390, 230] on p "{{firstName}}, any thoughts on my last email?" at bounding box center [390, 236] width 105 height 13
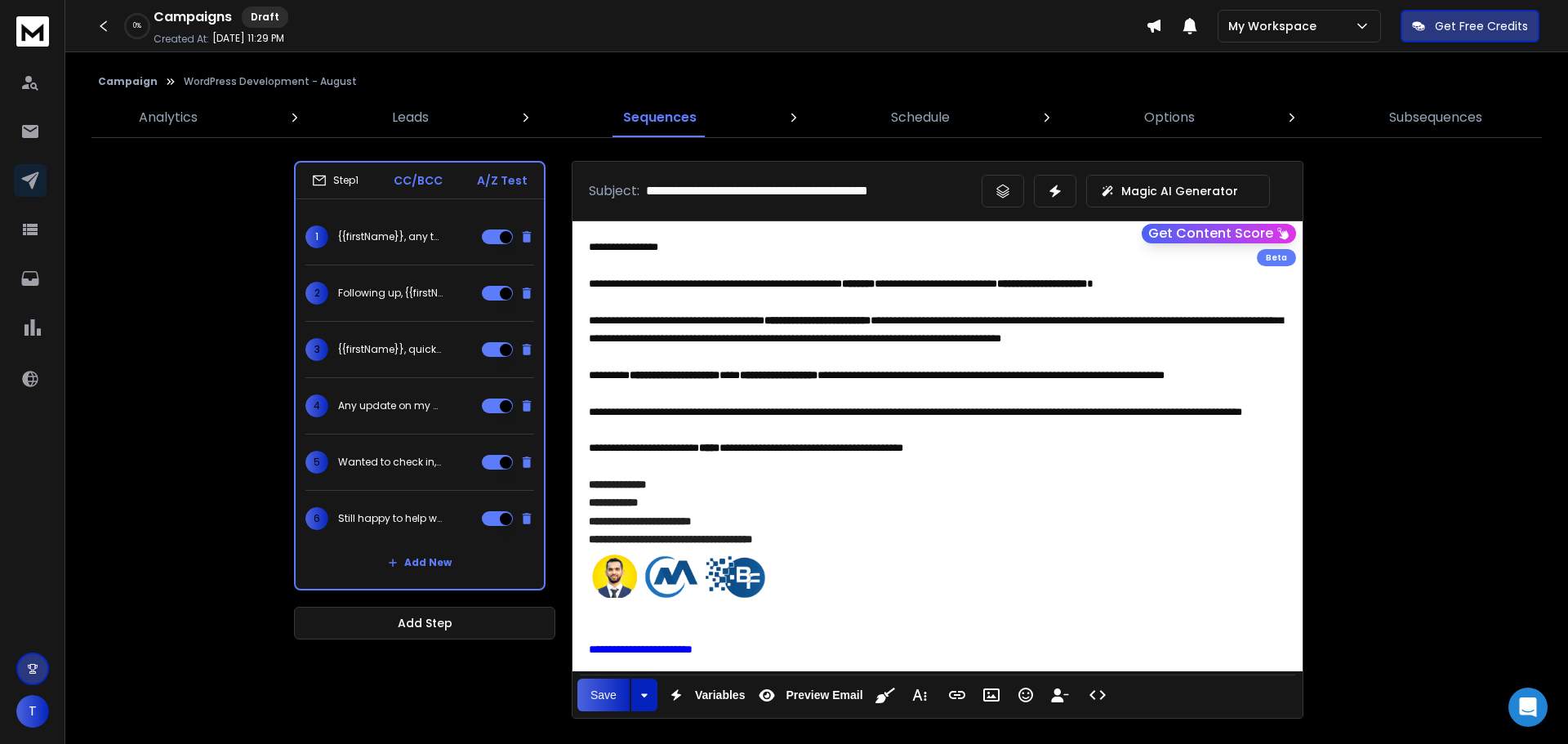
click at [397, 287] on p "Following up, {{firstName}}" at bounding box center [390, 293] width 105 height 13
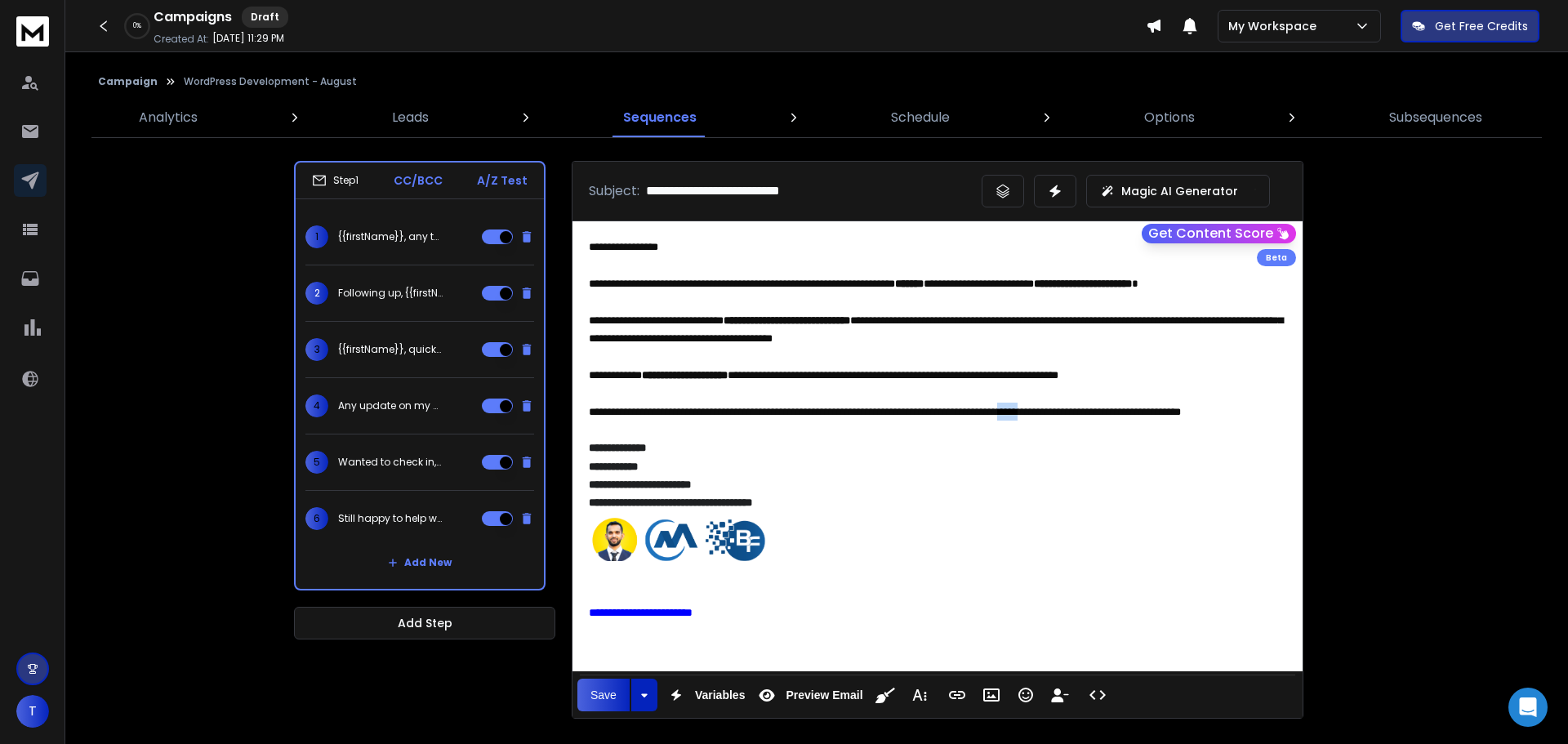
drag, startPoint x: 1159, startPoint y: 430, endPoint x: 1187, endPoint y: 424, distance: 28.6
click at [1181, 417] on span "**********" at bounding box center [885, 412] width 592 height 10
click at [1151, 457] on div "**********" at bounding box center [938, 447] width 697 height 18
drag, startPoint x: 594, startPoint y: 704, endPoint x: 704, endPoint y: 665, distance: 116.7
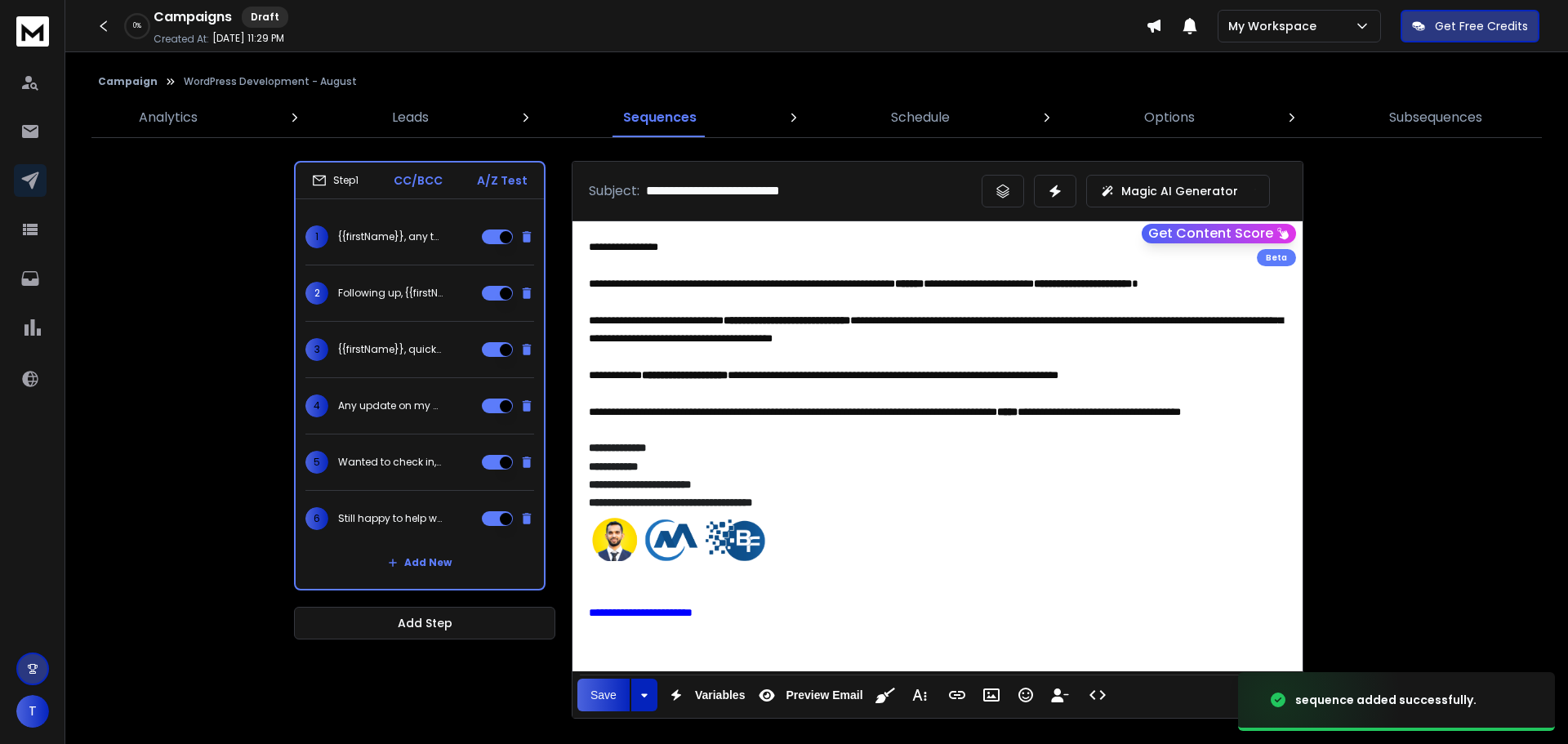
click at [385, 243] on div "1 {{firstName}}, any thoughts on my last email?" at bounding box center [374, 237] width 137 height 23
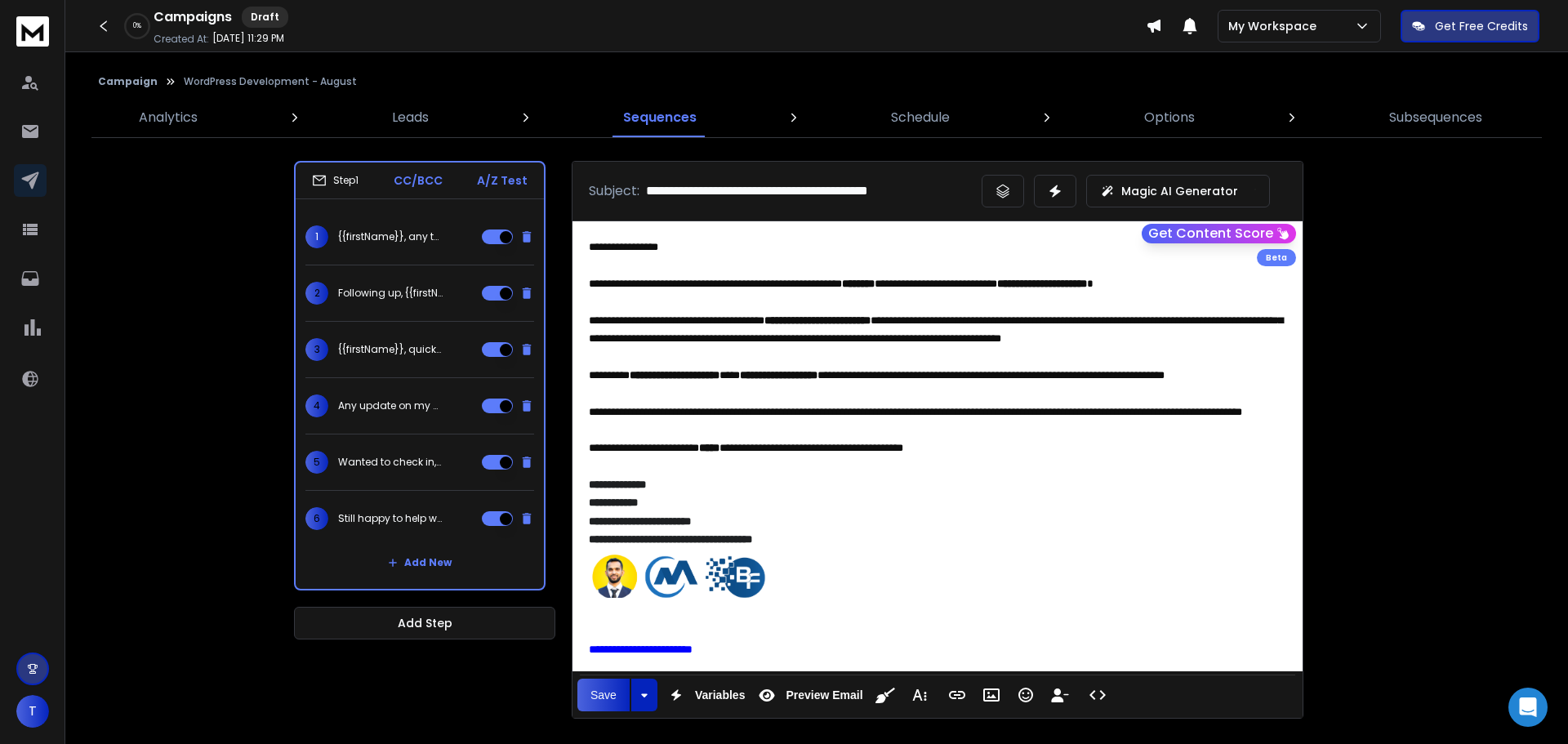
click at [403, 291] on p "Following up, {{firstName}}" at bounding box center [390, 293] width 105 height 13
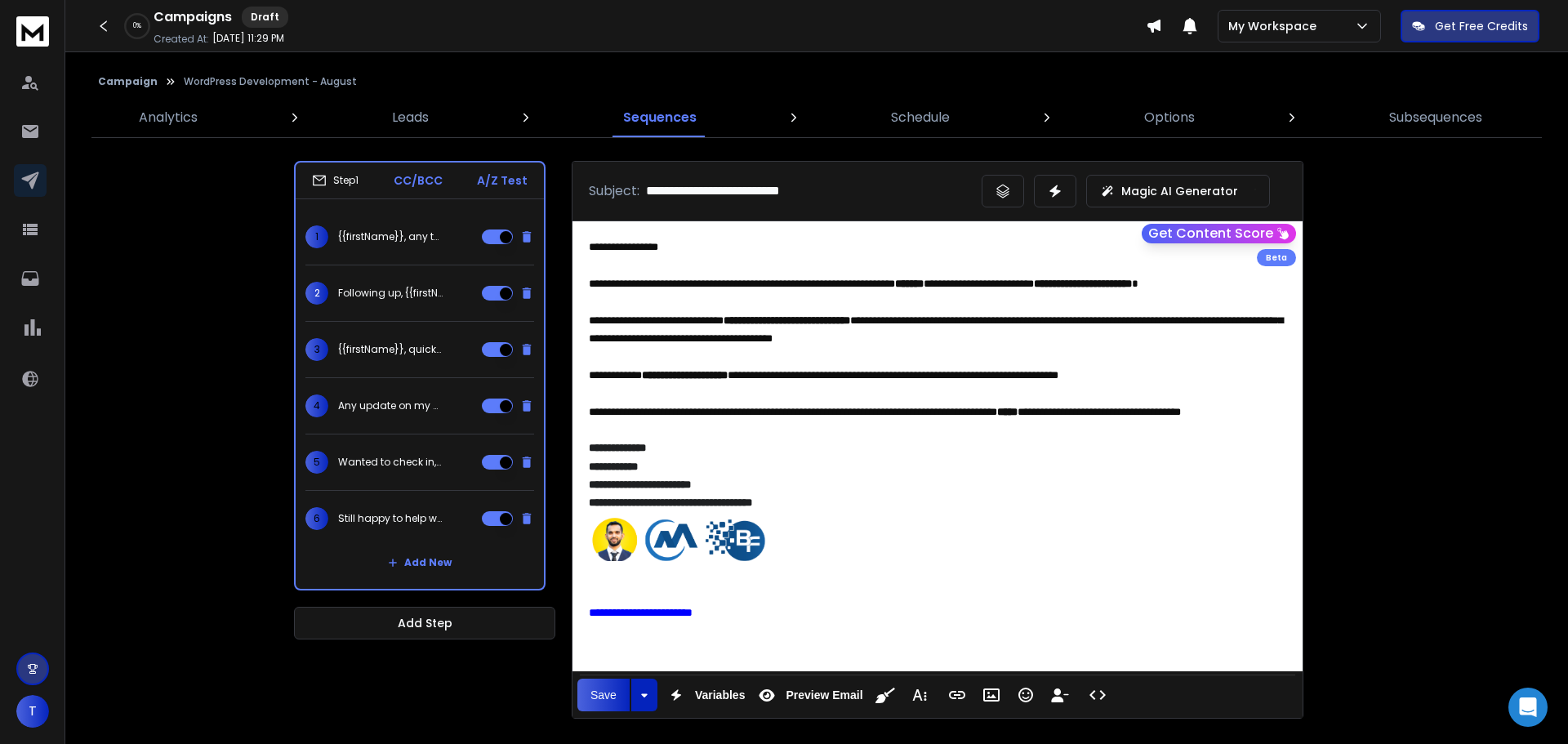
click at [397, 364] on div "3 {{firstName}}, quick website question for you" at bounding box center [420, 349] width 228 height 57
click at [374, 239] on p "{{firstName}}, any thoughts on my last email?" at bounding box center [390, 236] width 105 height 13
type input "**********"
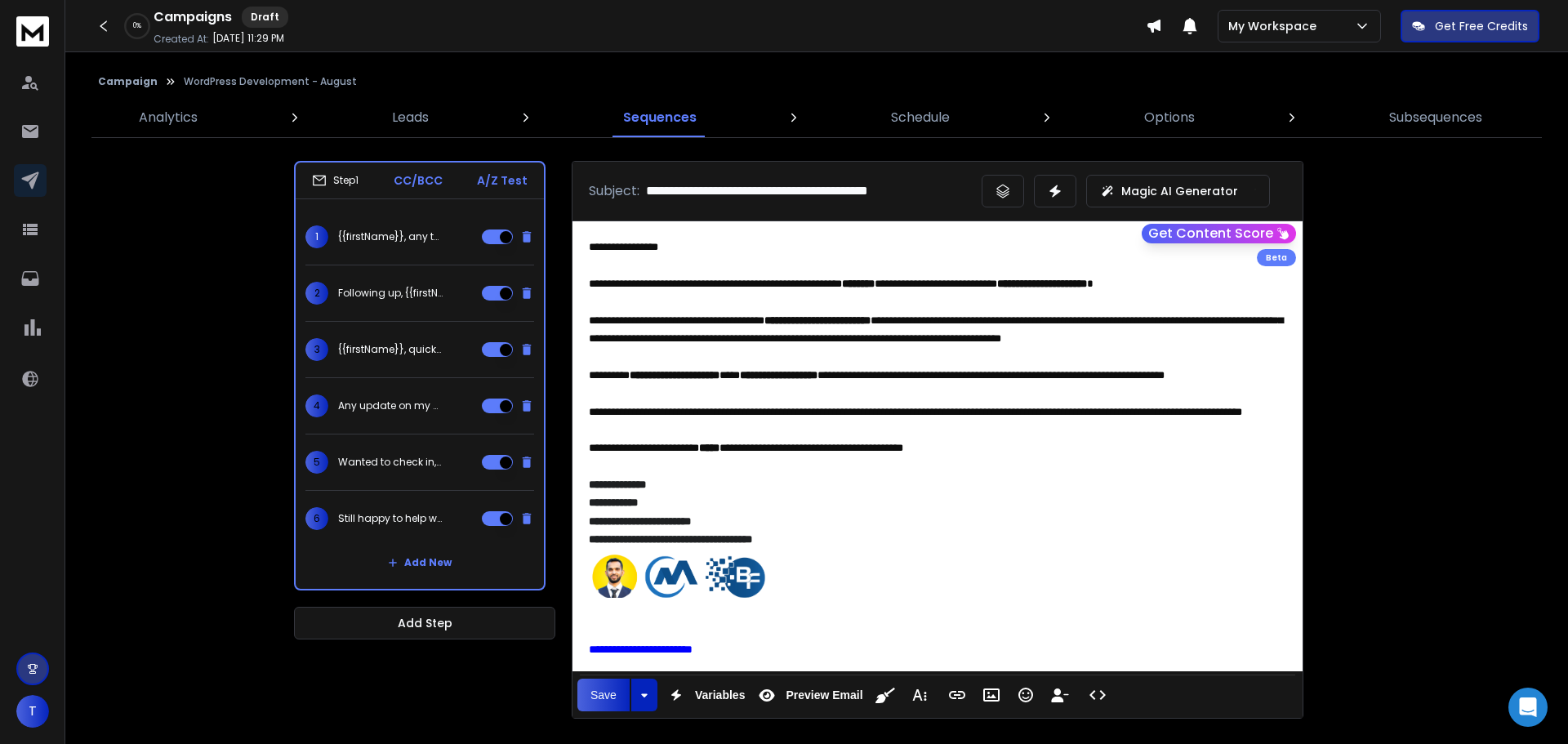
click at [657, 257] on div at bounding box center [938, 264] width 697 height 18
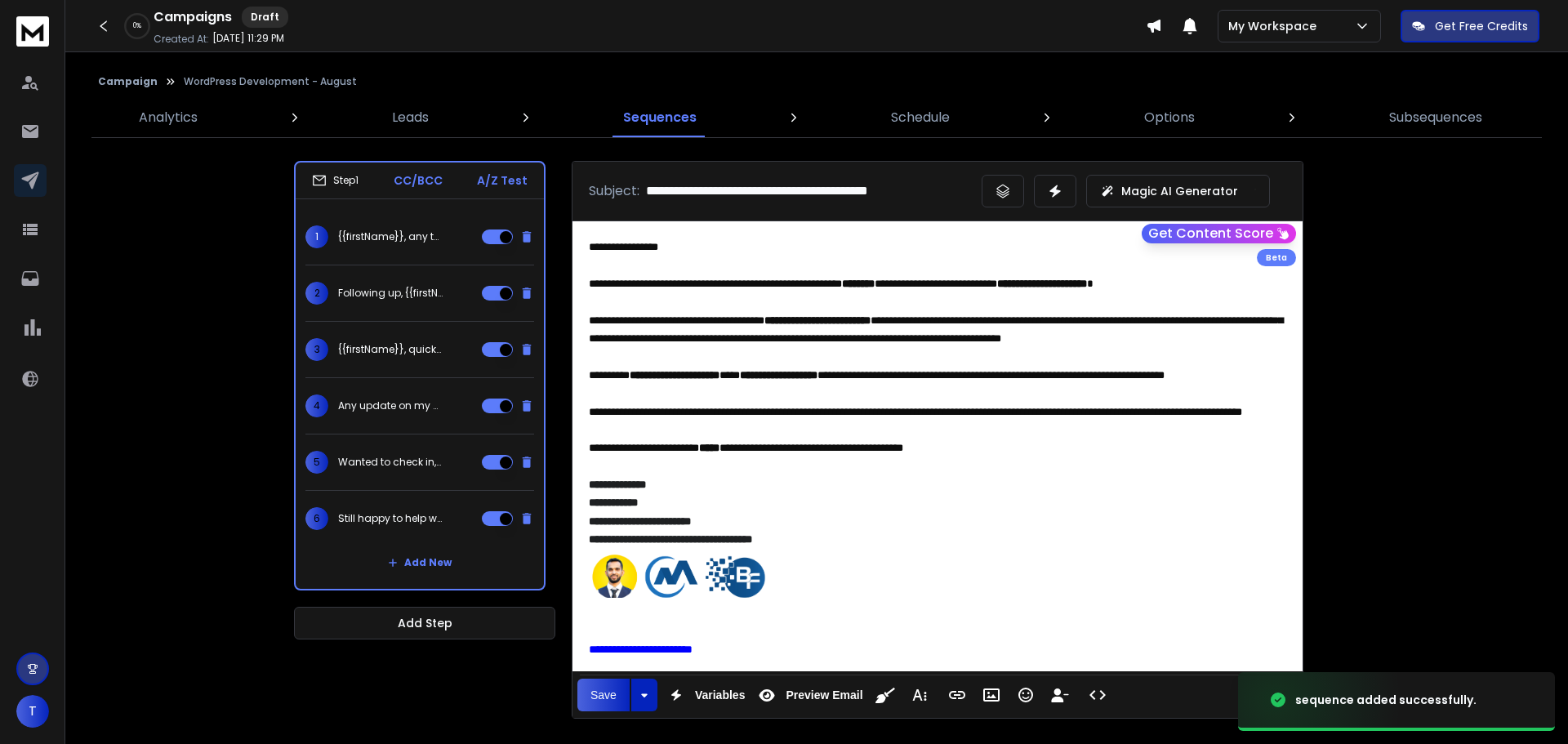
click at [162, 274] on div "**********" at bounding box center [817, 439] width 1450 height 571
click at [42, 186] on link at bounding box center [30, 179] width 32 height 32
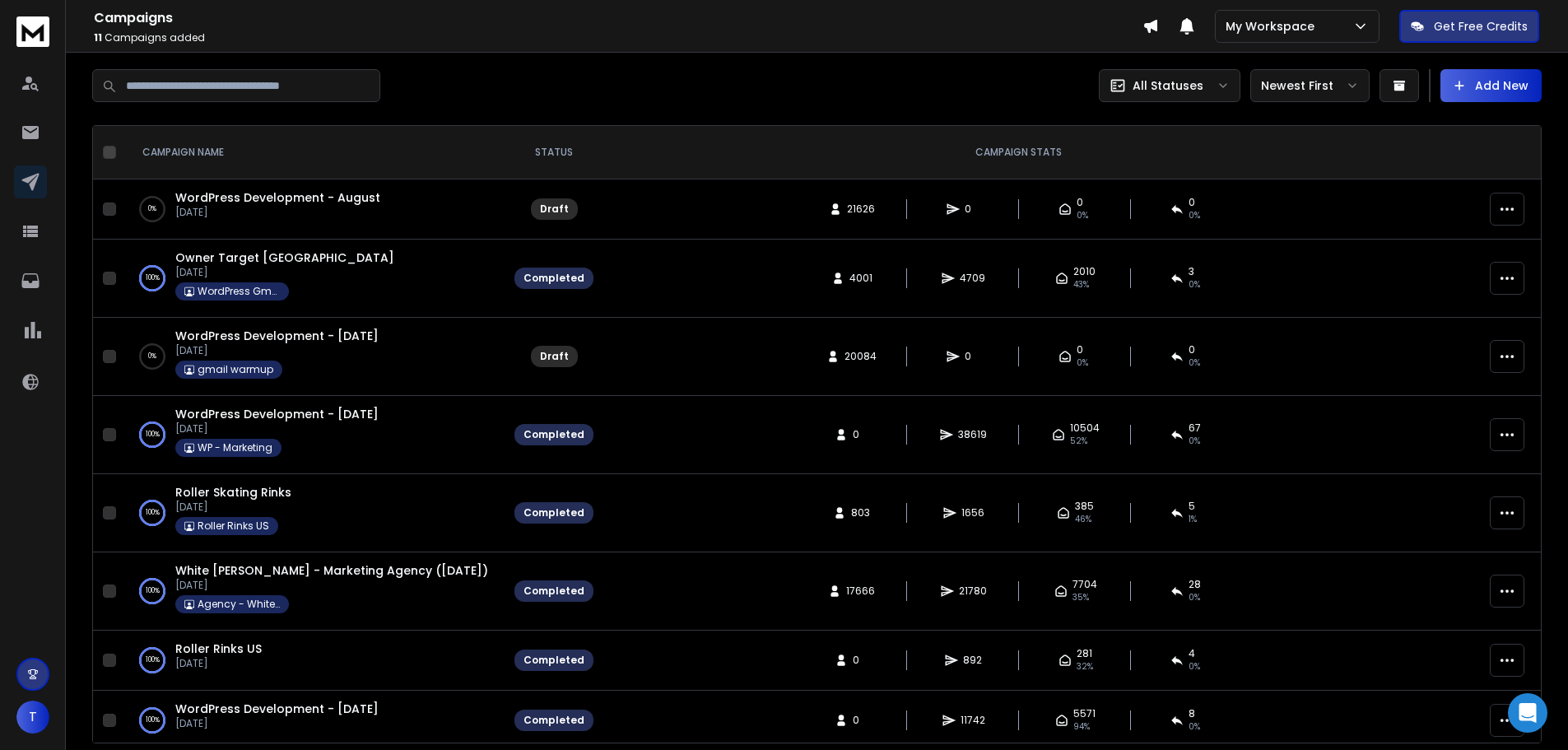
click at [253, 206] on p "[DATE]" at bounding box center [278, 212] width 205 height 13
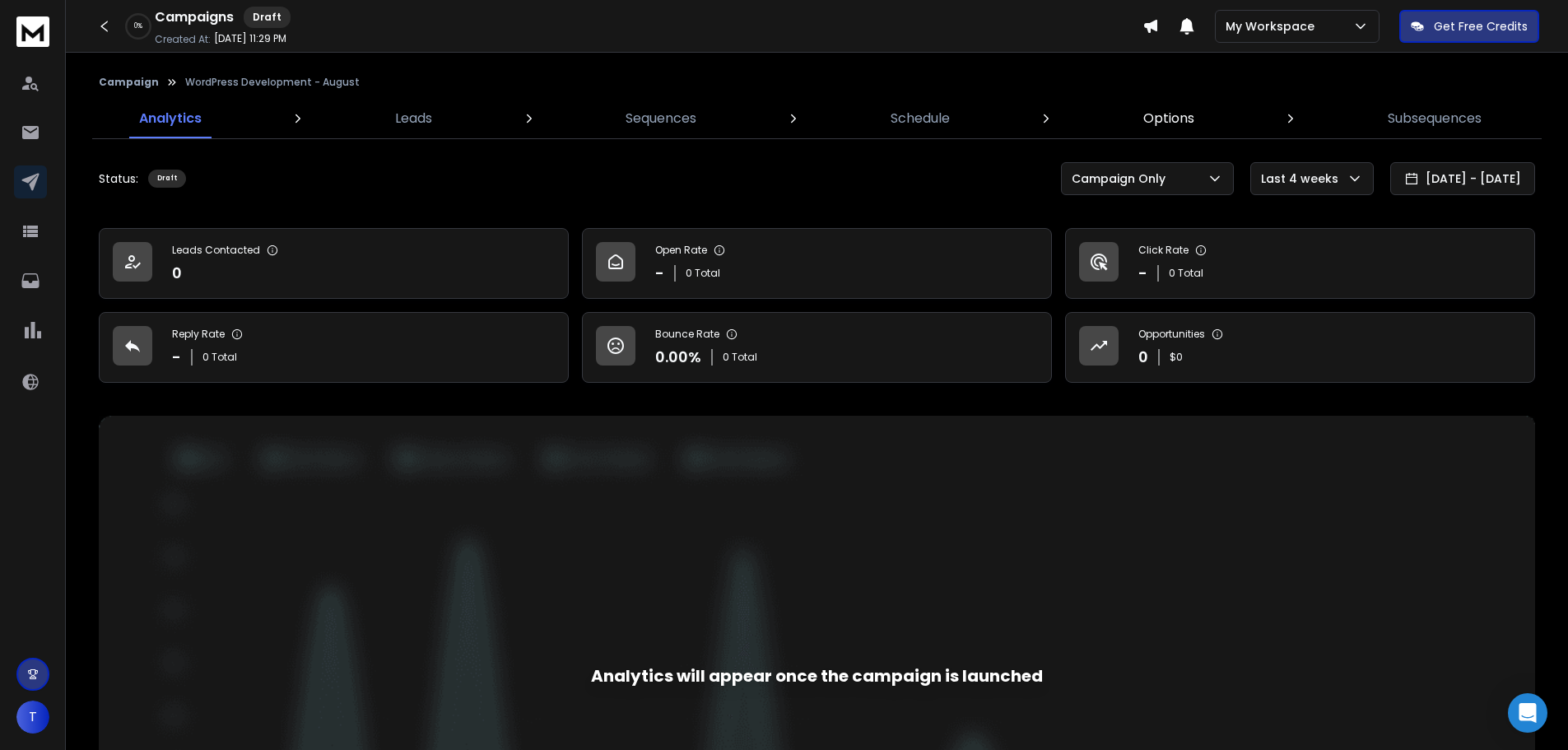
click at [1153, 125] on p "Options" at bounding box center [1169, 119] width 51 height 19
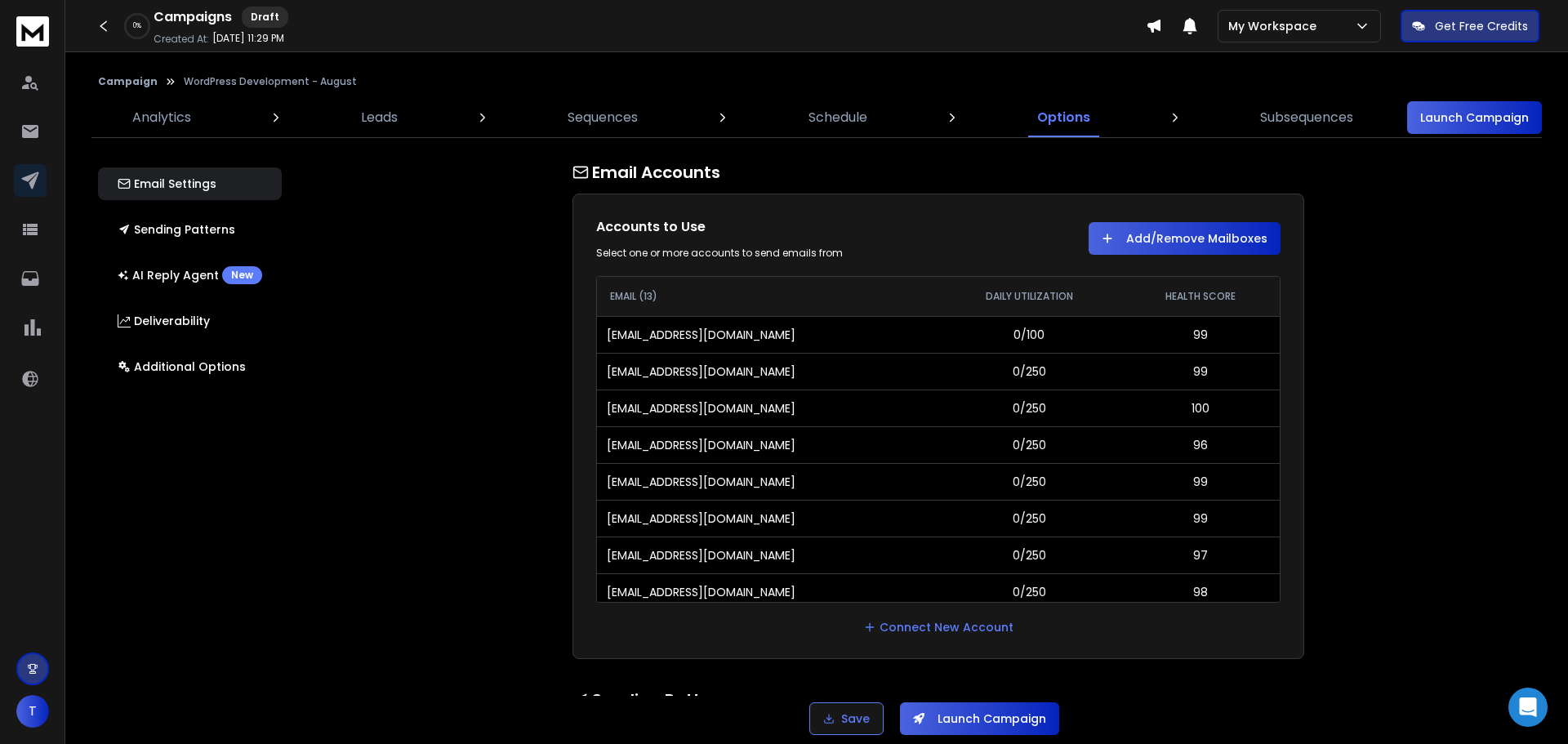
click at [1446, 308] on div "Email Accounts Accounts to Use Select one or more accounts to send emails from …" at bounding box center [947, 429] width 1280 height 535
click at [1162, 238] on button "Add/Remove Mailboxes" at bounding box center [1184, 238] width 192 height 32
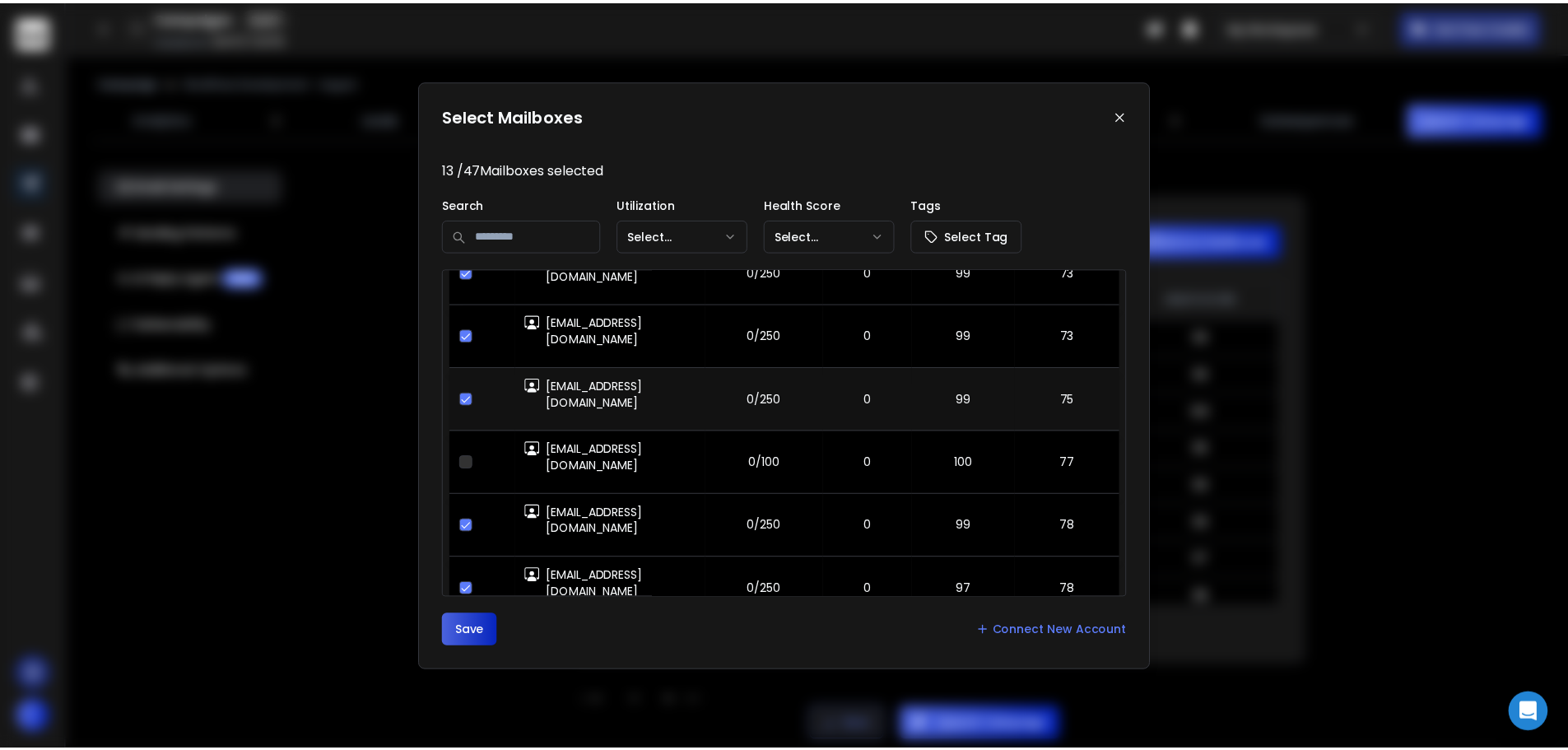
scroll to position [329, 0]
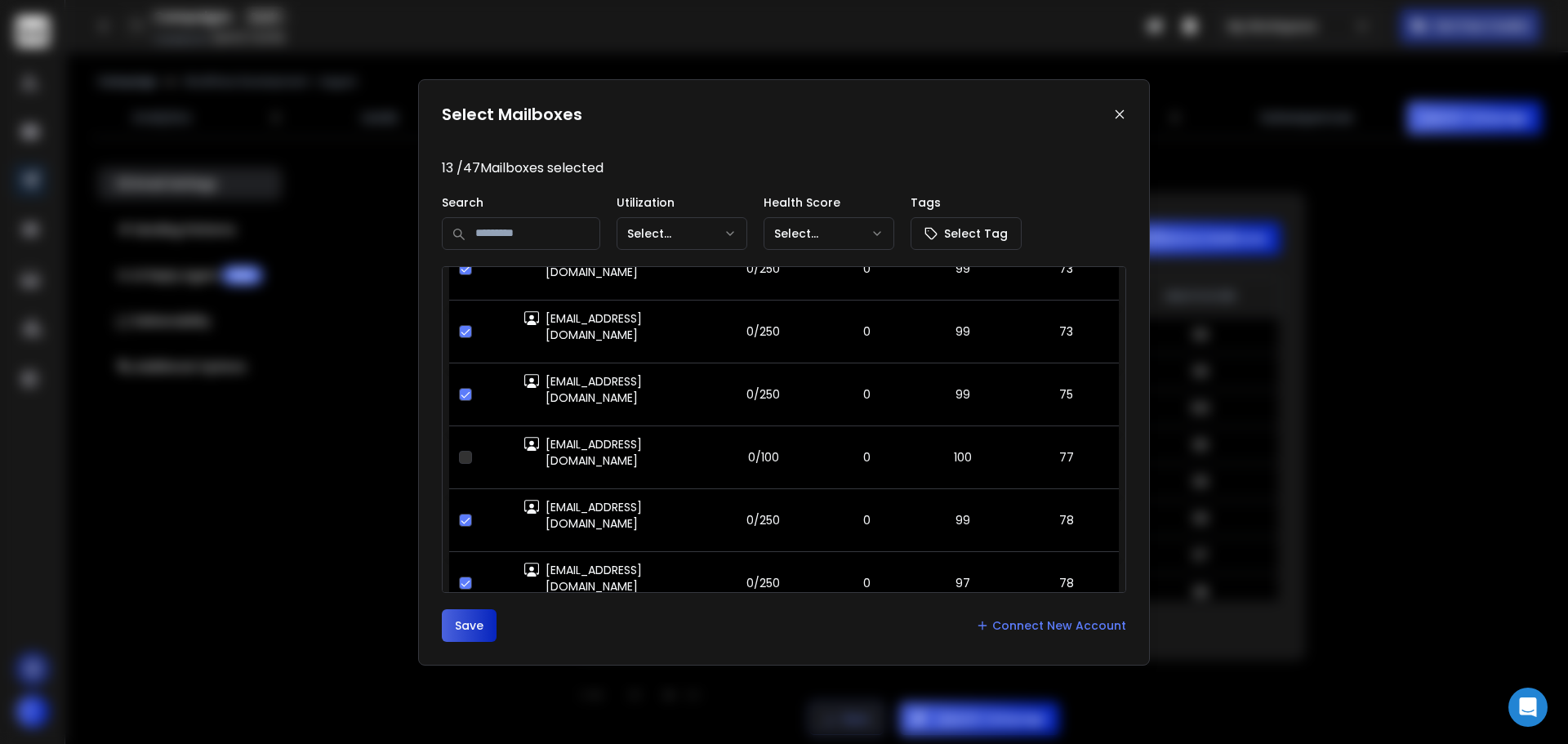
click at [1120, 111] on icon at bounding box center [1119, 114] width 13 height 13
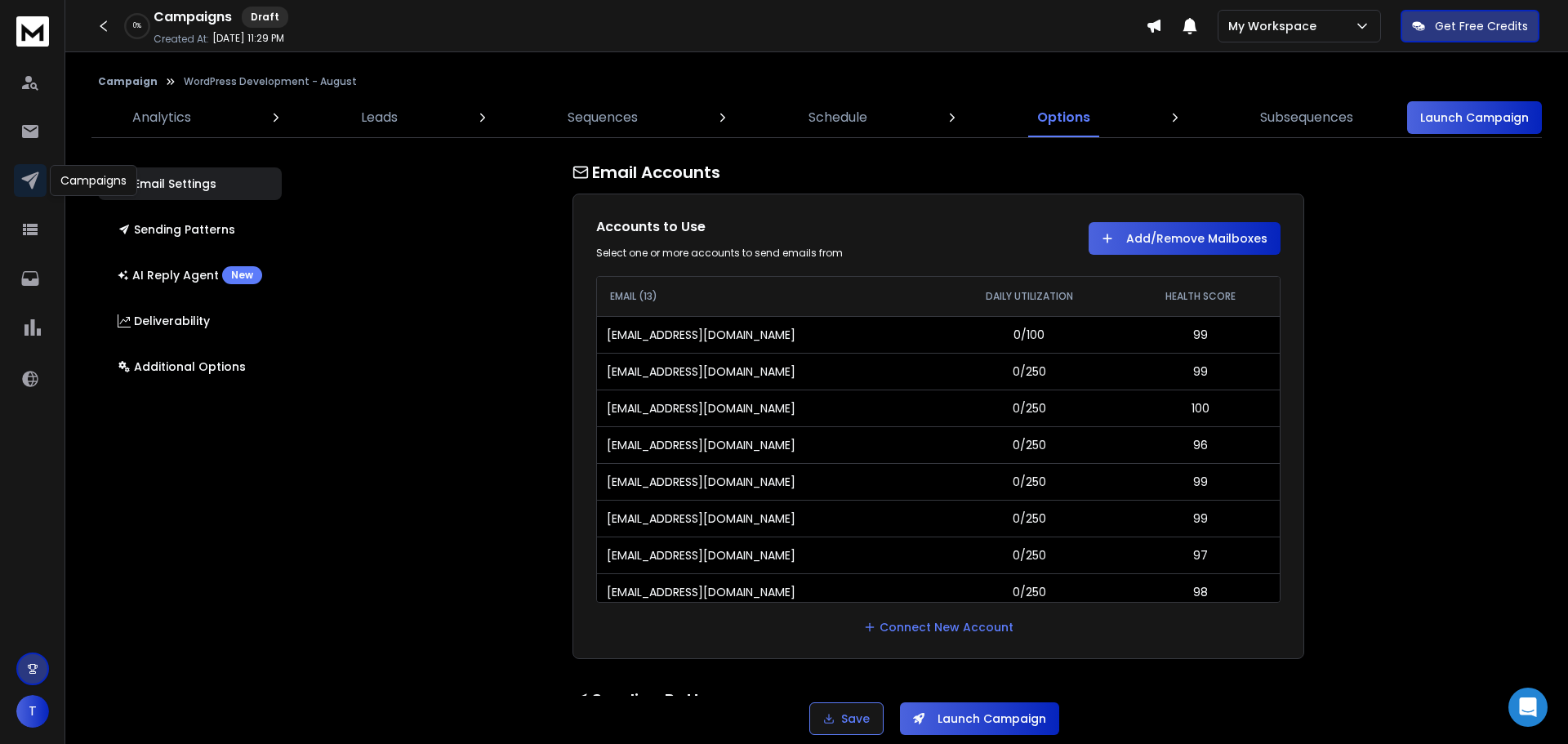
click at [38, 169] on link at bounding box center [30, 179] width 32 height 32
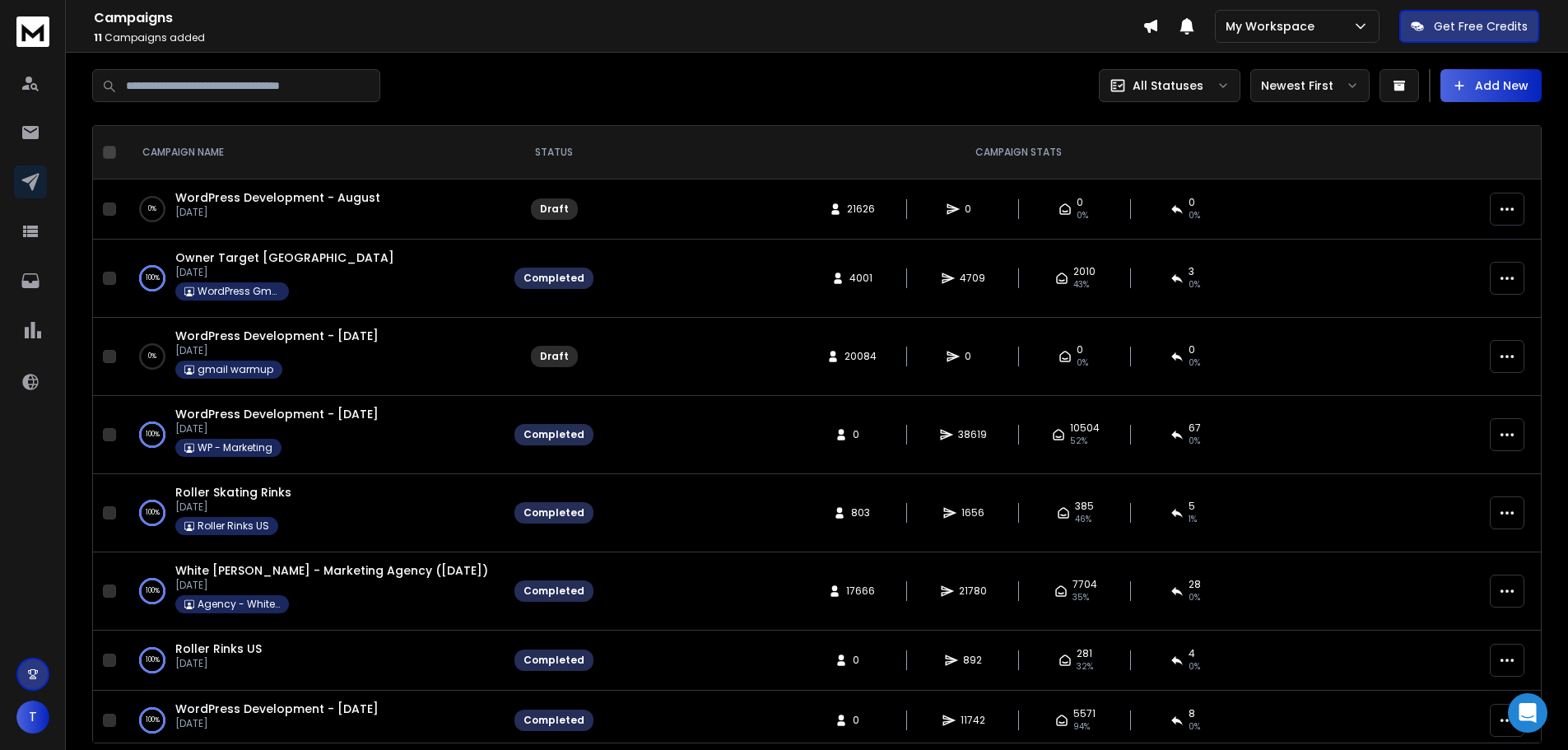
click at [1504, 205] on button "button" at bounding box center [1507, 208] width 34 height 32
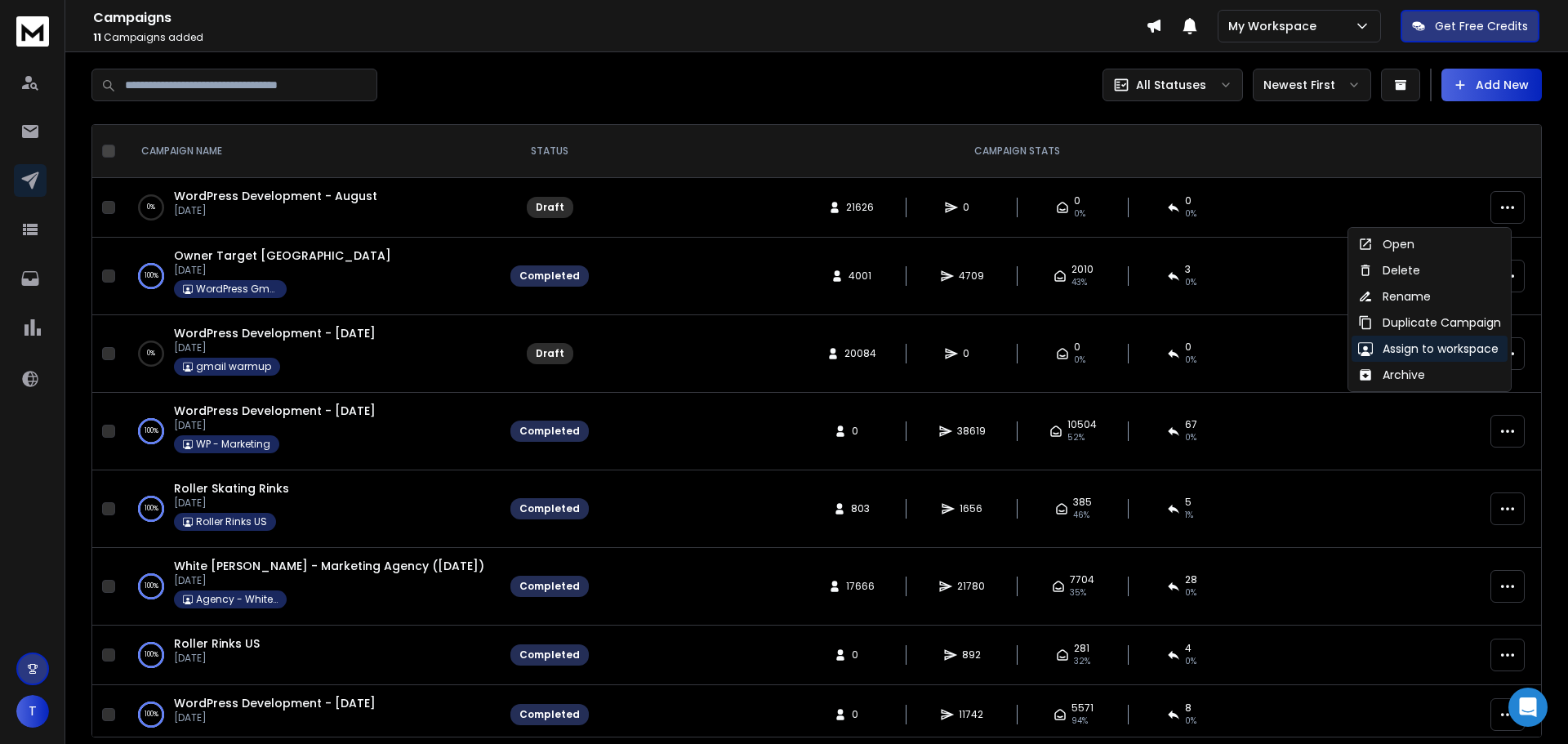
click at [1432, 340] on div "Assign to workspace" at bounding box center [1429, 348] width 156 height 26
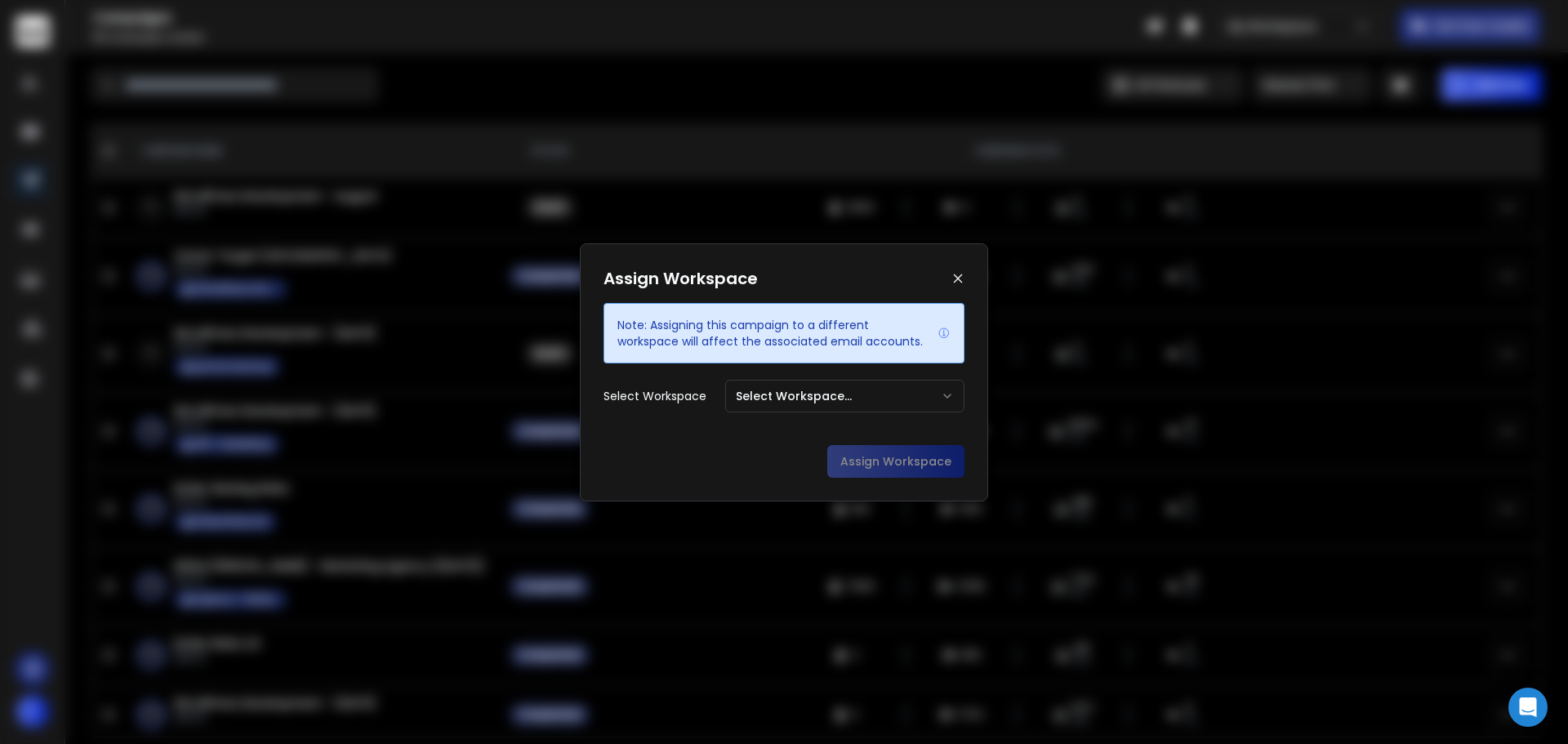
click at [845, 389] on button "Select Workspace..." at bounding box center [845, 396] width 240 height 32
click at [914, 465] on button "Assign Workspace" at bounding box center [895, 461] width 137 height 32
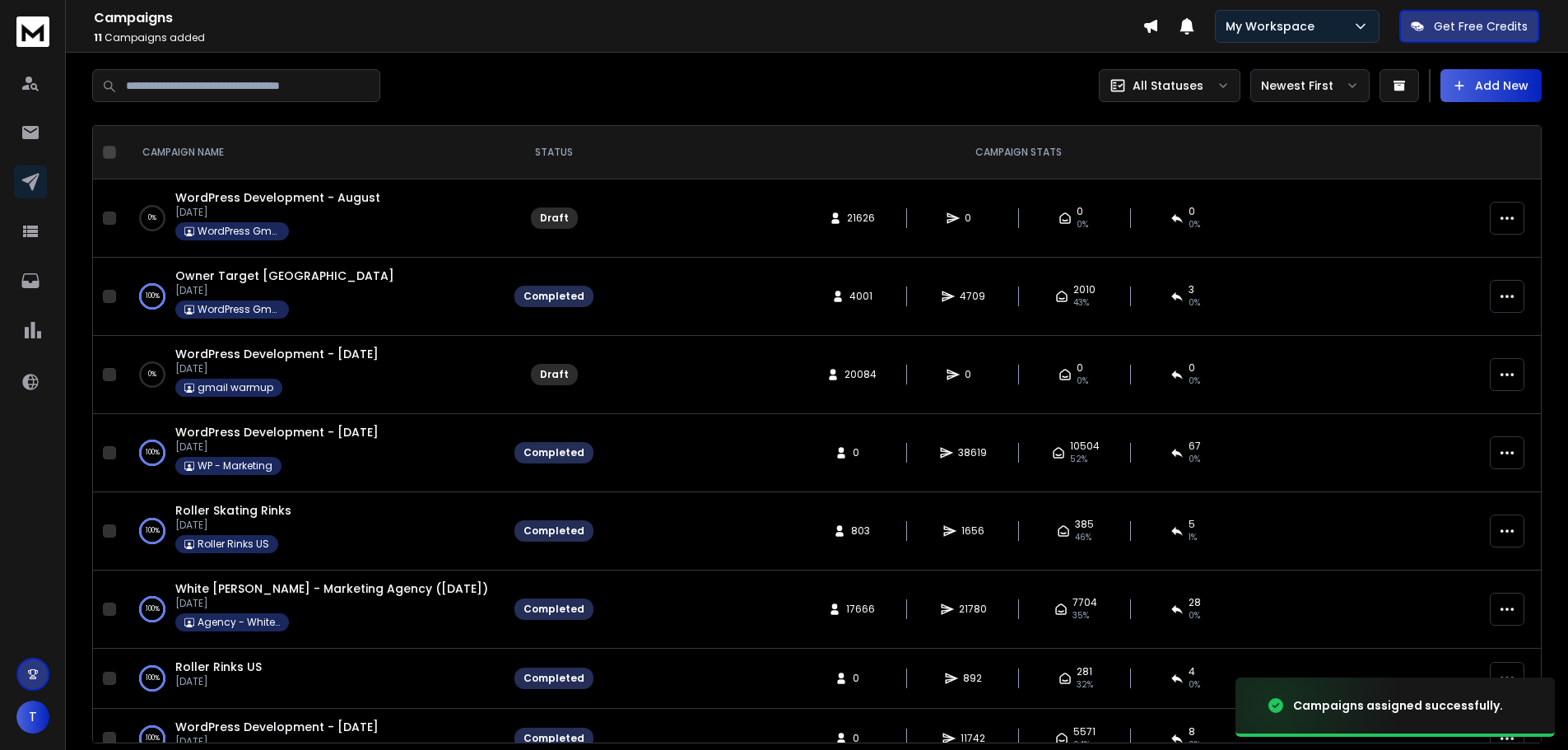
click at [1292, 23] on p "My Workspace" at bounding box center [1273, 26] width 96 height 17
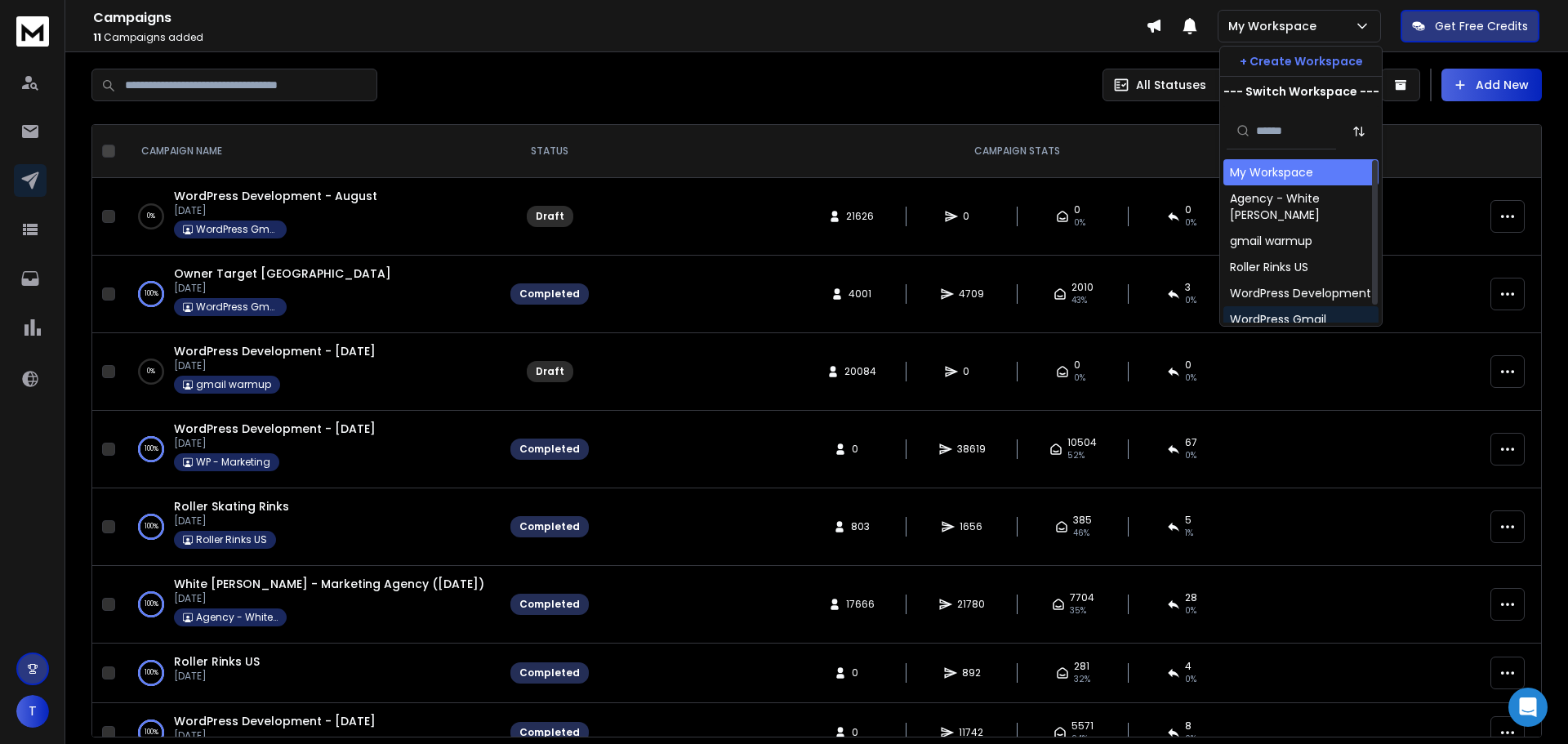
click at [1279, 311] on div "WordPress Gmail" at bounding box center [1278, 319] width 97 height 17
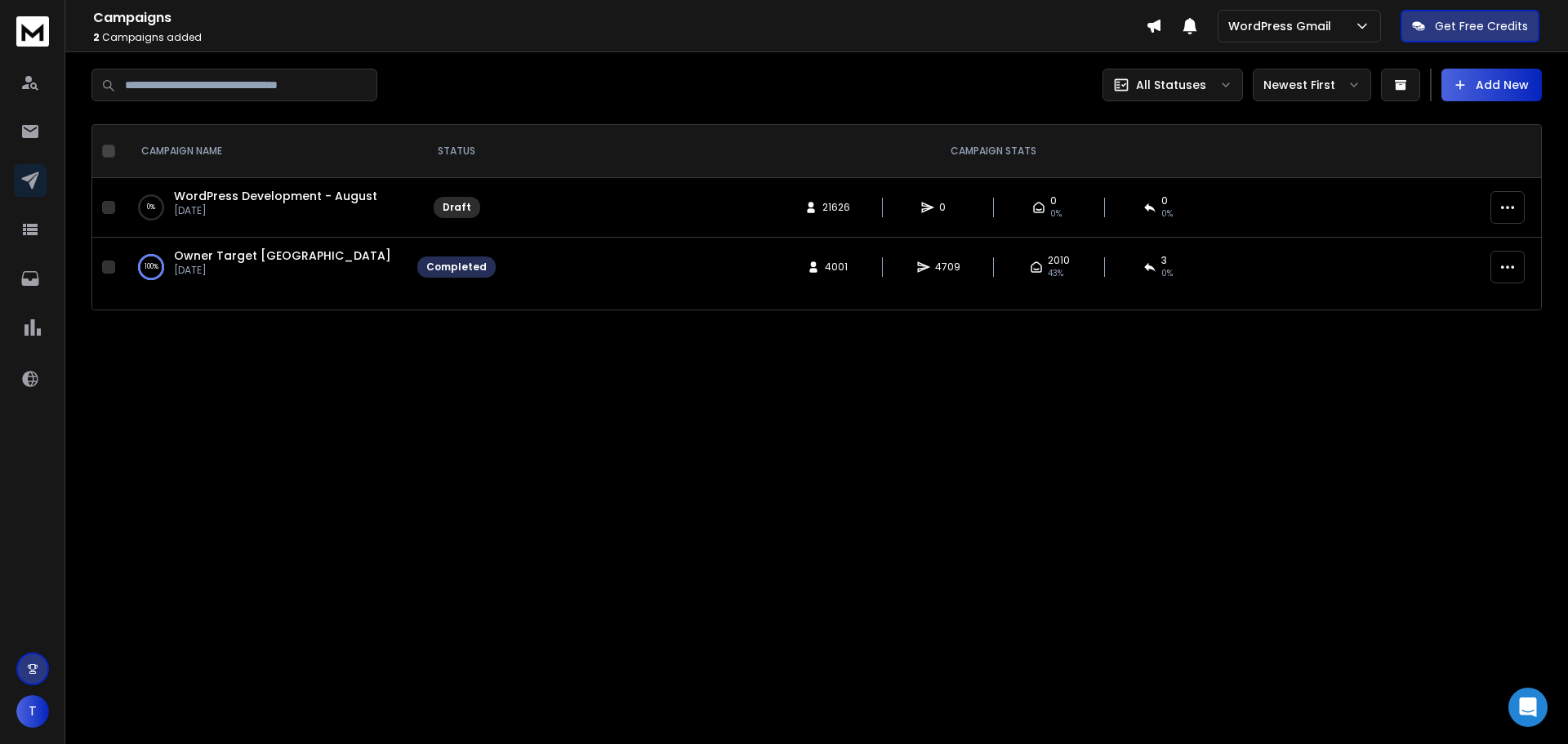
click at [613, 465] on div "Your warmest leads are on your site – Turn visits into conversations Reach Out …" at bounding box center [784, 372] width 1568 height 744
click at [234, 202] on span "WordPress Development - August" at bounding box center [275, 196] width 203 height 17
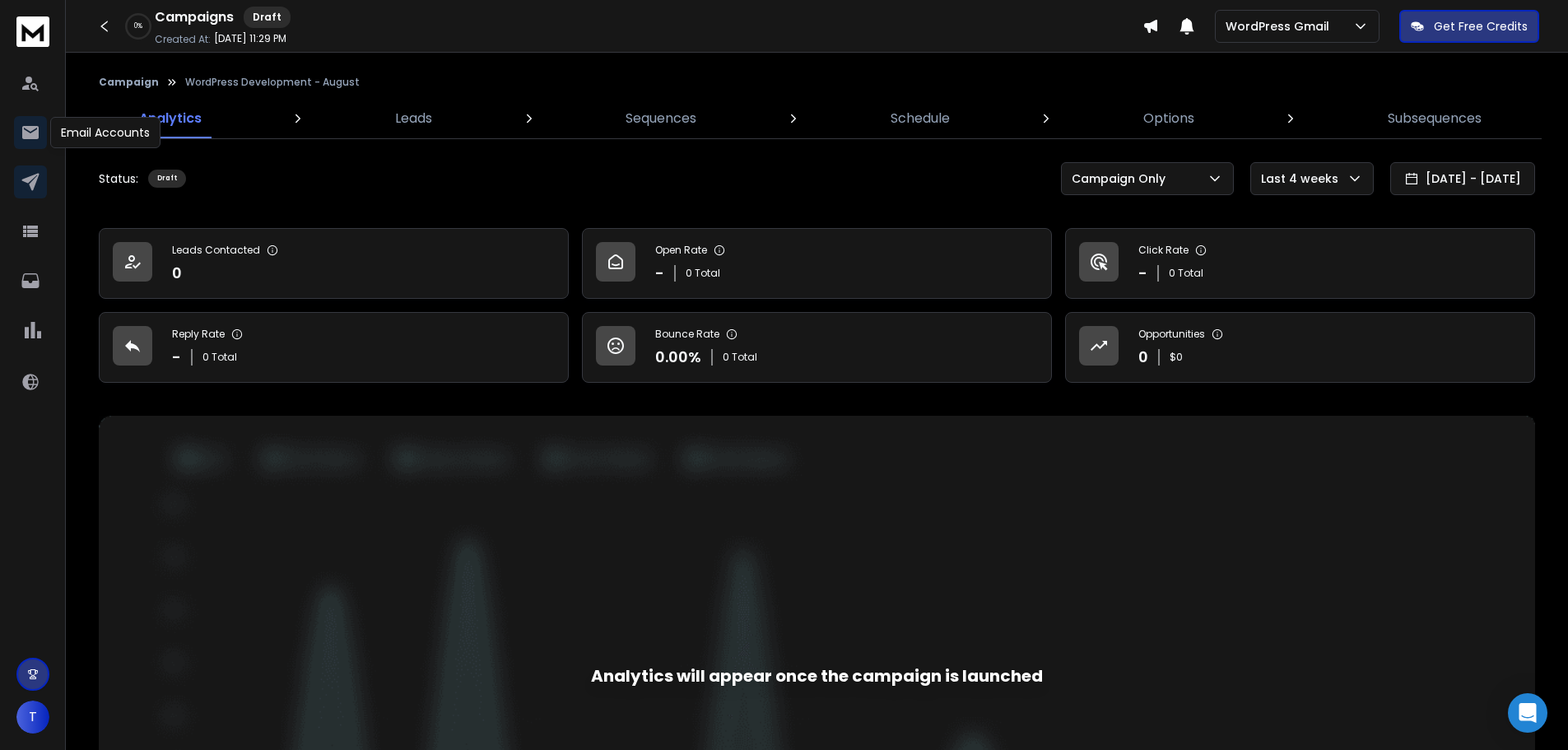
click at [30, 134] on icon at bounding box center [30, 132] width 17 height 13
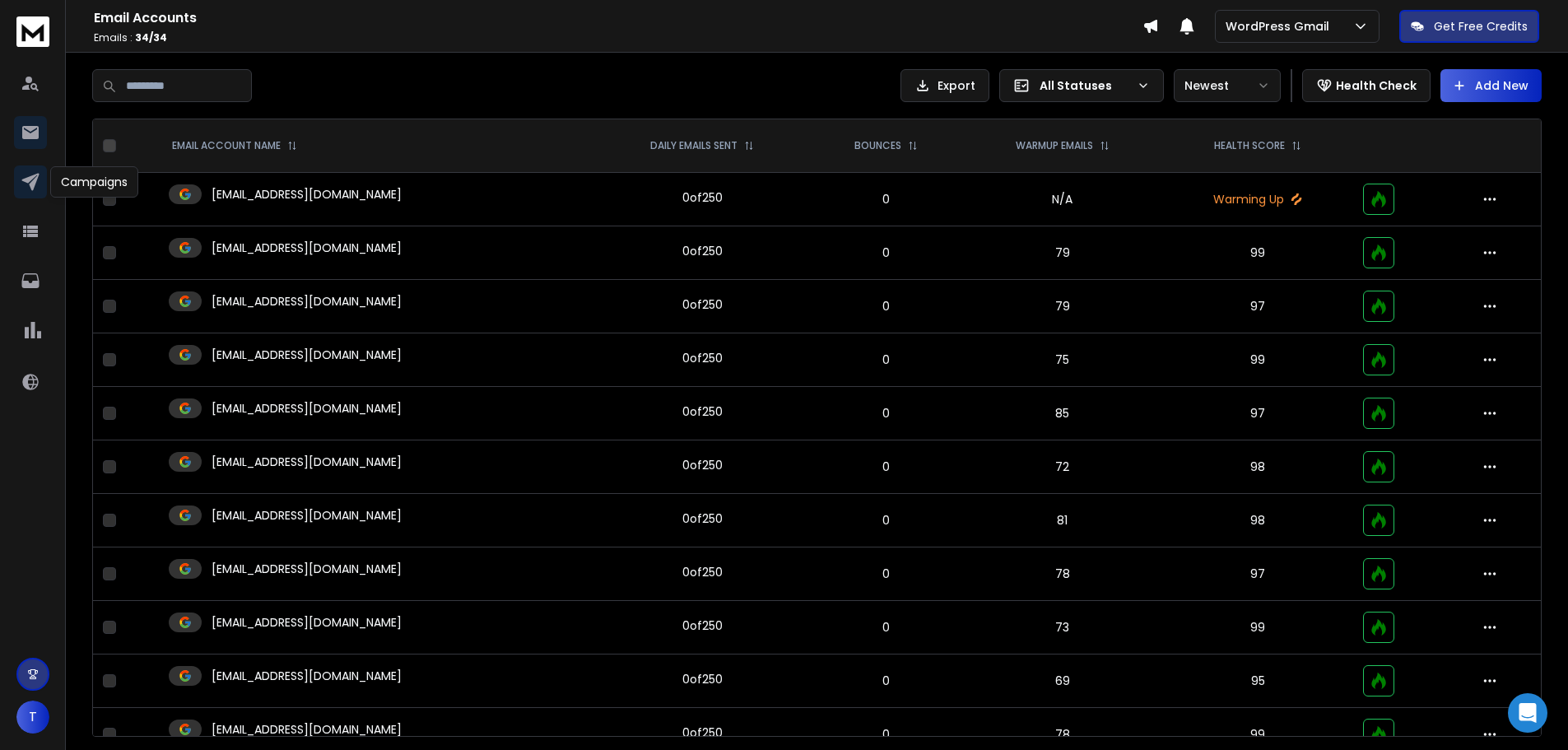
click at [34, 185] on icon at bounding box center [30, 182] width 19 height 19
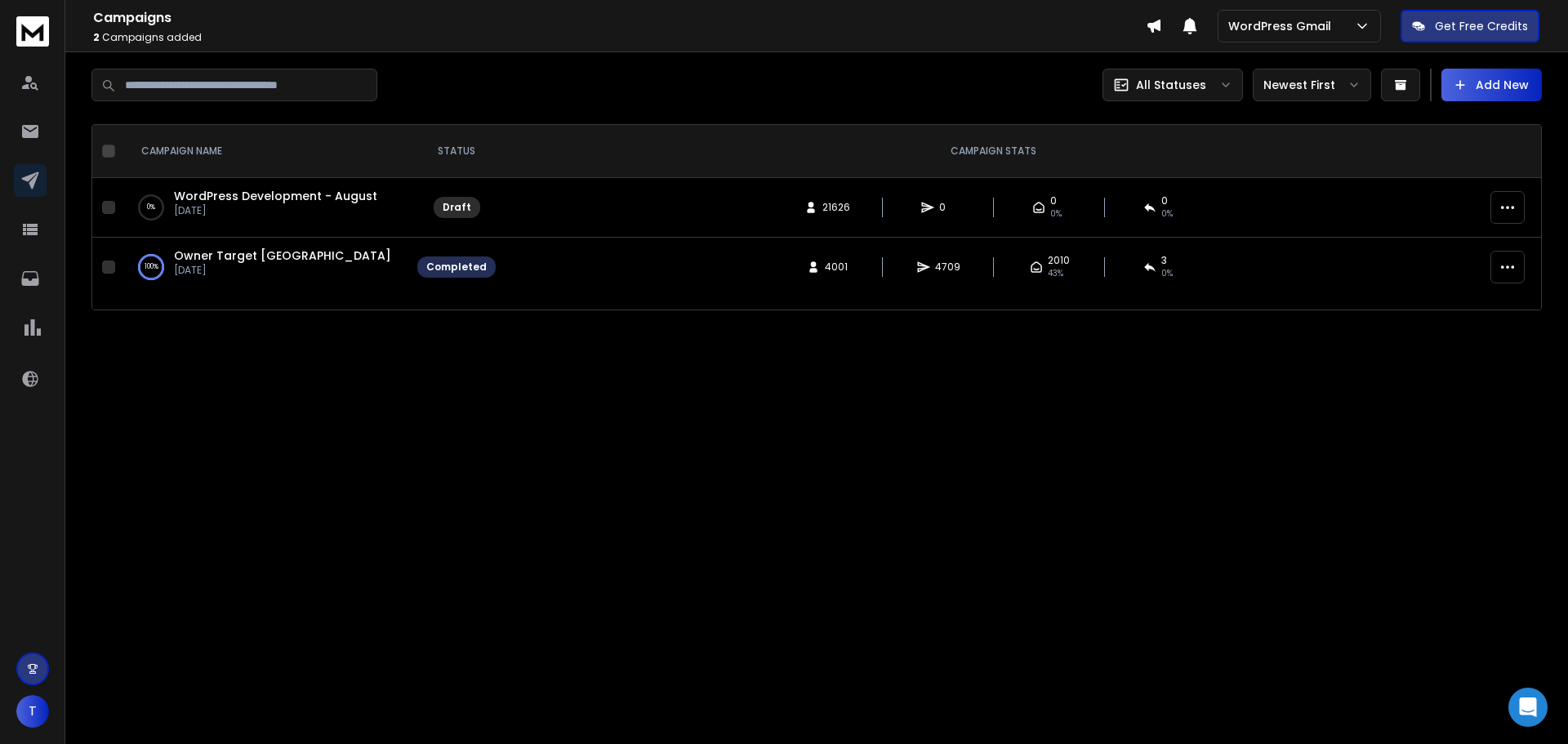
click at [222, 202] on span "WordPress Development - August" at bounding box center [275, 196] width 203 height 17
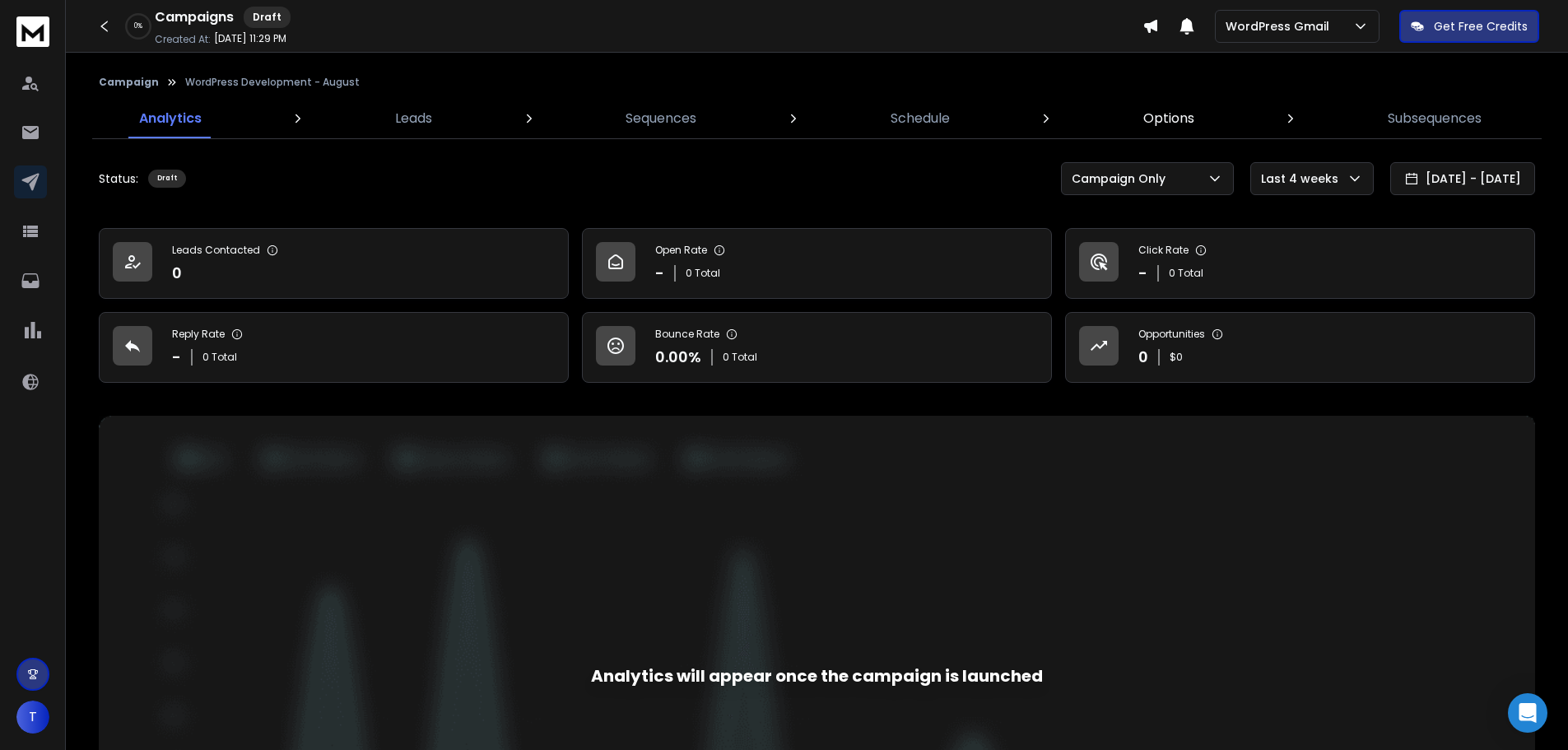
click at [1174, 122] on p "Options" at bounding box center [1169, 119] width 51 height 19
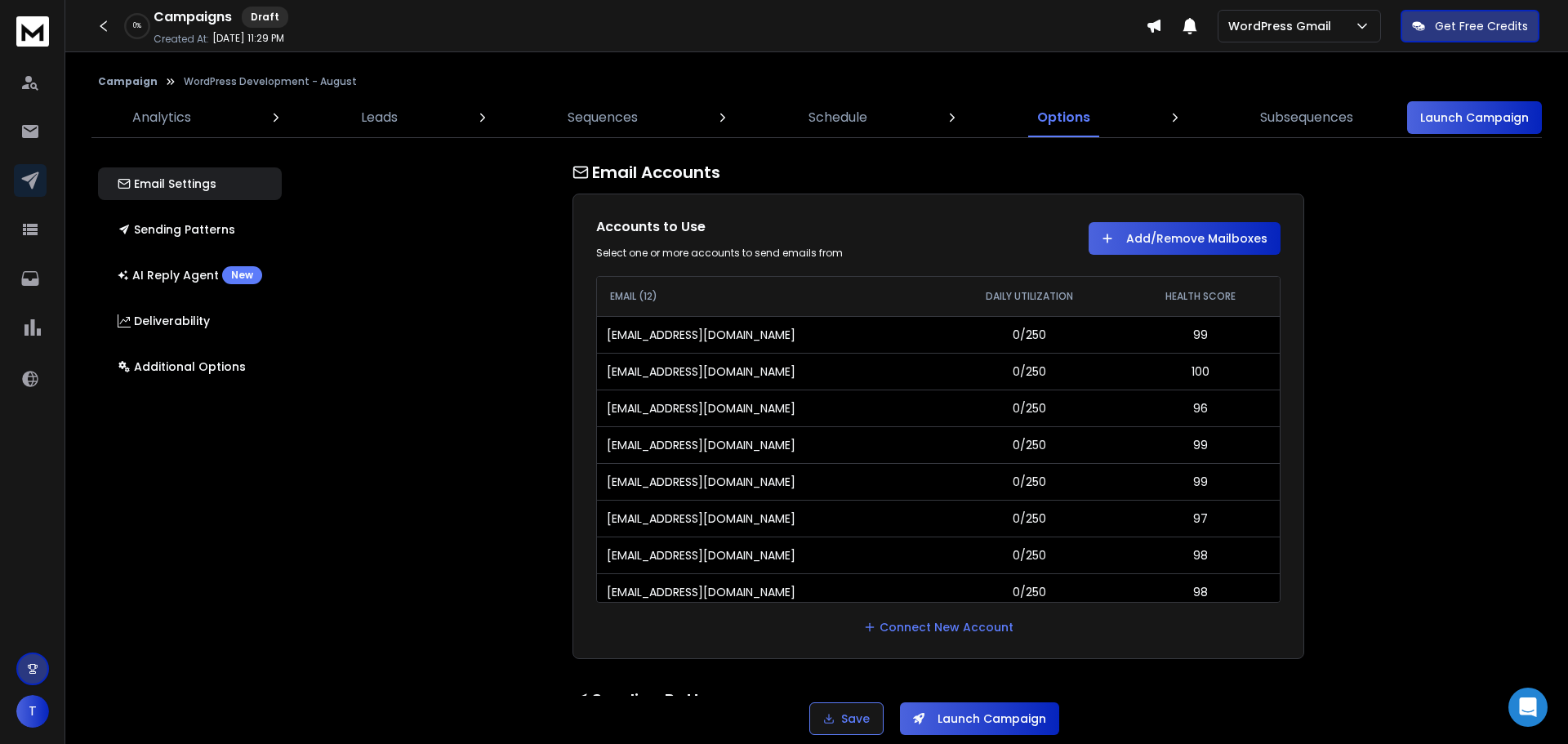
click at [1189, 246] on button "Add/Remove Mailboxes" at bounding box center [1184, 238] width 192 height 32
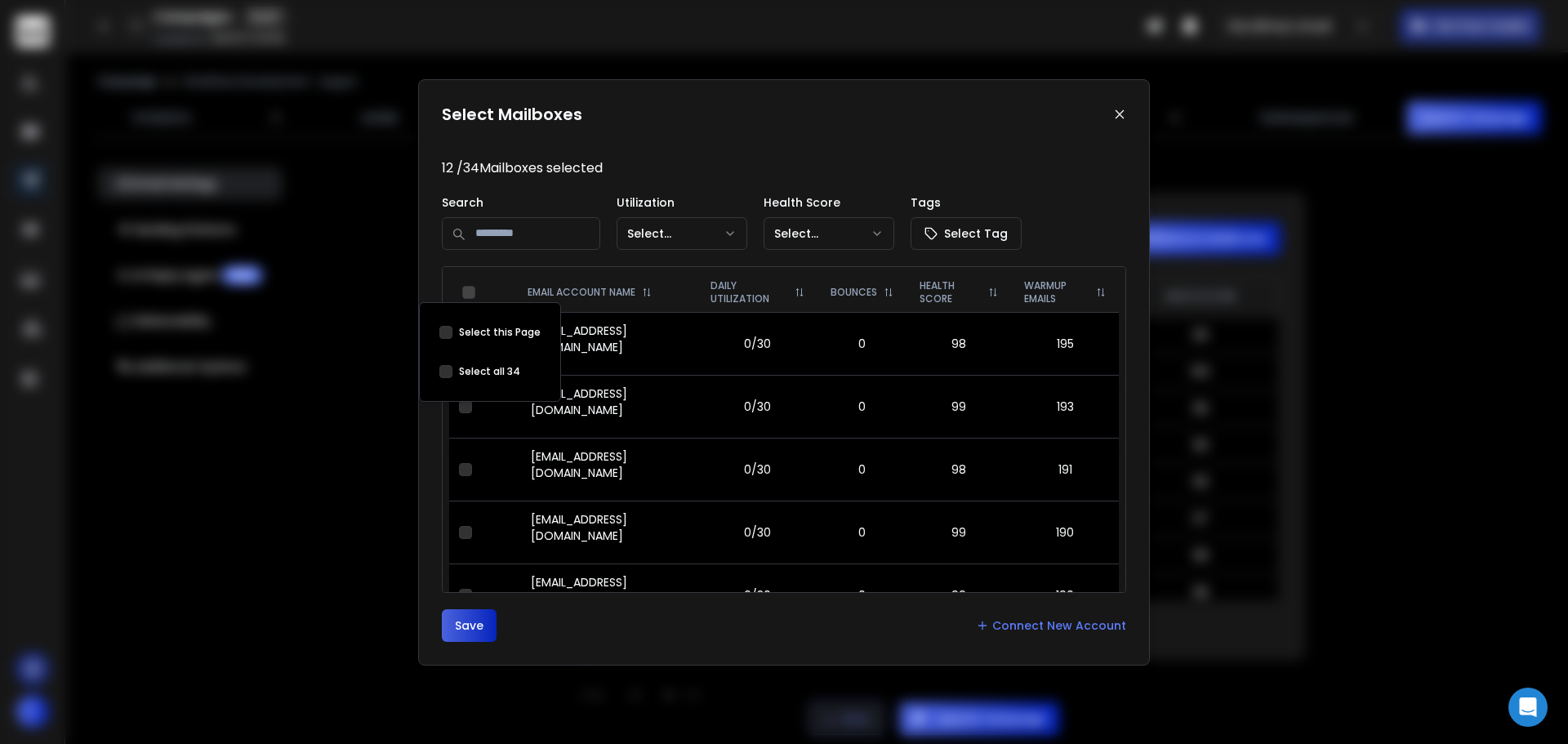
click at [449, 330] on button "Select this Page" at bounding box center [445, 332] width 13 height 13
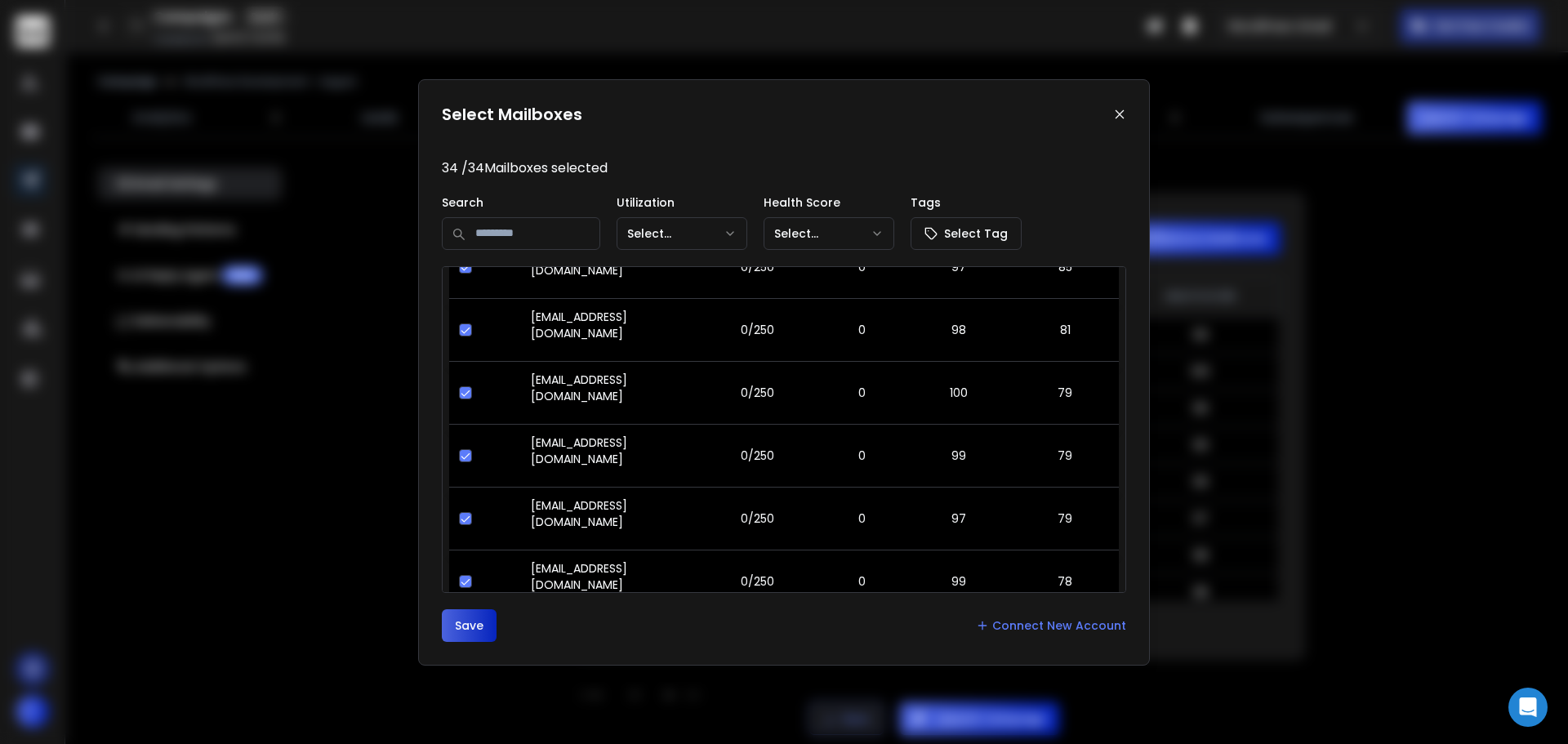
scroll to position [1531, 0]
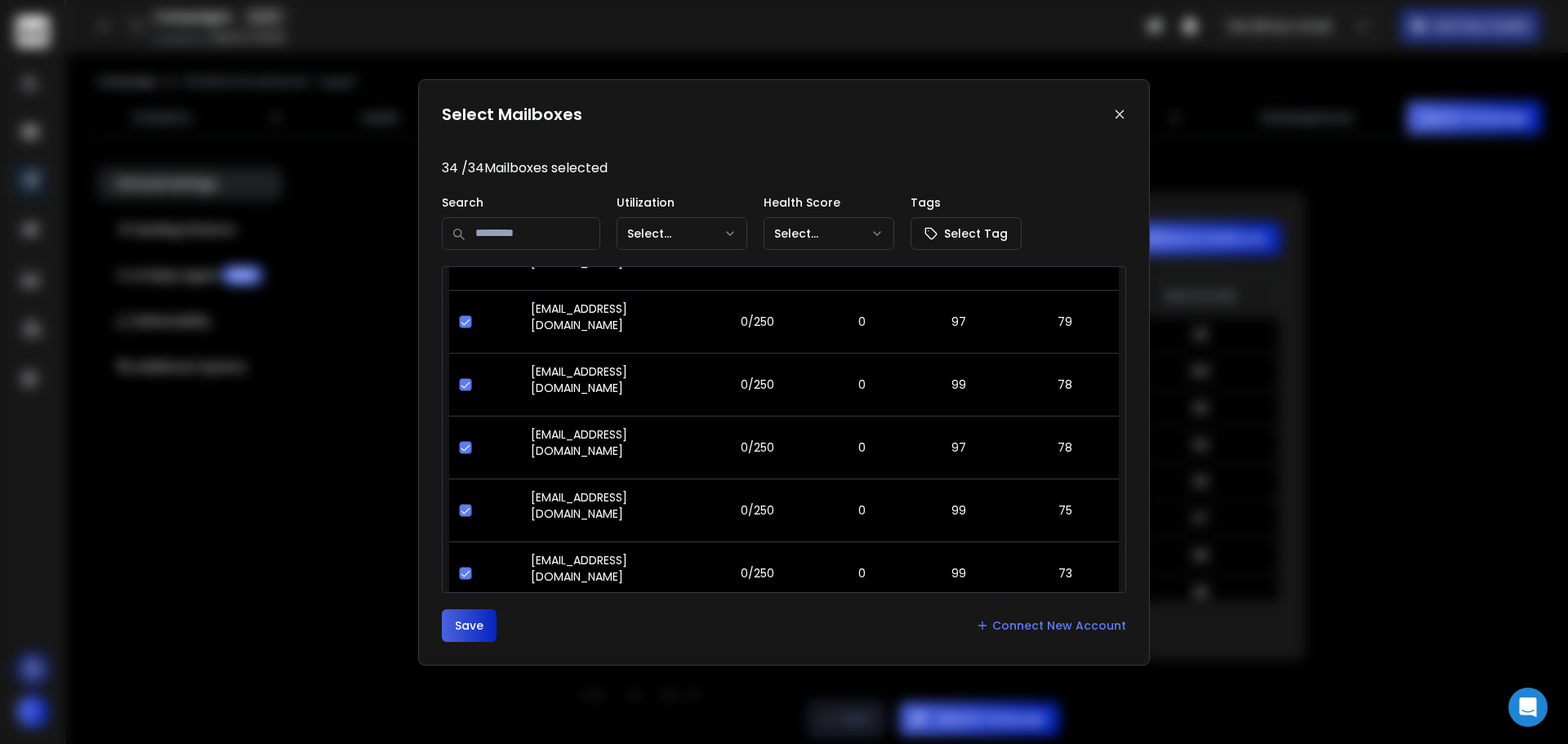
click at [461, 634] on button "Save" at bounding box center [469, 625] width 55 height 32
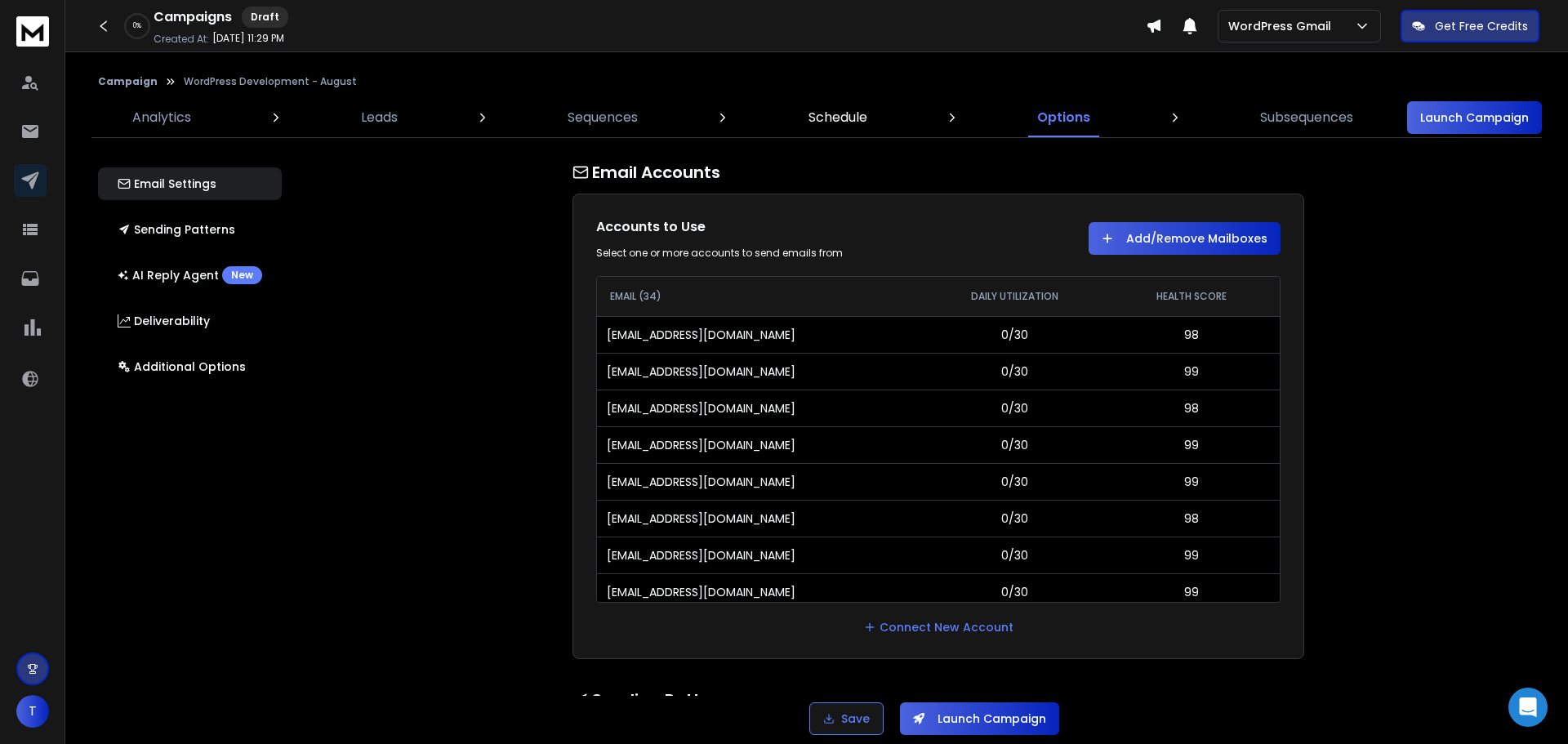
click at [871, 125] on link "Schedule" at bounding box center [838, 117] width 78 height 39
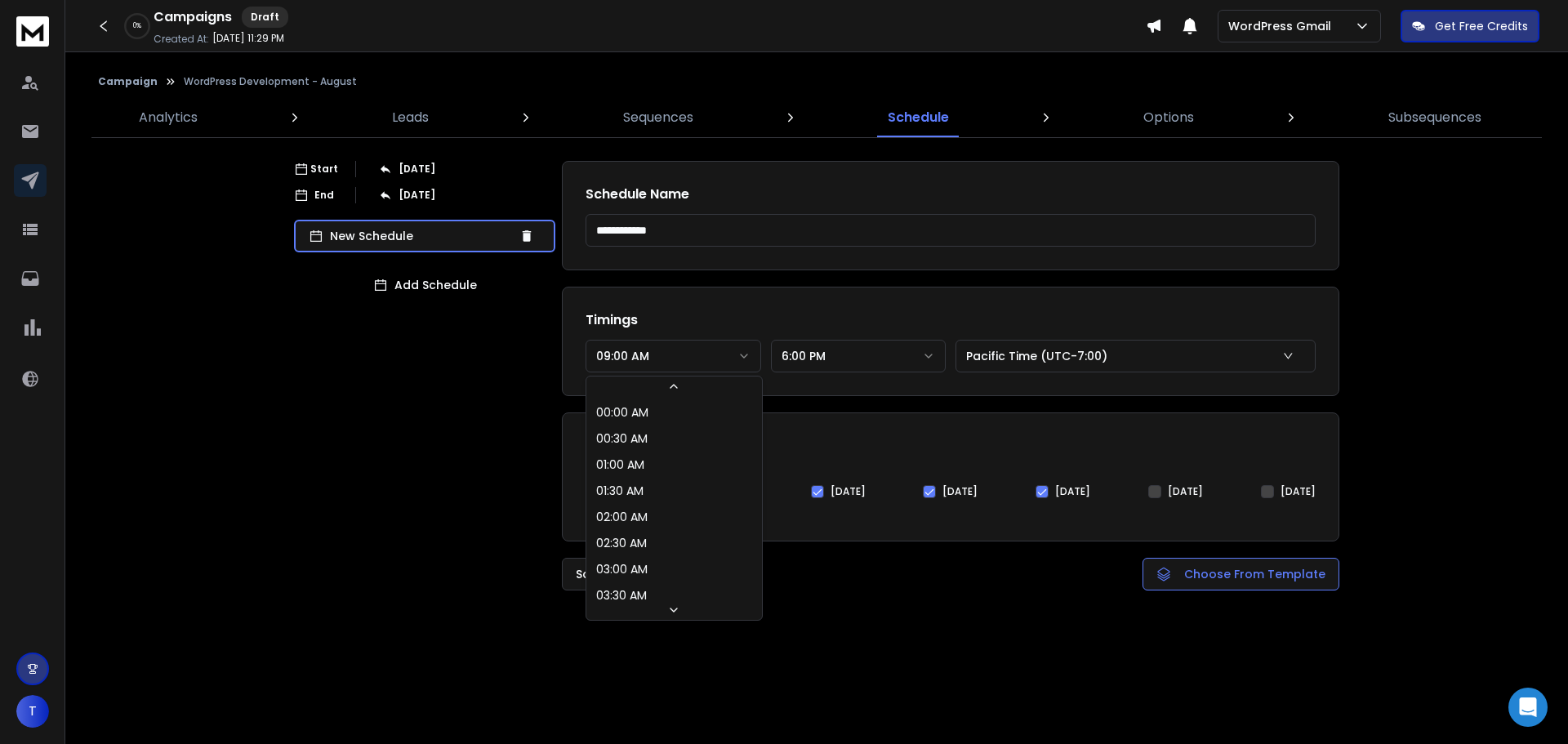
click at [655, 358] on button "09:00 AM" at bounding box center [673, 355] width 175 height 32
select select "********"
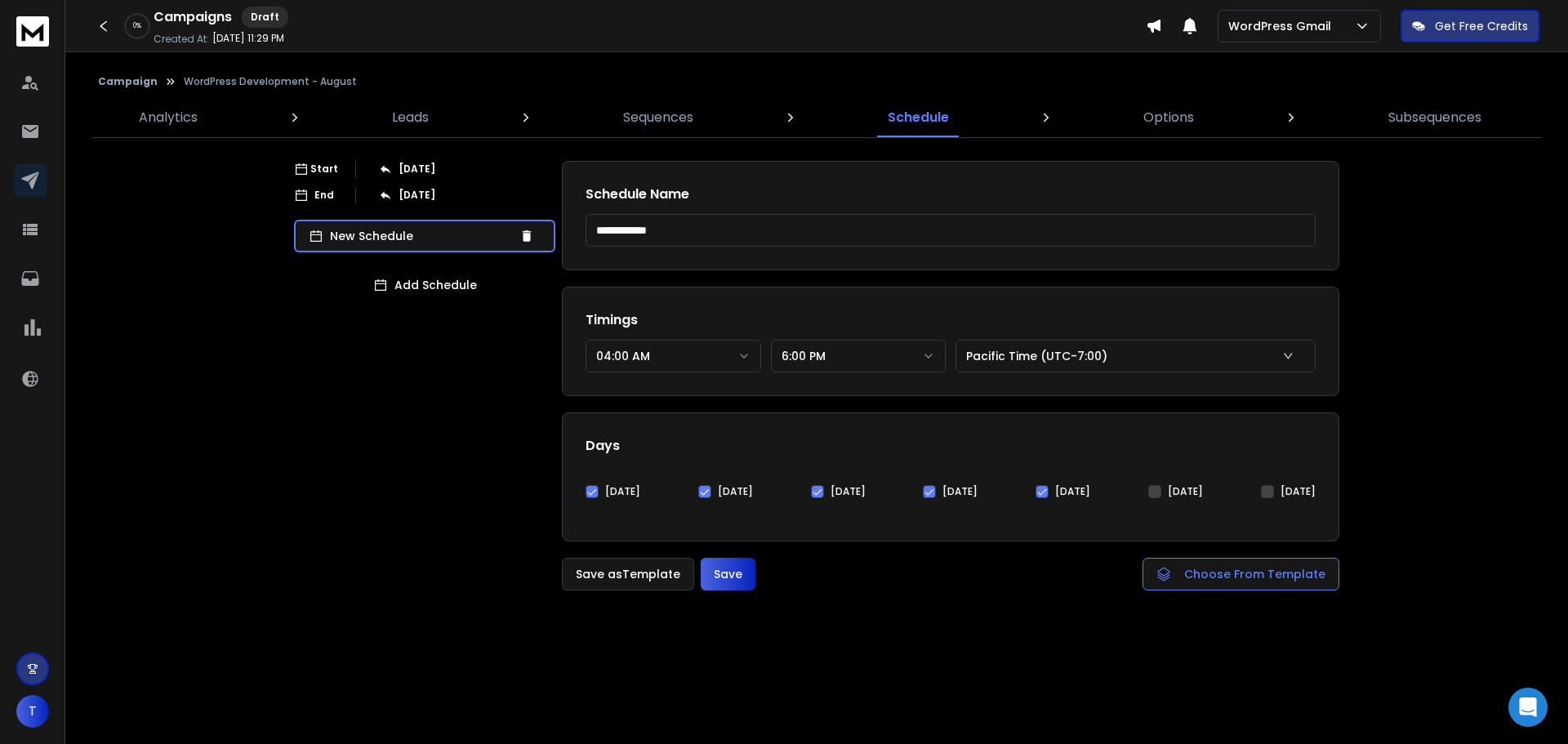
click at [848, 352] on button "6:00 PM" at bounding box center [859, 355] width 175 height 32
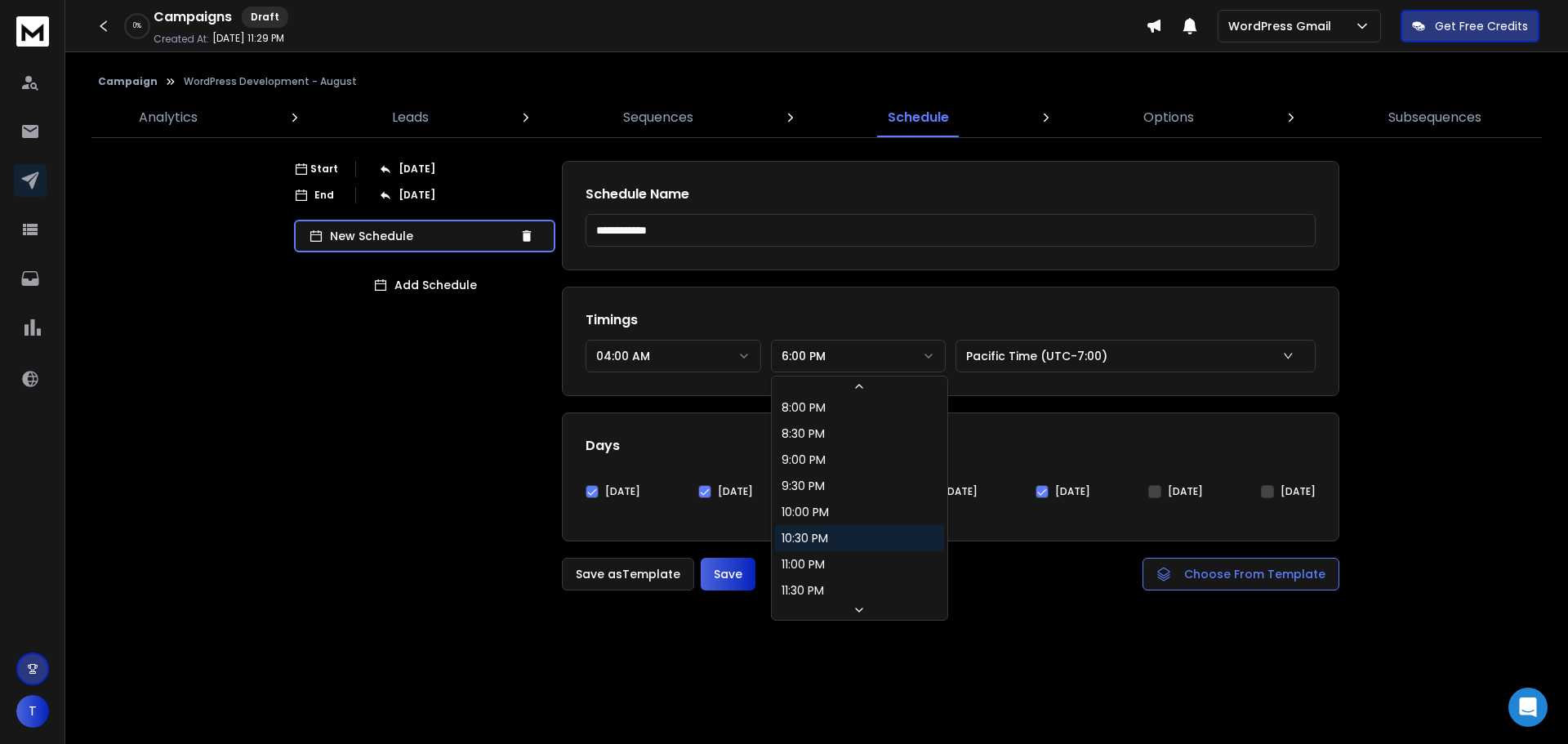
scroll to position [828, 0]
select select "********"
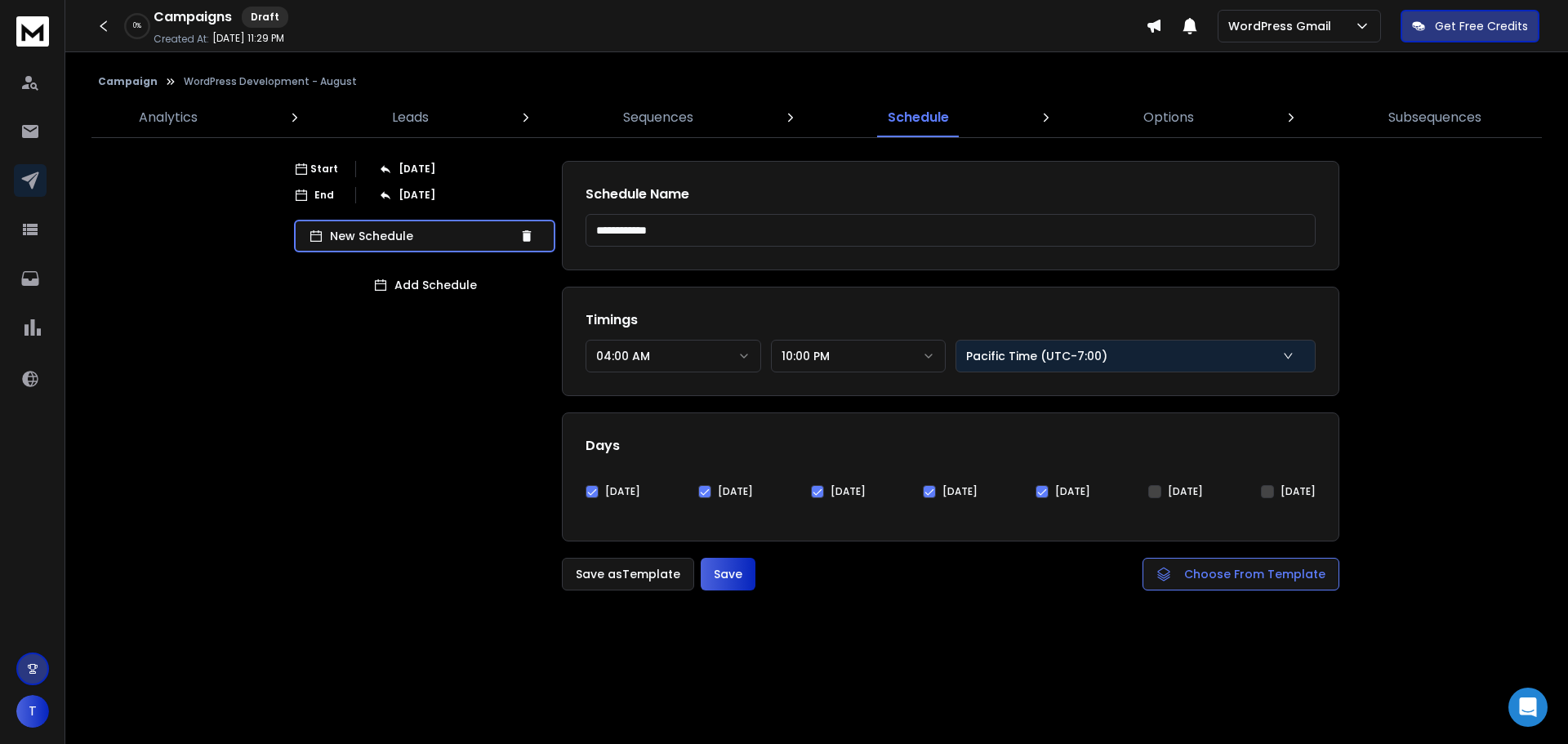
click at [1025, 361] on p "Pacific Time (UTC-7:00)" at bounding box center [1041, 355] width 148 height 17
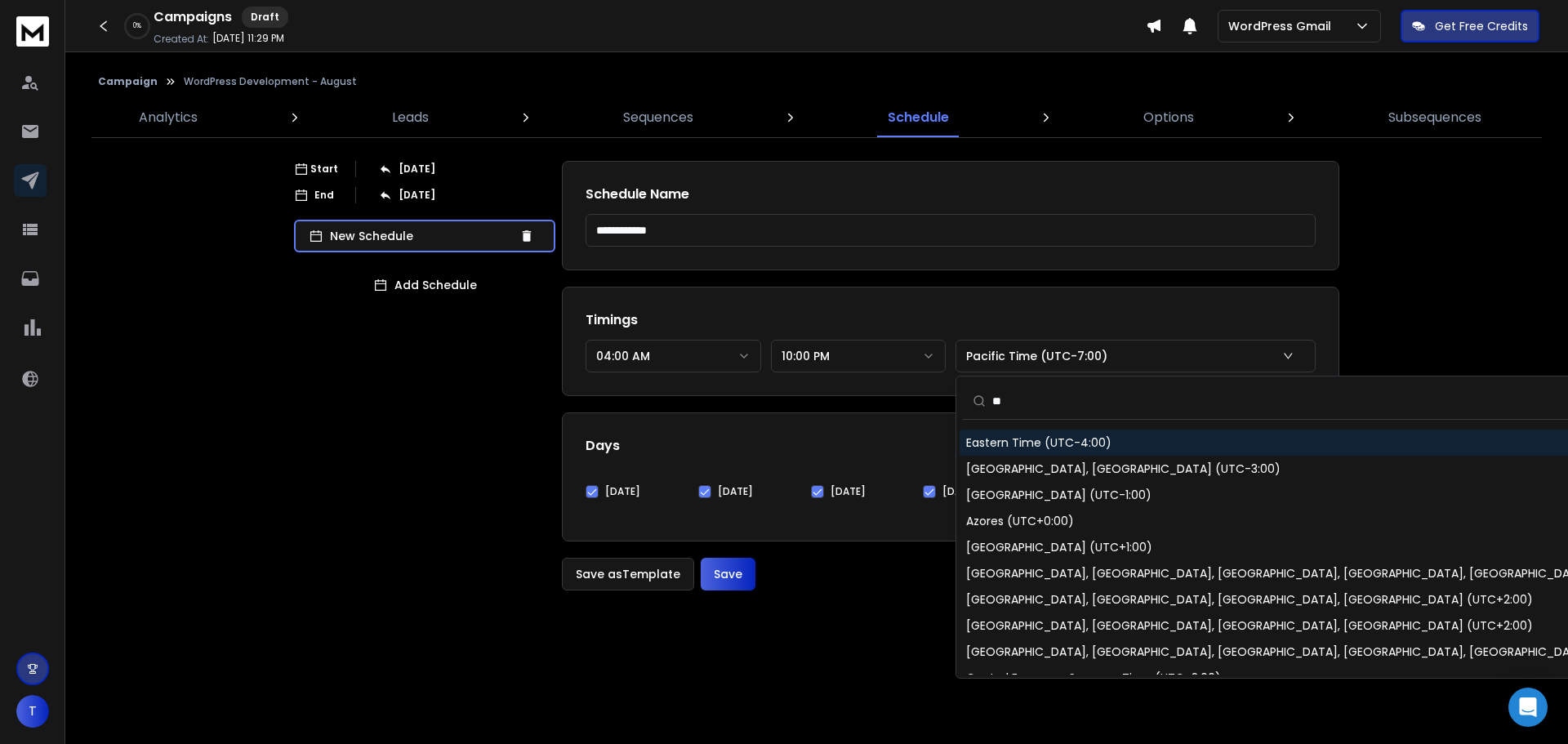
scroll to position [43, 0]
type input "***"
click at [1060, 447] on div "Eastern Time (UTC-4:00)" at bounding box center [1039, 443] width 146 height 17
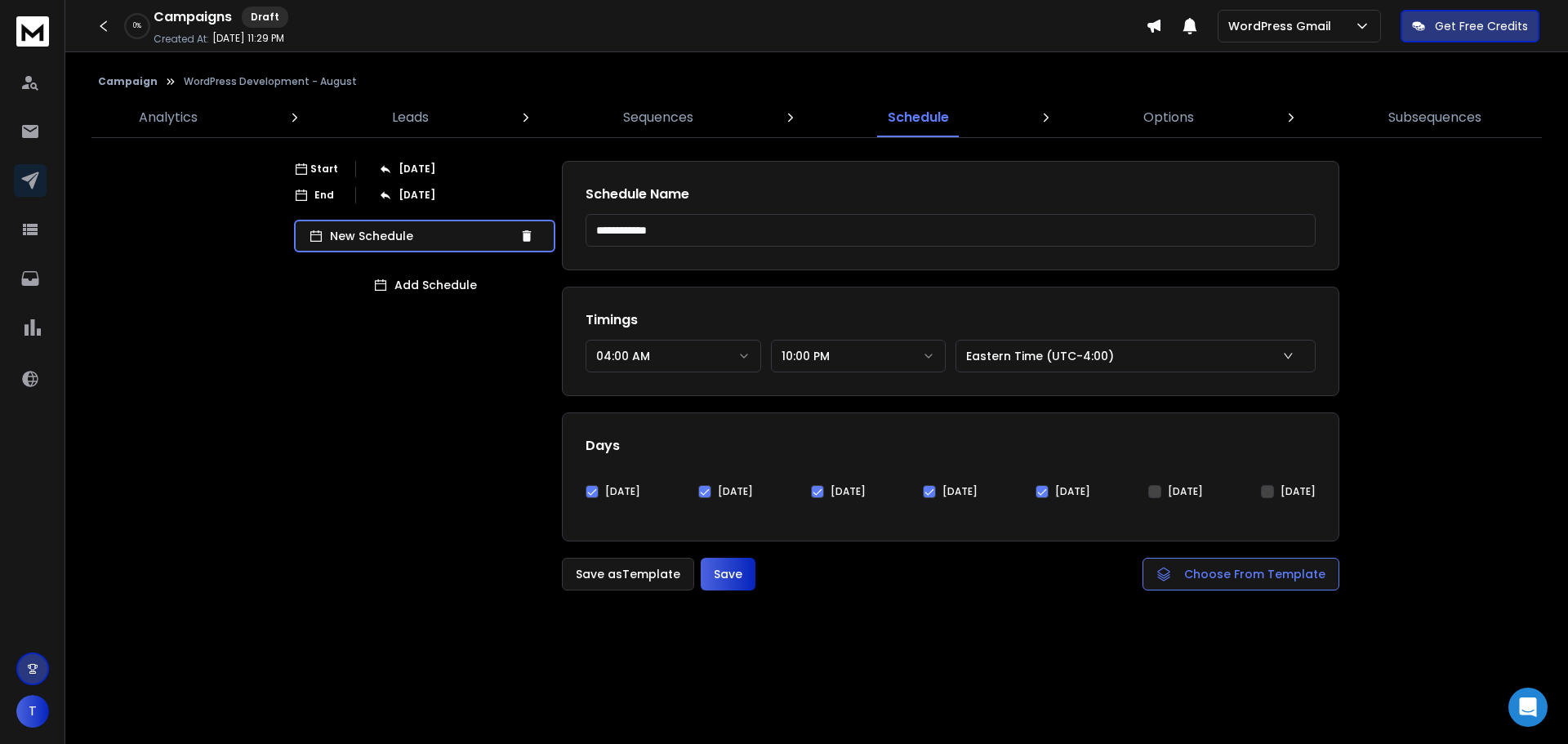
click at [1049, 617] on div "**********" at bounding box center [784, 372] width 1568 height 744
click at [743, 577] on button "Save" at bounding box center [728, 573] width 55 height 32
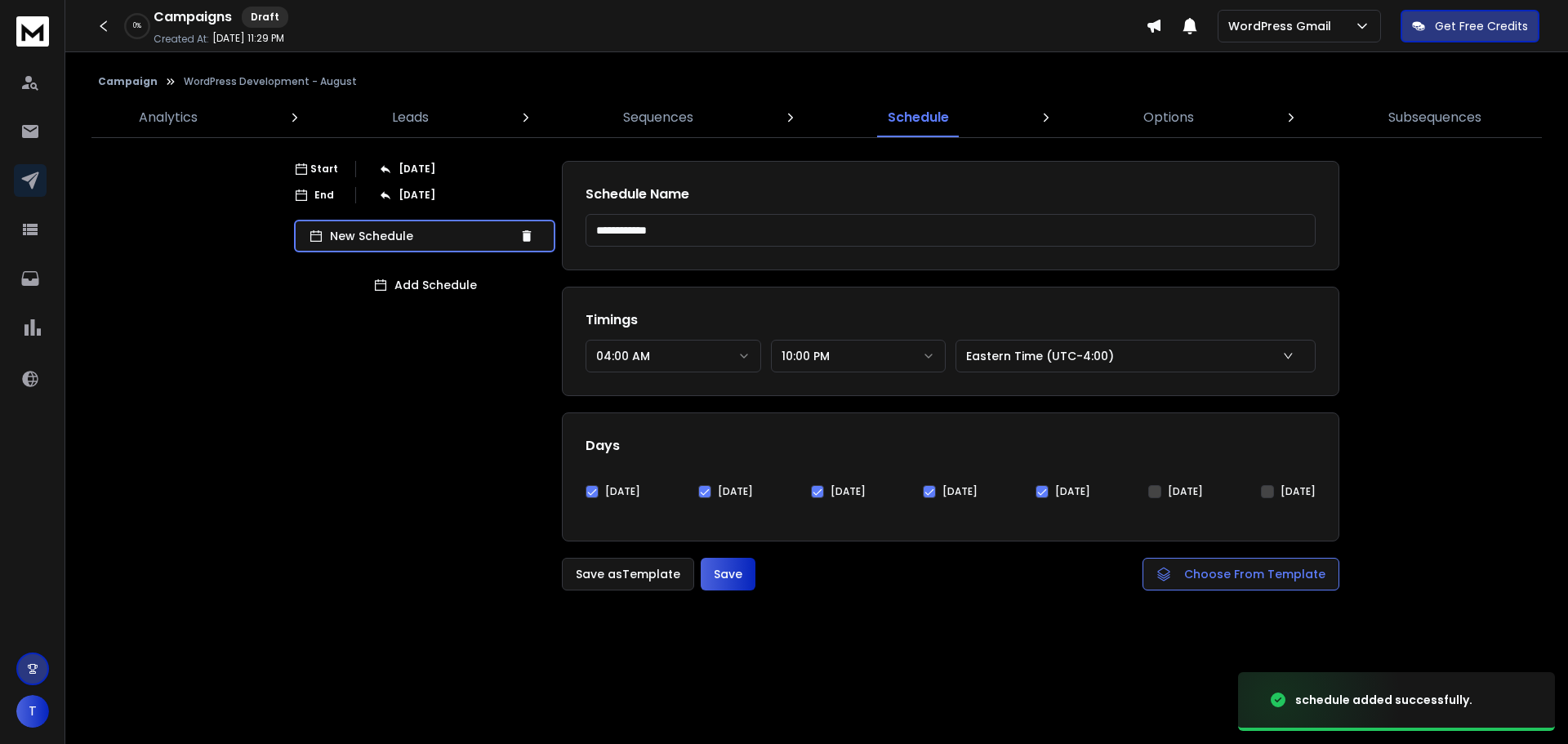
click at [1151, 495] on button "Saturday" at bounding box center [1155, 491] width 13 height 13
click at [709, 579] on button "Save" at bounding box center [728, 573] width 55 height 32
click at [950, 646] on div "**********" at bounding box center [784, 372] width 1568 height 744
click at [1127, 112] on div "Analytics Leads Sequences Schedule Options Subsequences" at bounding box center [810, 117] width 1437 height 39
click at [1144, 113] on p "Options" at bounding box center [1169, 118] width 51 height 19
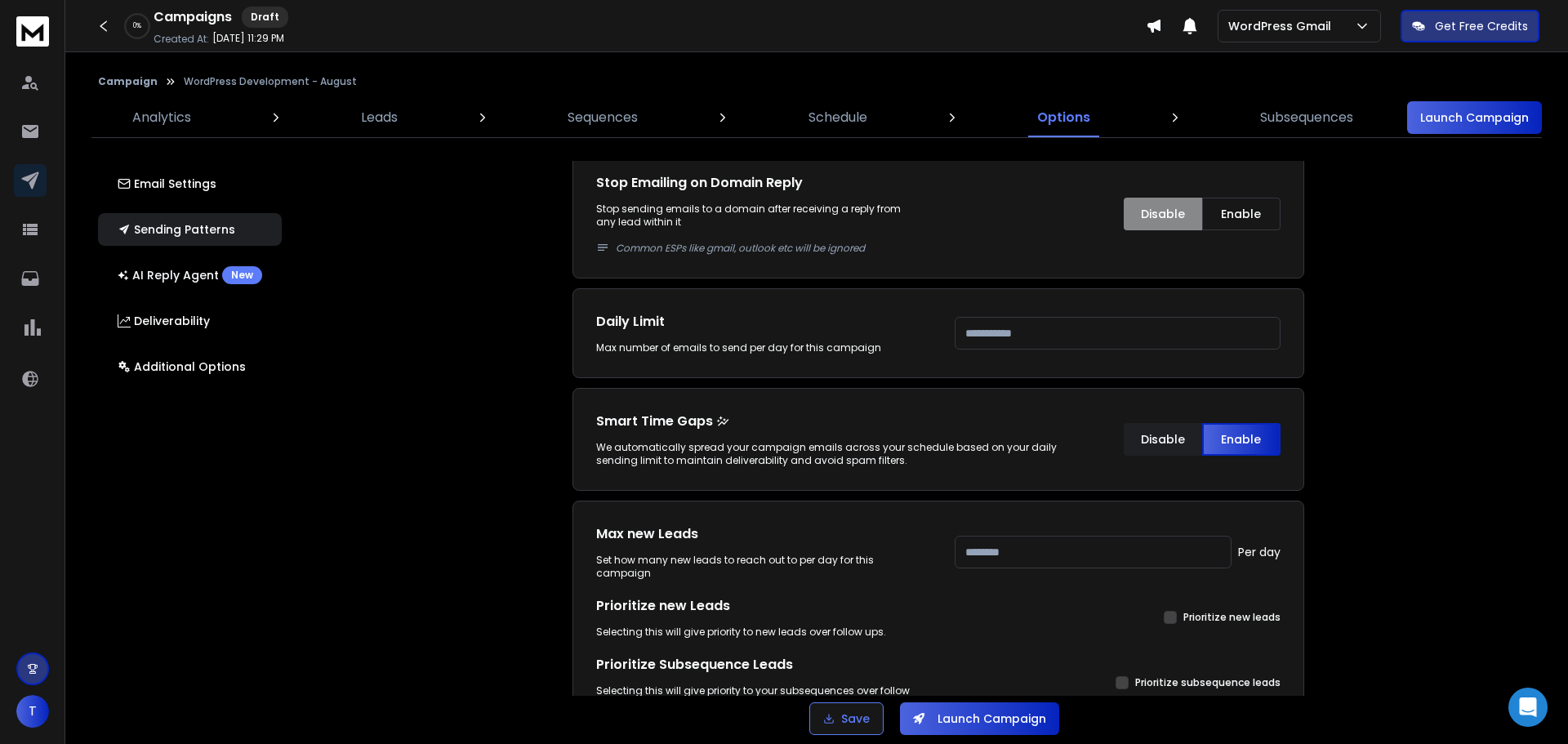
scroll to position [747, 0]
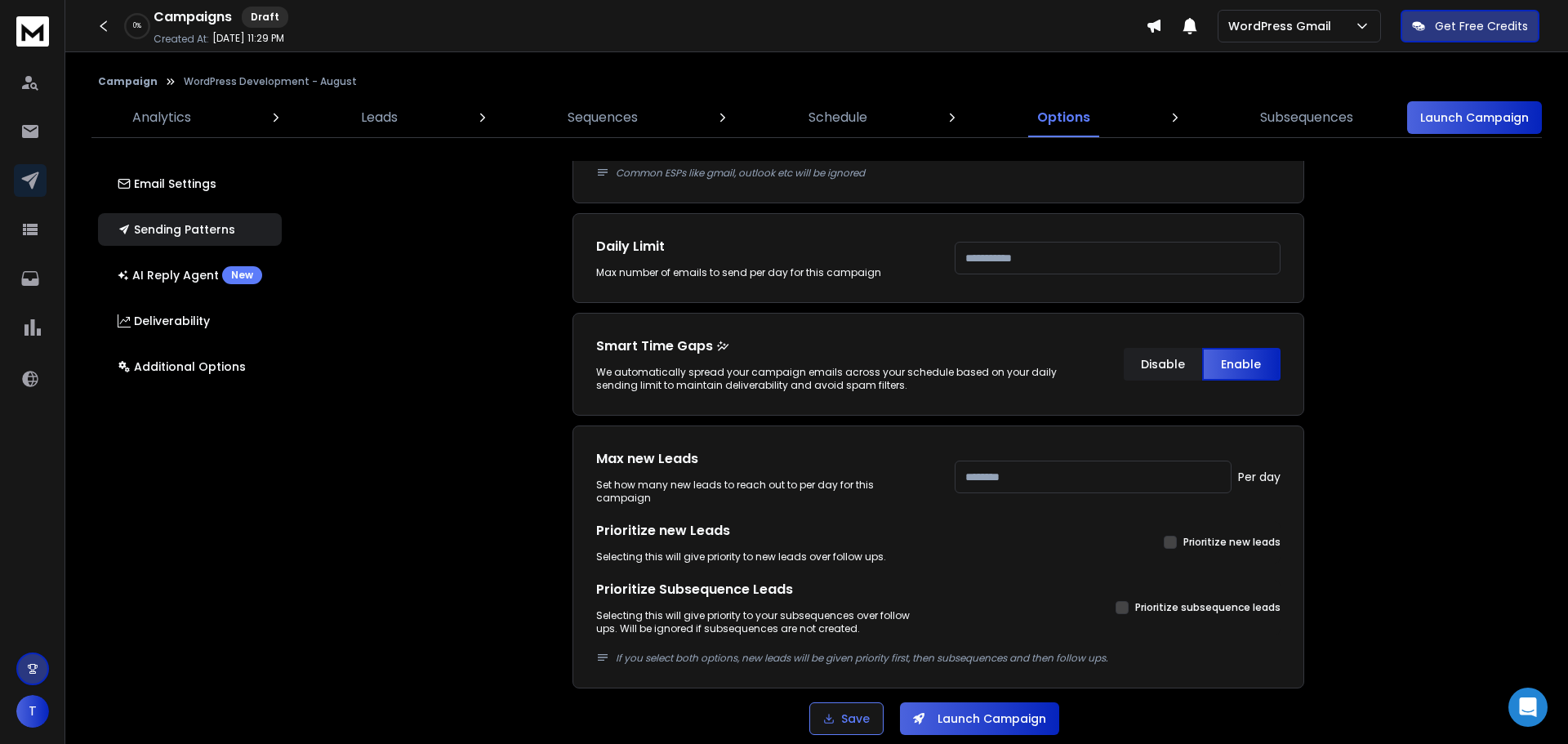
click at [1040, 254] on input "***" at bounding box center [1118, 257] width 326 height 32
type input "****"
click at [996, 483] on input "***" at bounding box center [1094, 477] width 277 height 32
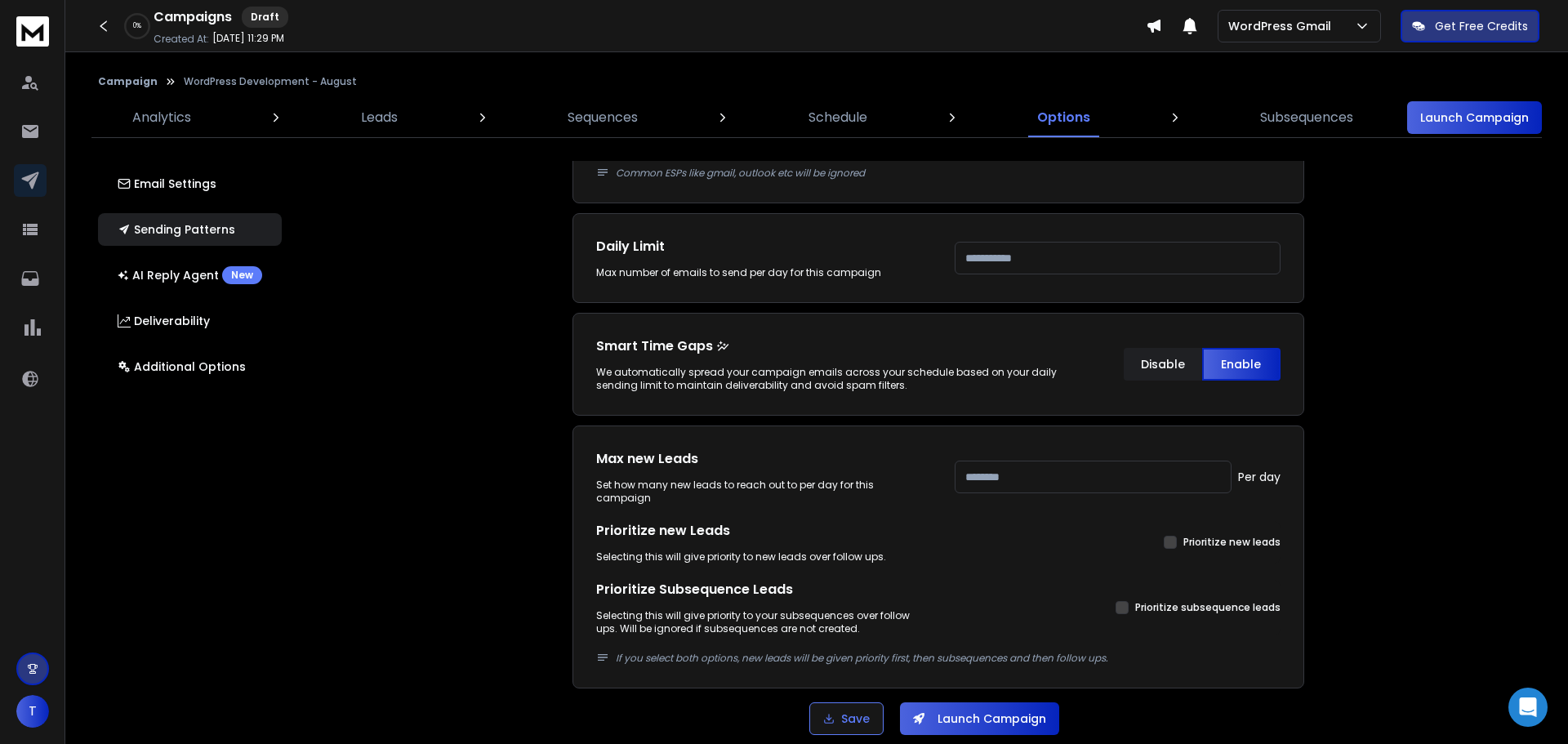
click at [996, 483] on input "***" at bounding box center [1094, 477] width 277 height 32
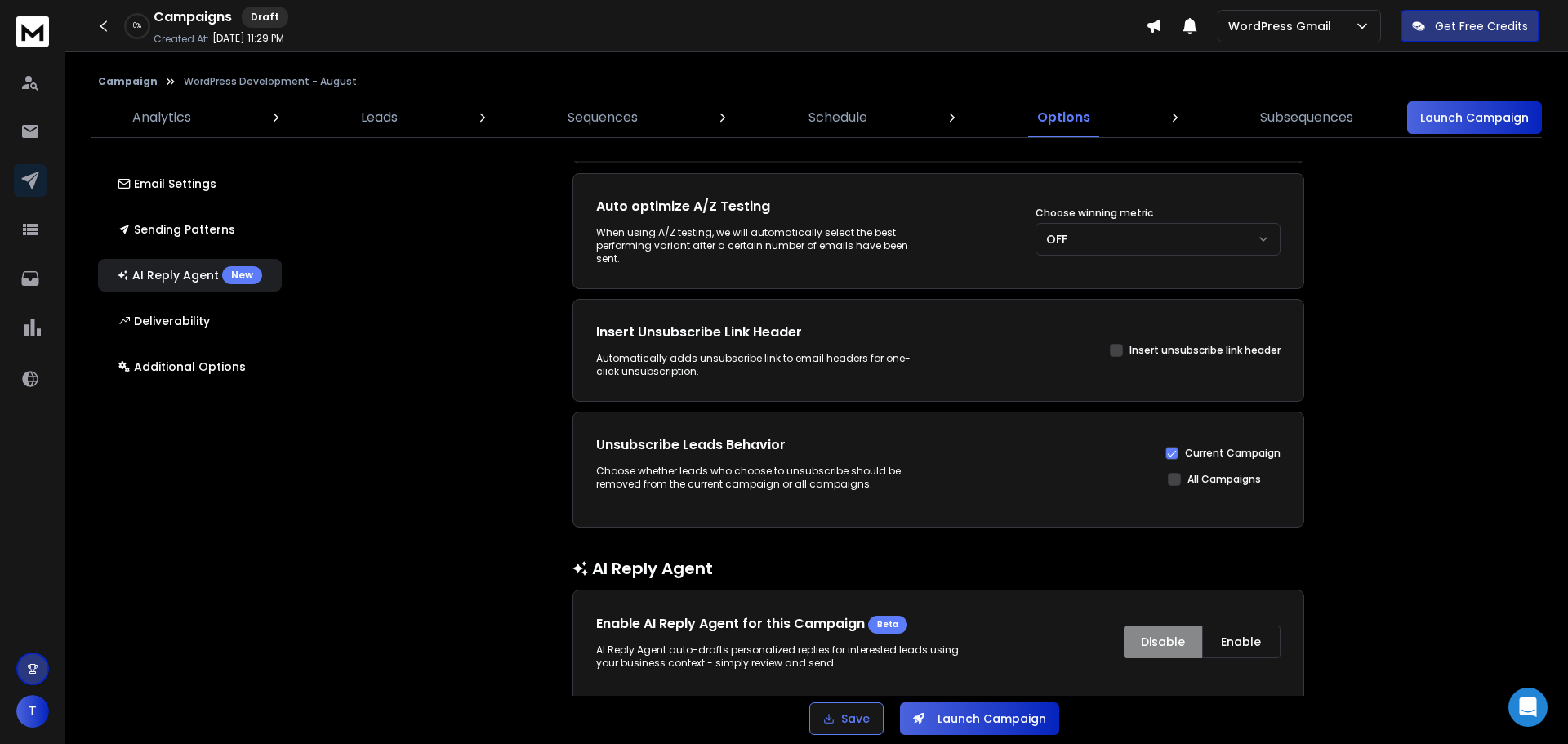
scroll to position [1318, 0]
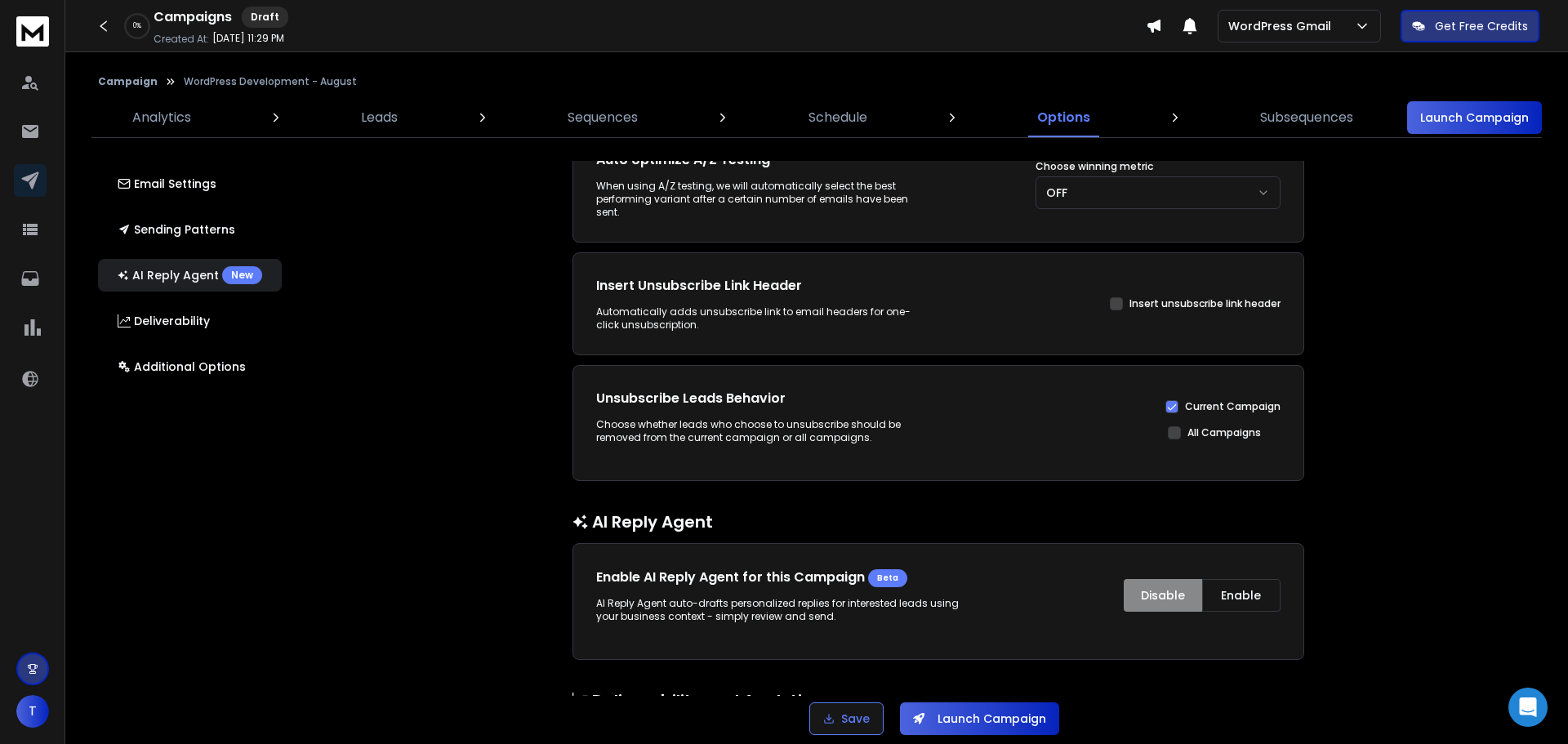
type input "****"
click at [1168, 434] on button "All Campaigns" at bounding box center [1174, 432] width 13 height 13
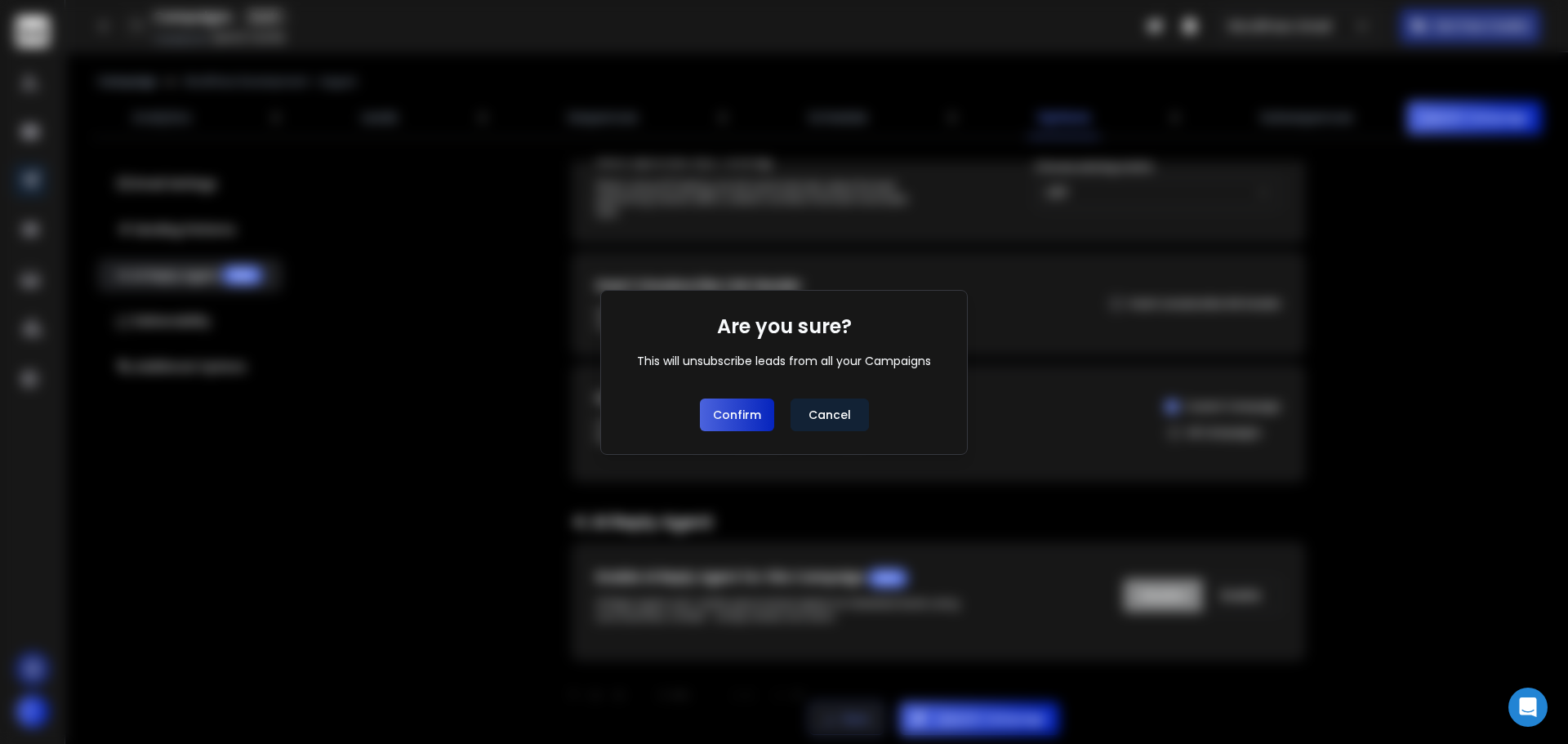
click at [749, 406] on button "Confirm" at bounding box center [736, 414] width 74 height 32
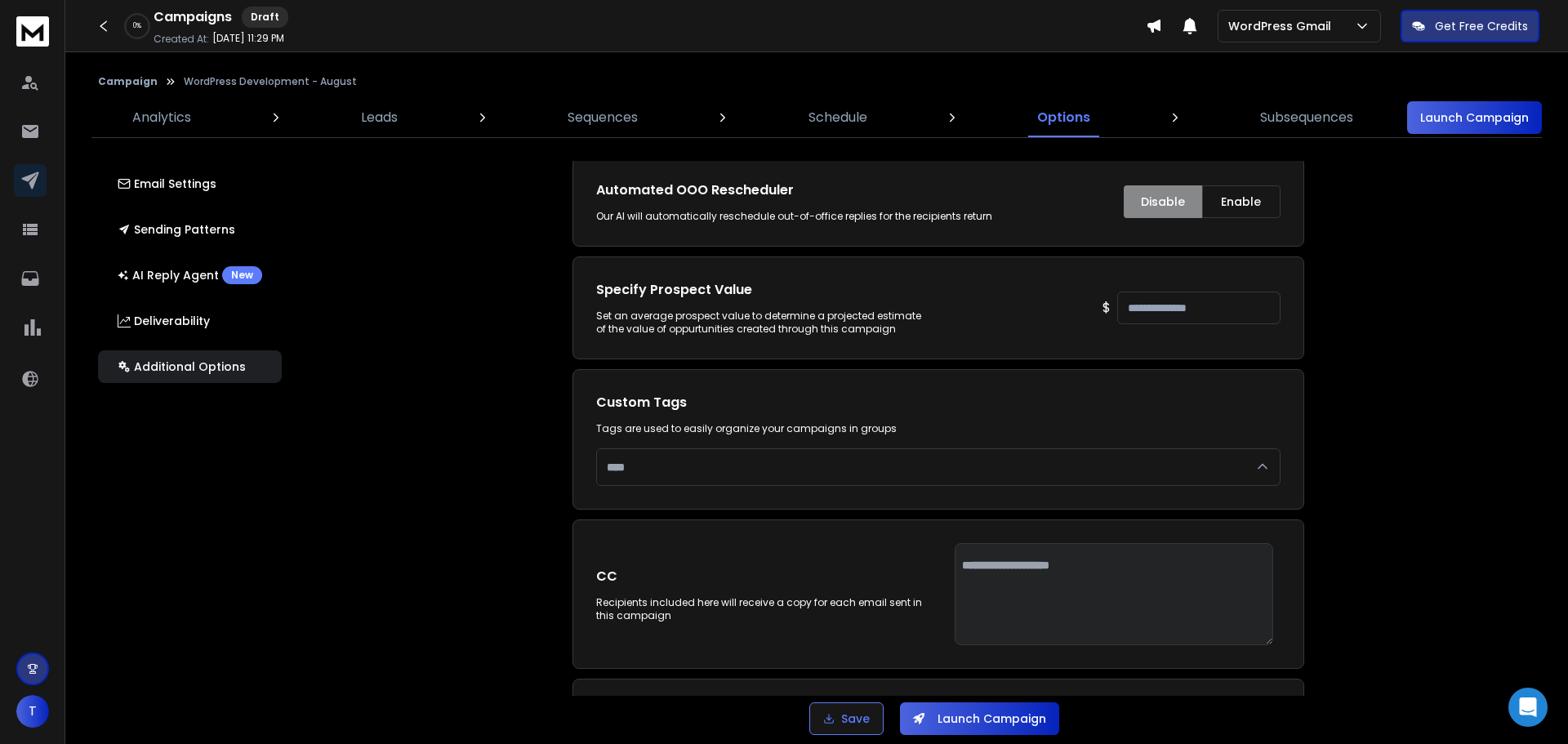
scroll to position [3124, 0]
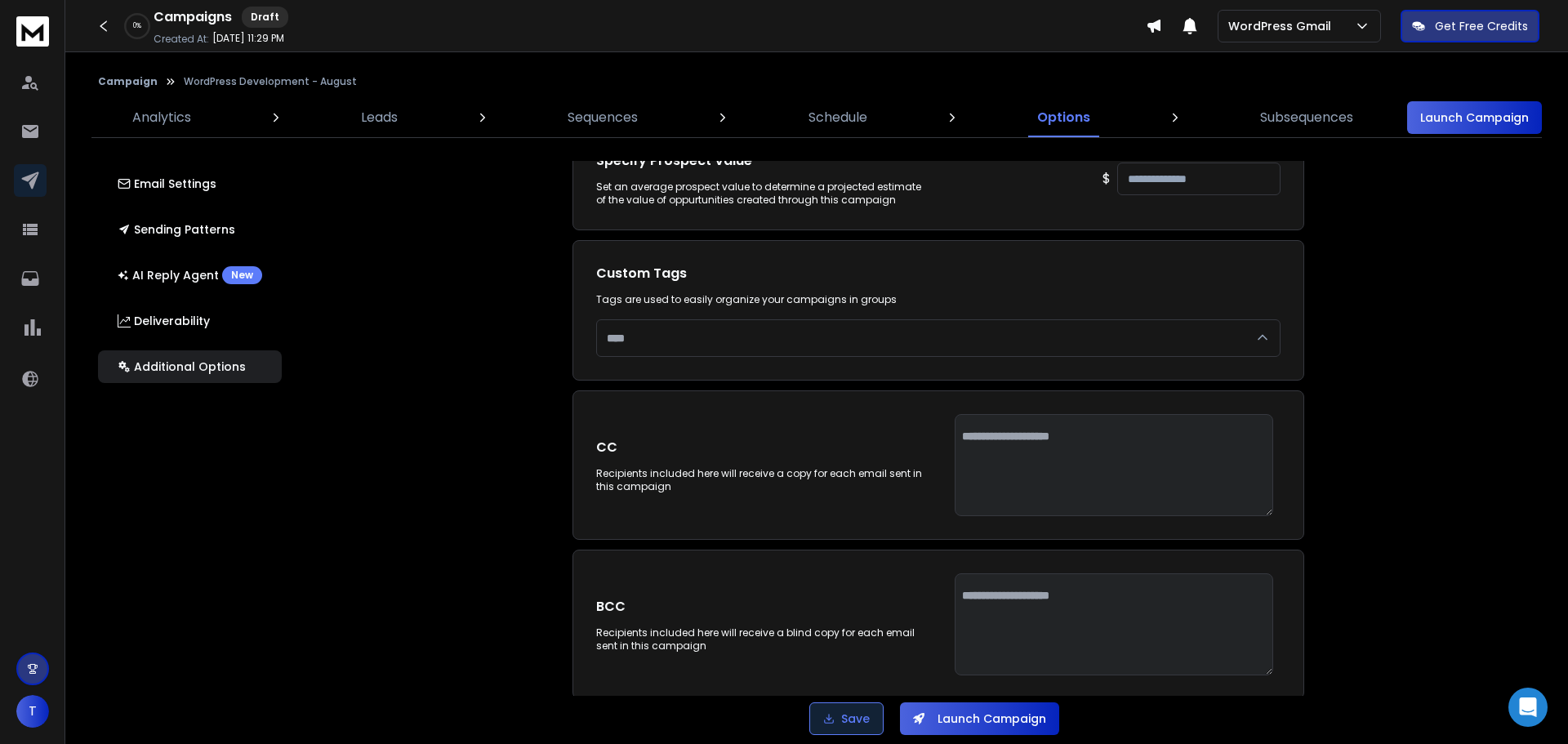
click at [845, 717] on button "Save" at bounding box center [846, 718] width 74 height 32
click at [1005, 710] on button "Launch Campaign" at bounding box center [980, 718] width 160 height 32
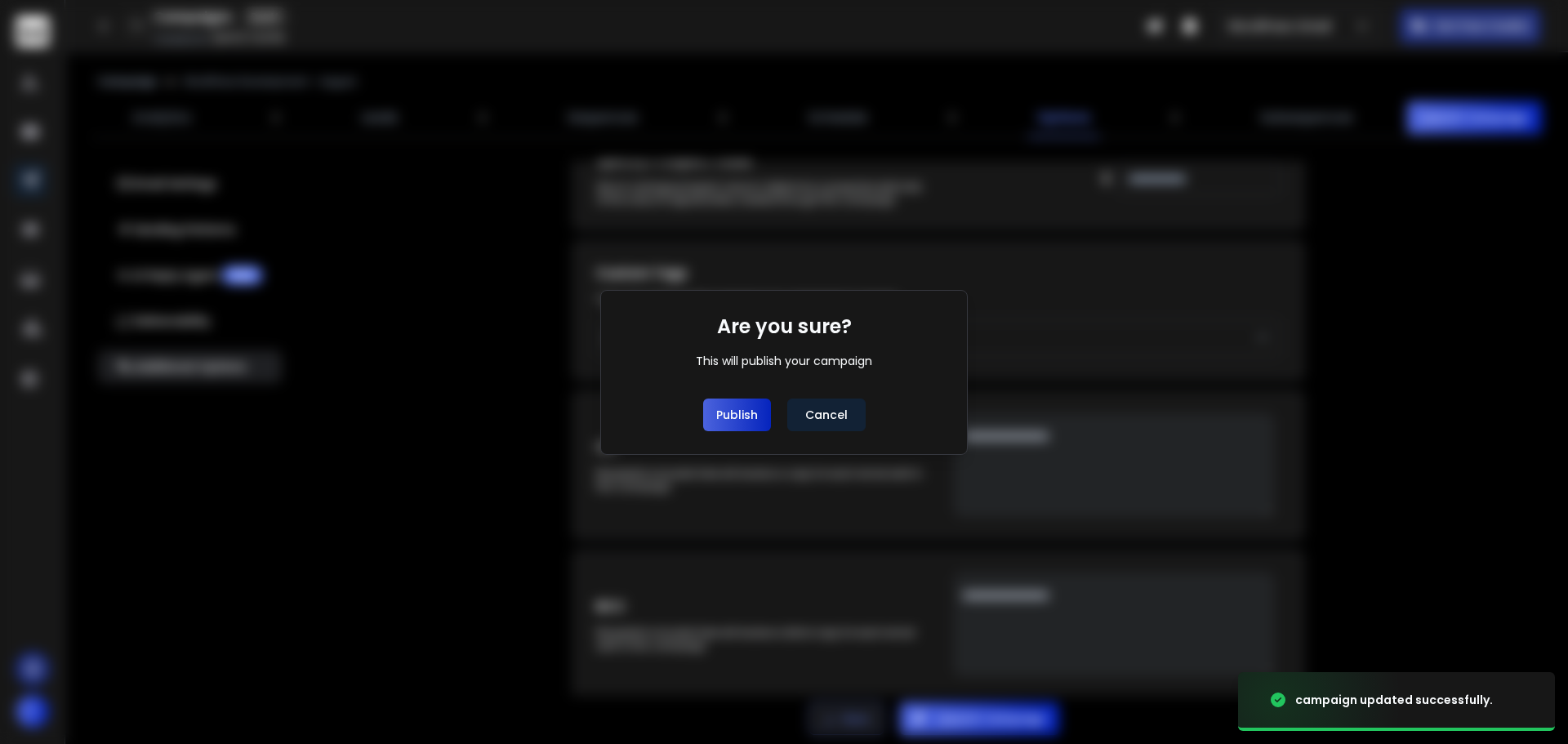
click at [754, 421] on button "Publish" at bounding box center [737, 414] width 68 height 32
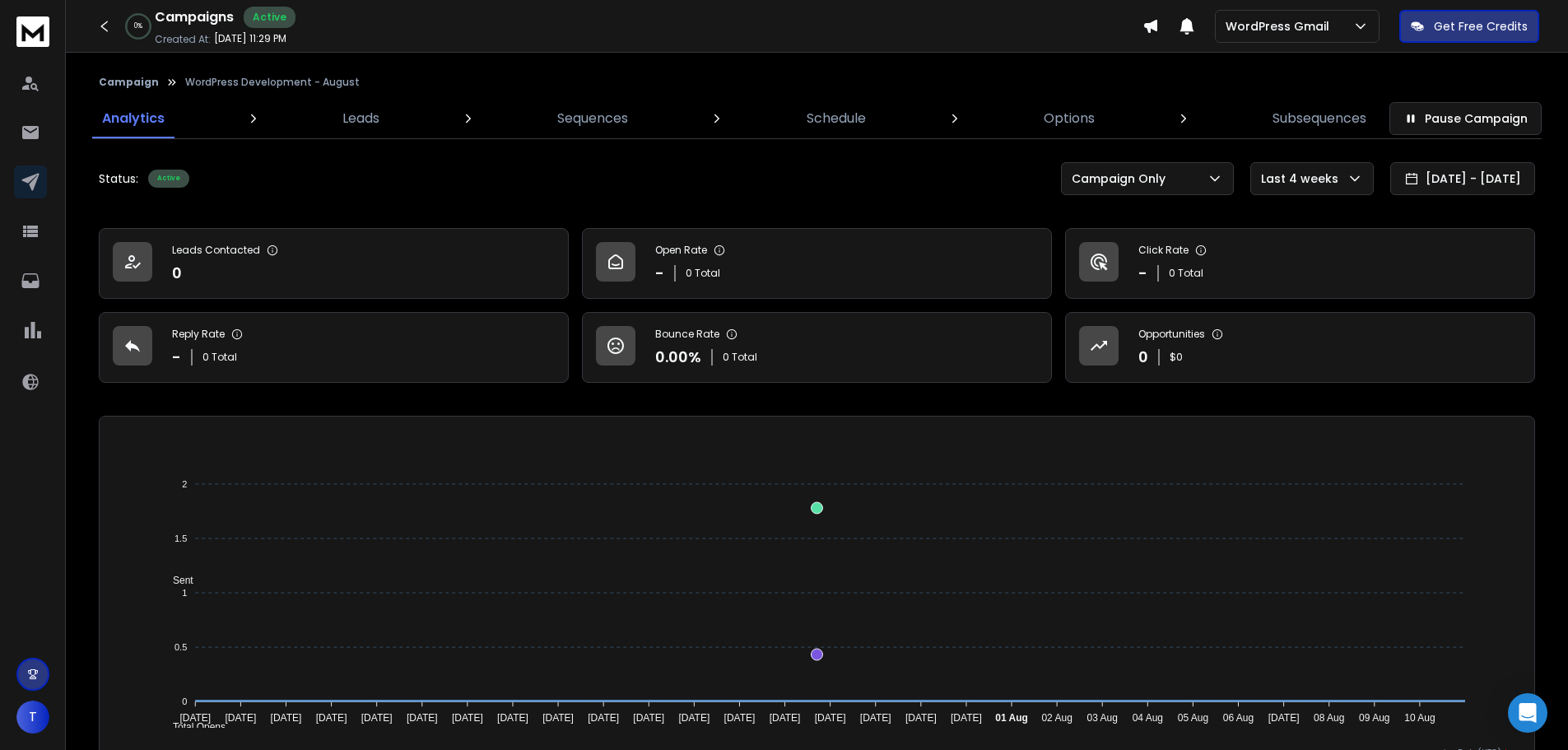
click at [586, 179] on div "Status: Active Pause Campaign Campaign Only Last 4 weeks [DATE] - [DATE]" at bounding box center [816, 178] width 1436 height 32
